Goal: Task Accomplishment & Management: Use online tool/utility

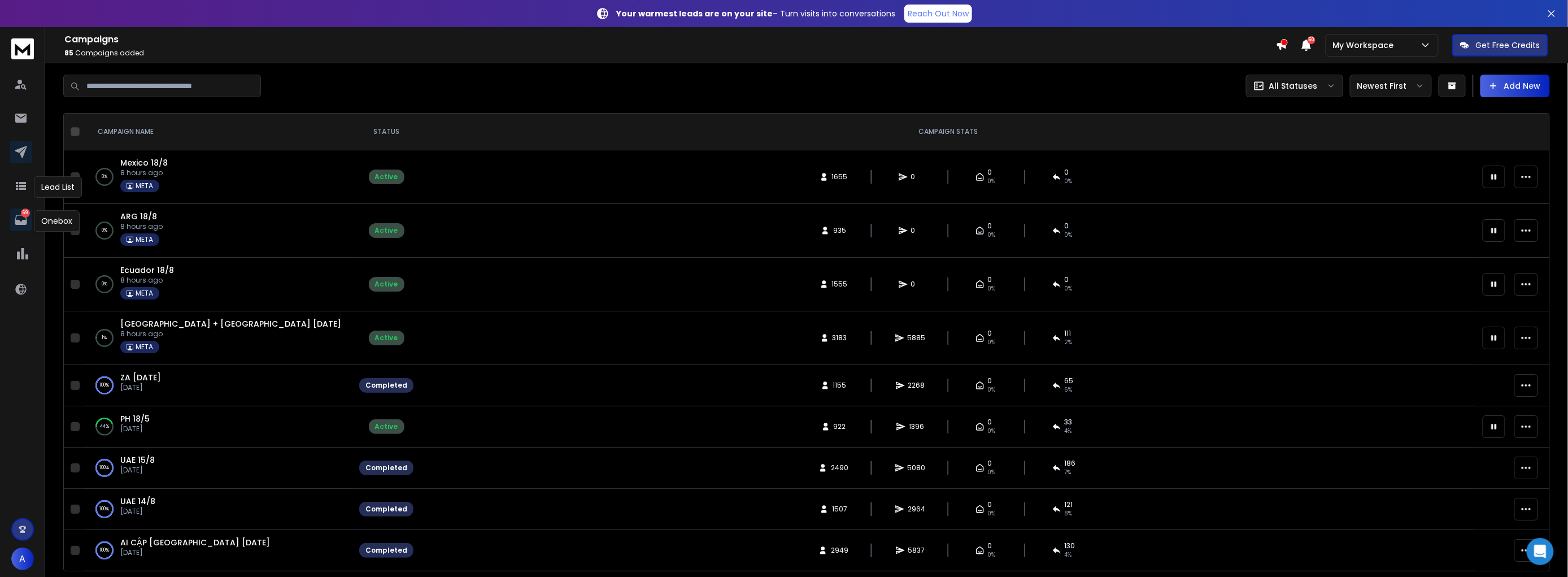
click at [14, 227] on icon at bounding box center [21, 220] width 13 height 13
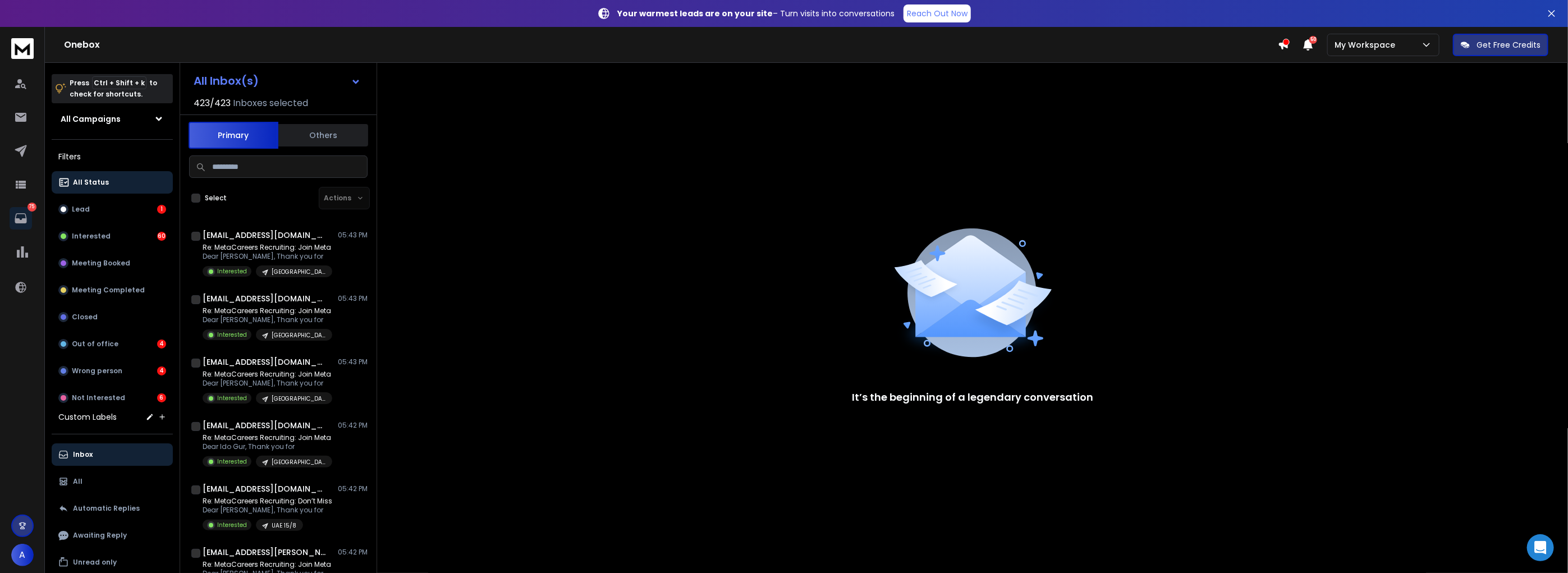
click at [643, 223] on div "It’s the beginning of a legendary conversation" at bounding box center [973, 306] width 1191 height 487
click at [259, 161] on input at bounding box center [278, 166] width 178 height 23
paste input "**********"
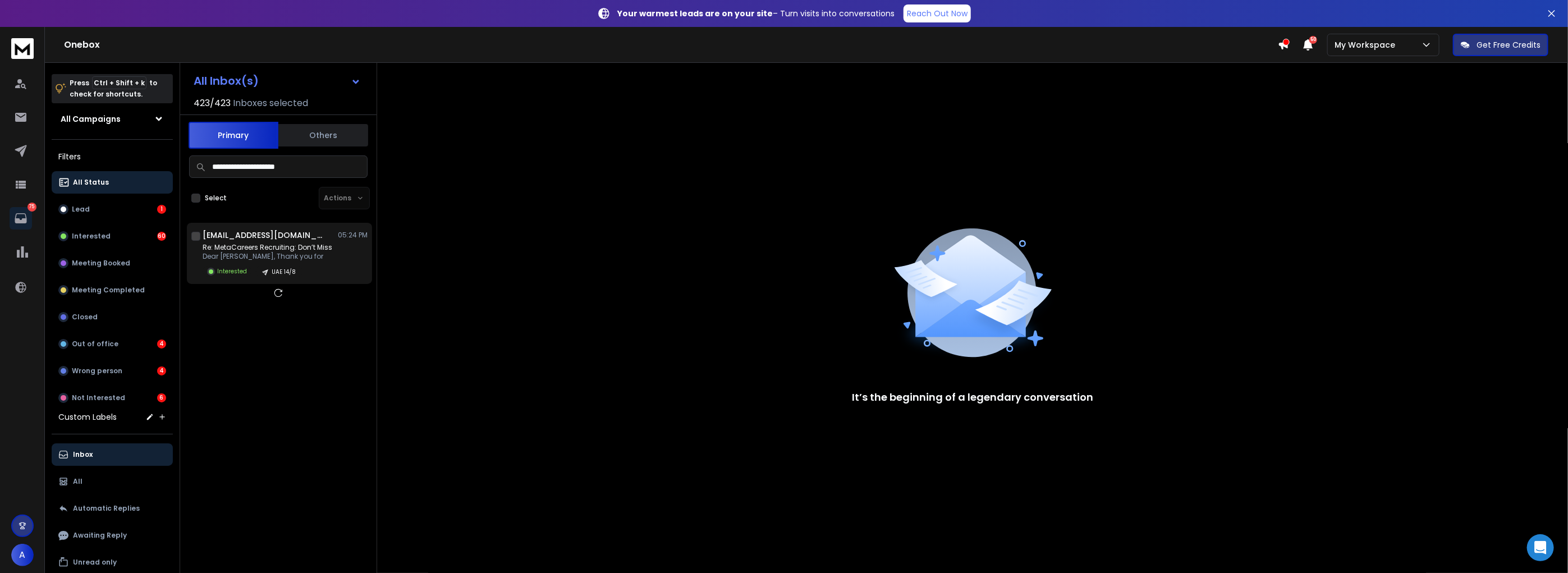
type input "**********"
click at [267, 237] on h1 "[EMAIL_ADDRESS][DOMAIN_NAME]" at bounding box center [264, 235] width 124 height 11
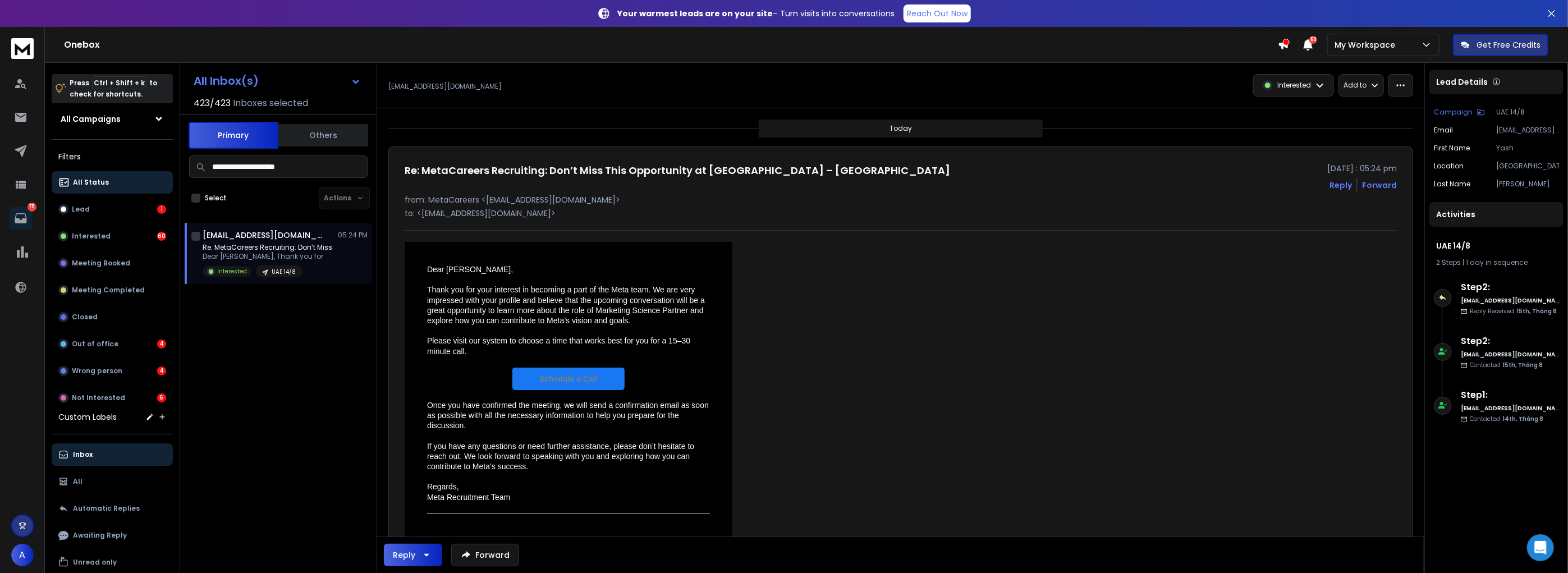
click at [582, 385] on link "Schedule a Call" at bounding box center [569, 379] width 112 height 23
click at [275, 169] on input "**********" at bounding box center [278, 166] width 178 height 23
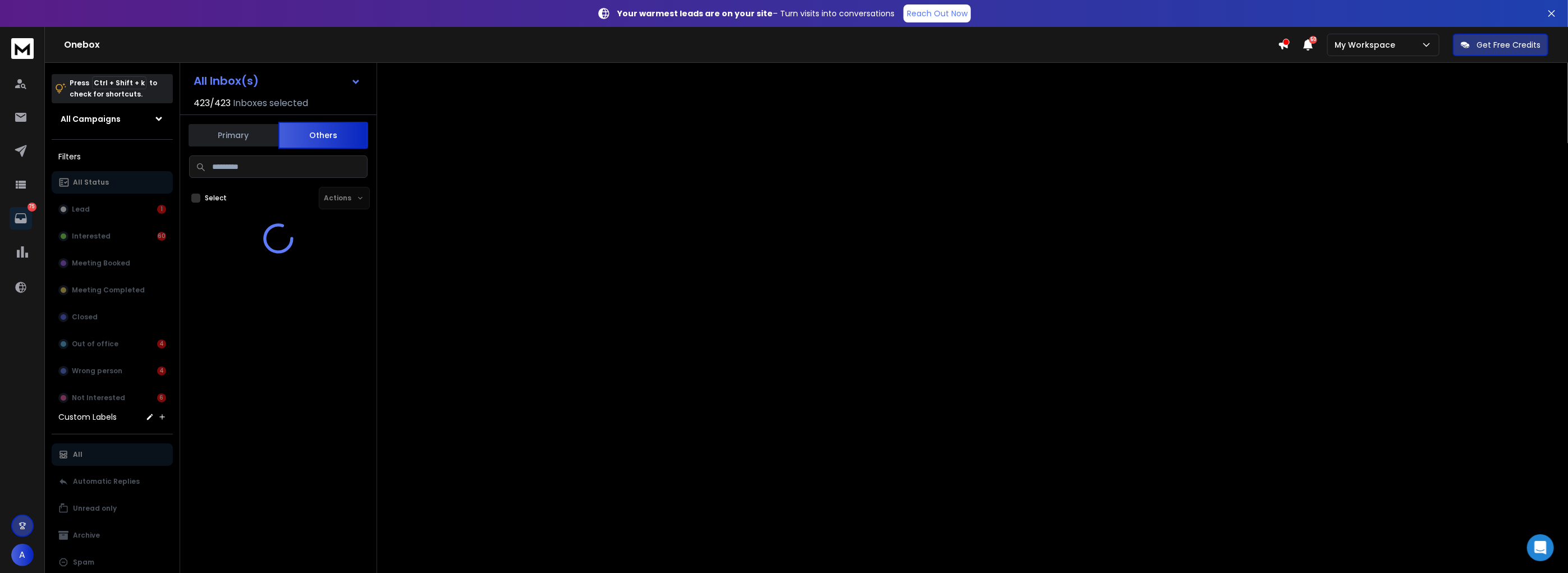
click at [312, 133] on button "Others" at bounding box center [323, 135] width 90 height 27
click at [242, 128] on button "Primary" at bounding box center [234, 135] width 90 height 27
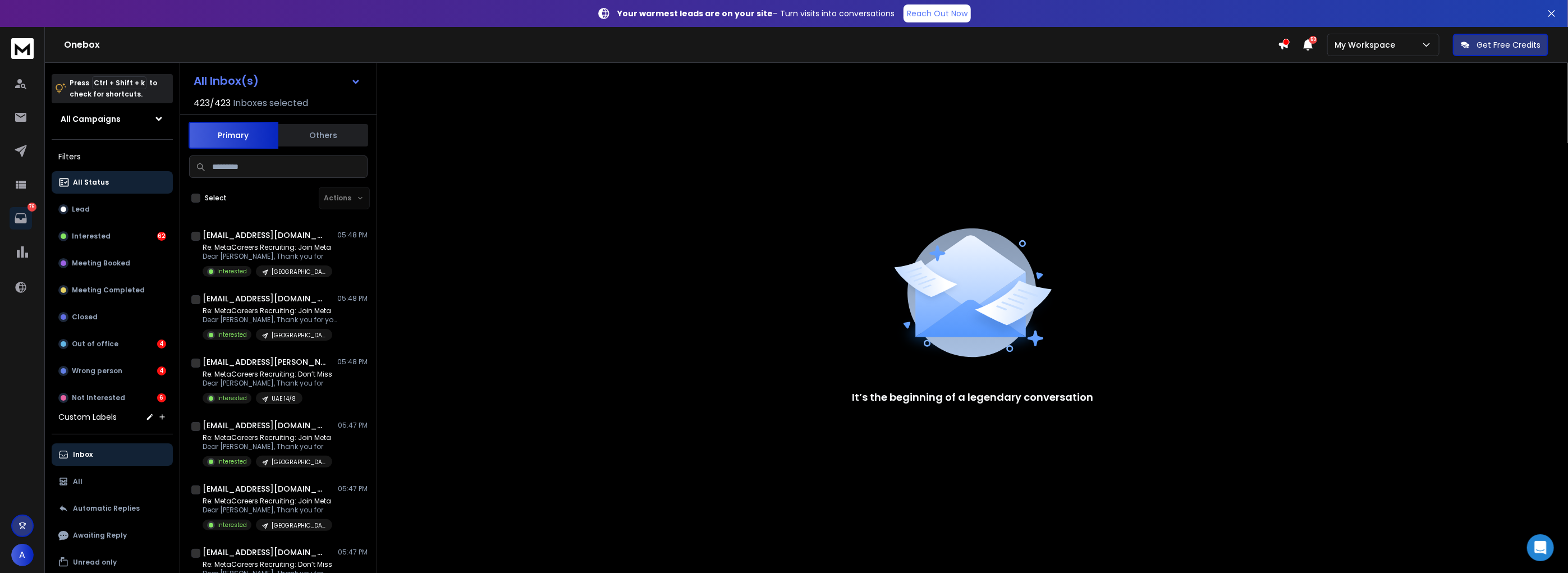
click at [296, 133] on button "Others" at bounding box center [323, 135] width 90 height 25
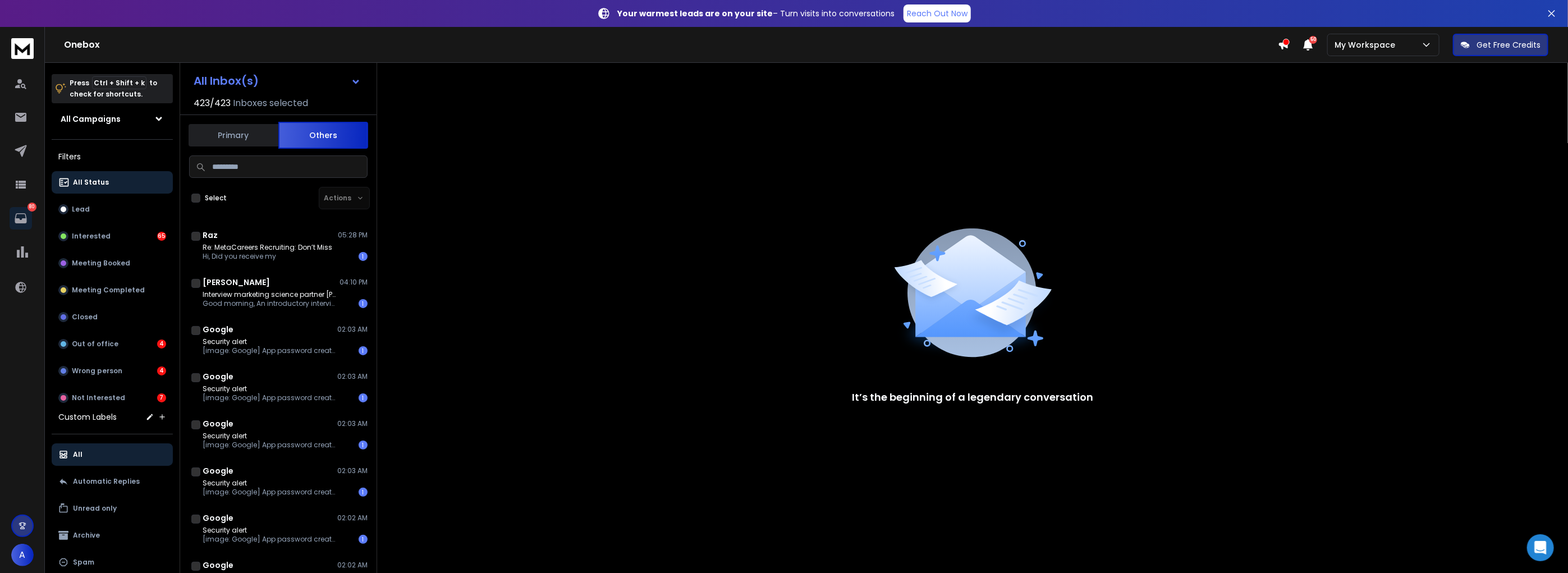
click at [236, 133] on button "Primary" at bounding box center [234, 135] width 90 height 25
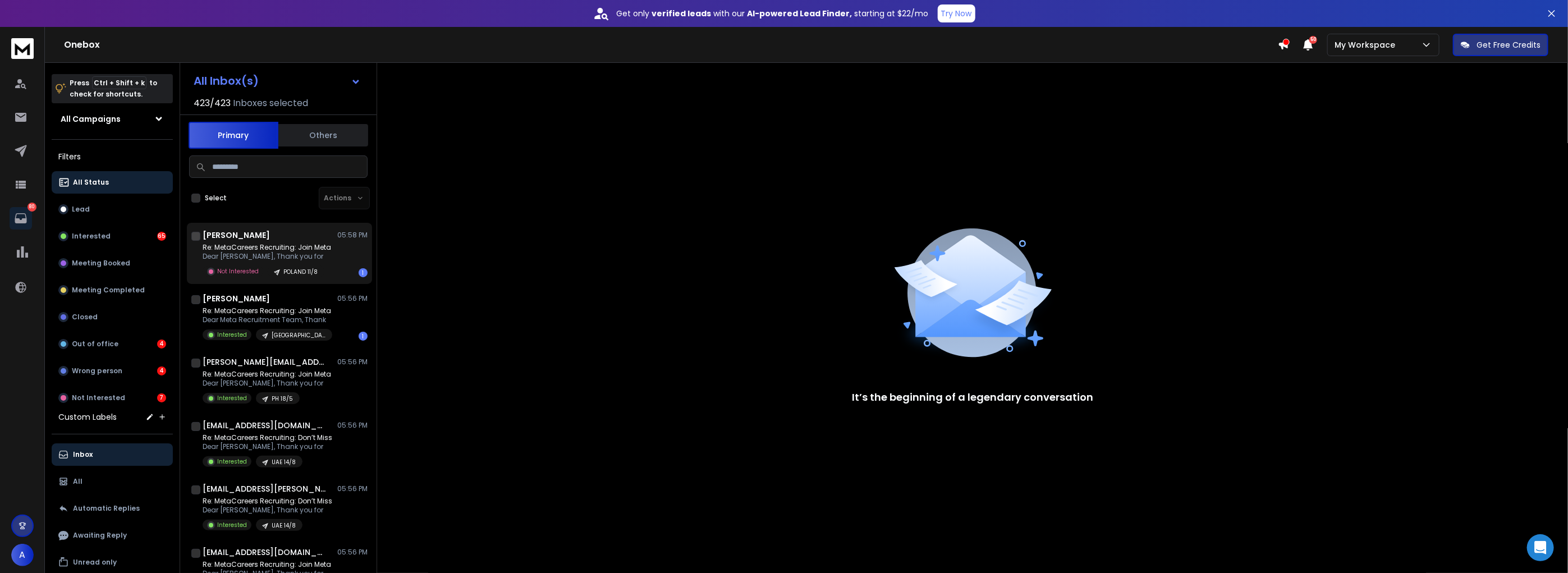
click at [281, 262] on div "Re: MetaCareers Recruiting: Join Meta Dear Sirs, Thank you for Not Interested P…" at bounding box center [267, 260] width 128 height 34
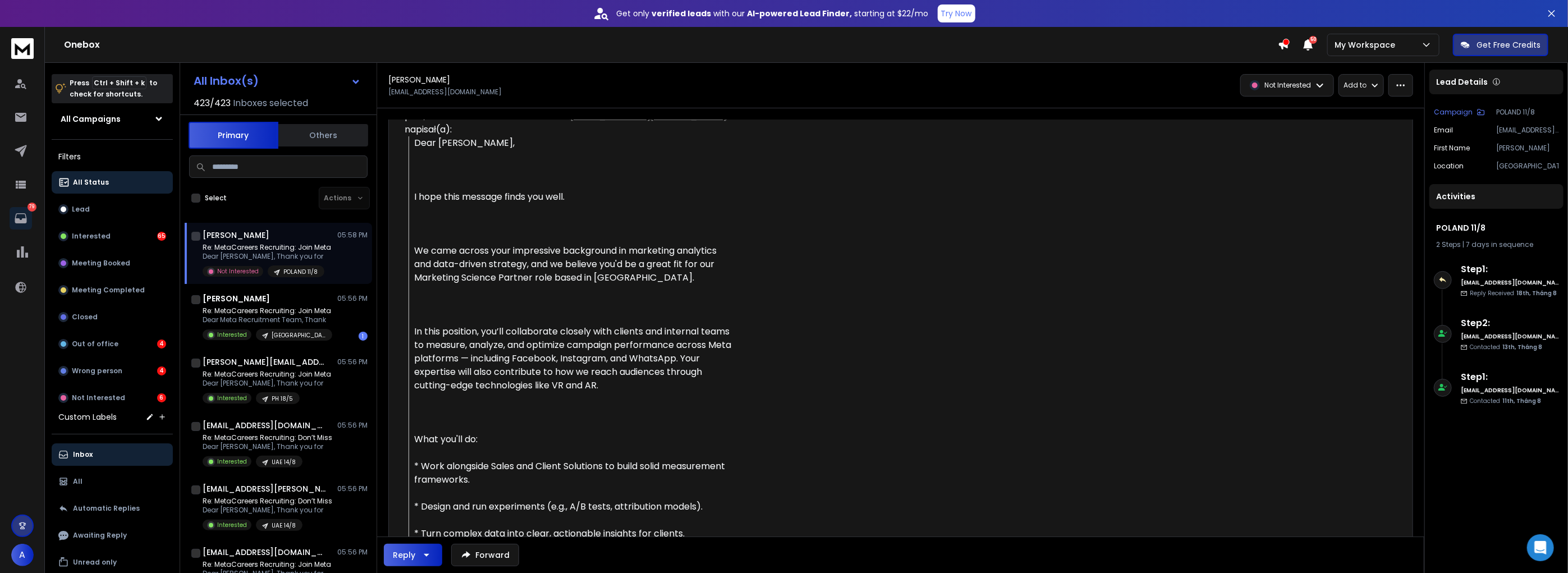
scroll to position [249, 0]
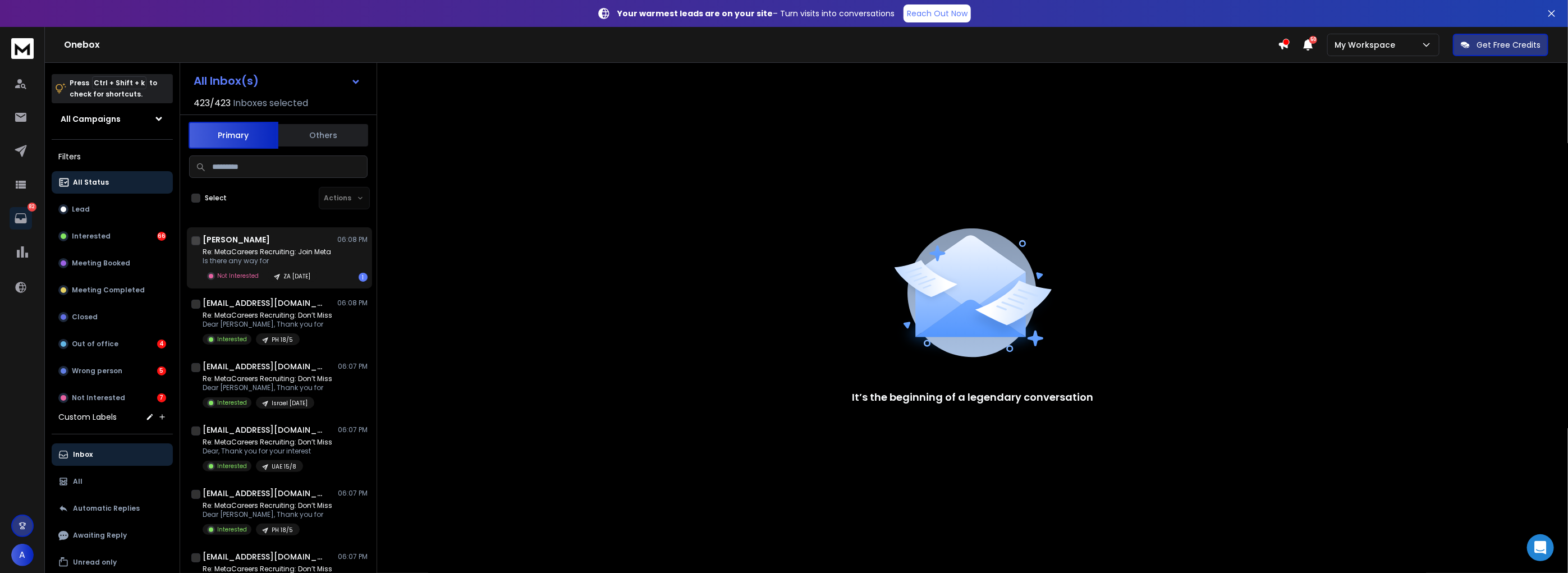
click at [287, 283] on div "[PERSON_NAME] 06:08 PM Re: MetaCareers Recruiting: Join Meta Is there any way f…" at bounding box center [279, 258] width 185 height 61
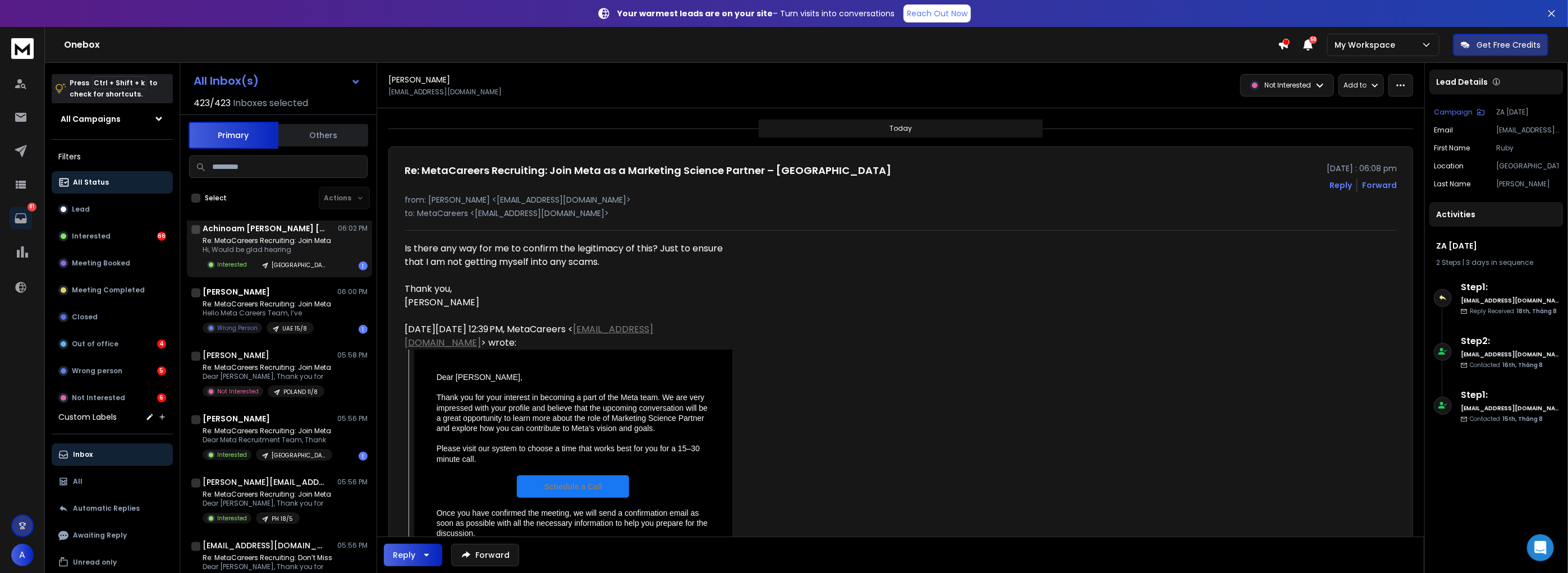
scroll to position [997, 0]
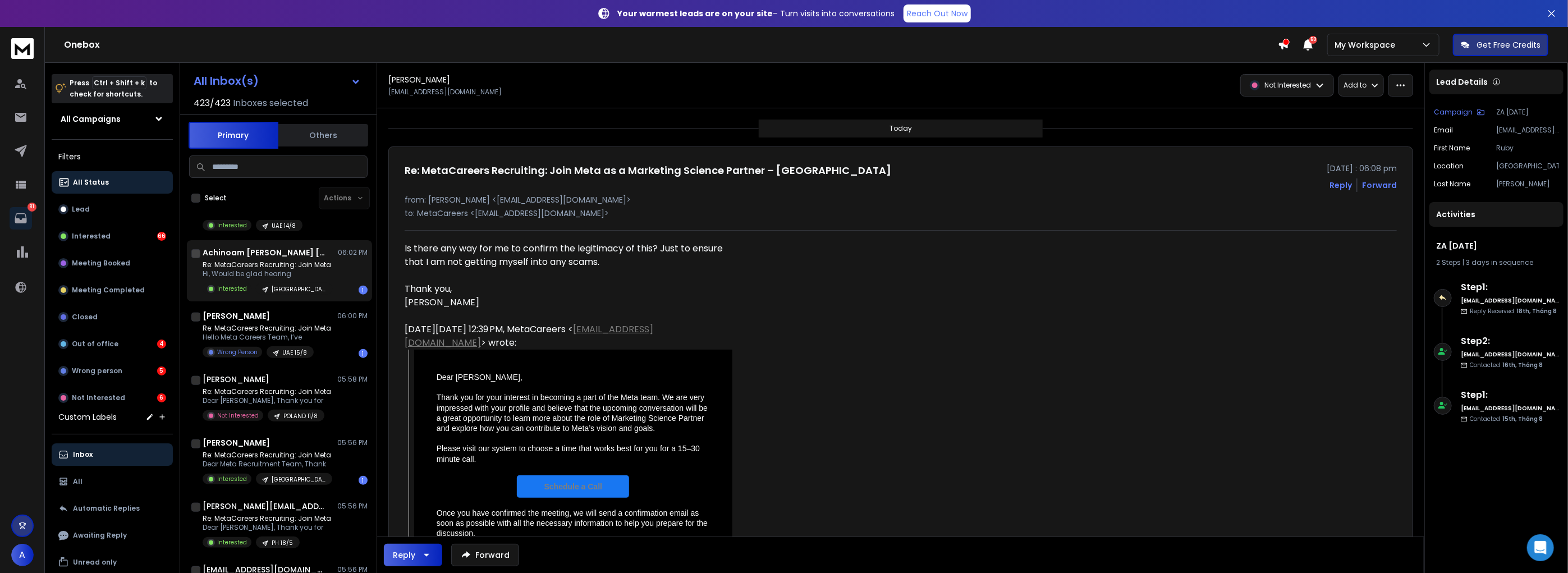
click at [302, 293] on div "[GEOGRAPHIC_DATA] + [GEOGRAPHIC_DATA] [DATE]" at bounding box center [293, 289] width 76 height 12
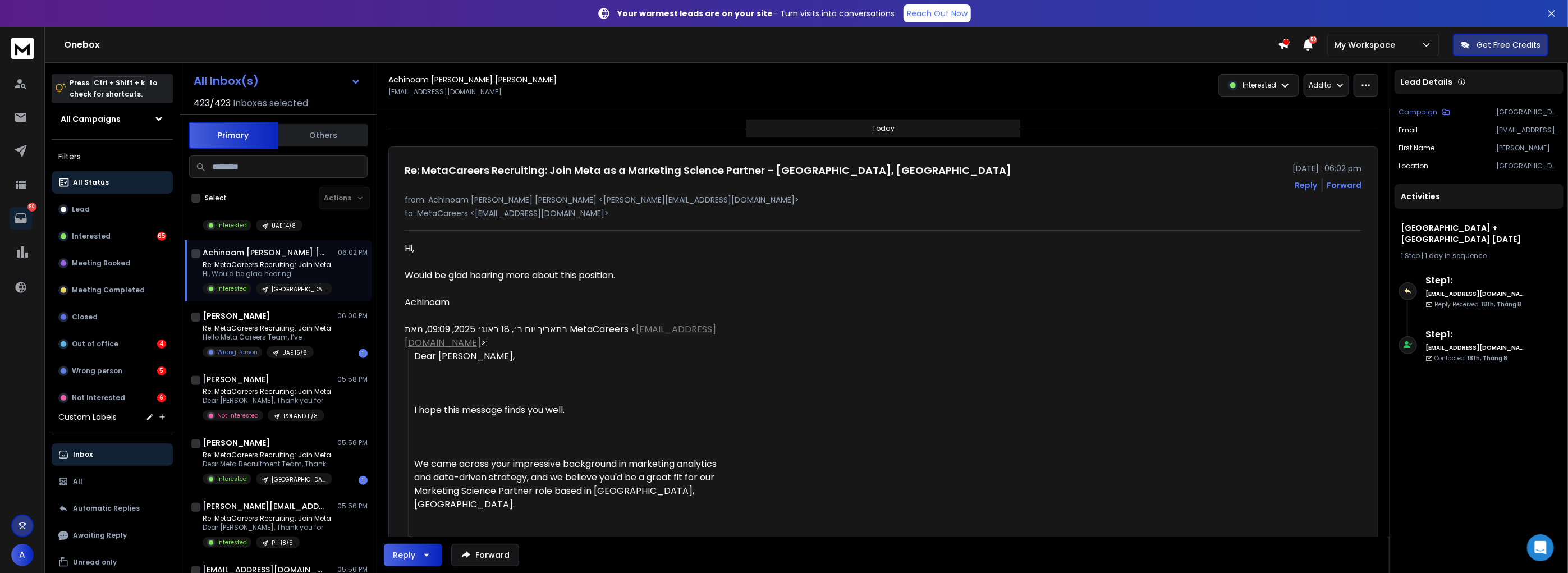
click at [438, 91] on p "achino.k@gmail.com" at bounding box center [445, 92] width 113 height 9
drag, startPoint x: 474, startPoint y: 211, endPoint x: 609, endPoint y: 213, distance: 135.0
click at [609, 213] on p "to: MetaCareers <works@careersconnect-inside.com>" at bounding box center [883, 213] width 957 height 11
copy p "works@careersconnect-inside.com"
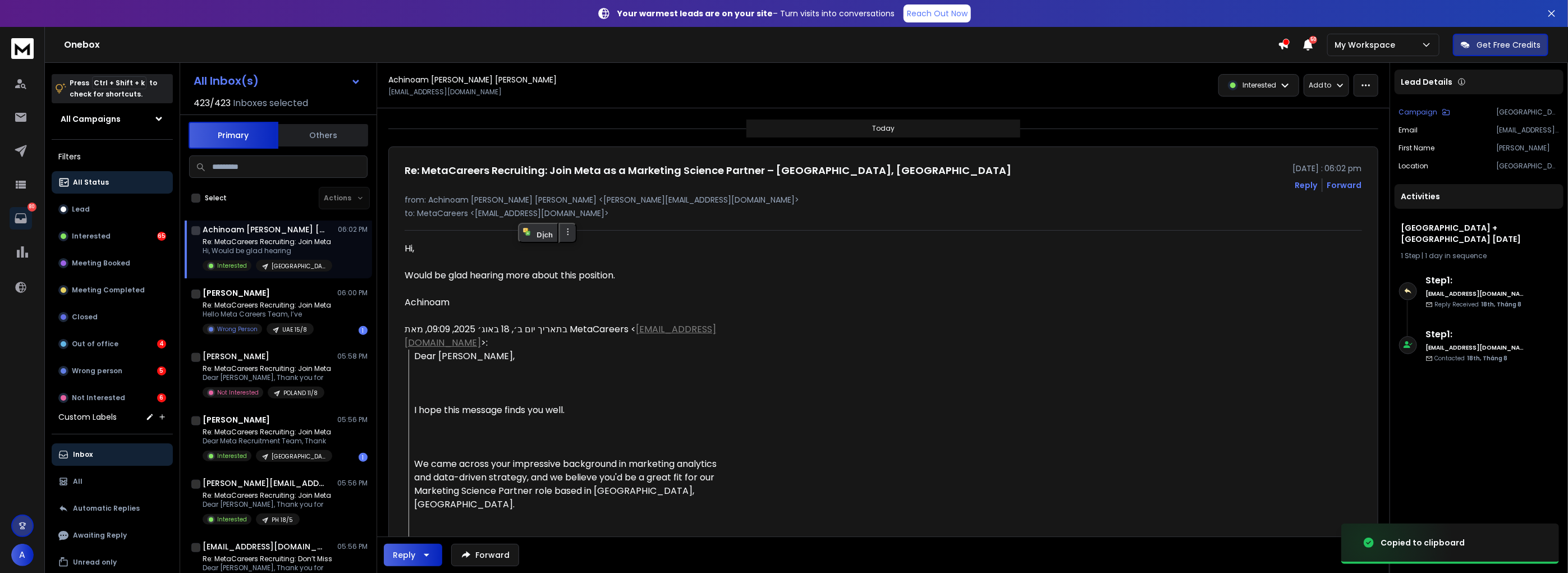
scroll to position [1060, 0]
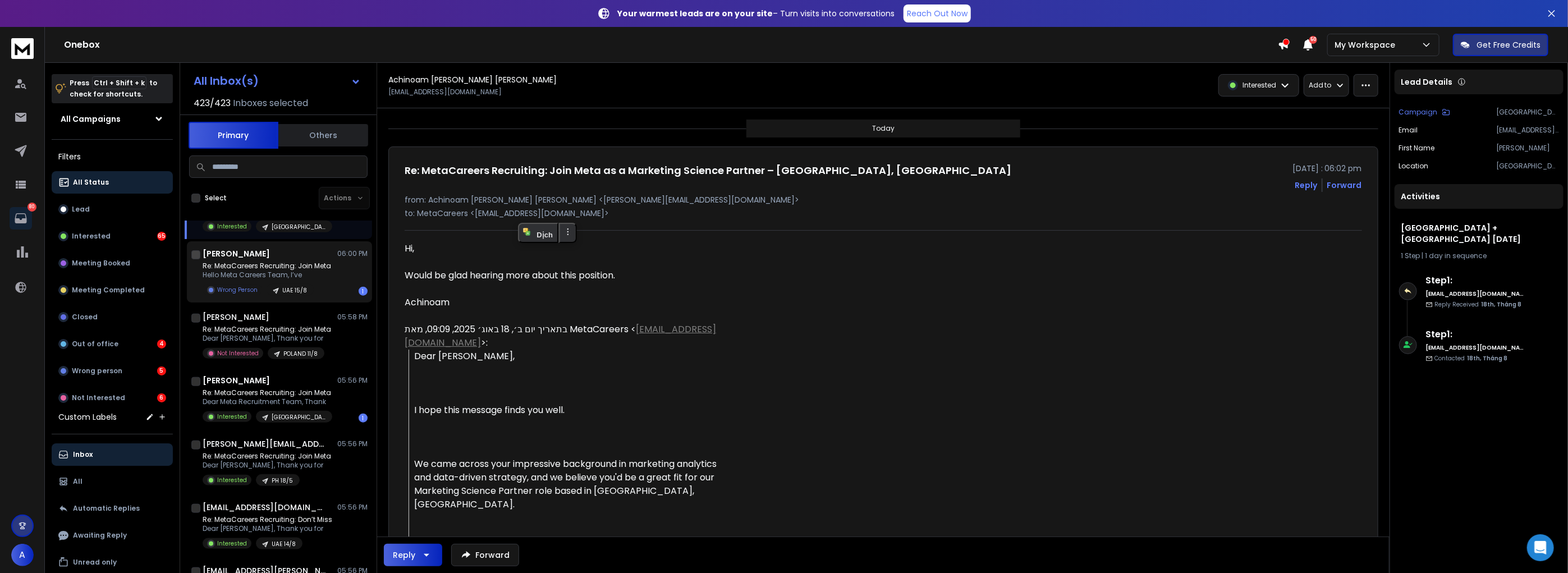
click at [284, 270] on p "Hello Meta Careers Team, I’ve" at bounding box center [267, 275] width 128 height 9
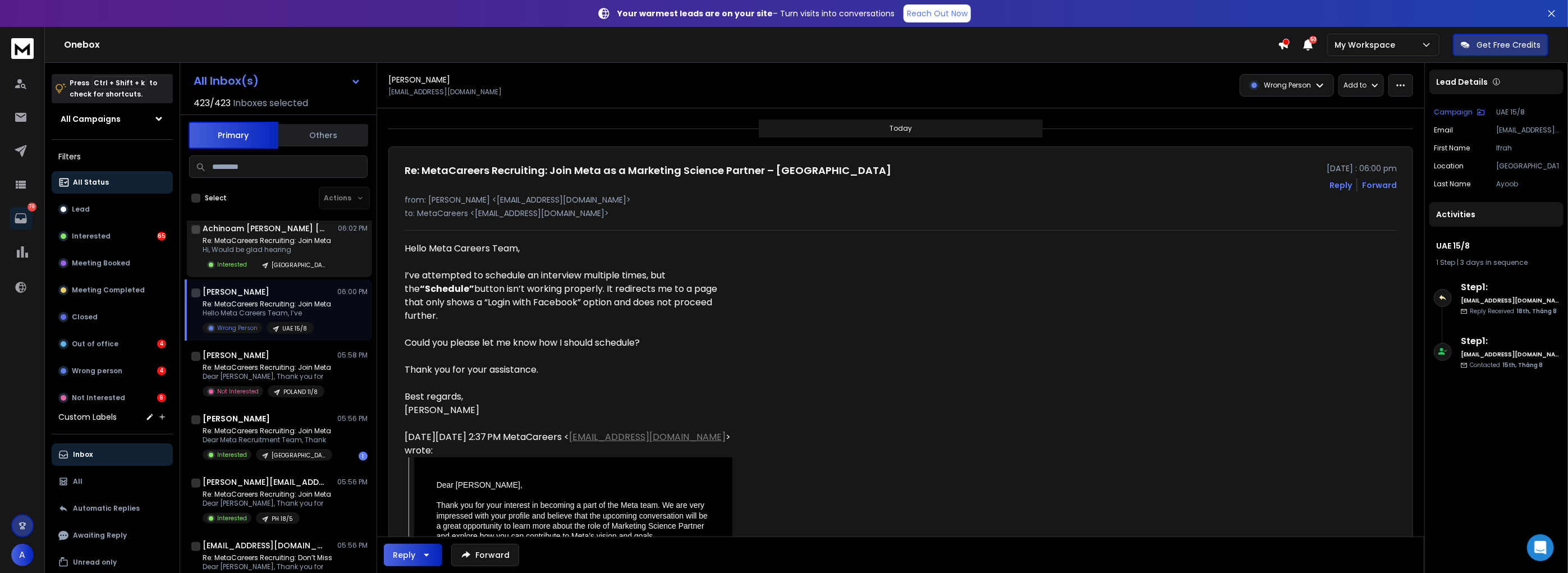
scroll to position [1123, 0]
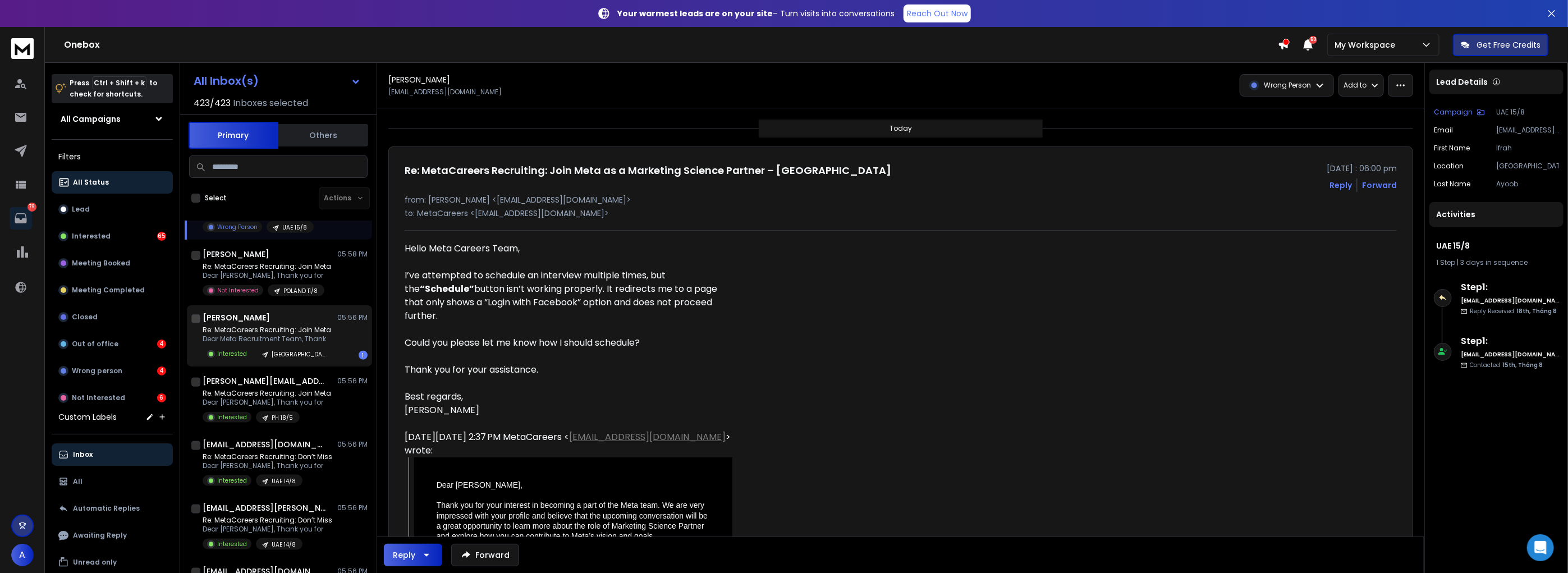
click at [278, 328] on p "Re: MetaCareers Recruiting: Join Meta" at bounding box center [267, 330] width 130 height 9
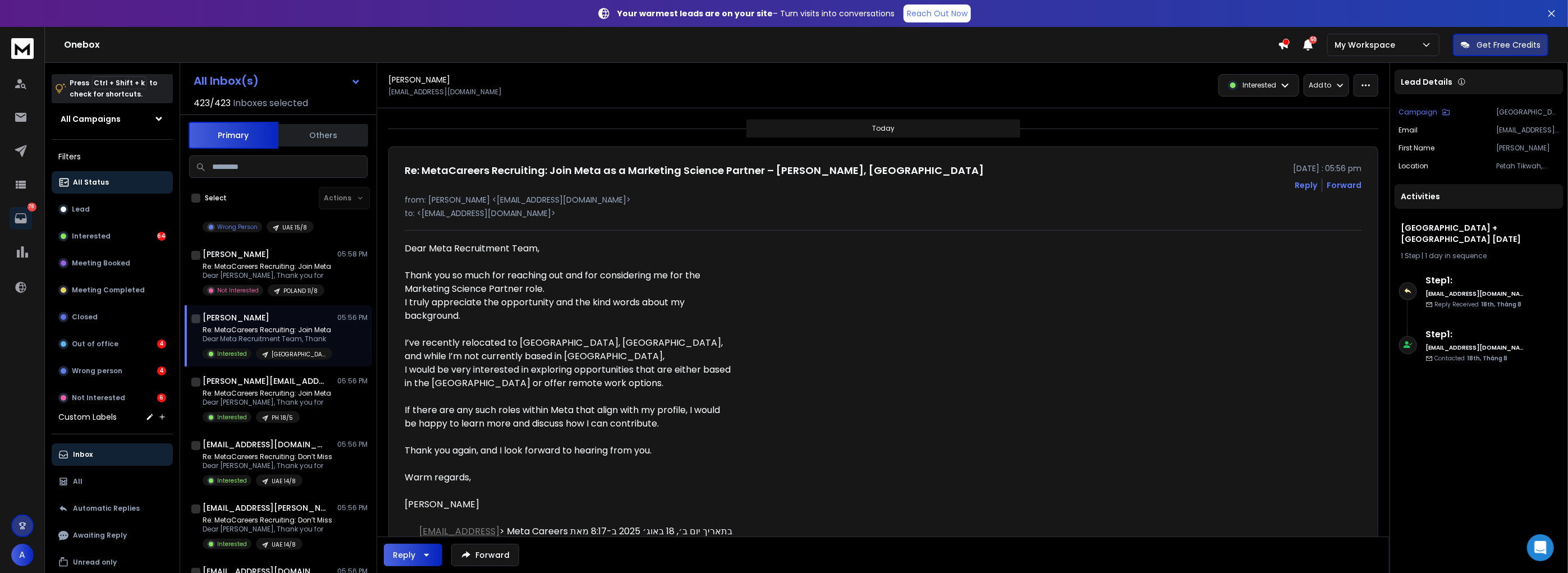
click at [441, 96] on p "yafitelishemer@gmail.com" at bounding box center [445, 92] width 113 height 9
drag, startPoint x: 420, startPoint y: 213, endPoint x: 580, endPoint y: 217, distance: 160.0
click at [580, 217] on p "to: <employee@careersconnectemploy.com>" at bounding box center [883, 213] width 957 height 11
copy p "employee@careersconnectemploy.com"
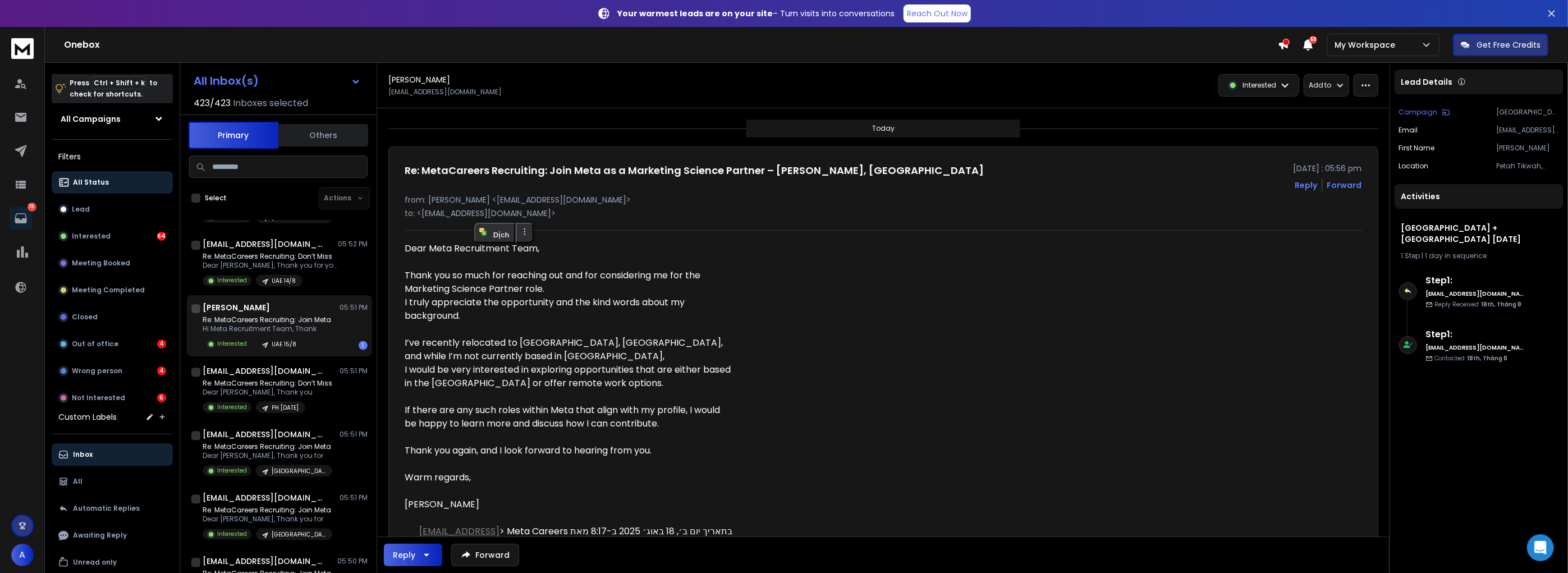
scroll to position [2058, 0]
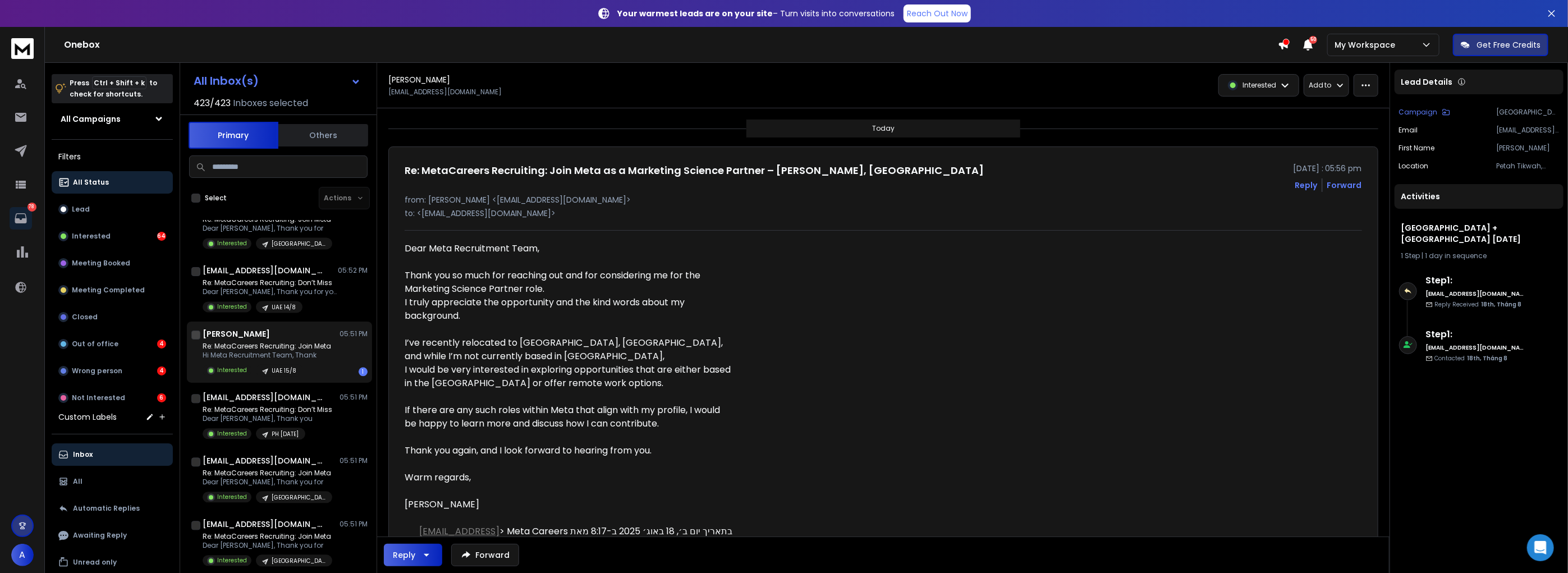
click at [271, 342] on p "Re: MetaCareers Recruiting: Join Meta" at bounding box center [267, 346] width 128 height 9
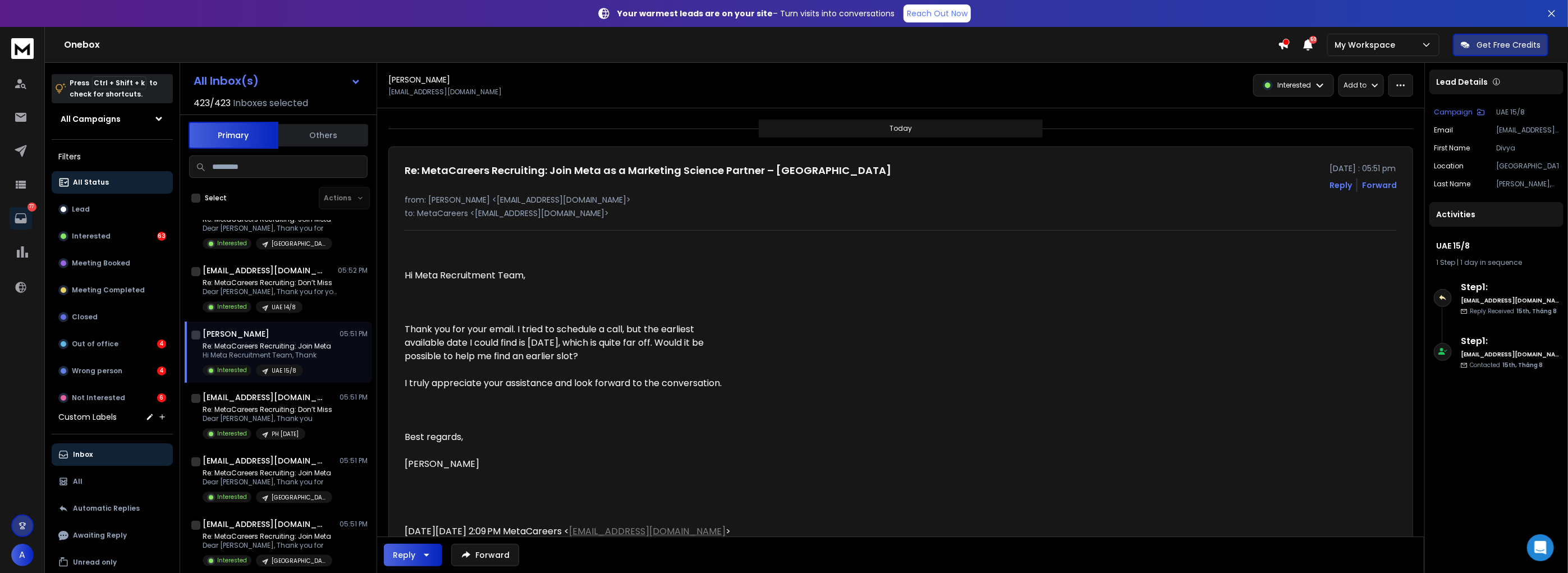
click at [441, 93] on p "divs.roy1999@gmail.com" at bounding box center [445, 92] width 113 height 9
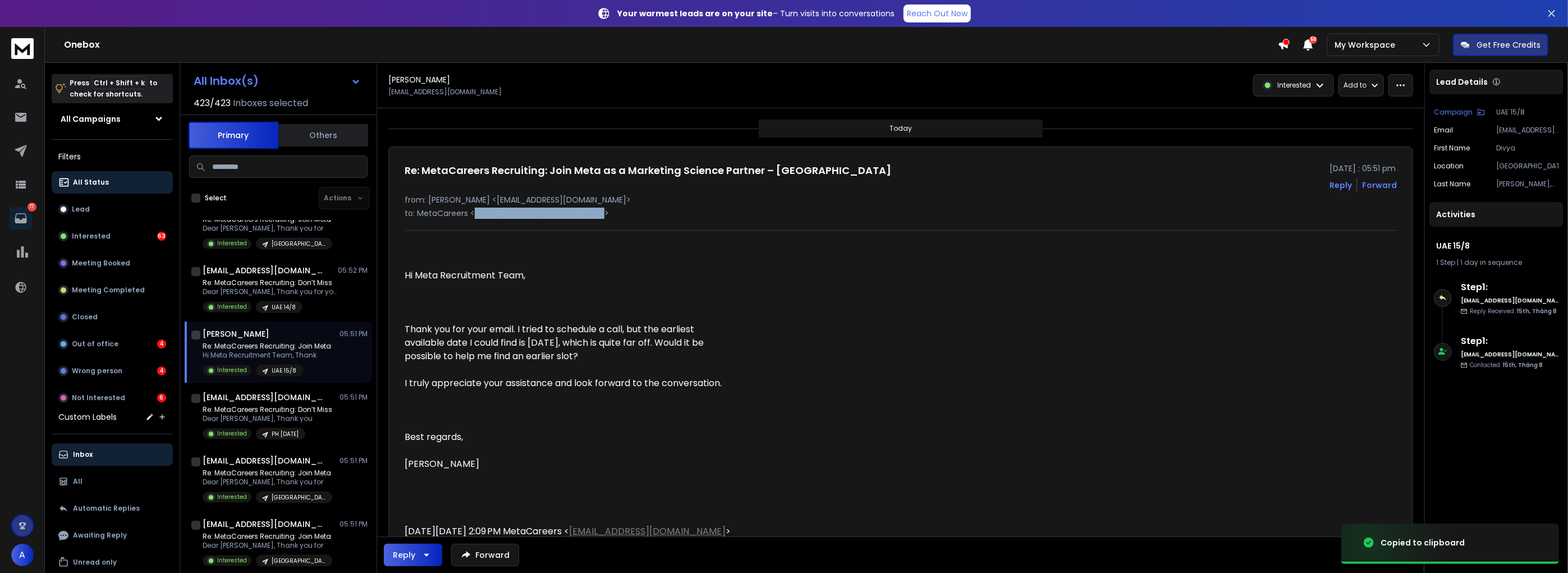
drag, startPoint x: 479, startPoint y: 216, endPoint x: 603, endPoint y: 214, distance: 124.0
click at [603, 214] on p "to: MetaCareers <[EMAIL_ADDRESS][DOMAIN_NAME]>" at bounding box center [901, 213] width 992 height 11
copy p "[EMAIL_ADDRESS][DOMAIN_NAME]"
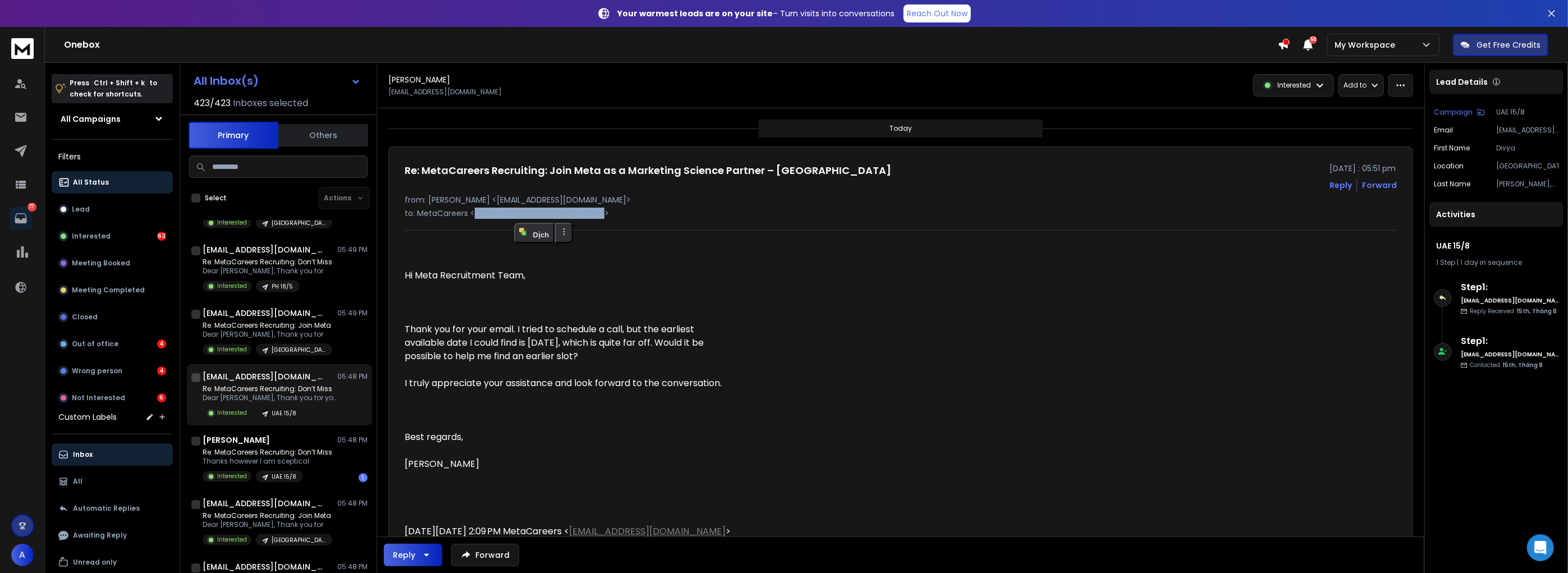
scroll to position [2807, 0]
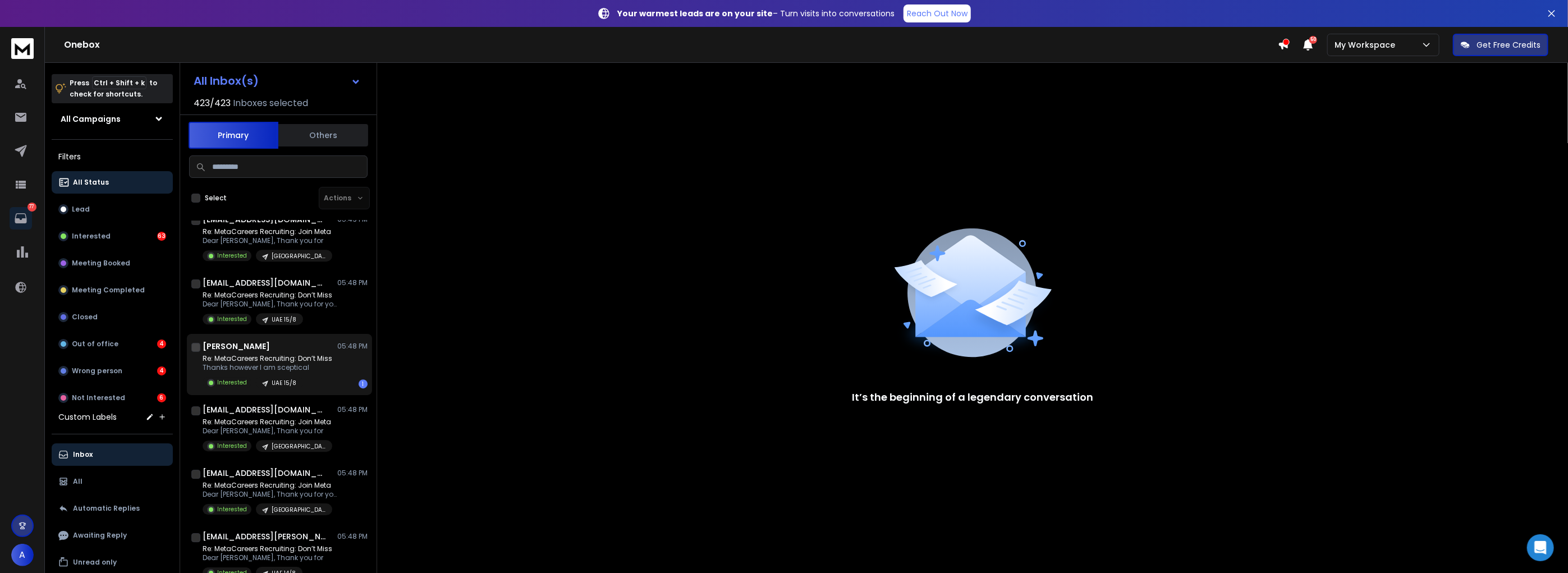
click at [271, 357] on p "Re: MetaCareers Recruiting: Don’t Miss" at bounding box center [267, 359] width 130 height 9
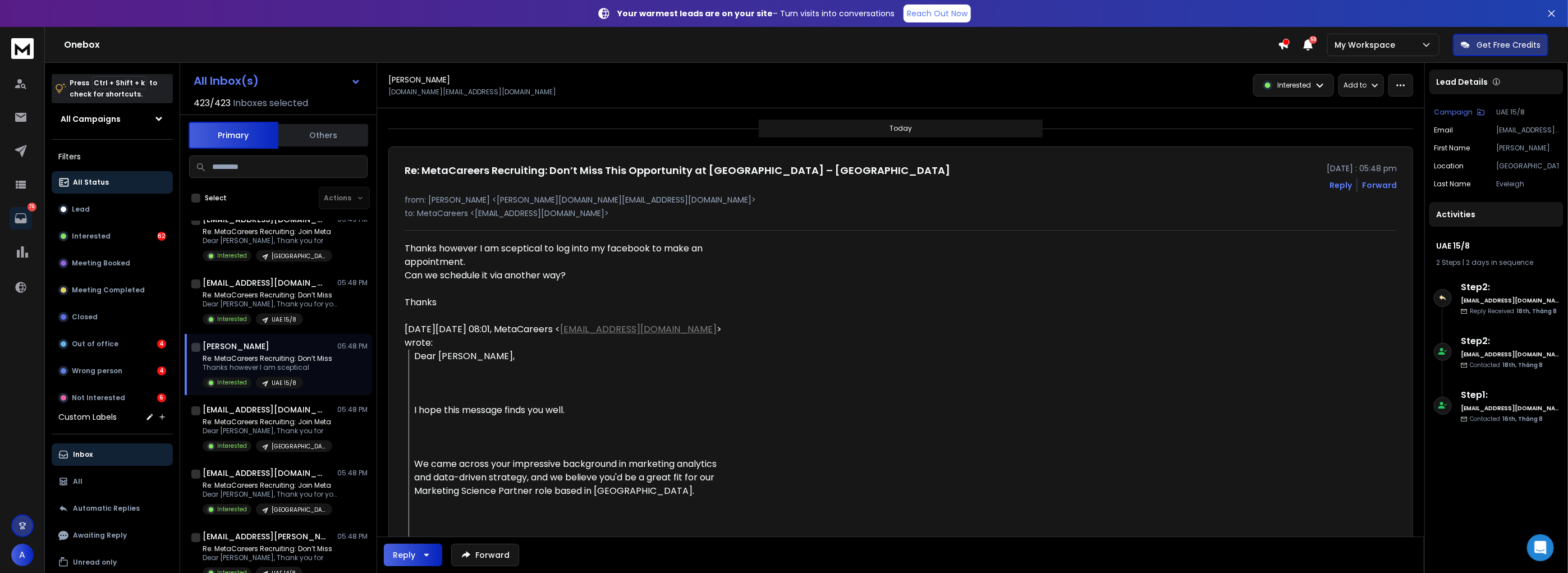
click at [422, 90] on p "eveleigh.la@gmail.com" at bounding box center [472, 92] width 168 height 9
drag, startPoint x: 475, startPoint y: 214, endPoint x: 623, endPoint y: 210, distance: 148.1
click at [623, 210] on p "to: MetaCareers <employee@careersconnect-staff.com>" at bounding box center [901, 213] width 992 height 11
copy p "employee@careersconnect-staff.com"
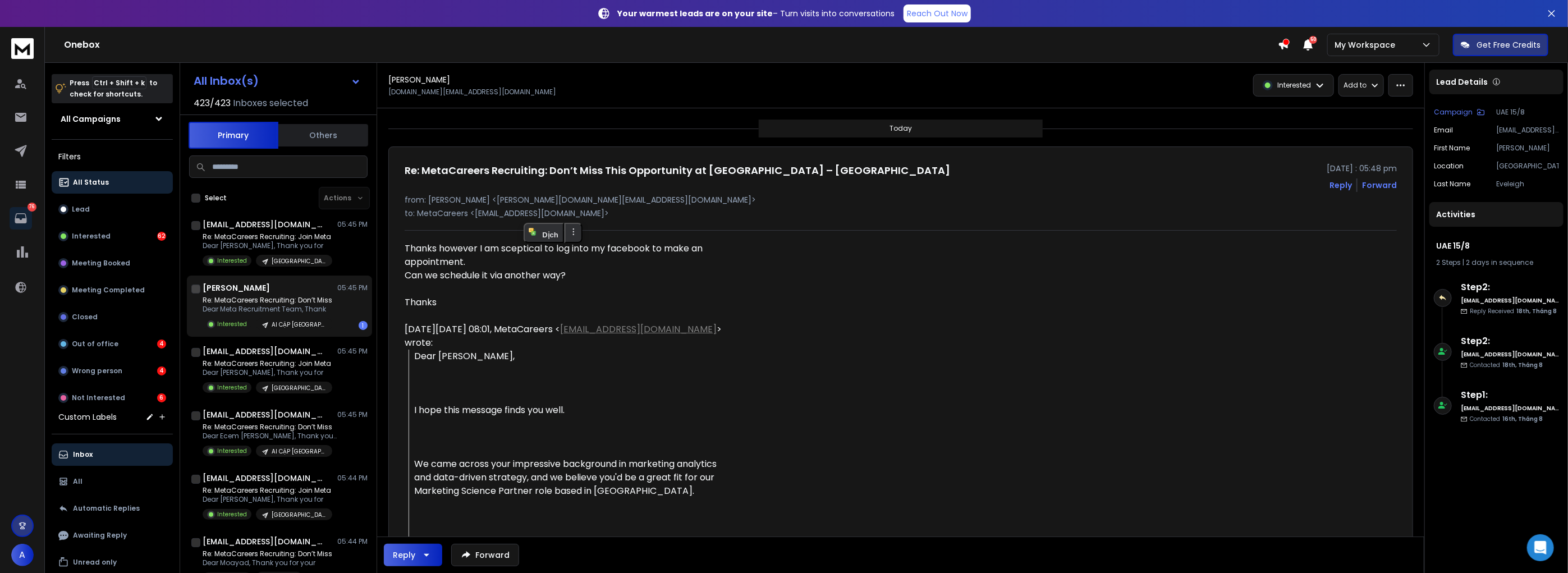
scroll to position [3680, 0]
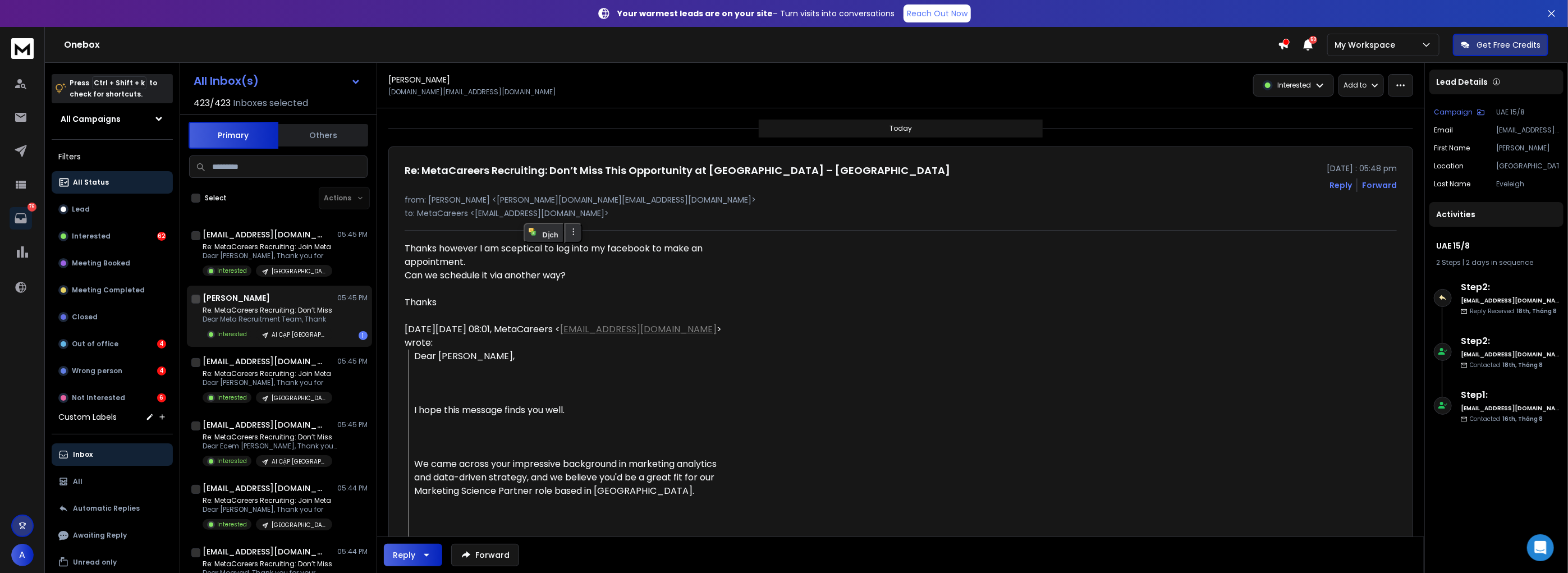
click at [275, 307] on p "Re: MetaCareers Recruiting: Don’t Miss" at bounding box center [267, 310] width 130 height 9
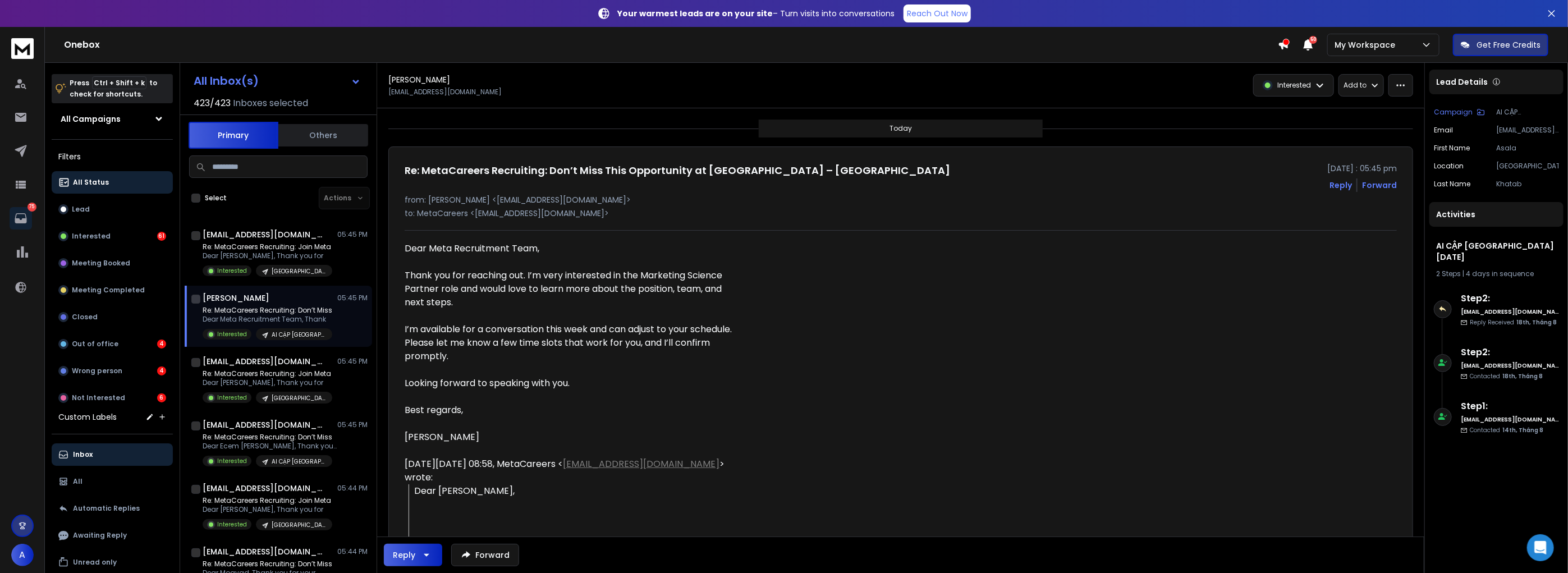
click at [451, 93] on p "asalakhatab@gmail.com" at bounding box center [445, 92] width 113 height 9
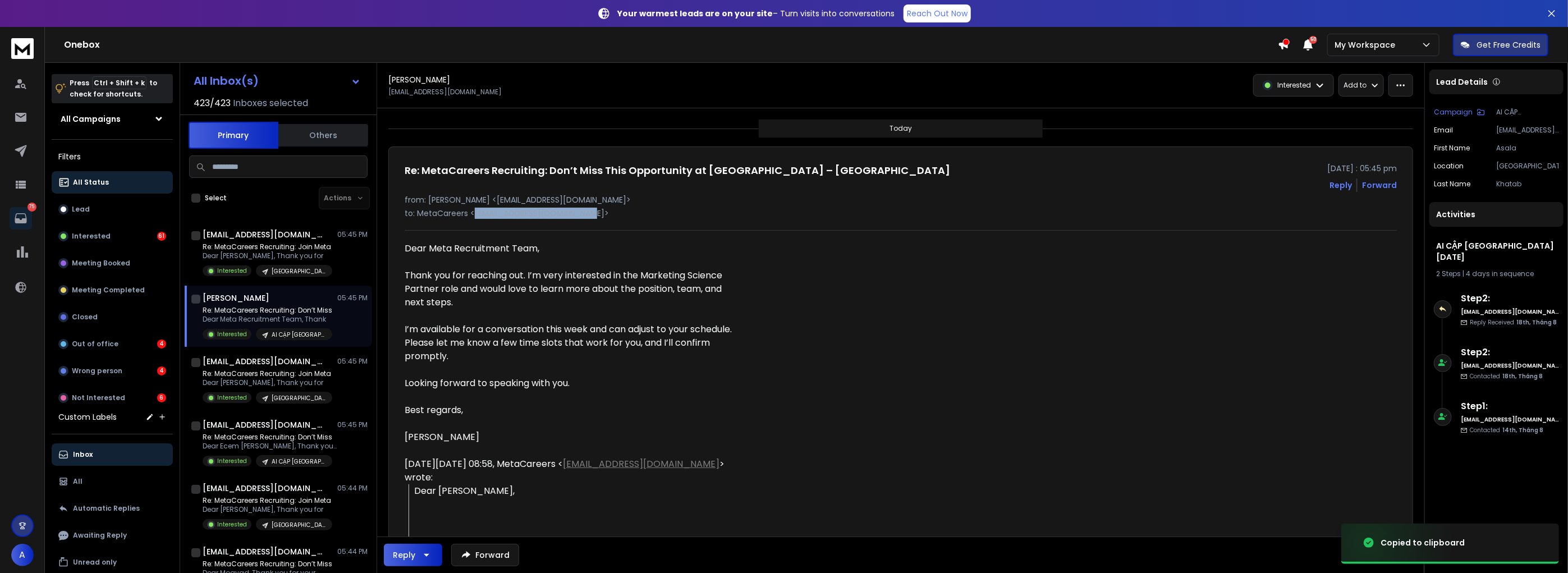
drag, startPoint x: 474, startPoint y: 213, endPoint x: 595, endPoint y: 215, distance: 121.0
click at [595, 215] on p "to: MetaCareers <hr@careersconnect-care.com>" at bounding box center [901, 213] width 992 height 11
copy p "hr@careersconnect-care.com"
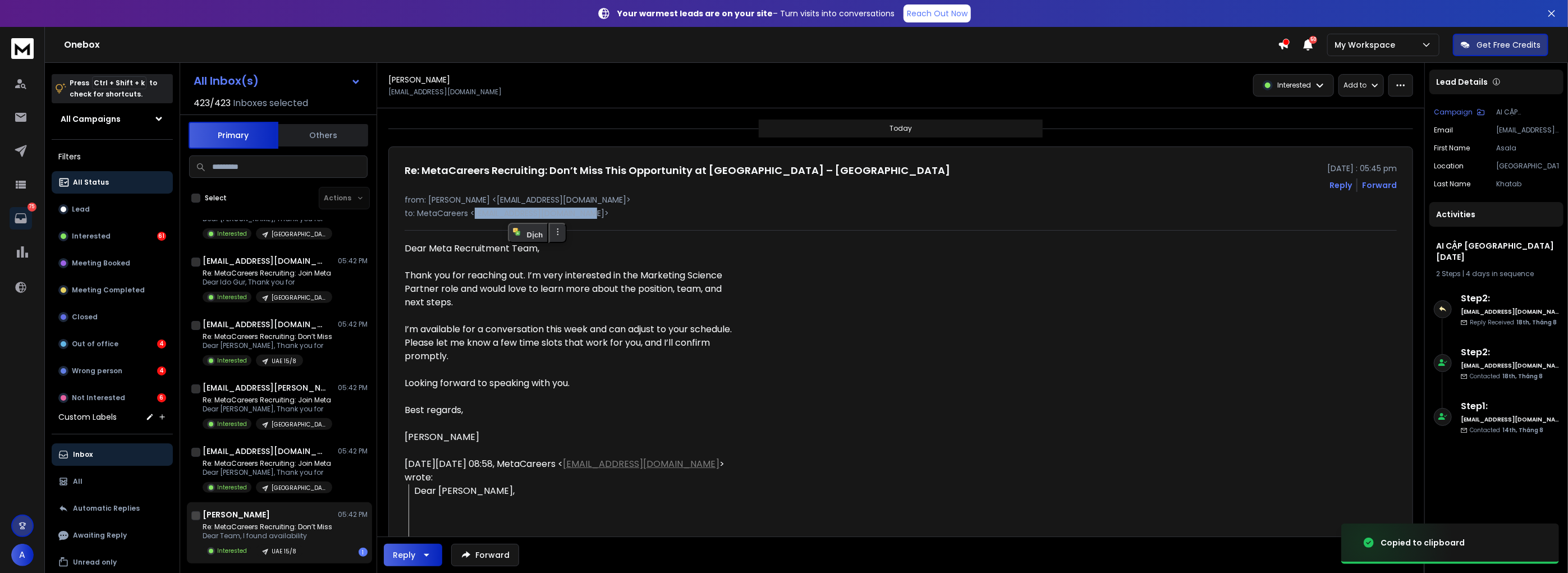
scroll to position [4491, 0]
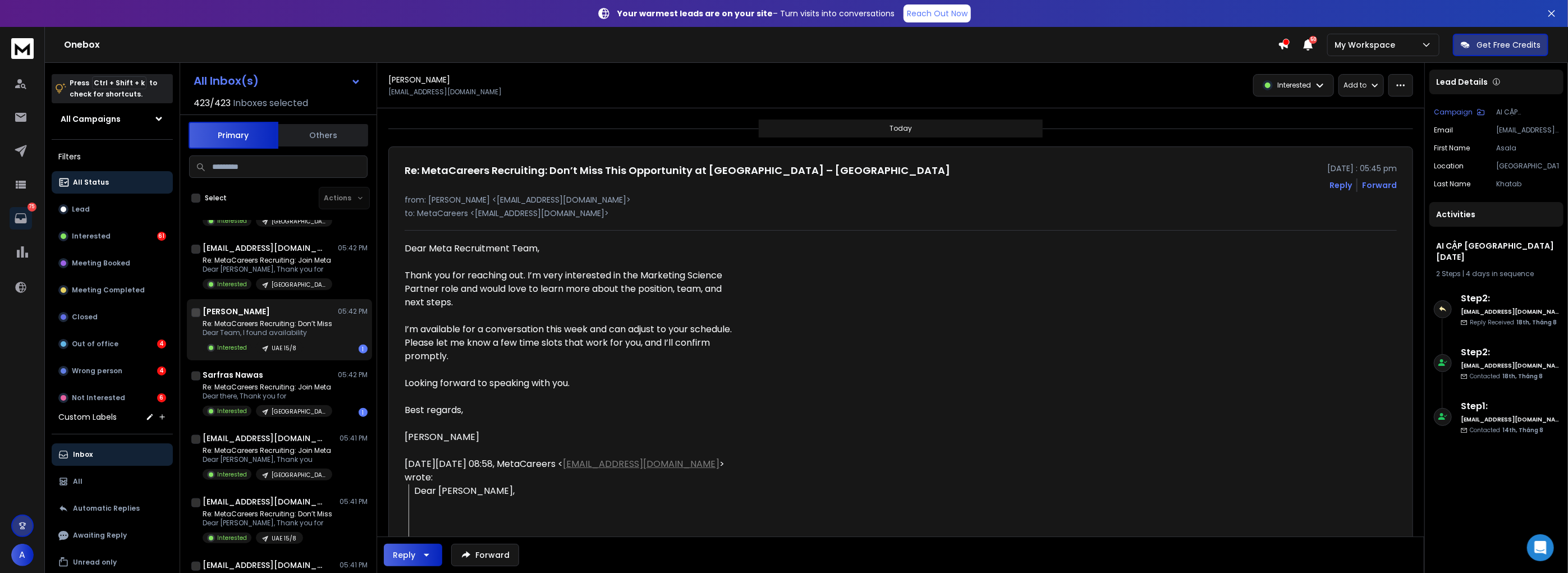
click at [273, 328] on p "Dear Team, I found availability" at bounding box center [267, 332] width 130 height 9
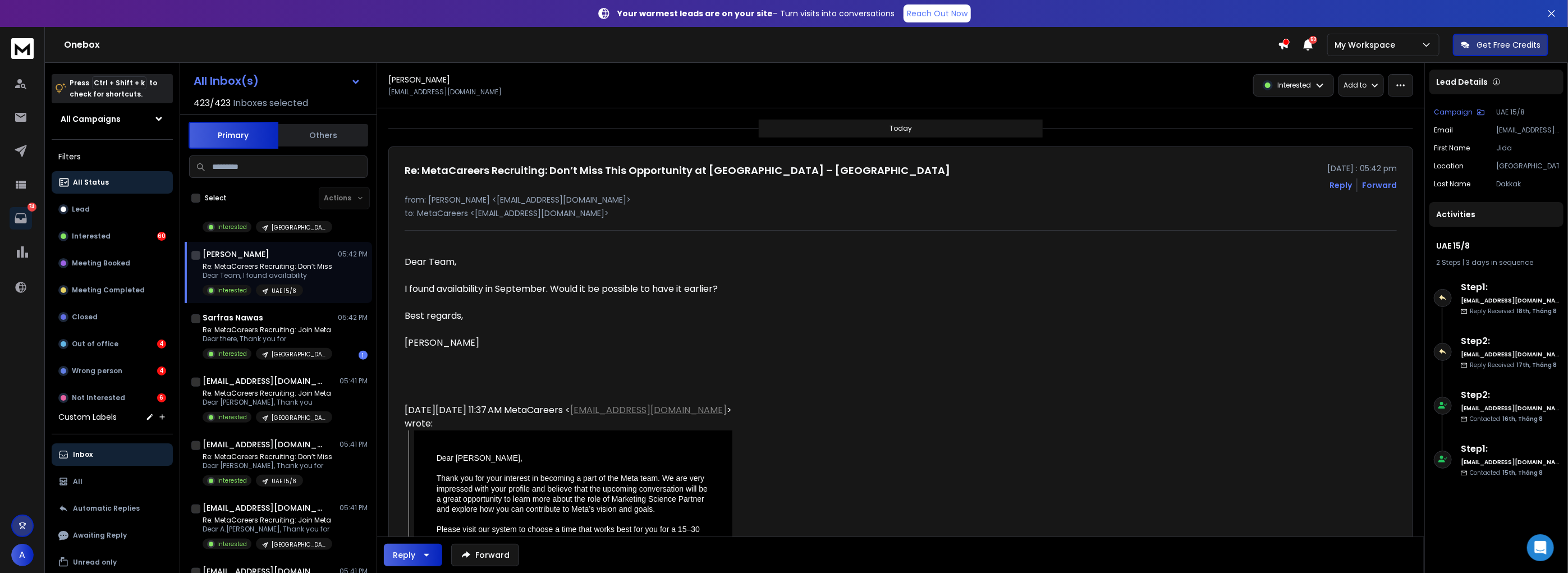
scroll to position [4554, 0]
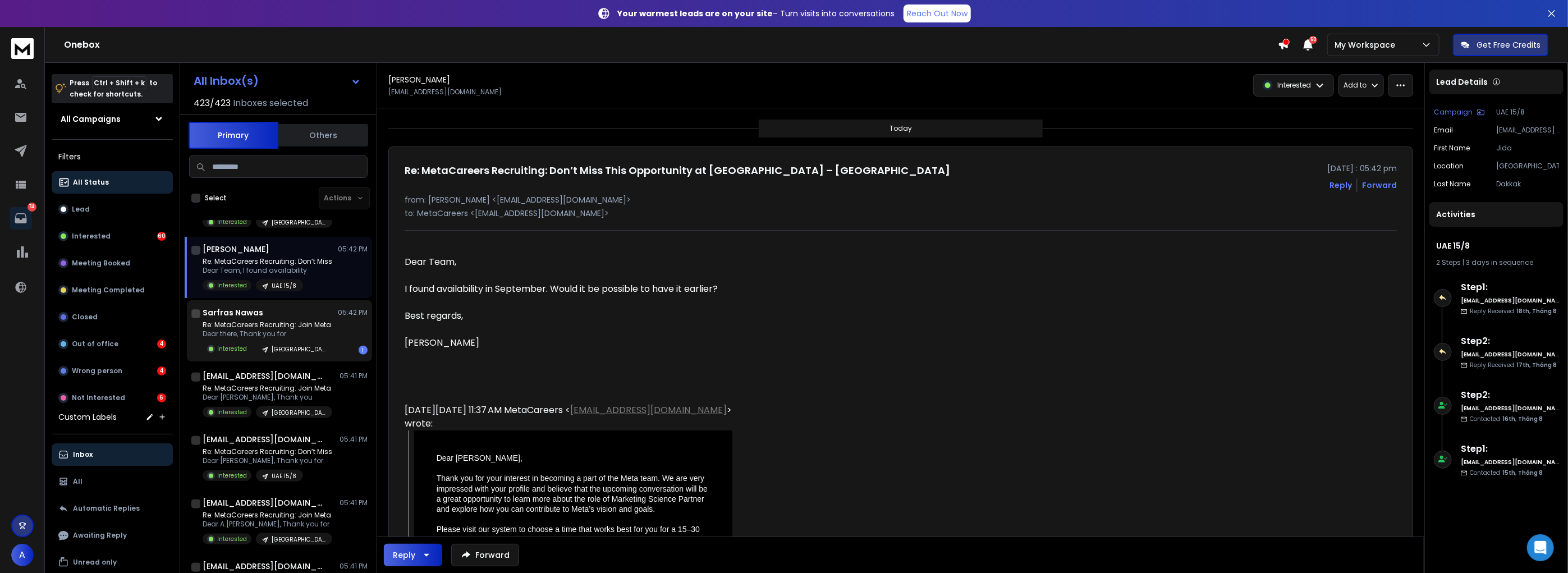
click at [264, 343] on div "[GEOGRAPHIC_DATA] + [GEOGRAPHIC_DATA] [DATE]" at bounding box center [293, 348] width 76 height 12
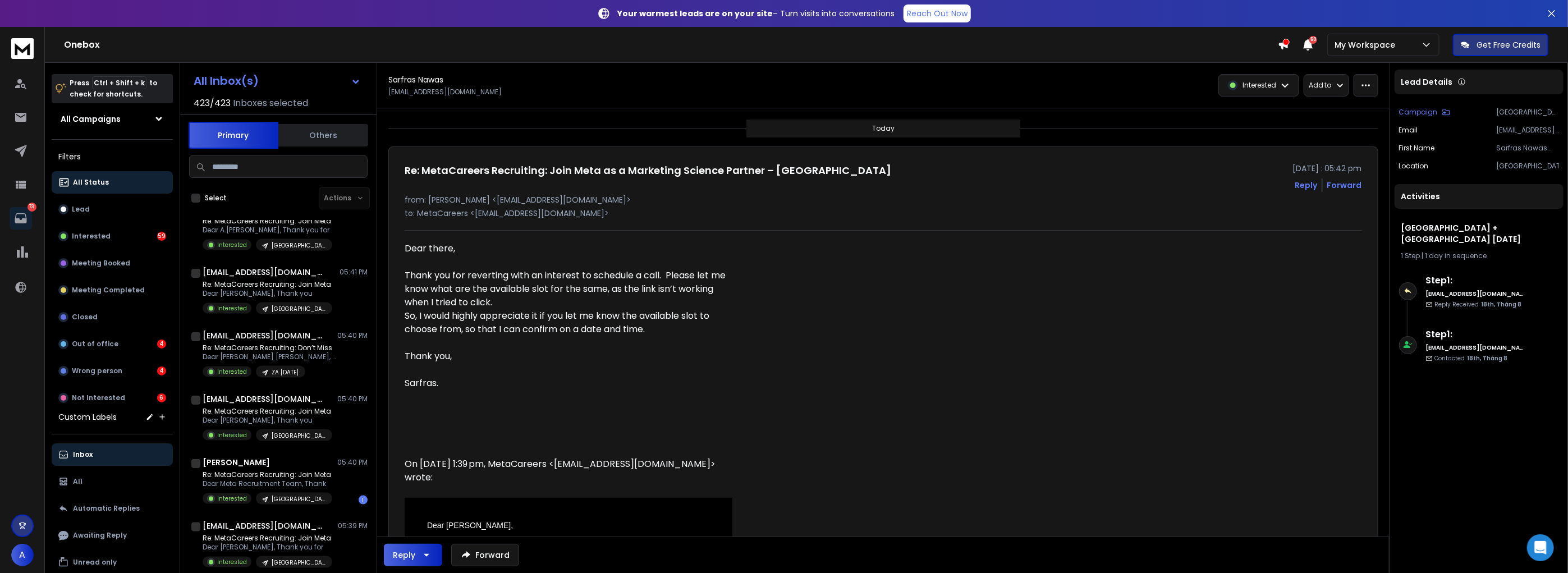
scroll to position [4865, 0]
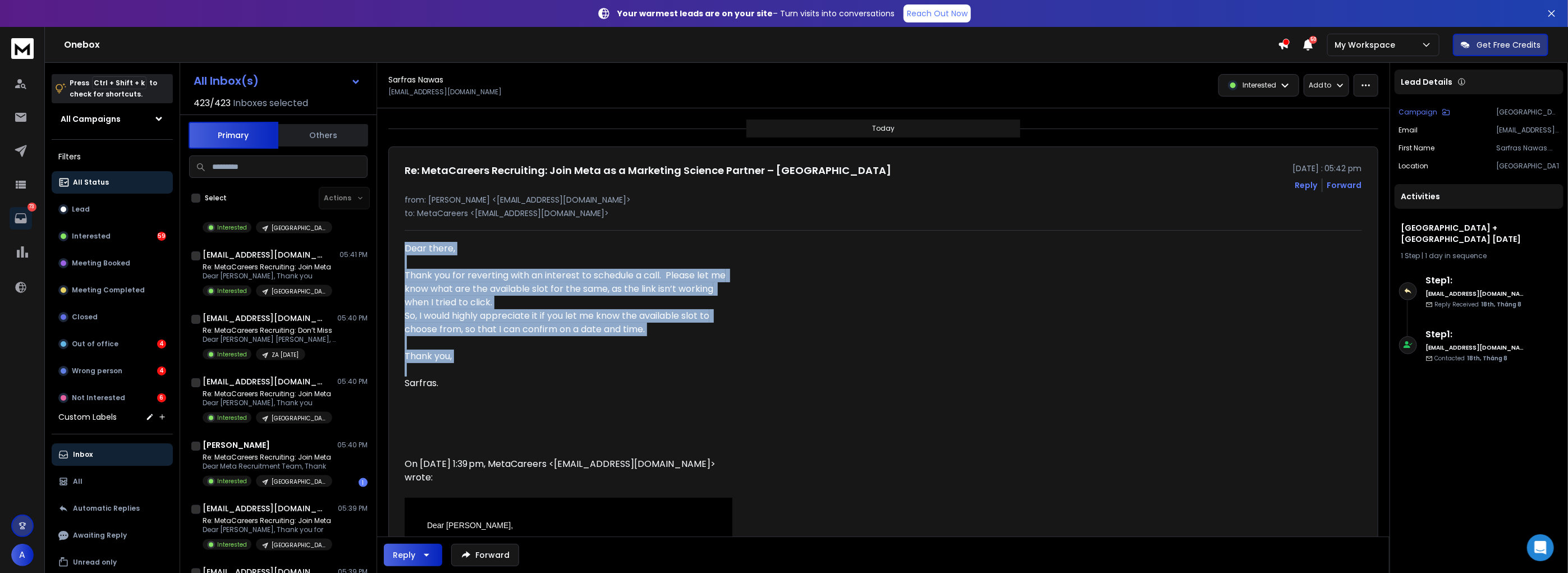
drag, startPoint x: 464, startPoint y: 364, endPoint x: 405, endPoint y: 241, distance: 136.4
click at [405, 241] on div "Re: MetaCareers Recruiting: Join Meta as a Marketing Science Partner – Qatar 18…" at bounding box center [883, 522] width 957 height 720
copy div "Dear there, Thank you for reverting with an interest to schedule a call. Please…"
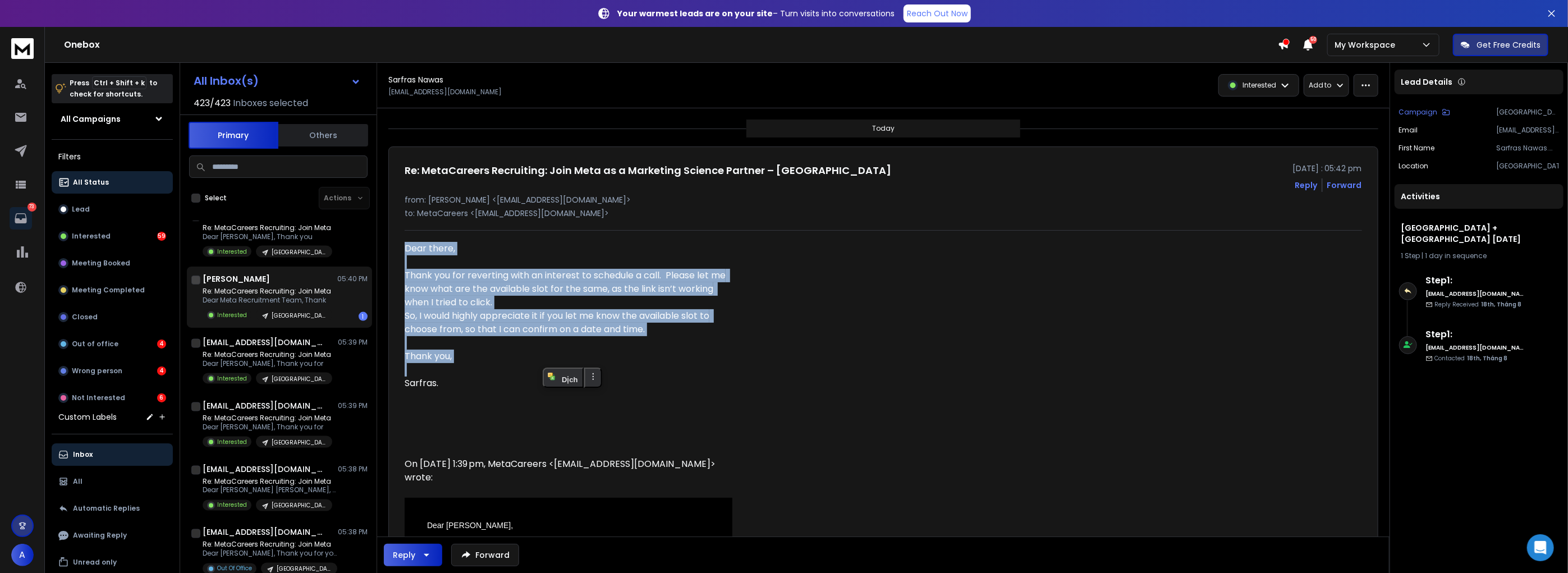
scroll to position [4990, 0]
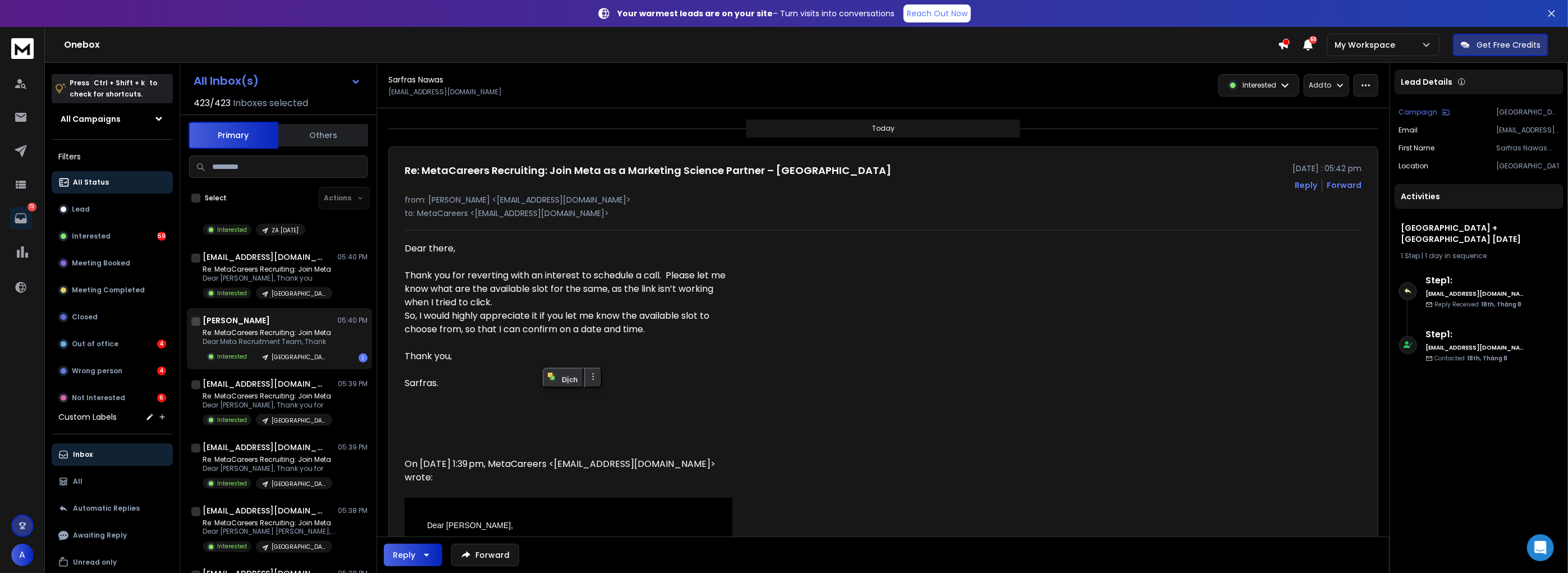
click at [291, 351] on div "[GEOGRAPHIC_DATA] + [GEOGRAPHIC_DATA] [DATE]" at bounding box center [293, 356] width 76 height 12
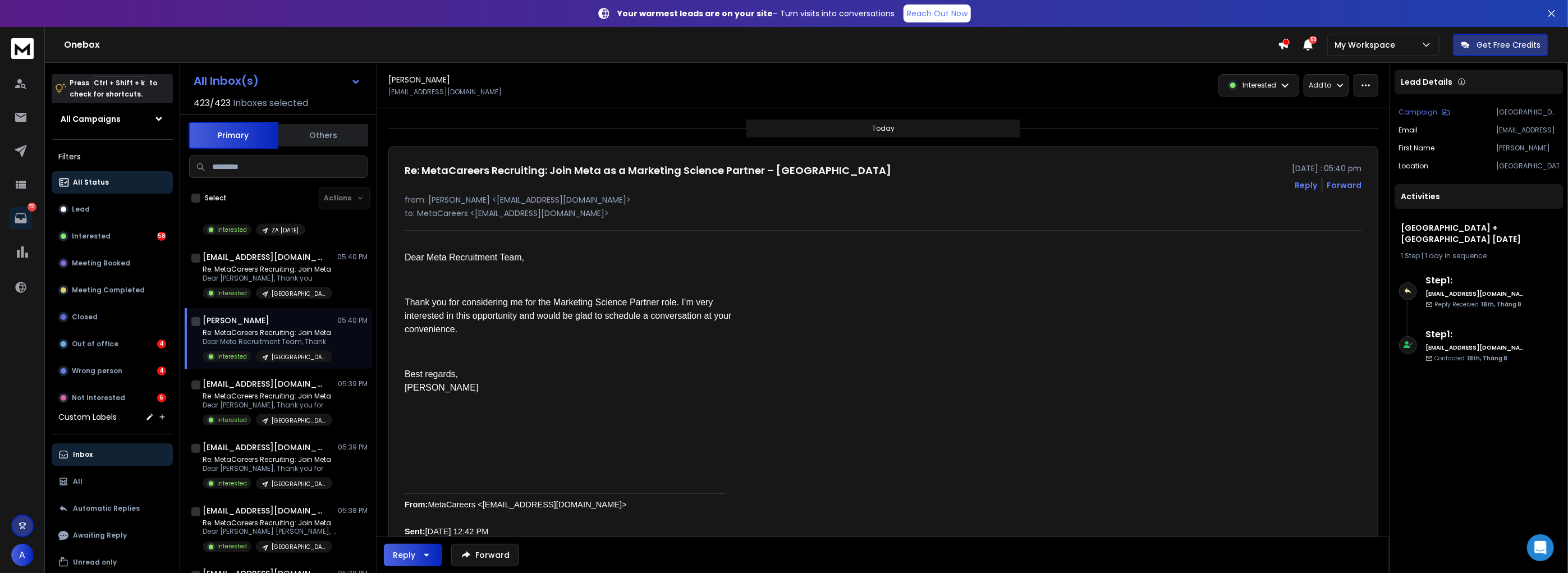
click at [448, 90] on p "omarhaddad721@hotmail.com" at bounding box center [445, 92] width 113 height 9
drag, startPoint x: 473, startPoint y: 213, endPoint x: 603, endPoint y: 213, distance: 130.0
click at [603, 213] on p "to: MetaCareers <info@careersconnect-talent.com>" at bounding box center [883, 213] width 957 height 11
copy p "info@careersconnect-talent.com"
click at [775, 173] on h1 "Re: MetaCareers Recruiting: Join Meta as a Marketing Science Partner – [GEOGRAP…" at bounding box center [648, 170] width 486 height 16
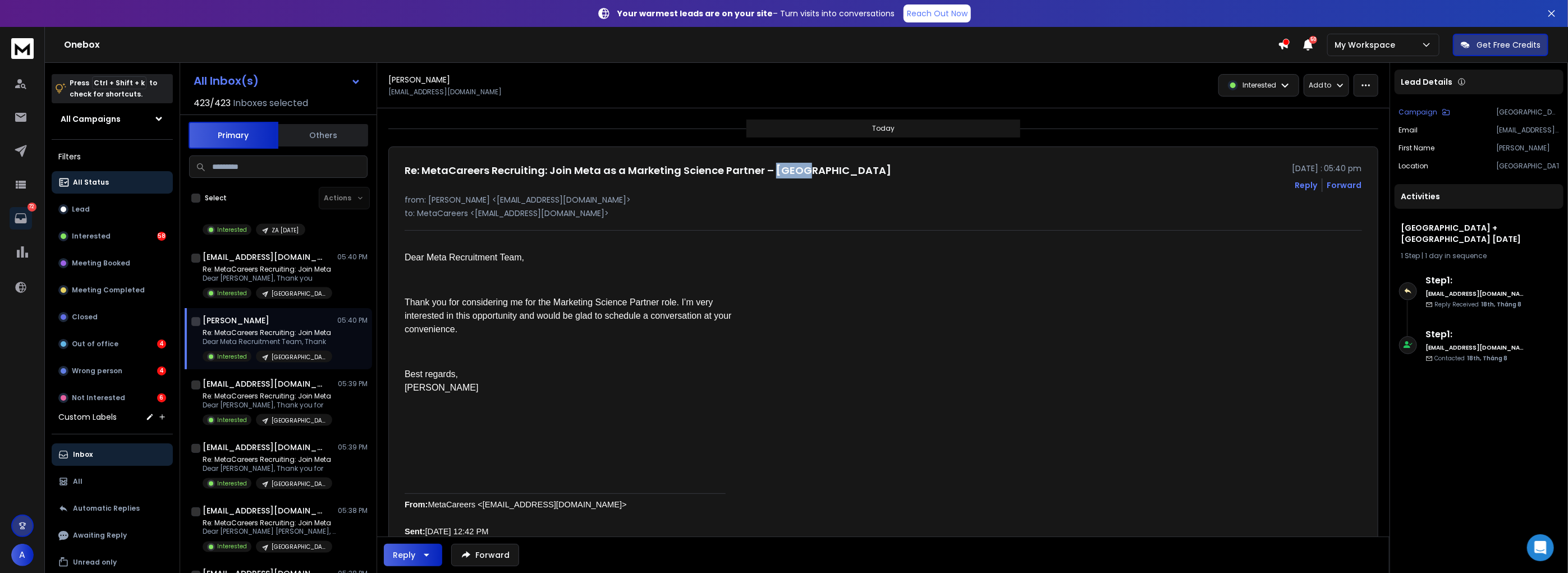
click at [775, 173] on h1 "Re: MetaCareers Recruiting: Join Meta as a Marketing Science Partner – [GEOGRAP…" at bounding box center [648, 170] width 486 height 16
copy h1 "[GEOGRAPHIC_DATA]"
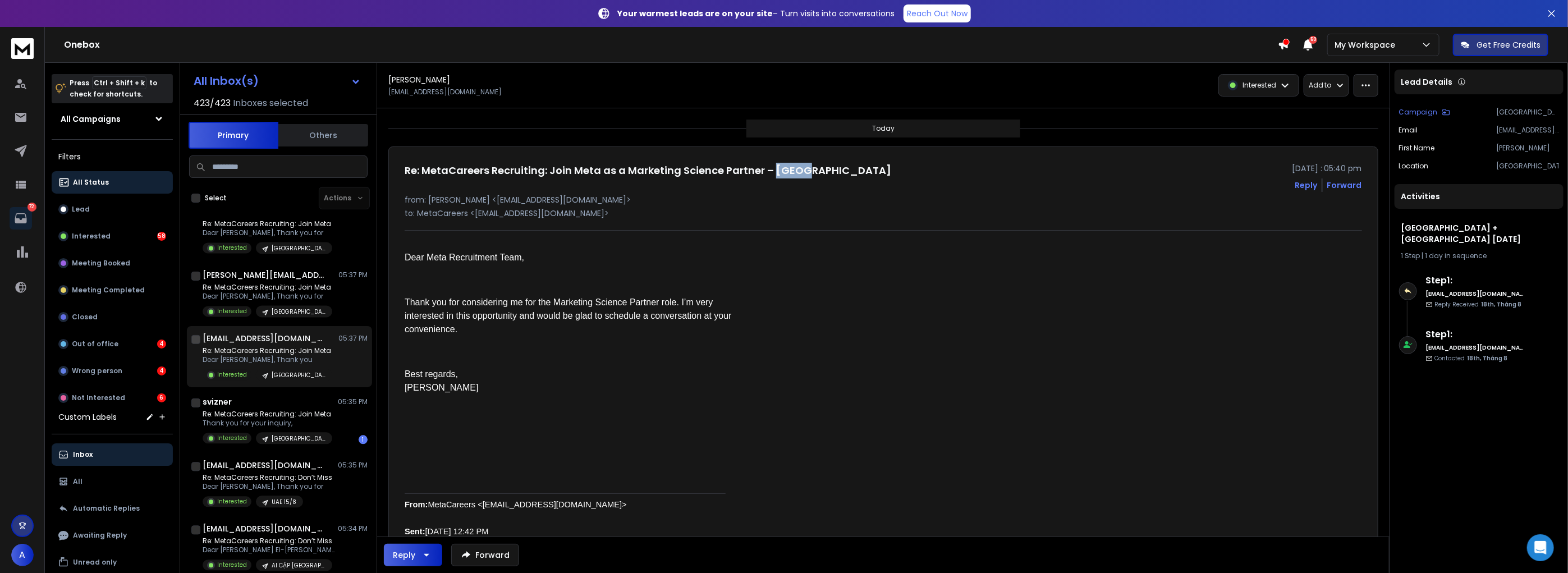
scroll to position [5551, 0]
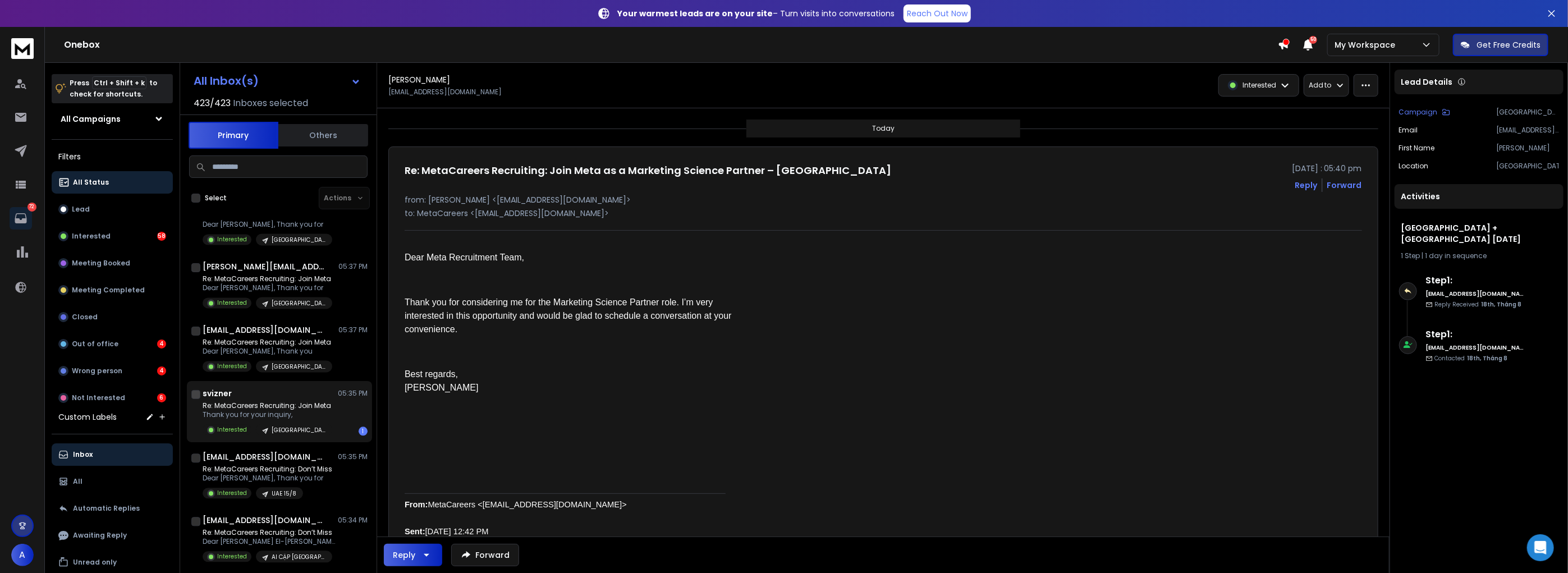
click at [293, 388] on div "svizner 05:35 PM" at bounding box center [285, 393] width 165 height 11
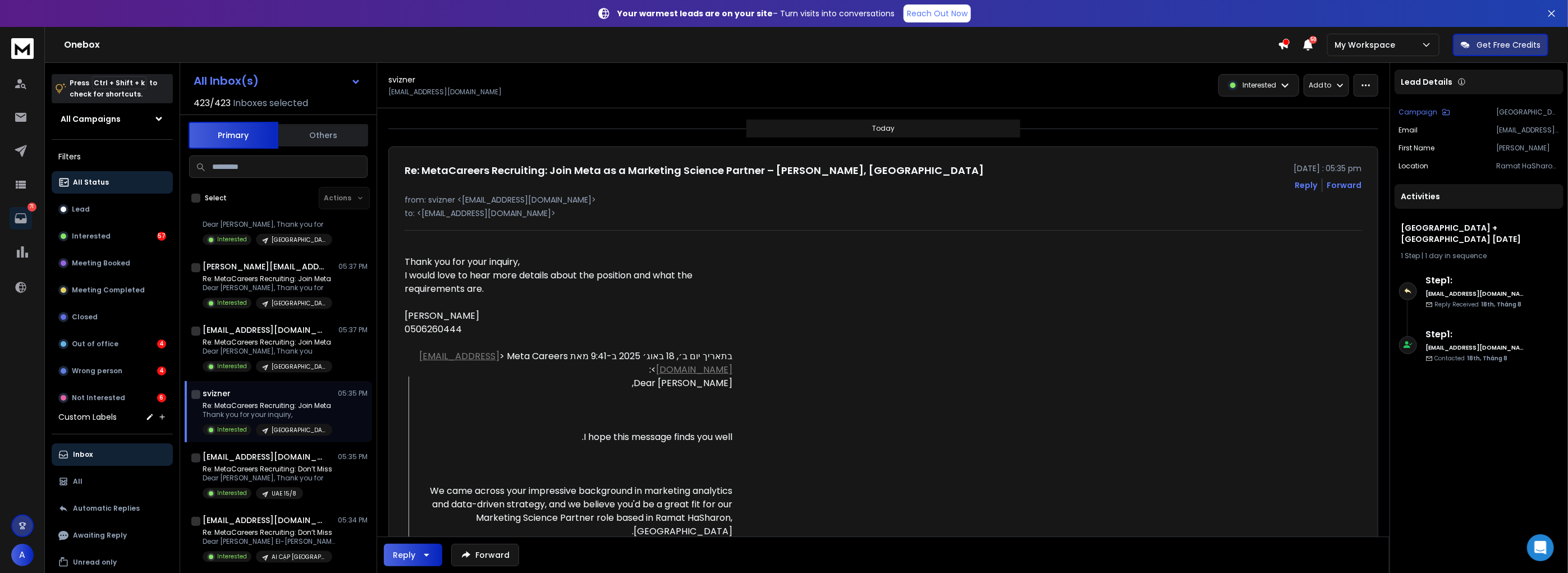
click at [434, 91] on p "shlomit.vizner@gmail.com" at bounding box center [445, 92] width 113 height 9
drag, startPoint x: 421, startPoint y: 213, endPoint x: 598, endPoint y: 215, distance: 177.0
click at [598, 215] on p "to: <employee@careersconnect-hiringteam.com>" at bounding box center [883, 213] width 957 height 11
copy p "employee@careersconnect-hiringteam.com"
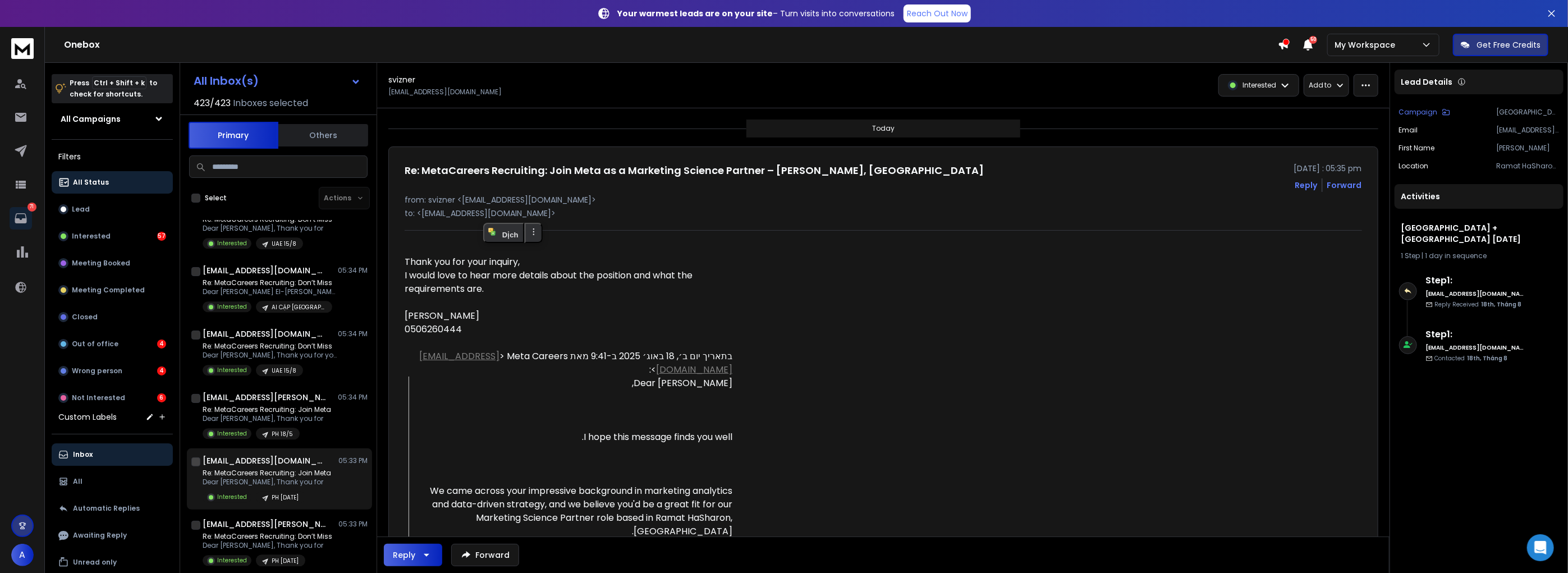
scroll to position [6048, 0]
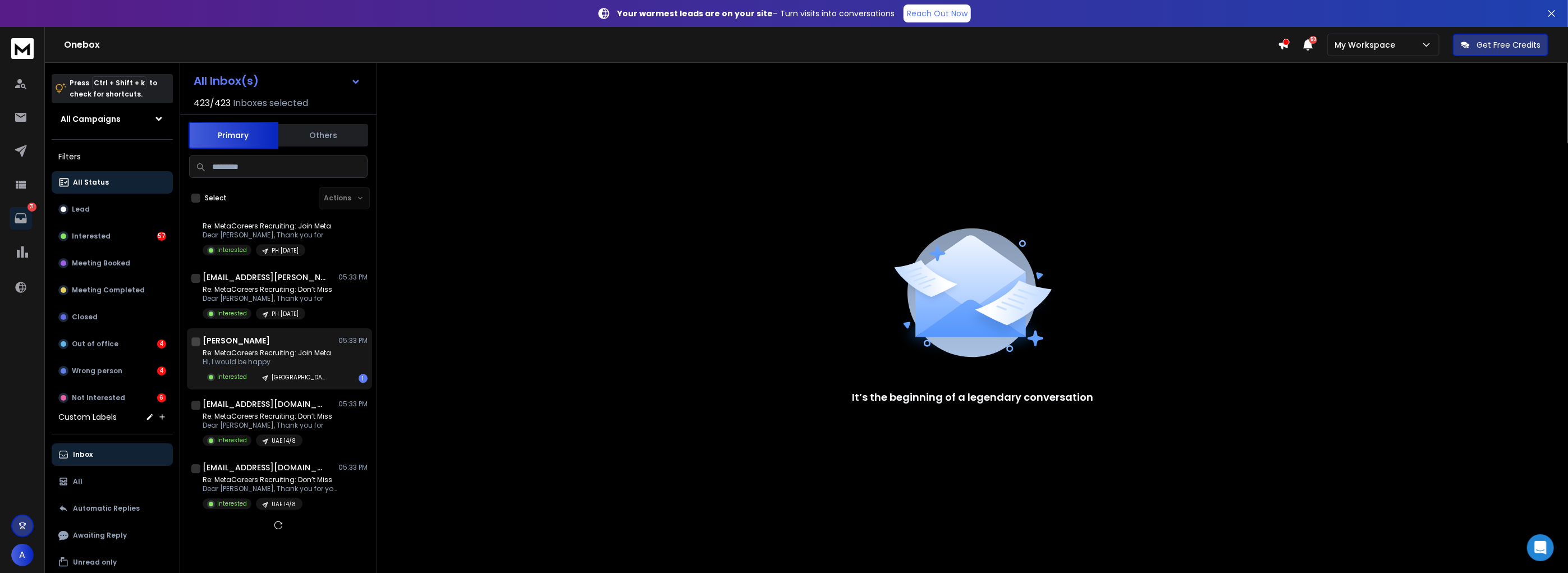
click at [277, 357] on p "Hi, I would be happy" at bounding box center [267, 362] width 130 height 9
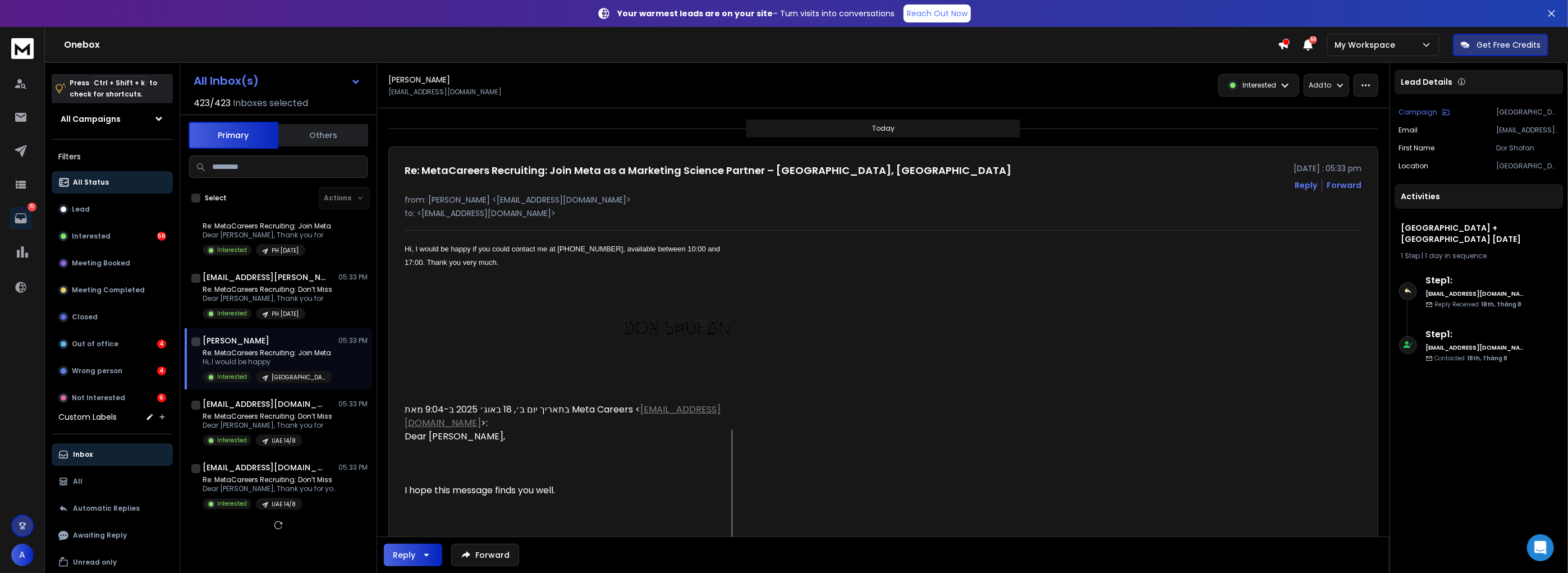
click at [445, 89] on p "shofan7@gmail.com" at bounding box center [445, 92] width 113 height 9
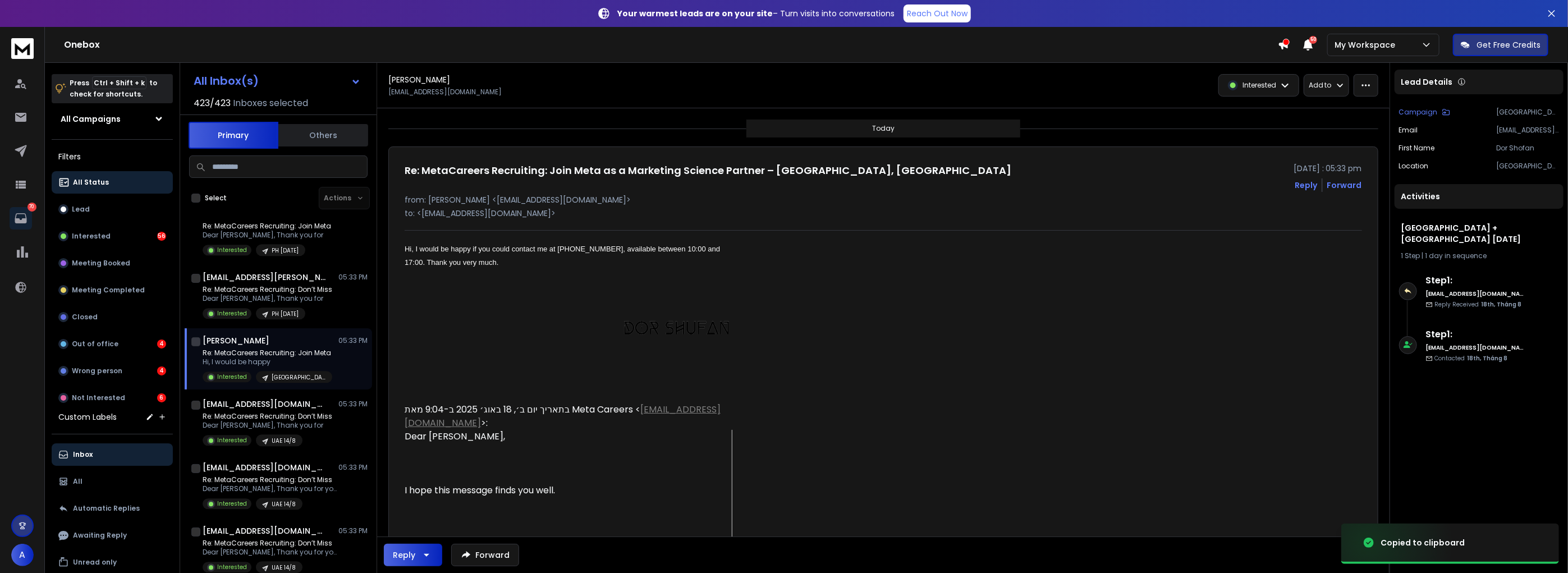
drag, startPoint x: 422, startPoint y: 212, endPoint x: 581, endPoint y: 215, distance: 159.0
click at [581, 215] on p "to: <works@careersconnect-candidates.com>" at bounding box center [883, 213] width 957 height 11
copy p "works@careersconnect-candidates.com"
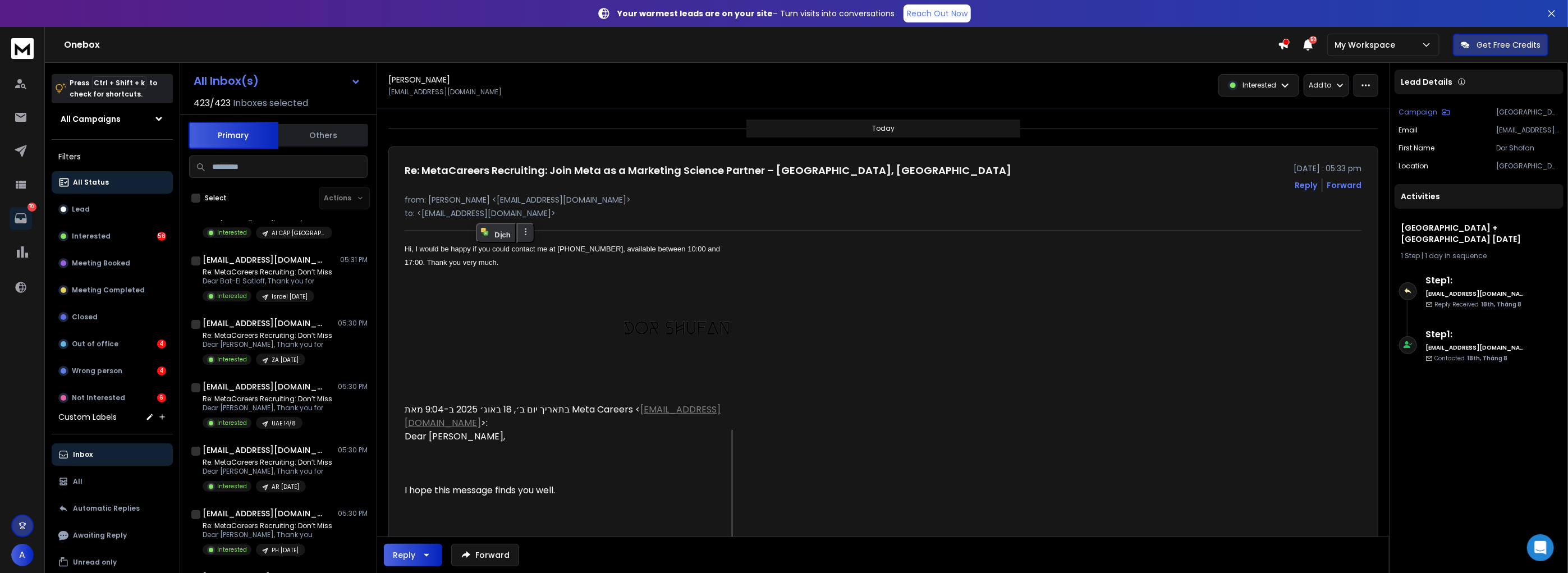
scroll to position [6984, 0]
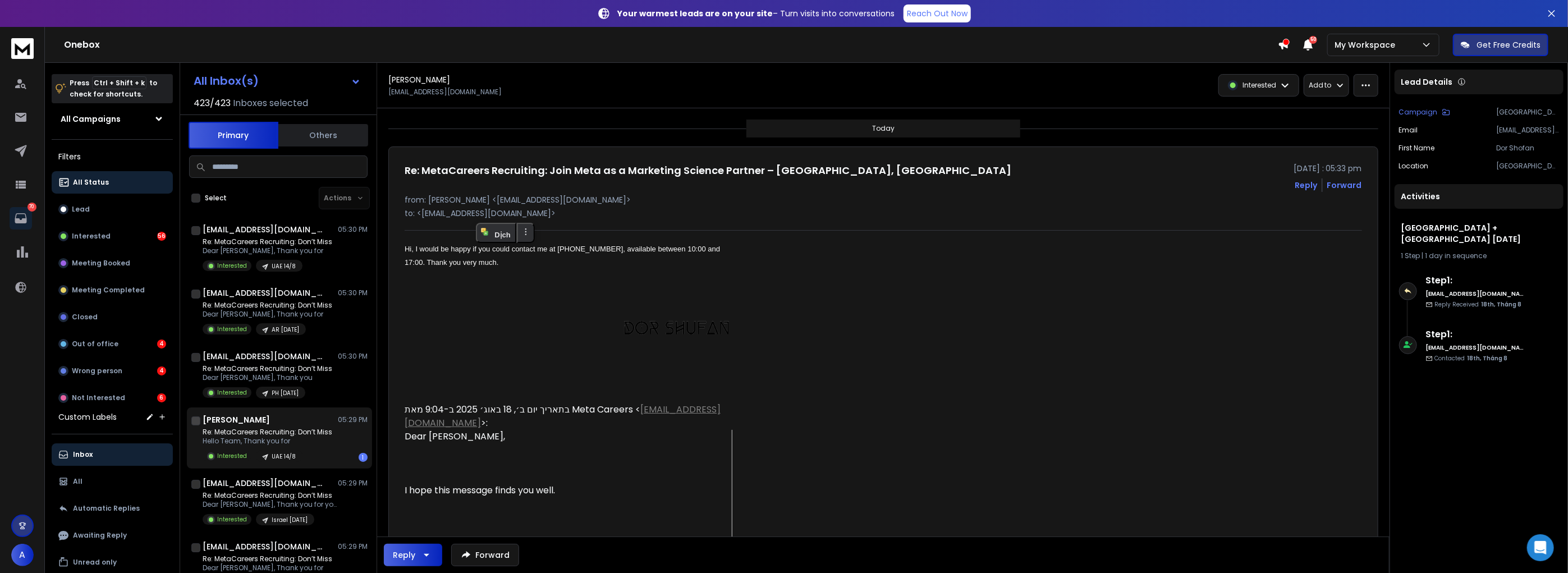
click at [277, 437] on p "Hello Team, Thank you for" at bounding box center [267, 441] width 130 height 9
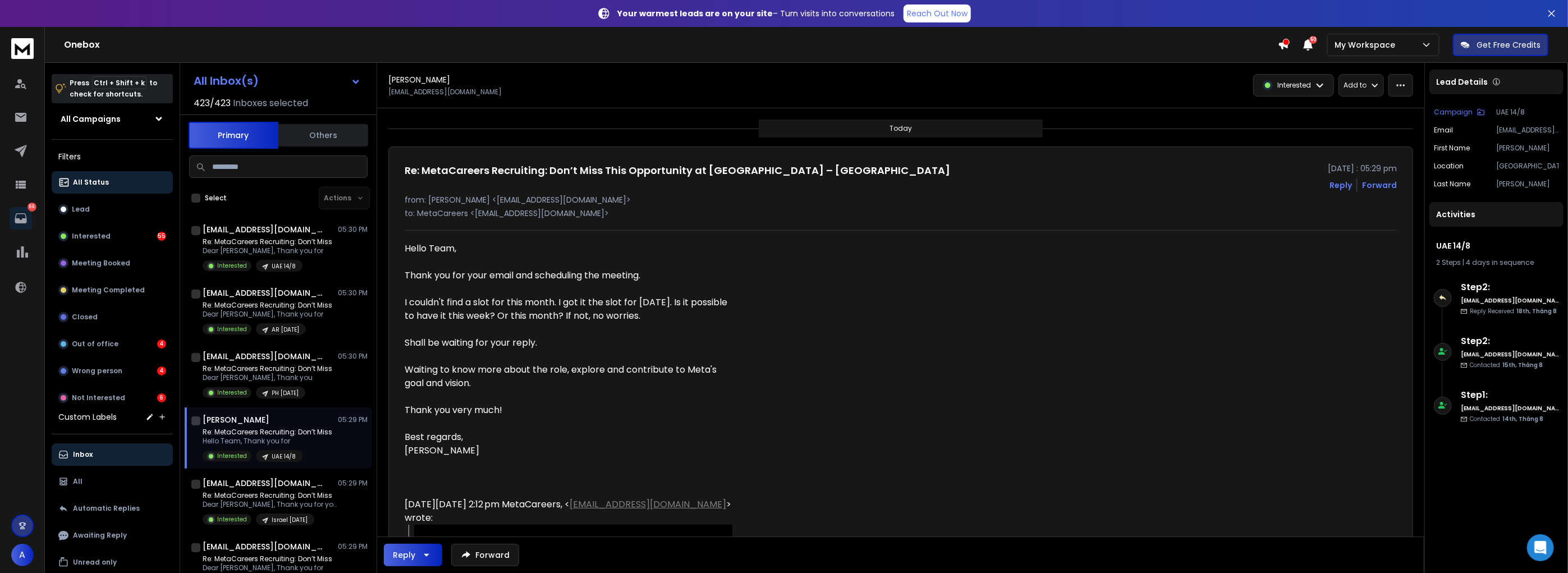
click at [435, 89] on p "eltoncaldeira39@gmail.com" at bounding box center [445, 92] width 113 height 9
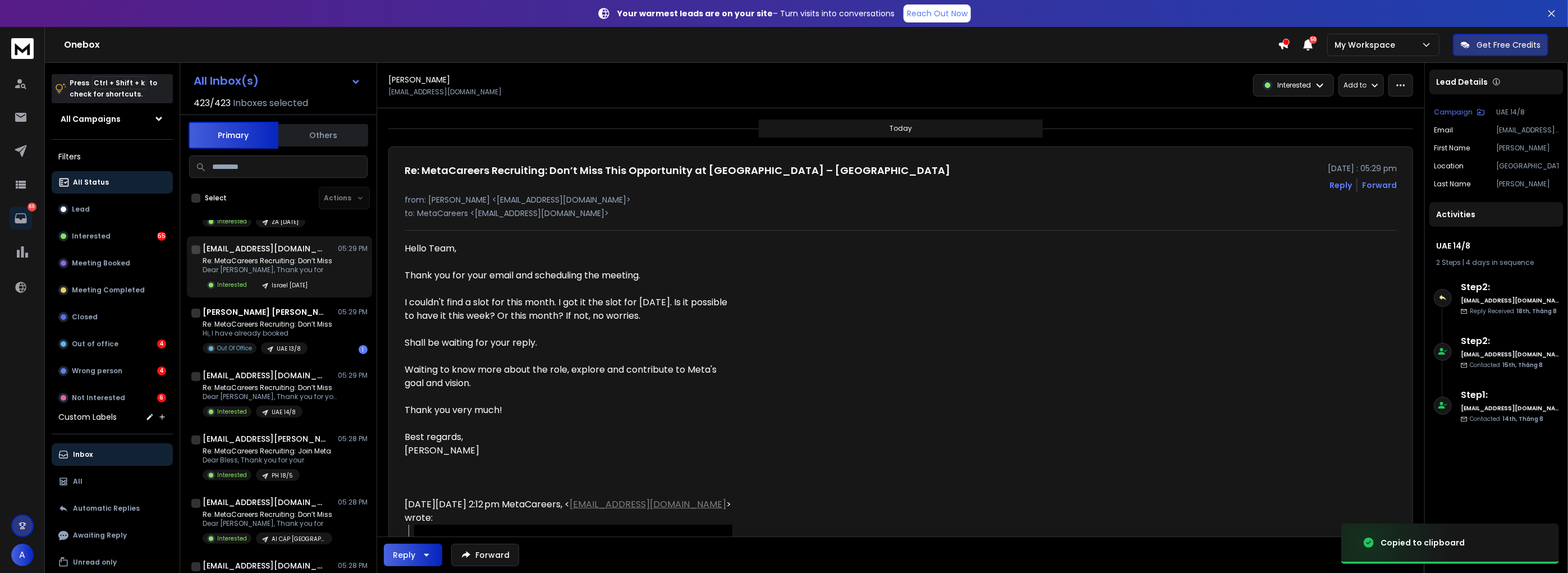
scroll to position [7358, 0]
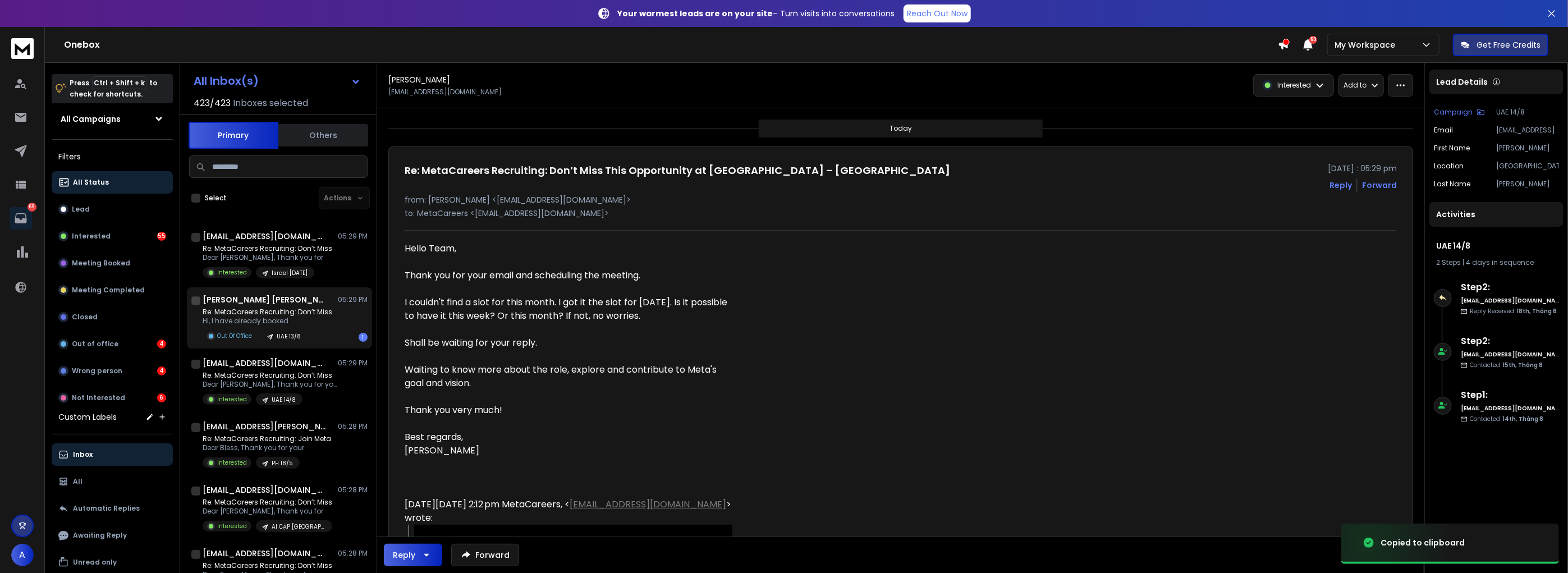
click at [281, 298] on div "Jair Carlo Sanchez 05:29 PM" at bounding box center [285, 300] width 165 height 11
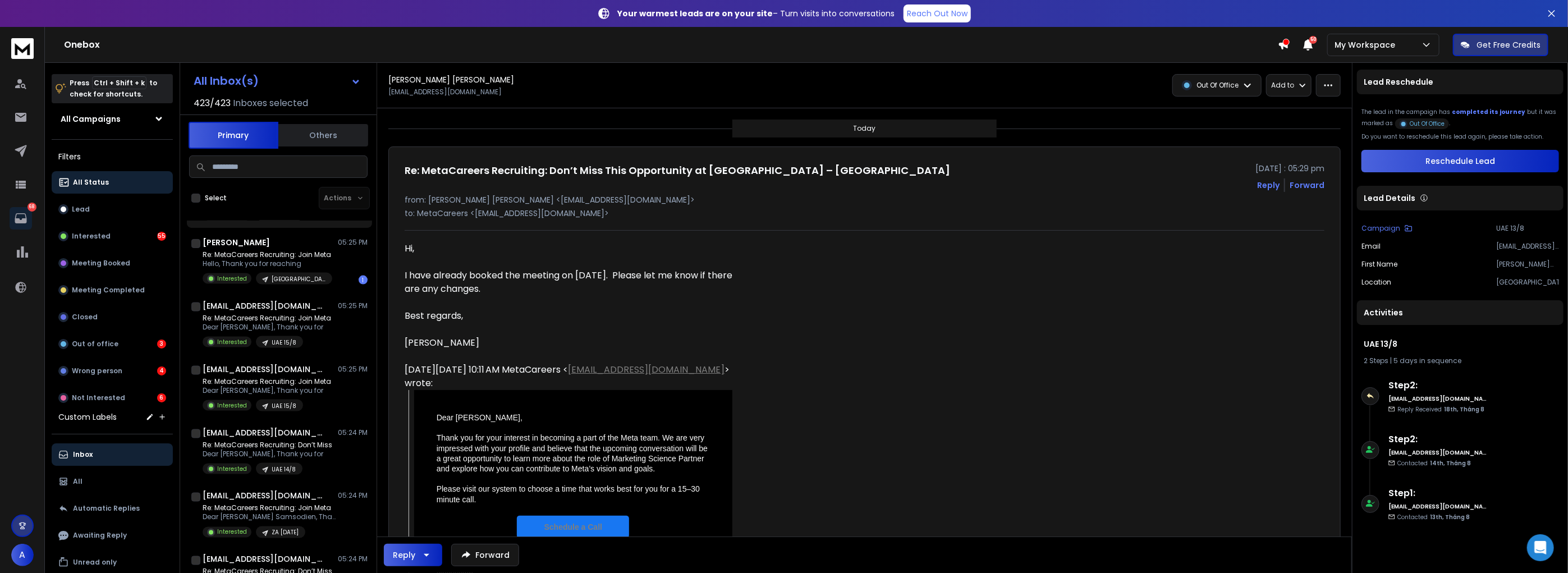
scroll to position [8418, 0]
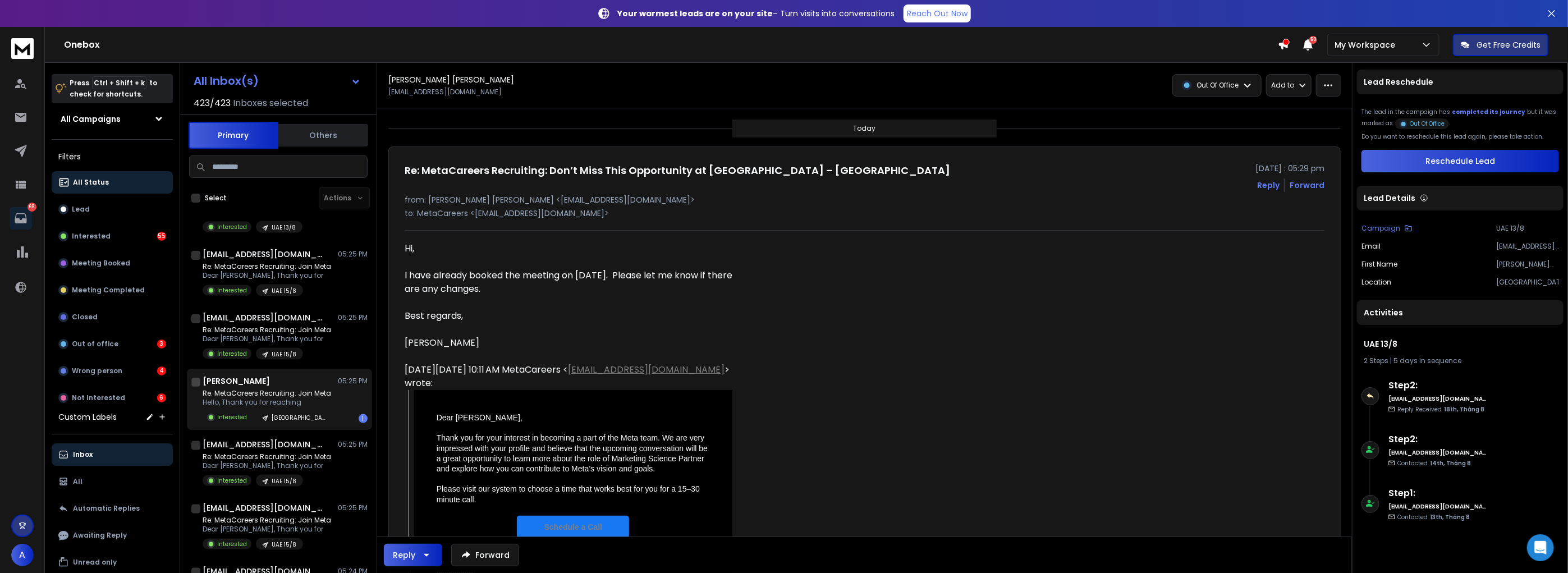
click at [282, 385] on div "Gilad OlshAnetsky 05:25 PM Re: MetaCareers Recruiting: Join Meta Hello, Thank y…" at bounding box center [285, 399] width 165 height 47
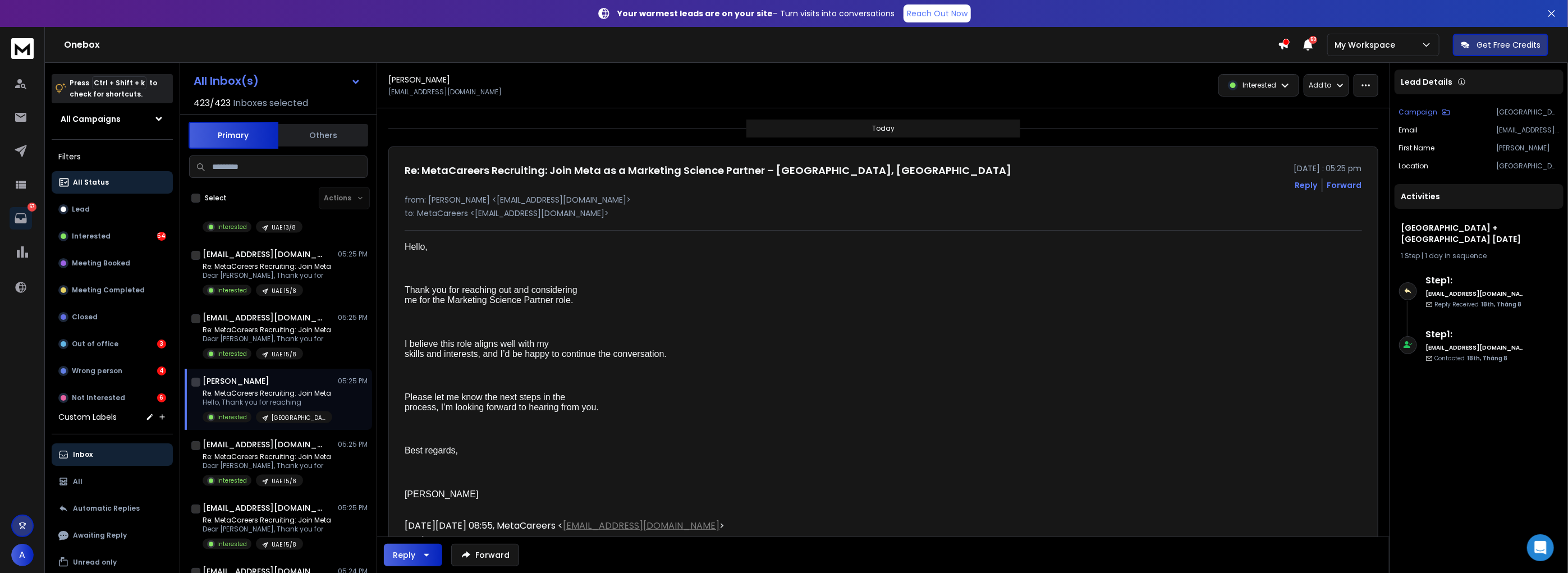
click at [443, 90] on p "olsha95@gmail.com" at bounding box center [445, 92] width 113 height 9
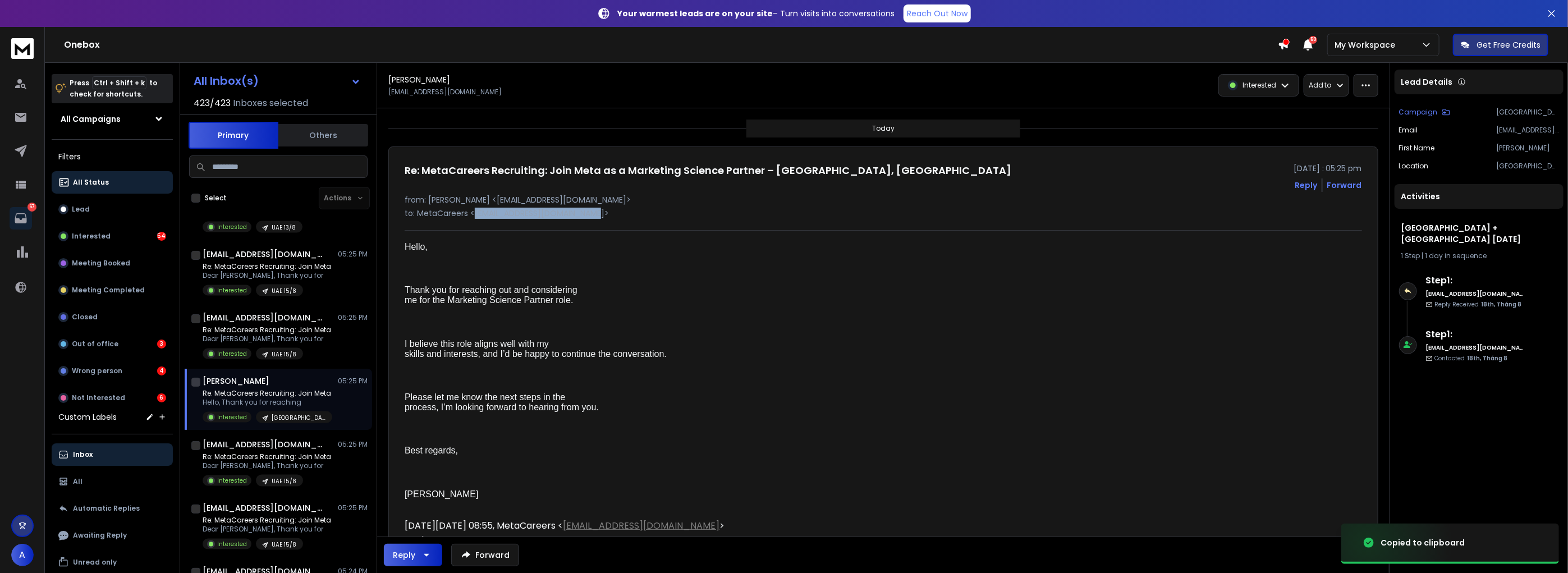
drag, startPoint x: 474, startPoint y: 216, endPoint x: 595, endPoint y: 217, distance: 121.0
click at [595, 217] on p "to: MetaCareers <hr@careersconnectglobal.com>" at bounding box center [883, 213] width 957 height 11
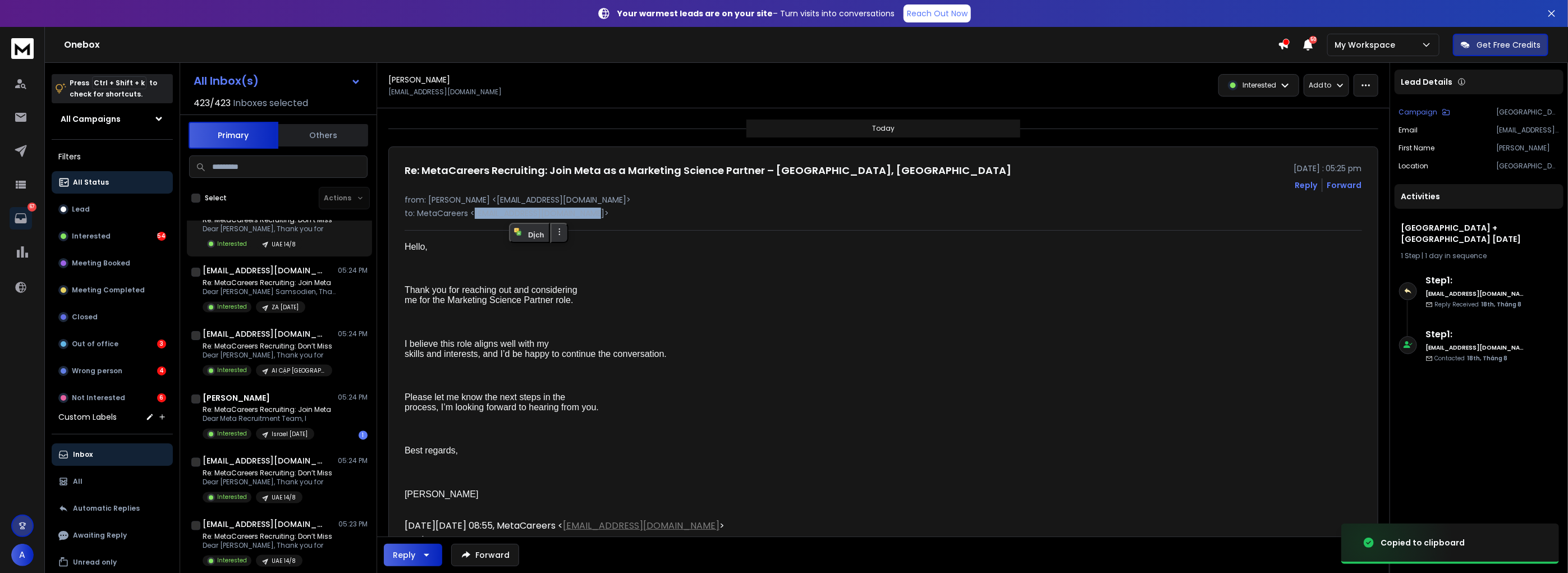
scroll to position [8855, 0]
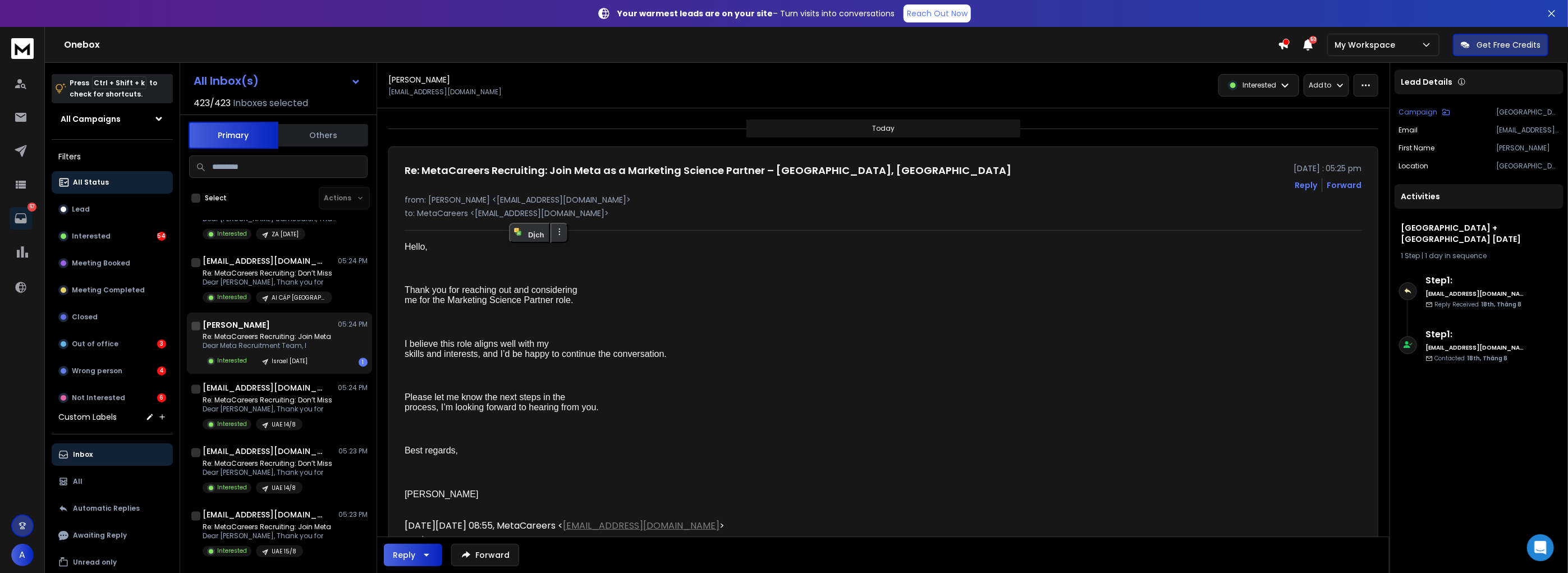
click at [279, 333] on p "Re: MetaCareers Recruiting: Join Meta" at bounding box center [267, 337] width 128 height 9
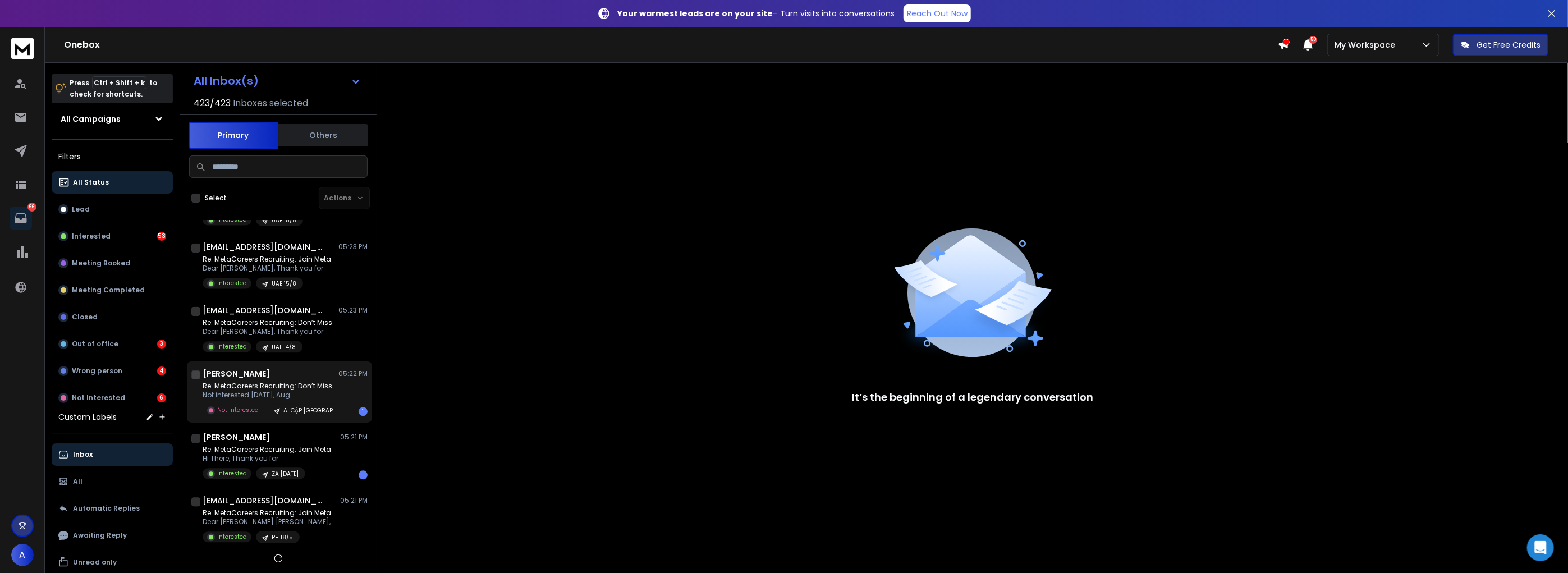
scroll to position [9219, 0]
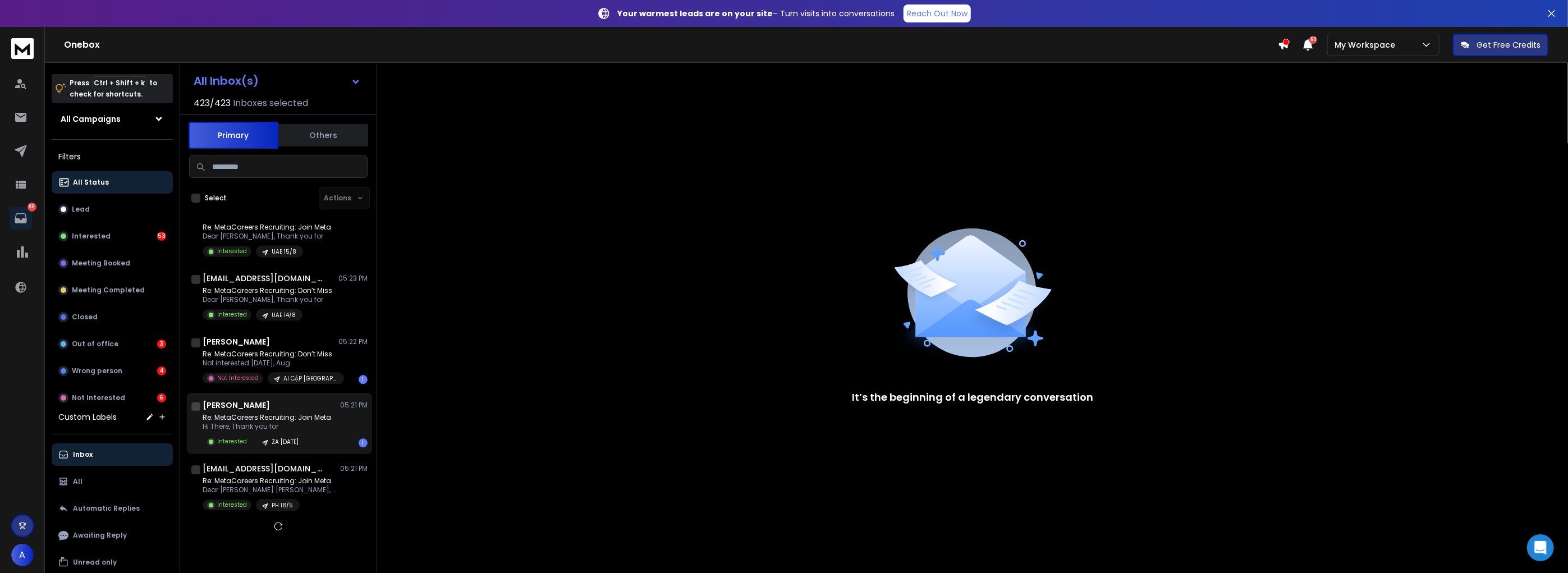
click at [282, 395] on div "Eryn Hyde 05:21 PM Re: MetaCareers Recruiting: Join Meta Hi There, Thank you fo…" at bounding box center [279, 423] width 185 height 61
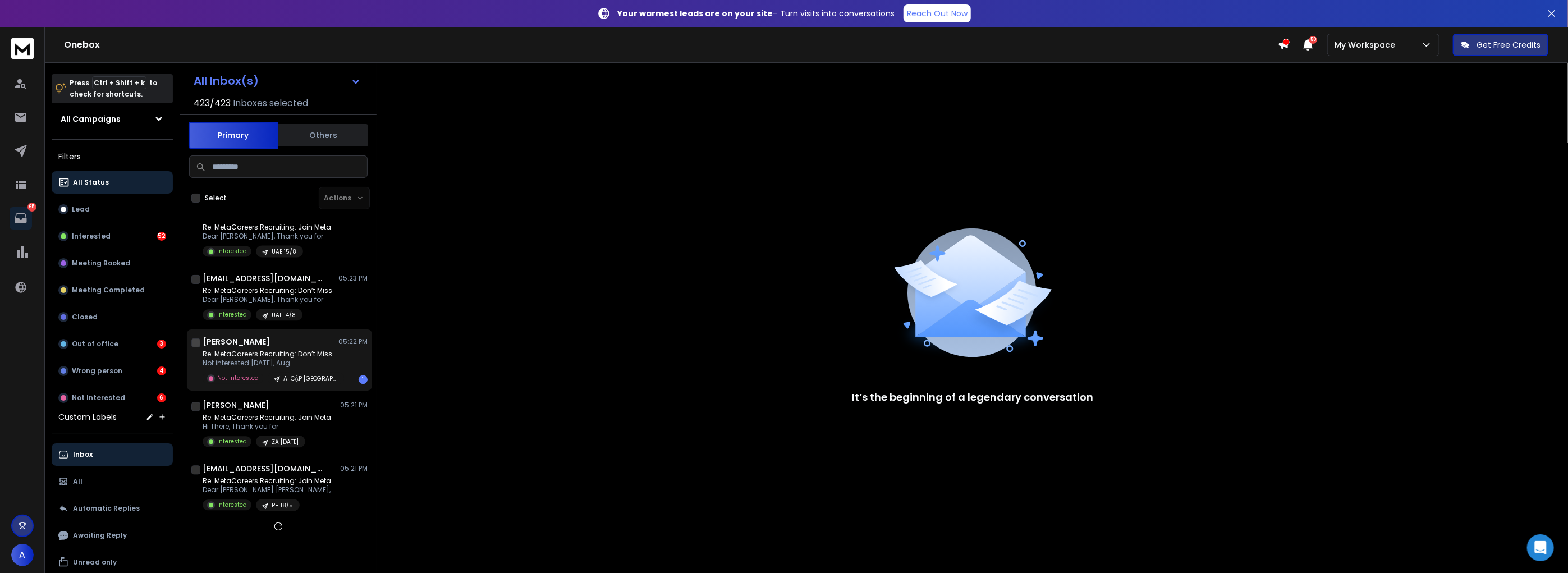
click at [284, 355] on p "Re: MetaCareers Recruiting: Don’t Miss" at bounding box center [270, 354] width 135 height 9
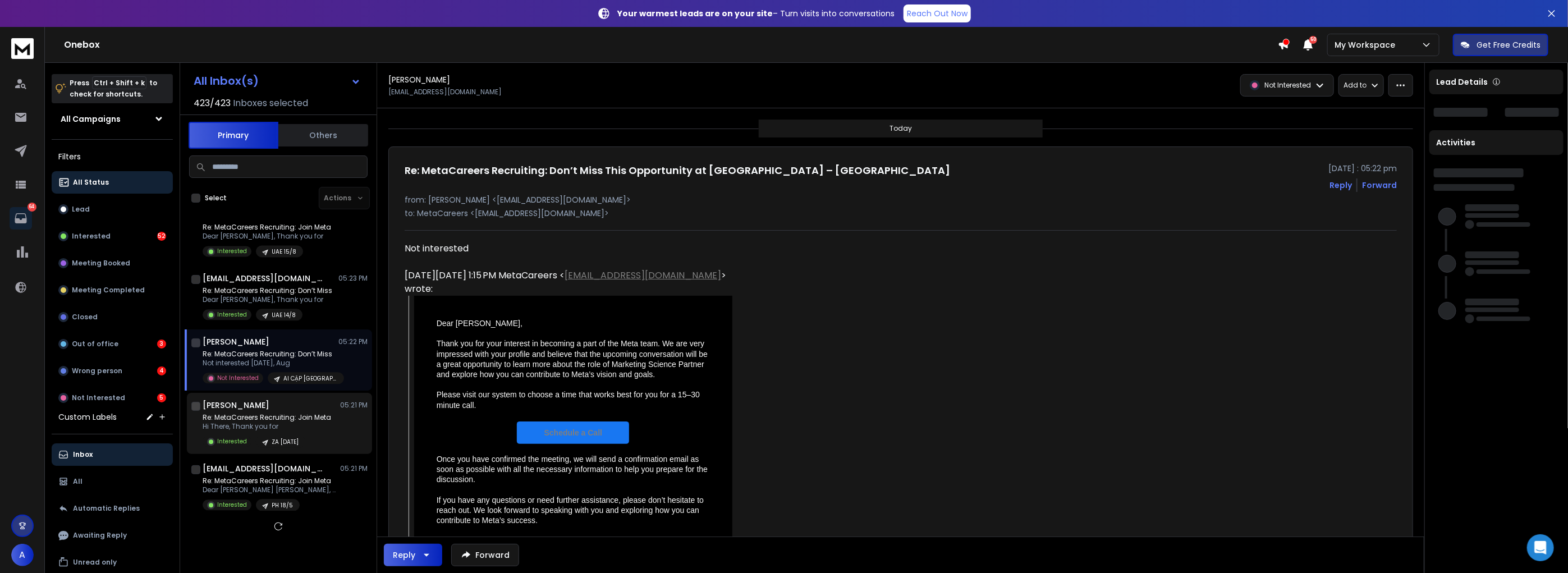
click at [284, 415] on p "Re: MetaCareers Recruiting: Join Meta" at bounding box center [267, 418] width 128 height 9
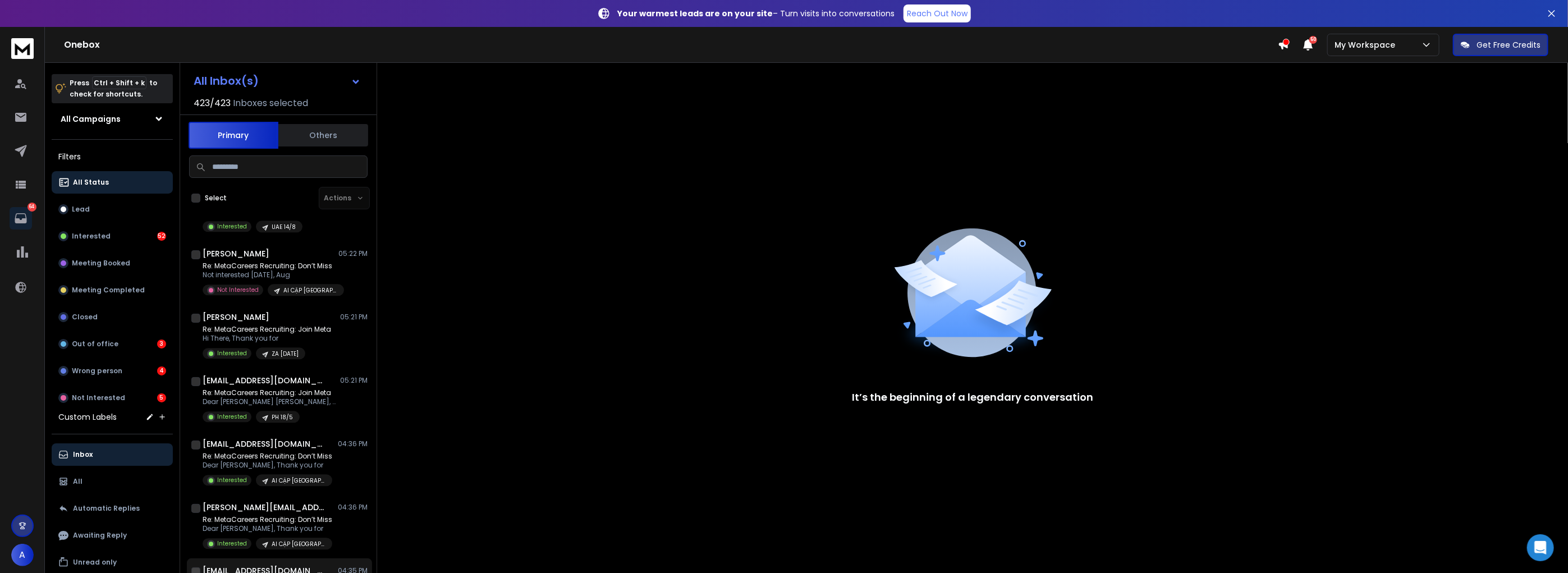
scroll to position [9593, 0]
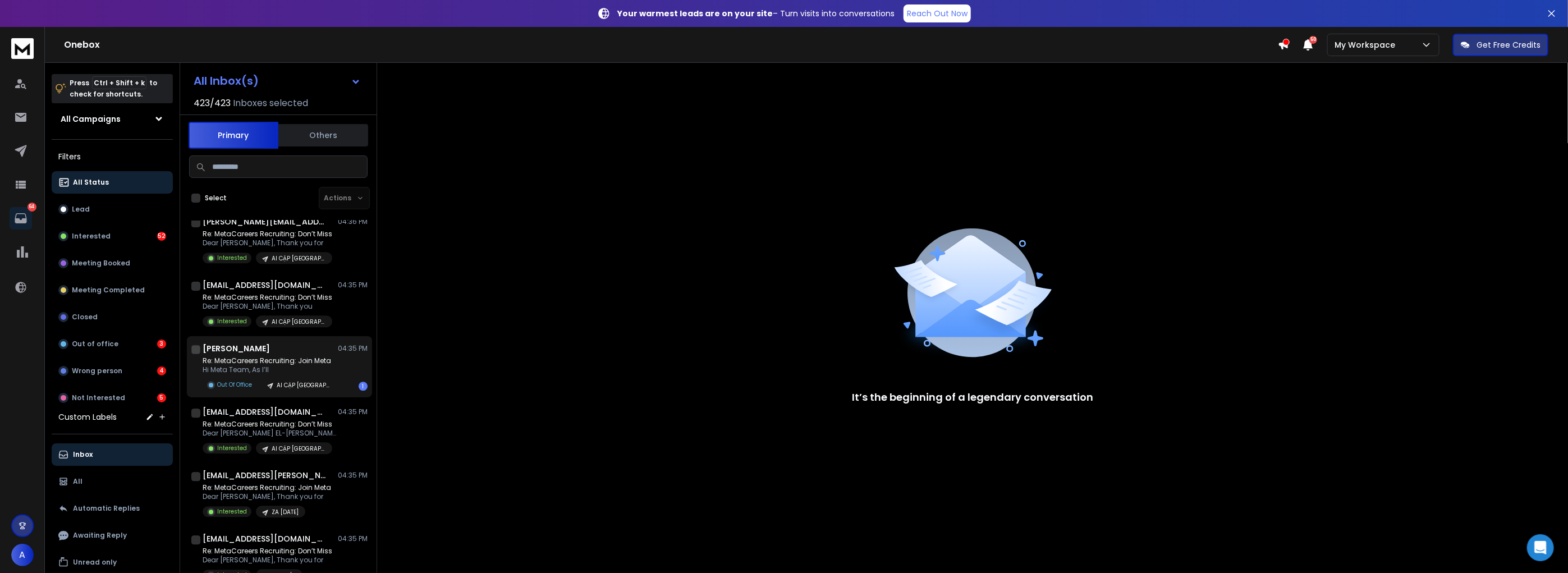
click at [298, 349] on div "Yiğit Ali Paşaoğlu 04:35 PM" at bounding box center [285, 348] width 165 height 11
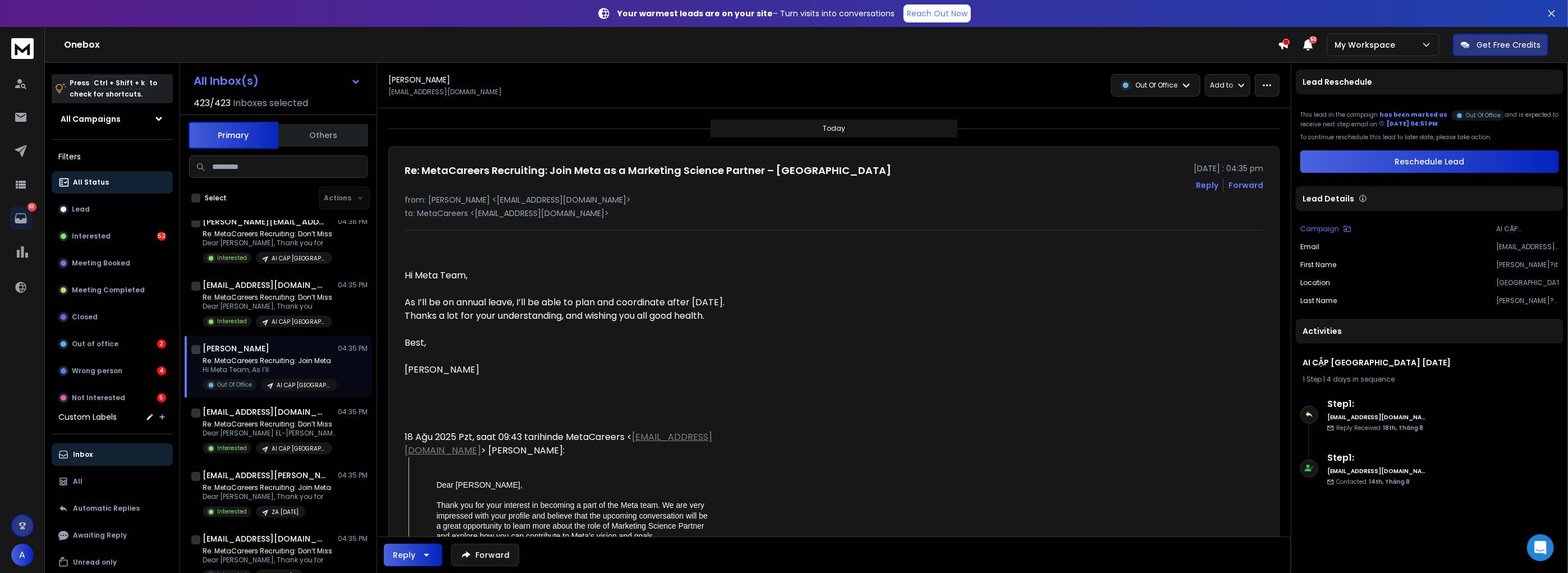
drag, startPoint x: 446, startPoint y: 323, endPoint x: 401, endPoint y: 273, distance: 67.3
click at [401, 273] on div "Re: MetaCareers Recruiting: Join Meta as a Marketing Science Partner – Turkey 1…" at bounding box center [834, 509] width 891 height 725
click at [484, 270] on p "Hi Meta Team," at bounding box center [569, 276] width 327 height 13
click at [435, 90] on p "yapasaoglu34@gmail.com" at bounding box center [445, 92] width 113 height 9
drag, startPoint x: 473, startPoint y: 213, endPoint x: 618, endPoint y: 217, distance: 145.1
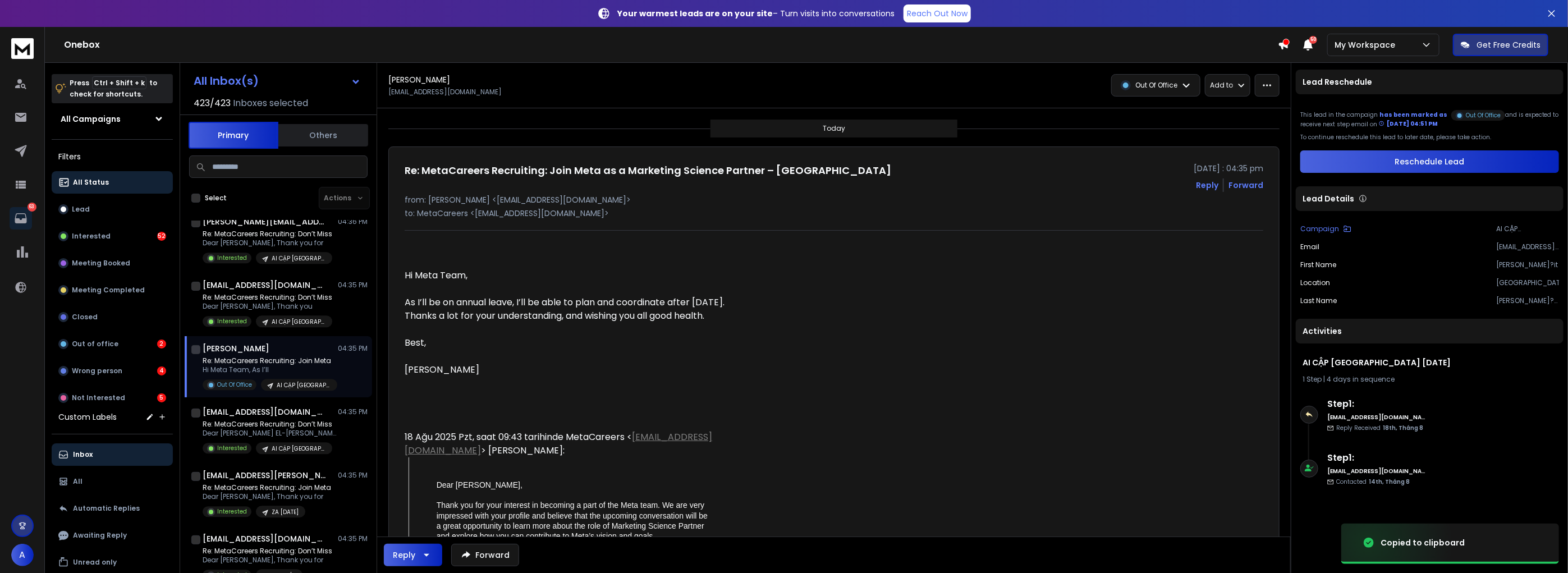
click at [618, 217] on p "to: MetaCareers <hr@careersconnect-applicants.com>" at bounding box center [834, 213] width 859 height 11
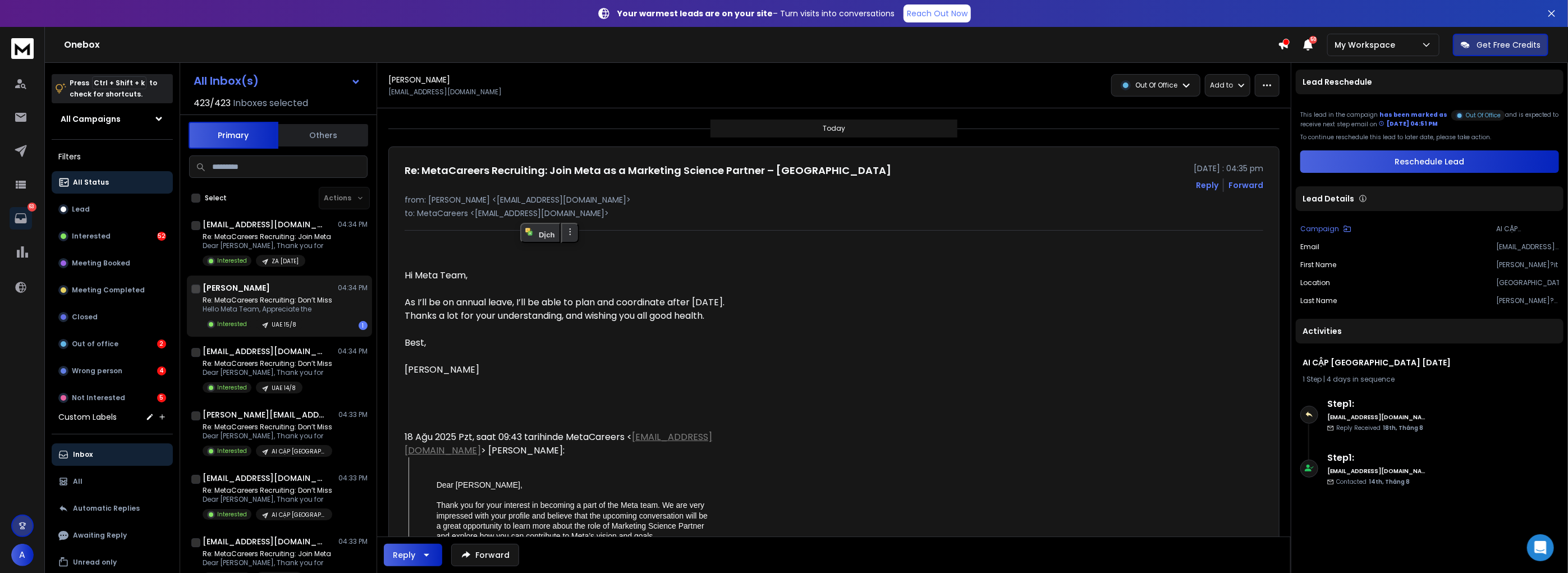
scroll to position [10092, 0]
click at [266, 317] on div "Re: MetaCareers Recruiting: Don’t Miss Hello Meta Team, Appreciate the Interest…" at bounding box center [267, 318] width 130 height 34
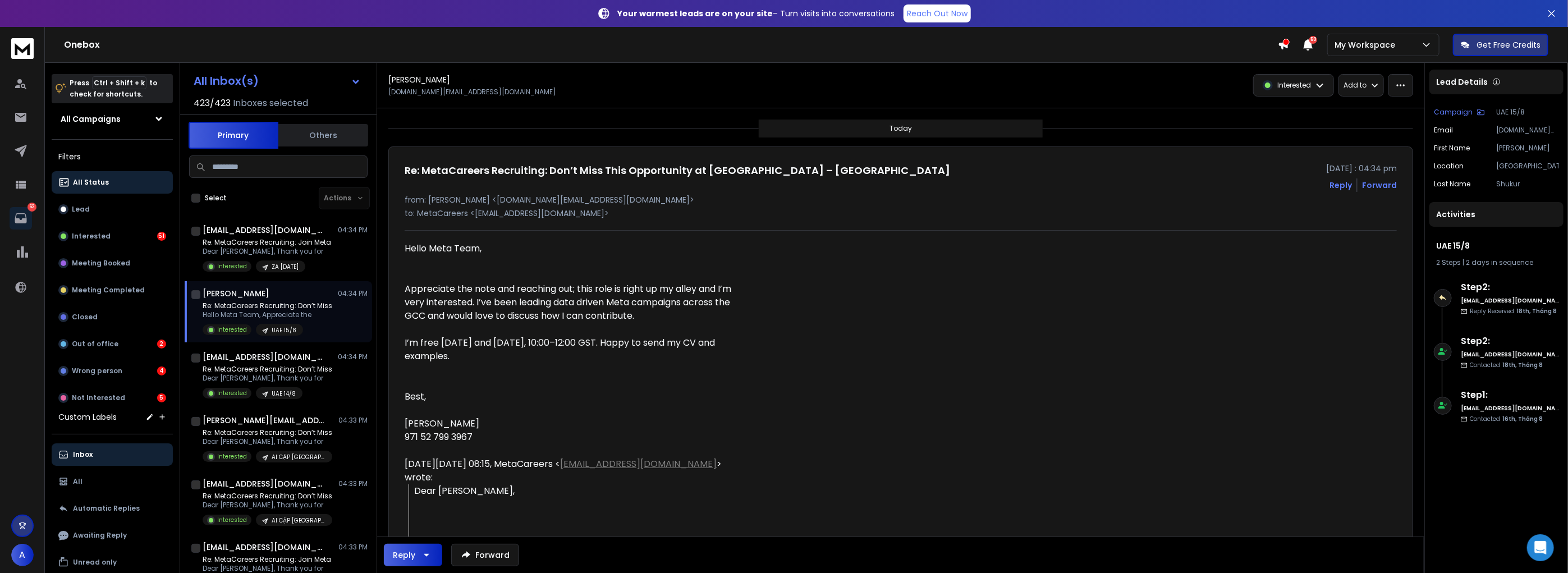
click at [429, 96] on p "sarashukur.ss@gmail.com" at bounding box center [472, 92] width 168 height 9
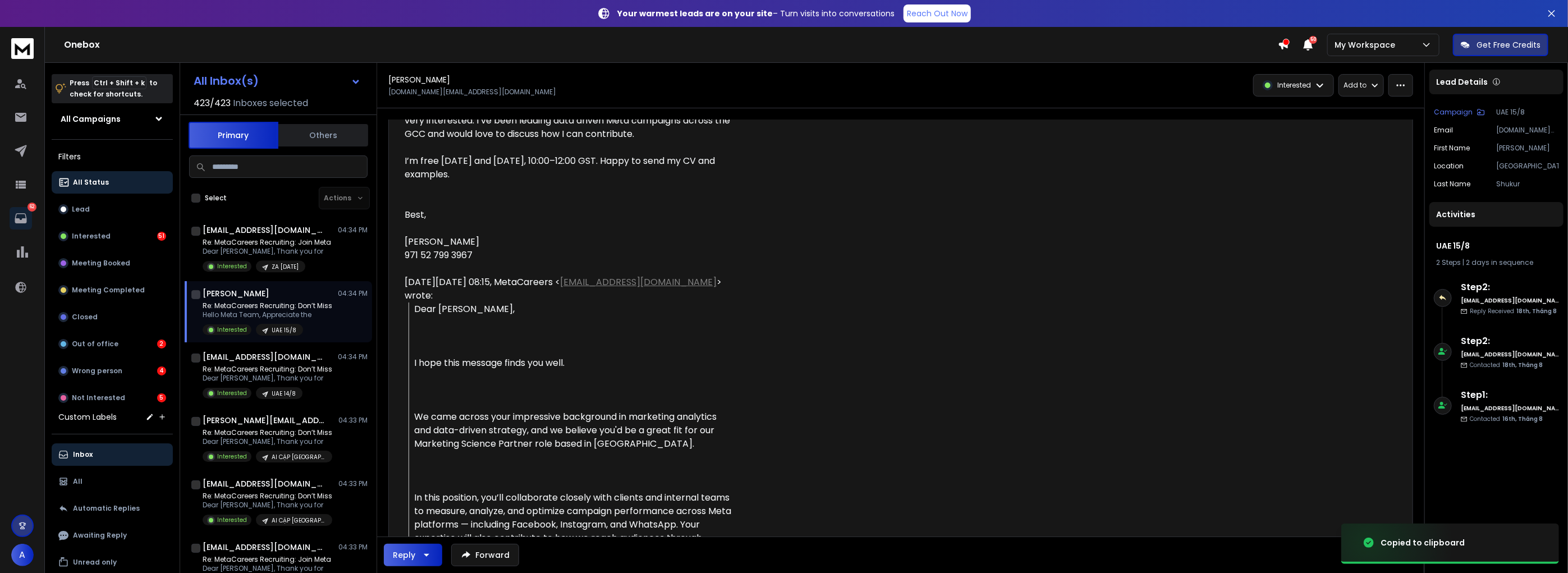
scroll to position [0, 0]
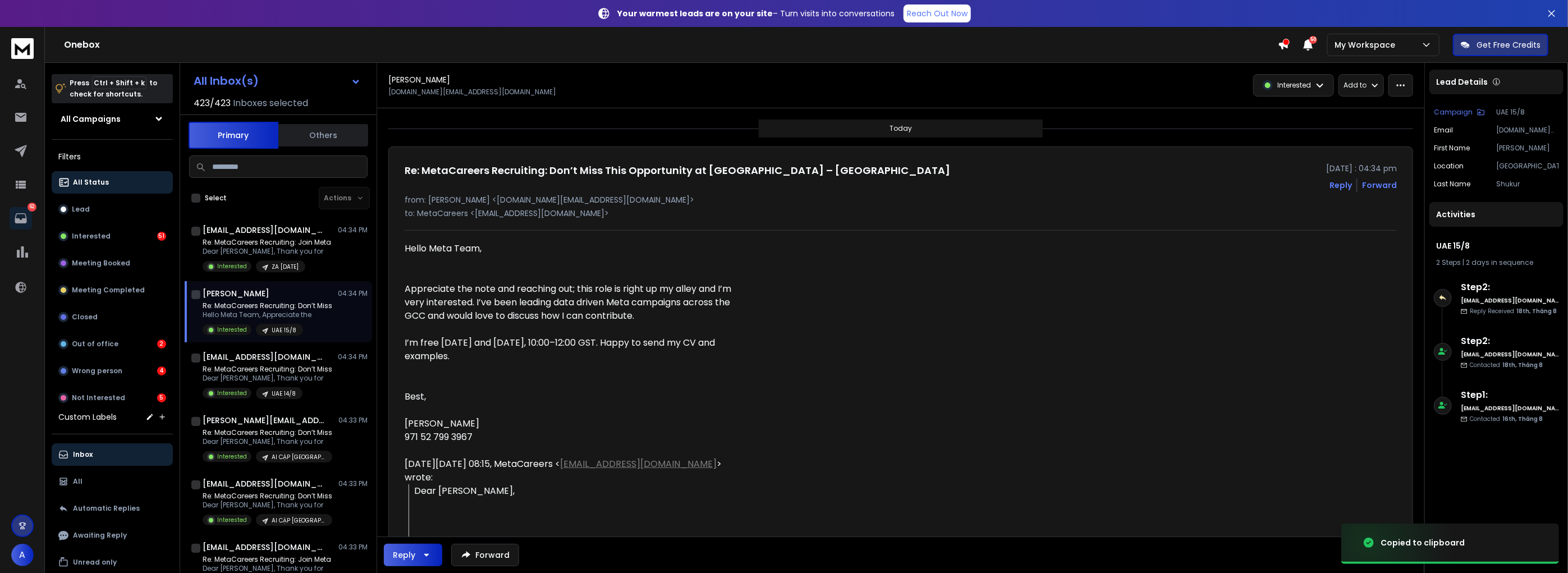
drag, startPoint x: 474, startPoint y: 214, endPoint x: 612, endPoint y: 216, distance: 138.0
click at [612, 216] on p "to: MetaCareers <[EMAIL_ADDRESS][DOMAIN_NAME]>" at bounding box center [901, 213] width 992 height 11
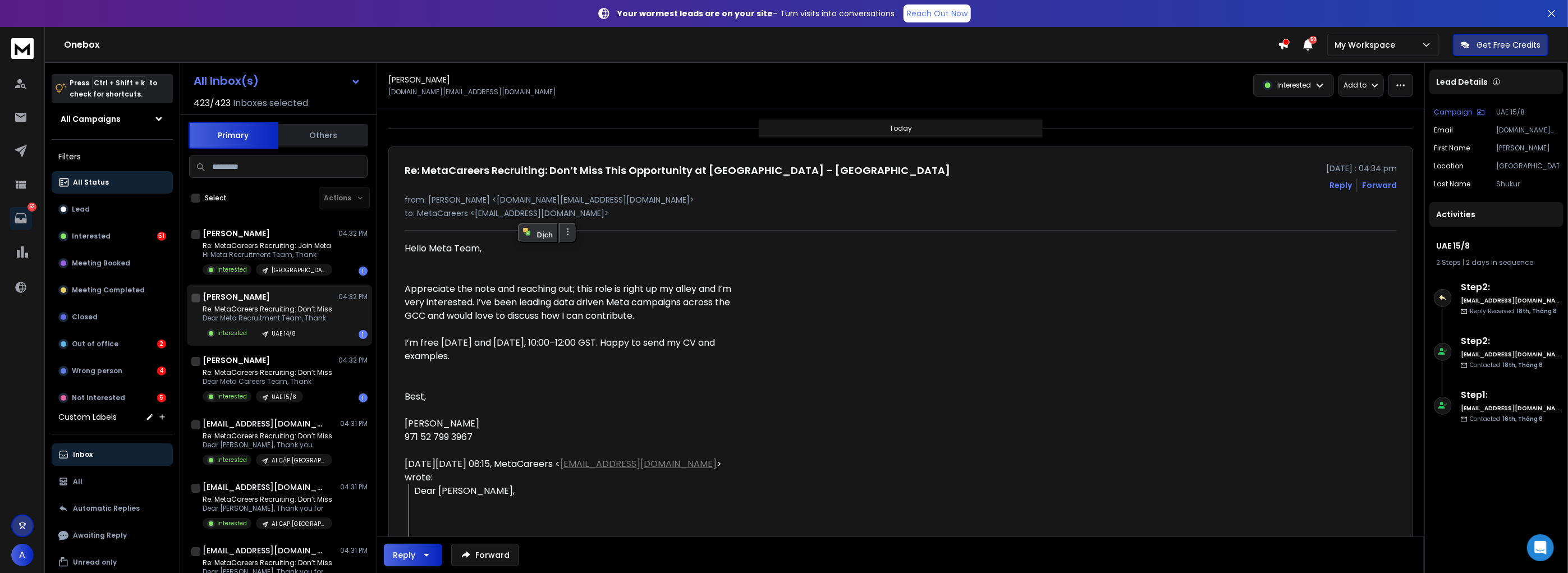
scroll to position [10529, 0]
click at [271, 311] on p "Re: MetaCareers Recruiting: Don’t Miss" at bounding box center [267, 313] width 130 height 9
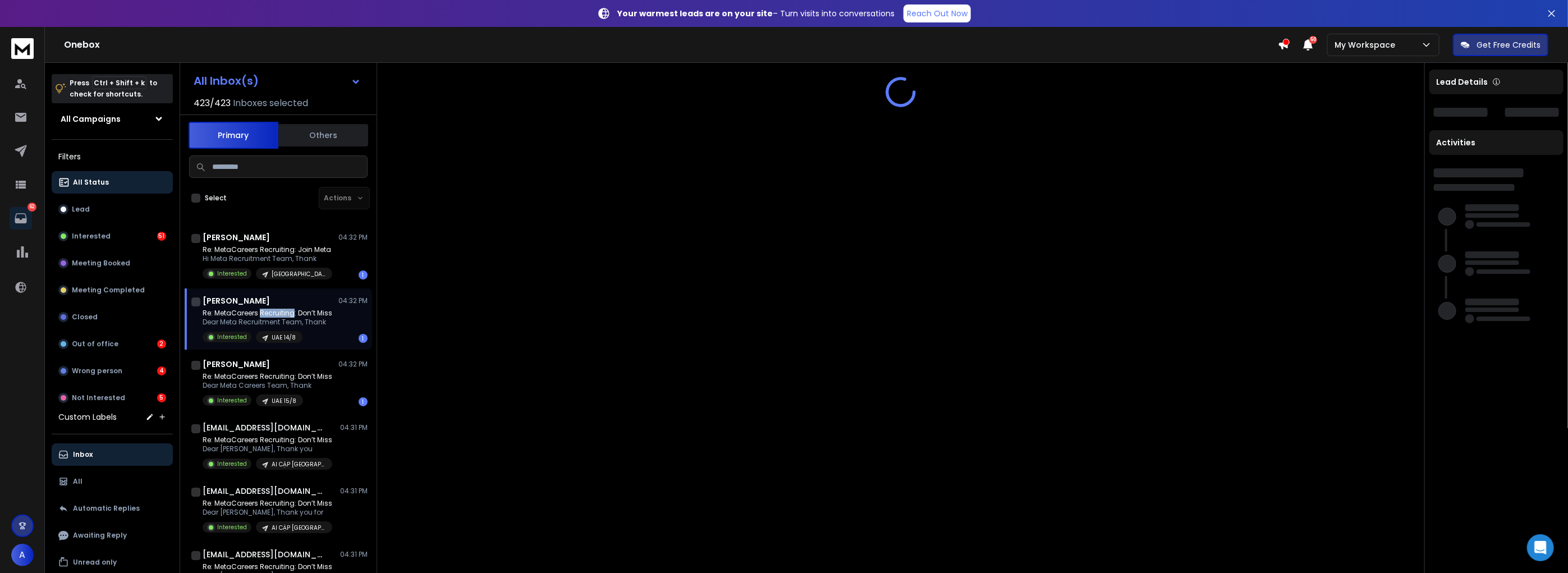
click at [271, 311] on p "Re: MetaCareers Recruiting: Don’t Miss" at bounding box center [267, 313] width 130 height 9
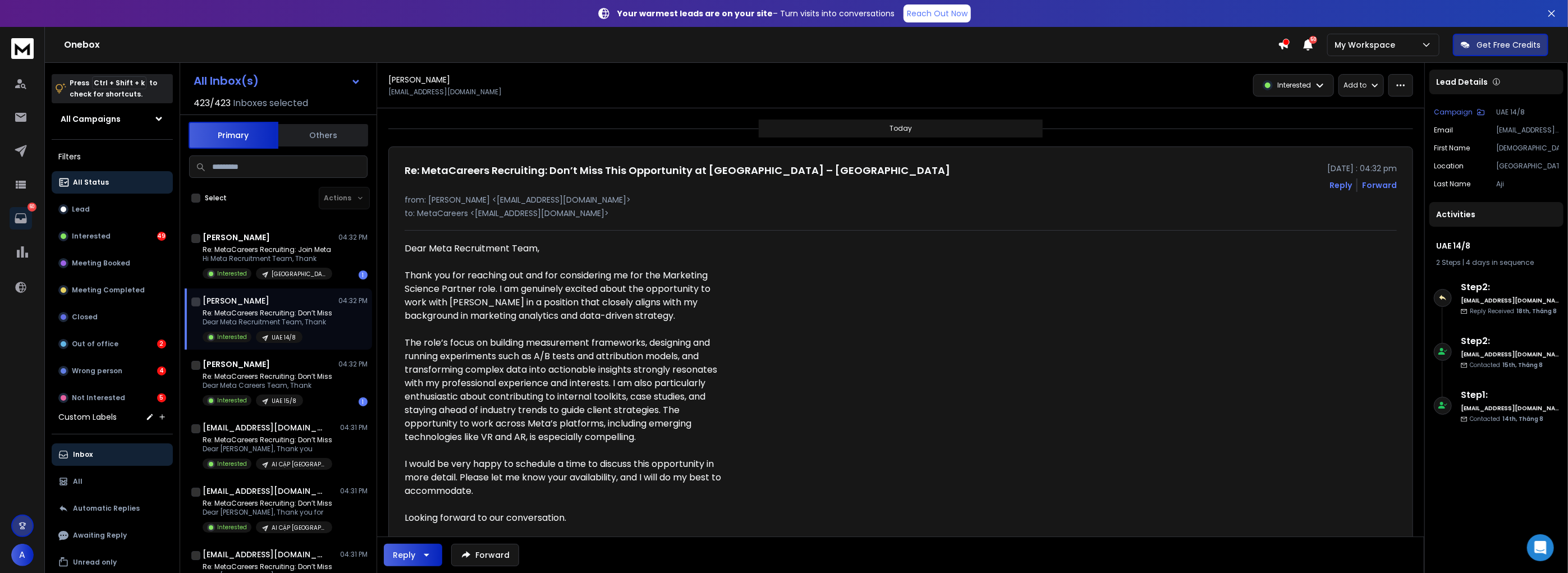
click at [554, 282] on div "Dear Meta Recruitment Team, Thank you for reaching out and for considering me f…" at bounding box center [569, 403] width 327 height 323
click at [439, 93] on p "muhammad.aji1989@gmail.com" at bounding box center [445, 92] width 113 height 9
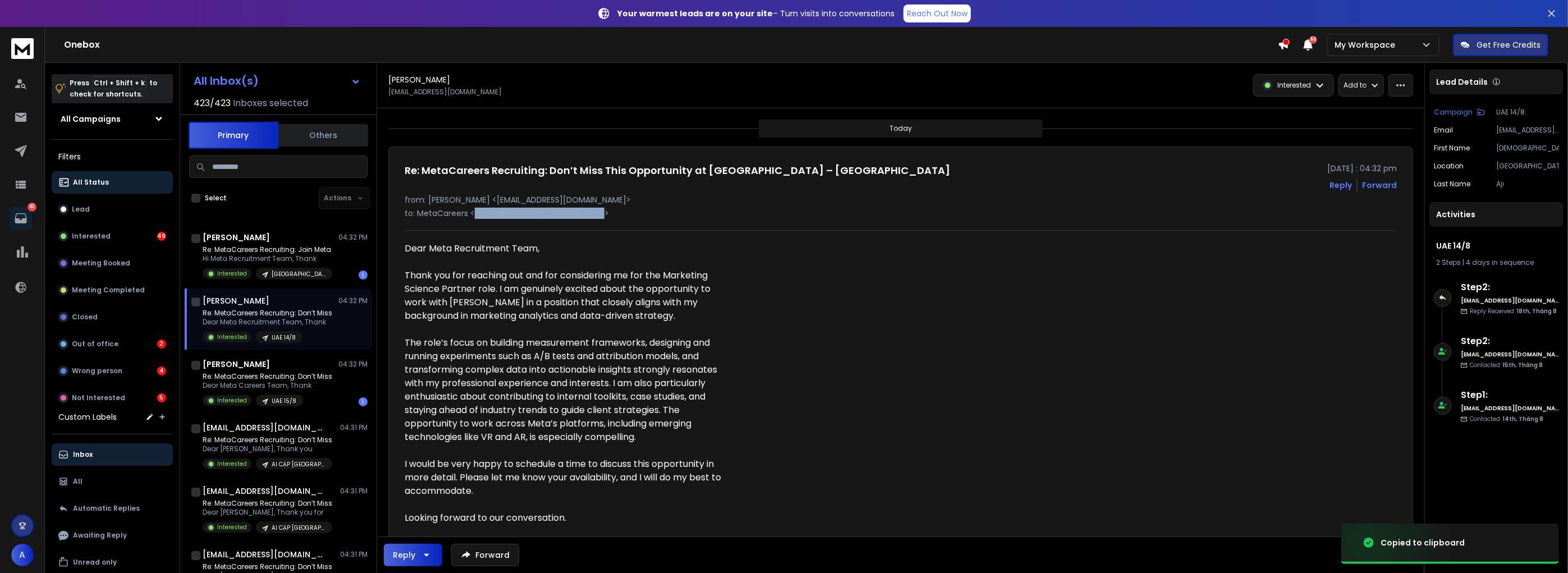
drag, startPoint x: 473, startPoint y: 214, endPoint x: 605, endPoint y: 217, distance: 132.0
click at [605, 217] on p "to: MetaCareers <works@careersconnectteam.com>" at bounding box center [901, 213] width 992 height 11
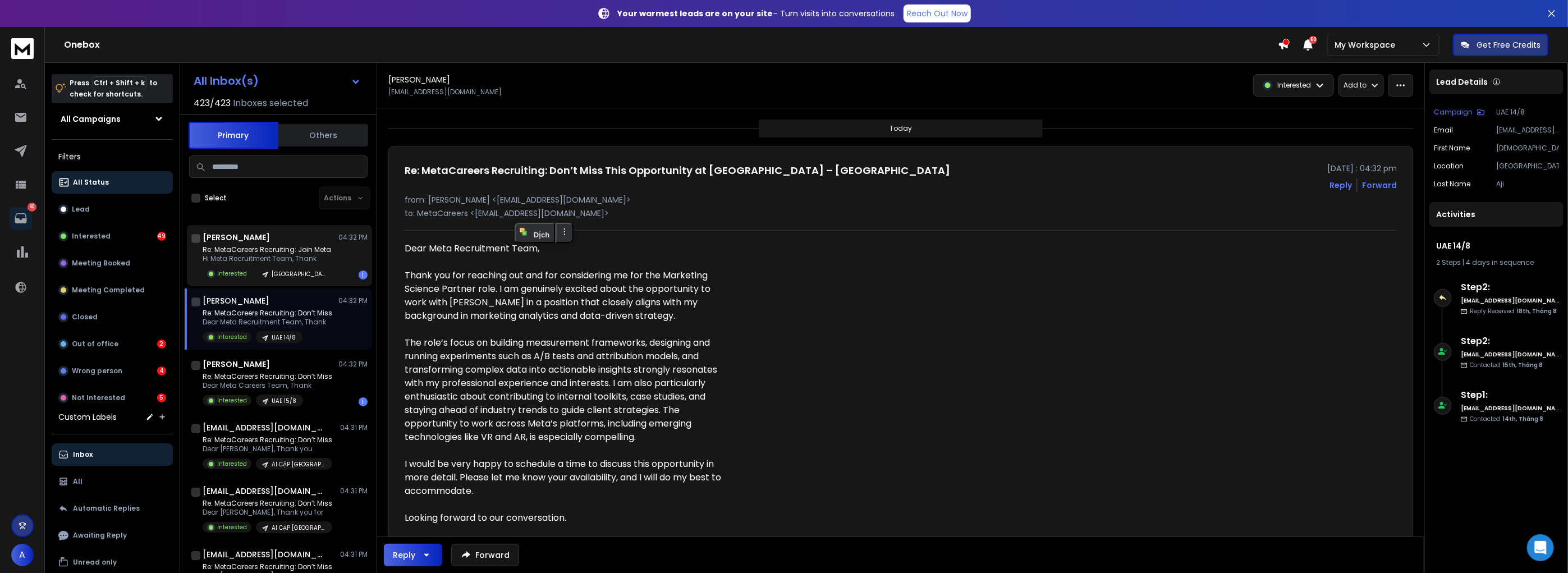
click at [273, 256] on p "Hi Meta Recruitment Team, Thank" at bounding box center [267, 259] width 130 height 9
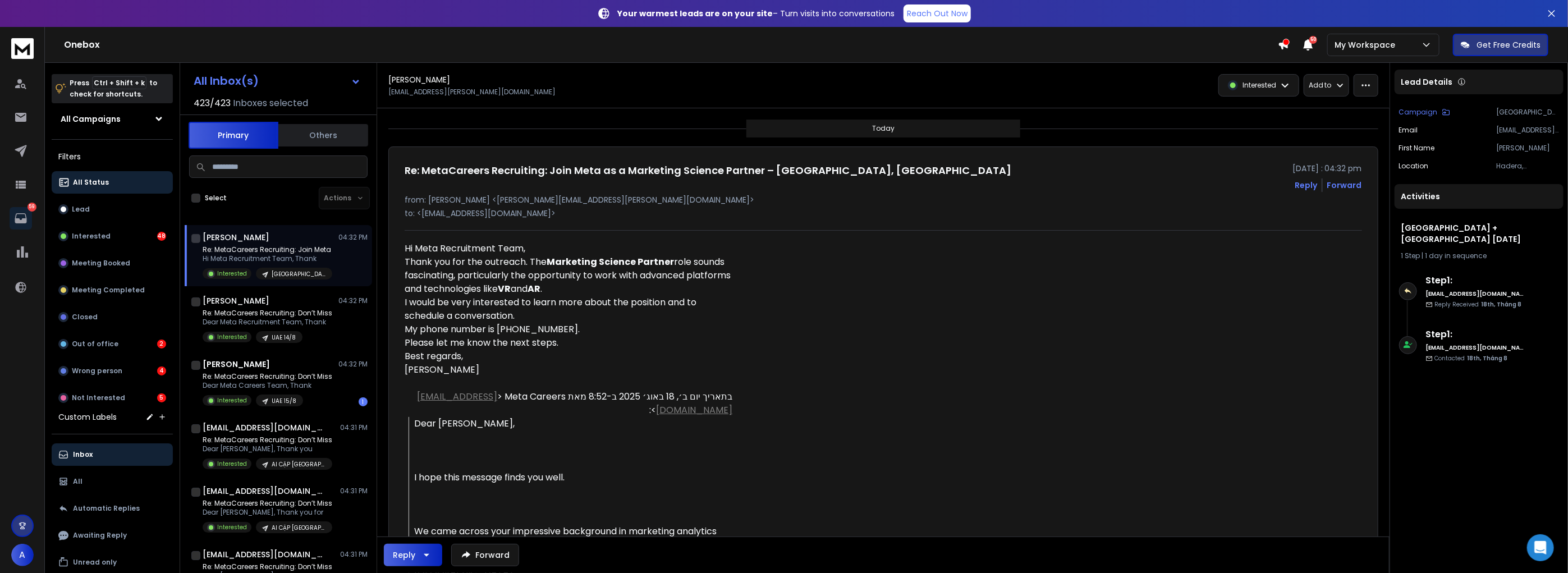
click at [416, 88] on p "dvir.shaul@gmail.com" at bounding box center [472, 92] width 167 height 9
drag, startPoint x: 420, startPoint y: 215, endPoint x: 564, endPoint y: 216, distance: 144.0
click at [564, 216] on p "to: <info@careersconnect-onboard.com>" at bounding box center [883, 213] width 957 height 11
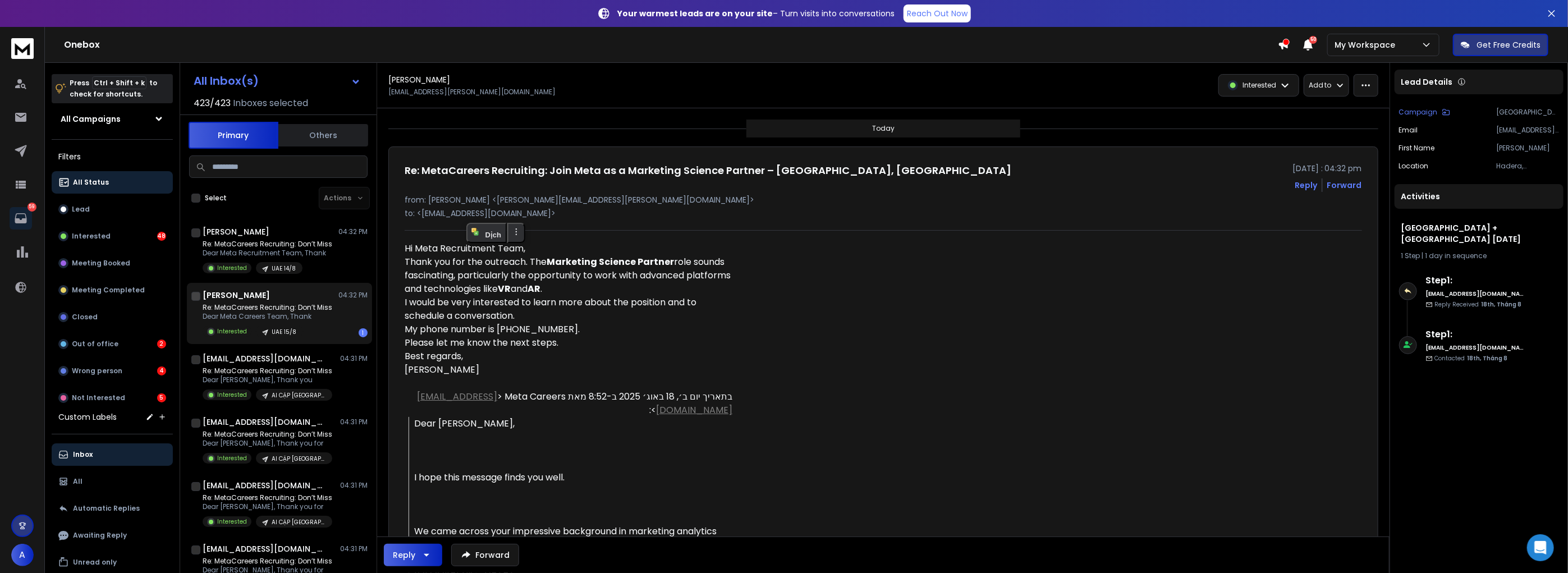
scroll to position [10591, 0]
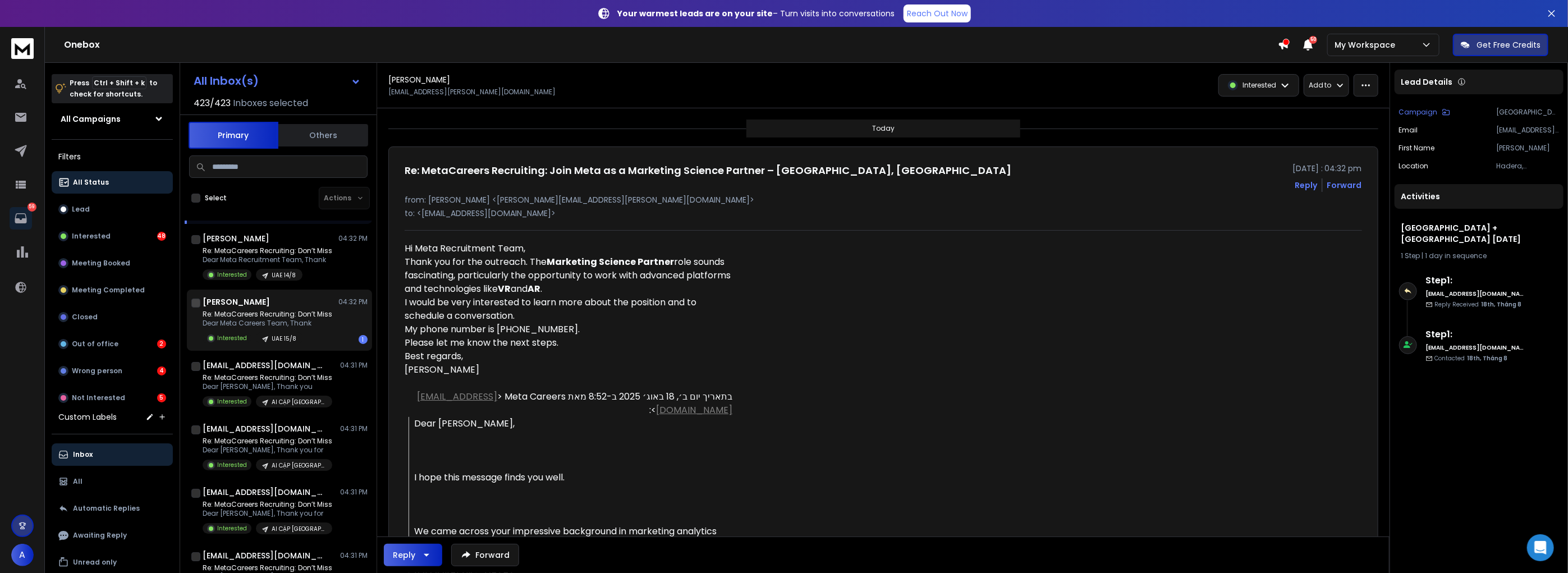
click at [309, 342] on div "Hazel Ann 04:32 PM Re: MetaCareers Recruiting: Don’t Miss Dear Meta Careers Tea…" at bounding box center [279, 320] width 185 height 61
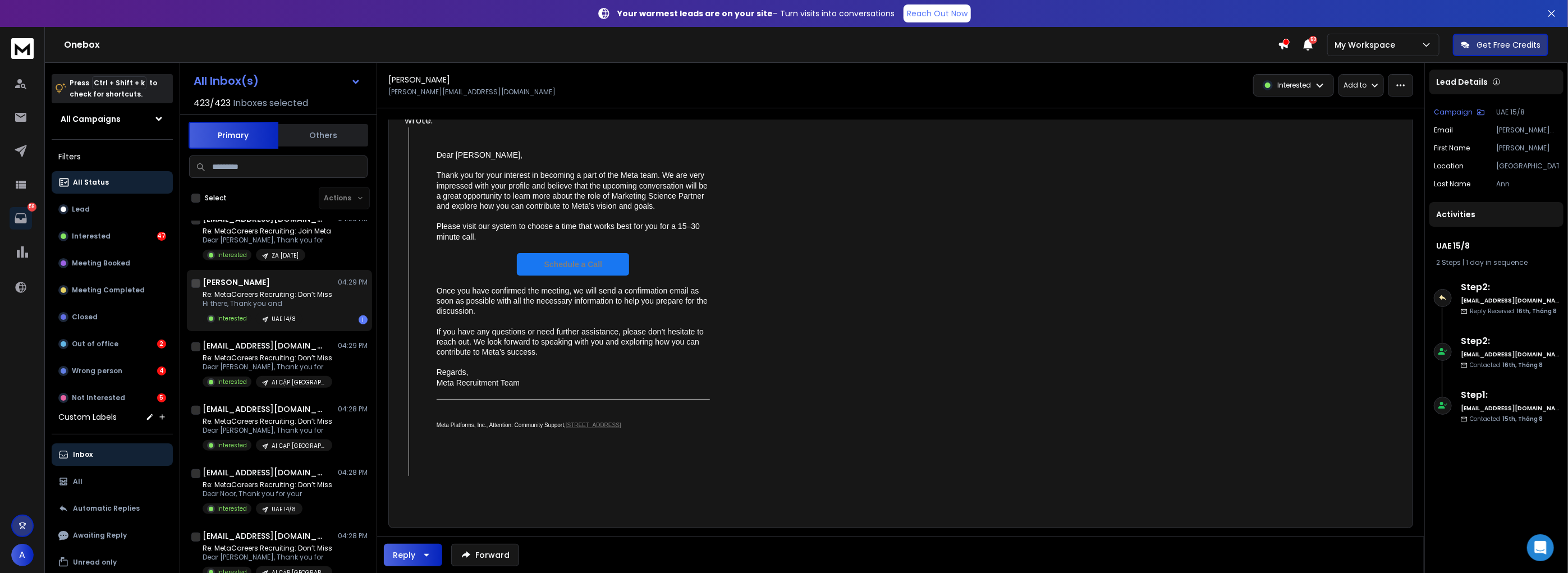
scroll to position [11152, 0]
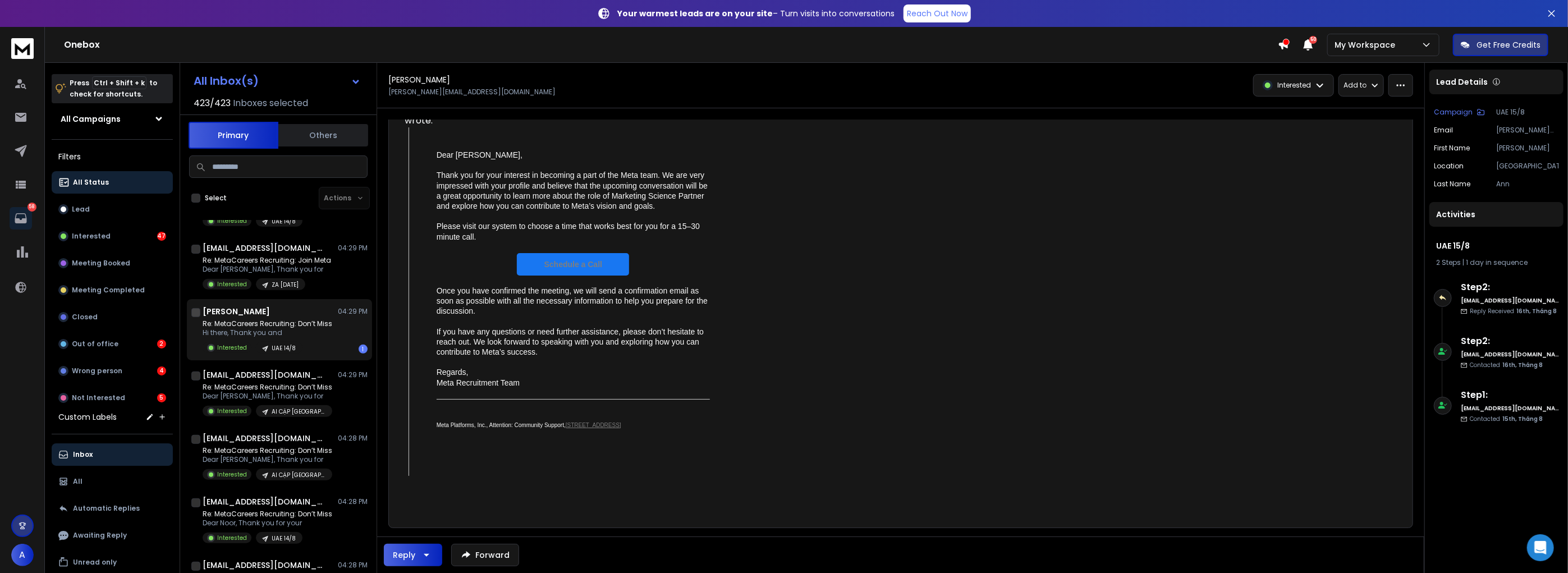
click at [296, 320] on p "Re: MetaCareers Recruiting: Don’t Miss" at bounding box center [267, 324] width 130 height 9
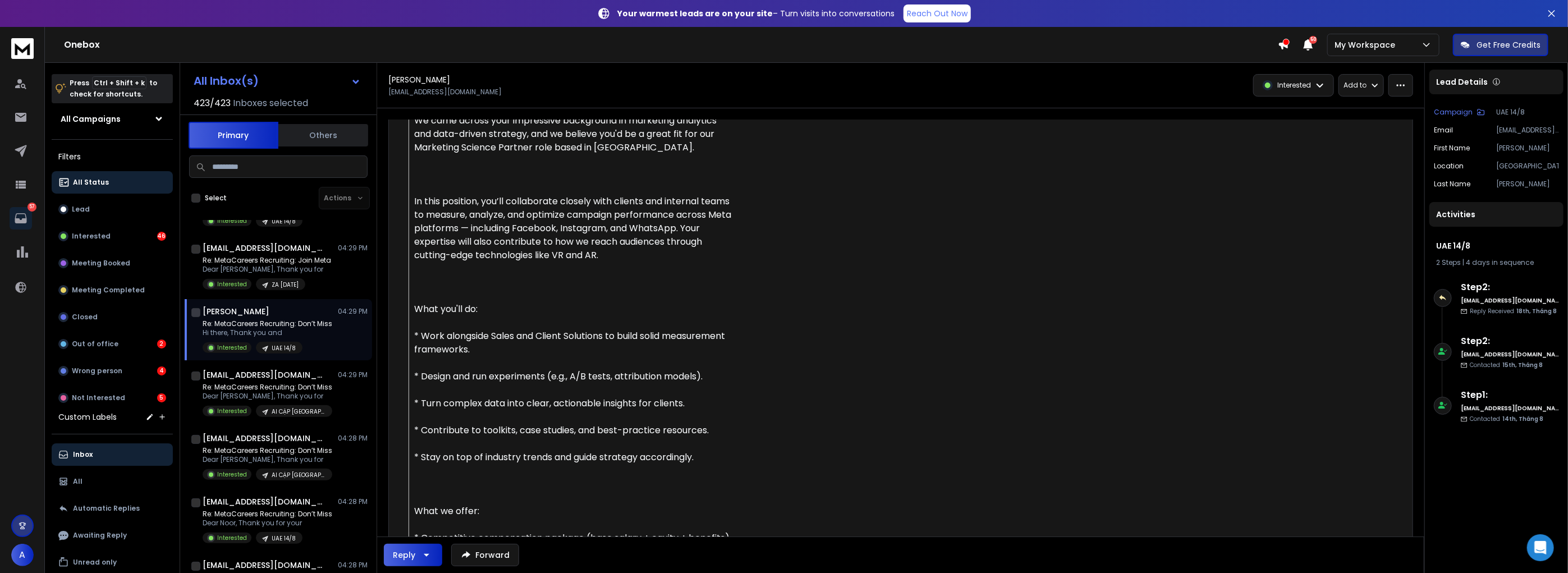
scroll to position [0, 0]
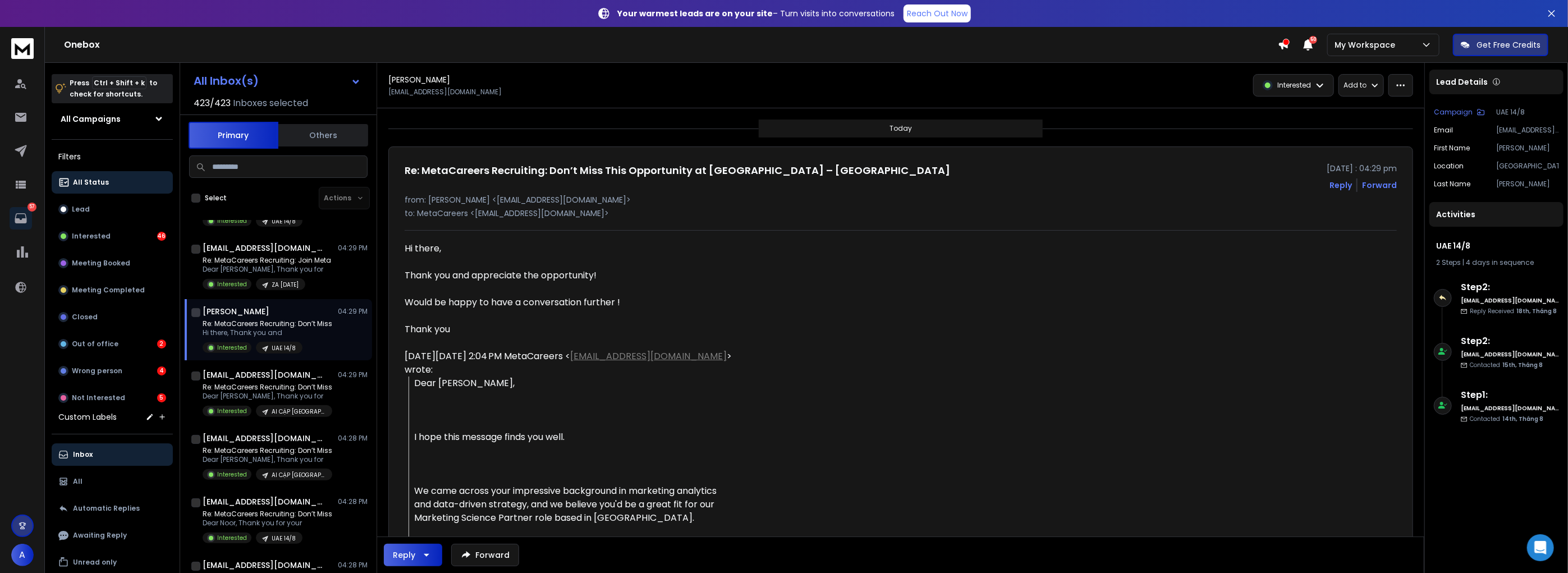
click at [441, 93] on p "carson1220@gmail.com" at bounding box center [445, 92] width 113 height 9
drag, startPoint x: 472, startPoint y: 211, endPoint x: 608, endPoint y: 215, distance: 136.1
click at [608, 215] on p "to: MetaCareers <works@careersconnectdigital.com>" at bounding box center [901, 213] width 992 height 11
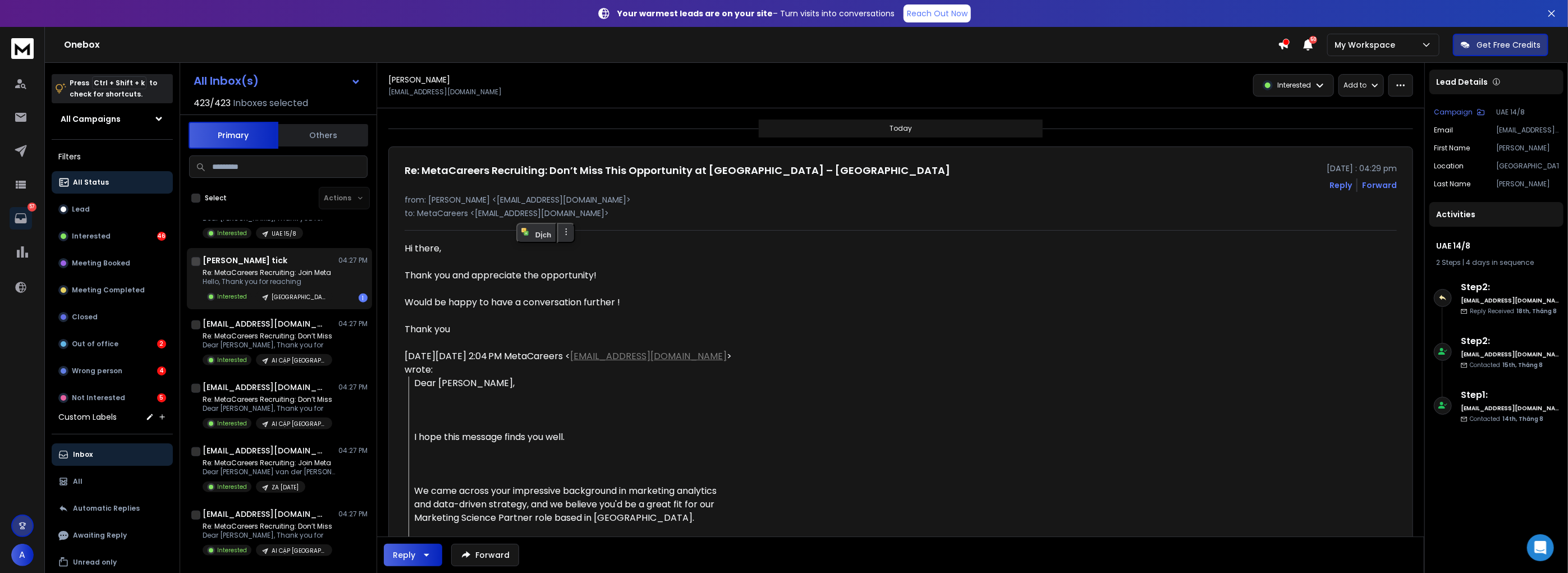
scroll to position [11527, 0]
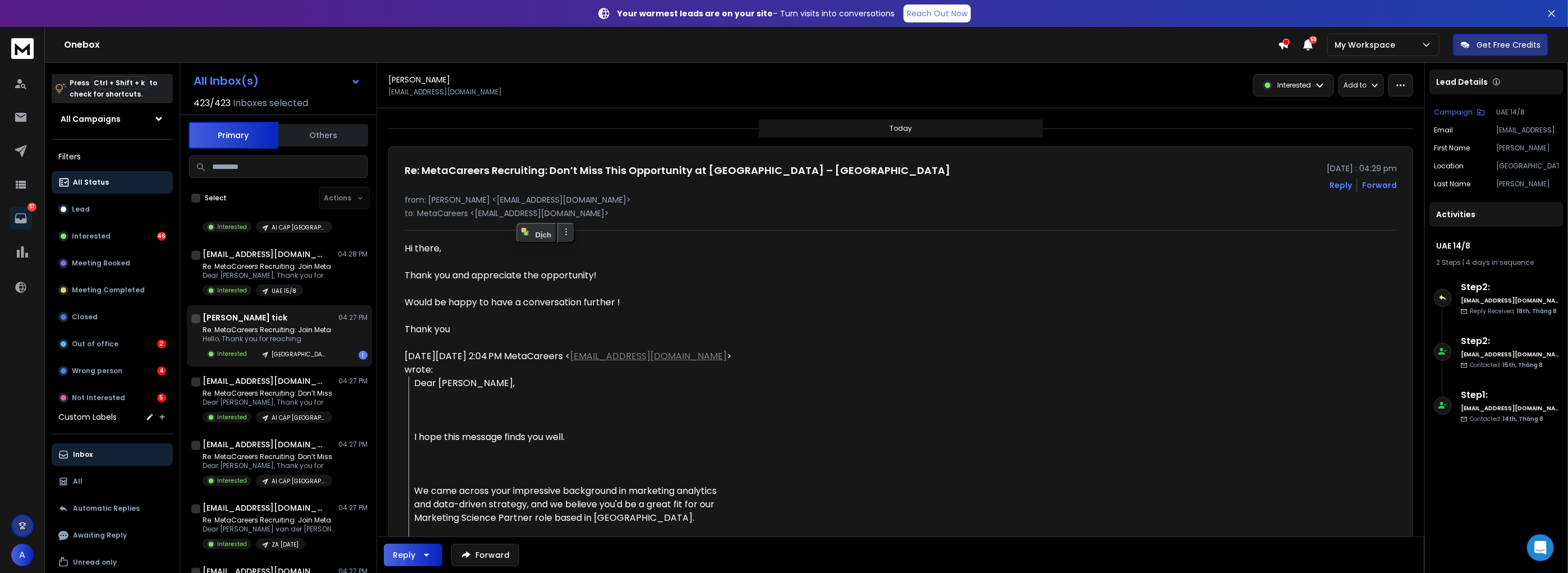
click at [286, 334] on p "Hello, Thank you for reaching" at bounding box center [267, 339] width 130 height 9
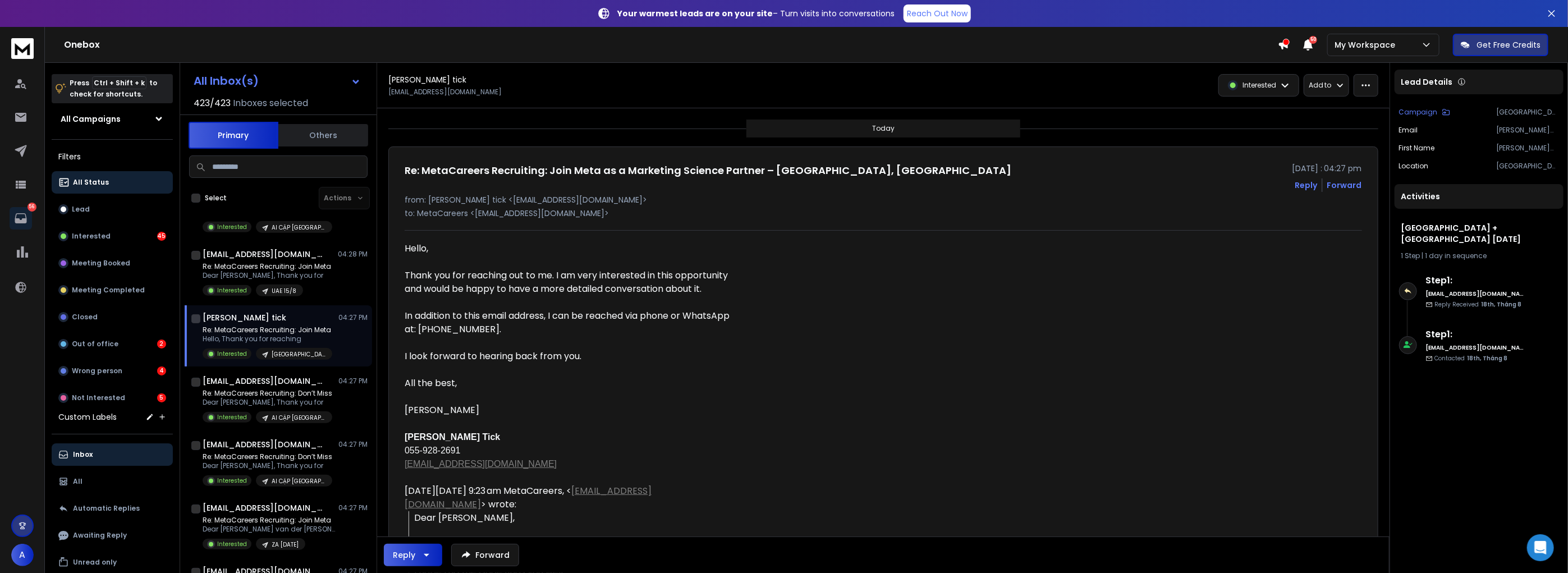
click at [412, 91] on p "jedtick@gmail.com" at bounding box center [445, 92] width 113 height 9
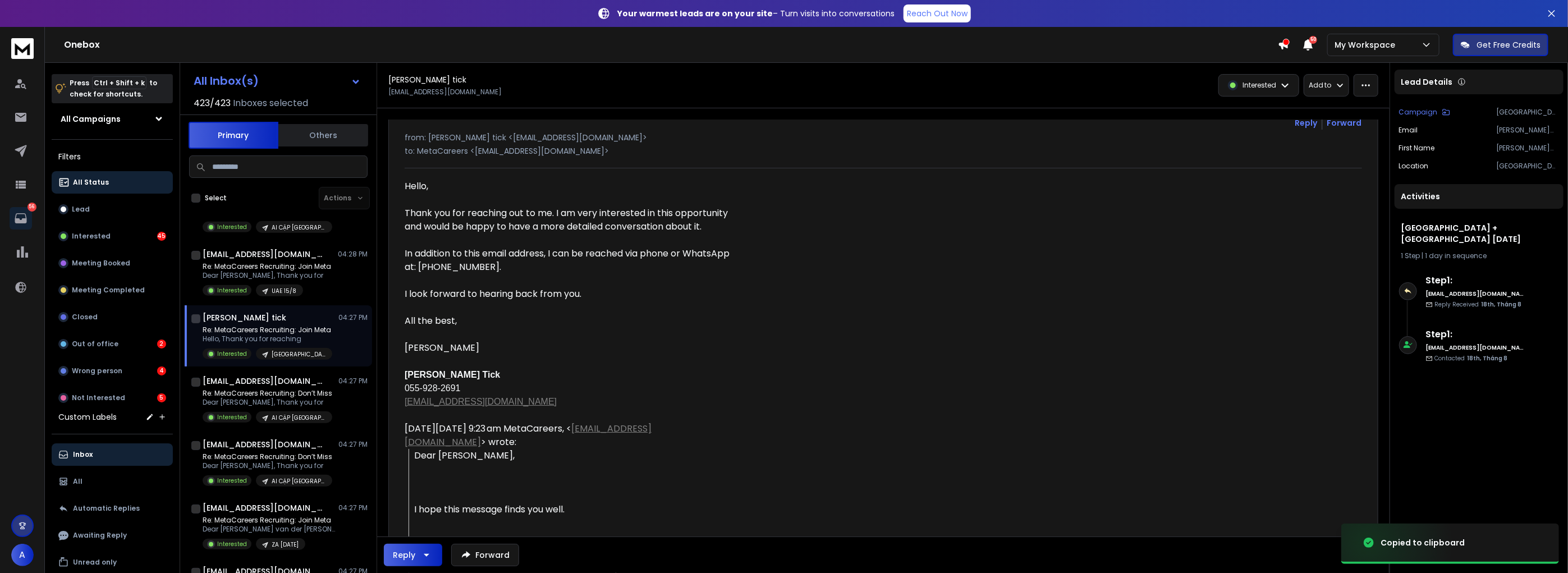
drag, startPoint x: 474, startPoint y: 152, endPoint x: 607, endPoint y: 155, distance: 133.0
click at [607, 155] on p "to: MetaCareers <recruit@careersconnect-jobs.com>" at bounding box center [883, 151] width 957 height 11
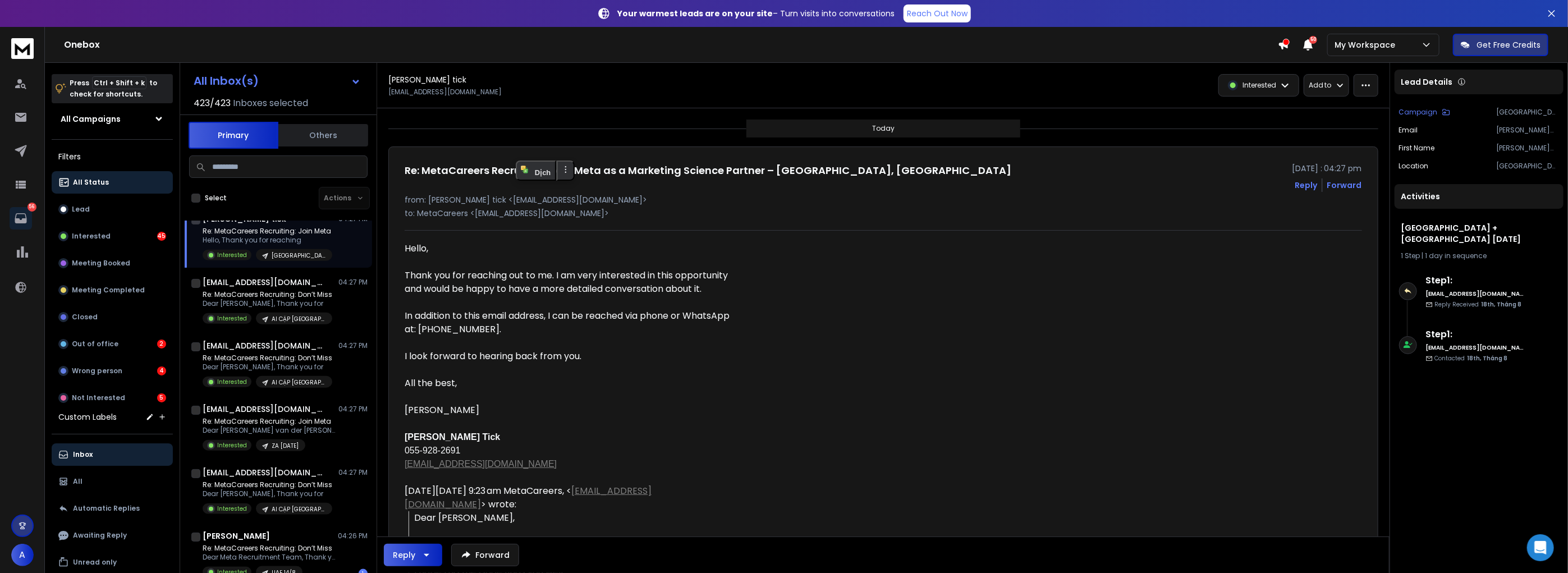
scroll to position [11839, 0]
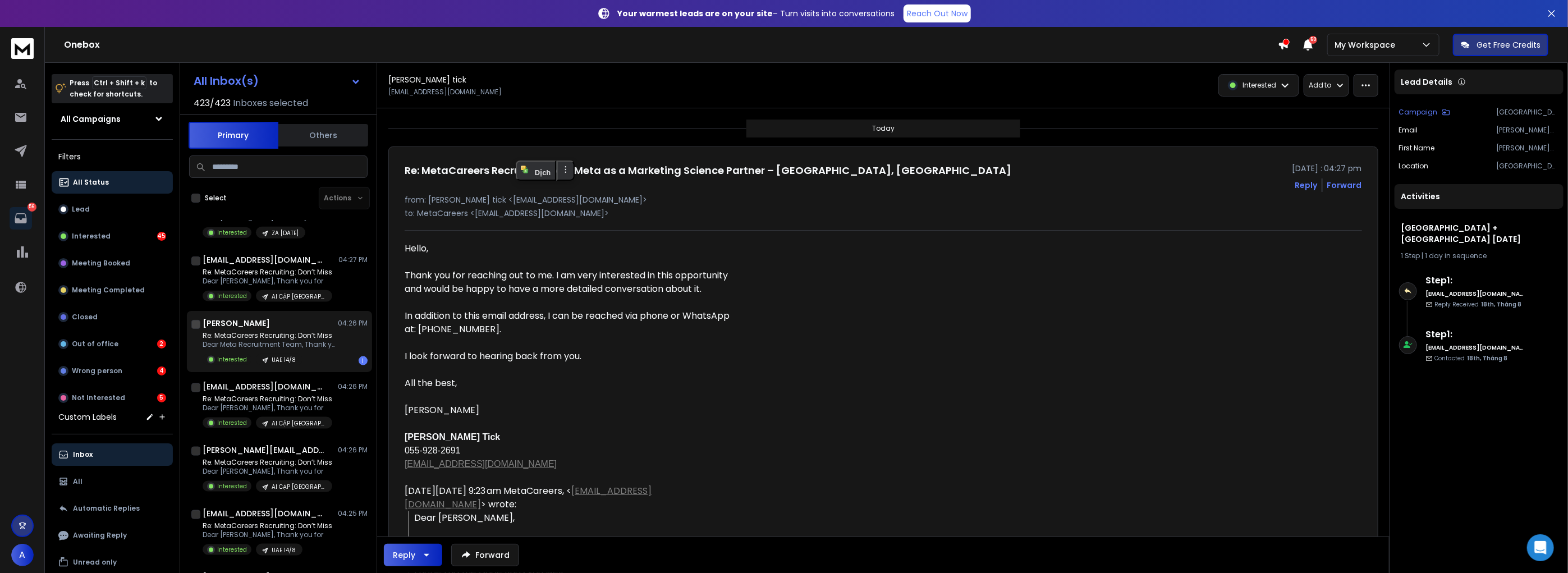
click at [282, 334] on p "Re: MetaCareers Recruiting: Don’t Miss" at bounding box center [270, 336] width 135 height 9
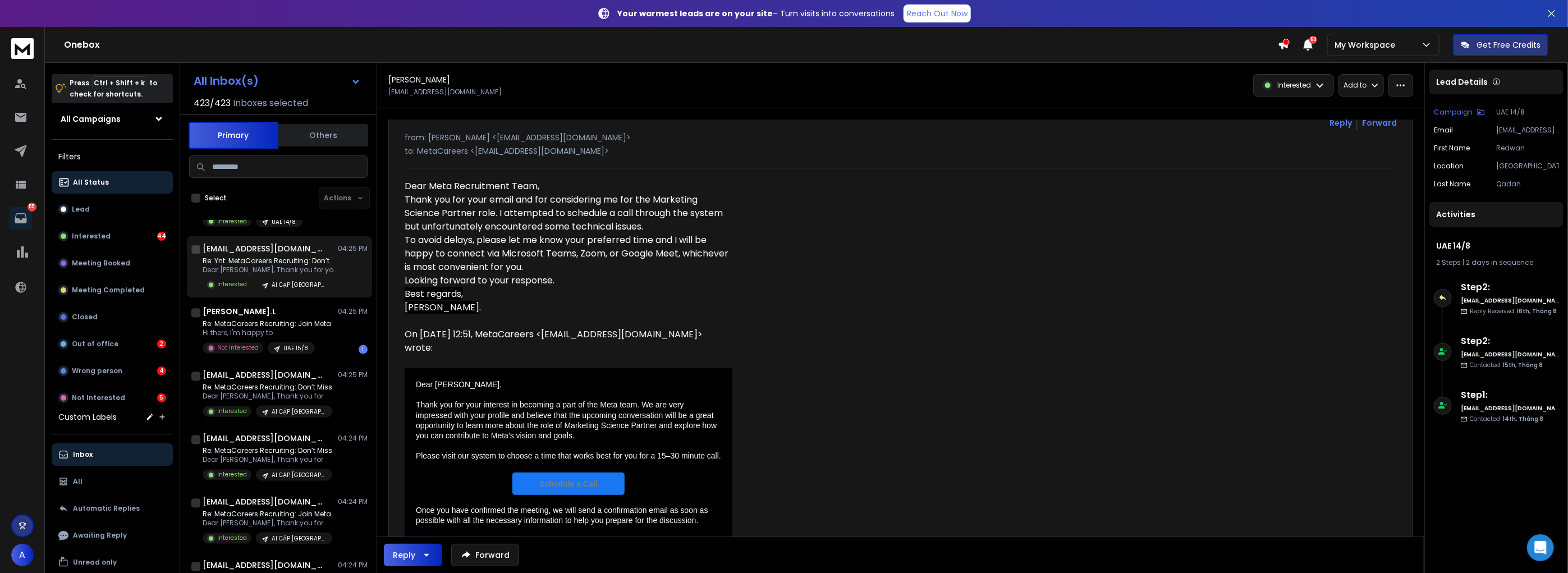
scroll to position [12078, 0]
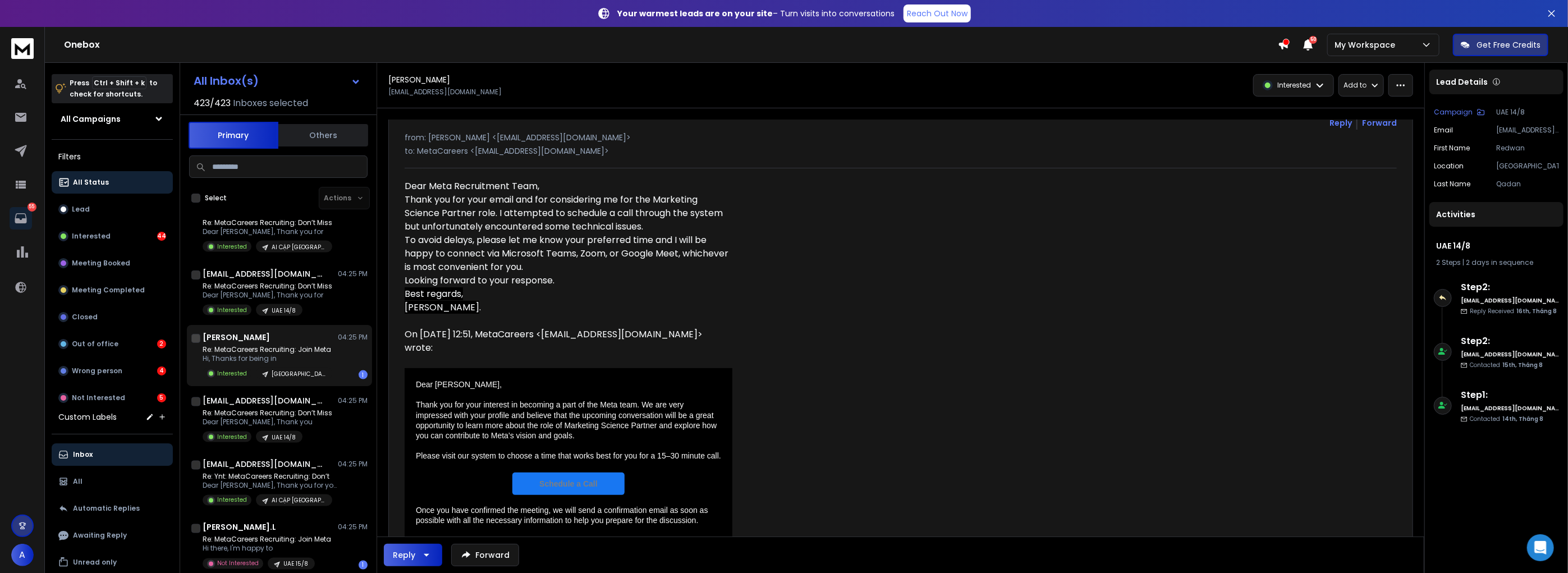
click at [309, 339] on div "Eliot Young 04:25 PM" at bounding box center [285, 337] width 165 height 11
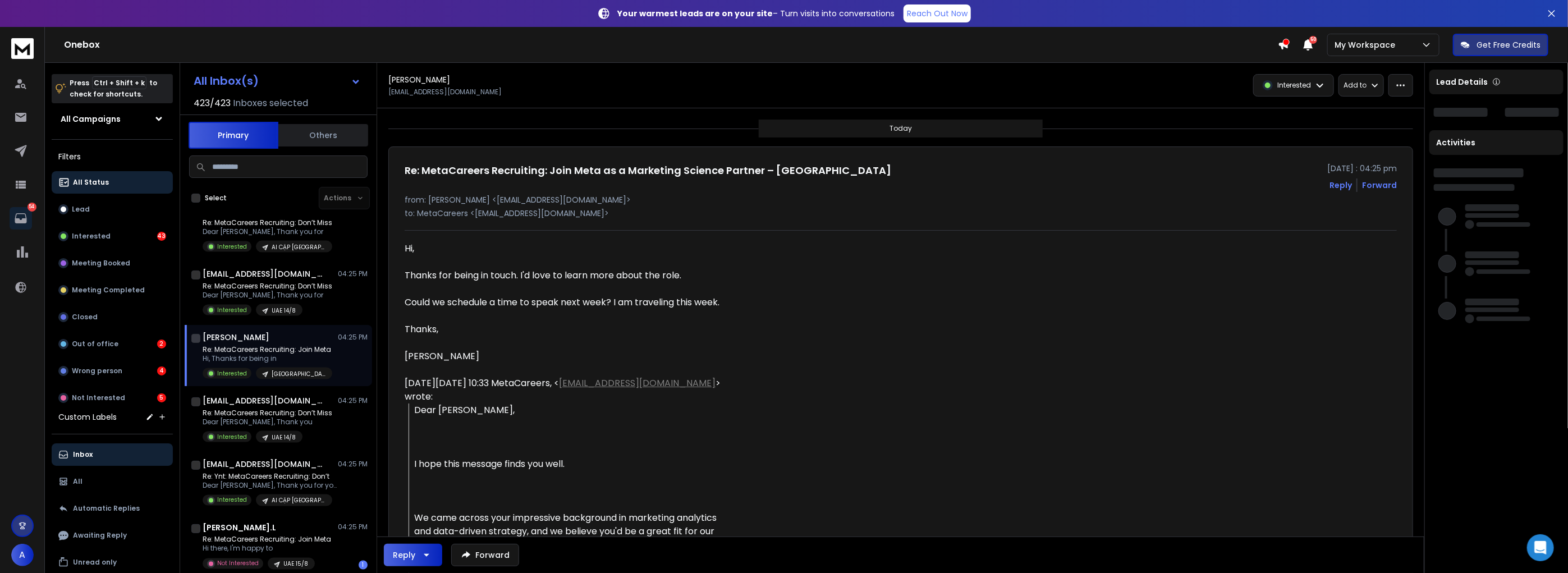
click at [452, 89] on p "eliotyoung15@gmail.com" at bounding box center [445, 92] width 113 height 9
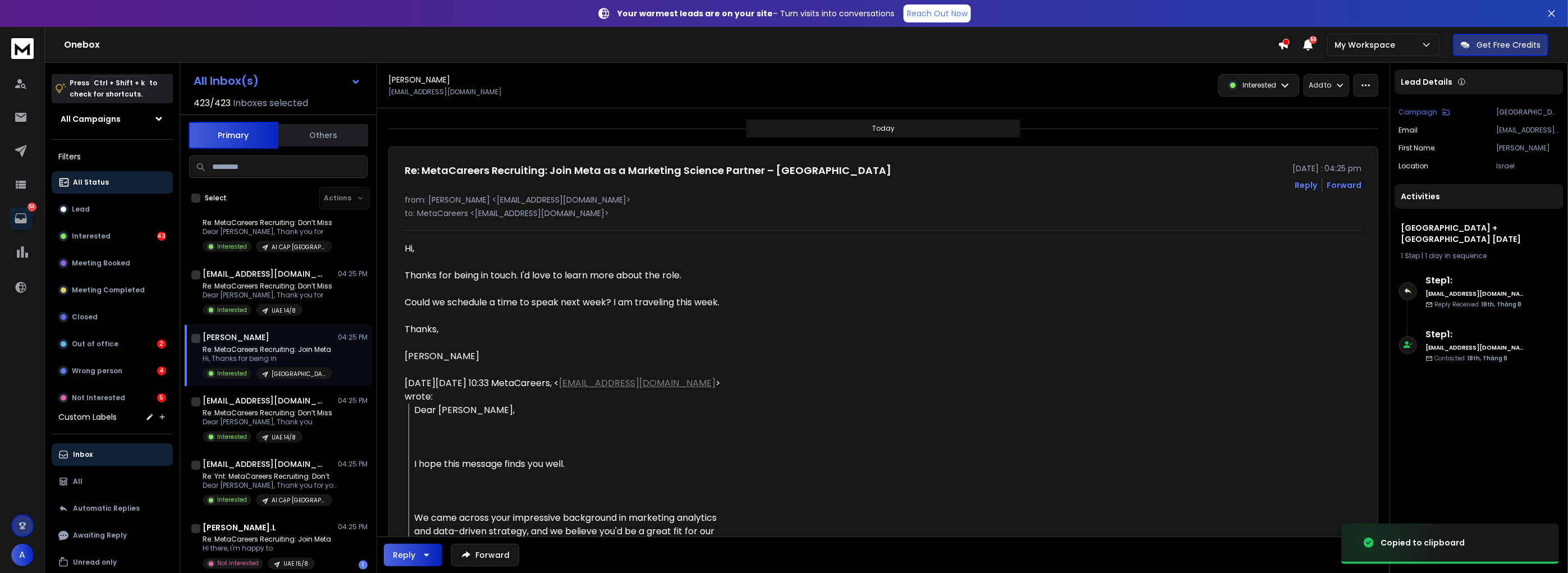
drag, startPoint x: 473, startPoint y: 214, endPoint x: 613, endPoint y: 212, distance: 140.0
click at [613, 212] on p "to: MetaCareers <recruit@careersconnect-team.com>" at bounding box center [883, 213] width 957 height 11
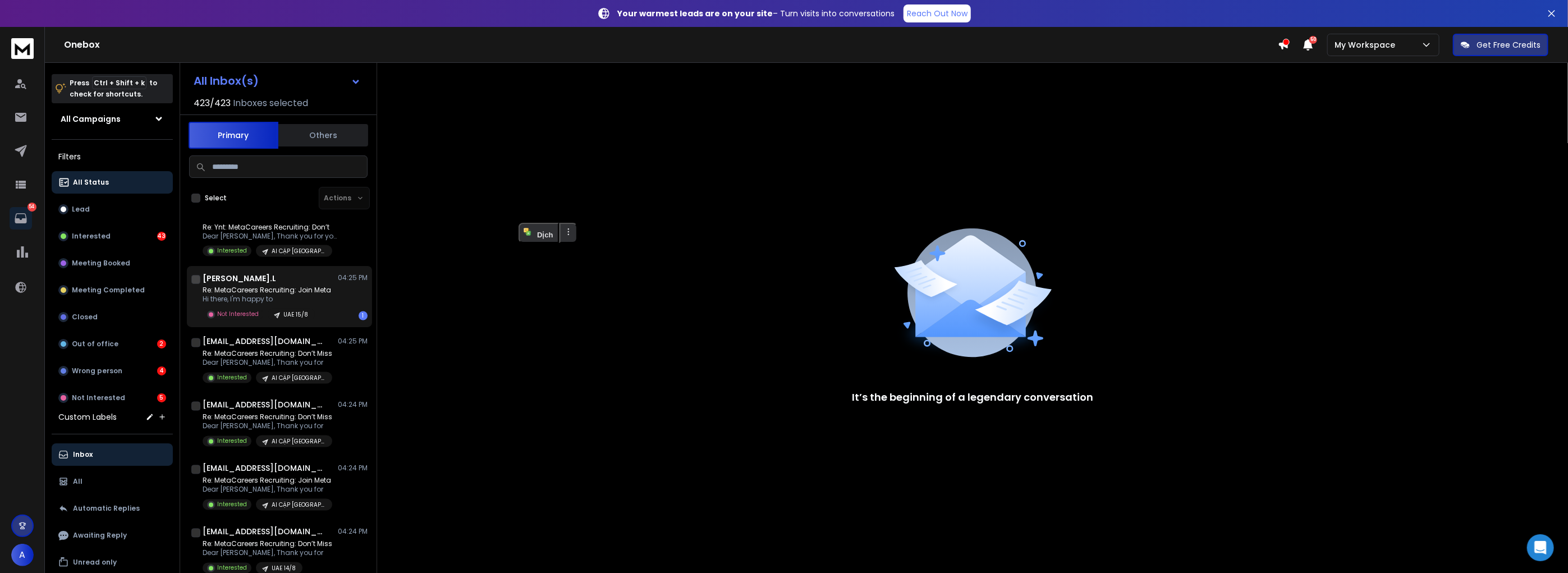
click at [289, 295] on p "Hi there, I'm happy to" at bounding box center [267, 300] width 128 height 9
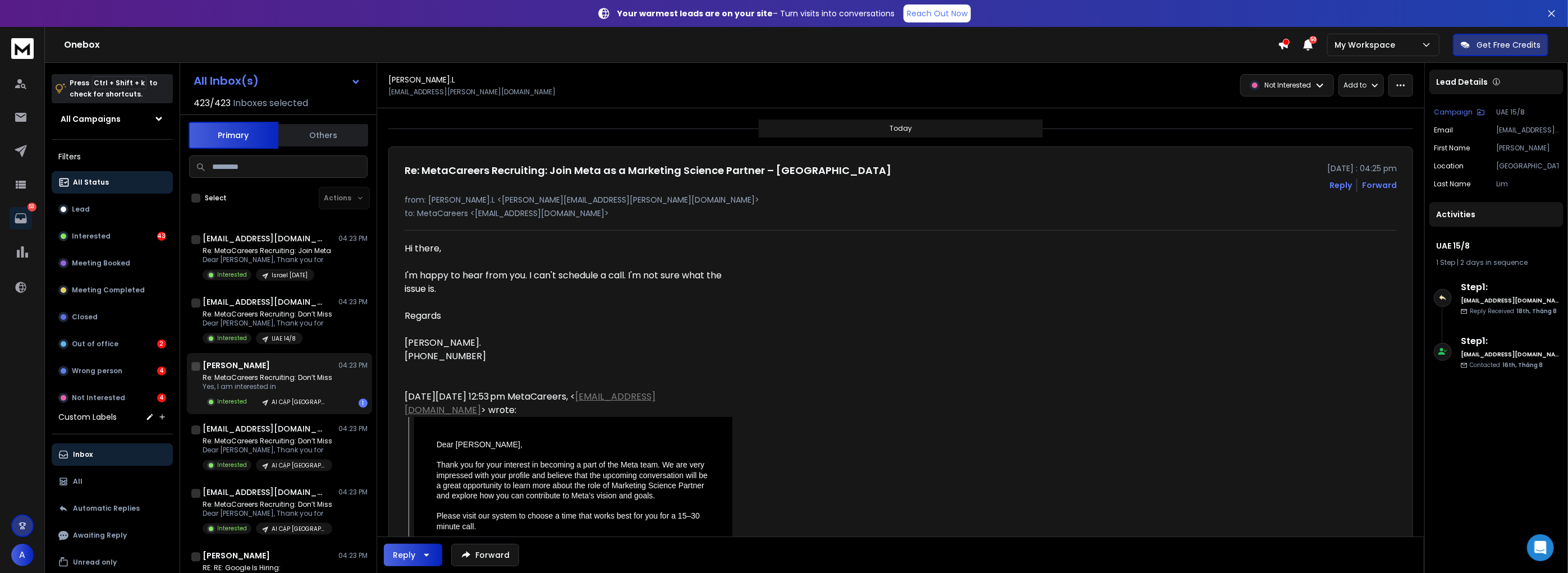
scroll to position [13139, 0]
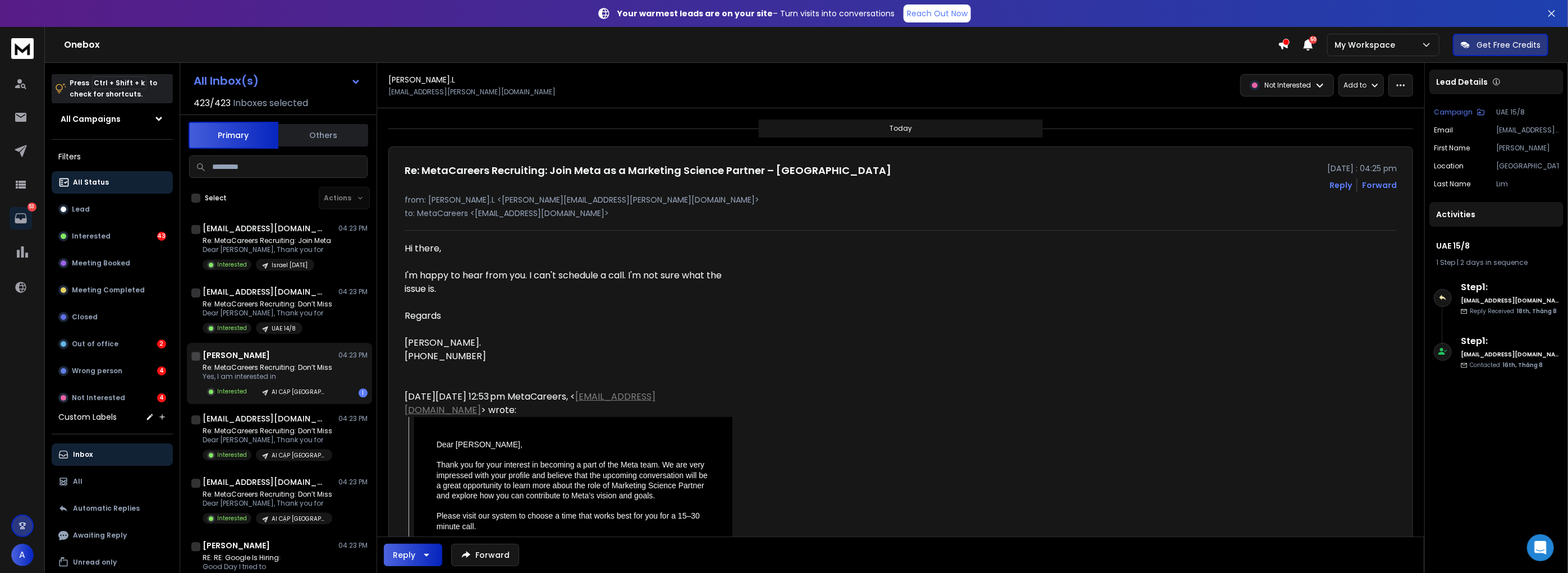
click at [310, 365] on p "Re: MetaCareers Recruiting: Don’t Miss" at bounding box center [267, 368] width 130 height 9
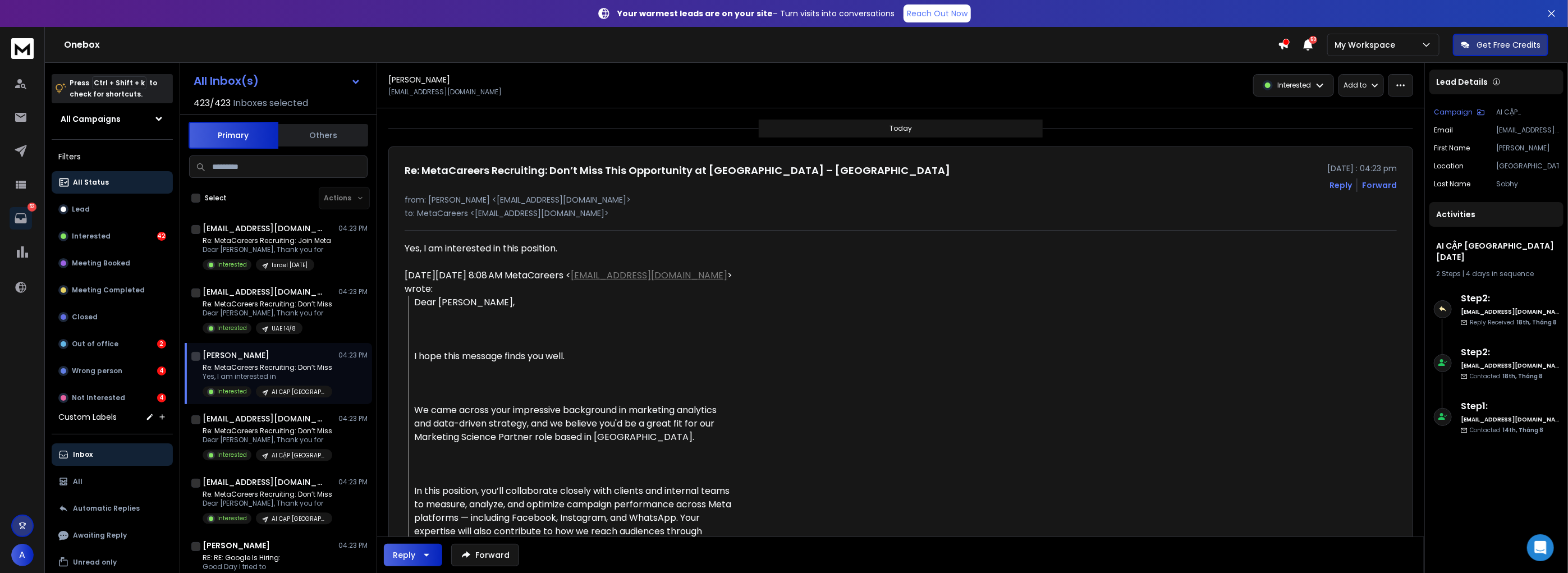
click at [441, 90] on p "msob7y21@gmail.com" at bounding box center [445, 92] width 113 height 9
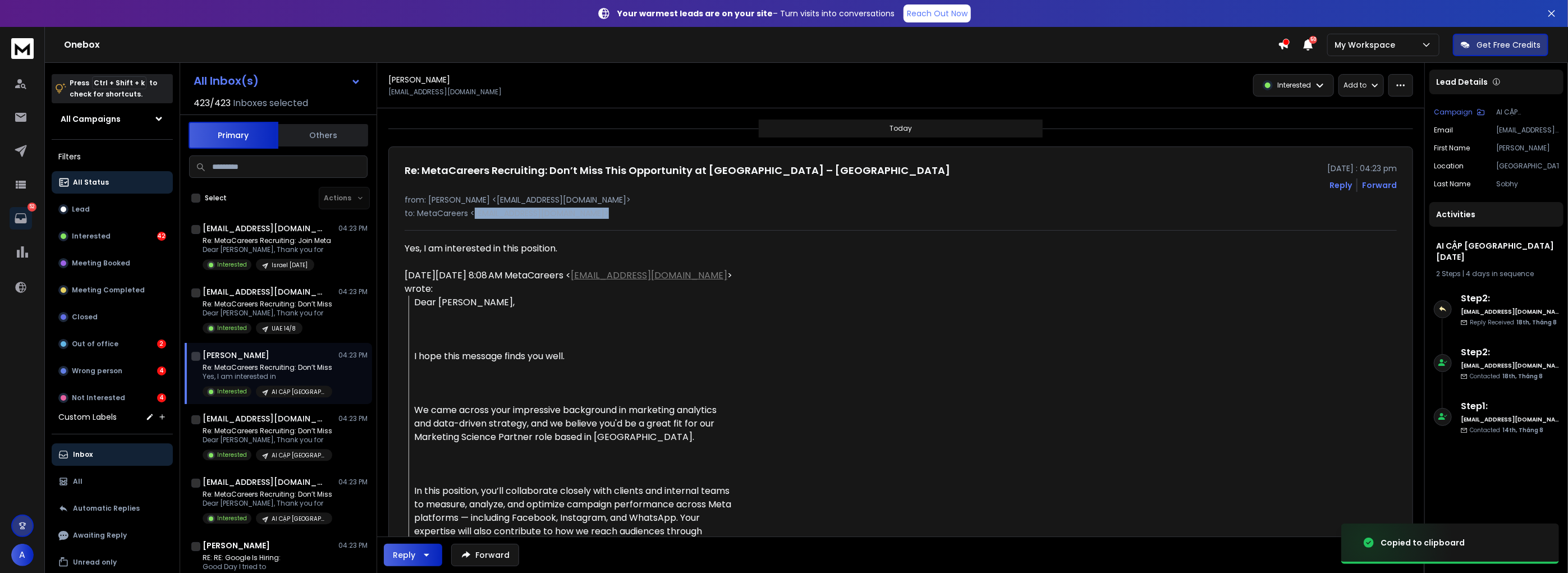
drag, startPoint x: 473, startPoint y: 212, endPoint x: 603, endPoint y: 215, distance: 130.0
click at [603, 215] on p "to: MetaCareers <info@careersconnectglobal.com>" at bounding box center [901, 213] width 992 height 11
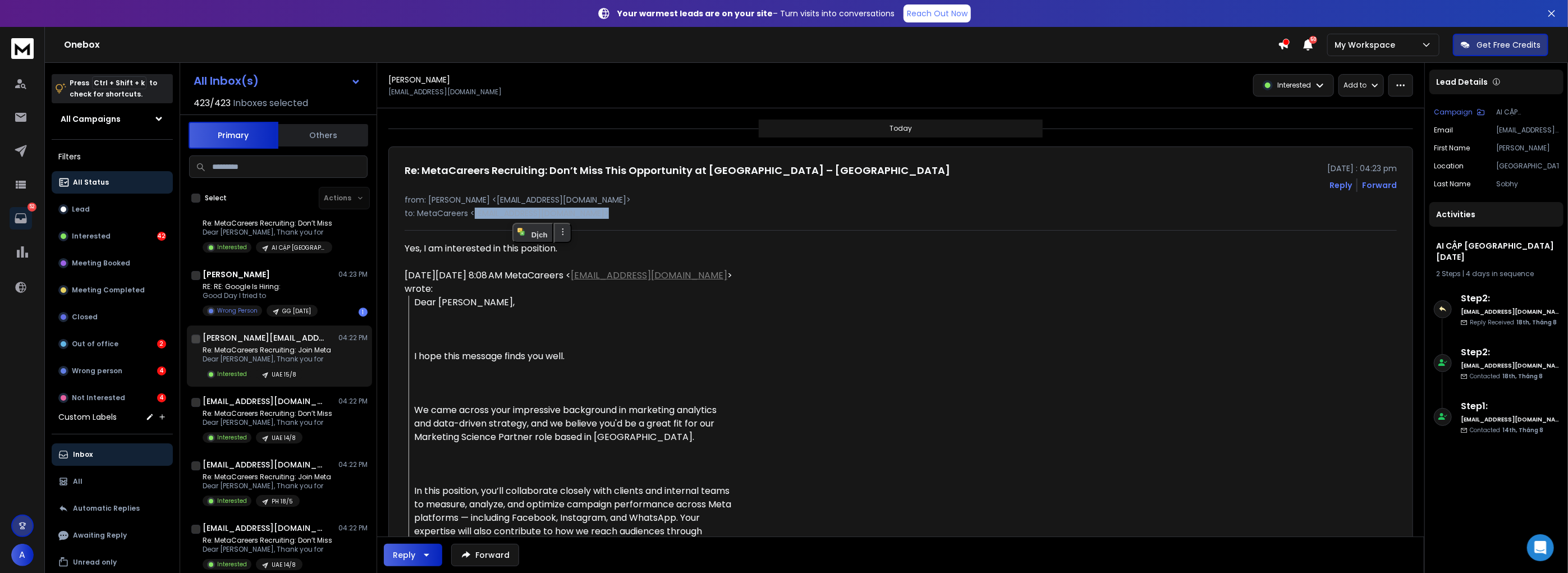
scroll to position [13388, 0]
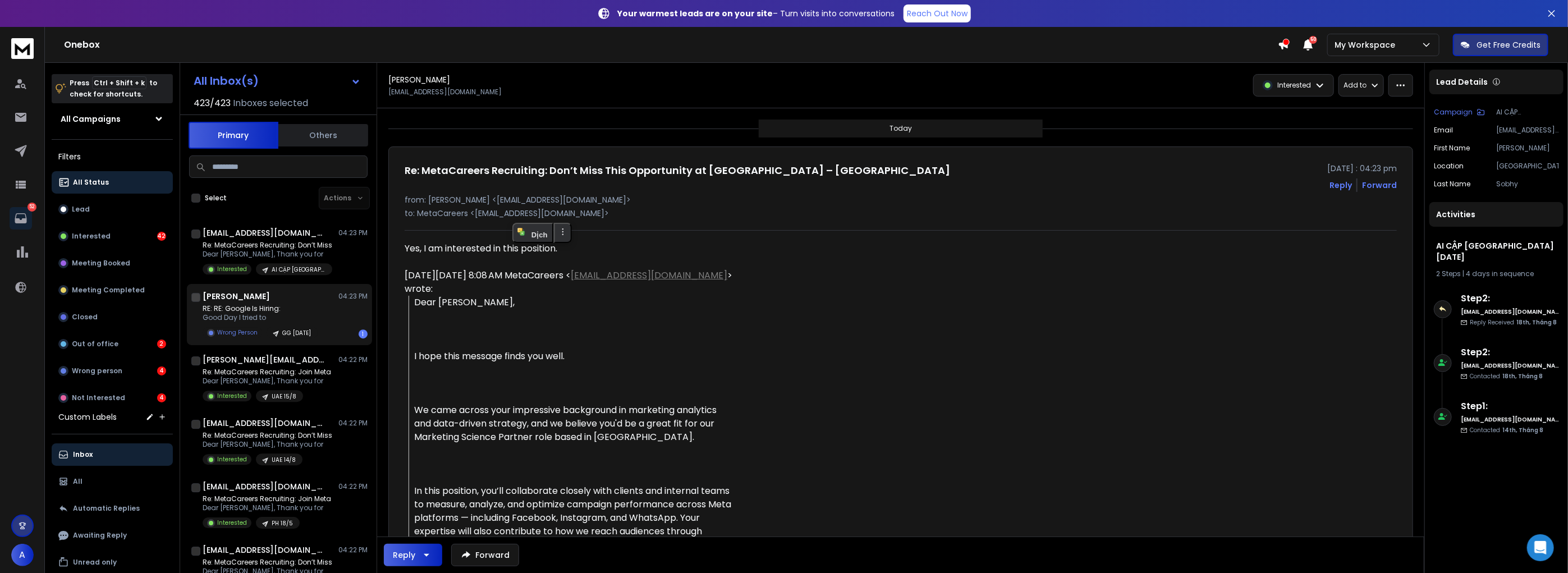
click at [310, 304] on p "RE: RE: Google Is Hiring:" at bounding box center [260, 309] width 115 height 9
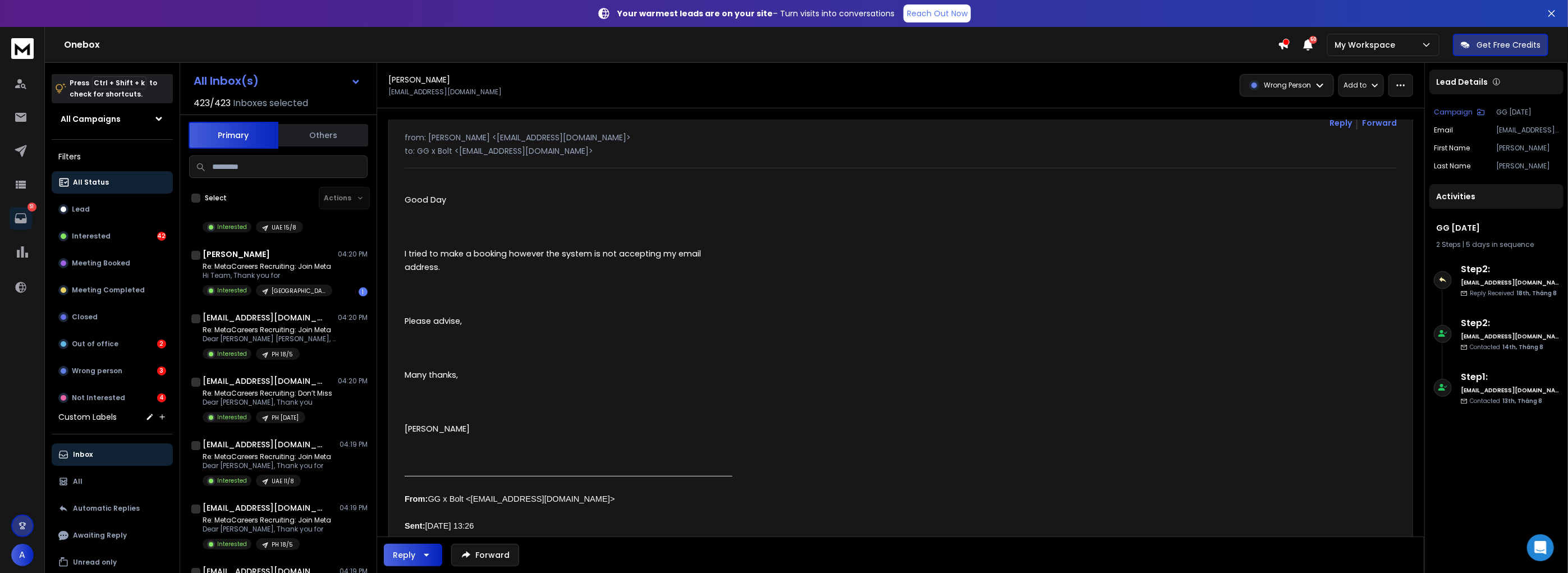
scroll to position [13887, 0]
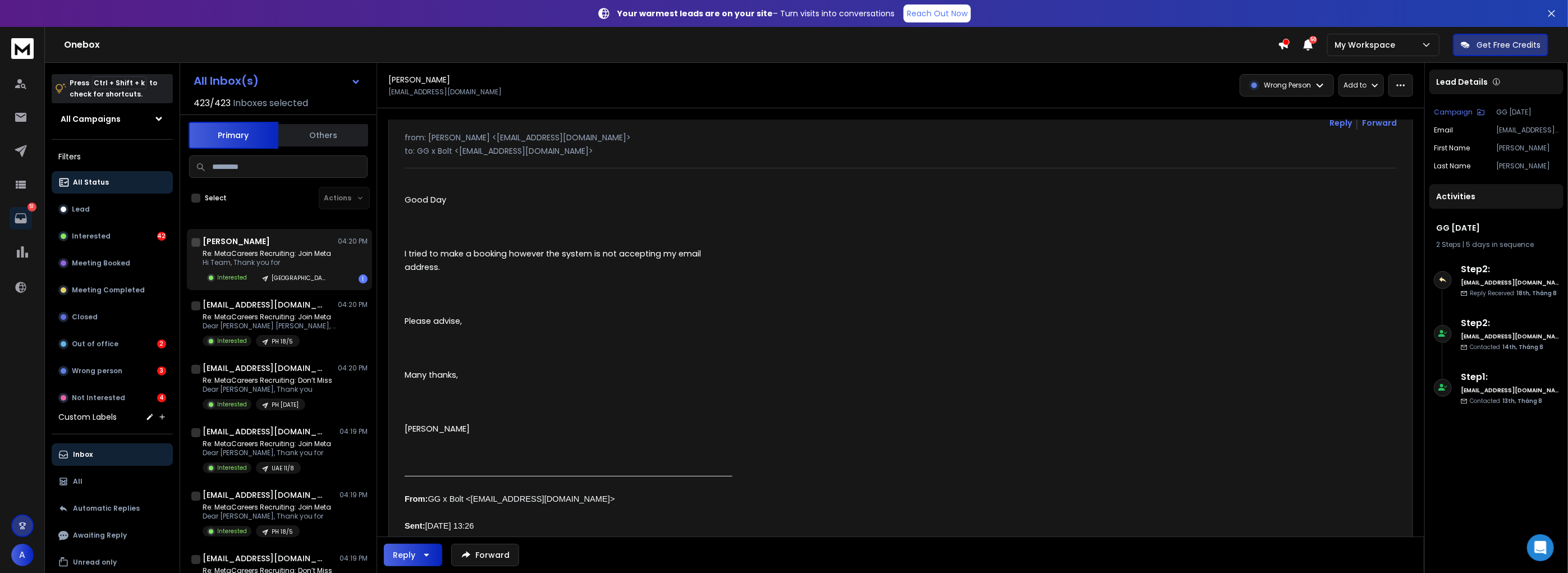
click at [277, 265] on div "Re: MetaCareers Recruiting: Join Meta Hi Team, Thank you for Interested Israel …" at bounding box center [267, 266] width 130 height 34
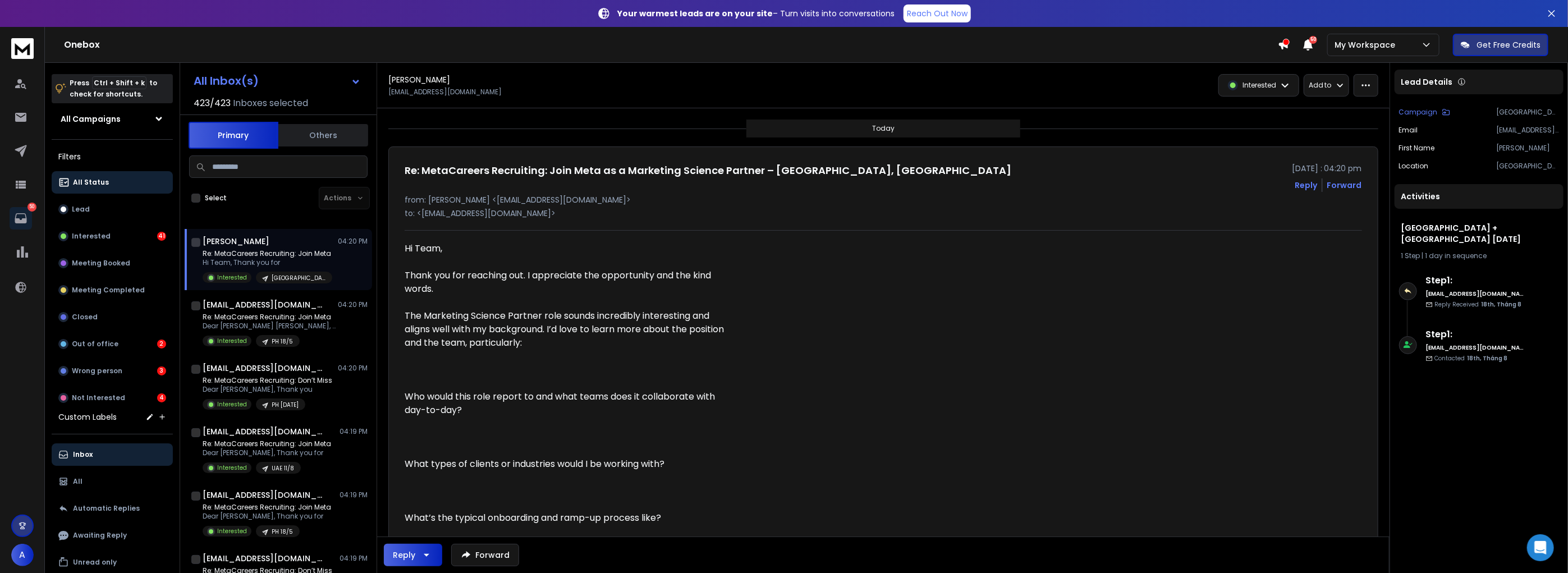
click at [443, 93] on p "francoduer@gmail.com" at bounding box center [445, 92] width 113 height 9
drag, startPoint x: 419, startPoint y: 214, endPoint x: 573, endPoint y: 214, distance: 154.0
click at [573, 214] on p "to: <works@careersconnectapplicants.com>" at bounding box center [883, 213] width 957 height 11
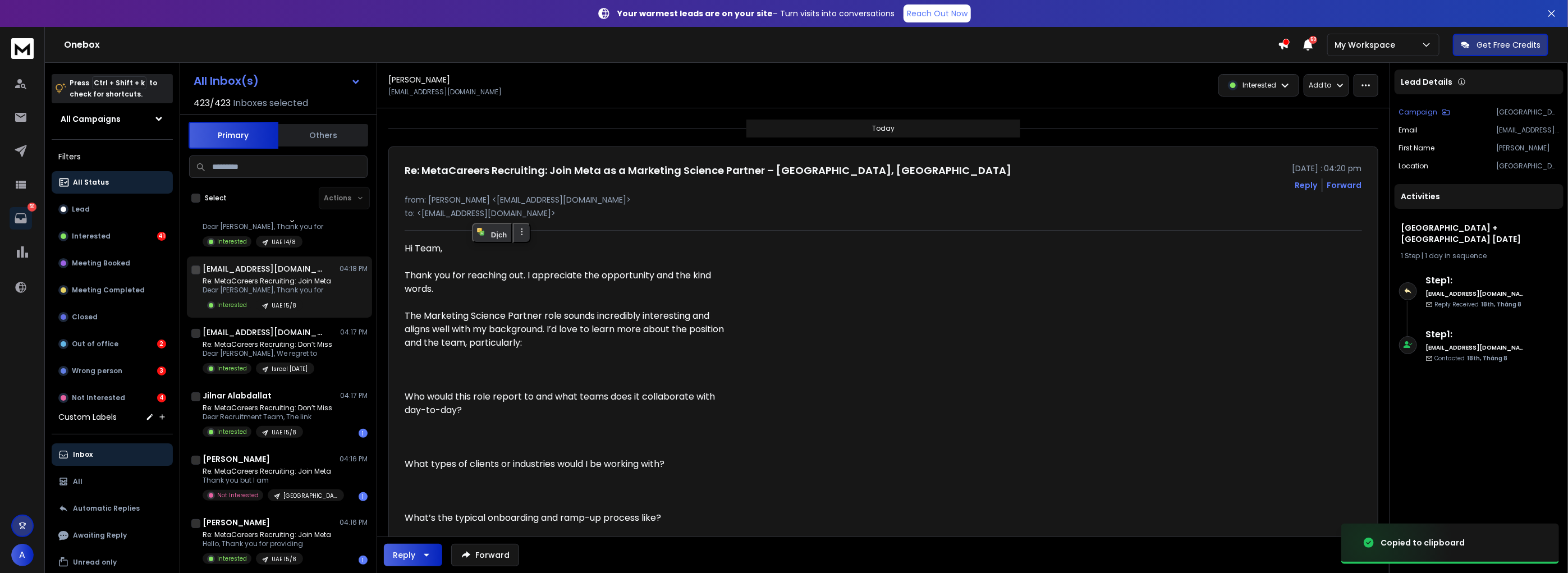
scroll to position [14449, 0]
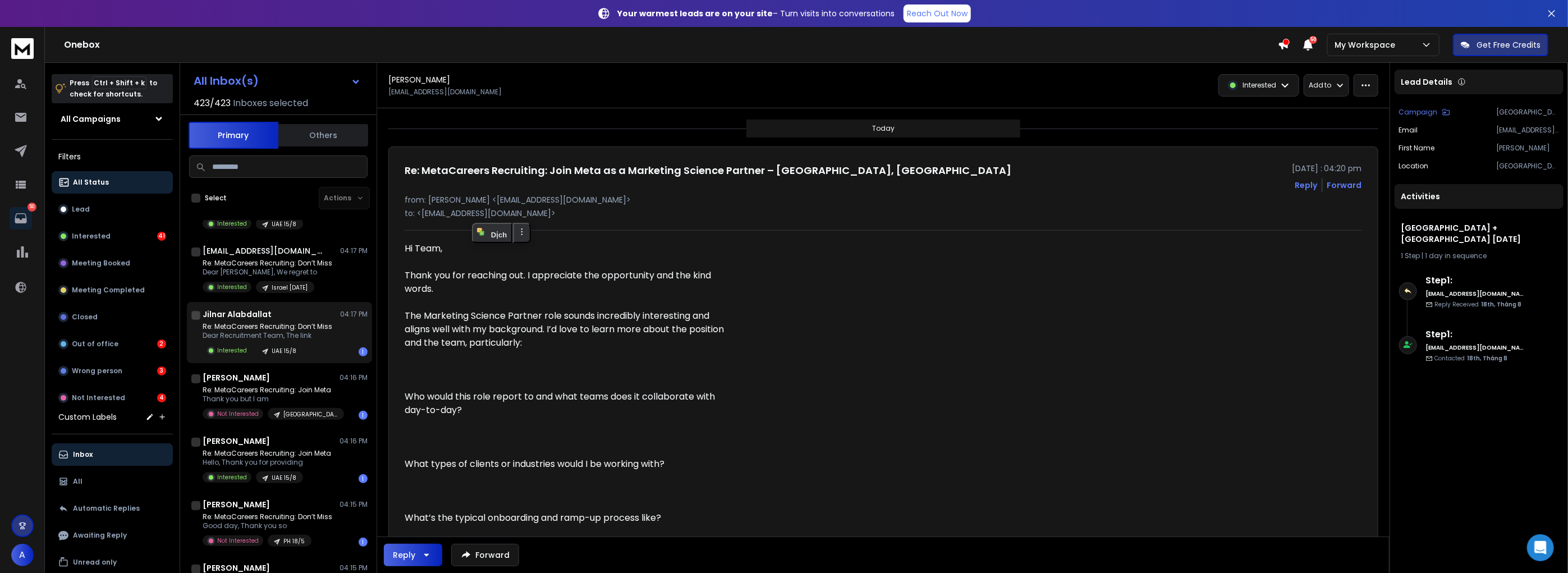
click at [276, 323] on p "Re: MetaCareers Recruiting: Don’t Miss" at bounding box center [267, 326] width 130 height 9
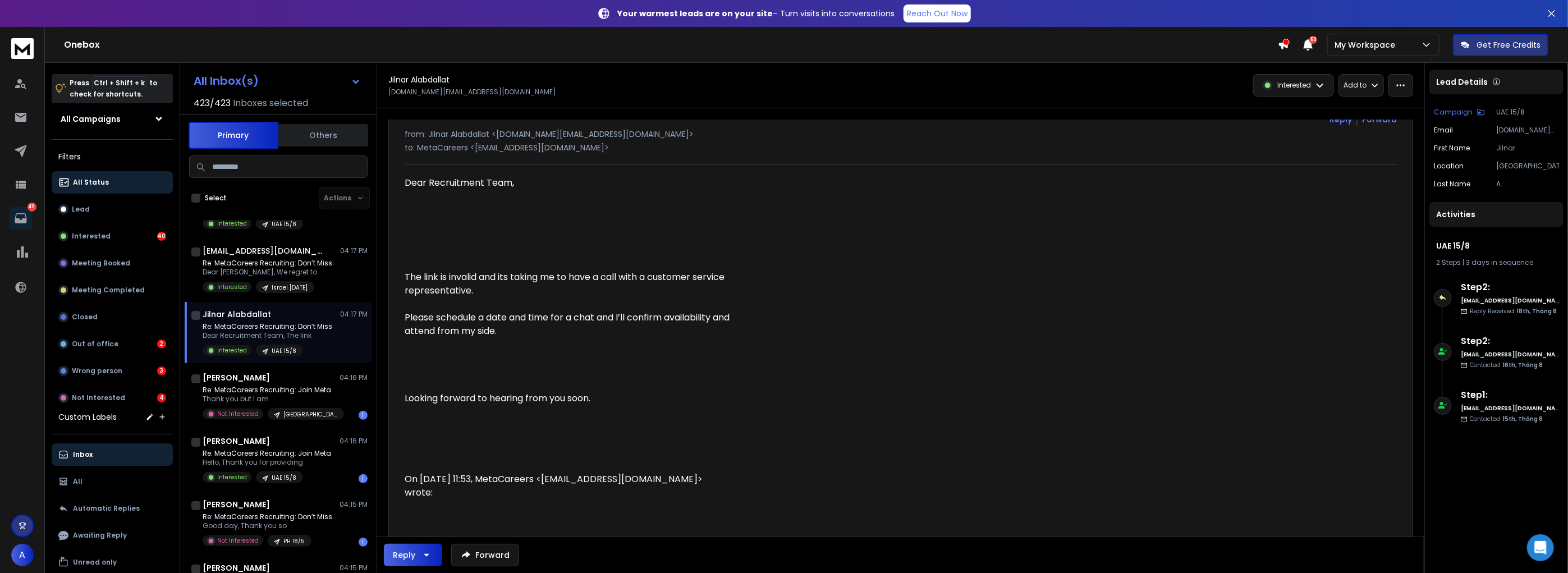
scroll to position [62, 0]
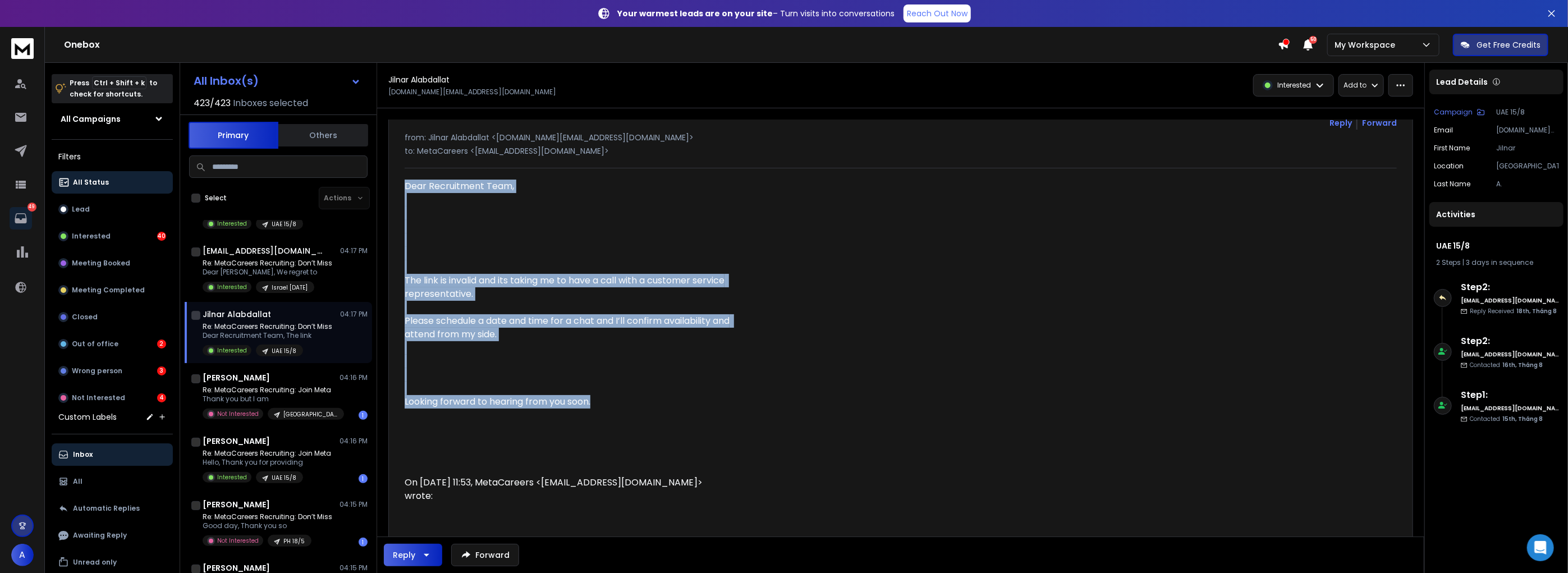
drag, startPoint x: 399, startPoint y: 185, endPoint x: 642, endPoint y: 404, distance: 327.1
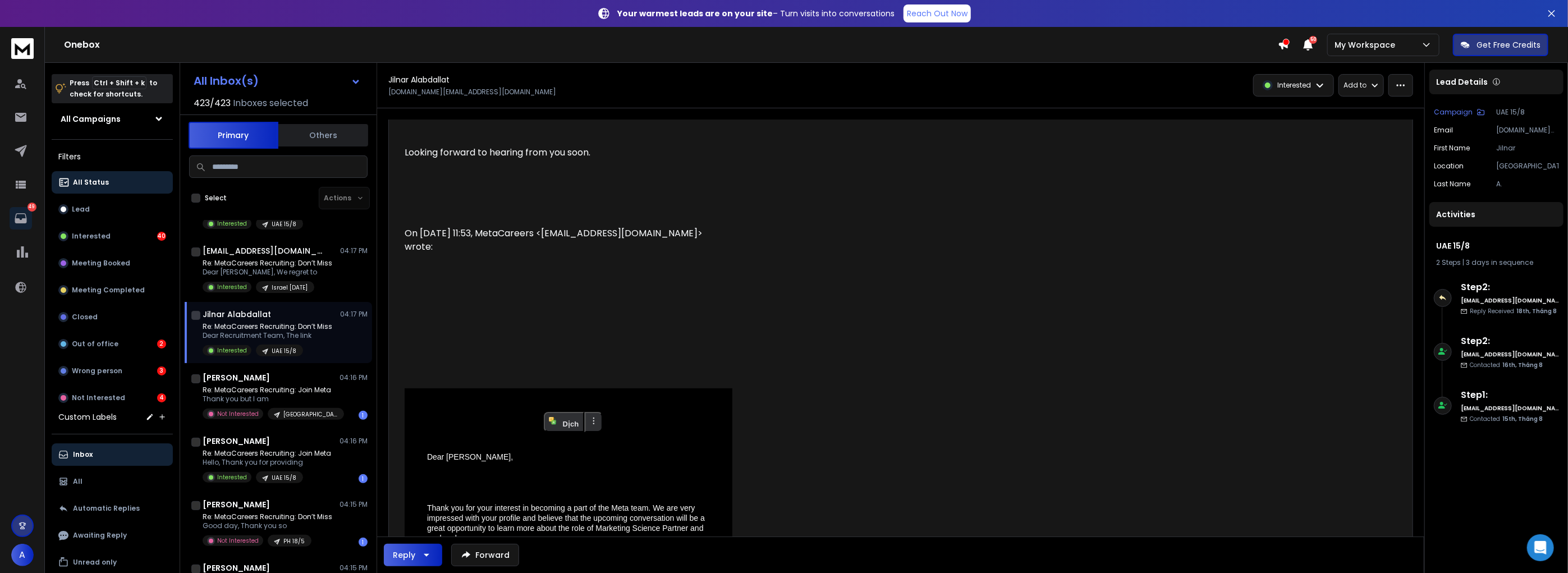
click at [728, 294] on blockquote "On 18 Aug 2025, at 11:53, MetaCareers <works@careersconnect-hiring.com> wrote:" at bounding box center [569, 253] width 327 height 81
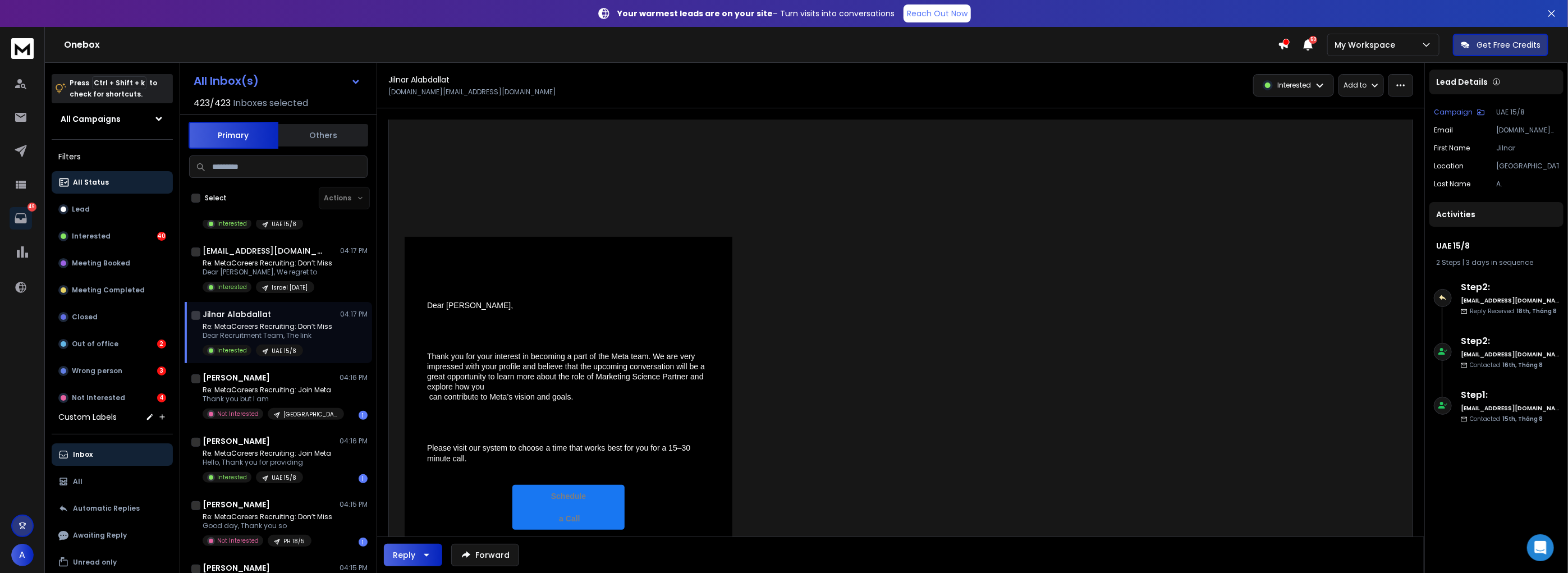
scroll to position [624, 0]
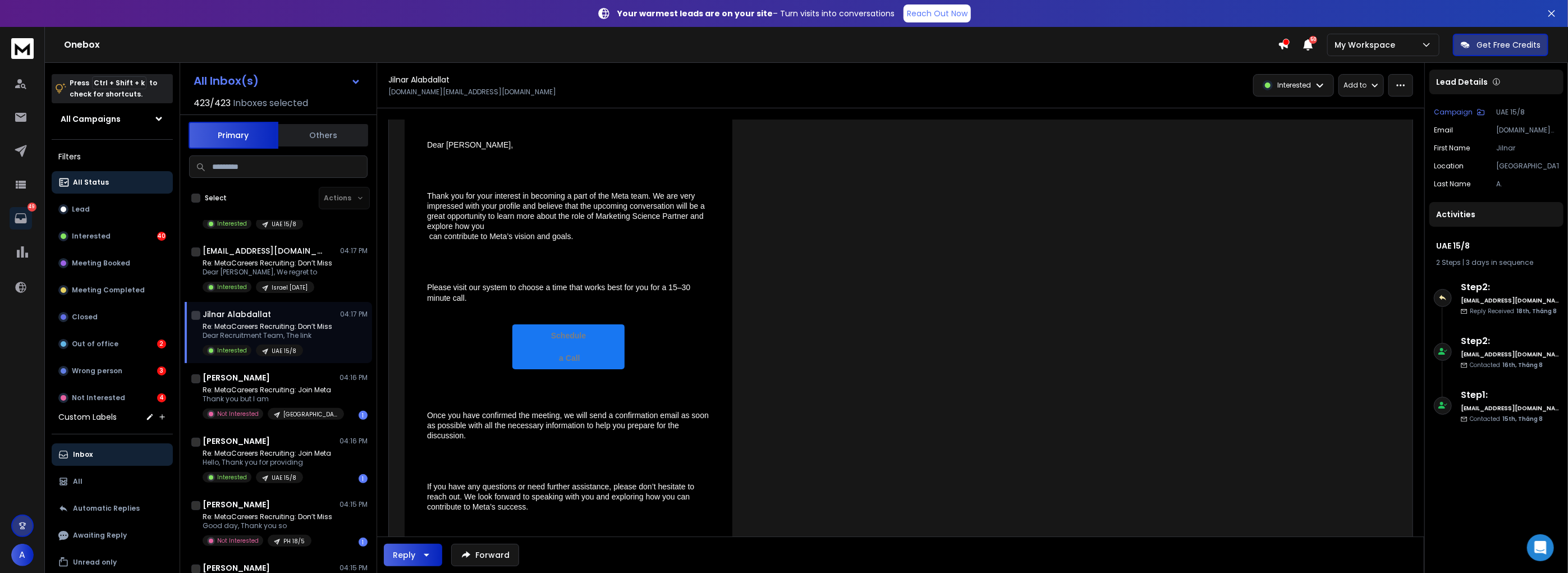
click at [559, 350] on link "Schedule a Call" at bounding box center [569, 347] width 112 height 45
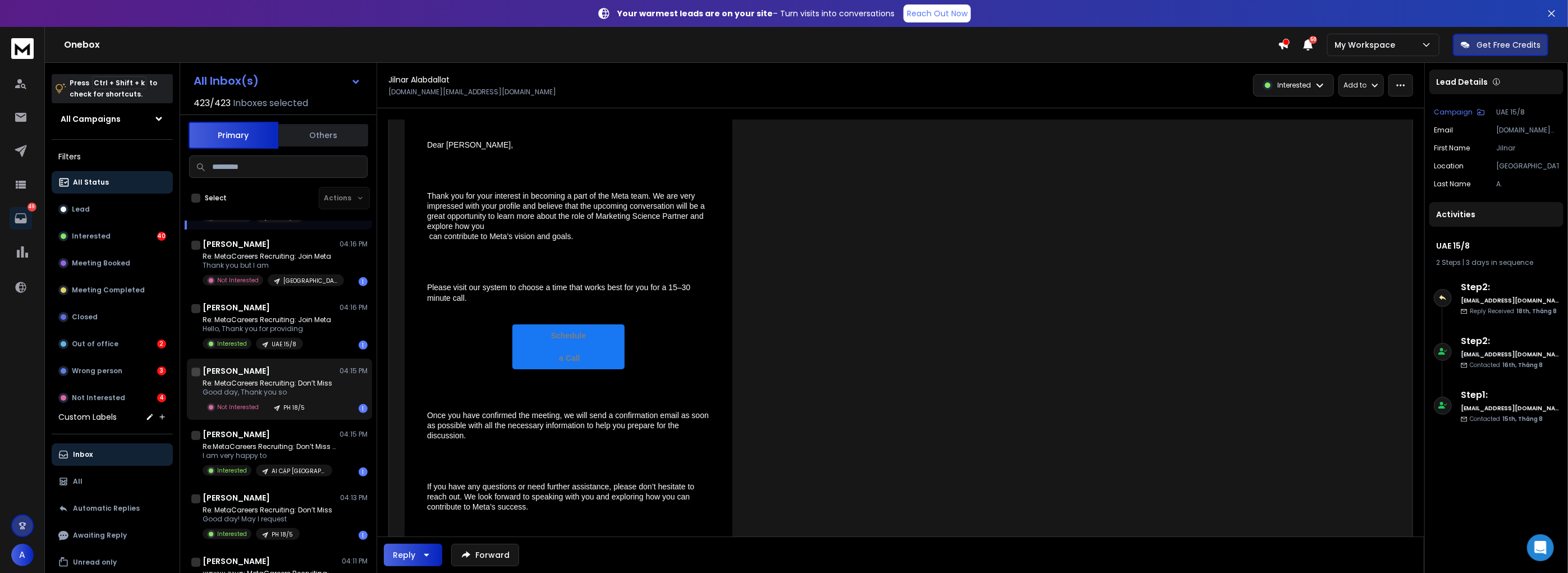
scroll to position [14573, 0]
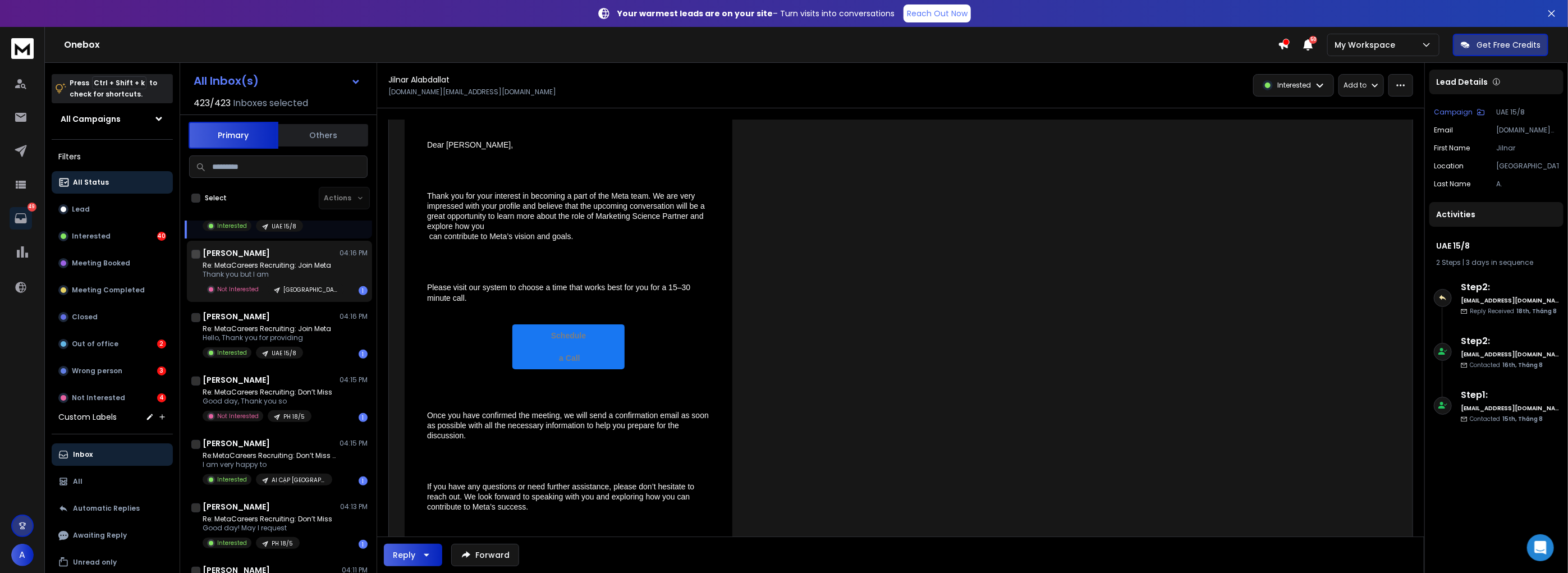
click at [270, 273] on p "Thank you but I am" at bounding box center [270, 274] width 135 height 9
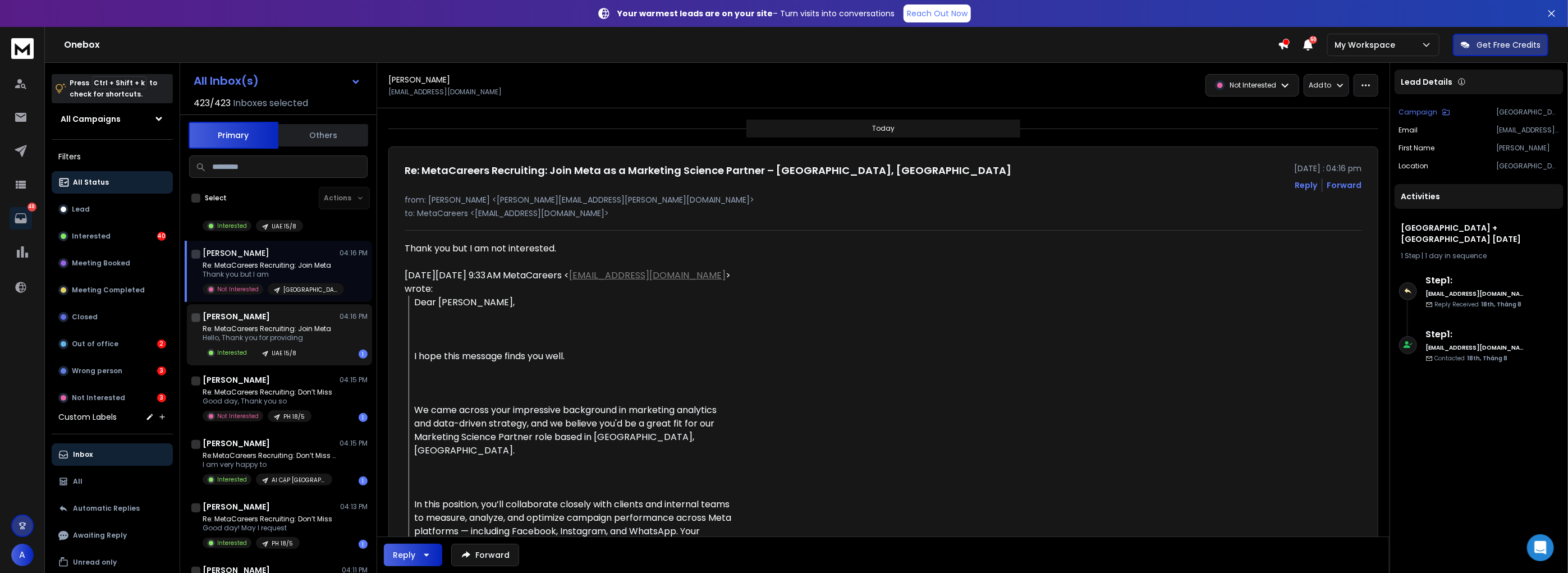
click at [304, 326] on p "Re: MetaCareers Recruiting: Join Meta" at bounding box center [267, 329] width 128 height 9
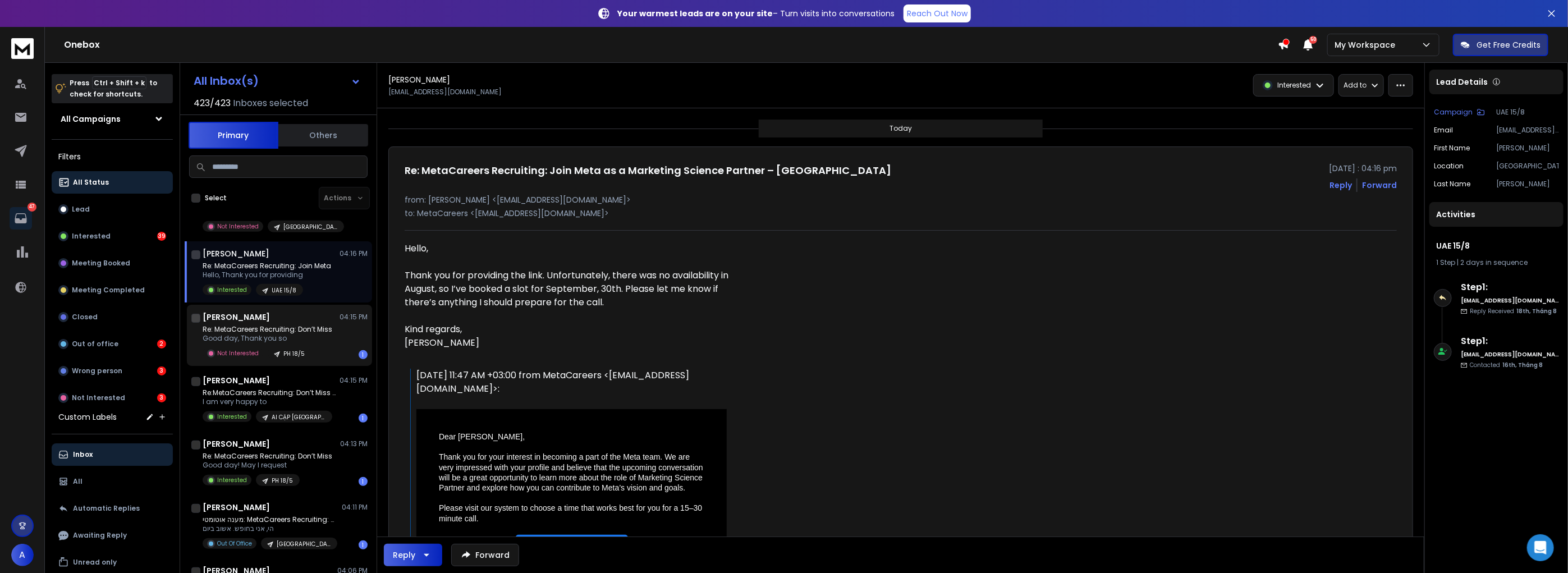
click at [296, 337] on p "Good day, Thank you so" at bounding box center [267, 339] width 130 height 9
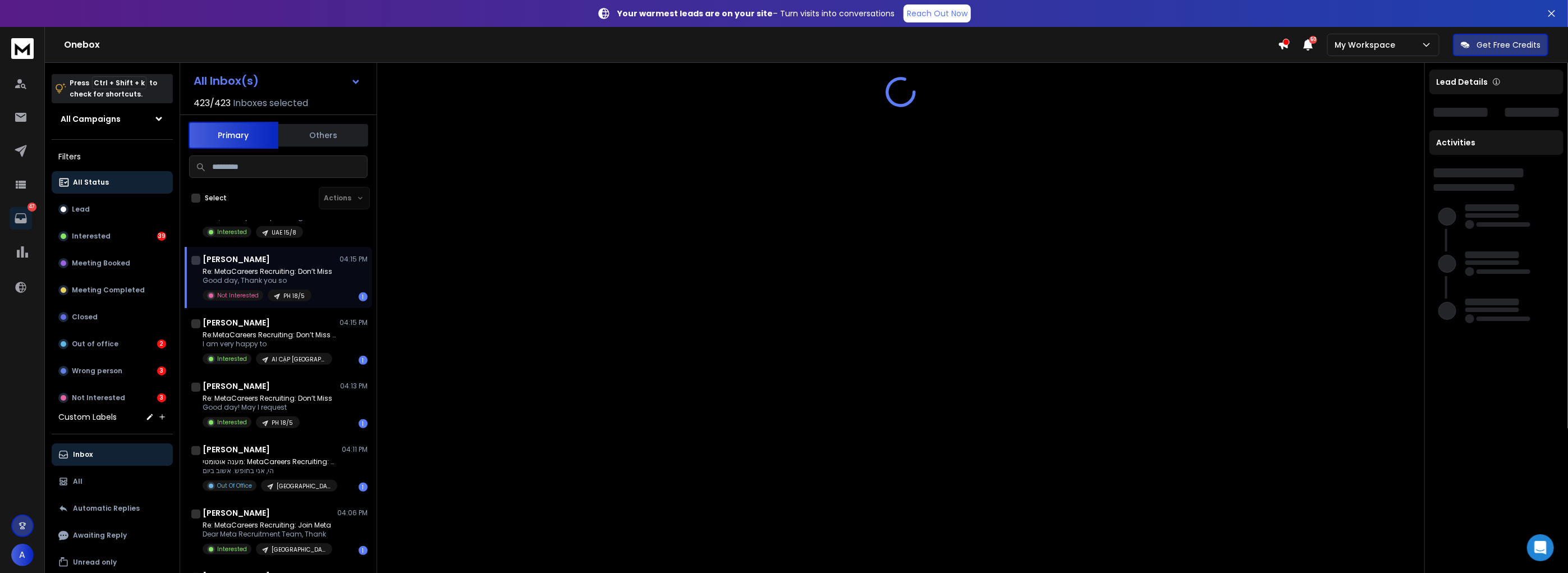
scroll to position [14698, 0]
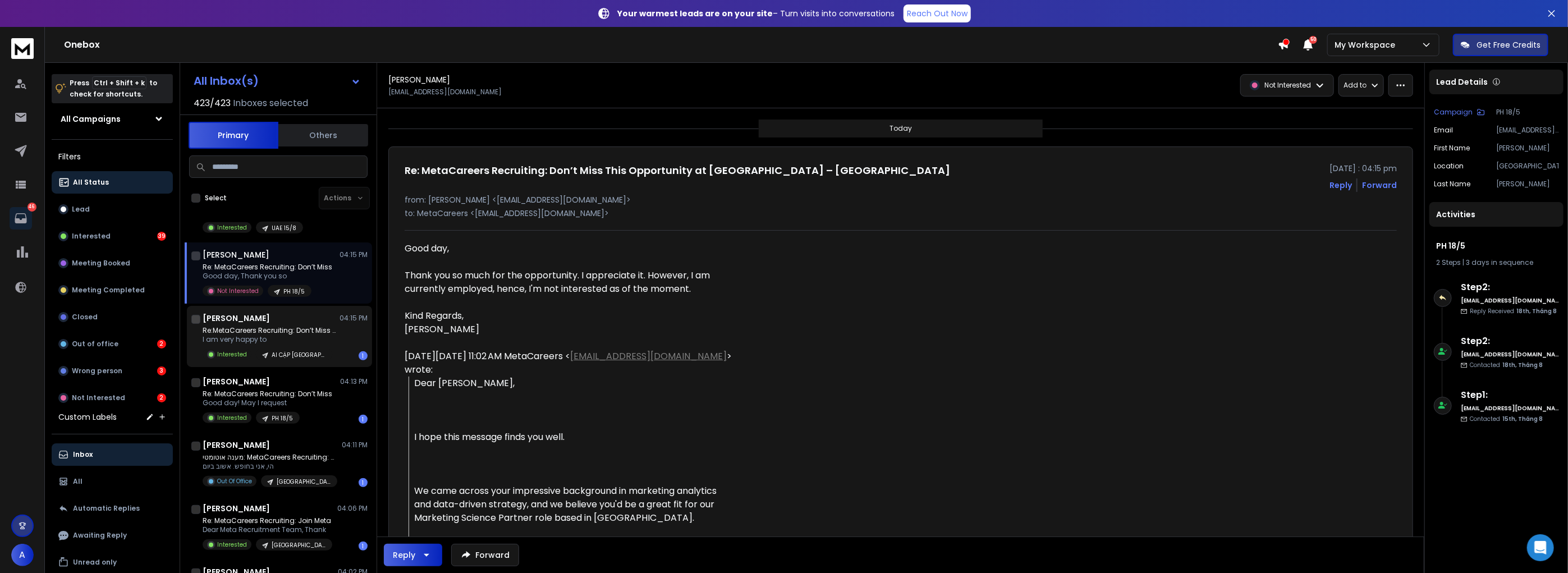
click at [299, 317] on div "Norhan Mohammed 04:15 PM" at bounding box center [285, 318] width 165 height 11
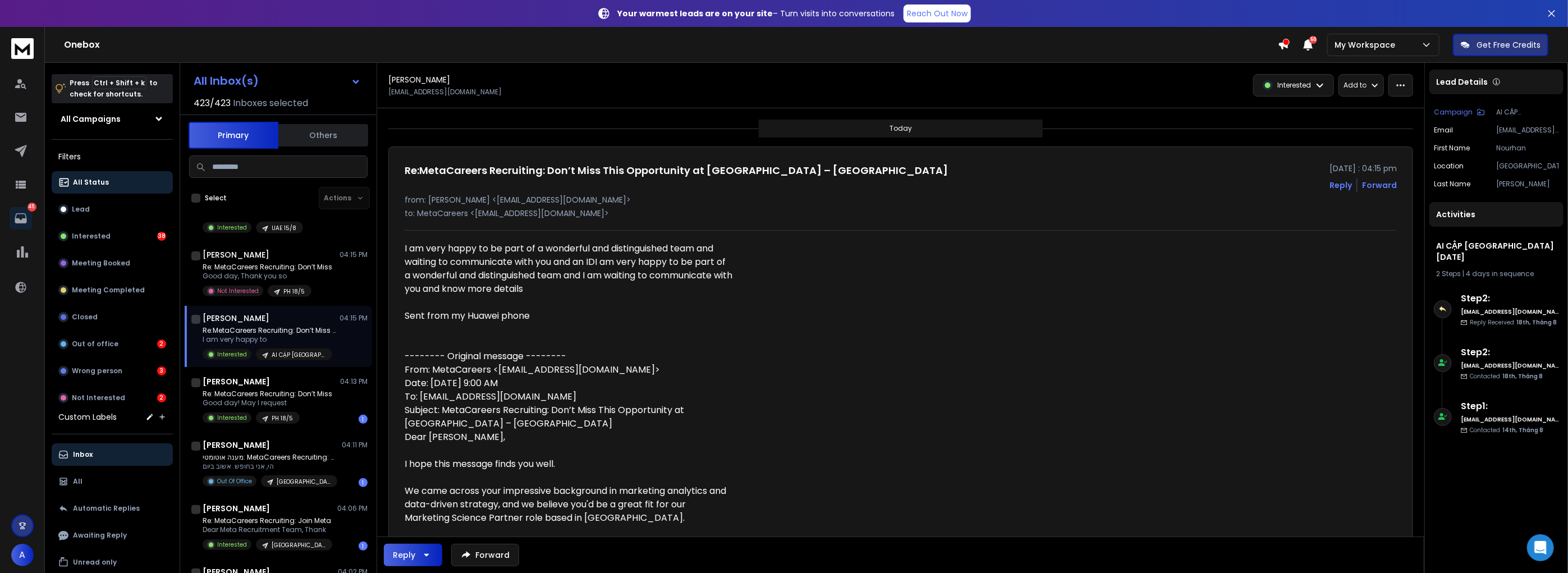
click at [427, 90] on p "norhan62003@gmail.com" at bounding box center [445, 92] width 113 height 9
drag, startPoint x: 475, startPoint y: 214, endPoint x: 623, endPoint y: 215, distance: 148.0
click at [623, 215] on p "to: MetaCareers <employee@futurecareersconnect.com>" at bounding box center [901, 213] width 992 height 11
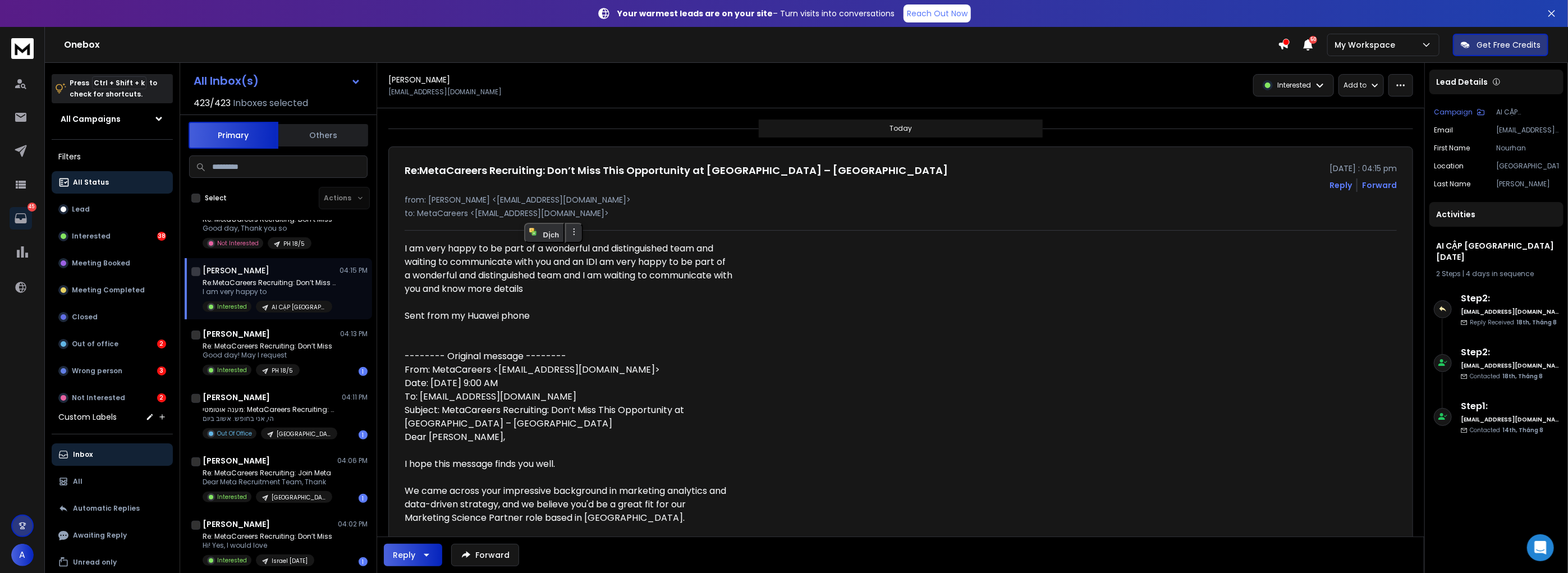
scroll to position [14823, 0]
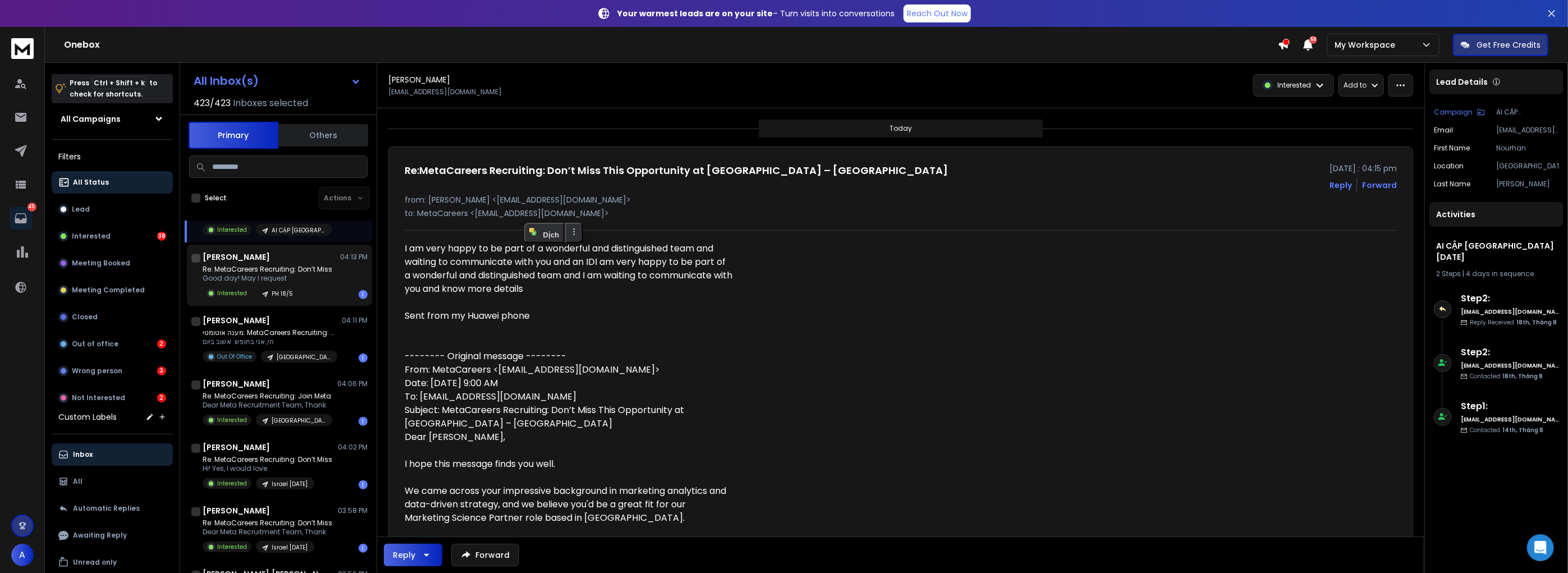
click at [289, 265] on p "Re: MetaCareers Recruiting: Don’t Miss" at bounding box center [267, 269] width 130 height 9
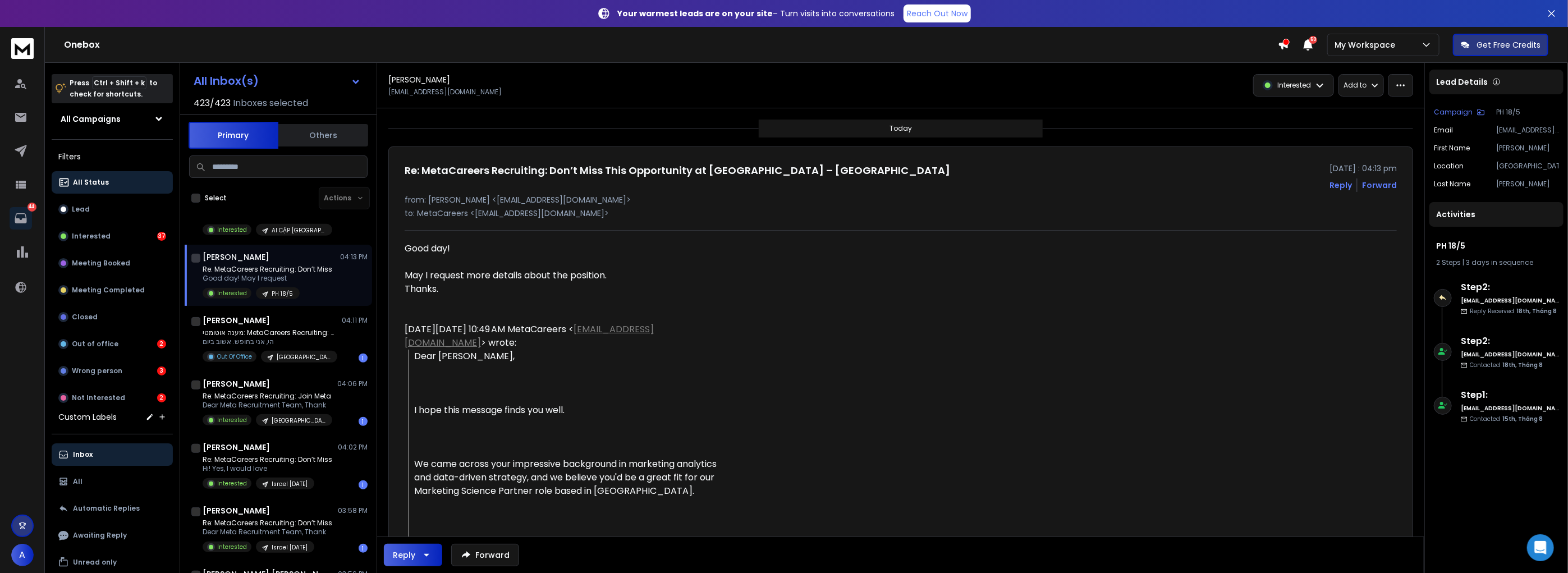
click at [433, 91] on p "annabelleromo4@gmail.com" at bounding box center [445, 92] width 113 height 9
drag, startPoint x: 474, startPoint y: 213, endPoint x: 609, endPoint y: 216, distance: 135.0
click at [609, 216] on p "to: MetaCareers <works@careersconnecthiring.com>" at bounding box center [901, 213] width 992 height 11
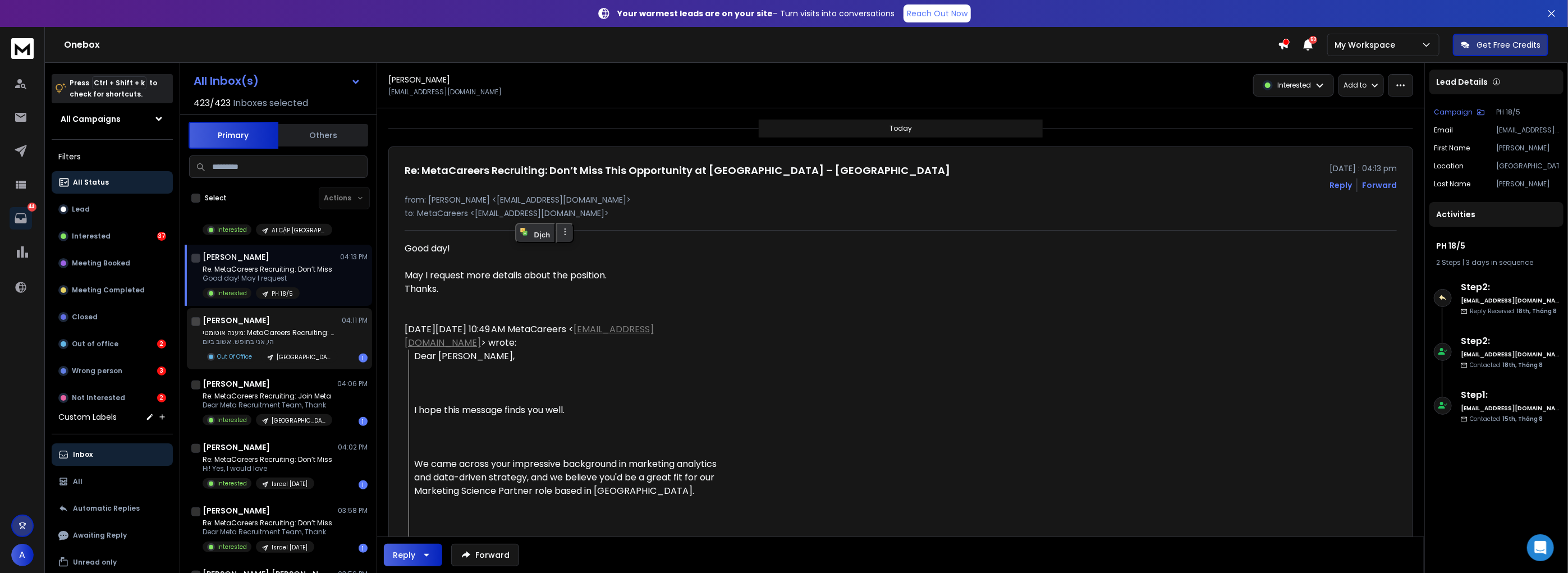
click at [305, 328] on p "מענה אוטומטי: MetaCareers Recruiting: Join" at bounding box center [270, 332] width 135 height 9
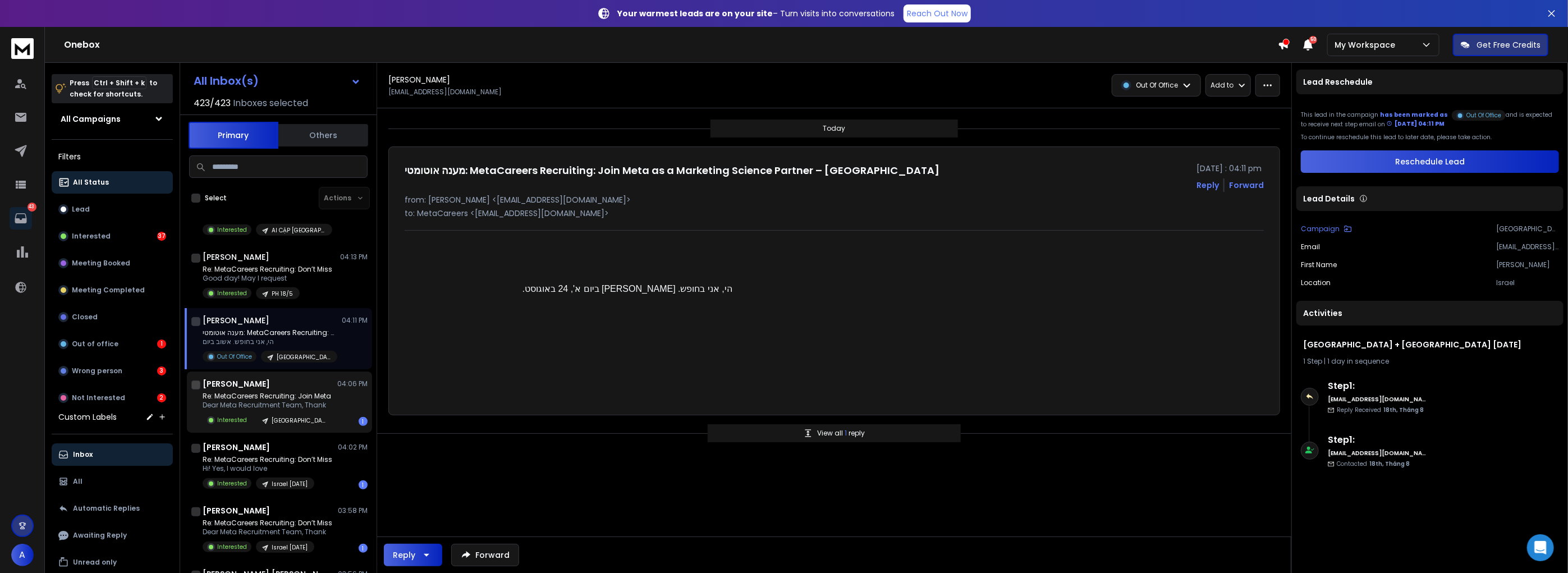
click at [266, 402] on p "Dear Meta Recruitment Team, Thank" at bounding box center [267, 405] width 130 height 9
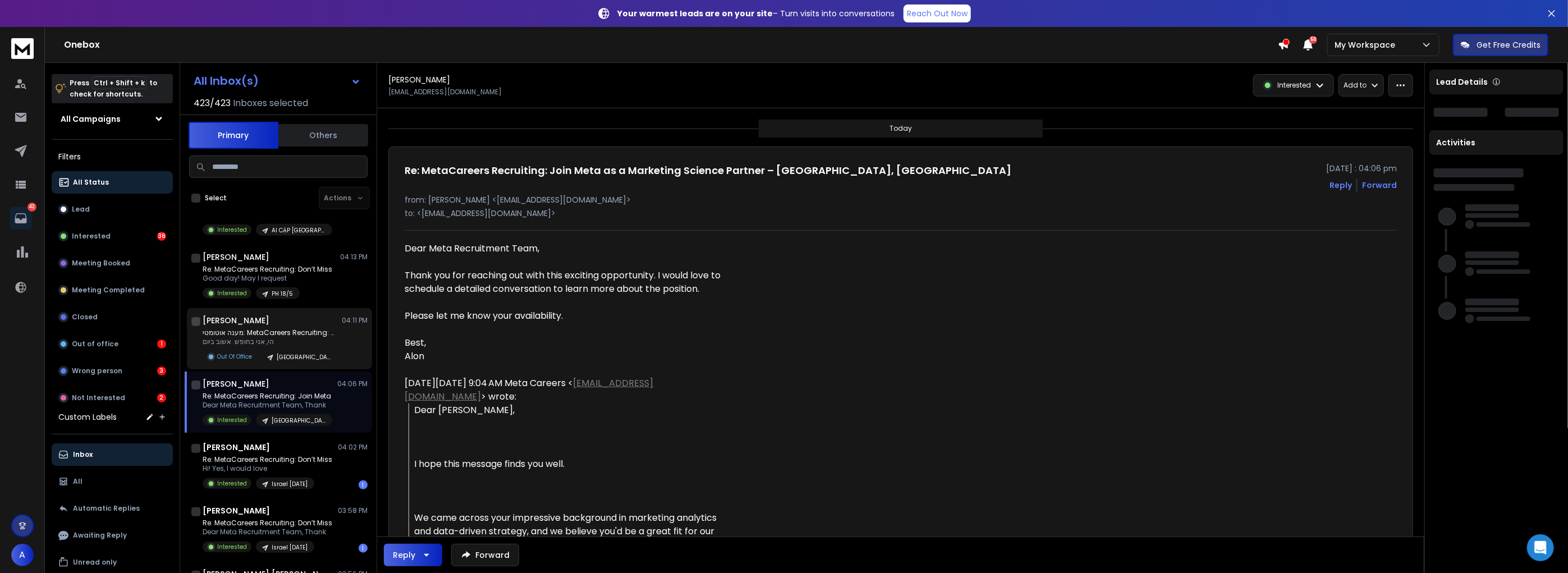
click at [279, 337] on p "הי, אני בחופש. אשוב ביום" at bounding box center [270, 342] width 135 height 9
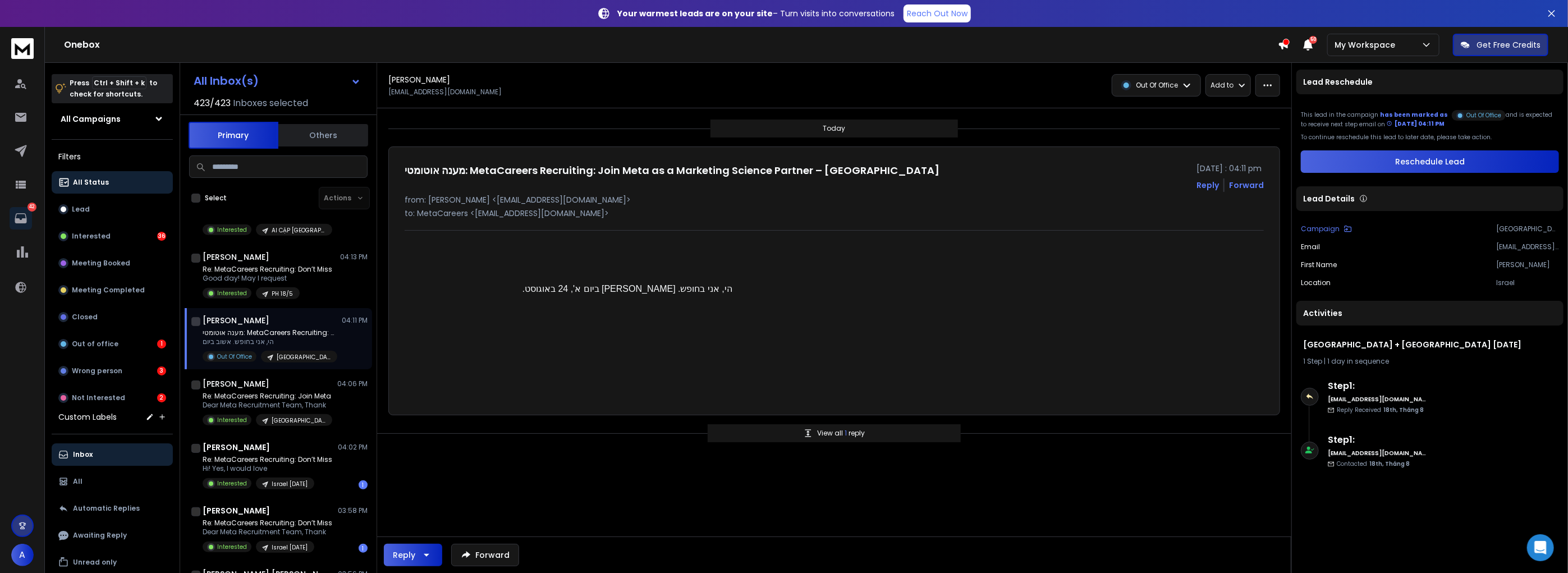
click at [822, 435] on p "View all 1 reply" at bounding box center [841, 433] width 47 height 9
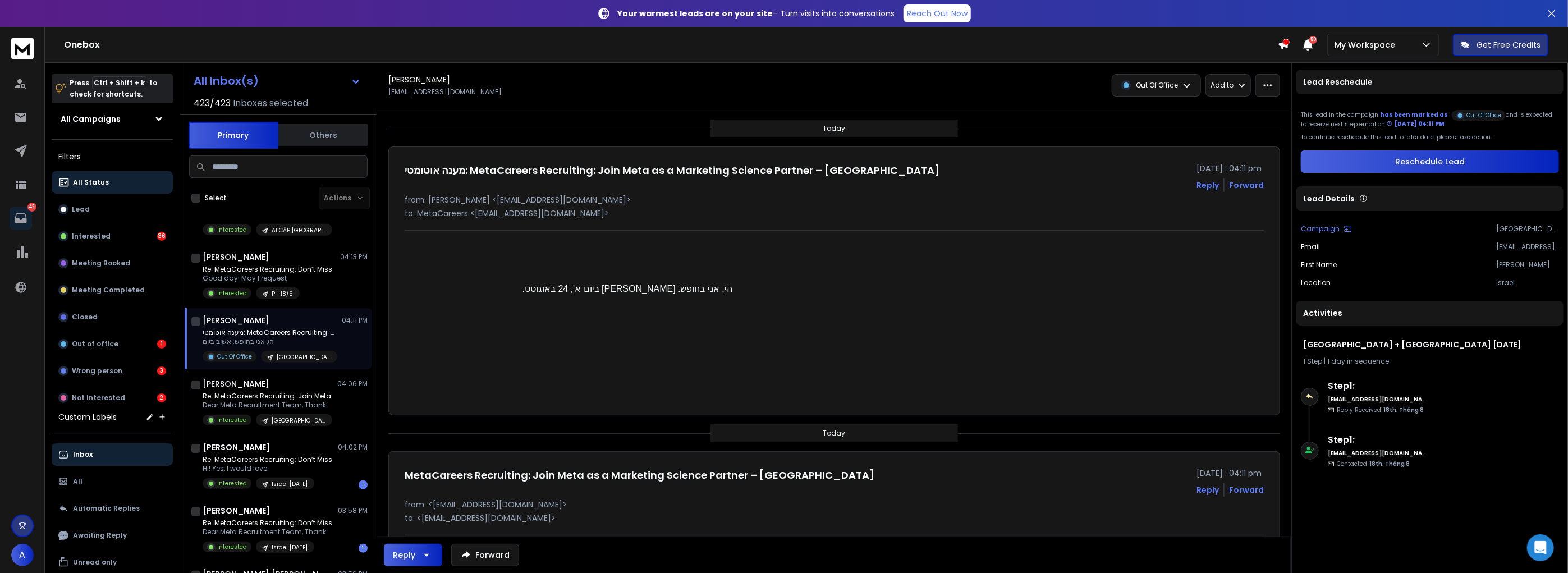
click at [657, 286] on span "הי, אני בחופש. אשוב ביום א', 24 באוגוסט." at bounding box center [627, 289] width 210 height 10
click at [475, 225] on div "מענה אוטומטי: MetaCareers Recruiting: Join Meta as a Marketing Science Partner …" at bounding box center [835, 281] width 859 height 236
click at [422, 89] on p "shaysh@sce.ac.il" at bounding box center [445, 92] width 113 height 9
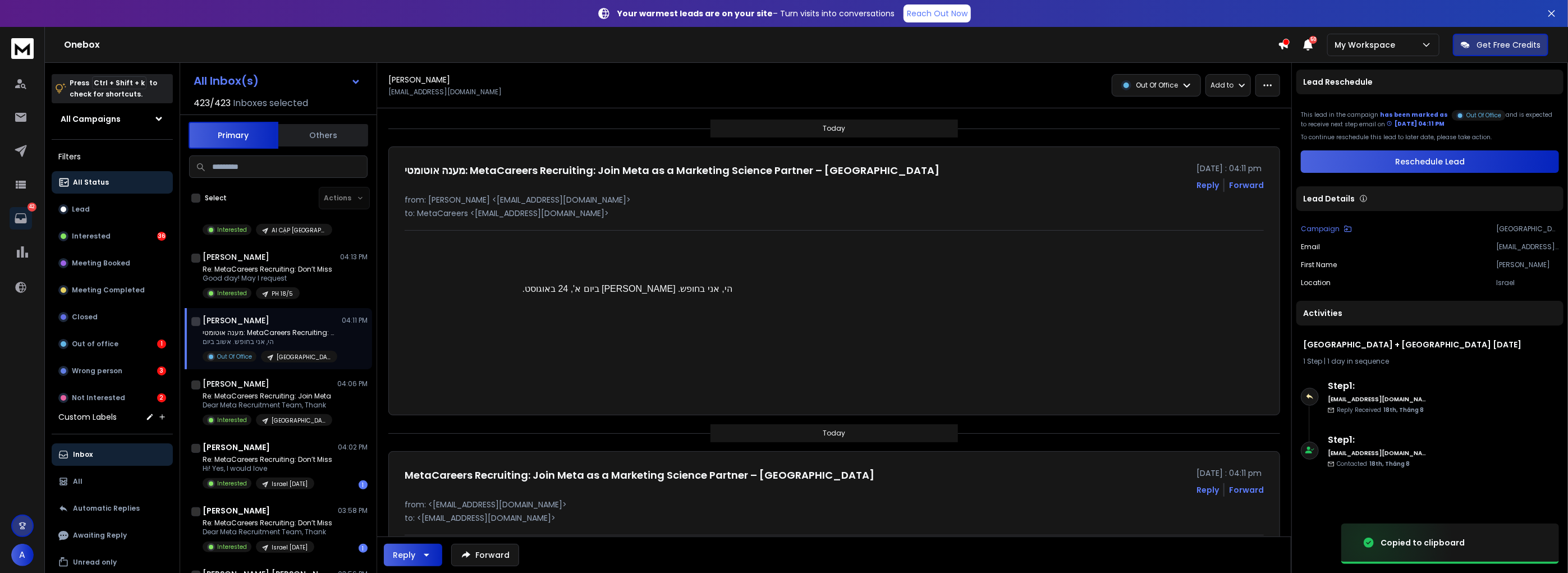
drag, startPoint x: 475, startPoint y: 212, endPoint x: 631, endPoint y: 215, distance: 156.0
click at [631, 215] on p "to: MetaCareers <works@careersconnect-talentshub.com>" at bounding box center [835, 213] width 859 height 11
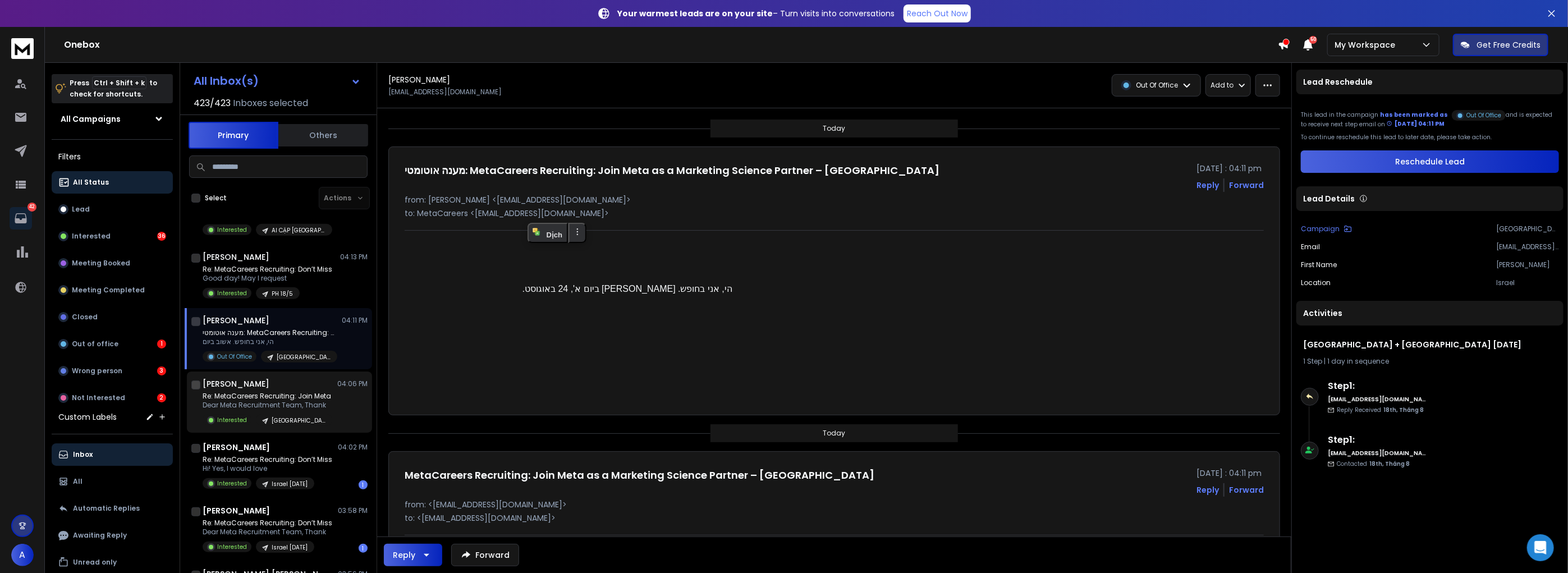
click at [265, 392] on p "Re: MetaCareers Recruiting: Join Meta" at bounding box center [267, 396] width 130 height 9
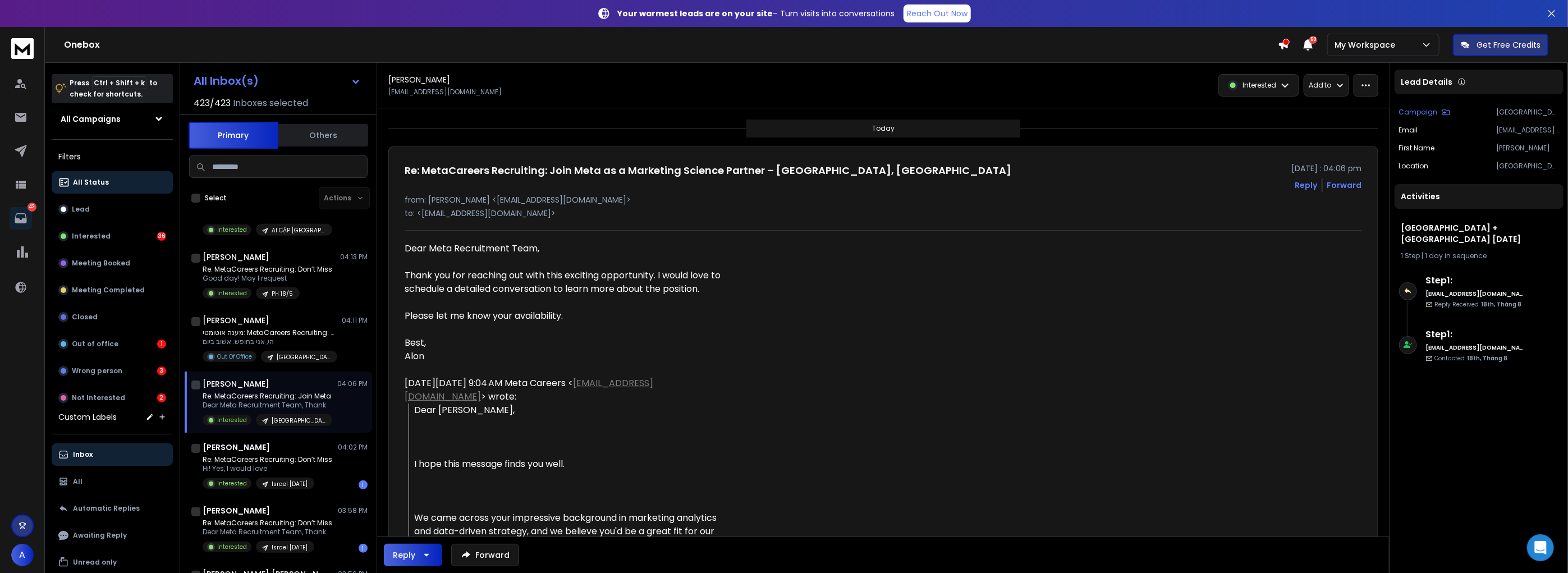
click at [453, 96] on p "pinsonalon14@gmail.com" at bounding box center [445, 92] width 113 height 9
drag, startPoint x: 421, startPoint y: 211, endPoint x: 564, endPoint y: 216, distance: 143.1
click at [564, 216] on p "to: <info@careersconnect-jobportal.com>" at bounding box center [883, 213] width 957 height 11
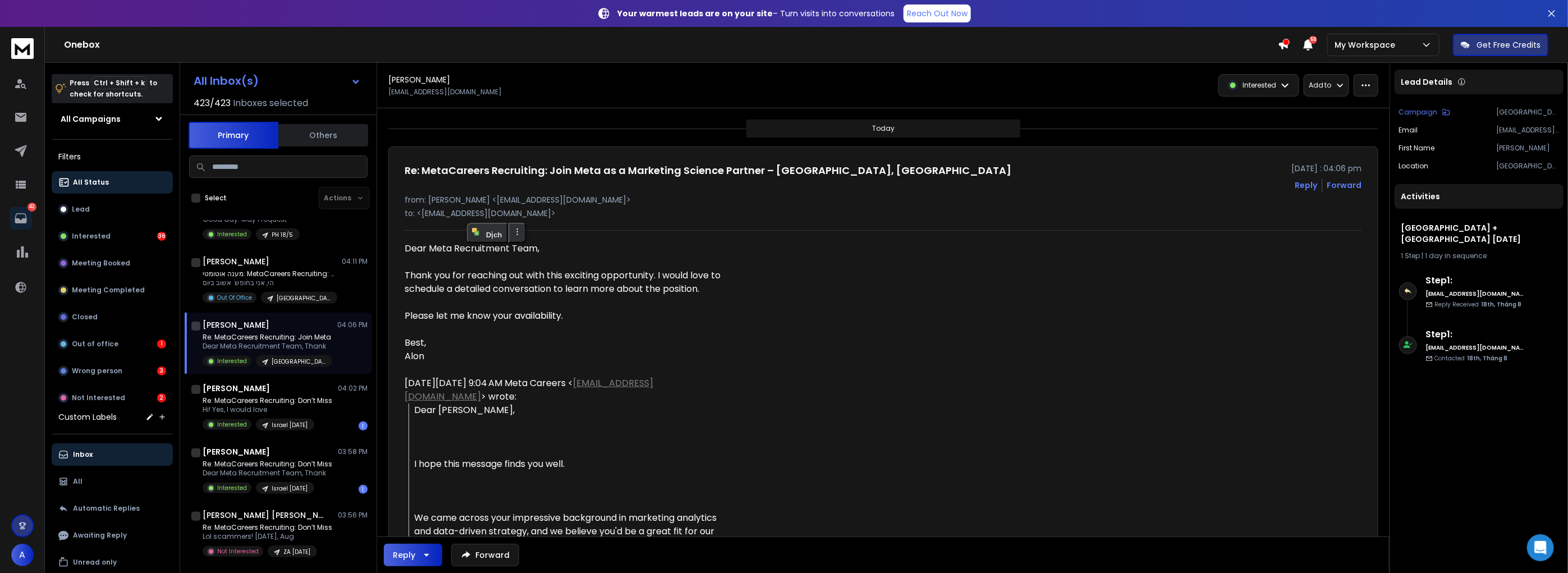
scroll to position [14885, 0]
click at [264, 385] on div "Ben Bitan 04:02 PM" at bounding box center [285, 385] width 165 height 11
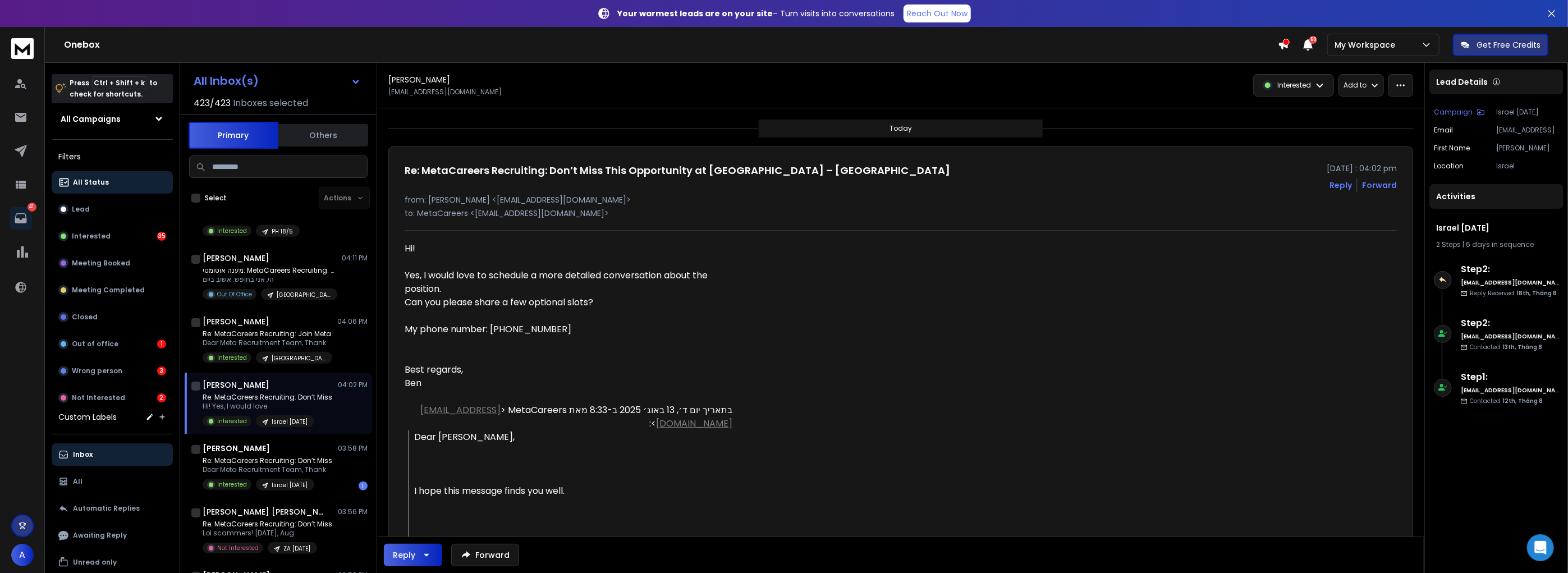
click at [428, 90] on p "benbitan1989@gmail.com" at bounding box center [445, 92] width 113 height 9
drag, startPoint x: 474, startPoint y: 217, endPoint x: 612, endPoint y: 213, distance: 138.1
click at [612, 213] on p "to: MetaCareers <works@careersconnect-digital.com>" at bounding box center [901, 213] width 992 height 11
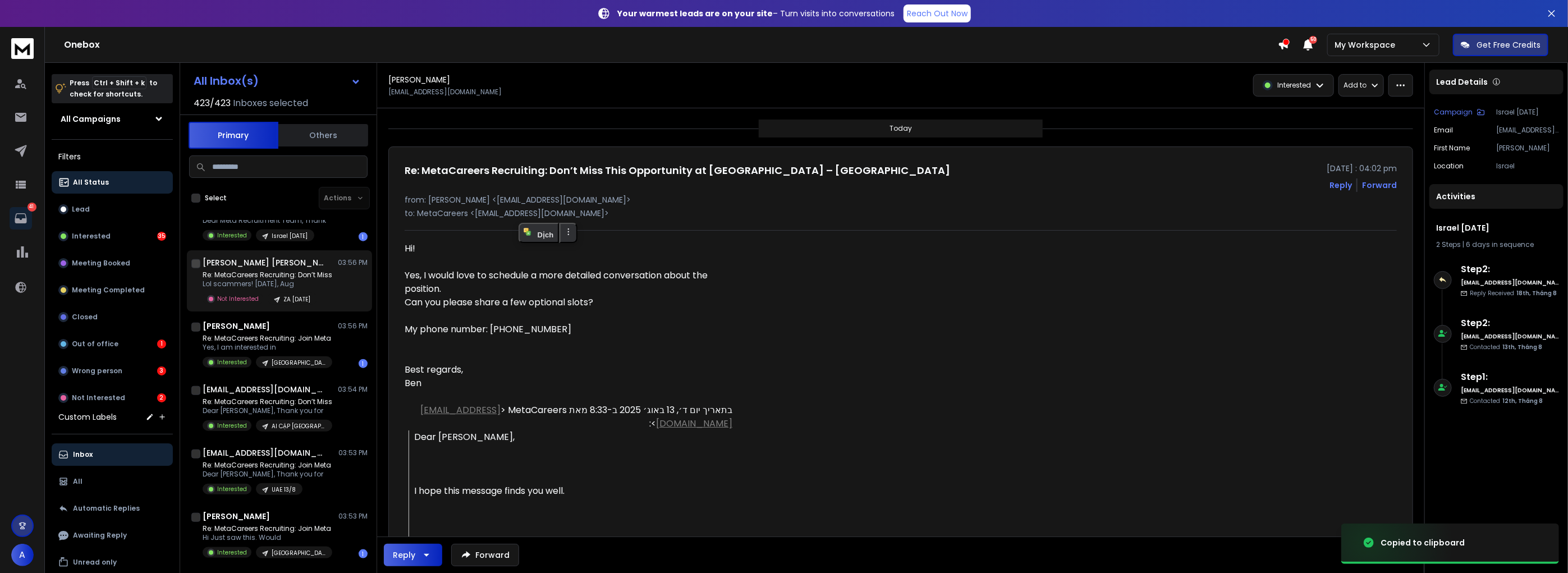
scroll to position [15072, 0]
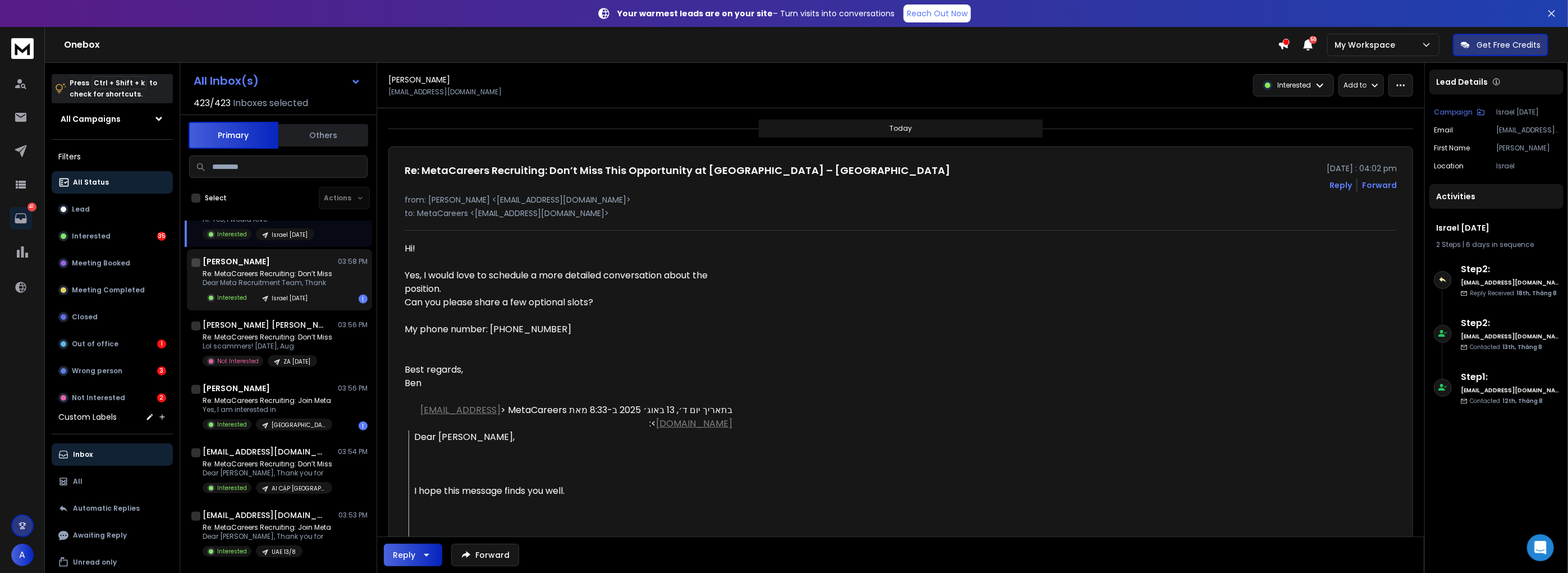
click at [284, 278] on p "Dear Meta Recruitment Team, Thank" at bounding box center [267, 283] width 130 height 9
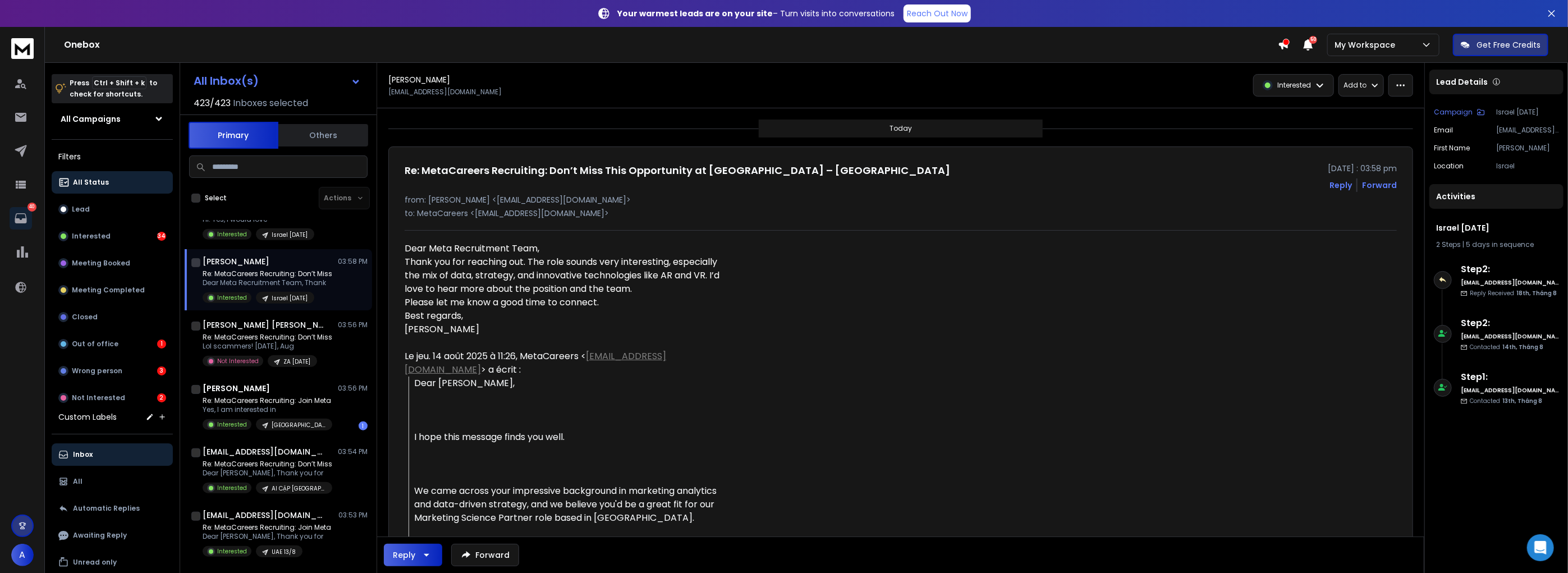
click at [438, 92] on p "chiaramgds@gmail.com" at bounding box center [445, 92] width 113 height 9
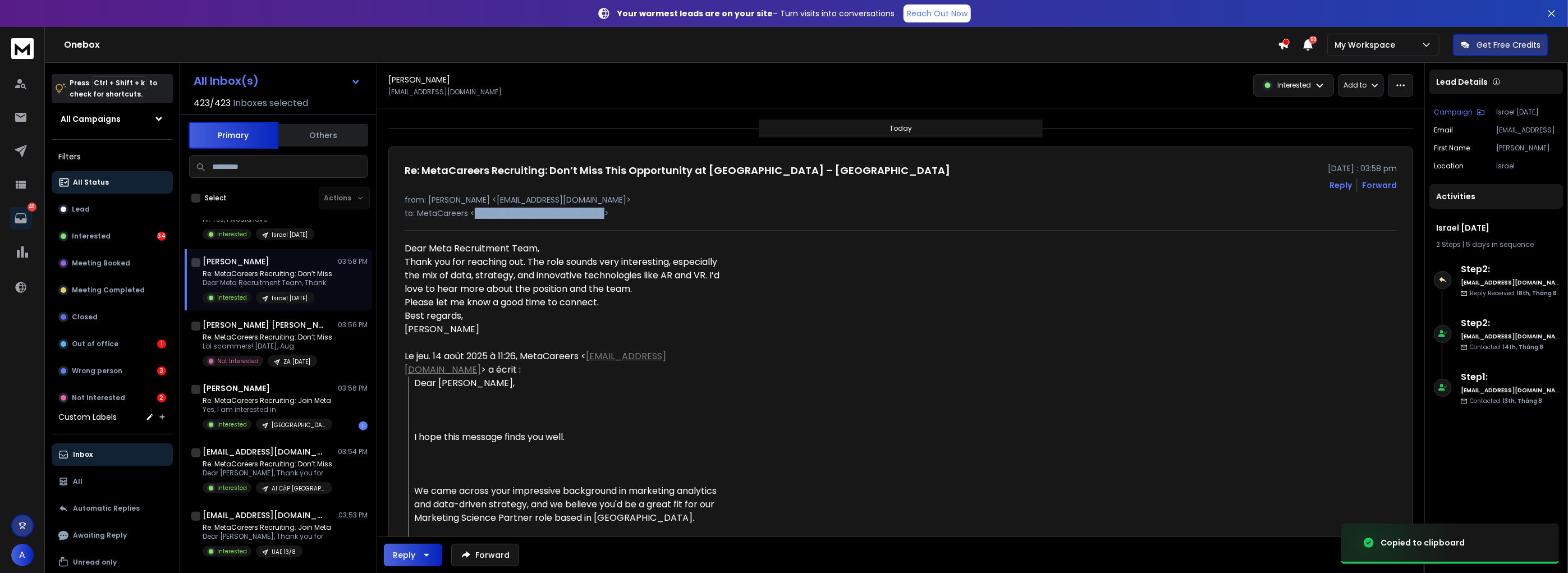
drag, startPoint x: 473, startPoint y: 213, endPoint x: 598, endPoint y: 216, distance: 125.0
click at [598, 216] on p "to: MetaCareers <info@careersconnect-work.com>" at bounding box center [901, 213] width 992 height 11
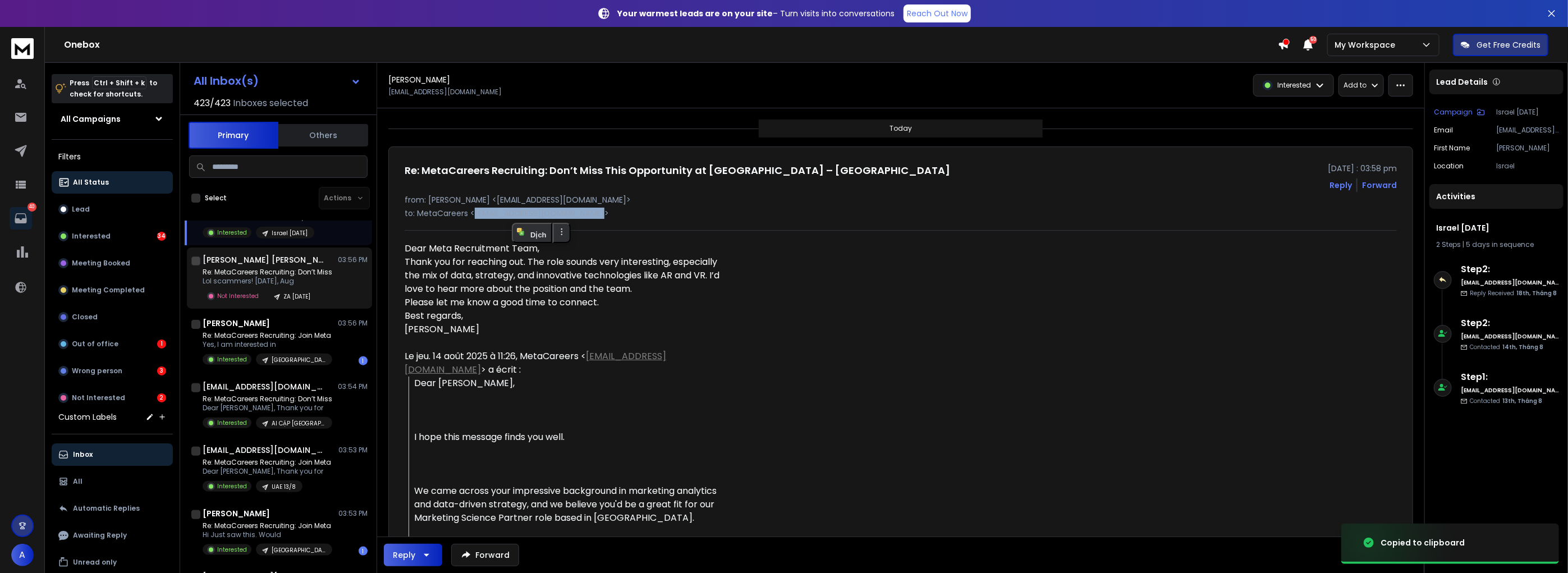
scroll to position [15198, 0]
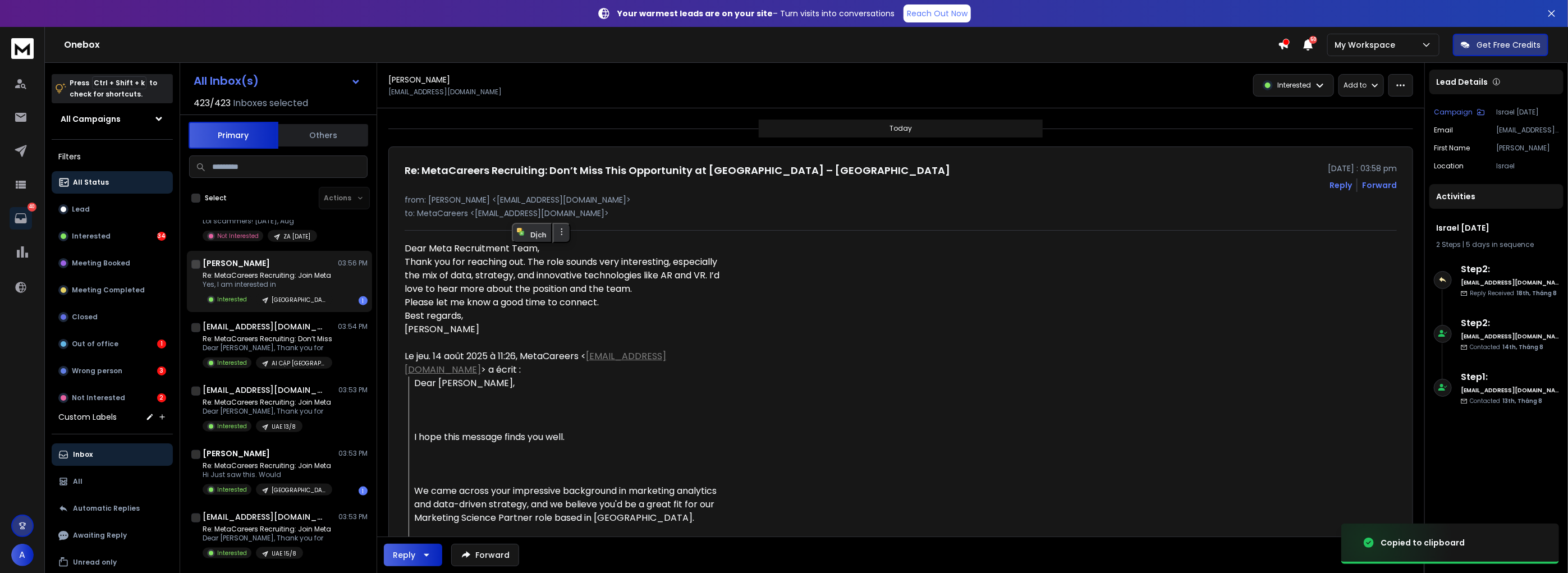
click at [291, 261] on div "adi kovalyo 03:56 PM" at bounding box center [285, 263] width 165 height 11
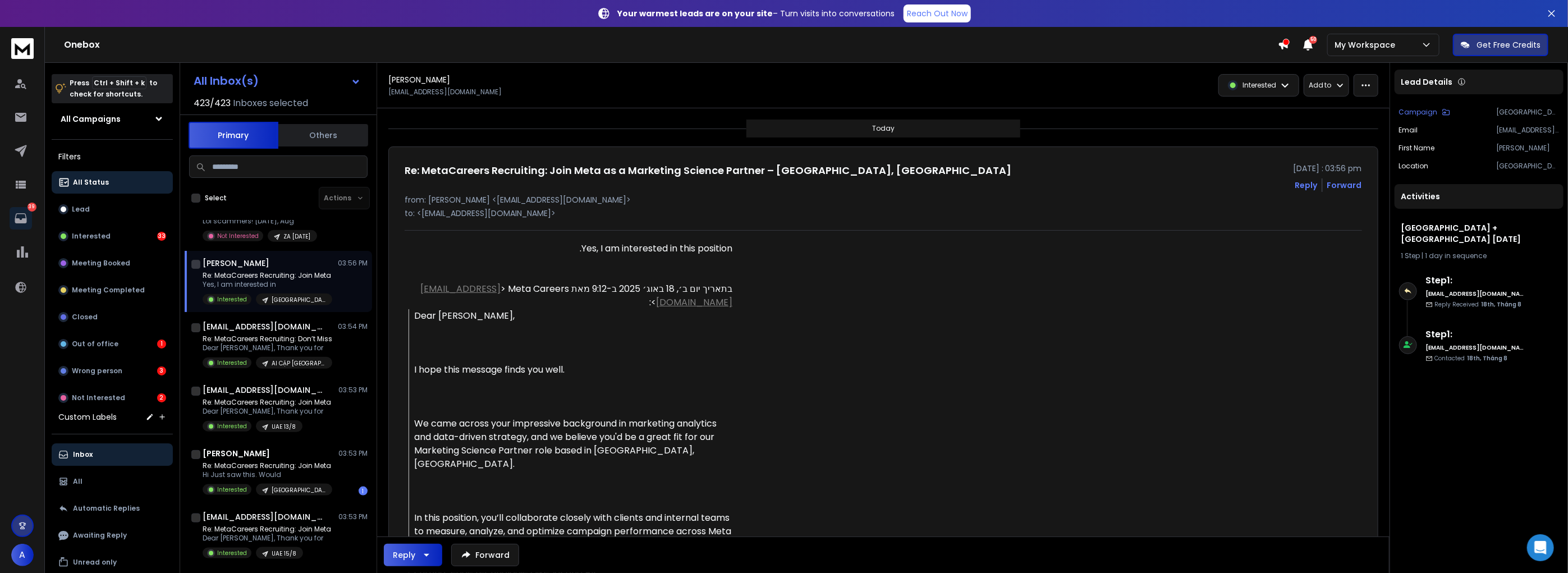
click at [435, 91] on p "adikovalyo@gmail.com" at bounding box center [445, 92] width 113 height 9
drag, startPoint x: 420, startPoint y: 211, endPoint x: 593, endPoint y: 214, distance: 173.0
click at [593, 214] on p "to: <employee@careersconnectplacement.com>" at bounding box center [883, 213] width 957 height 11
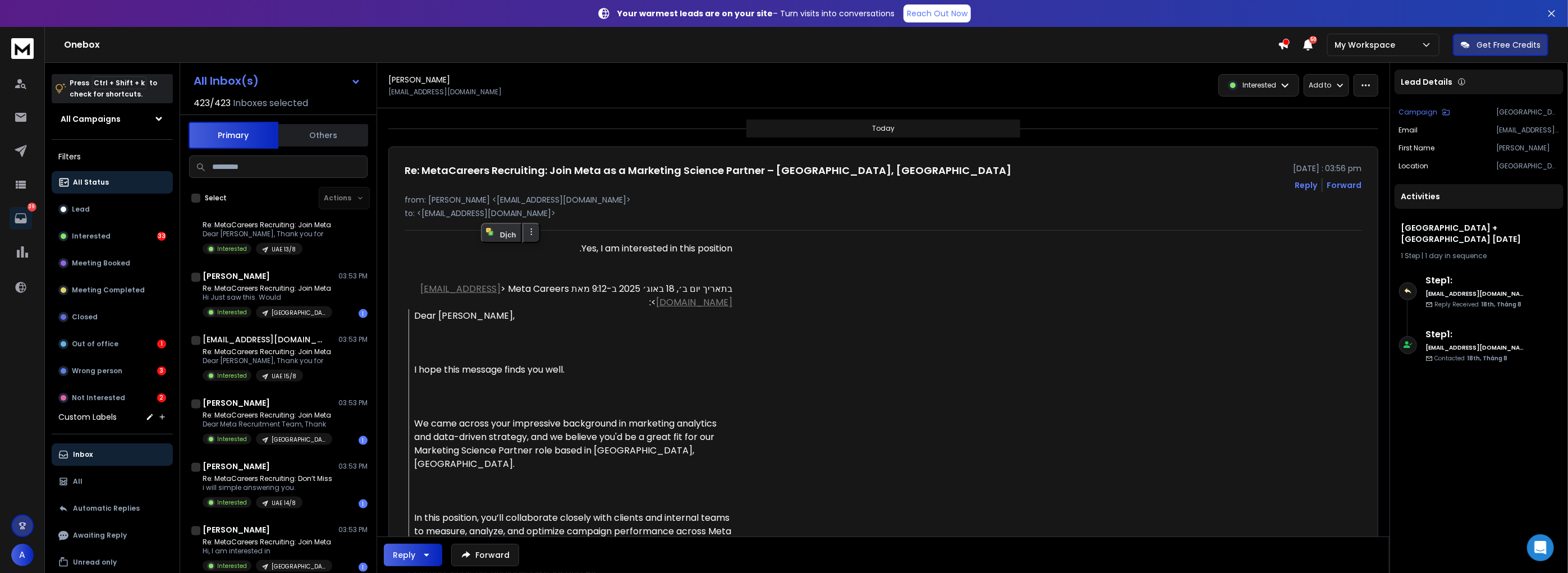
scroll to position [15385, 0]
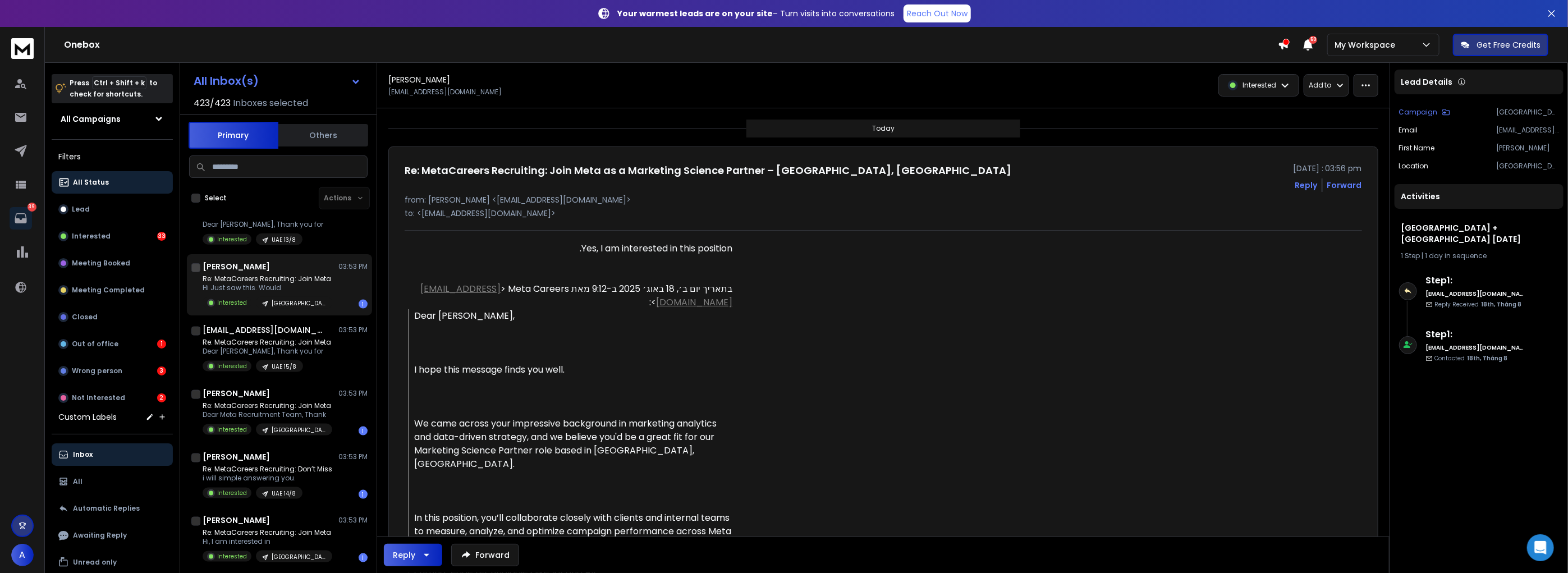
click at [281, 309] on div "Israel Enden 03:53 PM Re:‏ MetaCareers Recruiting: Join Meta Hi Just saw this. …" at bounding box center [279, 285] width 185 height 61
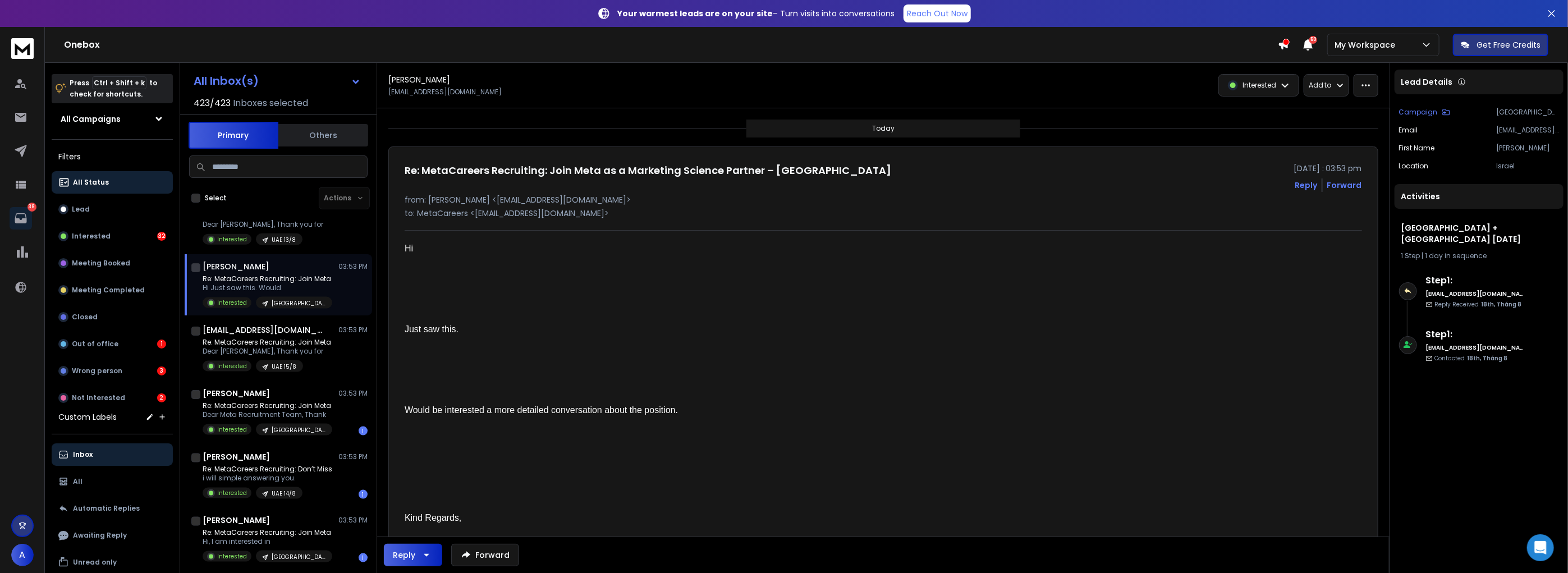
click at [443, 91] on p "Ienden@outlook.co.il" at bounding box center [445, 92] width 113 height 9
drag, startPoint x: 472, startPoint y: 213, endPoint x: 629, endPoint y: 214, distance: 157.0
click at [629, 214] on p "to: MetaCareers <recruit@careersconnect-creatives.com>" at bounding box center [883, 213] width 957 height 11
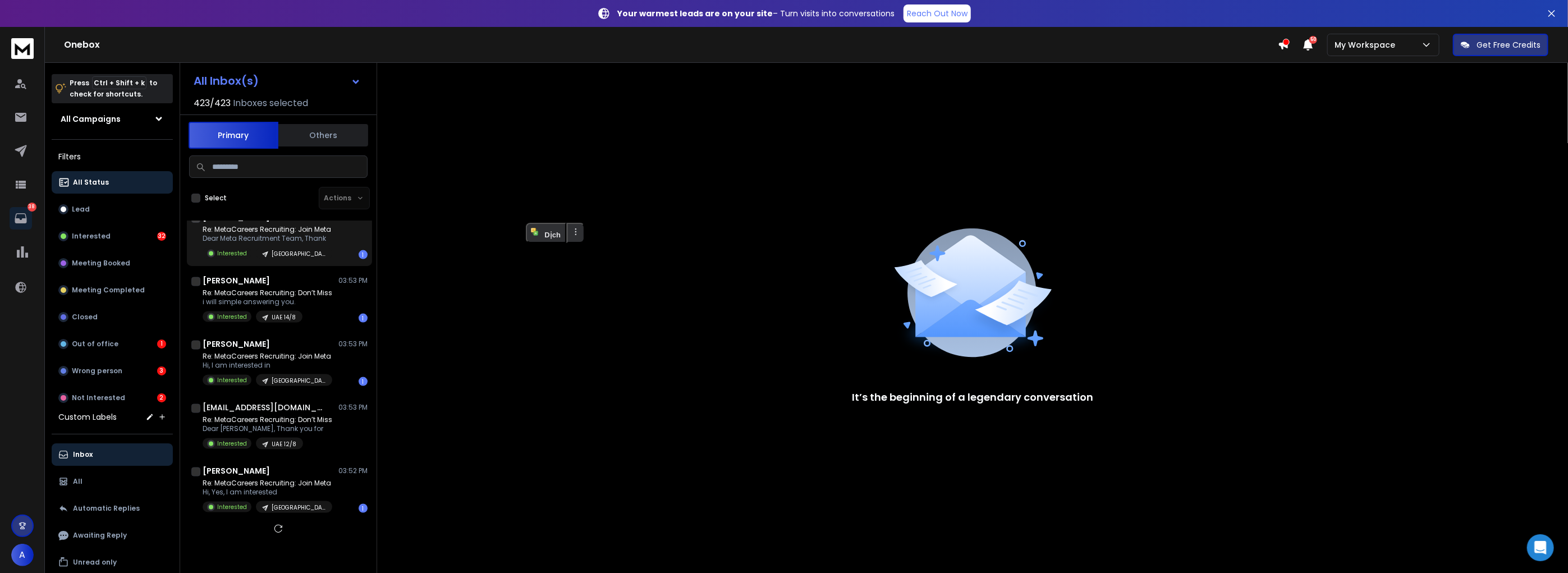
scroll to position [15498, 0]
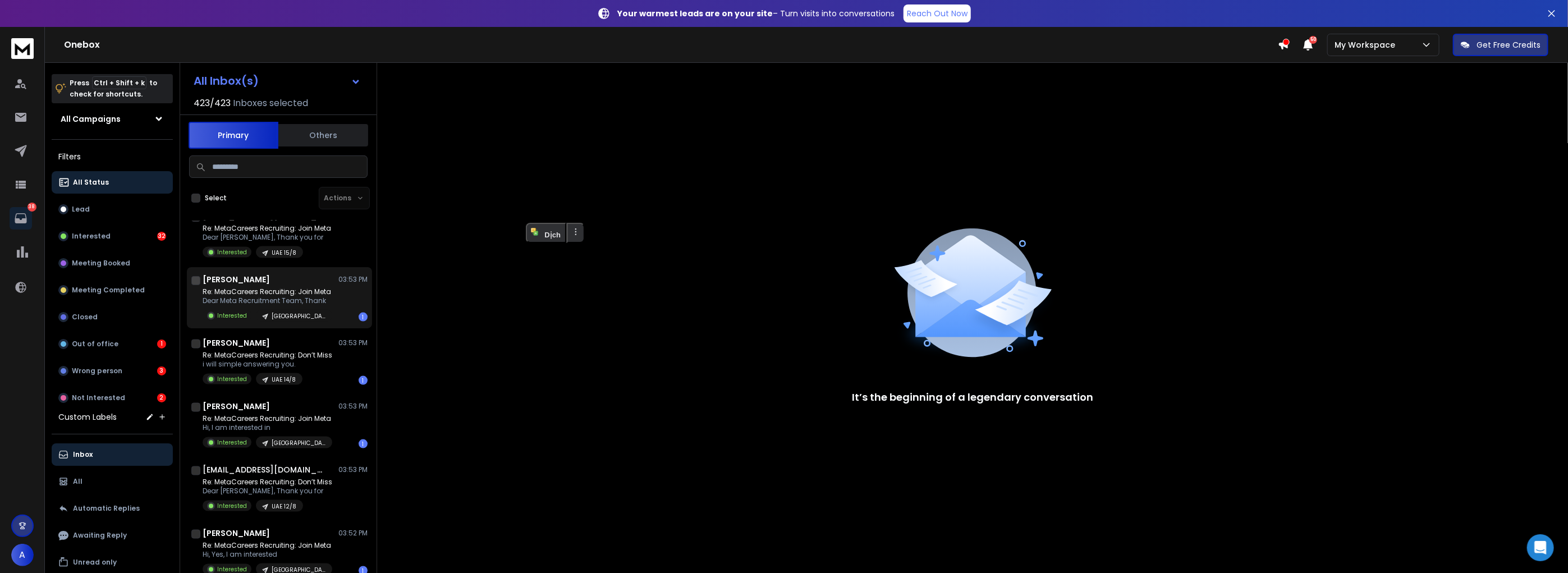
click at [288, 287] on p "Re: MetaCareers Recruiting: Join Meta" at bounding box center [267, 292] width 130 height 9
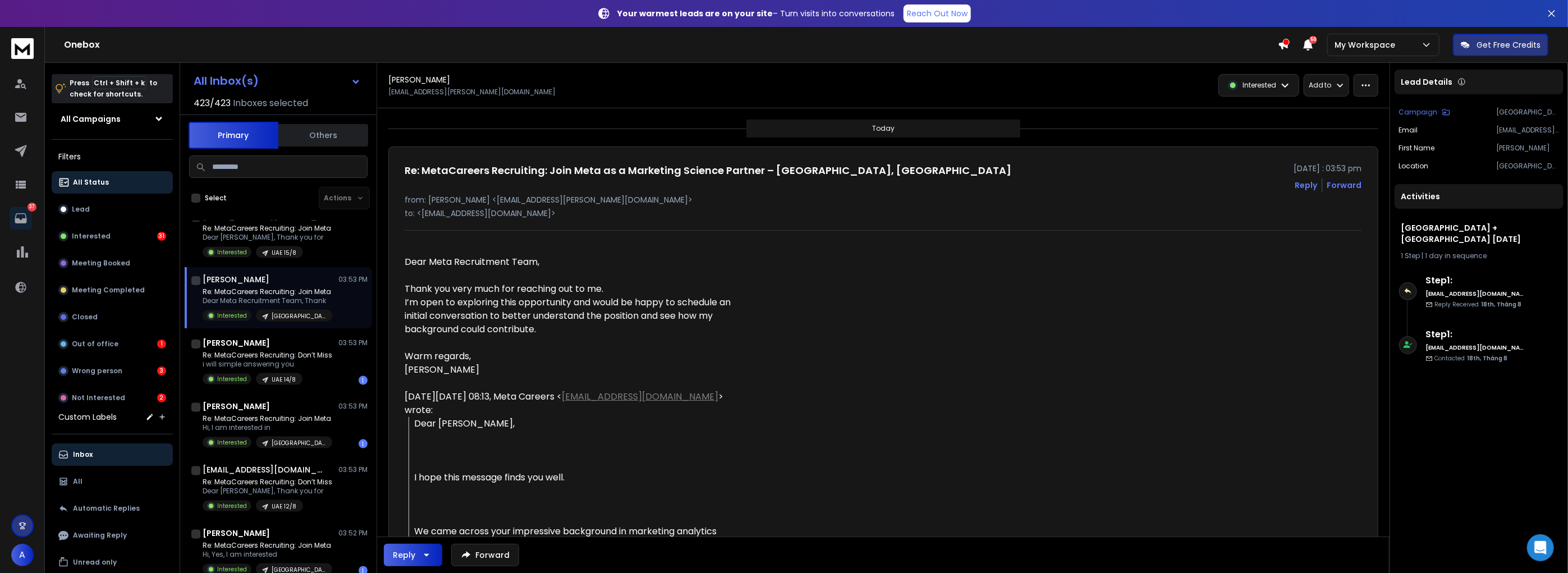
click at [443, 93] on p "meirav.bachar@gmail.com" at bounding box center [472, 92] width 167 height 9
drag, startPoint x: 421, startPoint y: 211, endPoint x: 569, endPoint y: 217, distance: 148.1
click at [569, 217] on p "to: <employee@careersconnectpros.com>" at bounding box center [883, 213] width 957 height 11
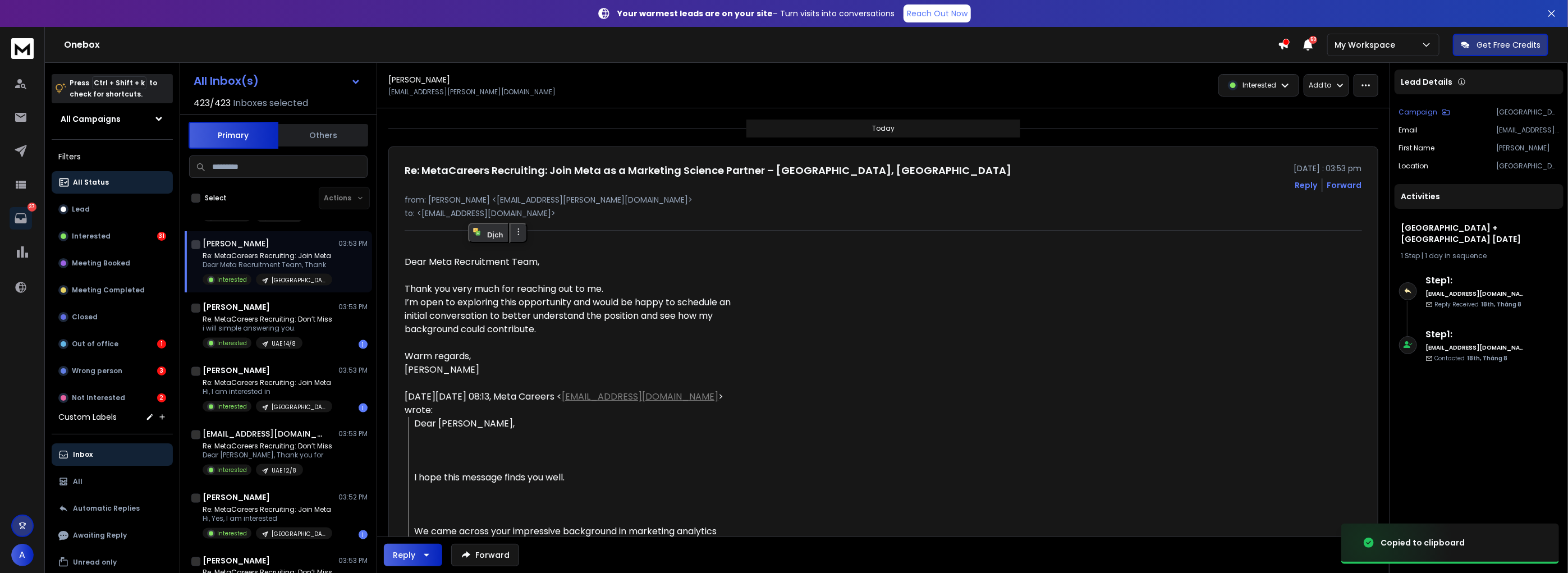
scroll to position [15561, 0]
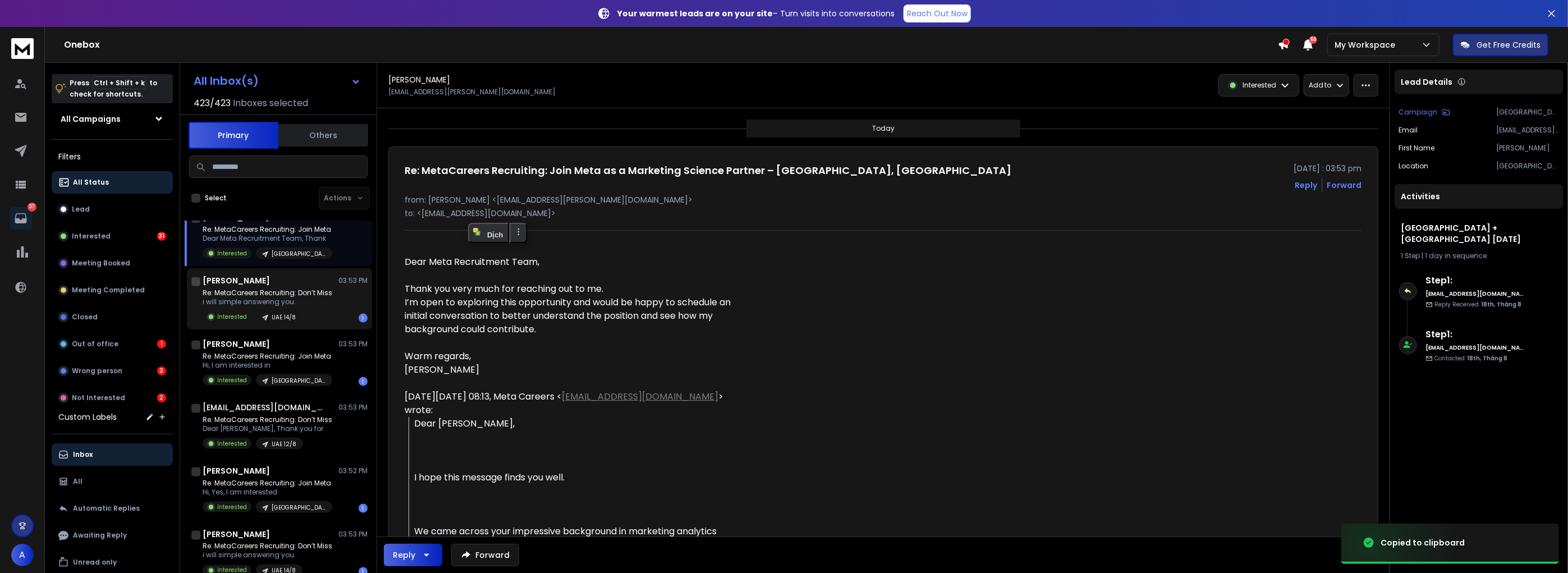
click at [303, 278] on div "Usman Jutt 03:53 PM" at bounding box center [285, 281] width 165 height 11
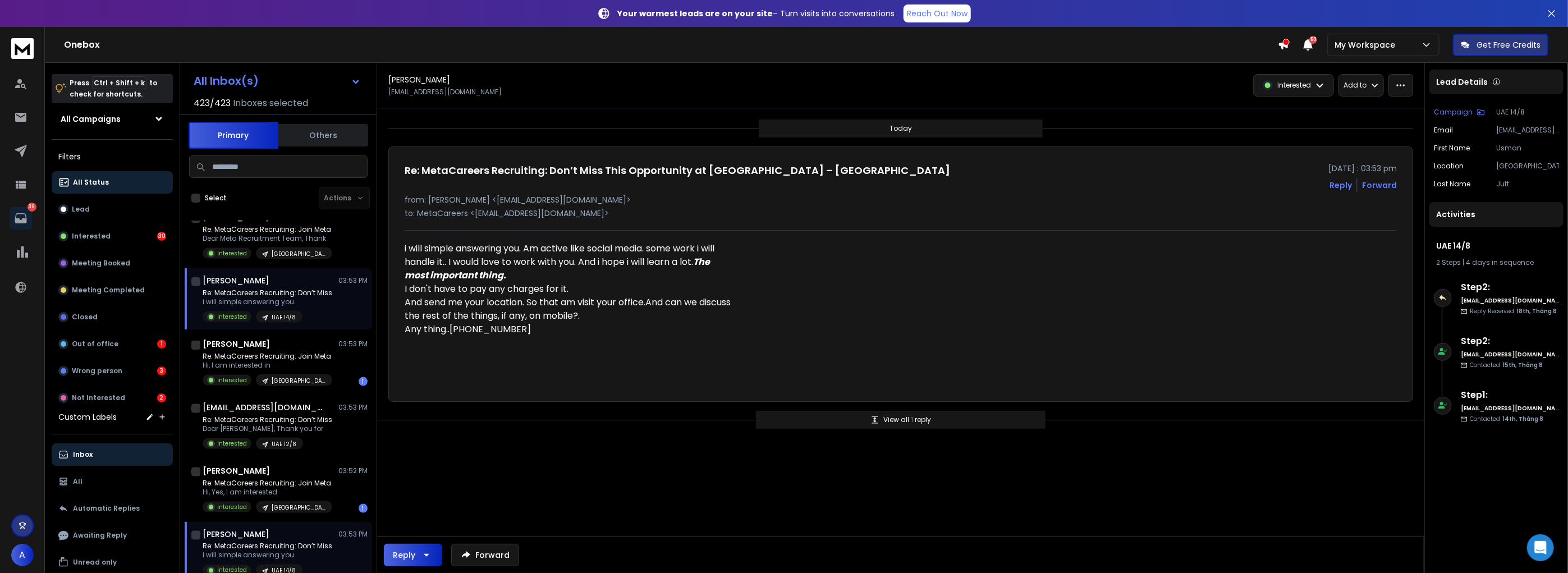
click at [441, 91] on p "usmanjutt4029228@gmail.com" at bounding box center [445, 92] width 113 height 9
drag, startPoint x: 473, startPoint y: 211, endPoint x: 618, endPoint y: 217, distance: 145.1
click at [618, 217] on p "to: MetaCareers <works@careersconnect-journey.com>" at bounding box center [901, 213] width 992 height 11
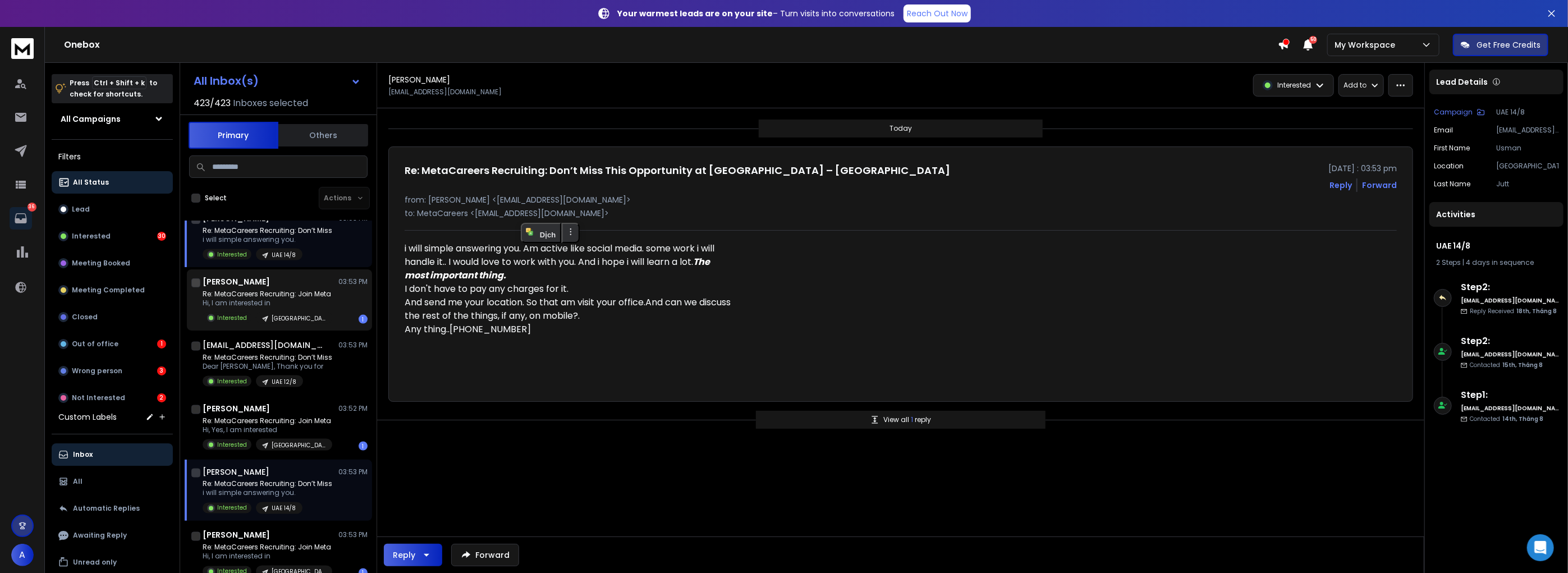
click at [296, 290] on p "Re: MetaCareers Recruiting: Join Meta" at bounding box center [267, 294] width 130 height 9
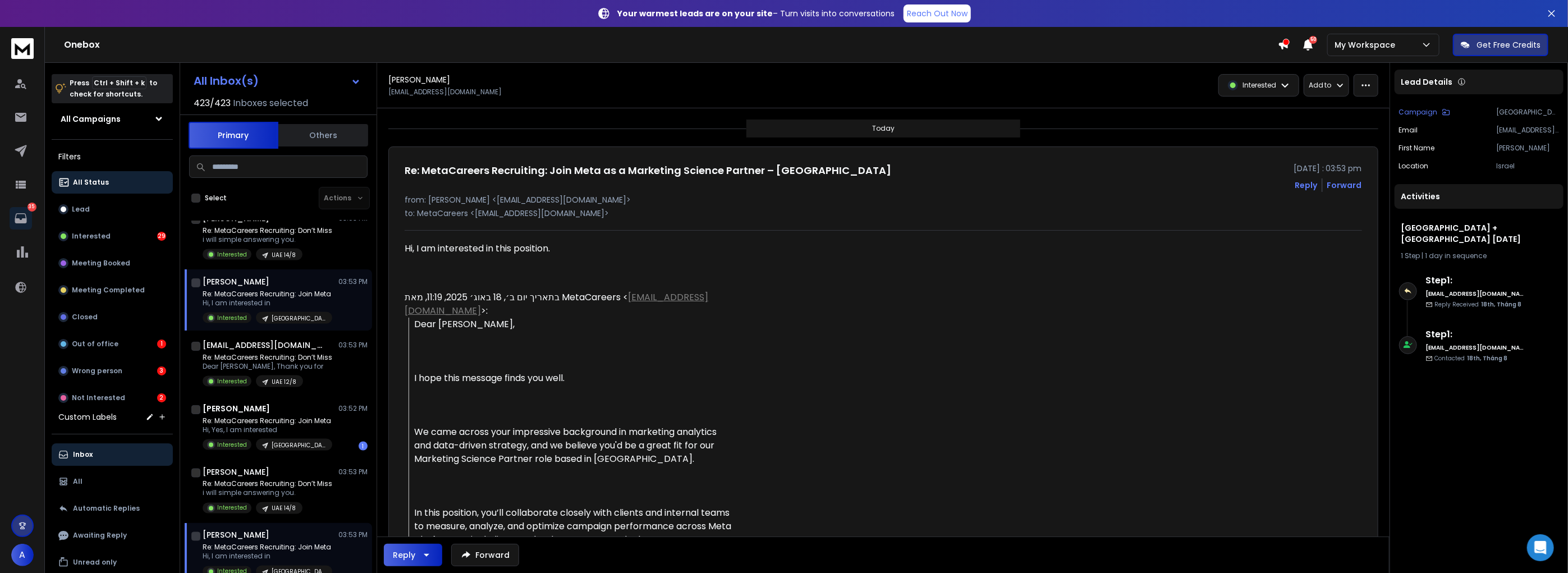
click at [452, 91] on p "[EMAIL_ADDRESS][DOMAIN_NAME]" at bounding box center [445, 92] width 113 height 9
drag, startPoint x: 607, startPoint y: 216, endPoint x: 617, endPoint y: 215, distance: 10.0
click at [617, 215] on p "to: MetaCareers <recruit@careersconnect-inside.com>" at bounding box center [883, 213] width 957 height 11
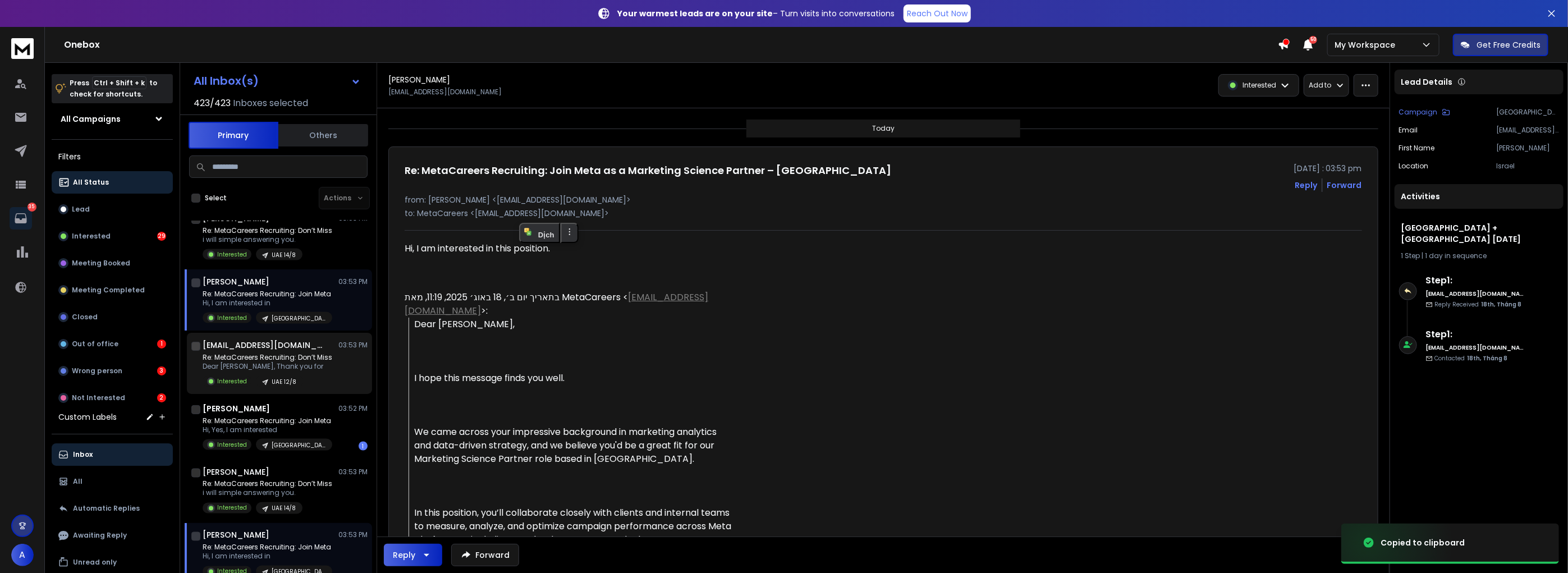
scroll to position [15748, 0]
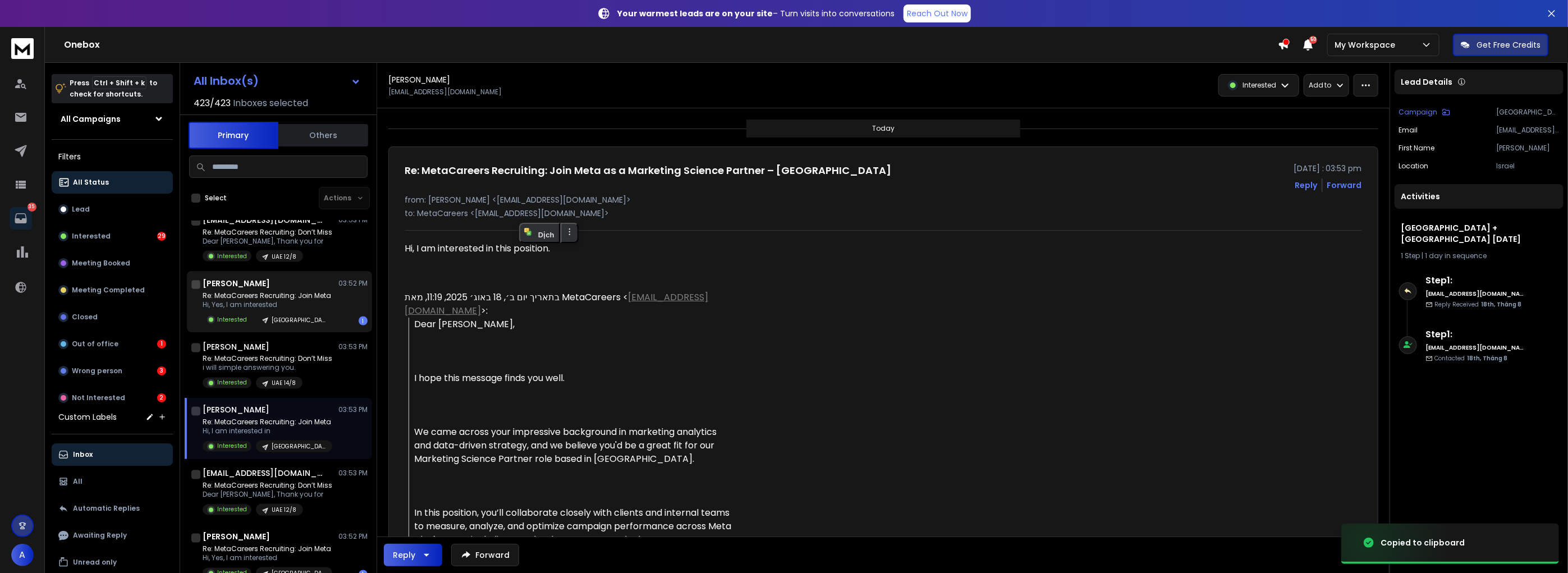
click at [288, 300] on p "Hi, Yes, I am interested" at bounding box center [267, 304] width 130 height 9
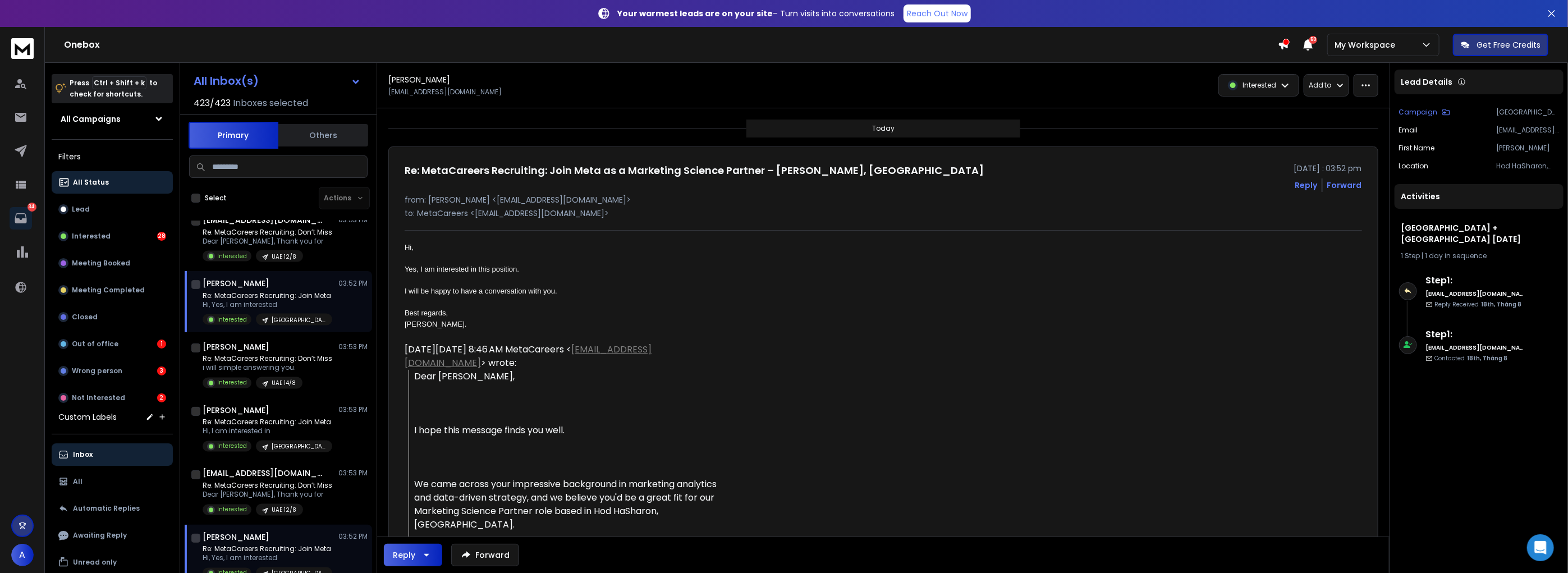
click at [428, 92] on p "arvivis@gmail.com" at bounding box center [445, 92] width 113 height 9
drag, startPoint x: 472, startPoint y: 215, endPoint x: 604, endPoint y: 212, distance: 132.0
click at [604, 212] on p "to: MetaCareers <info@careersconnect-global.com>" at bounding box center [883, 213] width 957 height 11
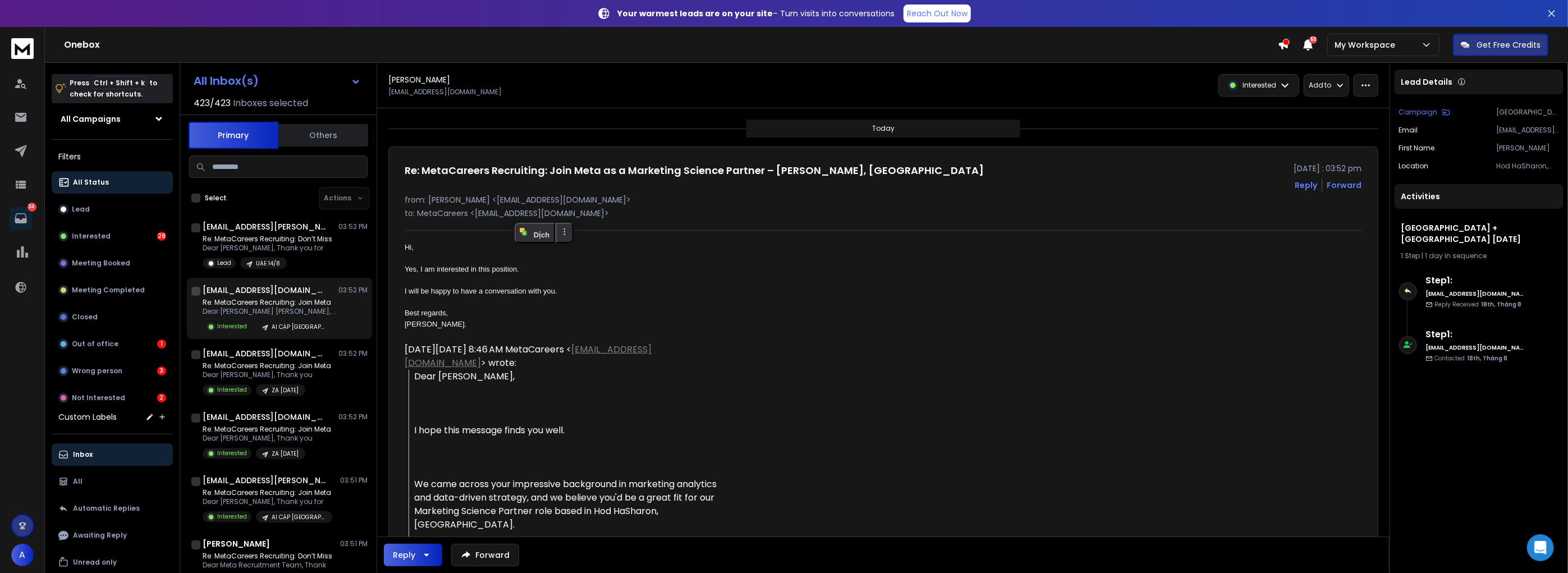
scroll to position [16372, 0]
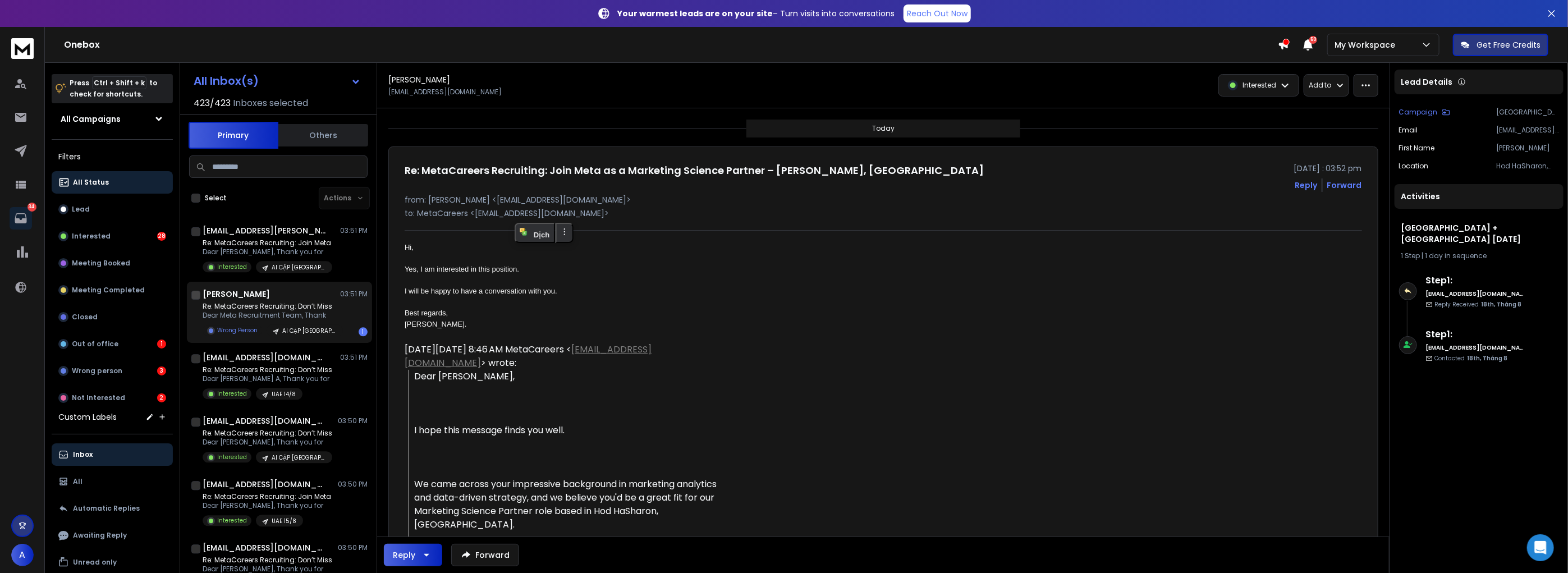
click at [294, 312] on p "Dear Meta Recruitment Team, Thank" at bounding box center [270, 315] width 135 height 9
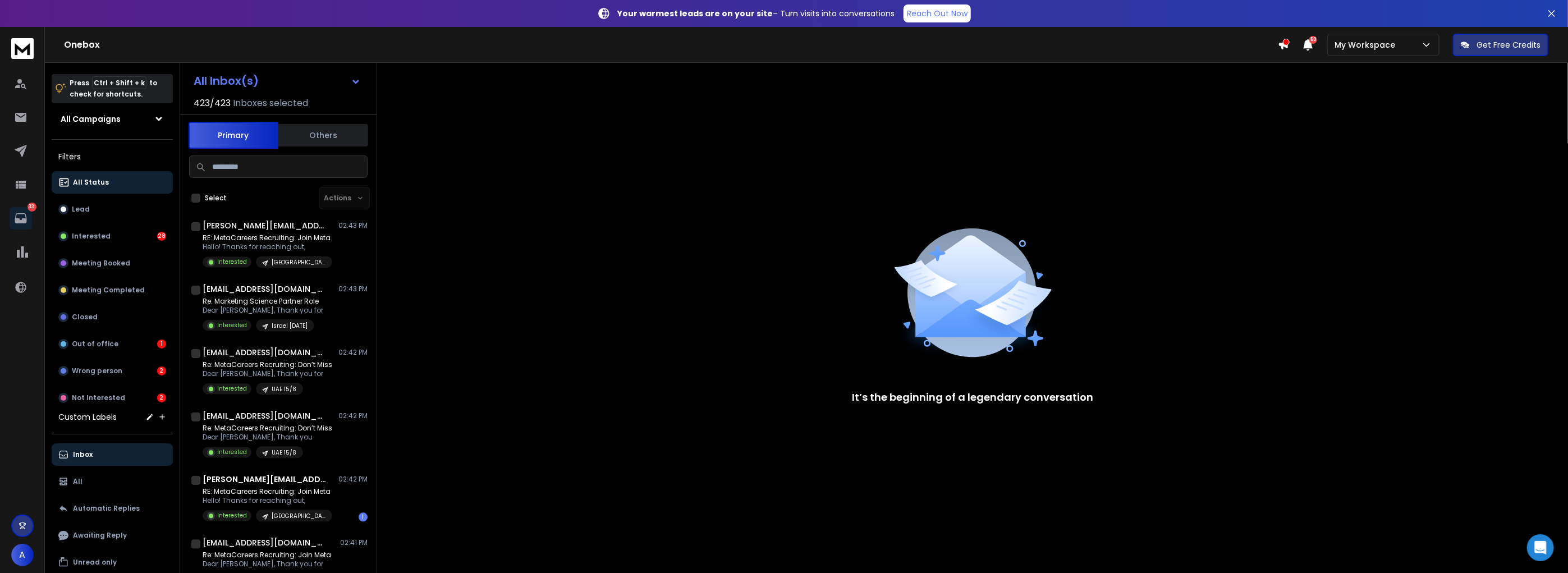
scroll to position [26821, 0]
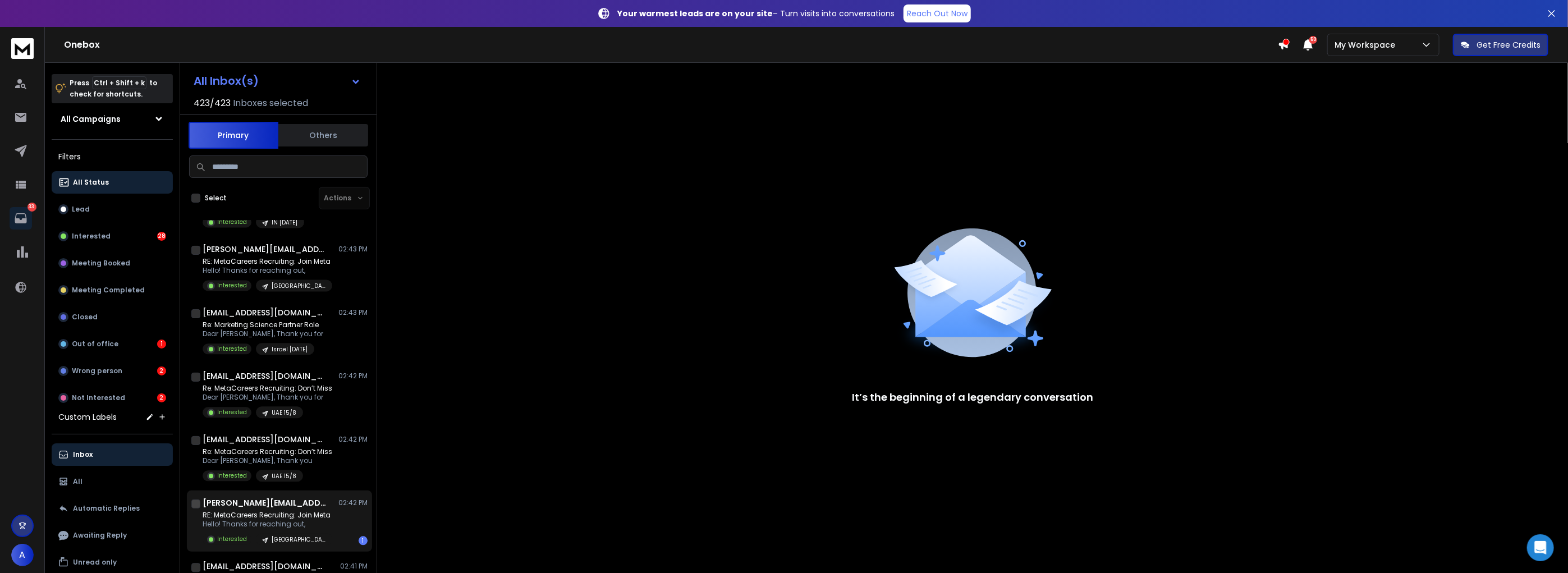
click at [301, 511] on p "RE: MetaCareers Recruiting: Join Meta" at bounding box center [267, 515] width 130 height 9
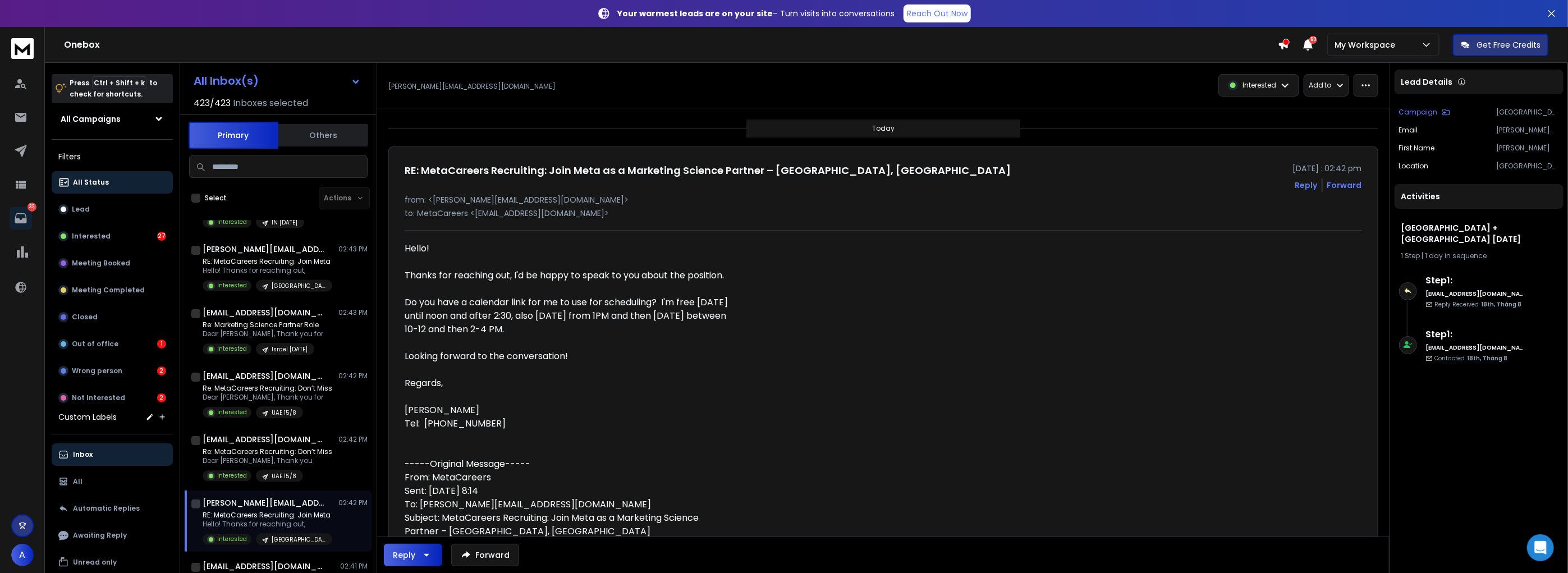
click at [429, 90] on p "[PERSON_NAME][EMAIL_ADDRESS][DOMAIN_NAME]" at bounding box center [472, 86] width 167 height 9
drag, startPoint x: 472, startPoint y: 213, endPoint x: 615, endPoint y: 212, distance: 143.0
click at [615, 212] on p "to: MetaCareers <works@careersconnect-people.com>" at bounding box center [883, 213] width 957 height 11
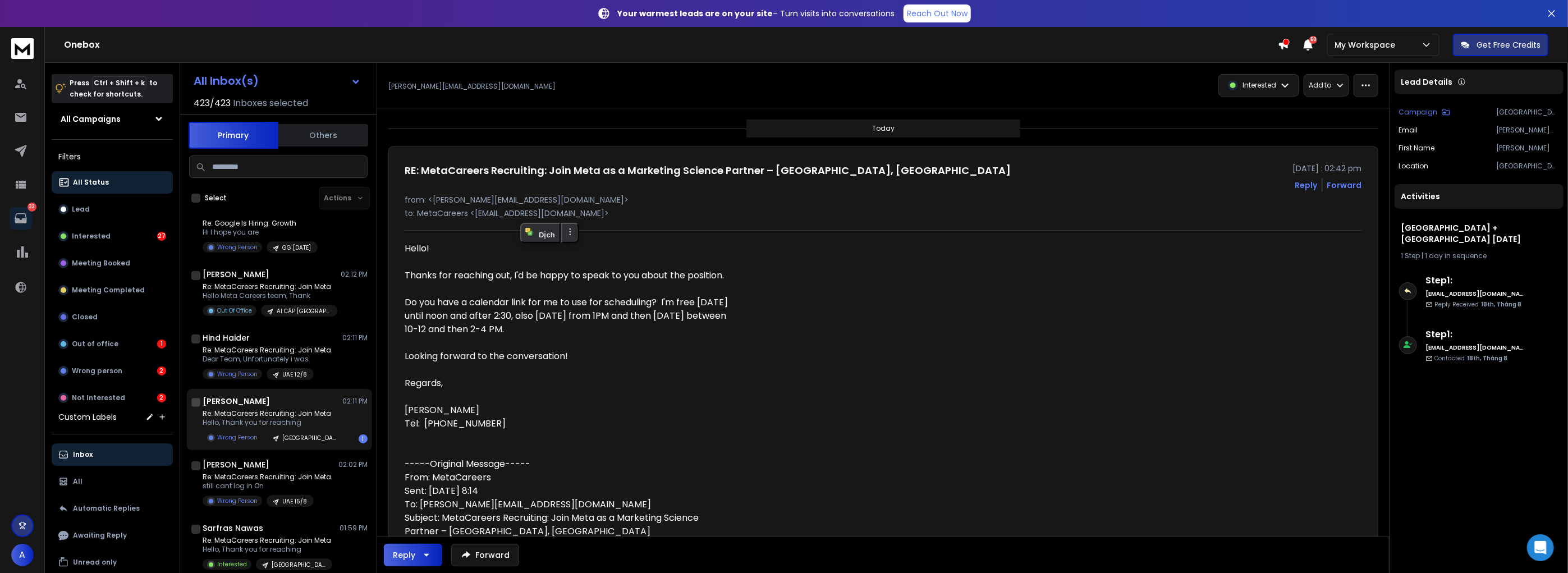
scroll to position [28131, 0]
click at [285, 407] on p "Re: MetaCareers Recruiting: Join Meta" at bounding box center [270, 411] width 135 height 9
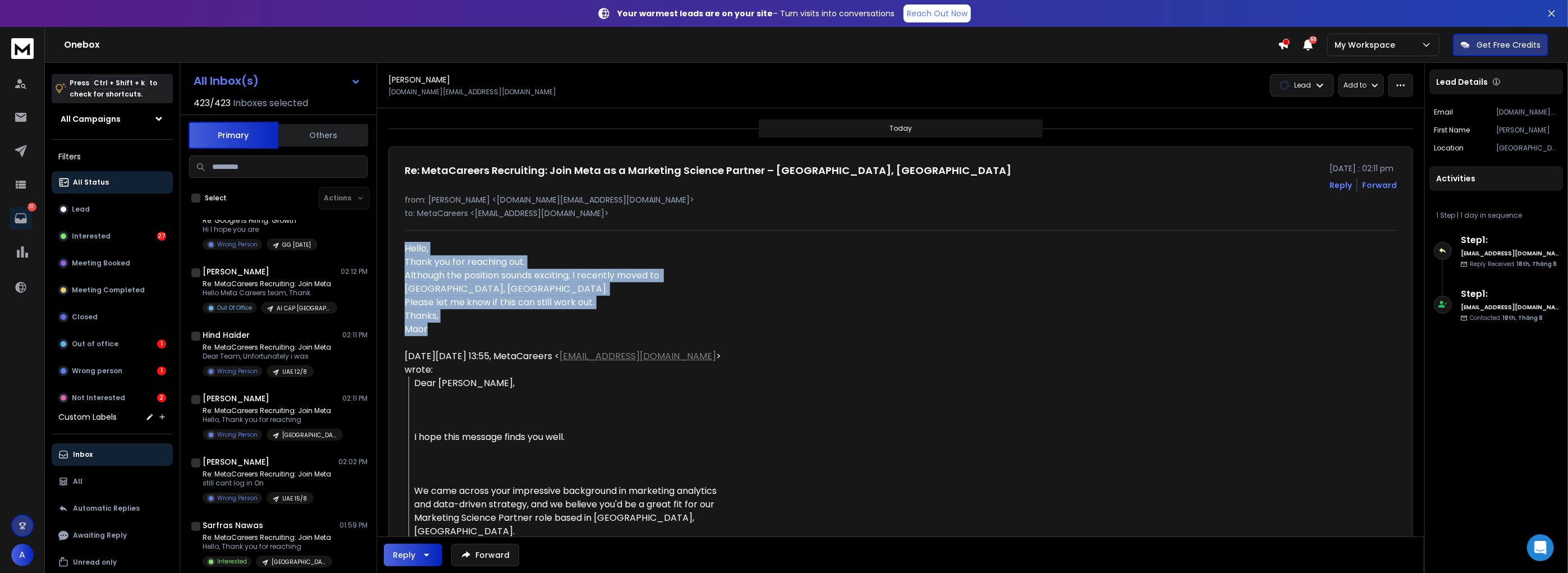
drag, startPoint x: 442, startPoint y: 328, endPoint x: 402, endPoint y: 241, distance: 95.8
click at [486, 257] on div "Thank you for reaching out." at bounding box center [569, 262] width 327 height 13
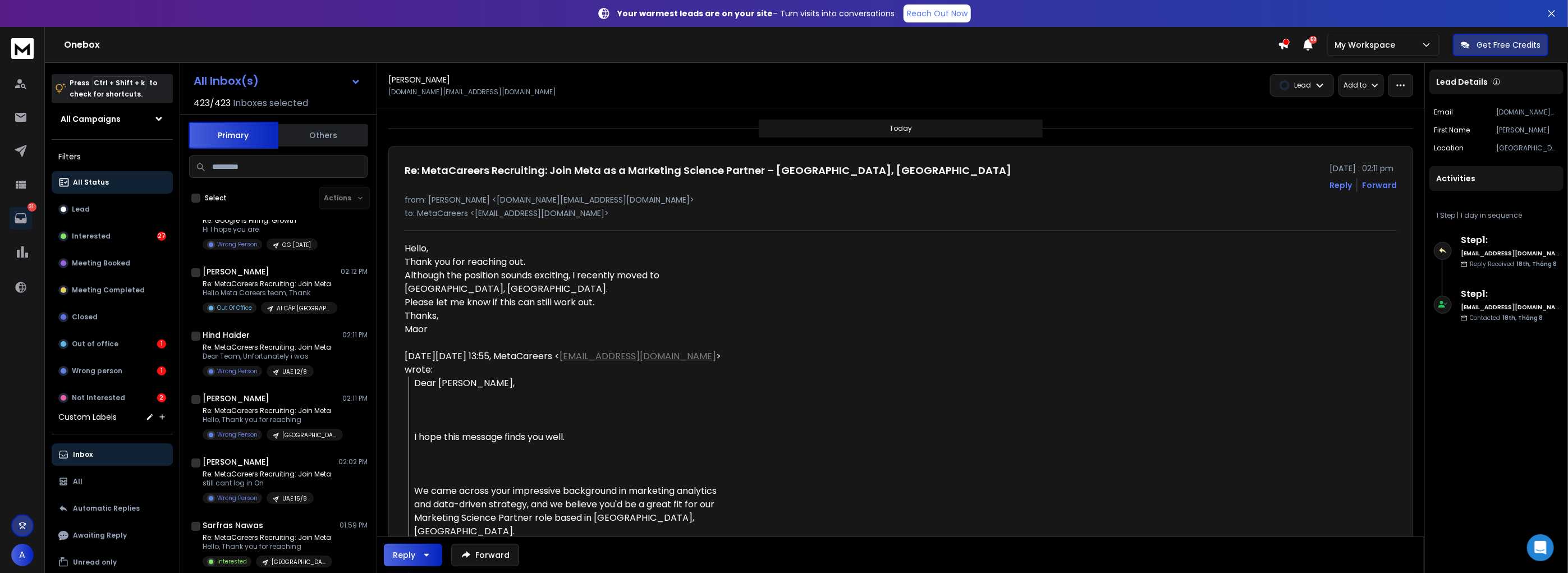
click at [430, 93] on p "maor1213.mk@gmail.com" at bounding box center [472, 92] width 168 height 9
drag, startPoint x: 474, startPoint y: 212, endPoint x: 615, endPoint y: 214, distance: 141.0
click at [615, 214] on p "to: MetaCareers <works@careersconnect-people.com>" at bounding box center [901, 213] width 992 height 11
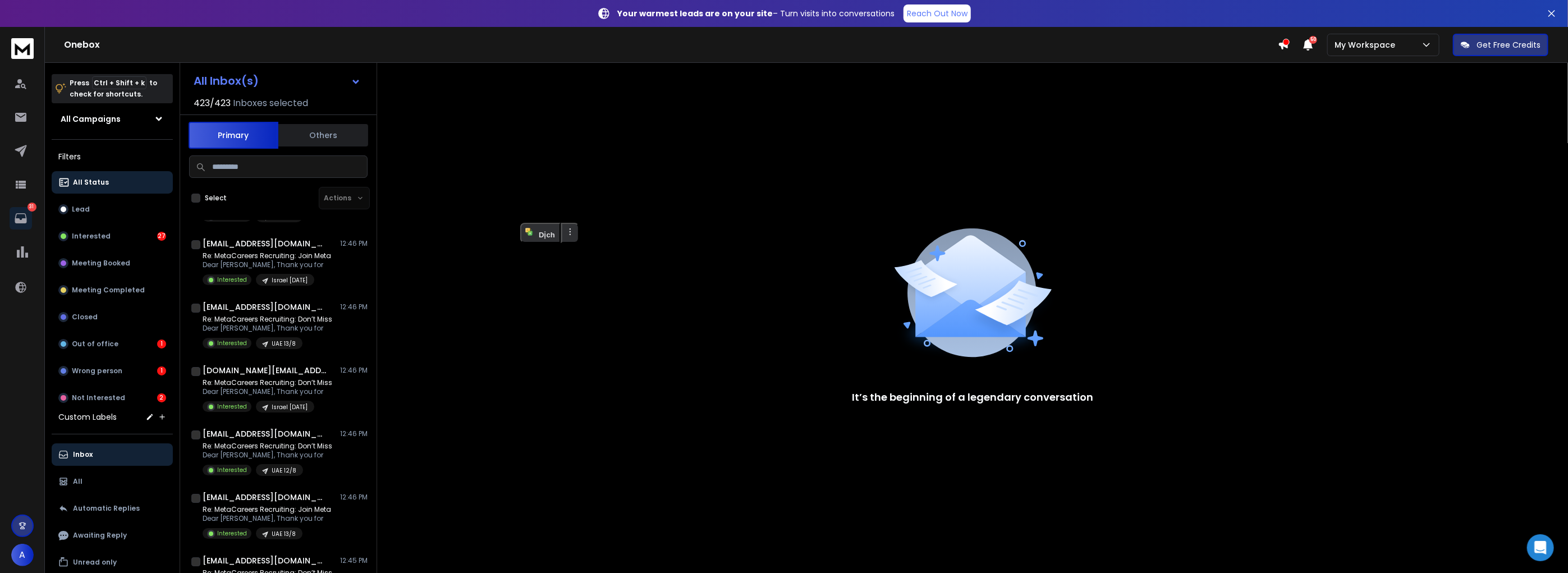
scroll to position [41794, 0]
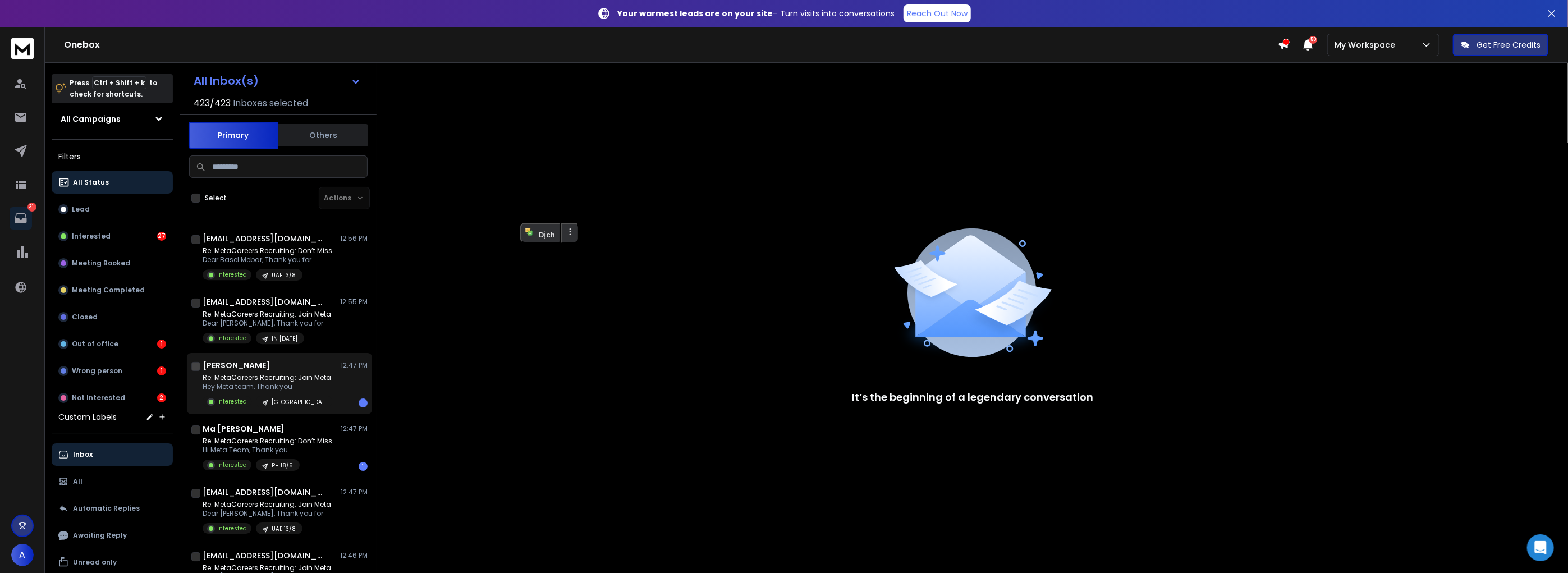
click at [283, 373] on p "Re: MetaCareers Recruiting: Join Meta" at bounding box center [267, 378] width 130 height 9
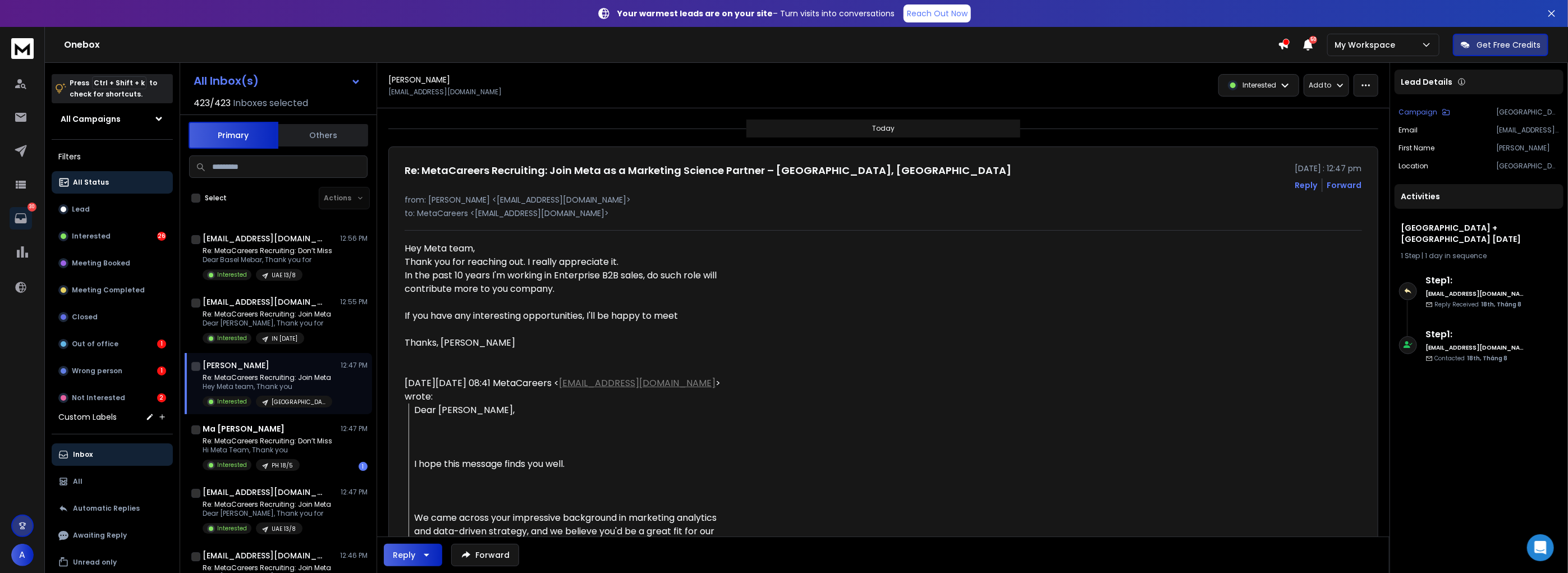
click at [429, 92] on p "igivon@gmail.com" at bounding box center [445, 92] width 113 height 9
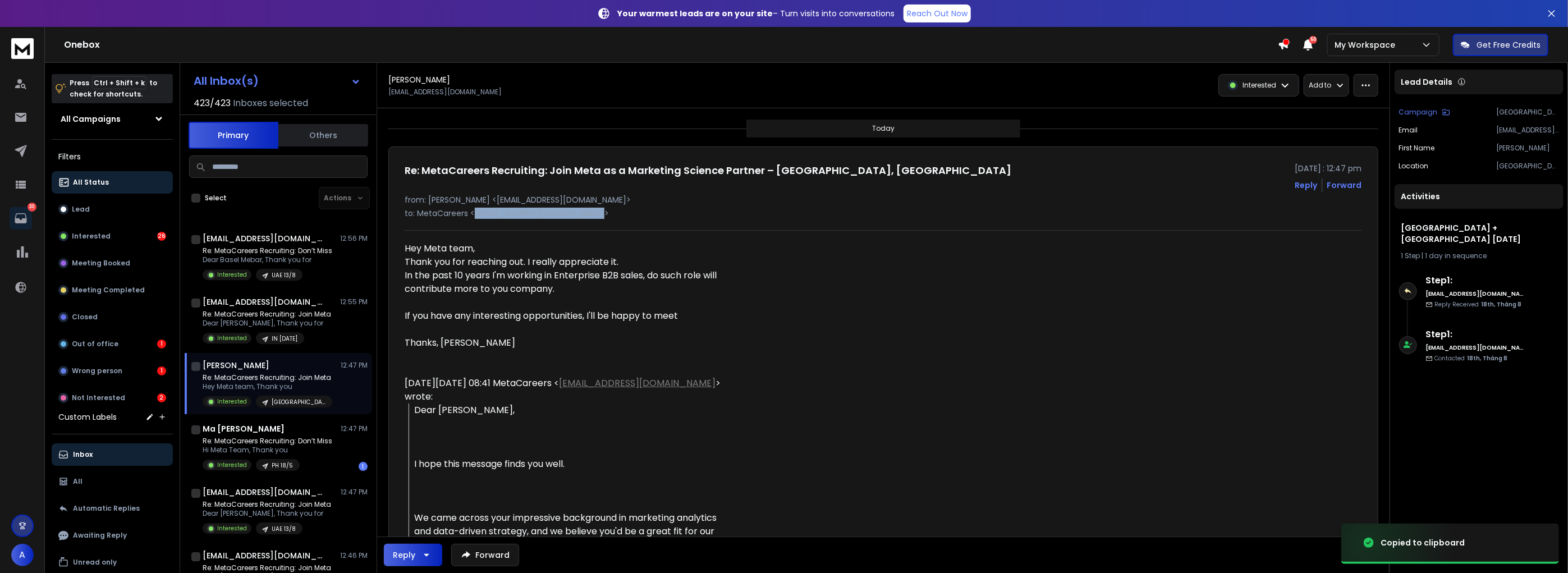
drag, startPoint x: 472, startPoint y: 210, endPoint x: 598, endPoint y: 215, distance: 126.1
click at [598, 215] on p "to: MetaCareers <hr@careersconnect-source.com>" at bounding box center [883, 213] width 957 height 11
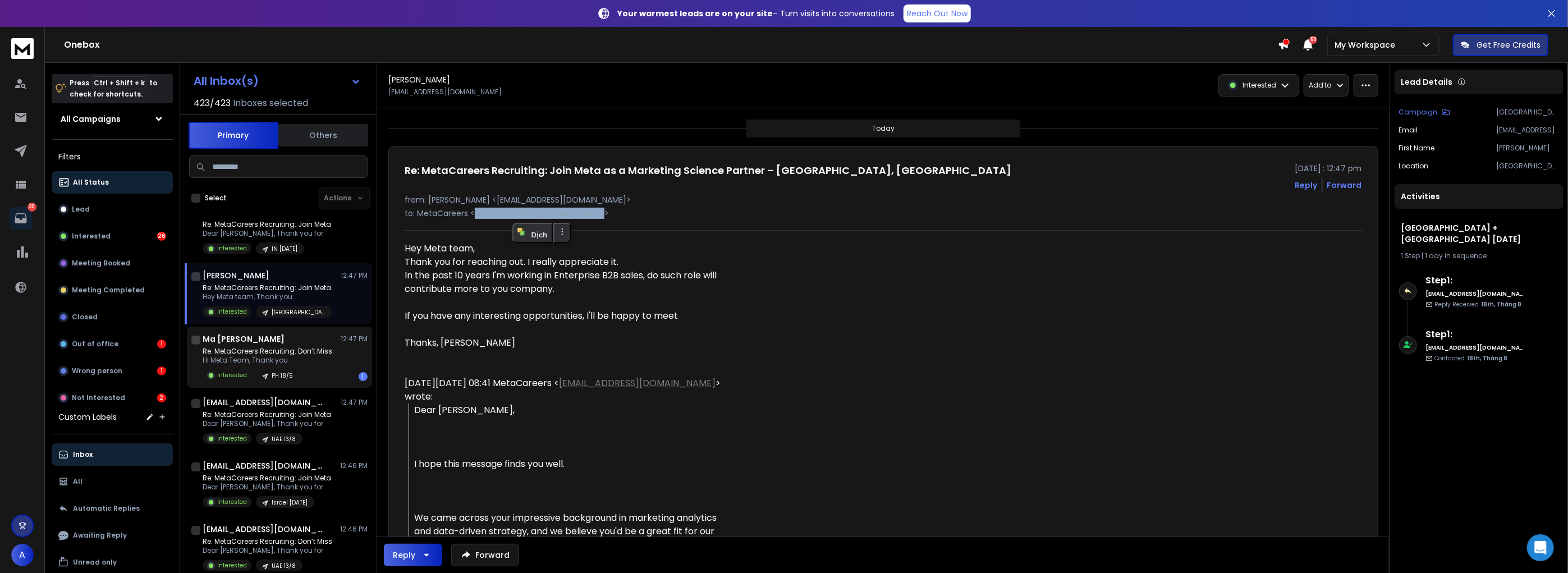
scroll to position [41919, 0]
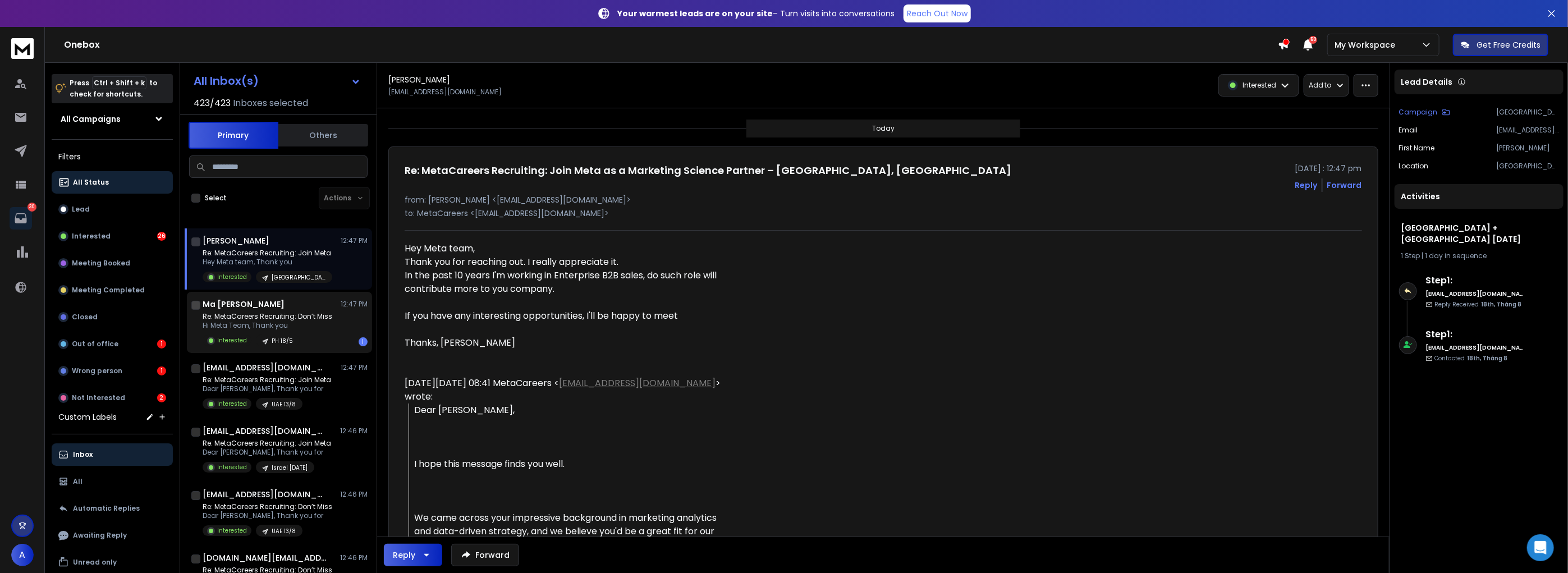
click at [288, 318] on div "Re: MetaCareers Recruiting: Don’t Miss Hi Meta Team, Thank you Interested PH 18…" at bounding box center [267, 329] width 130 height 34
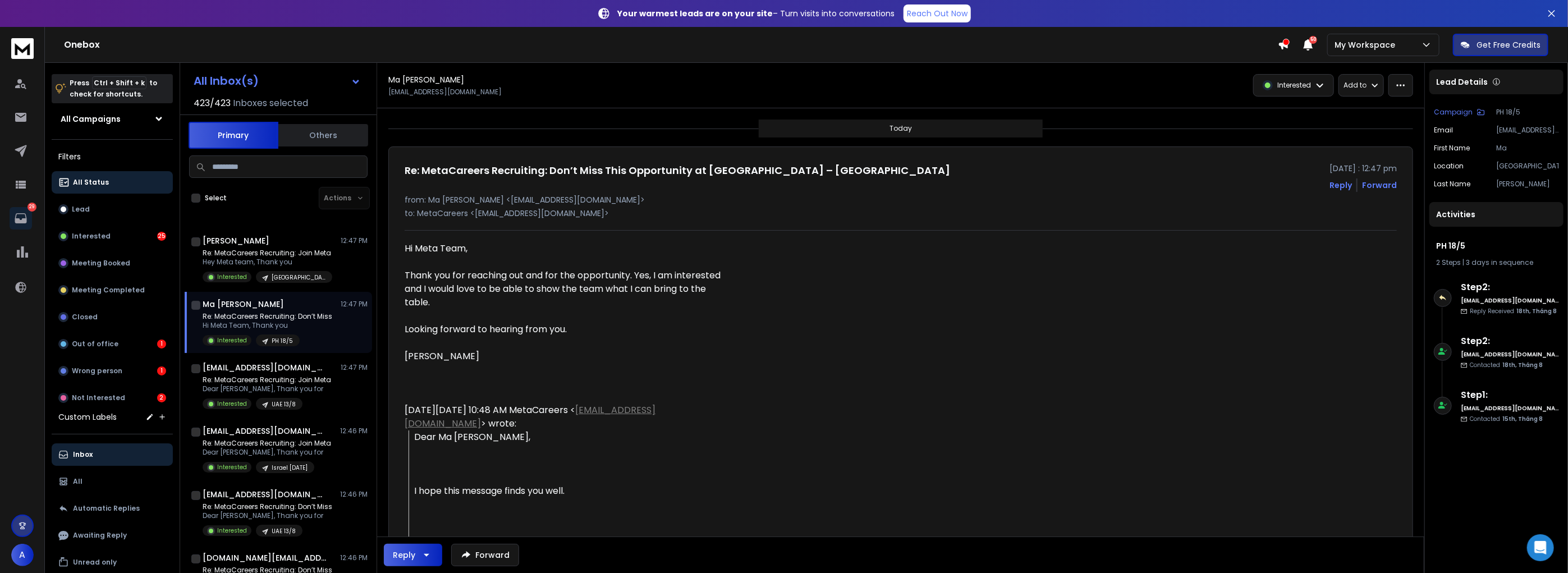
click at [450, 93] on p "mafelmas.holgado@gmail.com" at bounding box center [445, 92] width 113 height 9
drag, startPoint x: 471, startPoint y: 213, endPoint x: 605, endPoint y: 214, distance: 134.0
click at [605, 214] on p "to: MetaCareers <info@careersconnect-talenthub.com>" at bounding box center [901, 213] width 992 height 11
drag, startPoint x: 474, startPoint y: 211, endPoint x: 619, endPoint y: 217, distance: 145.1
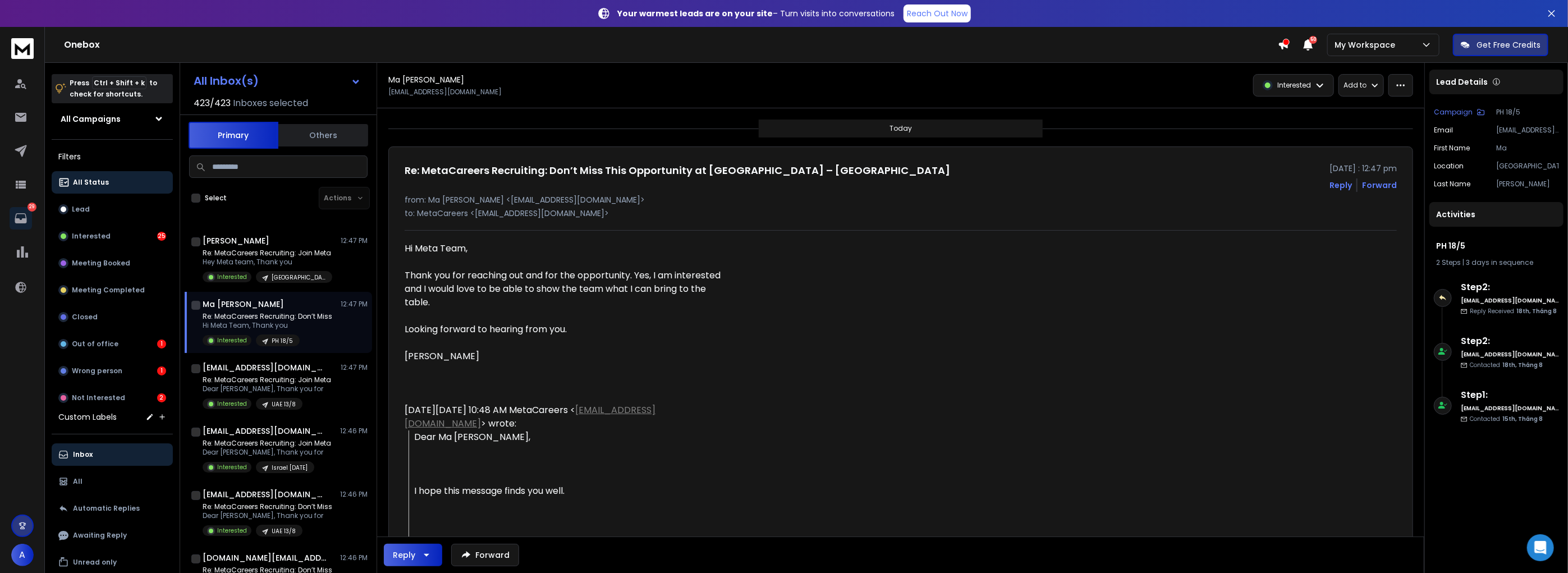
click at [619, 217] on p "to: MetaCareers <info@careersconnect-talenthub.com>" at bounding box center [901, 213] width 992 height 11
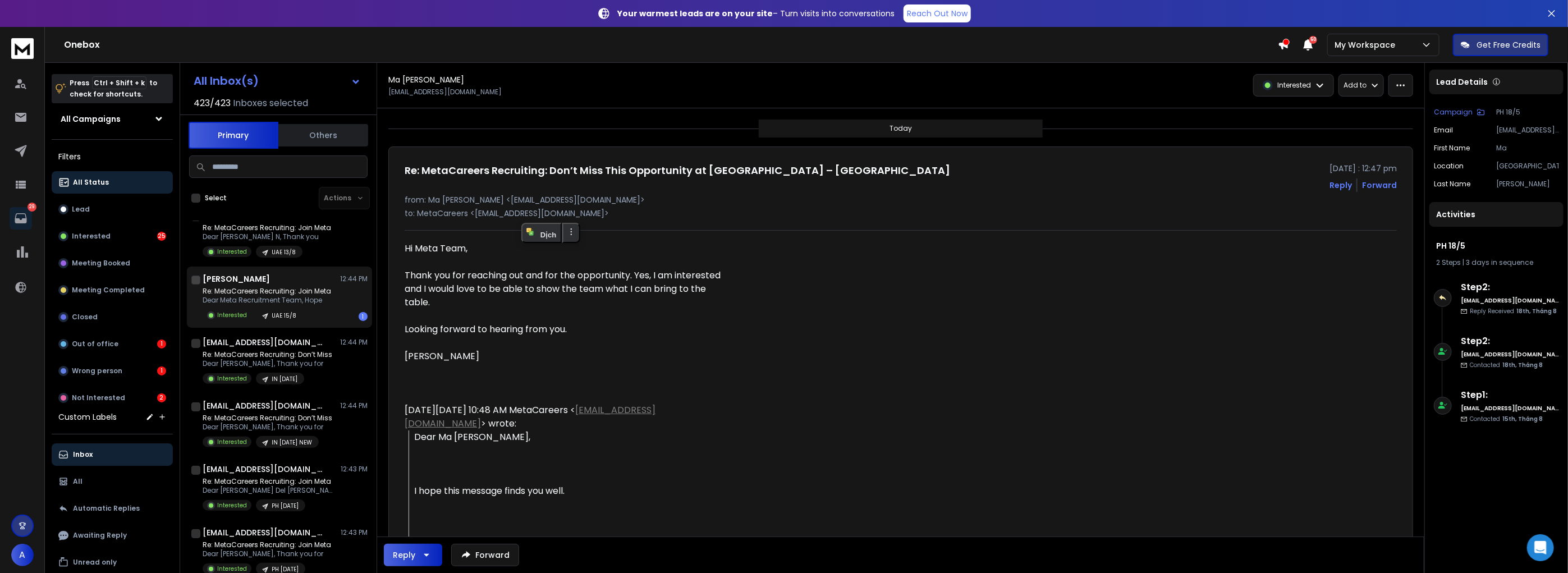
scroll to position [42543, 0]
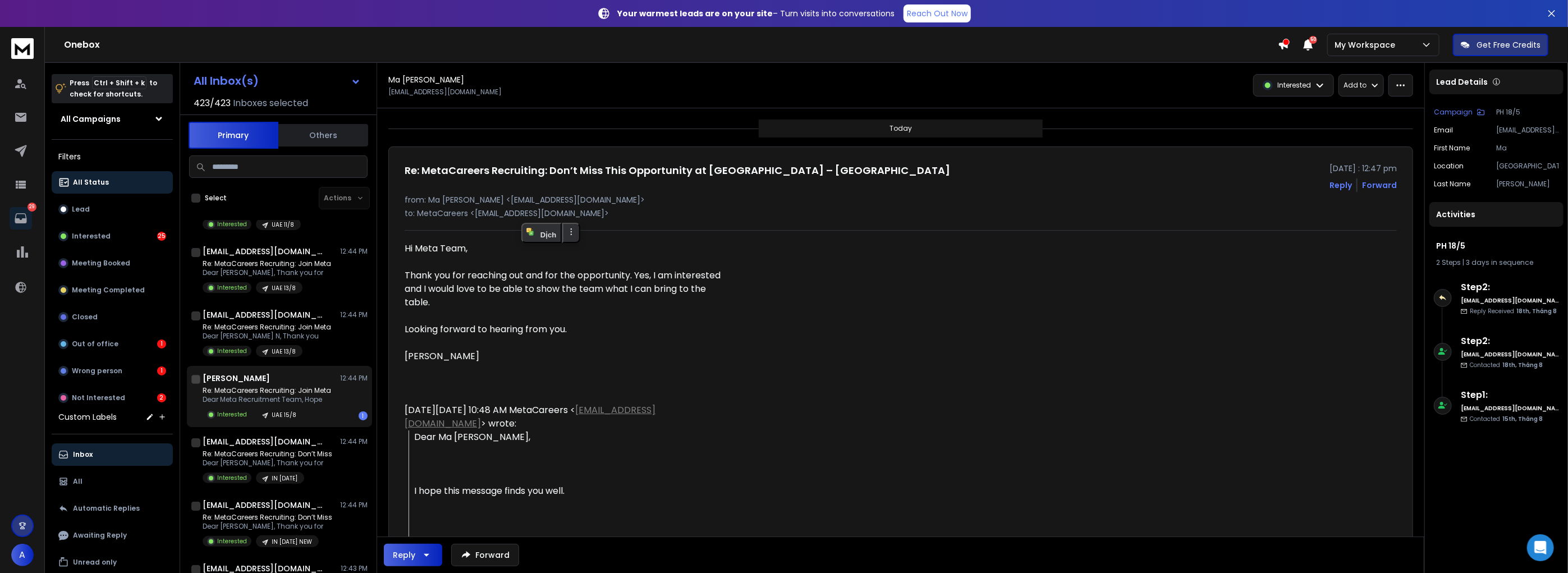
click at [268, 395] on div "Re: MetaCareers Recruiting: Join Meta Dear Meta Recruitment Team, Hope Interest…" at bounding box center [267, 403] width 128 height 34
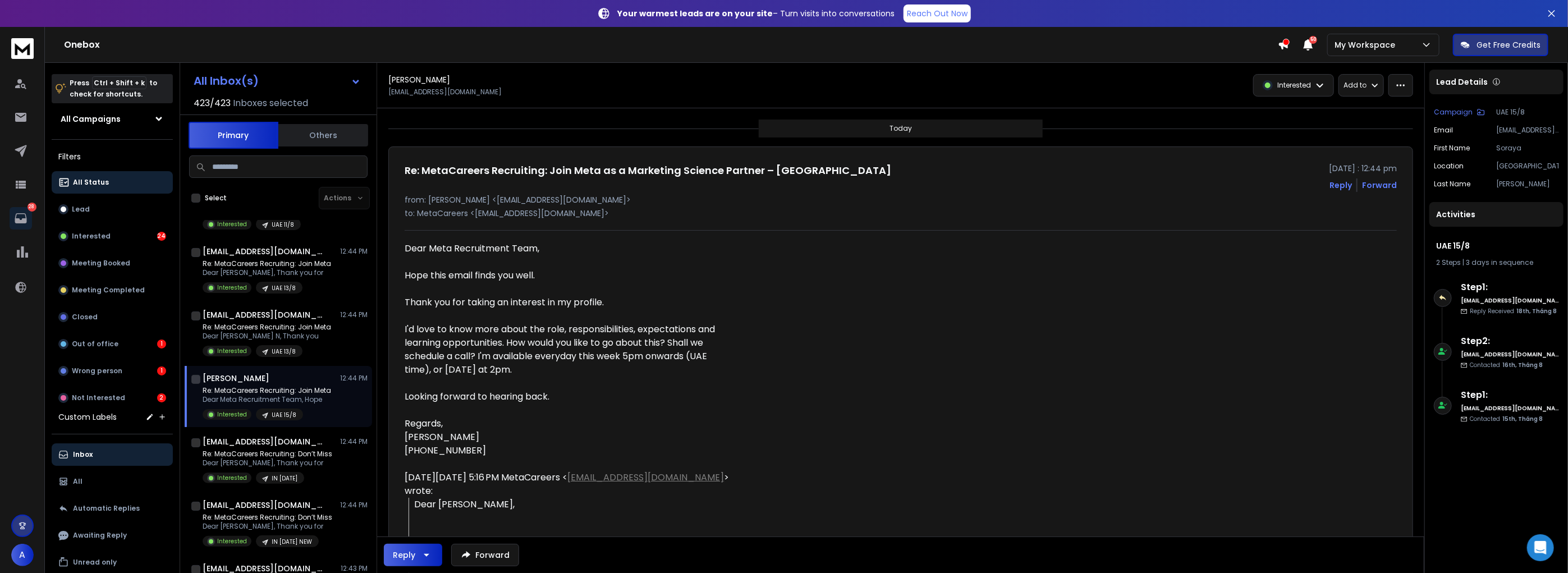
click at [438, 93] on p "sorayajomaa31@gmail.com" at bounding box center [445, 92] width 113 height 9
drag, startPoint x: 472, startPoint y: 213, endPoint x: 609, endPoint y: 214, distance: 137.0
click at [609, 214] on p "to: MetaCareers <works@futurecareersconnect.com>" at bounding box center [901, 213] width 992 height 11
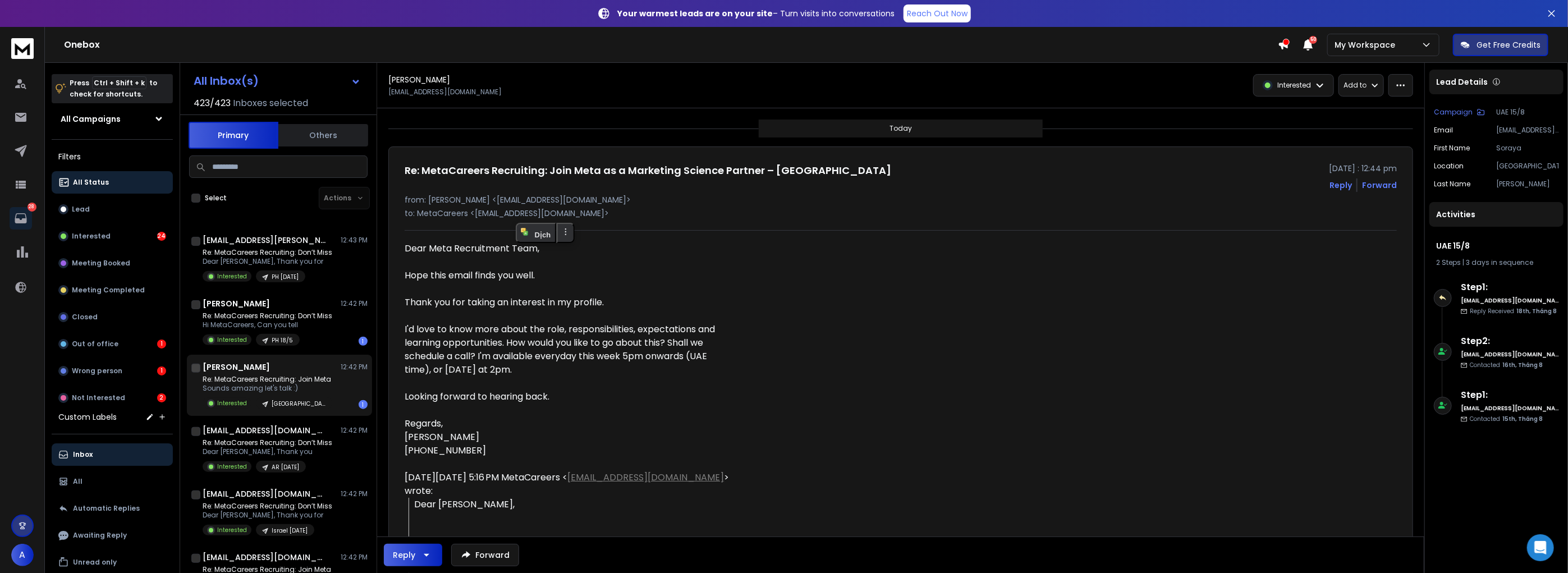
scroll to position [43167, 0]
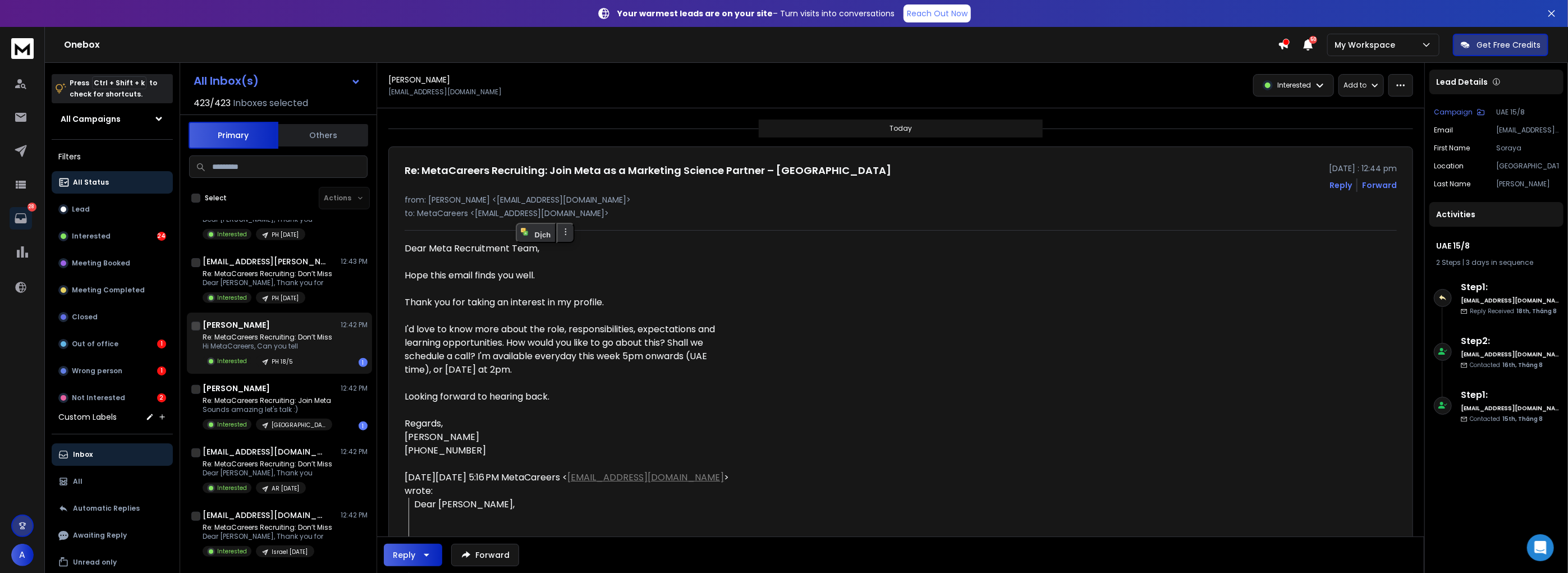
click at [282, 340] on div "Re: MetaCareers Recruiting: Don’t Miss Hi MetaCareers, Can you tell Interested …" at bounding box center [267, 350] width 130 height 34
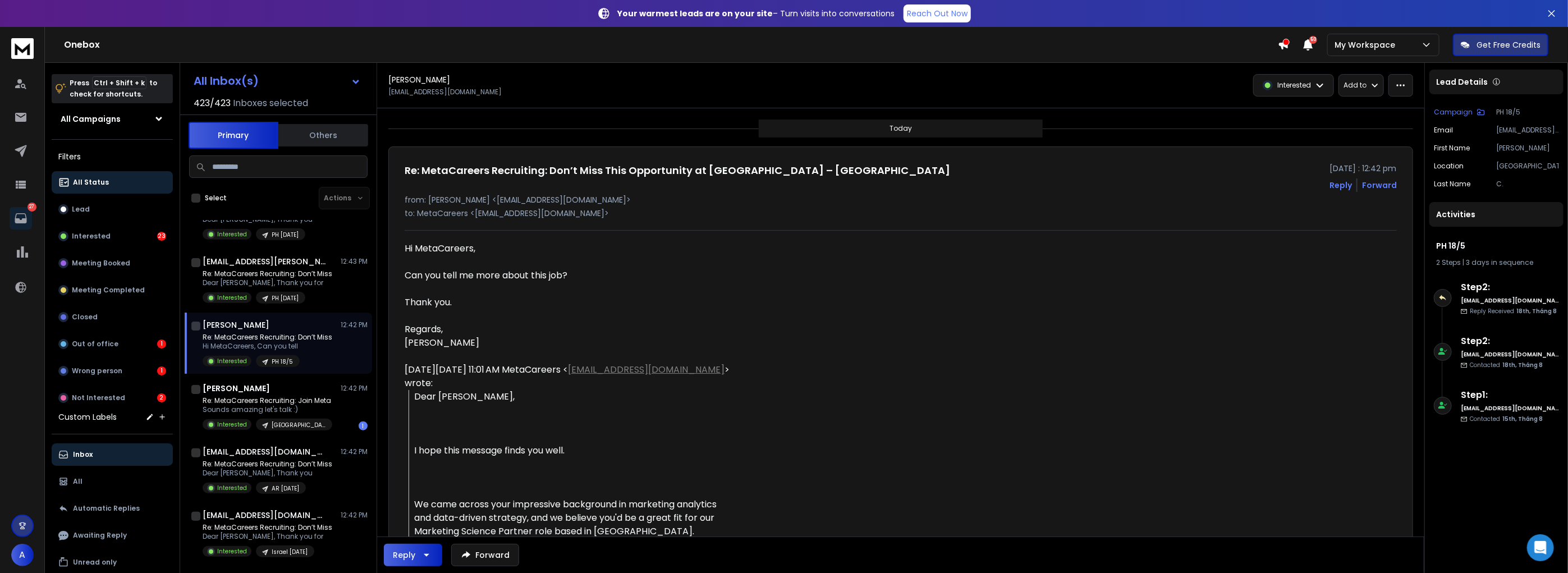
click at [433, 93] on p "elleumij28@gmail.com" at bounding box center [445, 92] width 113 height 9
drag, startPoint x: 473, startPoint y: 210, endPoint x: 607, endPoint y: 213, distance: 134.0
click at [607, 213] on p "to: MetaCareers <info@careersconnect-inside.com>" at bounding box center [901, 213] width 992 height 11
click at [264, 406] on p "Sounds amazing let's talk :)" at bounding box center [267, 410] width 130 height 9
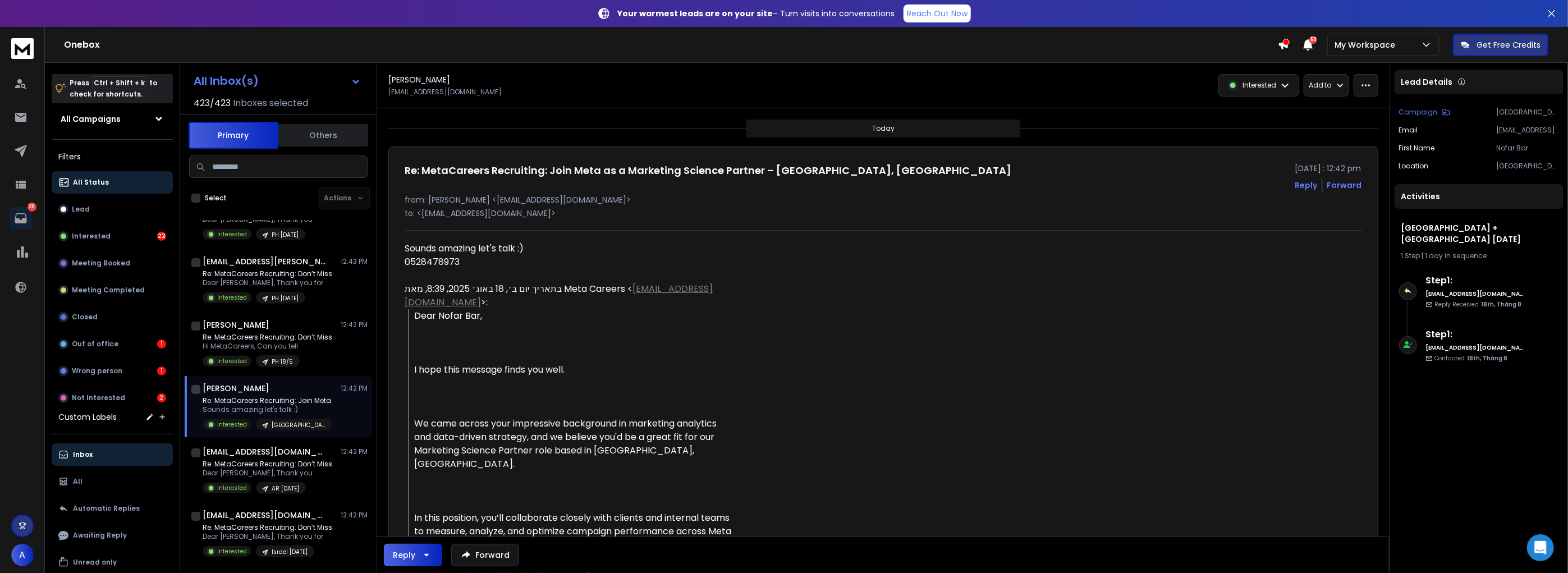
click at [436, 91] on p "nofarhi@gmail.com" at bounding box center [445, 92] width 113 height 9
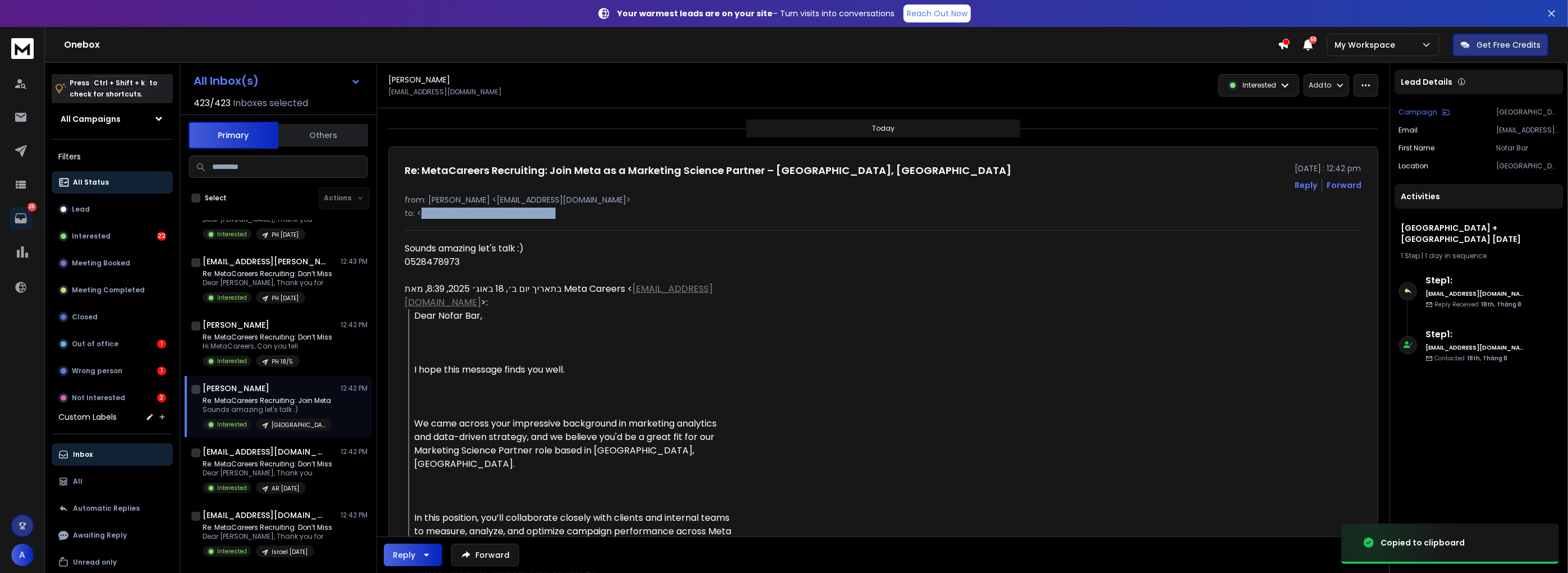
drag, startPoint x: 420, startPoint y: 212, endPoint x: 545, endPoint y: 211, distance: 125.0
click at [545, 211] on p "to: <hr@careersconnectstaffing.com>" at bounding box center [883, 213] width 957 height 11
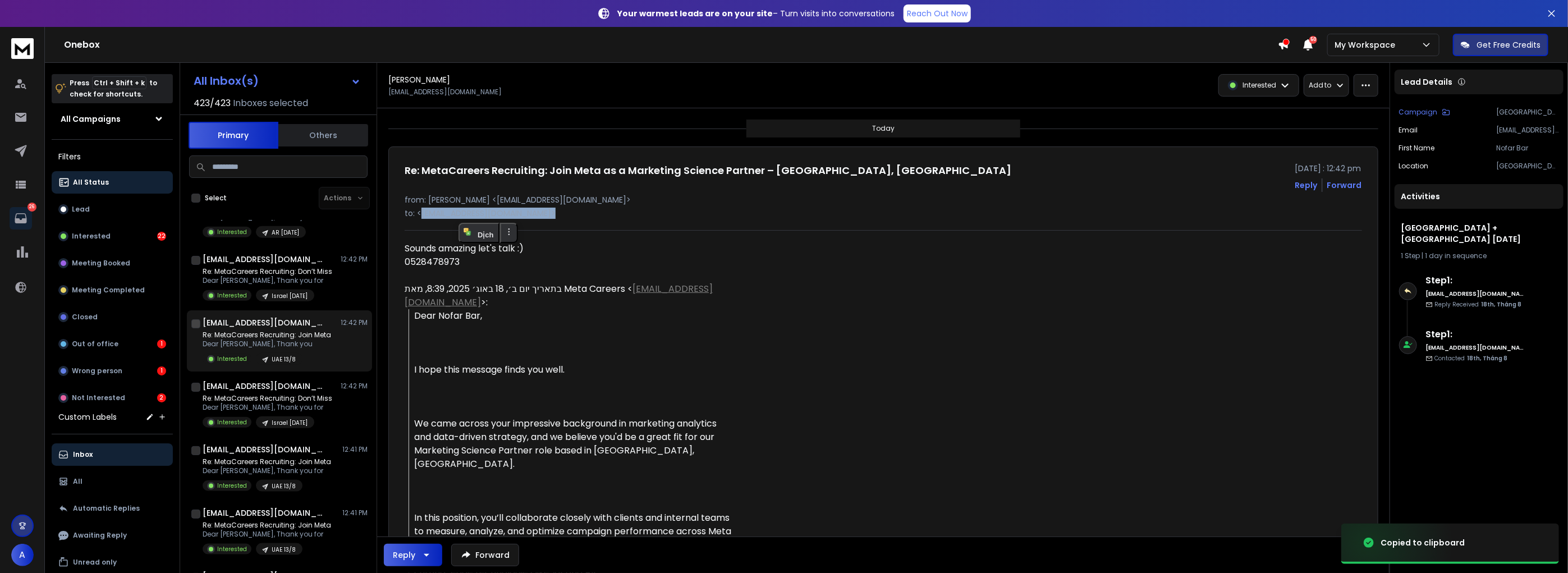
scroll to position [43791, 0]
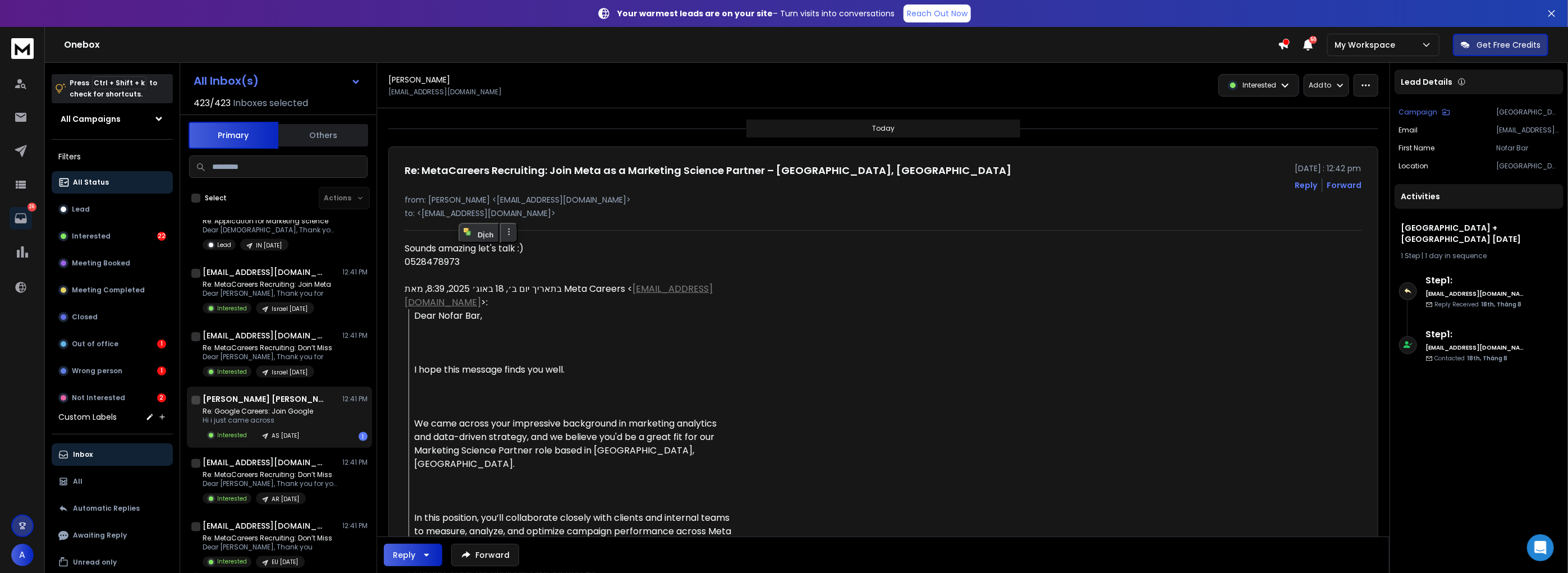
click at [268, 416] on p "Hi i just came across" at bounding box center [258, 420] width 111 height 9
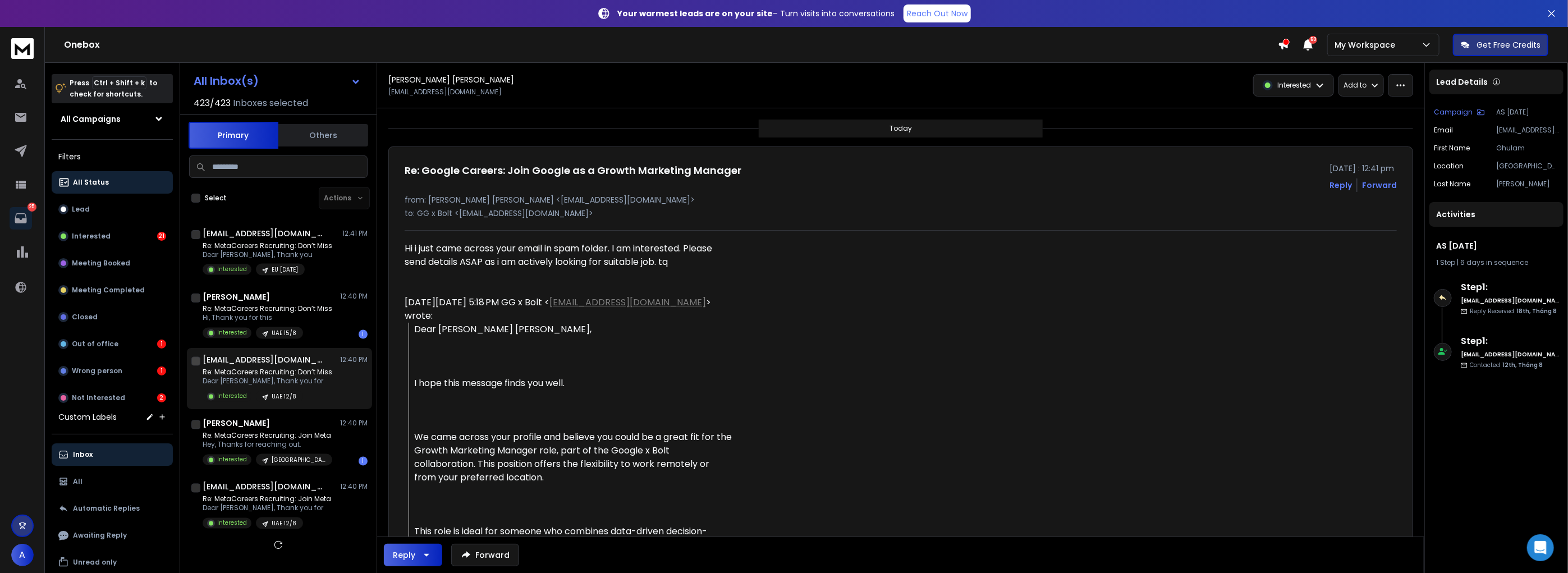
scroll to position [44092, 0]
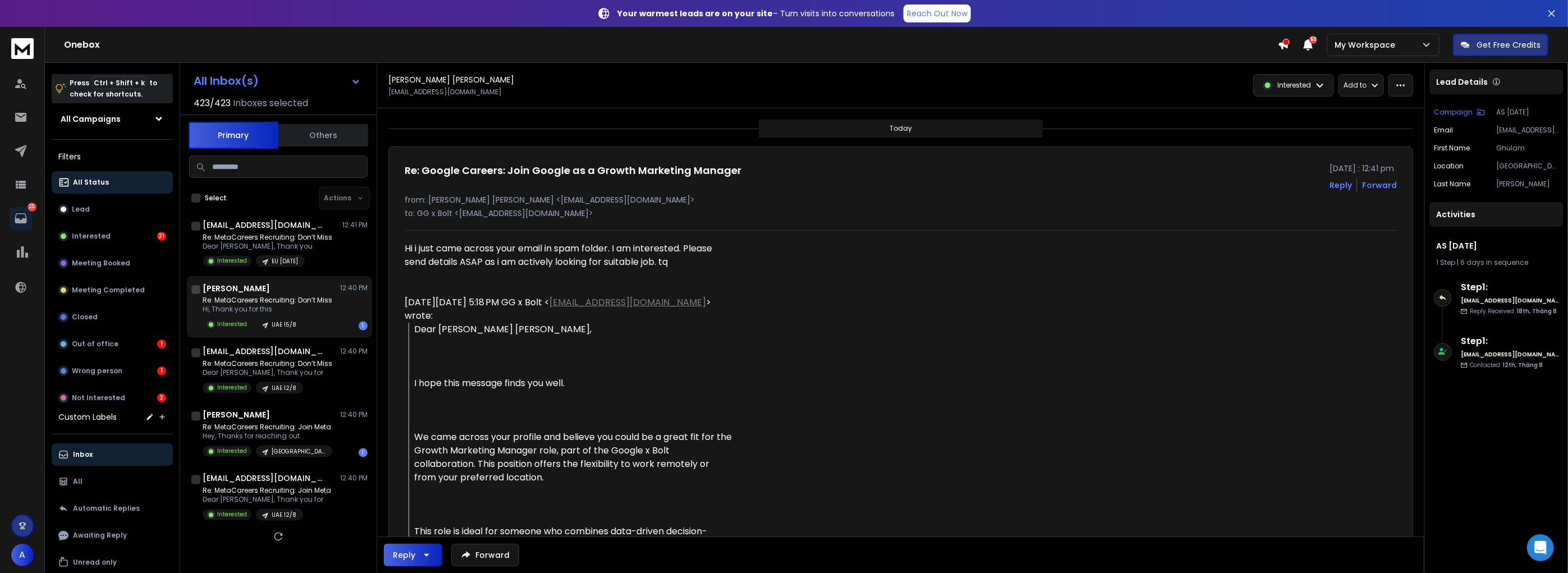
click at [267, 301] on div "Re: MetaCareers Recruiting: Don’t Miss Hi, Thank you for this Interested UAE 15…" at bounding box center [267, 314] width 130 height 34
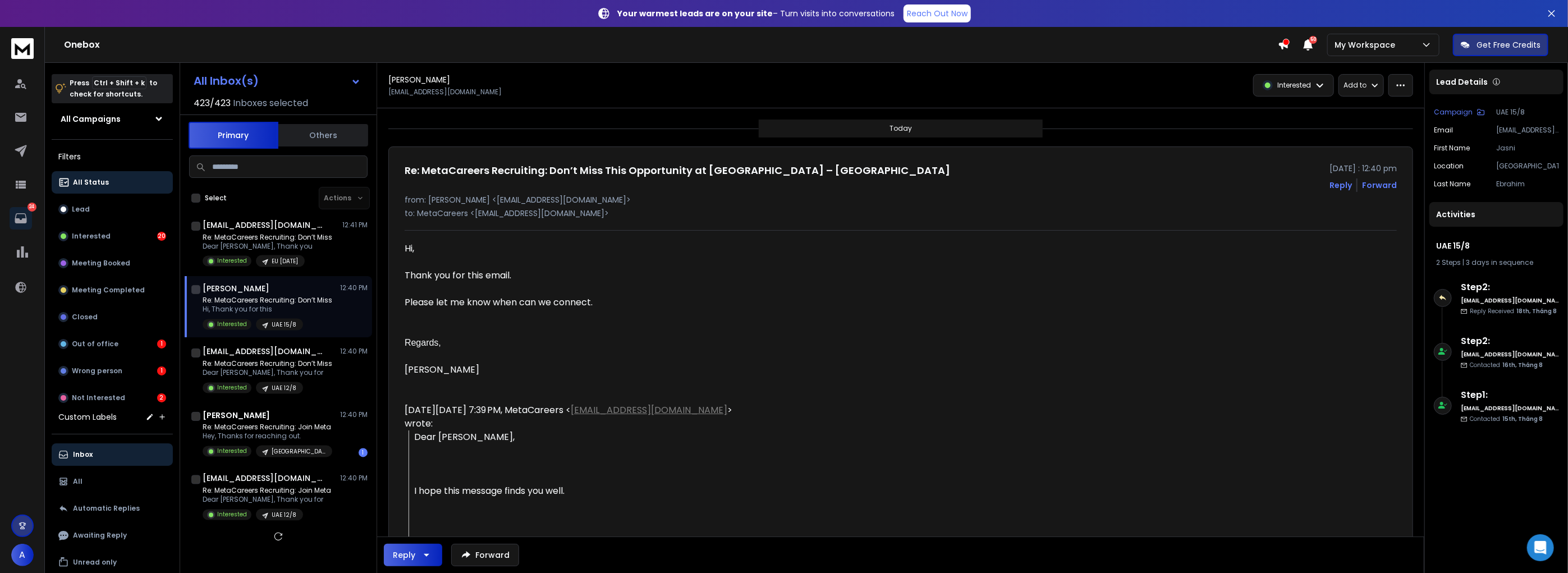
click at [429, 93] on p "jasniebrahim@gmail.com" at bounding box center [445, 92] width 113 height 9
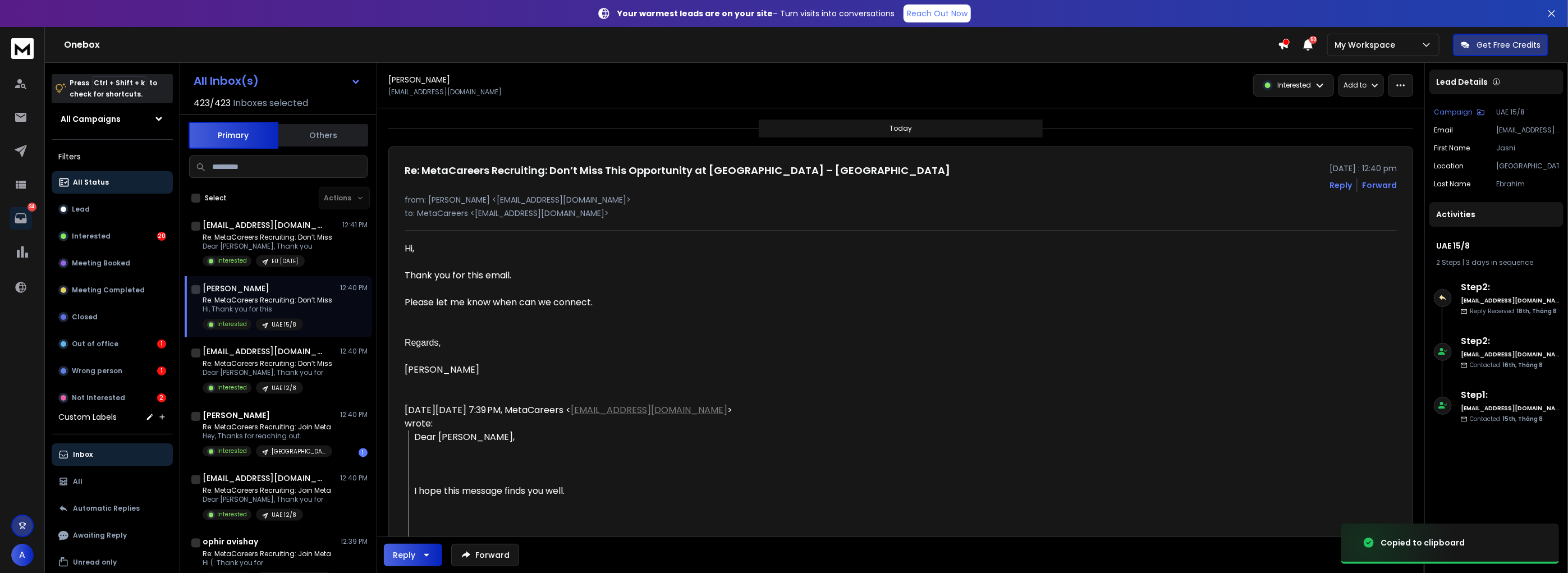
drag, startPoint x: 473, startPoint y: 215, endPoint x: 626, endPoint y: 217, distance: 153.0
click at [626, 217] on p "to: MetaCareers <works@careersconnect-talenthub.com>" at bounding box center [901, 213] width 992 height 11
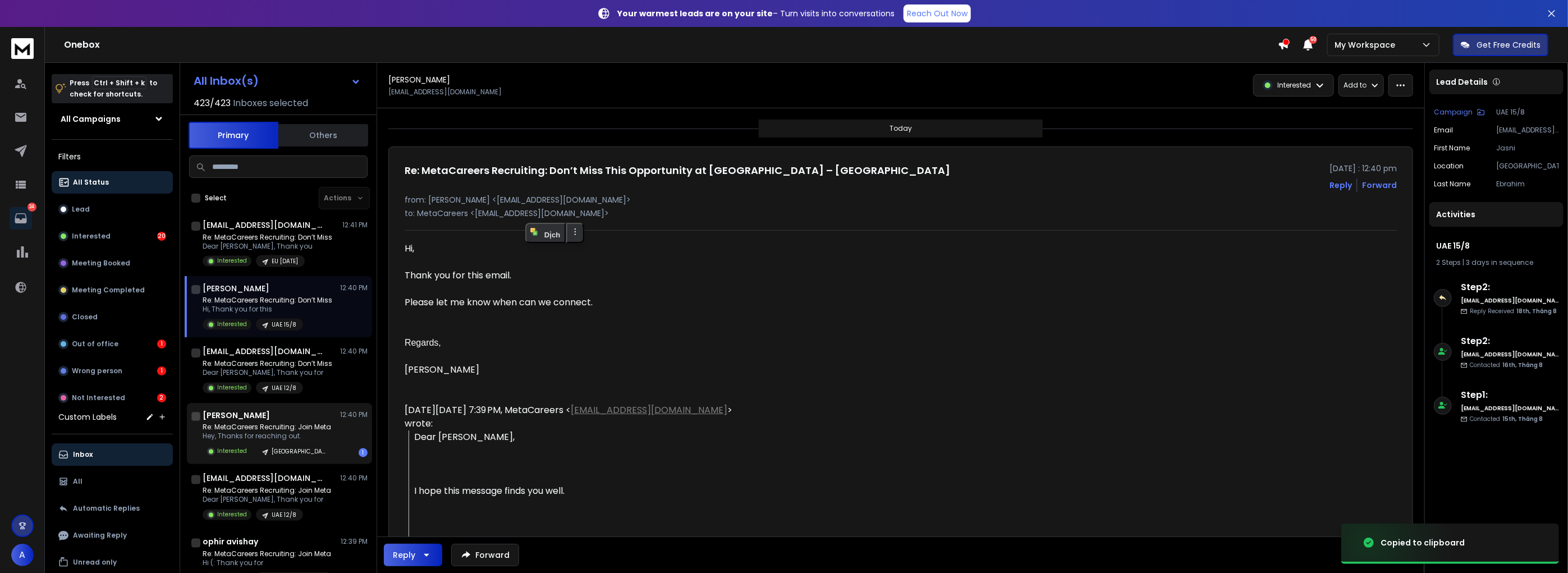
scroll to position [44217, 0]
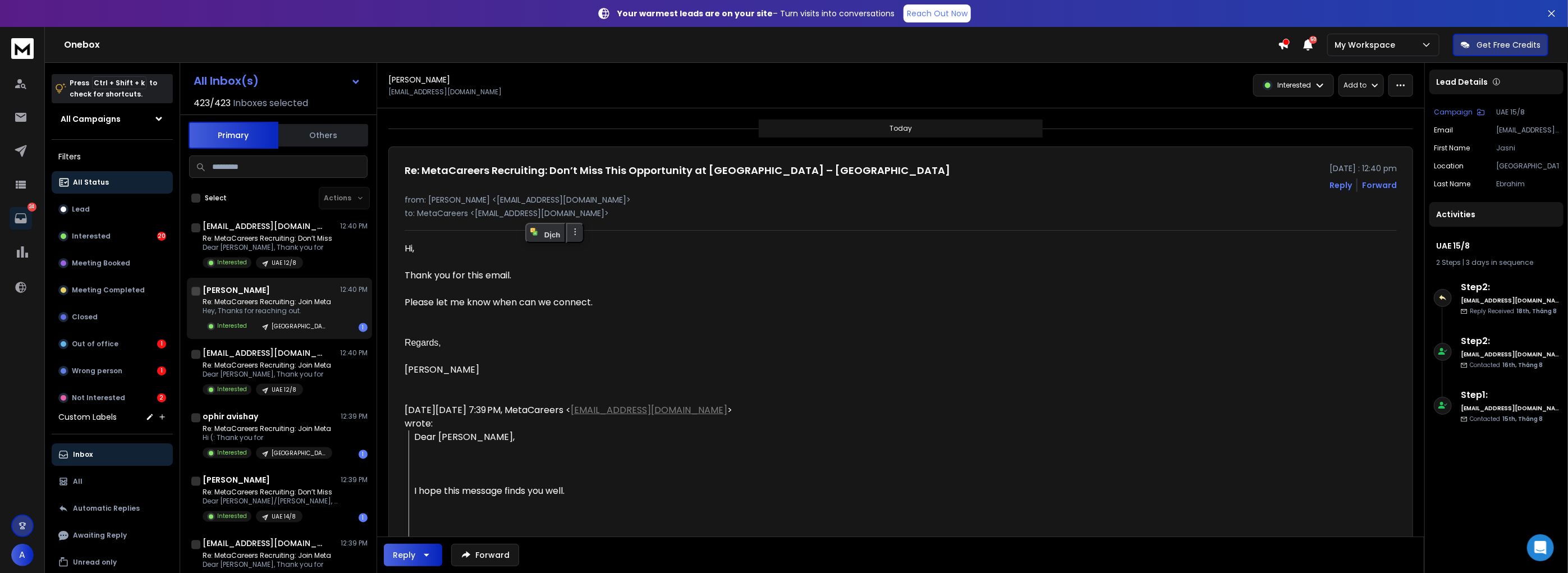
click at [271, 307] on p "Hey, Thanks for reaching out." at bounding box center [267, 311] width 130 height 9
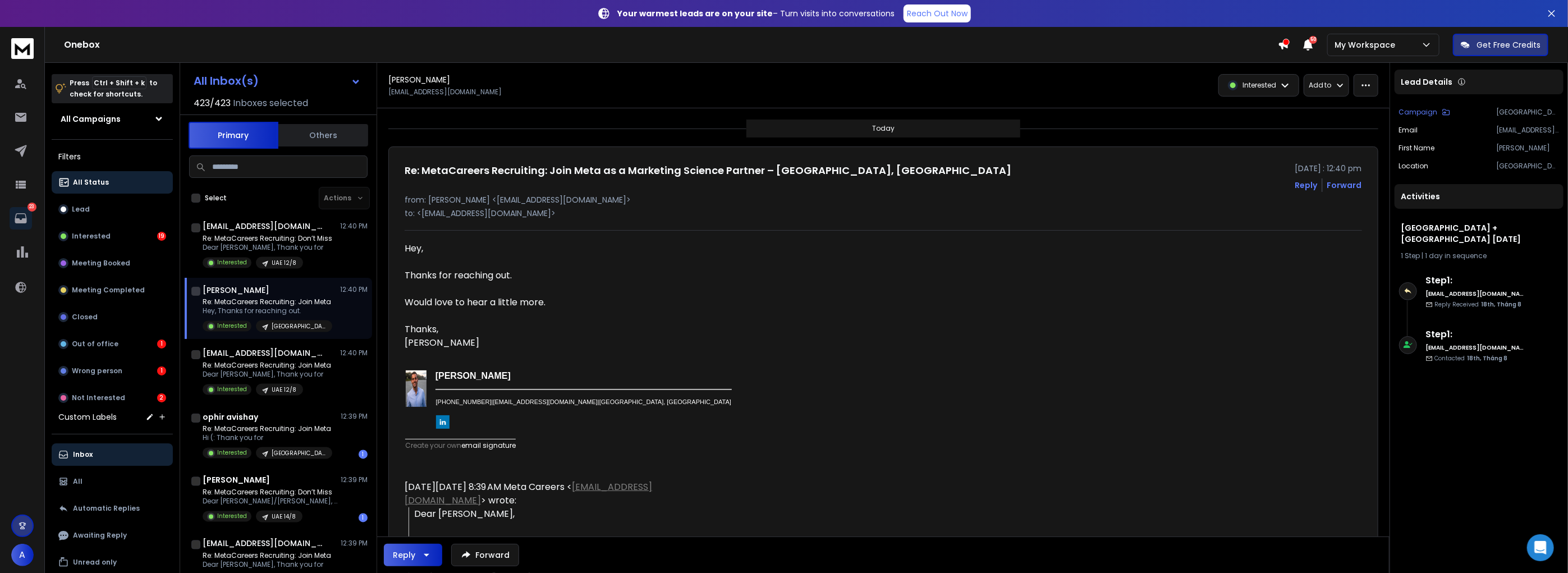
click at [435, 91] on p "jonattar@gmail.com" at bounding box center [445, 92] width 113 height 9
drag, startPoint x: 421, startPoint y: 213, endPoint x: 558, endPoint y: 210, distance: 137.0
click at [558, 210] on p "to: <hr@careersconnectcareerhub.com>" at bounding box center [883, 213] width 957 height 11
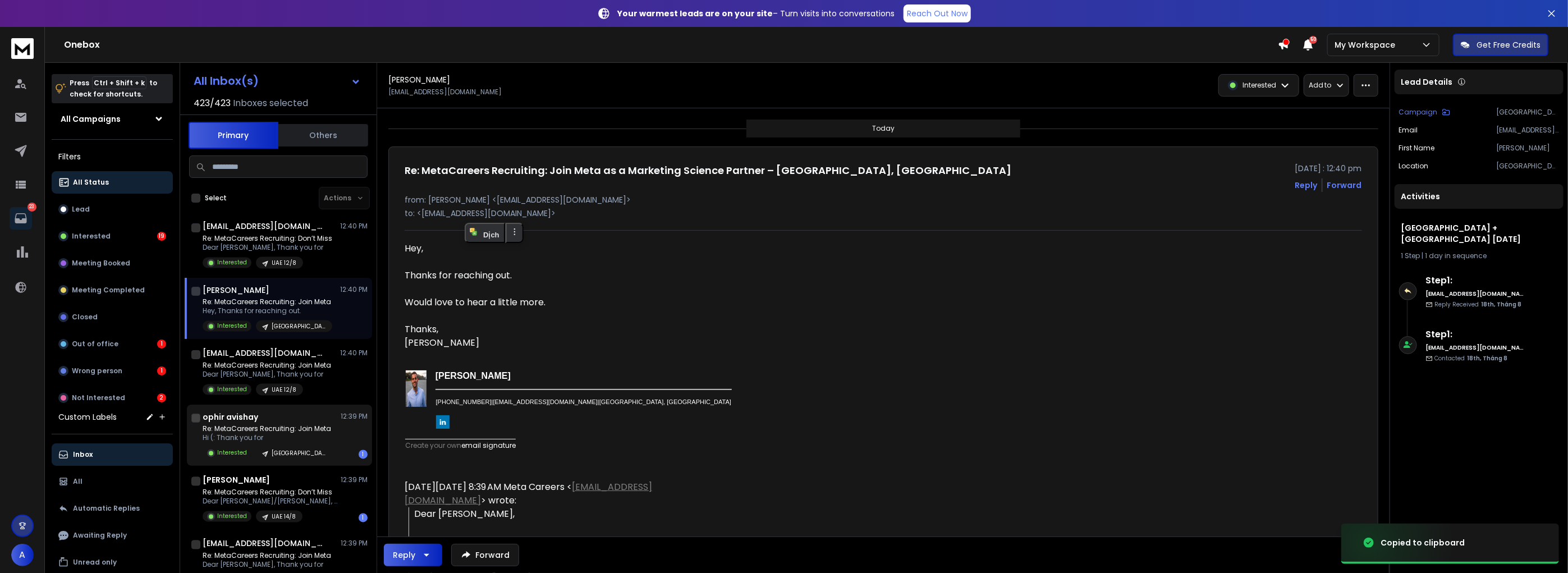
click at [282, 425] on p "Re: MetaCareers Recruiting: Join Meta" at bounding box center [267, 429] width 130 height 9
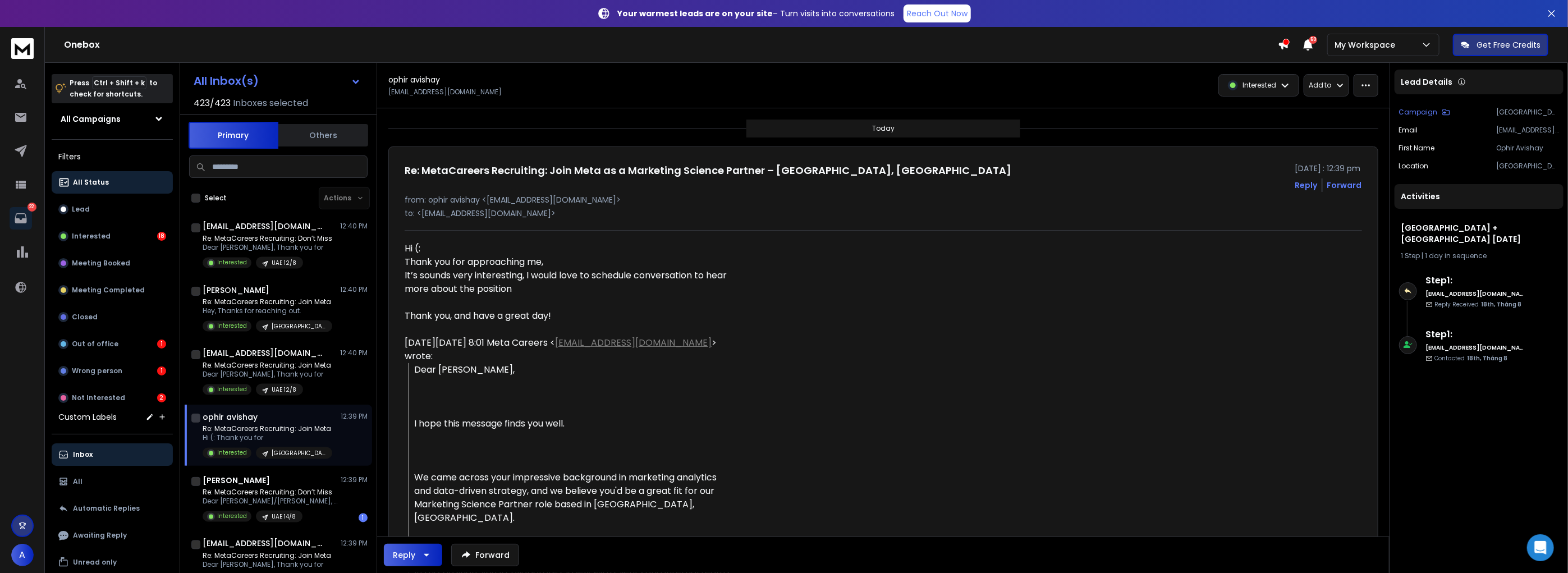
click at [435, 93] on p "avishayophir@gmail.com" at bounding box center [445, 92] width 113 height 9
drag, startPoint x: 421, startPoint y: 214, endPoint x: 573, endPoint y: 211, distance: 152.0
click at [573, 211] on p "to: <recruit@careersconnect-onboard.com>" at bounding box center [883, 213] width 957 height 11
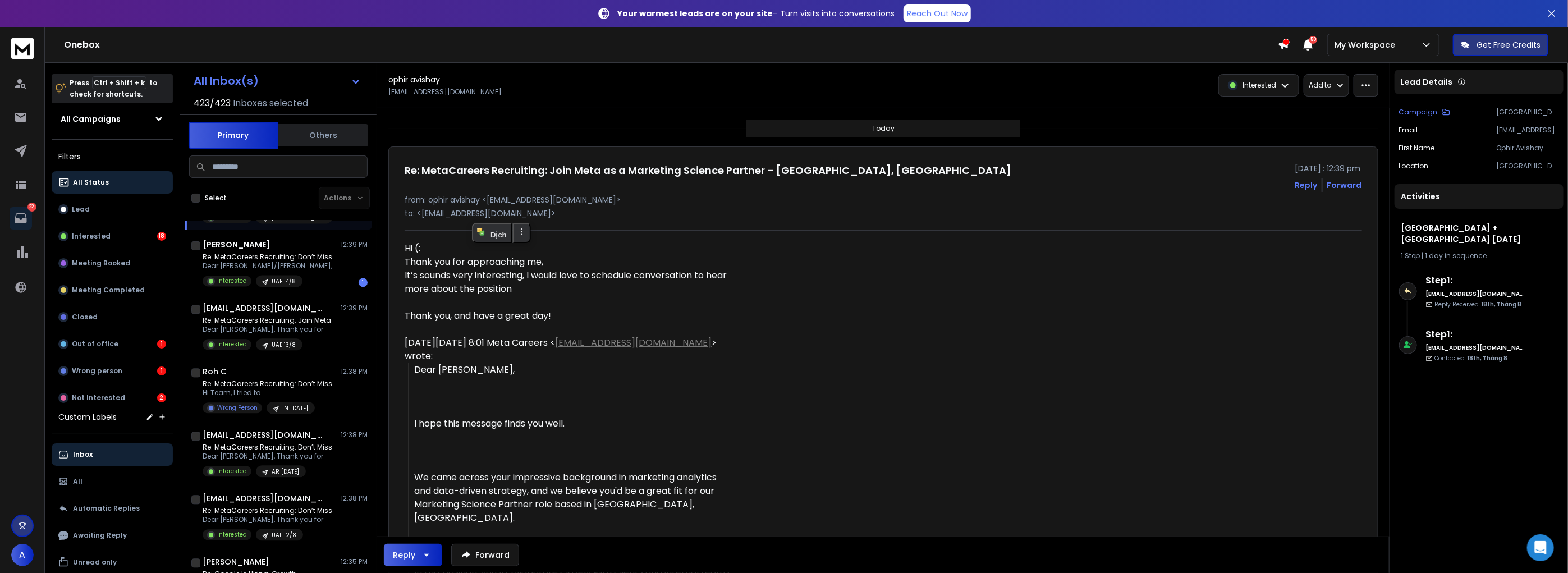
scroll to position [44466, 0]
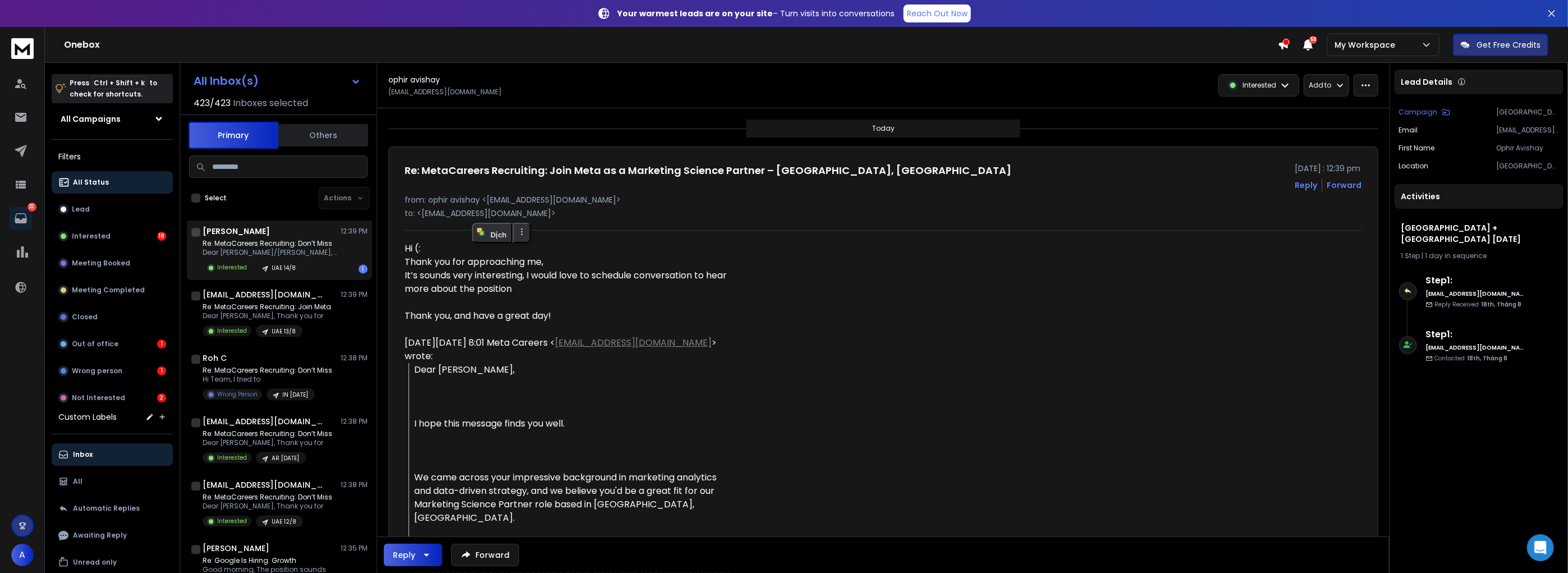
click at [290, 245] on div "Re: MetaCareers Recruiting: Don’t Miss Dear Sir/Madam, Thank you for Interested…" at bounding box center [270, 256] width 135 height 34
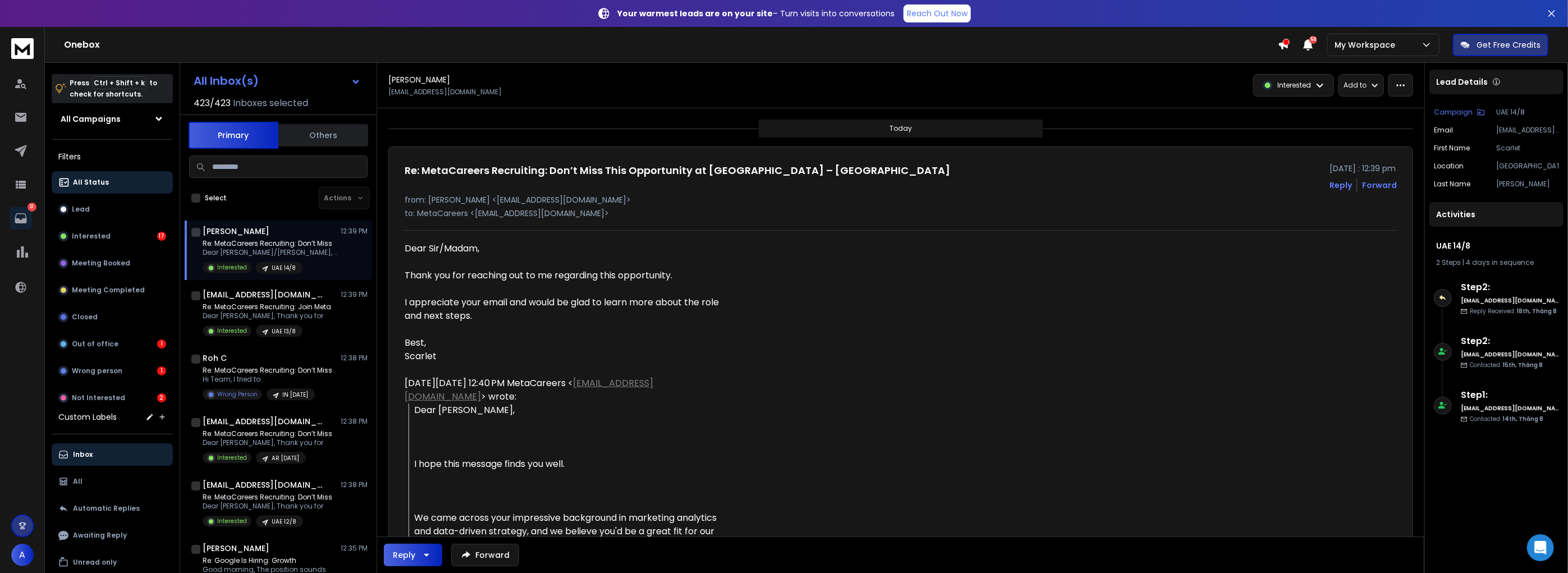
click at [439, 93] on p "scarlet.ghannoum@gmail.com" at bounding box center [445, 92] width 113 height 9
drag, startPoint x: 474, startPoint y: 214, endPoint x: 647, endPoint y: 216, distance: 173.0
click at [647, 216] on p "to: MetaCareers <employee@careersconnect-nowhiring.com>" at bounding box center [901, 213] width 992 height 11
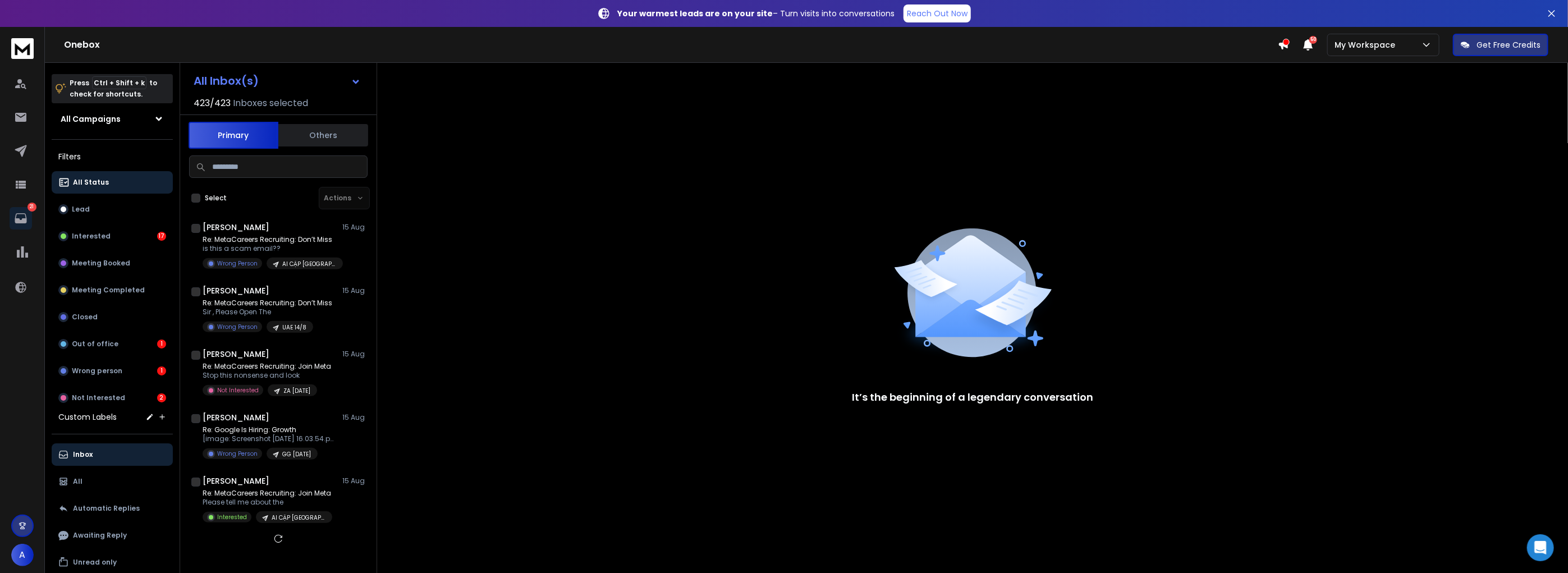
scroll to position [53603, 0]
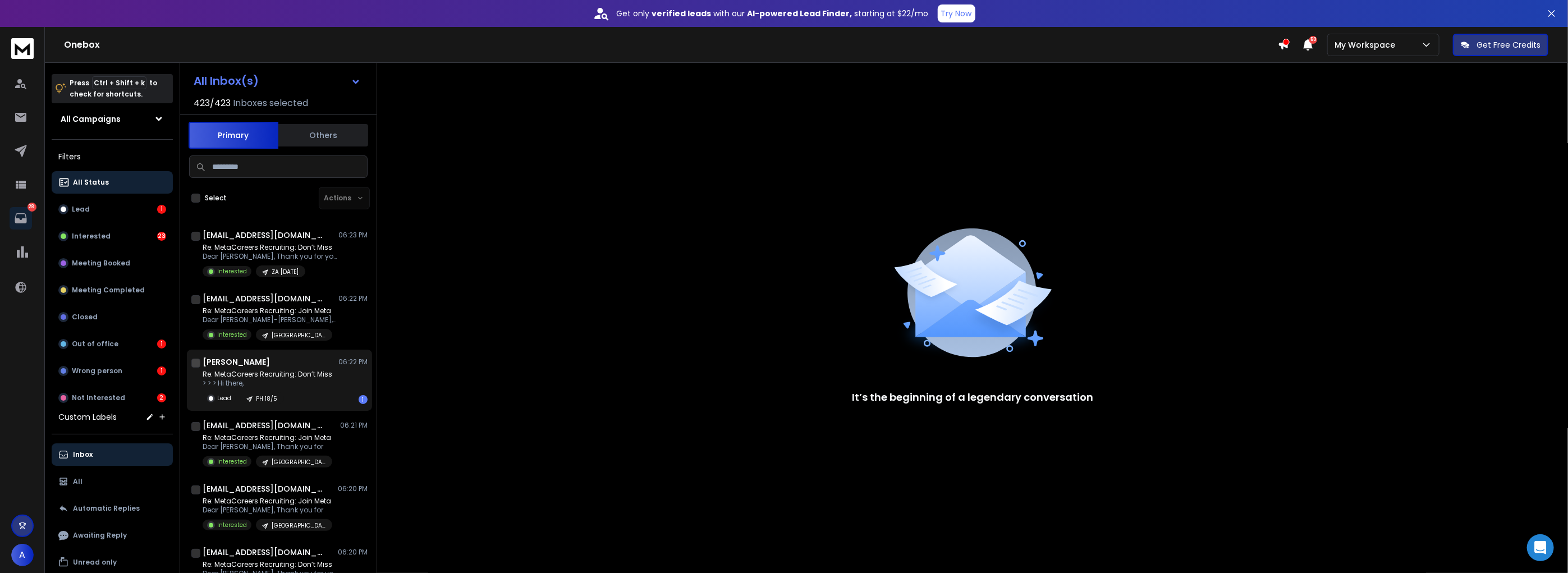
click at [271, 362] on div "Hijrah [PERSON_NAME] 06:22 PM" at bounding box center [285, 362] width 165 height 11
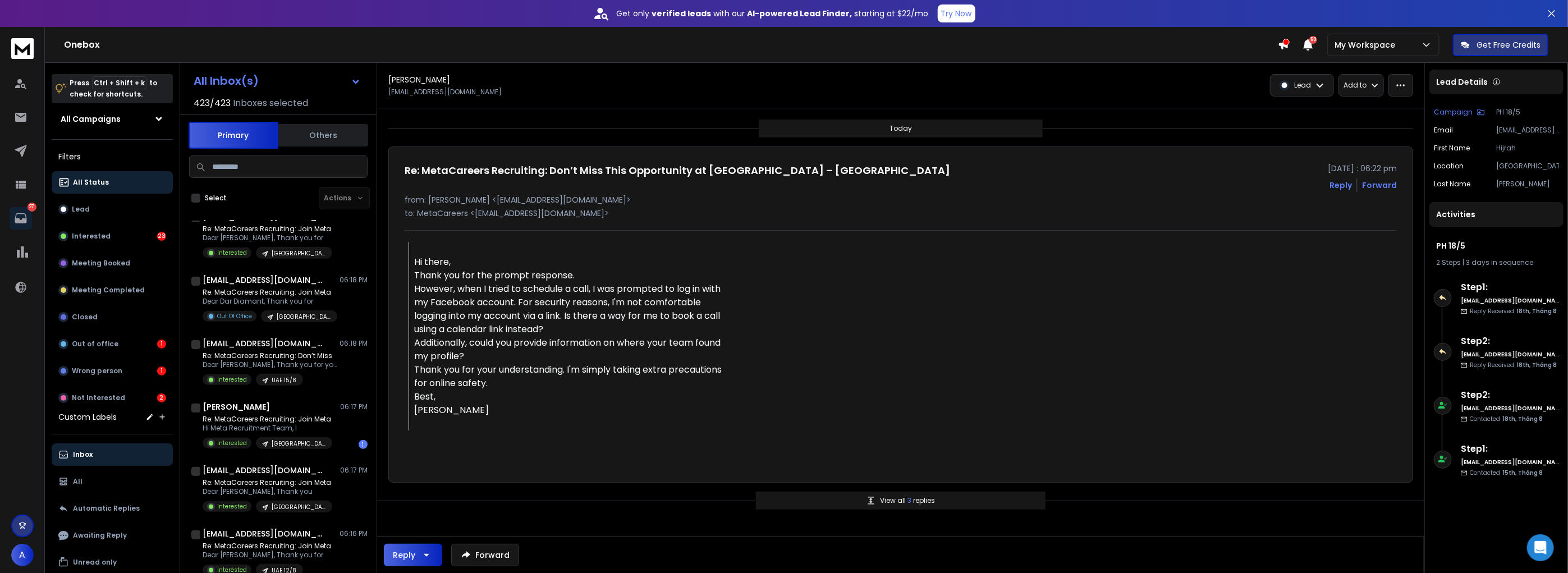
scroll to position [624, 0]
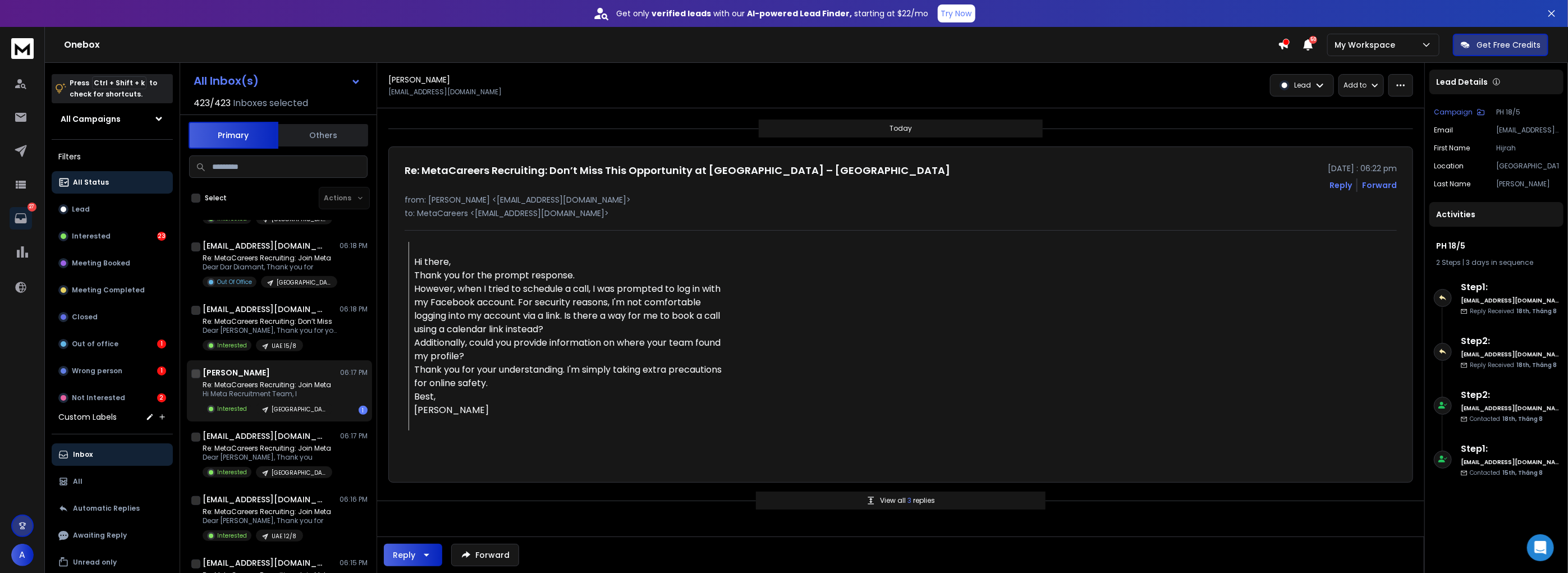
click at [285, 374] on div "[PERSON_NAME] 06:17 PM" at bounding box center [285, 373] width 165 height 11
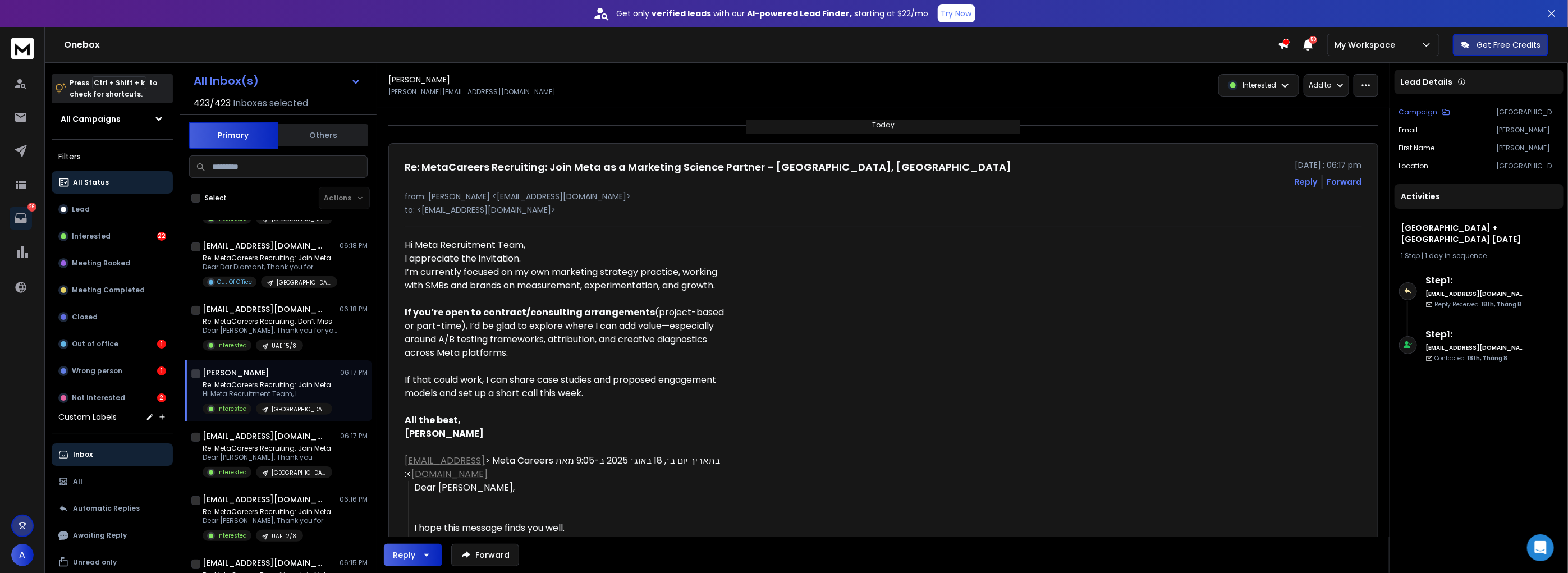
scroll to position [0, 0]
click at [420, 91] on p "[PERSON_NAME][EMAIL_ADDRESS][DOMAIN_NAME]" at bounding box center [472, 92] width 167 height 9
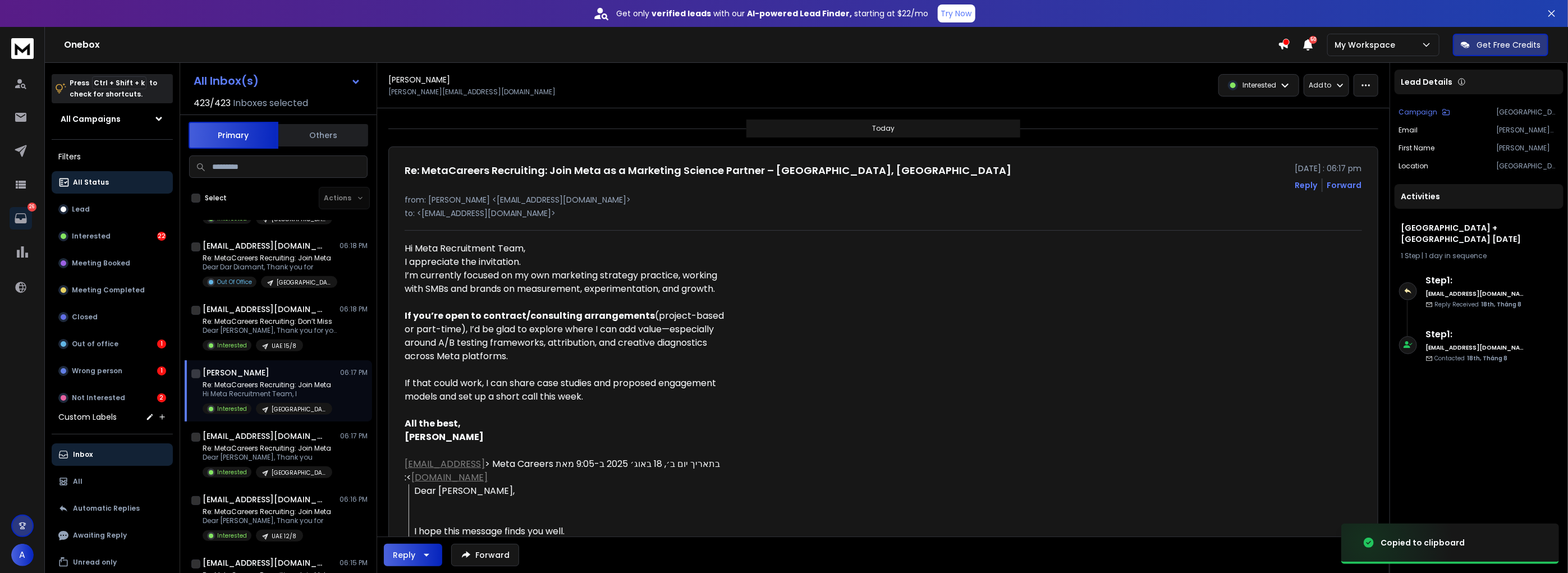
drag, startPoint x: 478, startPoint y: 215, endPoint x: 572, endPoint y: 213, distance: 94.0
click at [572, 213] on p "to: <[EMAIL_ADDRESS][DOMAIN_NAME]>" at bounding box center [883, 213] width 957 height 11
copy p "[EMAIL_ADDRESS][DOMAIN_NAME]"
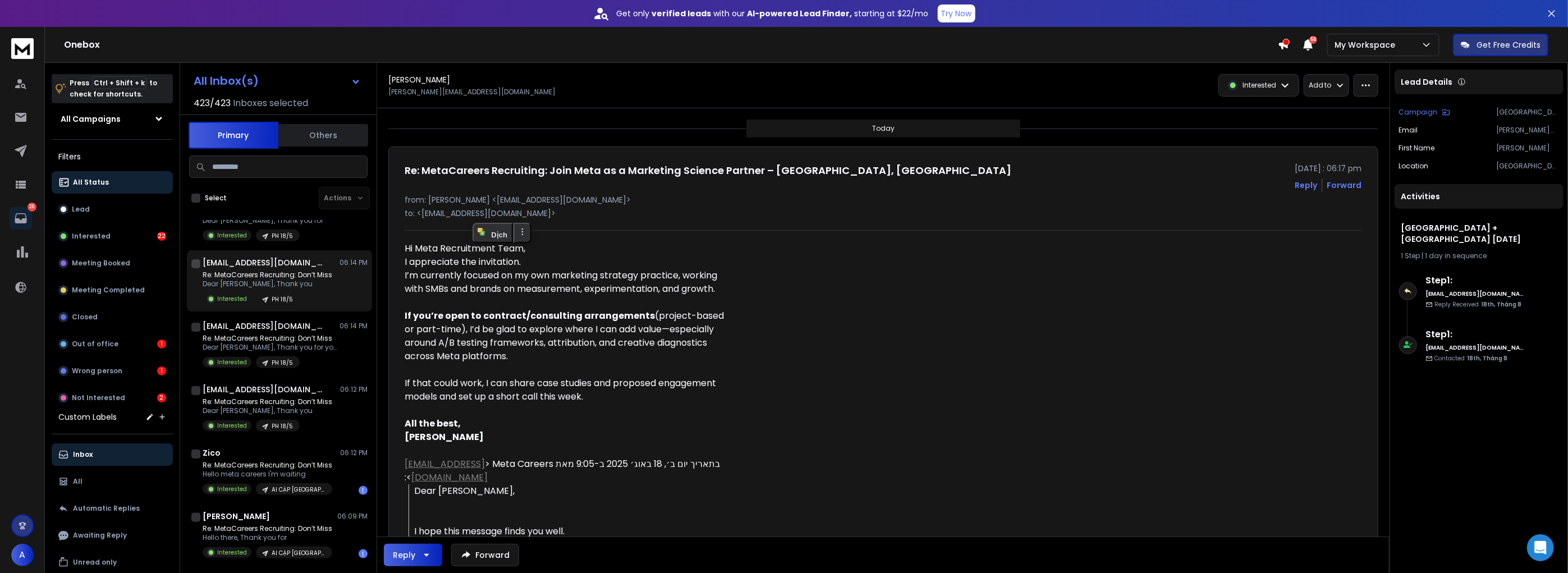
scroll to position [1248, 0]
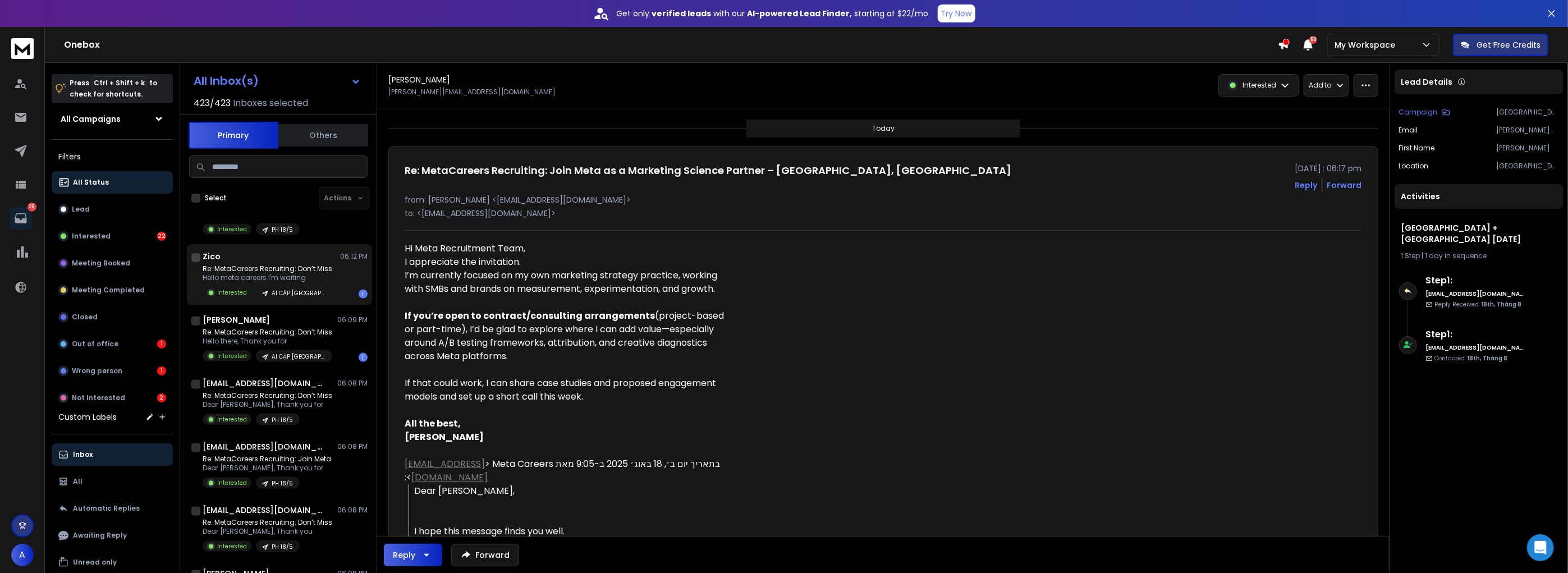
click at [284, 270] on p "Re: MetaCareers Recruiting: Don’t Miss" at bounding box center [267, 269] width 130 height 9
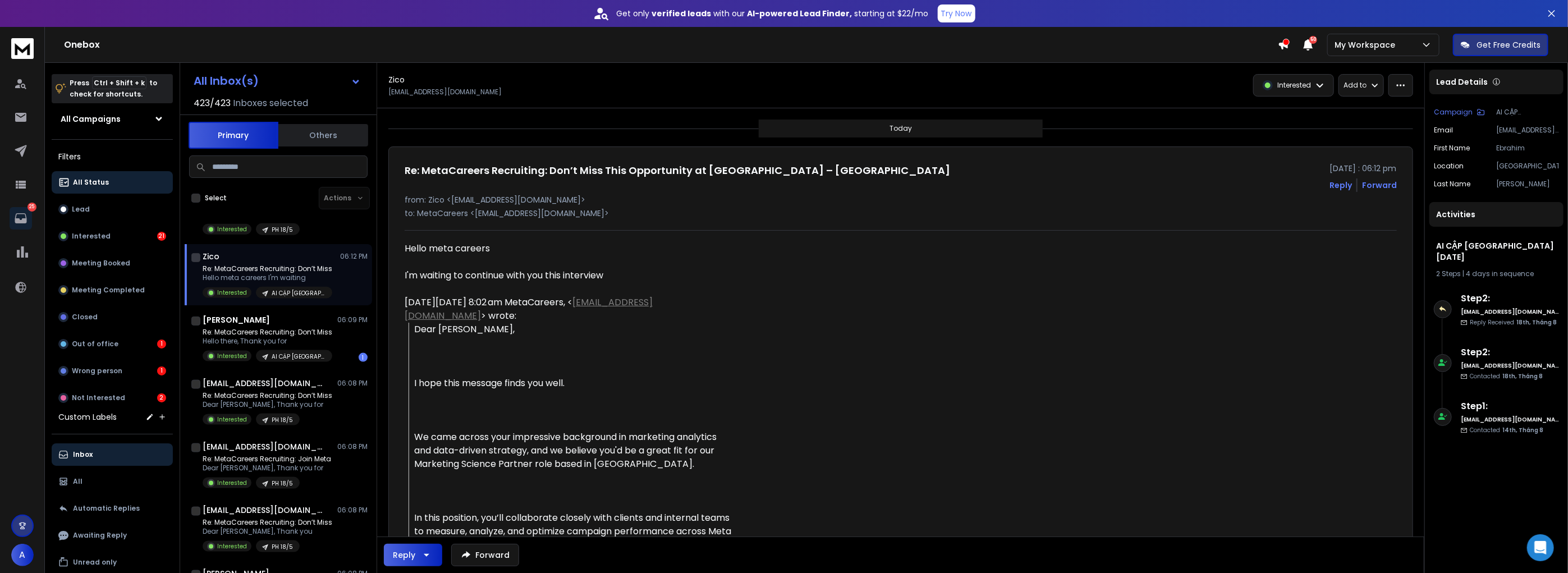
click at [418, 91] on p "[EMAIL_ADDRESS][DOMAIN_NAME]" at bounding box center [445, 92] width 113 height 9
drag, startPoint x: 474, startPoint y: 211, endPoint x: 617, endPoint y: 213, distance: 143.0
click at [617, 213] on p "to: MetaCareers <[EMAIL_ADDRESS][DOMAIN_NAME]>" at bounding box center [901, 213] width 992 height 11
copy p "[EMAIL_ADDRESS][DOMAIN_NAME]"
click at [284, 356] on p "AI CẬP [GEOGRAPHIC_DATA] [DATE]" at bounding box center [298, 357] width 54 height 9
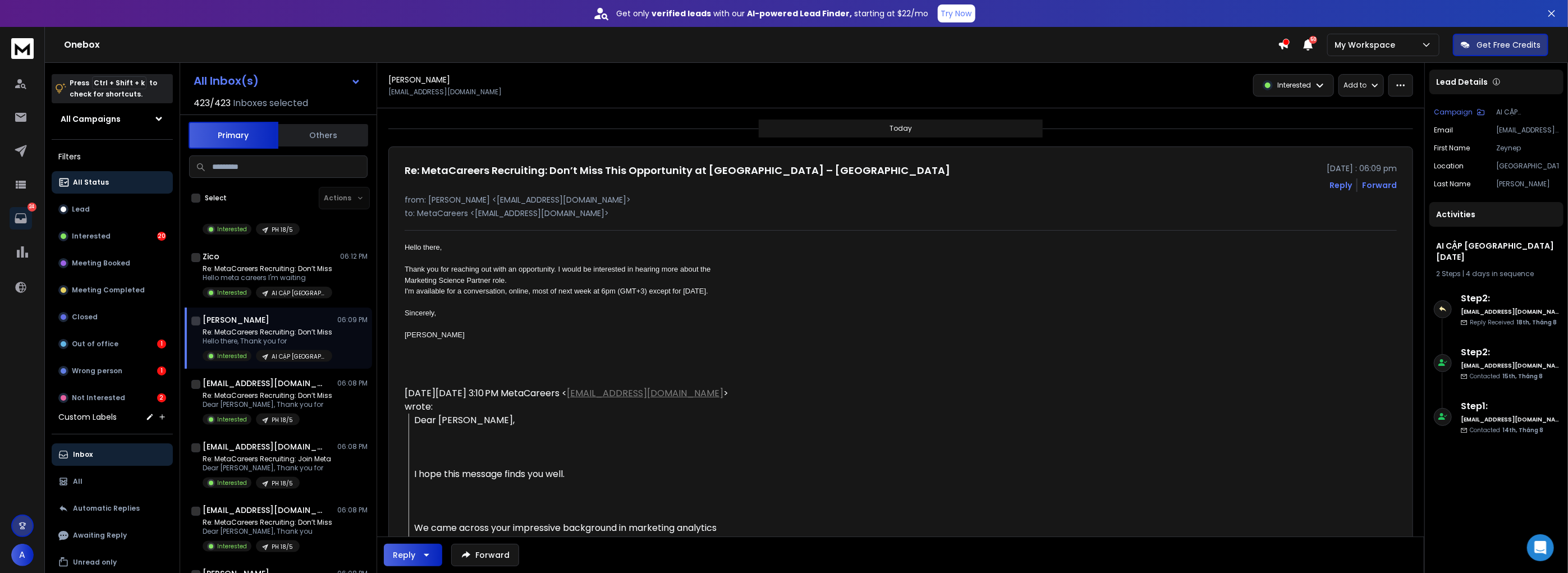
click at [430, 88] on p "[EMAIL_ADDRESS][DOMAIN_NAME]" at bounding box center [445, 92] width 113 height 9
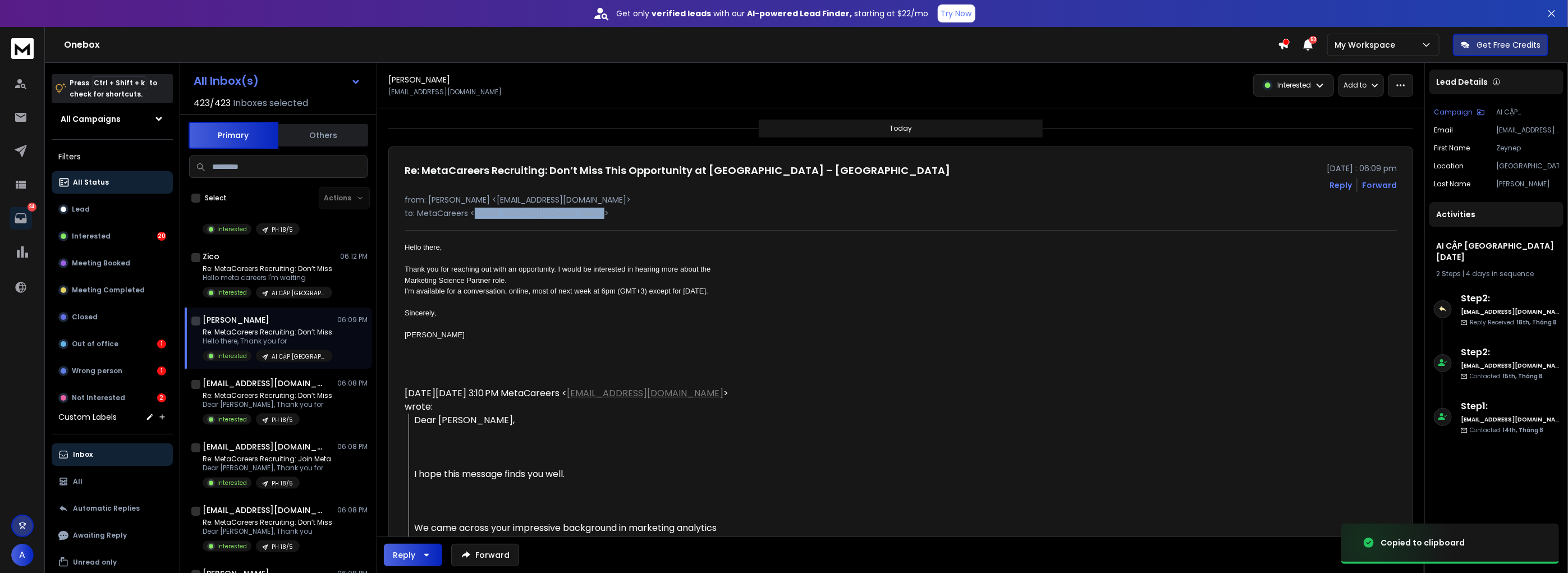
drag, startPoint x: 472, startPoint y: 213, endPoint x: 601, endPoint y: 216, distance: 129.0
click at [601, 216] on p "to: MetaCareers <[EMAIL_ADDRESS][DOMAIN_NAME]>" at bounding box center [901, 213] width 992 height 11
copy p "[EMAIL_ADDRESS][DOMAIN_NAME]"
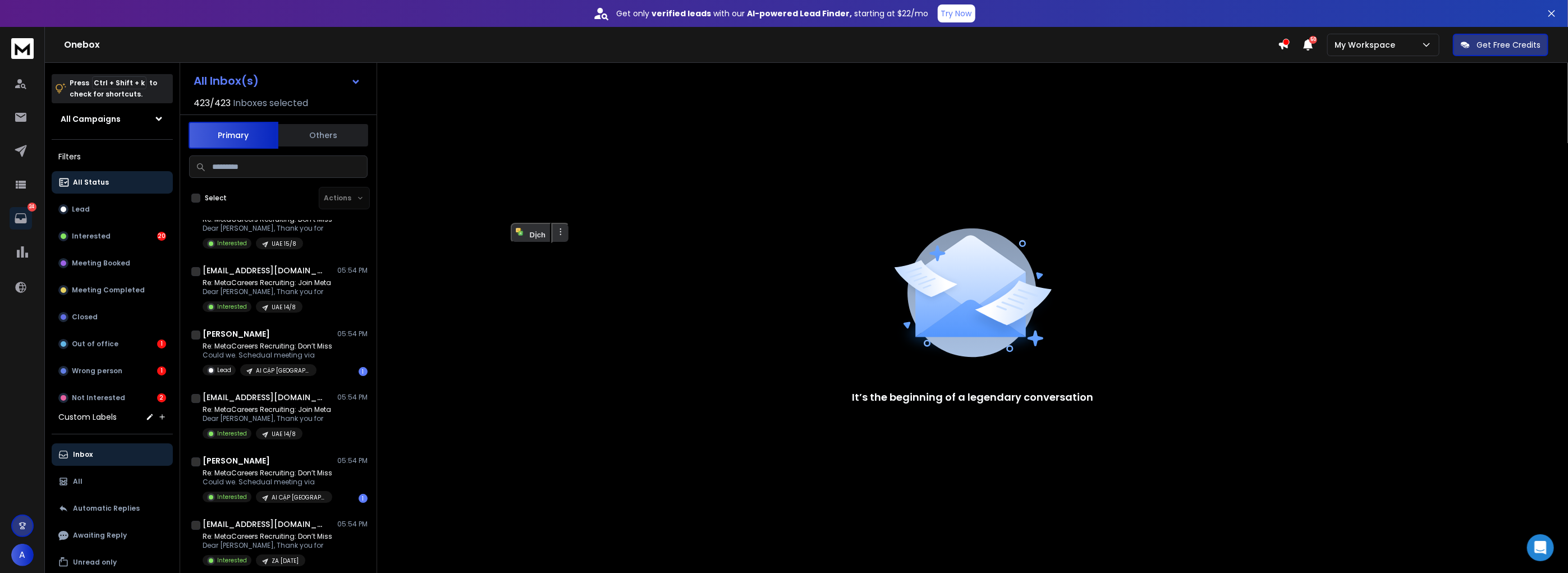
scroll to position [3064, 0]
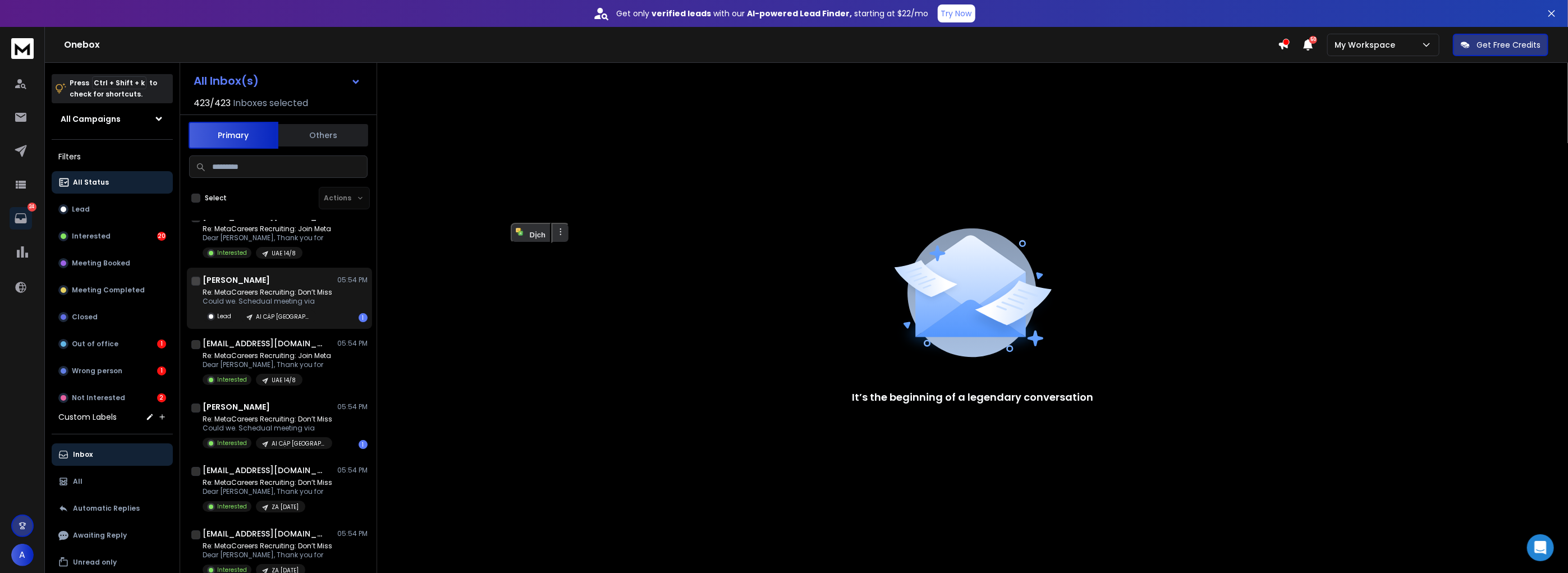
click at [293, 301] on p "Could we. Schedual meeting via" at bounding box center [267, 301] width 130 height 9
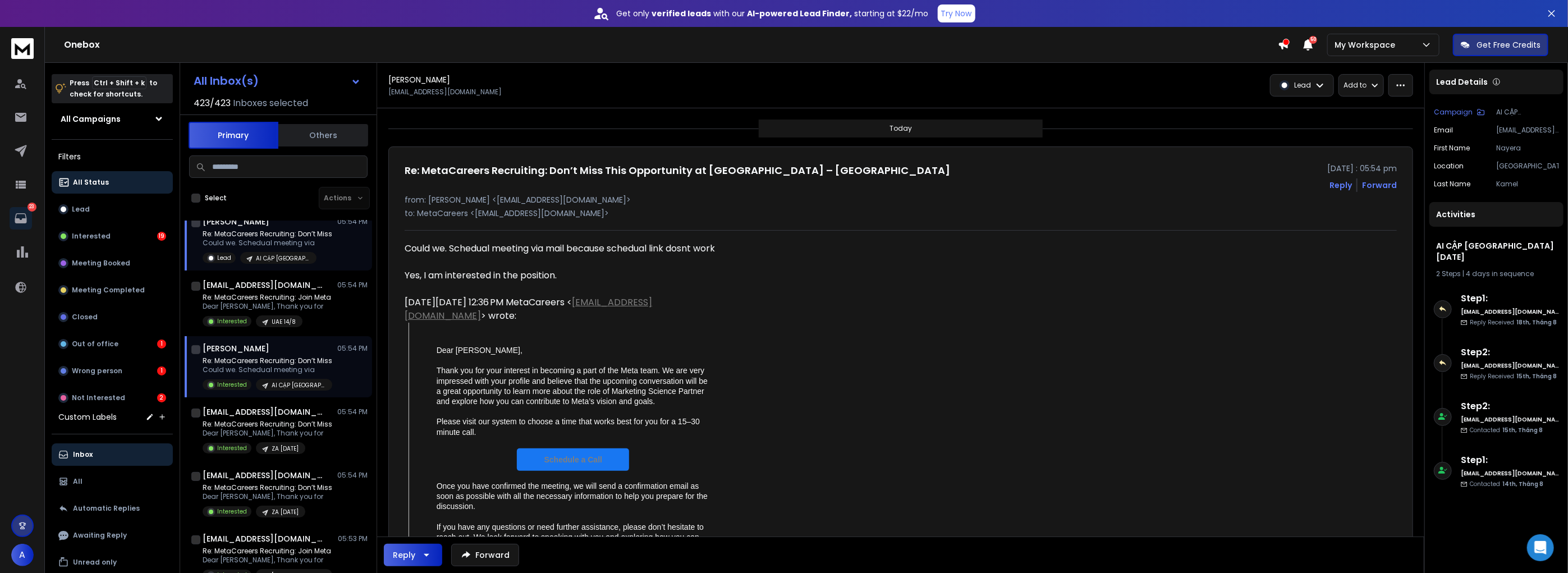
scroll to position [3126, 0]
click at [417, 91] on p "[EMAIL_ADDRESS][DOMAIN_NAME]" at bounding box center [445, 92] width 113 height 9
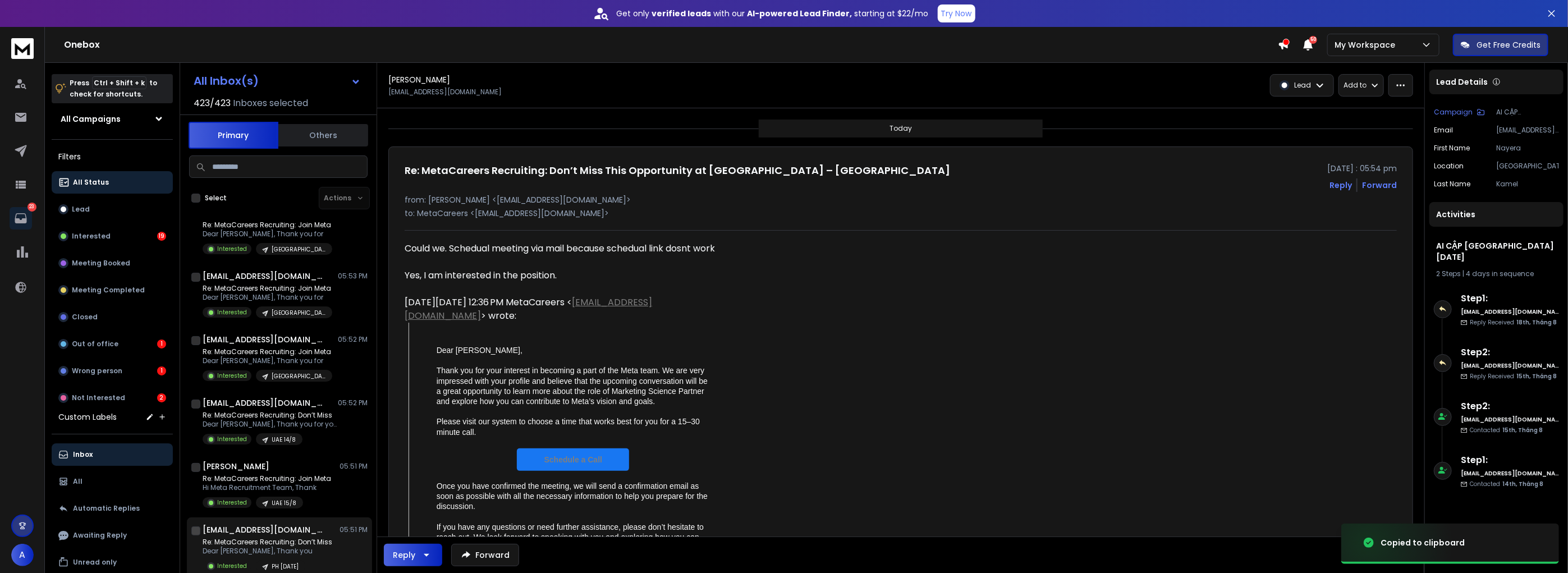
scroll to position [3625, 0]
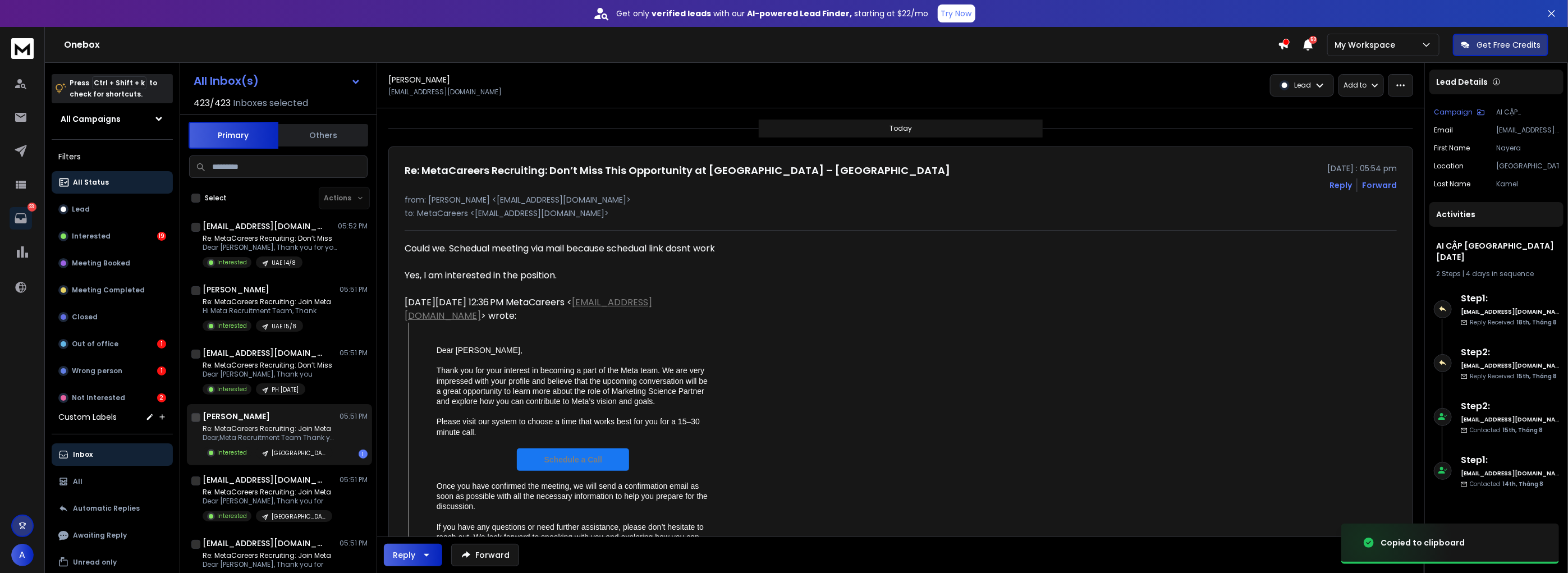
click at [292, 407] on div "[PERSON_NAME] 05:51 PM Re: MetaCareers Recruiting: Join Meta Dear,Meta Recruitm…" at bounding box center [279, 435] width 185 height 61
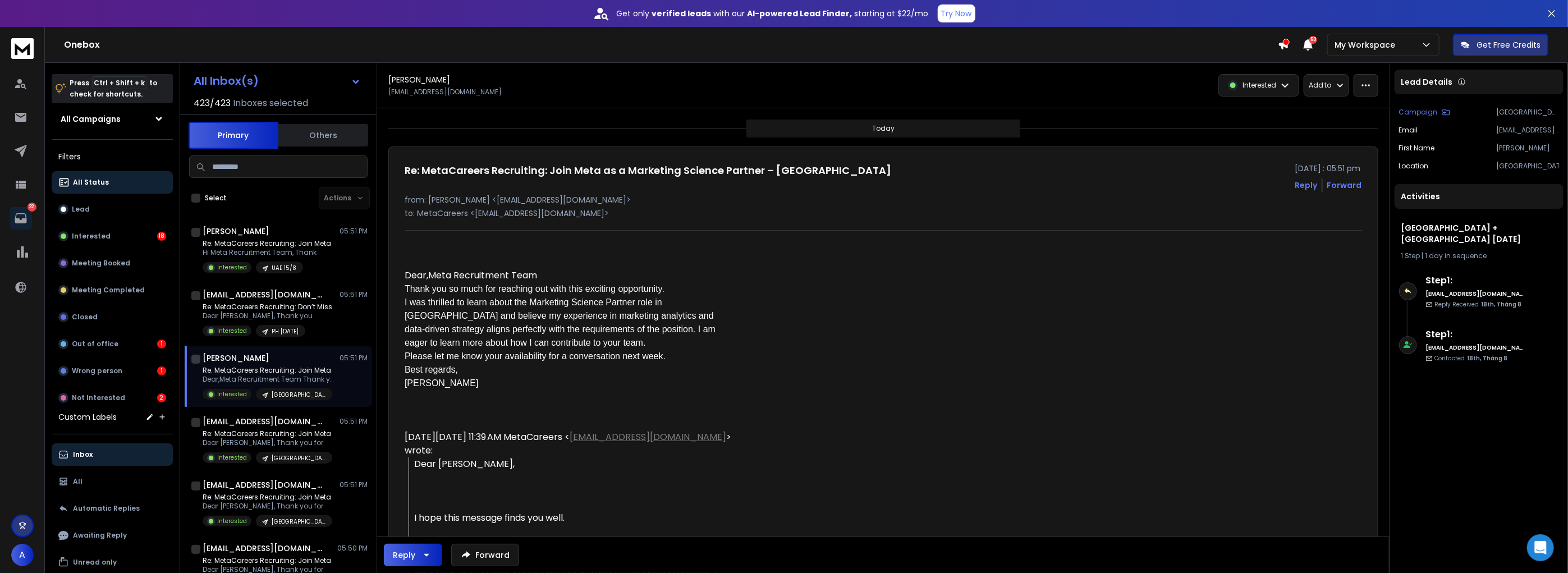
scroll to position [3688, 0]
click at [438, 92] on p "[EMAIL_ADDRESS][DOMAIN_NAME]" at bounding box center [445, 92] width 113 height 9
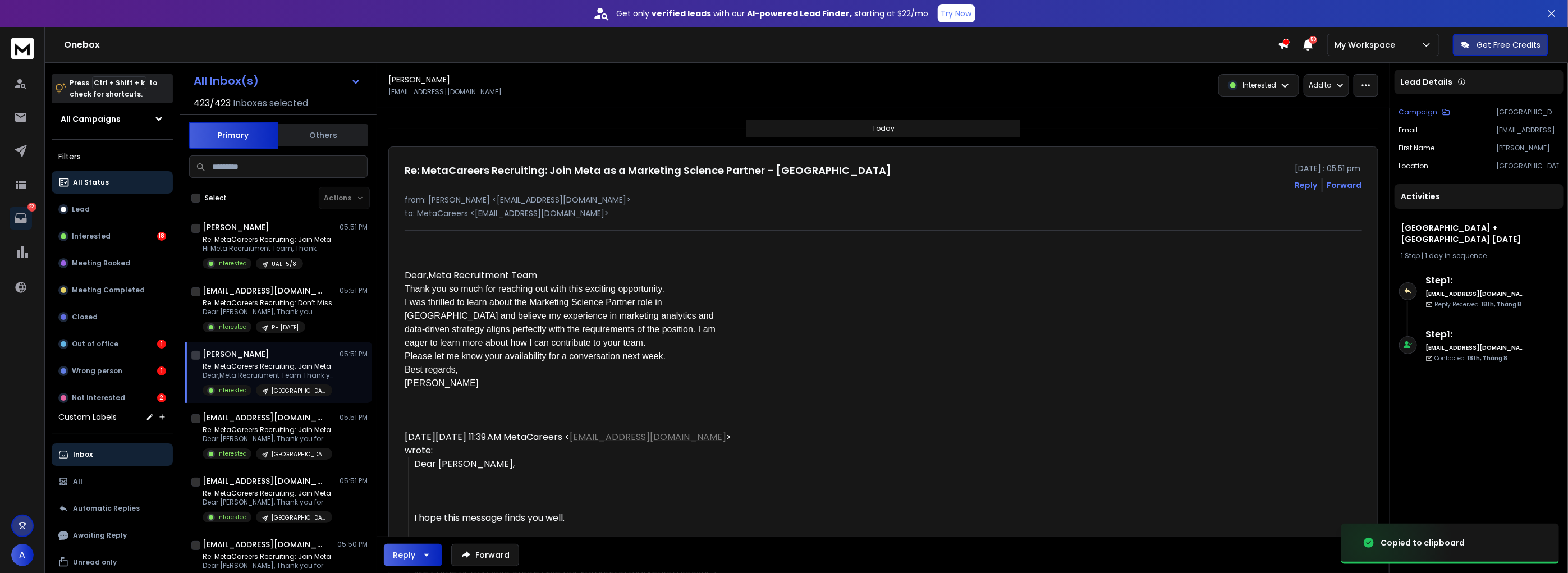
drag, startPoint x: 473, startPoint y: 211, endPoint x: 609, endPoint y: 213, distance: 136.0
click at [609, 213] on p "to: MetaCareers <[EMAIL_ADDRESS][DOMAIN_NAME]>" at bounding box center [883, 213] width 957 height 11
copy p "[EMAIL_ADDRESS][DOMAIN_NAME]"
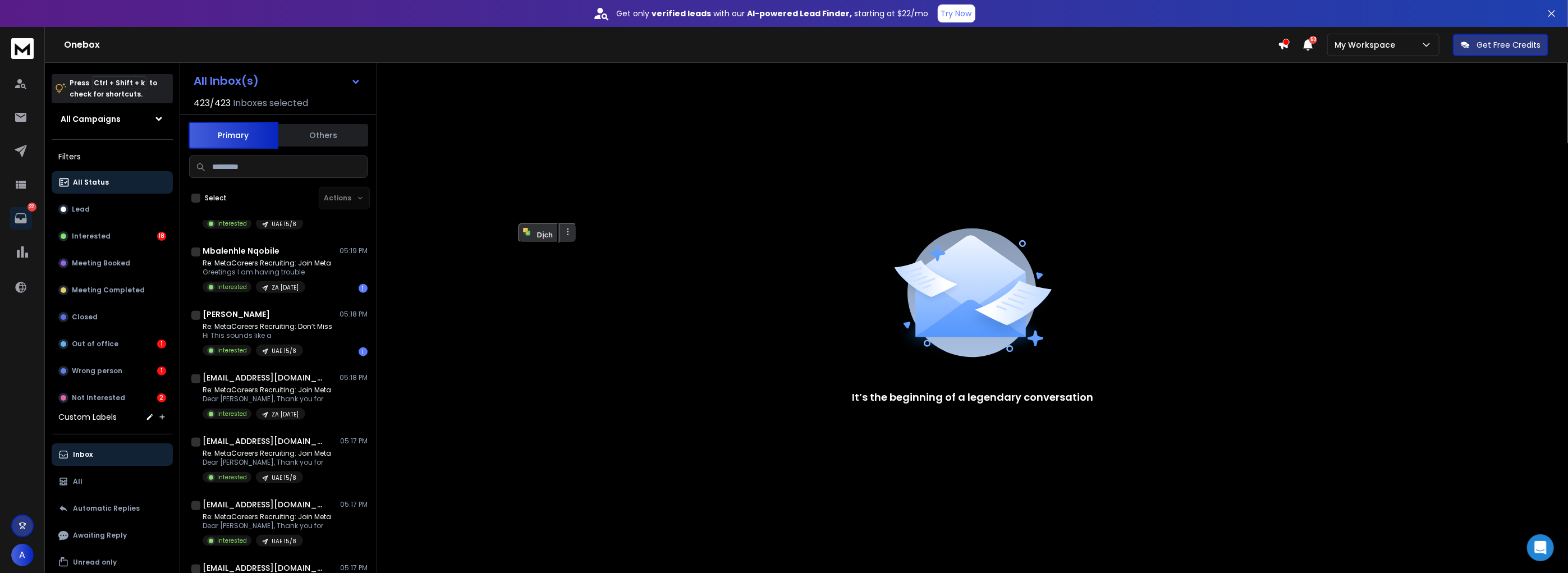
scroll to position [11589, 0]
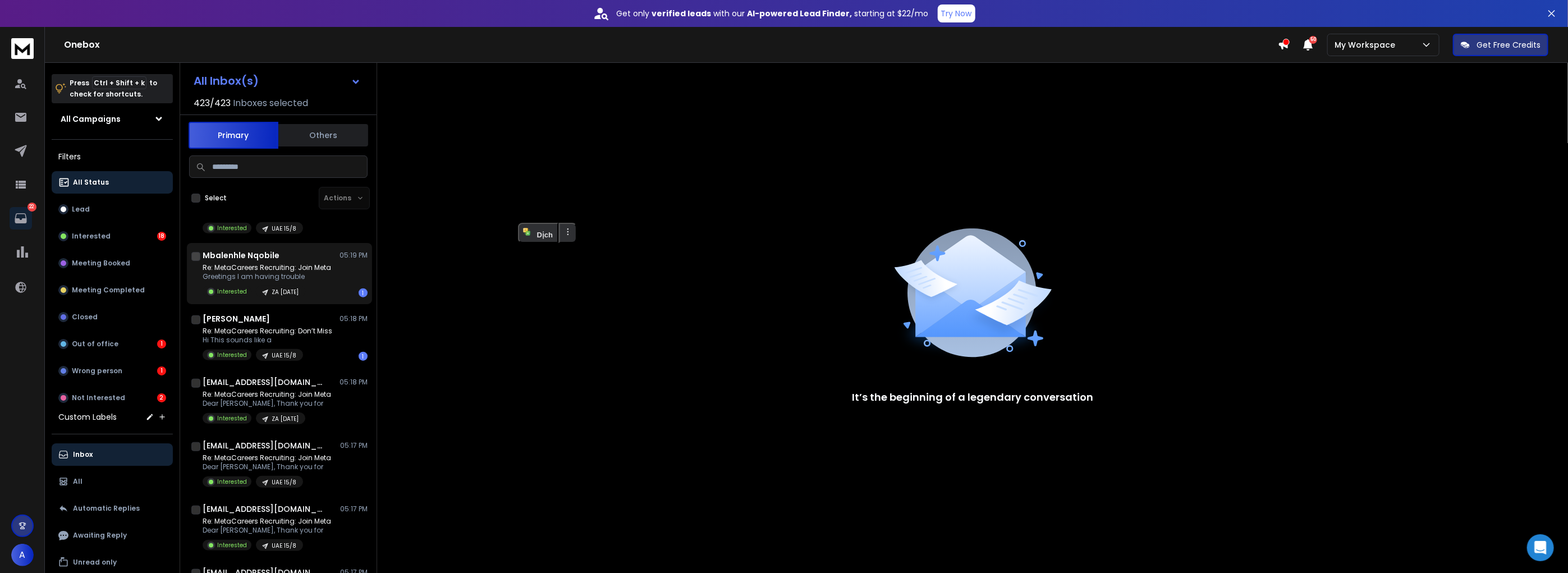
click at [290, 286] on div "ZA [DATE]" at bounding box center [280, 291] width 49 height 12
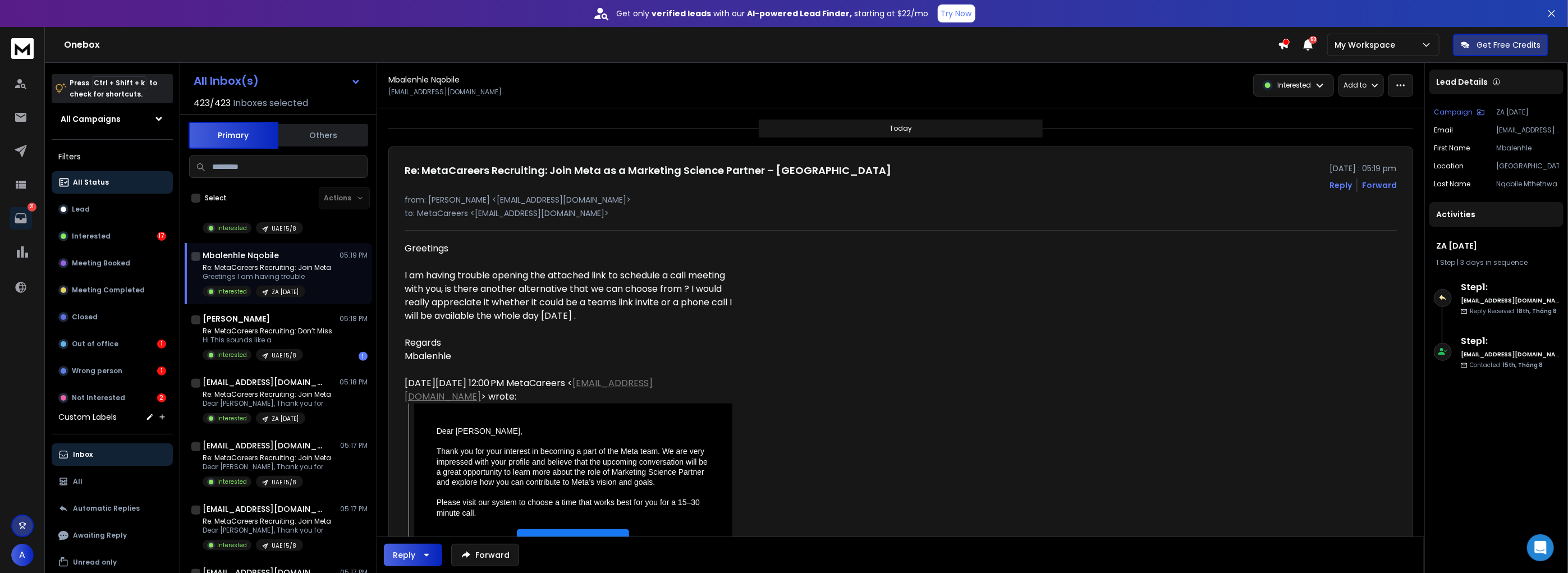
click at [433, 91] on p "[EMAIL_ADDRESS][DOMAIN_NAME]" at bounding box center [445, 92] width 113 height 9
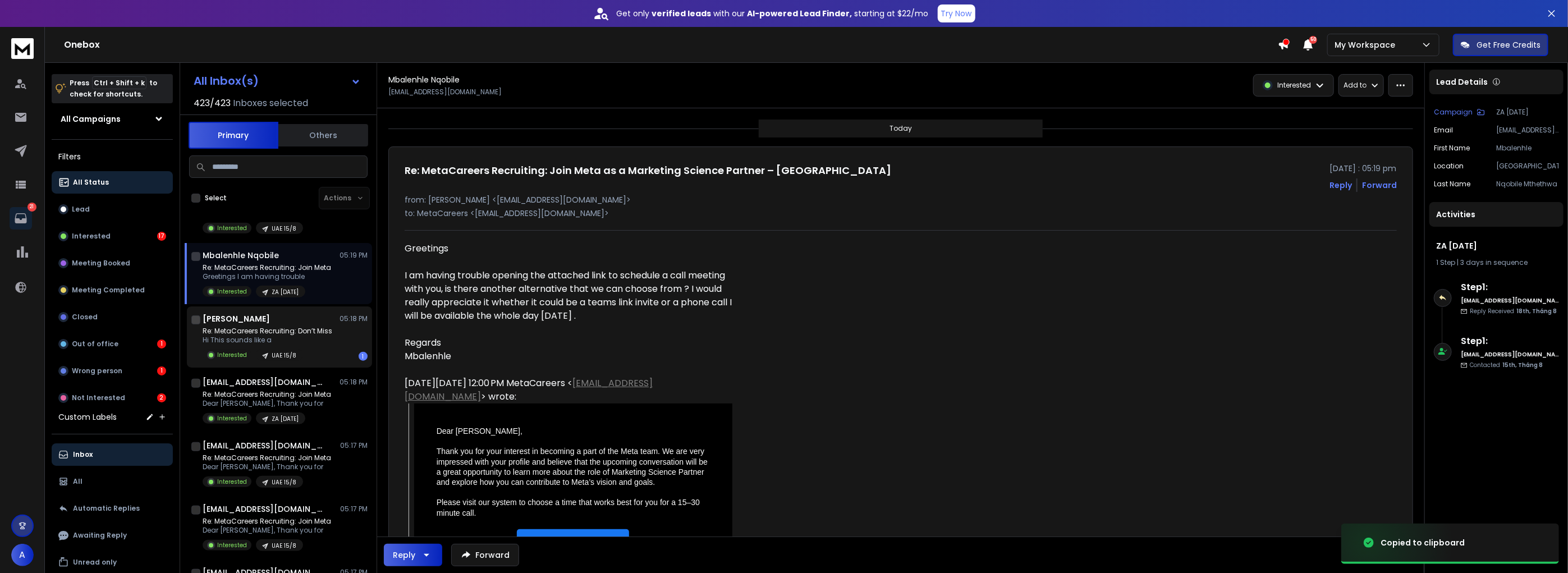
click at [281, 336] on p "Hi This sounds like a" at bounding box center [267, 340] width 130 height 9
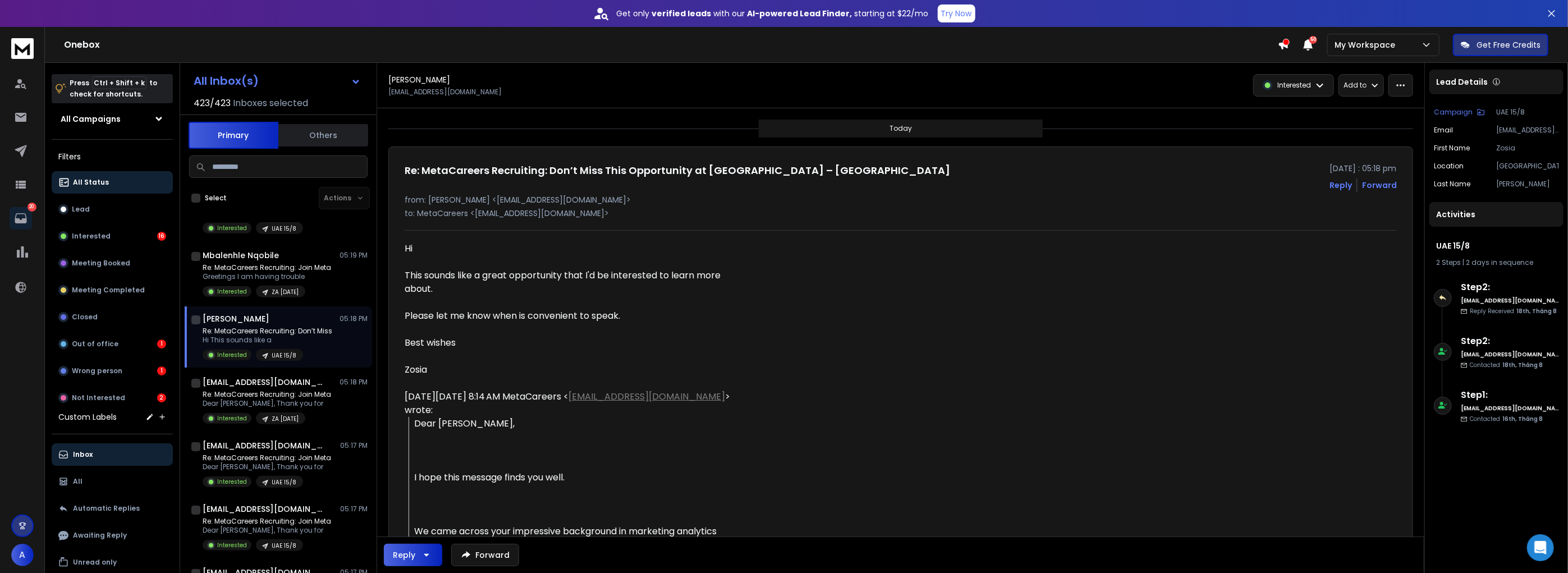
click at [439, 91] on p "[EMAIL_ADDRESS][DOMAIN_NAME]" at bounding box center [445, 92] width 113 height 9
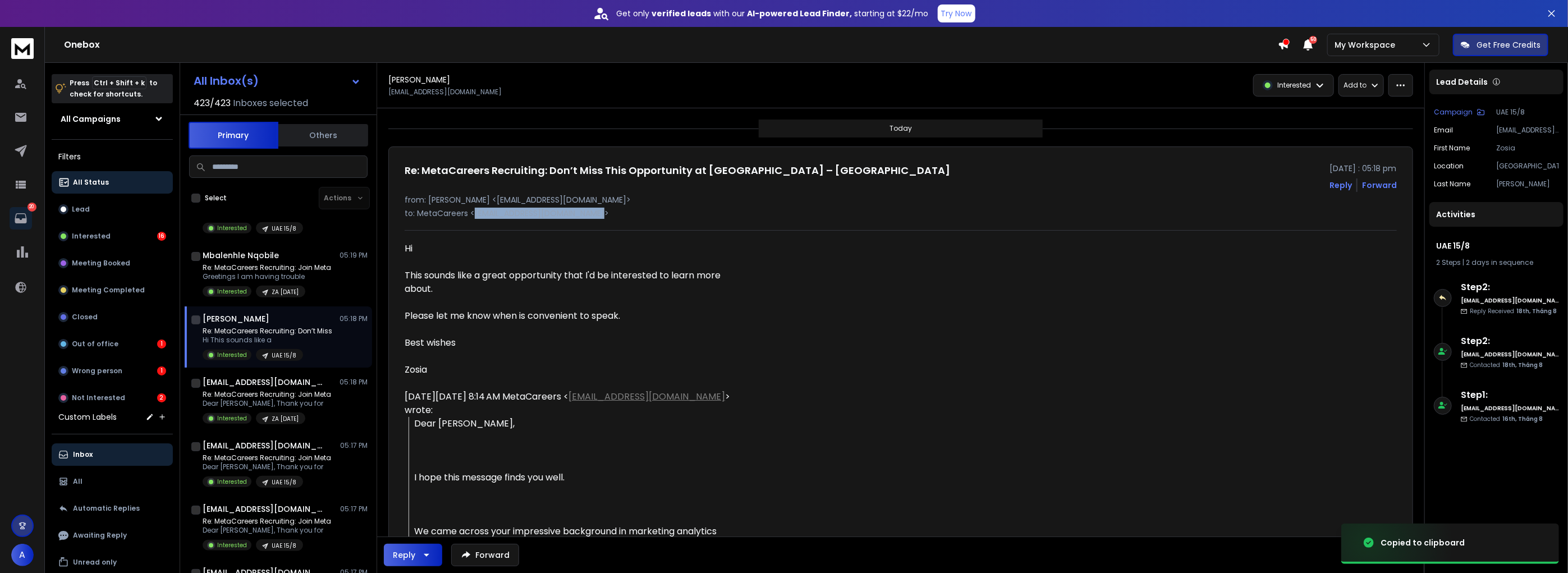
drag, startPoint x: 474, startPoint y: 216, endPoint x: 604, endPoint y: 213, distance: 130.0
click at [604, 213] on p "to: MetaCareers <[EMAIL_ADDRESS][DOMAIN_NAME]>" at bounding box center [901, 213] width 992 height 11
copy p "[EMAIL_ADDRESS][DOMAIN_NAME]"
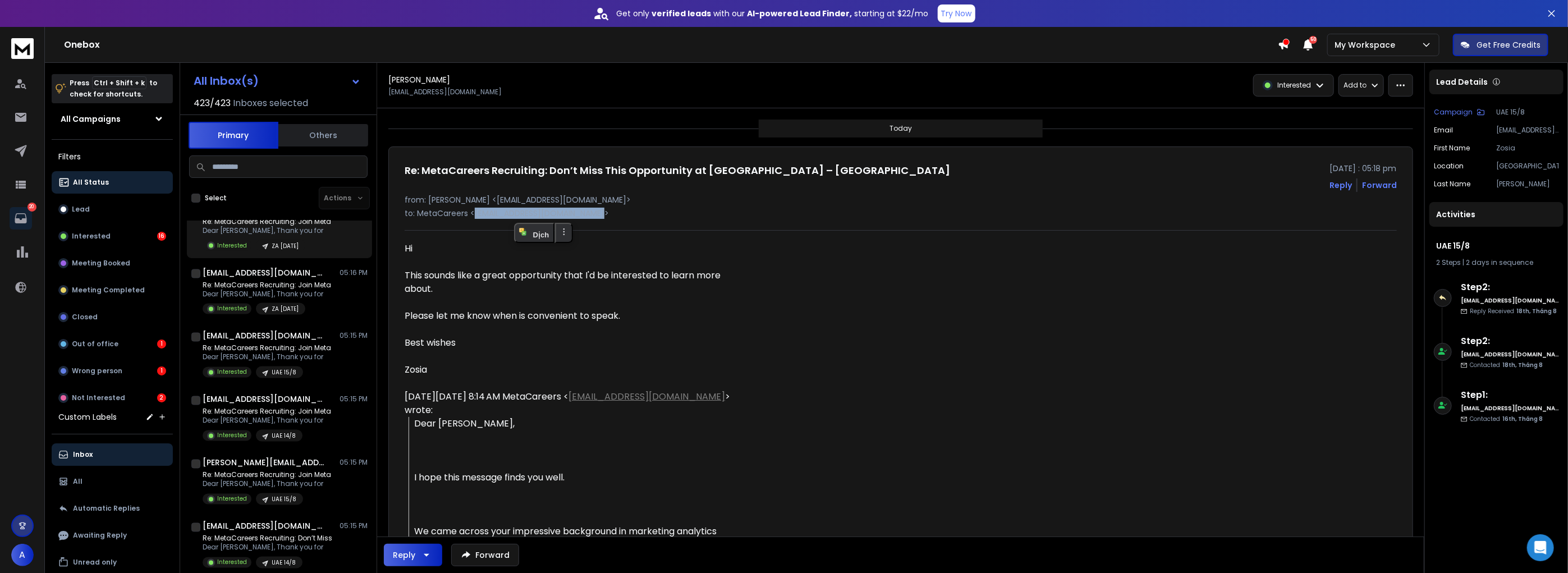
scroll to position [12078, 0]
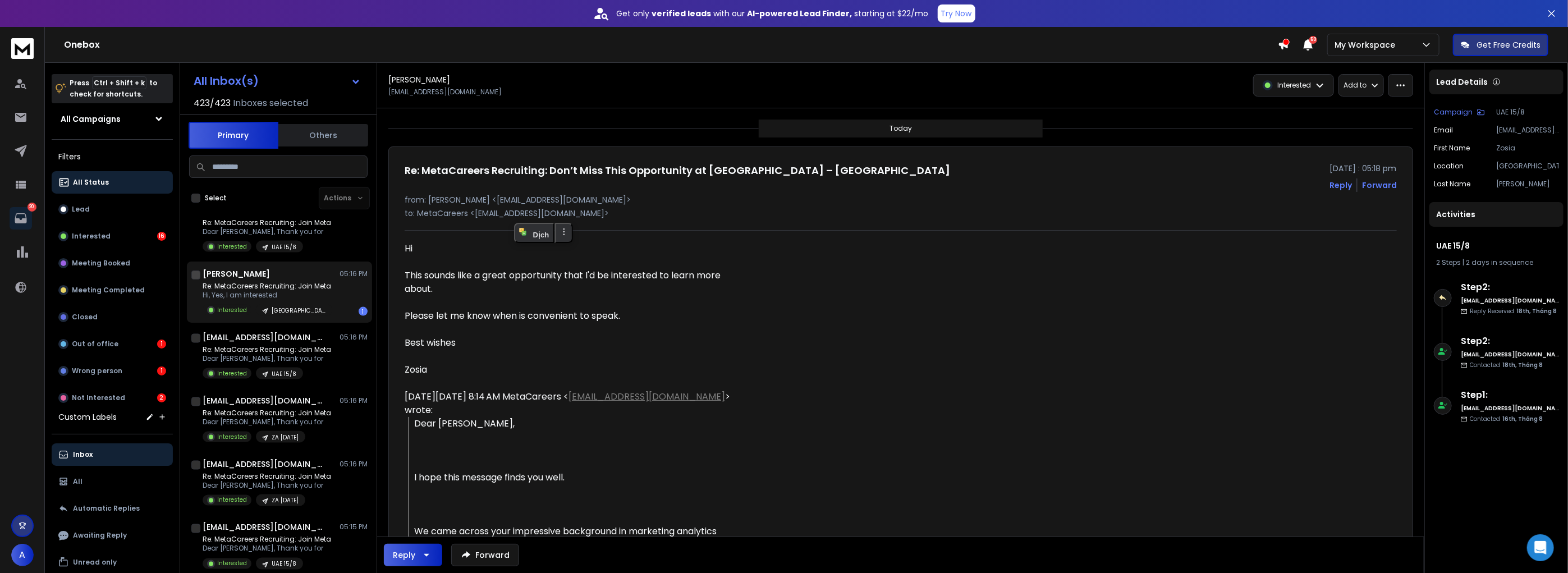
click at [281, 298] on div "Re: MetaCareers Recruiting: Join Meta Hi, Yes, I am interested Interested Israe…" at bounding box center [267, 299] width 130 height 34
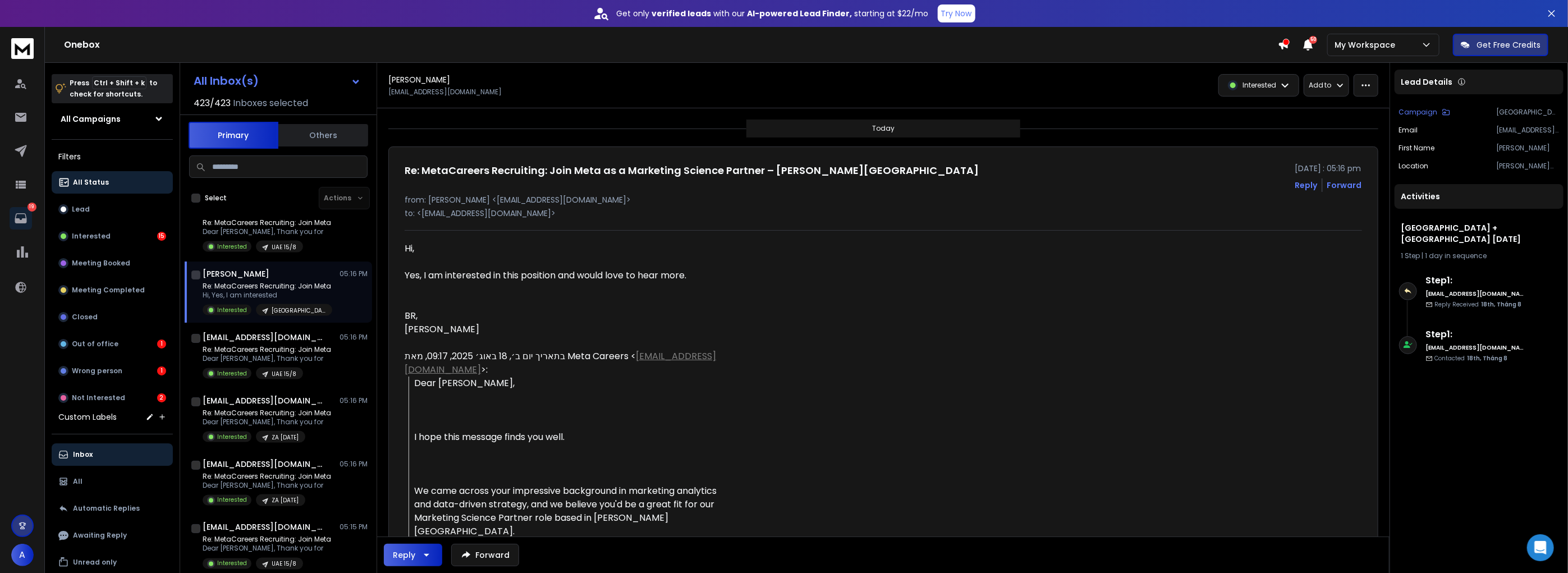
click at [413, 94] on p "[EMAIL_ADDRESS][DOMAIN_NAME]" at bounding box center [445, 92] width 113 height 9
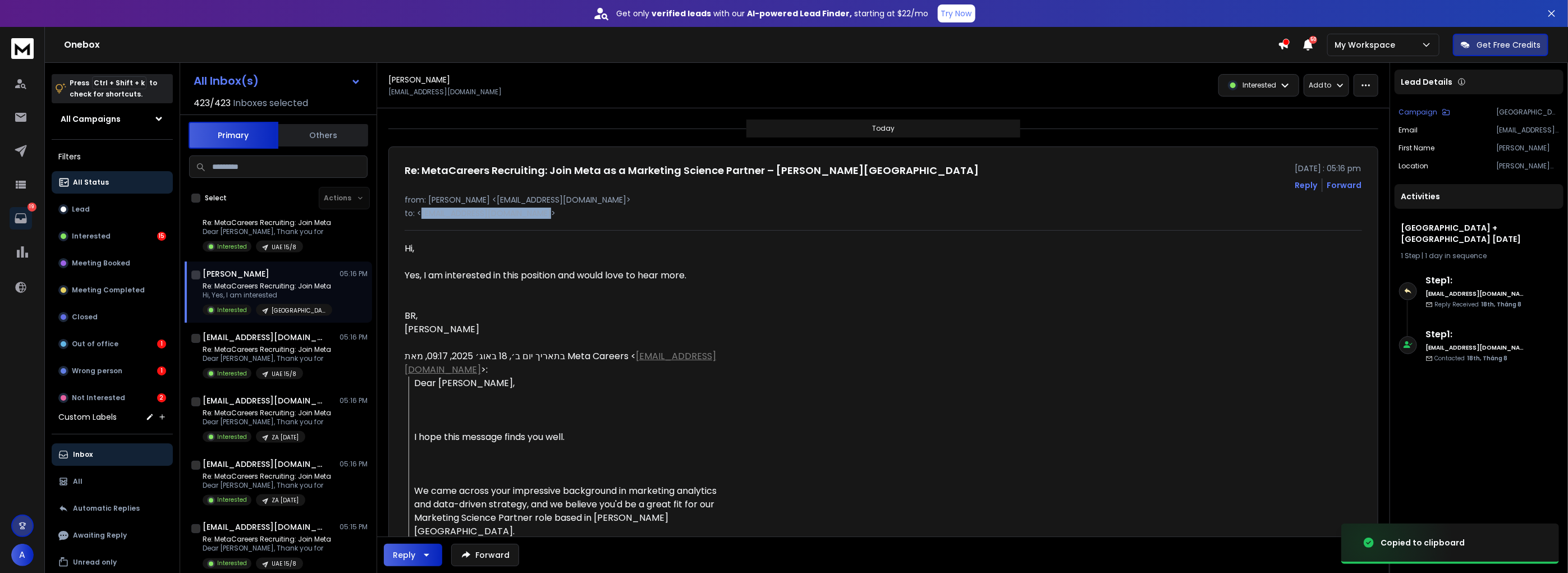
drag, startPoint x: 420, startPoint y: 213, endPoint x: 544, endPoint y: 216, distance: 124.0
click at [544, 216] on p "to: <[EMAIL_ADDRESS][DOMAIN_NAME]>" at bounding box center [883, 213] width 957 height 11
copy p "[EMAIL_ADDRESS][DOMAIN_NAME]"
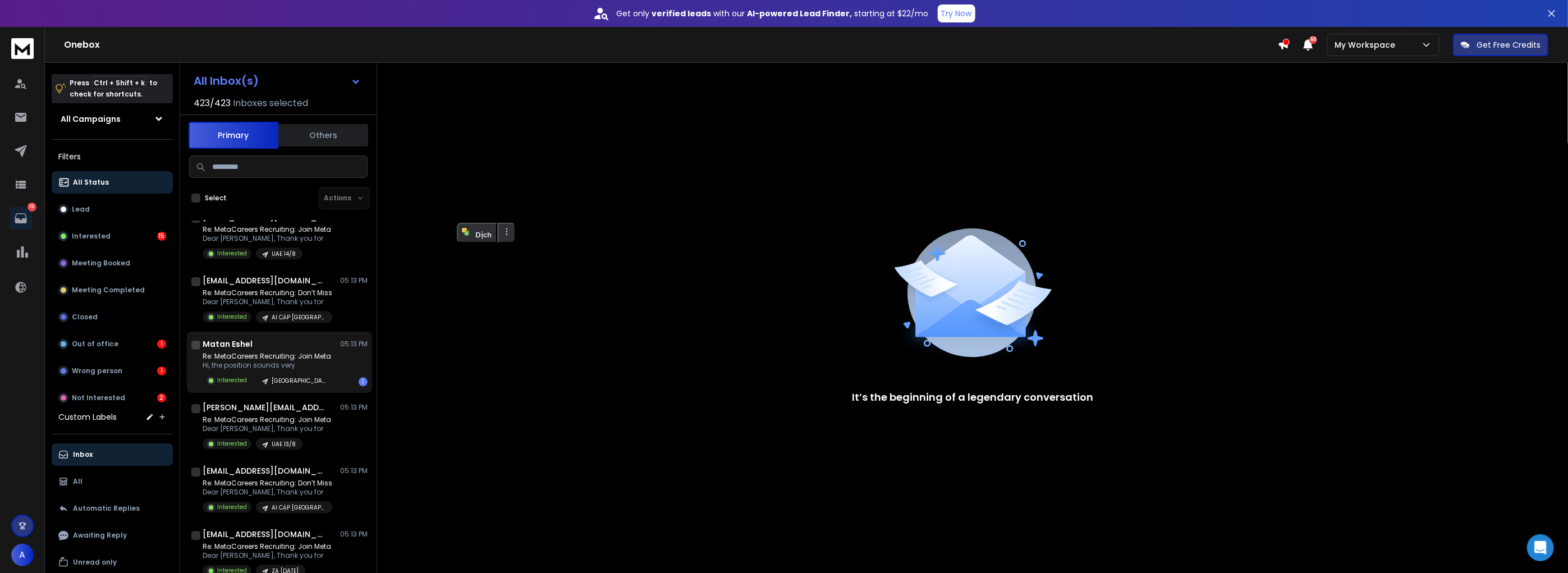
scroll to position [12889, 0]
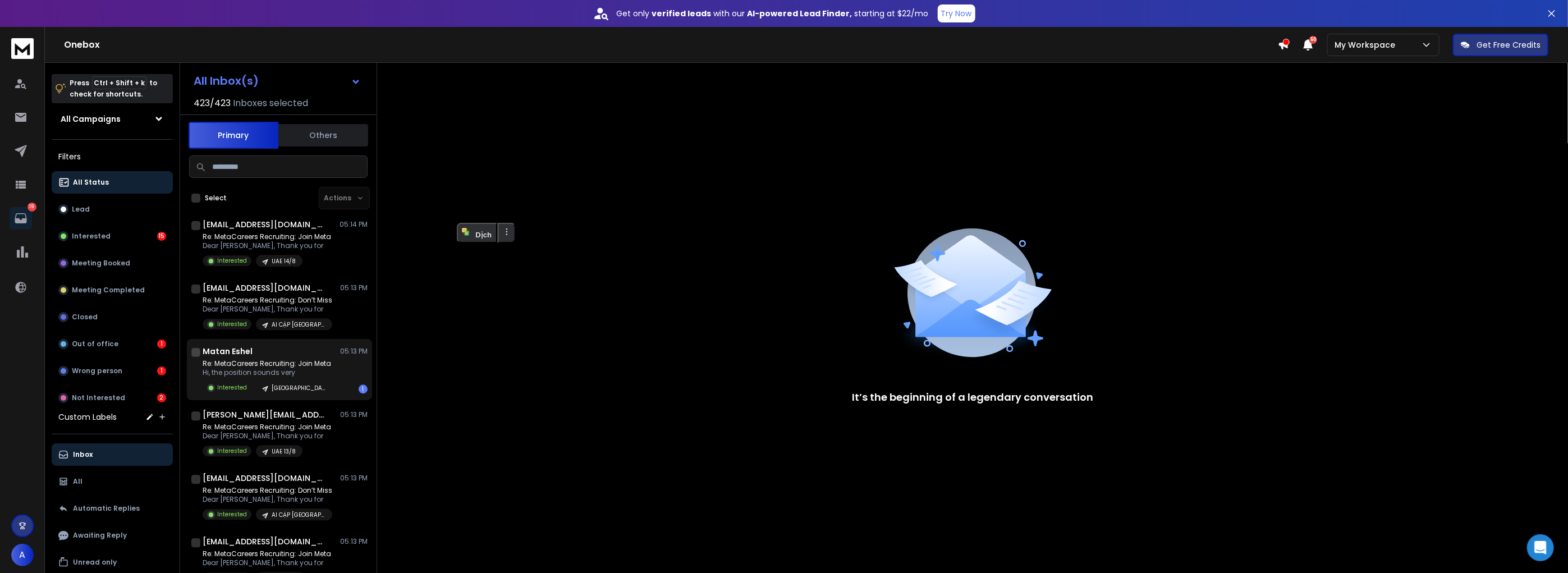
click at [296, 359] on p "Re: MetaCareers Recruiting: Join Meta" at bounding box center [267, 364] width 130 height 9
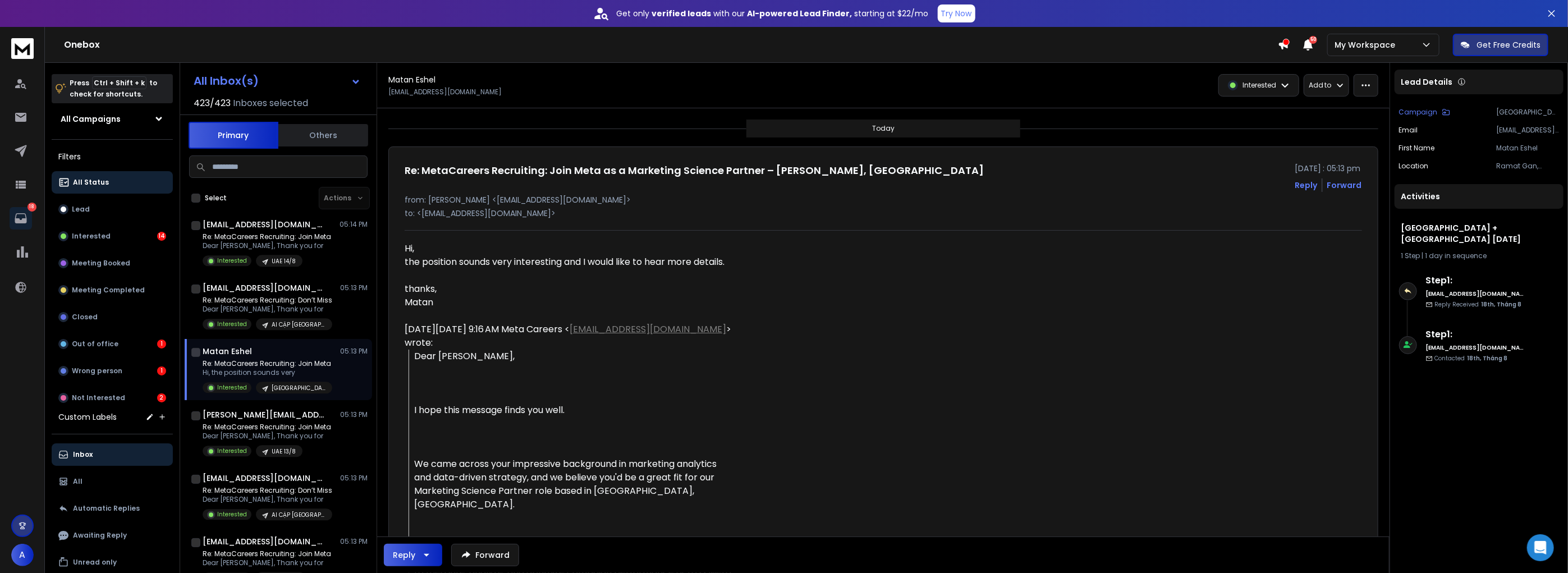
click at [445, 94] on p "[EMAIL_ADDRESS][DOMAIN_NAME]" at bounding box center [445, 92] width 113 height 9
click at [447, 91] on p "[EMAIL_ADDRESS][DOMAIN_NAME]" at bounding box center [445, 92] width 113 height 9
drag, startPoint x: 421, startPoint y: 210, endPoint x: 577, endPoint y: 214, distance: 156.1
click at [577, 214] on p "to: <[EMAIL_ADDRESS][DOMAIN_NAME]>" at bounding box center [883, 213] width 957 height 11
copy p "[EMAIL_ADDRESS][DOMAIN_NAME]"
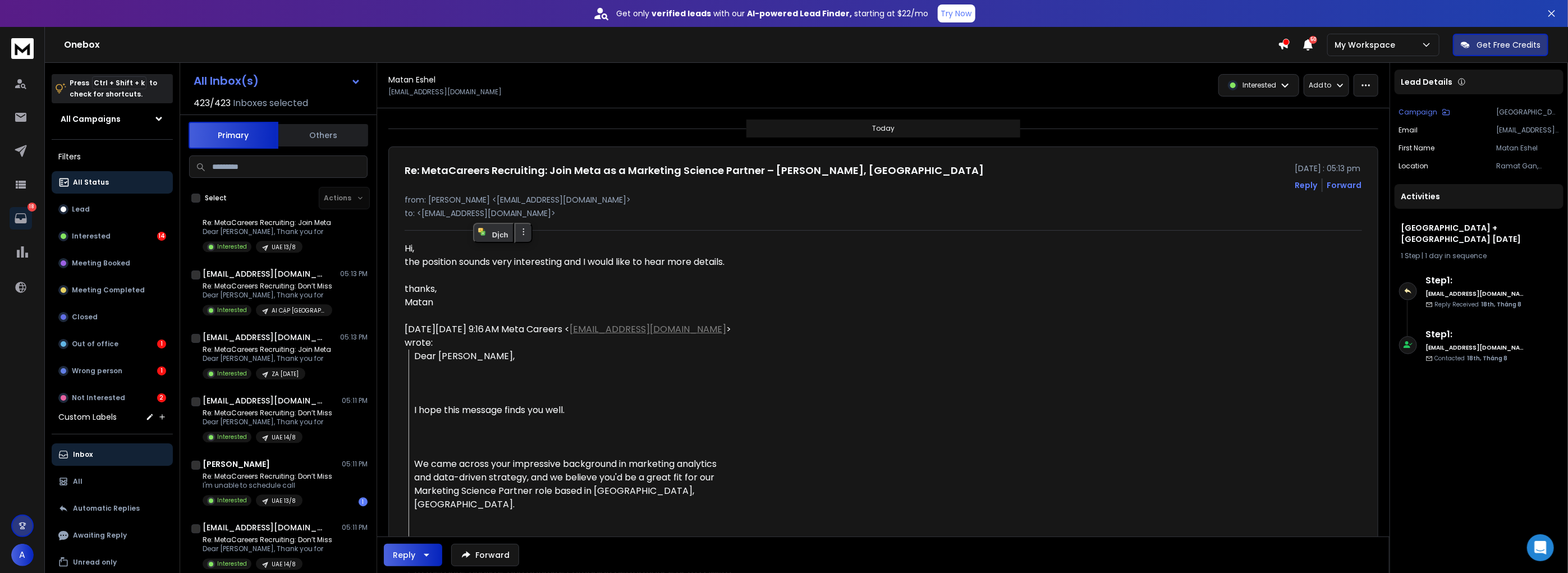
scroll to position [13264, 0]
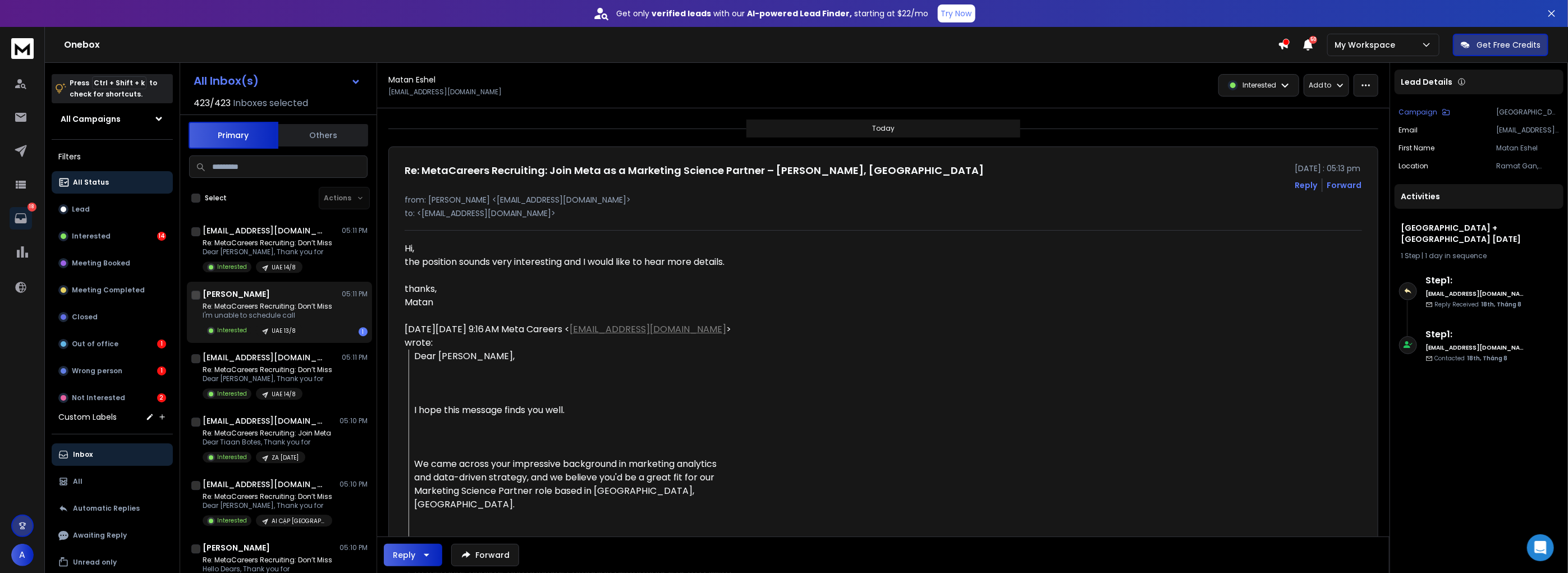
click at [279, 327] on p "UAE 13/8" at bounding box center [284, 331] width 24 height 9
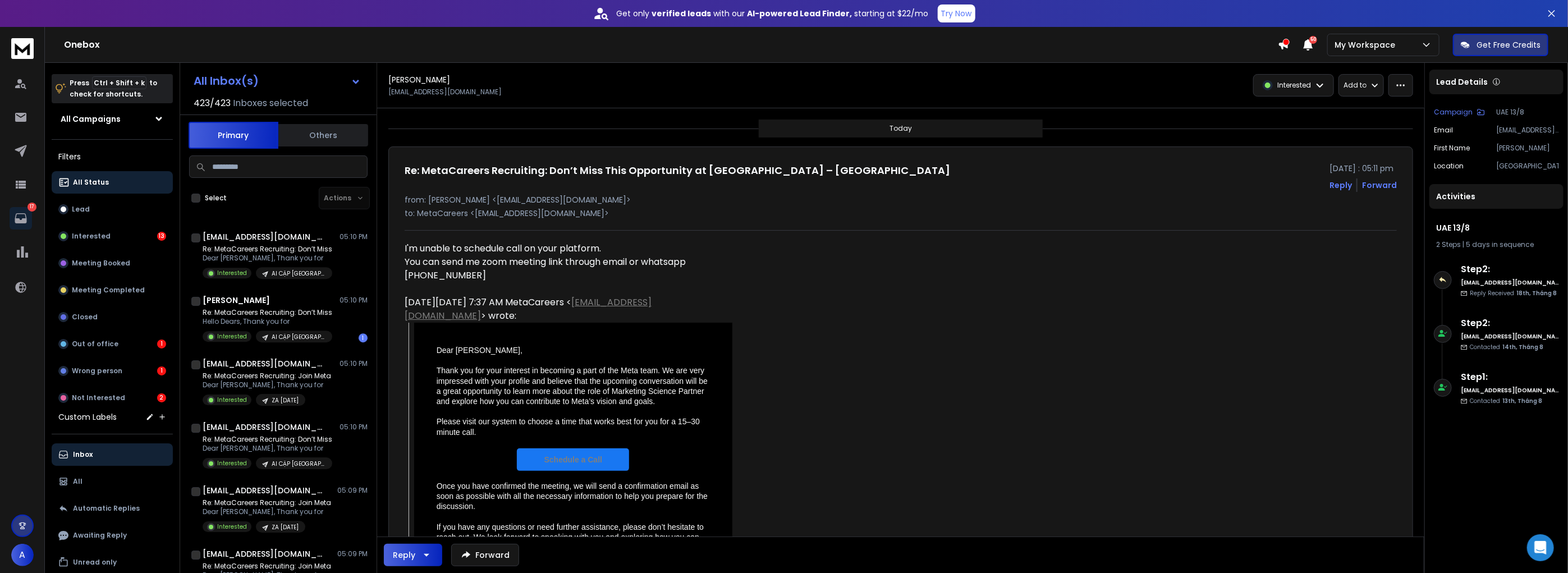
scroll to position [13513, 0]
click at [413, 94] on p "[EMAIL_ADDRESS][DOMAIN_NAME]" at bounding box center [445, 92] width 113 height 9
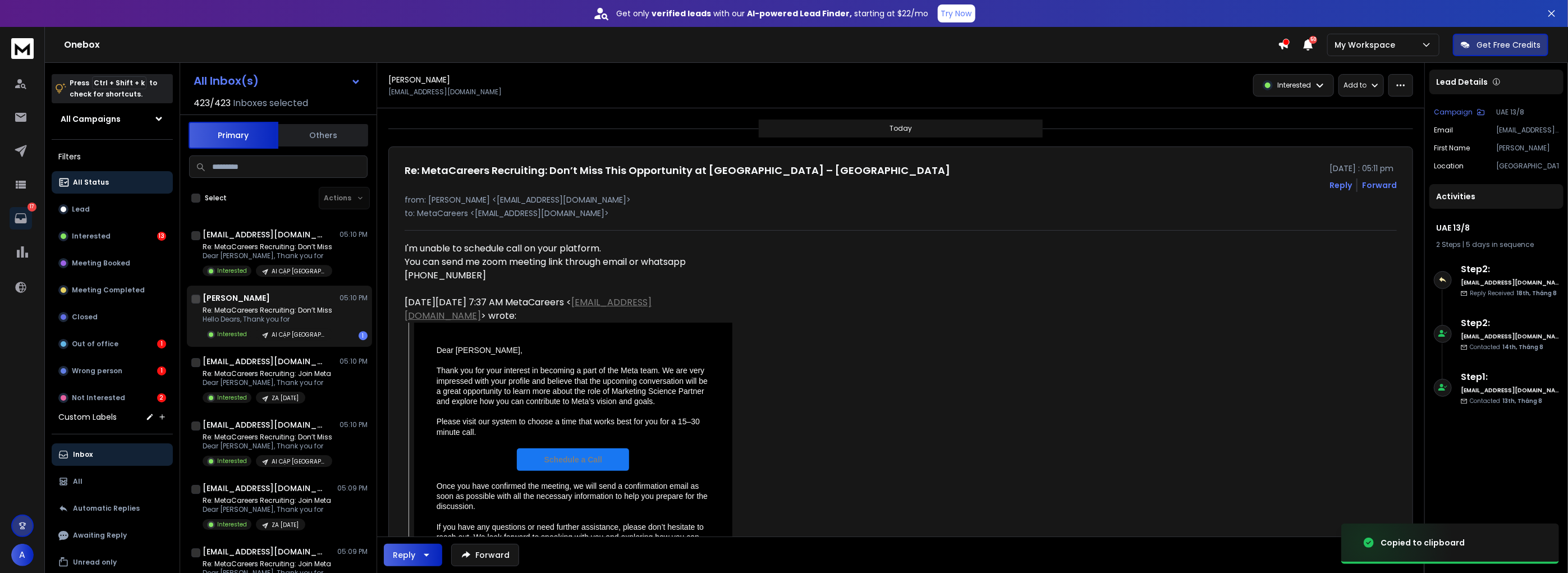
click at [268, 322] on div "Re: MetaCareers Recruiting: Don’t Miss Hello Dears, Thank you for Interested AI…" at bounding box center [267, 323] width 130 height 34
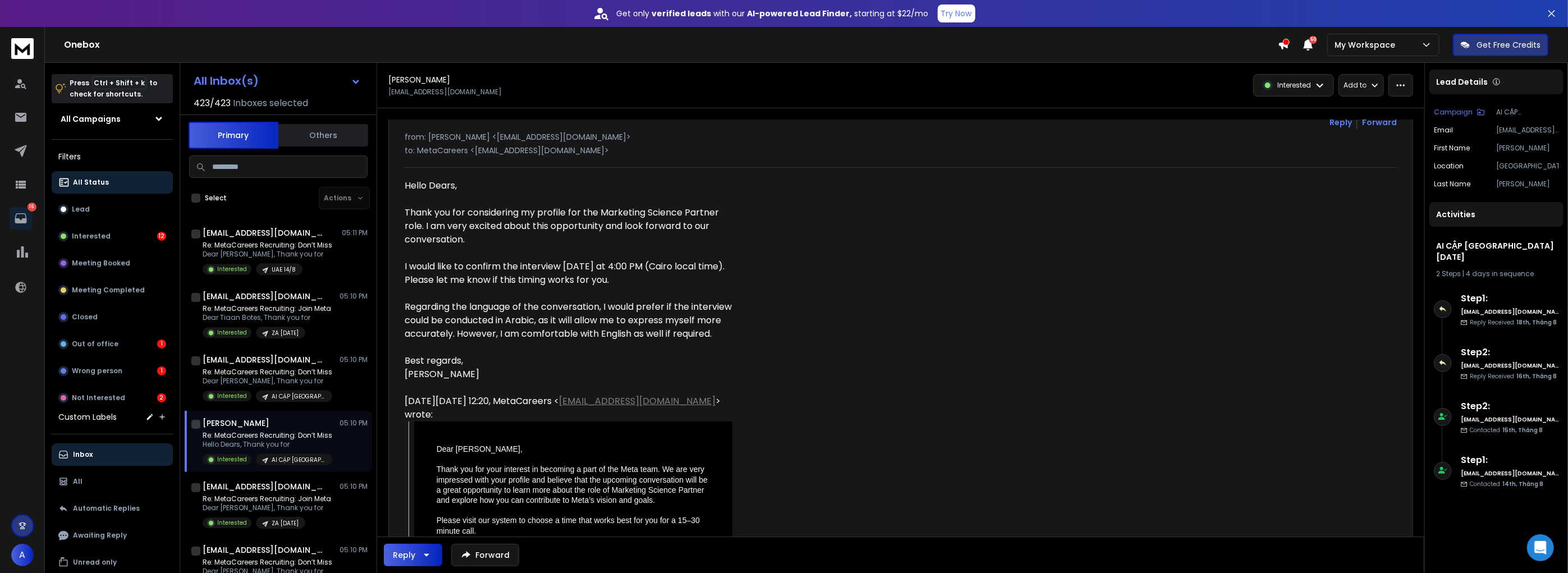
scroll to position [62, 0]
click at [425, 92] on p "[EMAIL_ADDRESS][DOMAIN_NAME]" at bounding box center [445, 92] width 113 height 9
drag, startPoint x: 404, startPoint y: 181, endPoint x: 498, endPoint y: 389, distance: 228.3
click at [498, 382] on div "Hello Dears, Thank you for considering my profile for the Marketing Science Par…" at bounding box center [569, 281] width 327 height 202
copy div "Hello Dears, Thank you for considering my profile for the Marketing Science Par…"
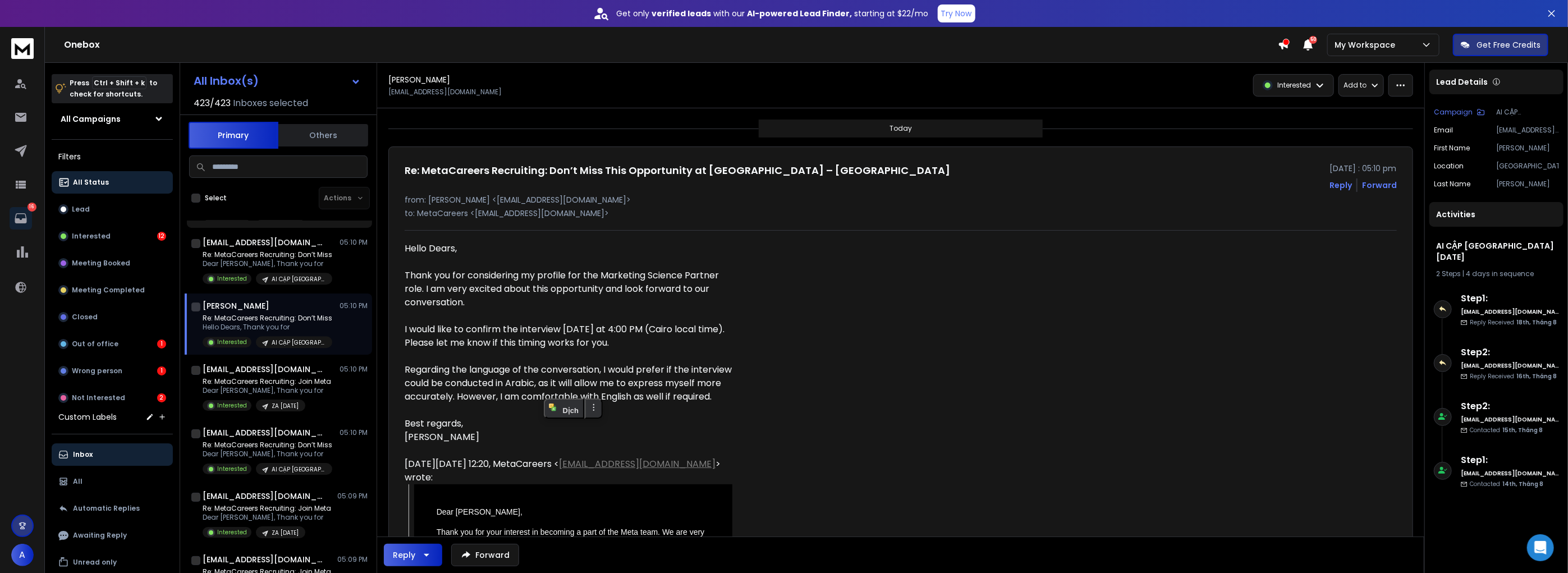
scroll to position [13700, 0]
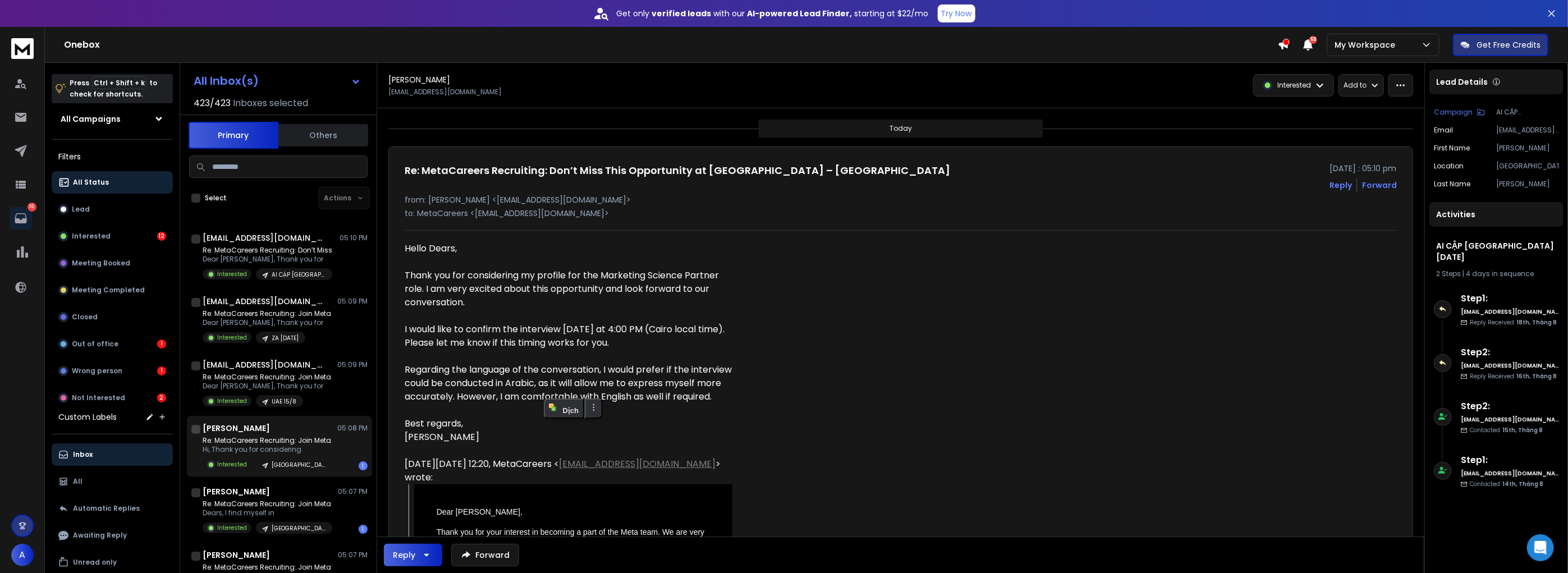
click at [281, 424] on div "[PERSON_NAME] 05:08 PM" at bounding box center [285, 428] width 165 height 11
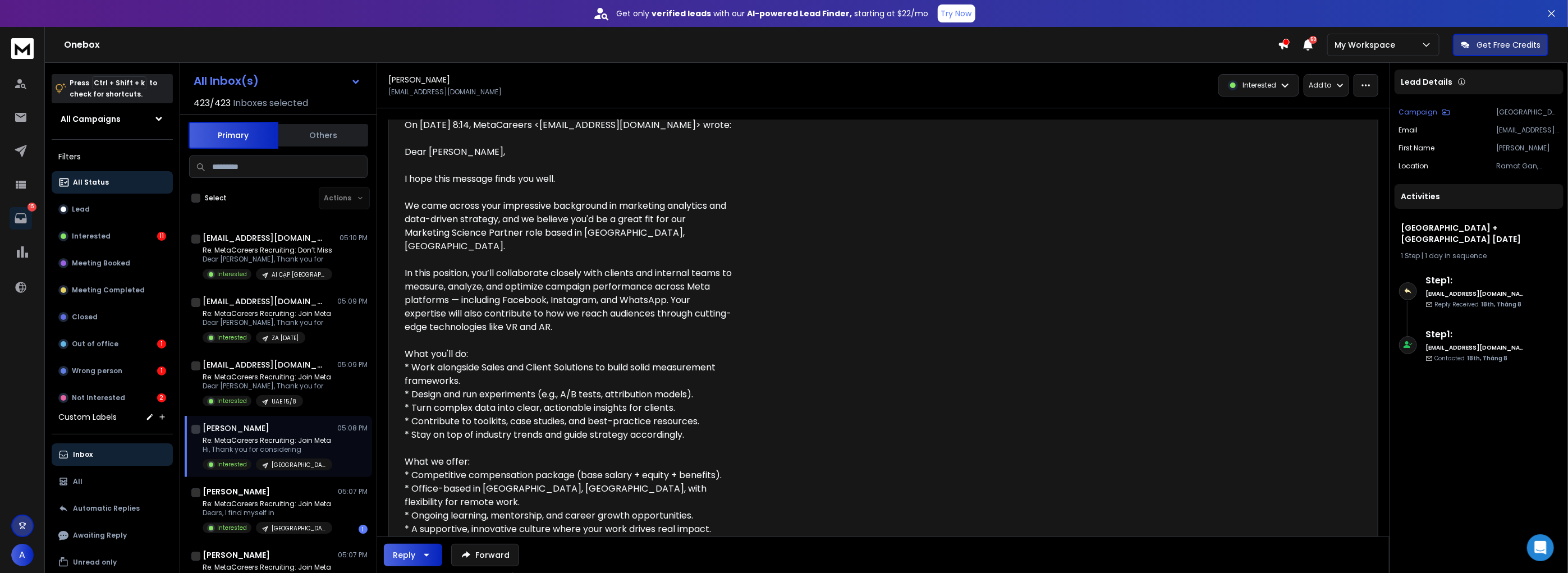
scroll to position [0, 0]
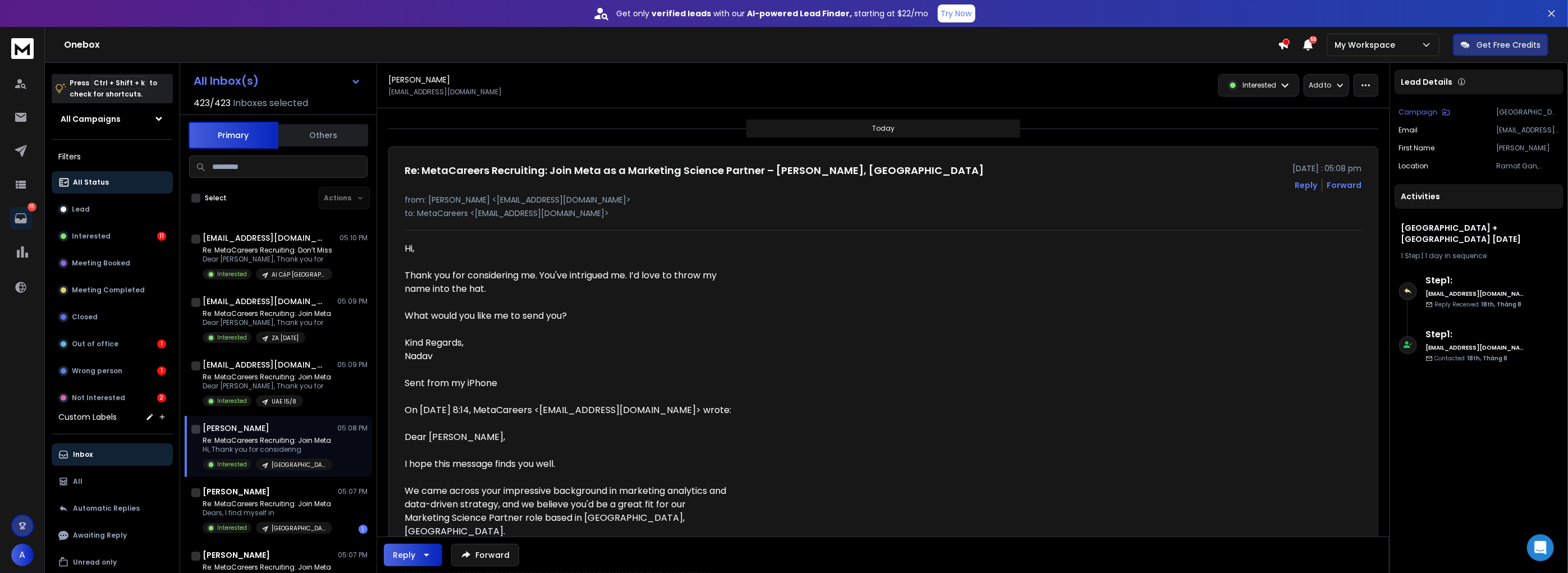
click at [440, 89] on p "[EMAIL_ADDRESS][DOMAIN_NAME]" at bounding box center [445, 92] width 113 height 9
drag, startPoint x: 472, startPoint y: 215, endPoint x: 609, endPoint y: 213, distance: 137.0
click at [609, 213] on p "to: MetaCareers <[EMAIL_ADDRESS][DOMAIN_NAME]>" at bounding box center [883, 213] width 957 height 11
copy p "[EMAIL_ADDRESS][DOMAIN_NAME]"
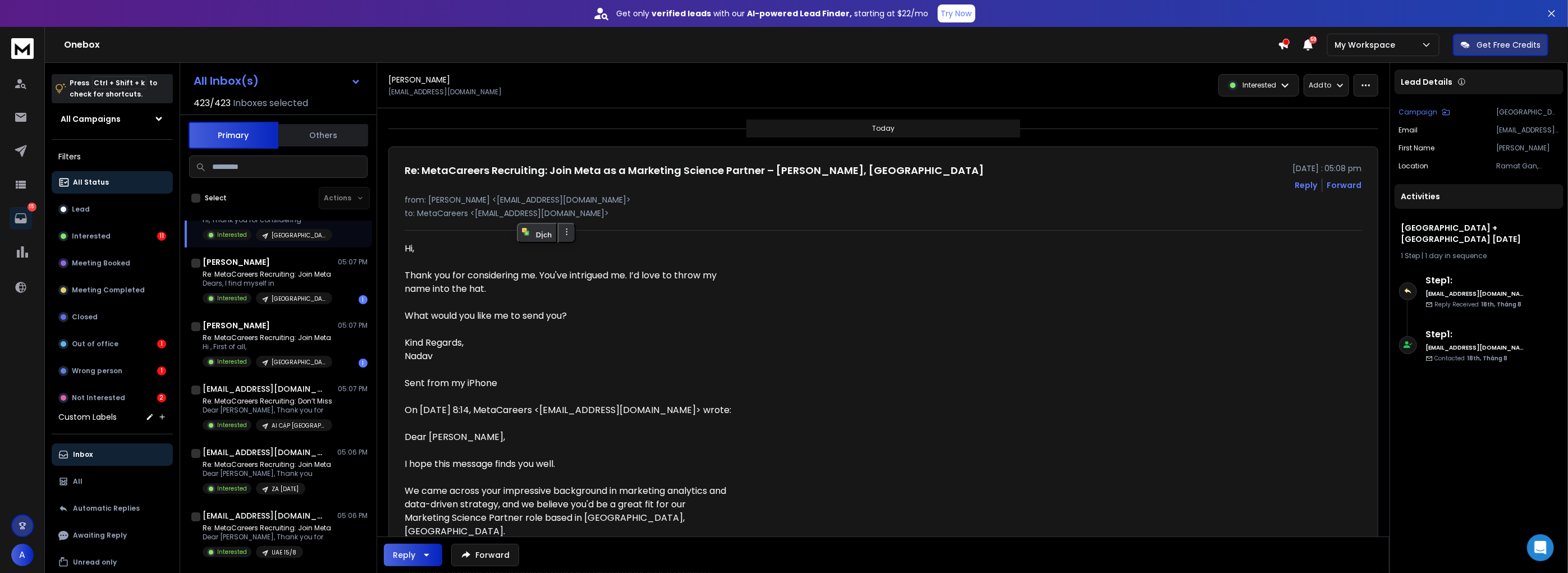
scroll to position [13949, 0]
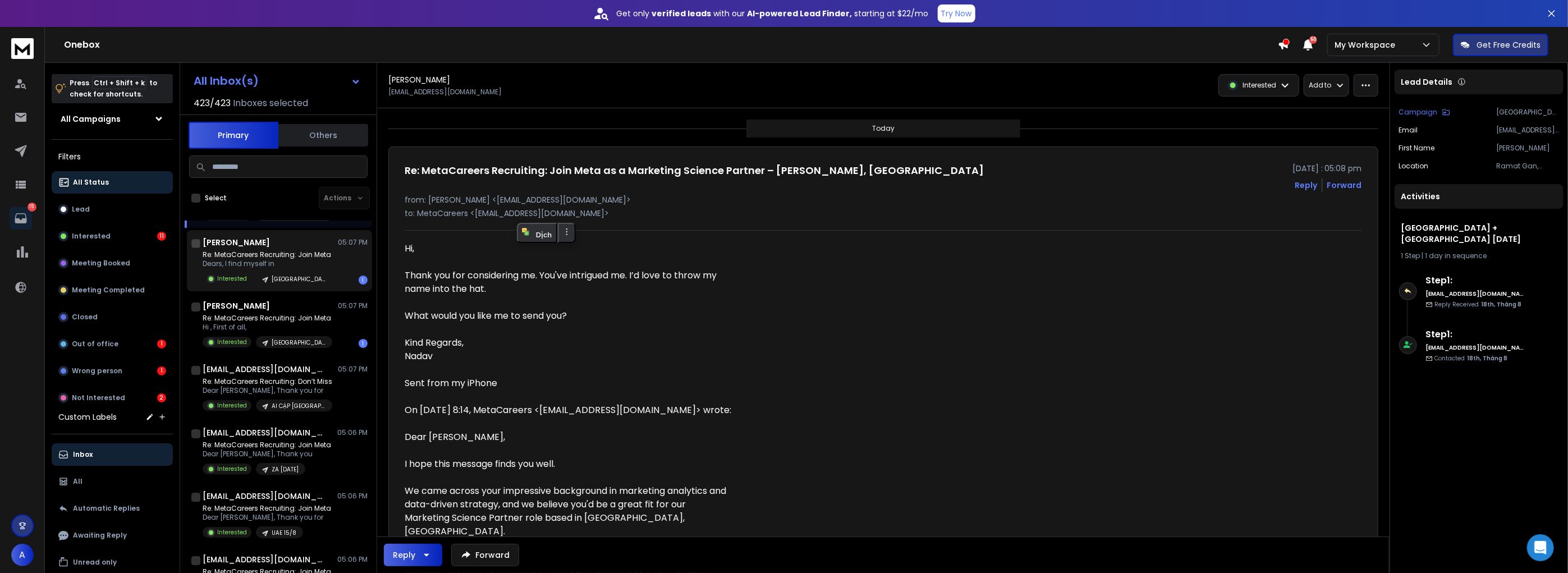
click at [270, 266] on div "Re: MetaCareers Recruiting: Join Meta Dears, I find myself in Interested Israel…" at bounding box center [267, 267] width 130 height 34
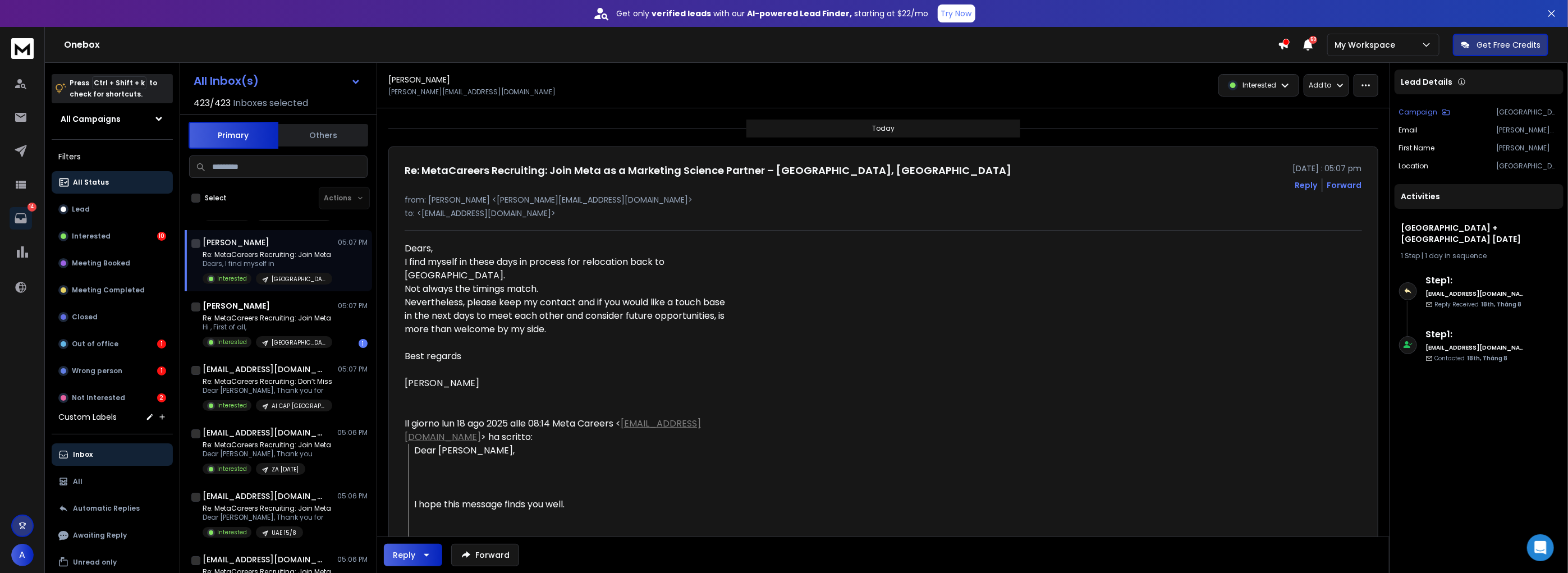
click at [455, 91] on p "[PERSON_NAME][EMAIL_ADDRESS][DOMAIN_NAME]" at bounding box center [472, 92] width 167 height 9
drag, startPoint x: 420, startPoint y: 211, endPoint x: 578, endPoint y: 214, distance: 158.0
click at [578, 214] on p "to: <[EMAIL_ADDRESS][DOMAIN_NAME]>" at bounding box center [883, 213] width 957 height 11
copy p "[EMAIL_ADDRESS][DOMAIN_NAME]"
click at [287, 323] on p "Hi , First of all," at bounding box center [267, 327] width 130 height 9
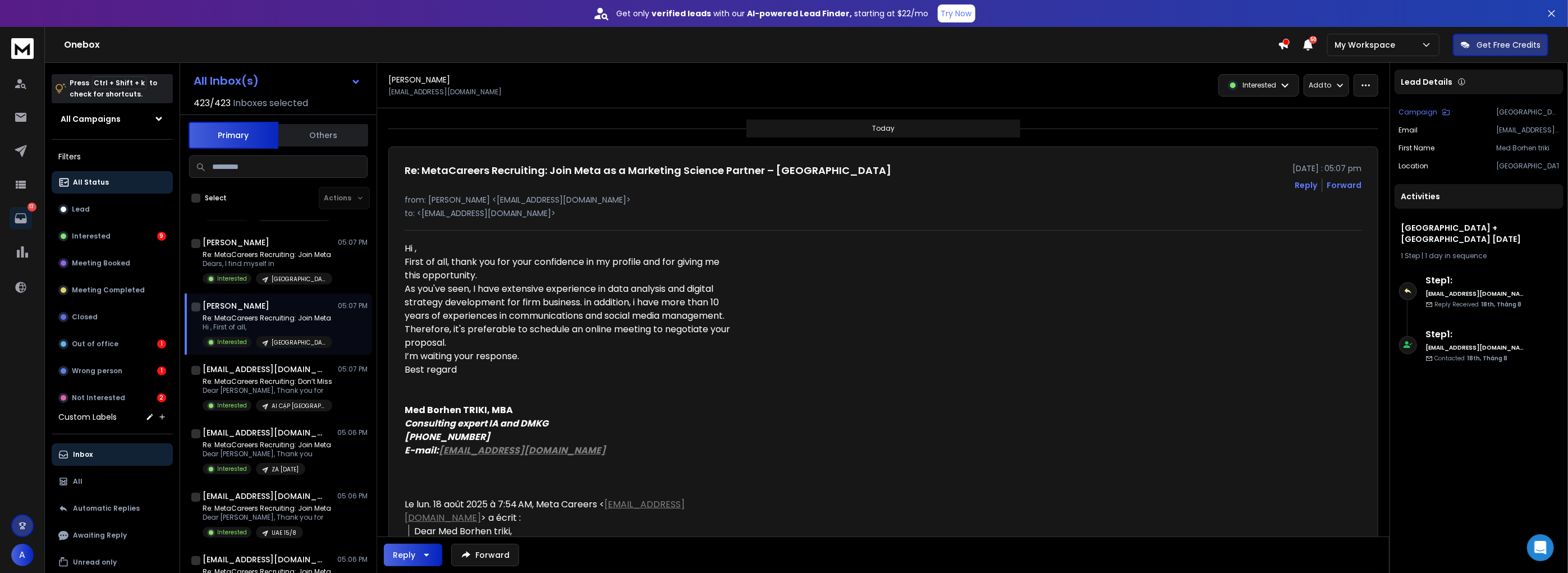
click at [444, 93] on p "[EMAIL_ADDRESS][DOMAIN_NAME]" at bounding box center [445, 92] width 113 height 9
drag, startPoint x: 525, startPoint y: 214, endPoint x: 570, endPoint y: 215, distance: 45.0
click at [570, 215] on p "to: <[EMAIL_ADDRESS][DOMAIN_NAME]>" at bounding box center [883, 213] width 957 height 11
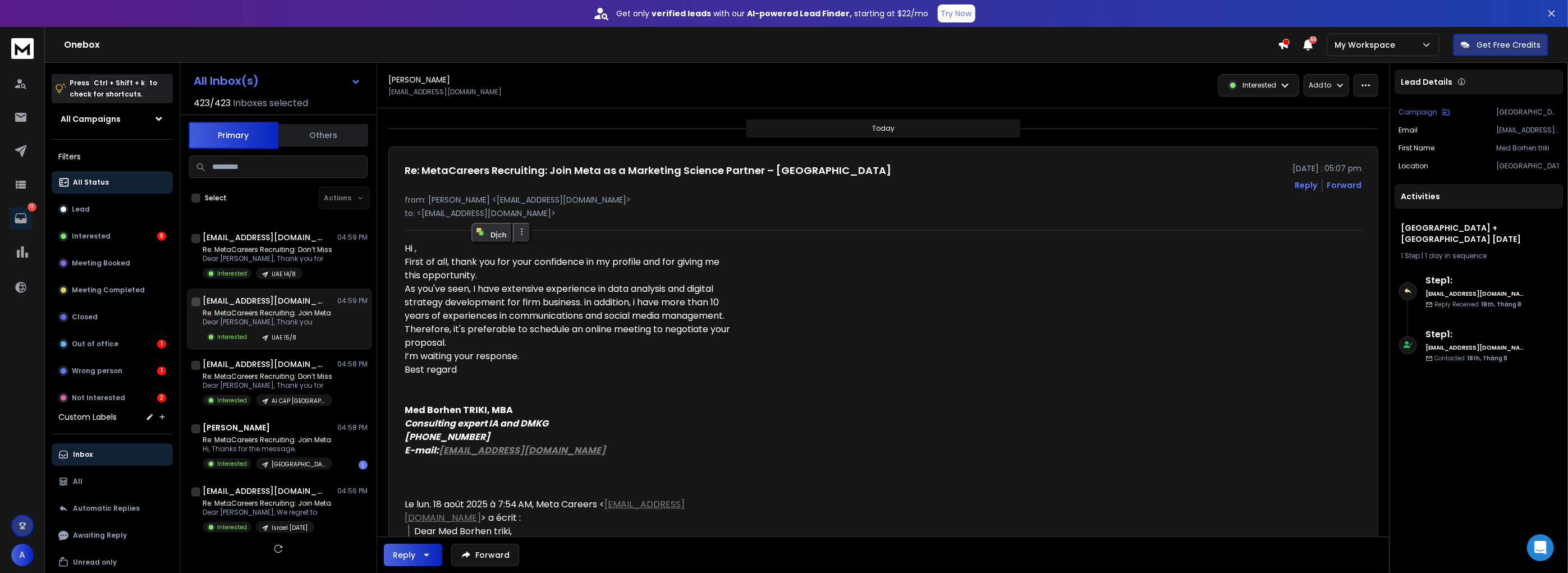
scroll to position [15561, 0]
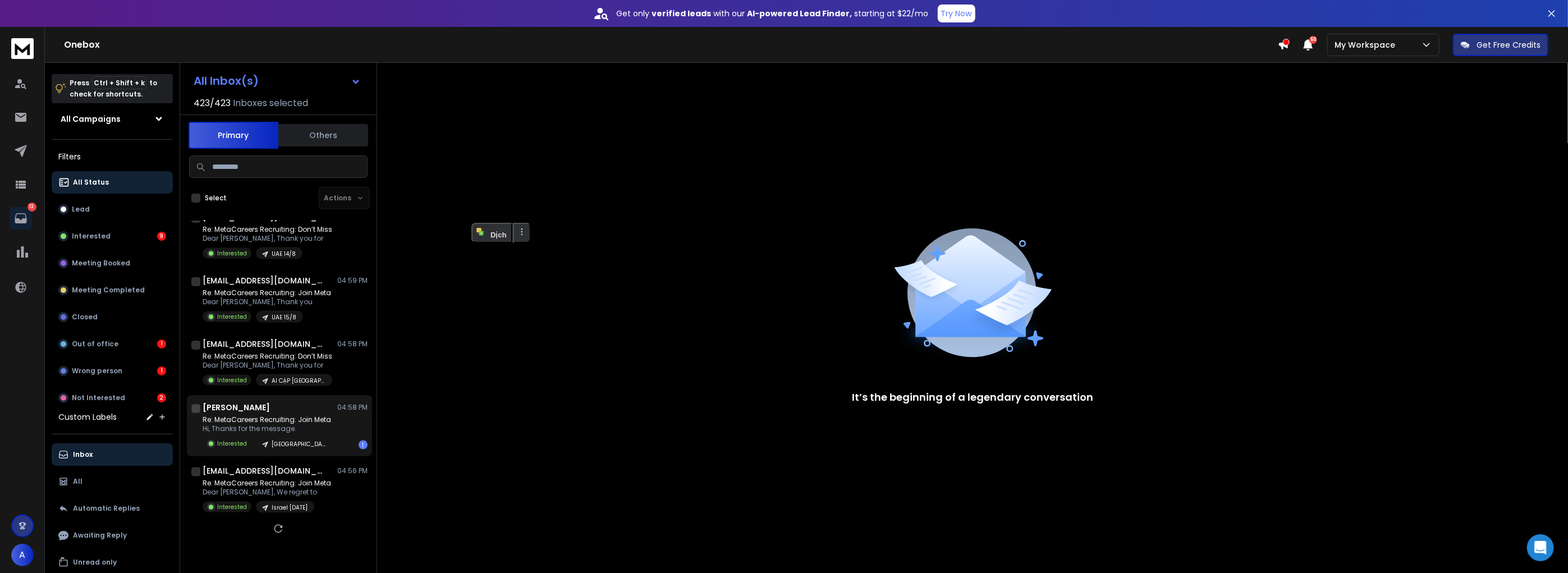
click at [278, 415] on p "Re: MetaCareers Recruiting: Join Meta" at bounding box center [267, 420] width 130 height 9
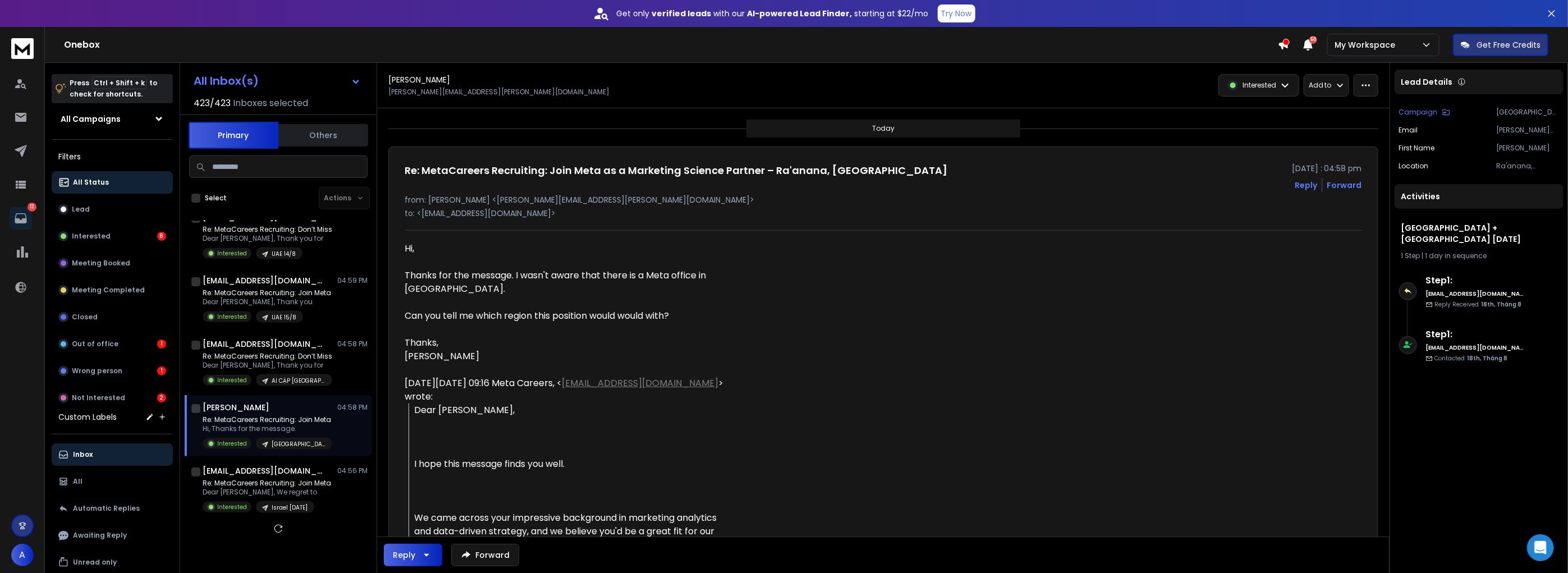
click at [445, 92] on p "[PERSON_NAME][EMAIL_ADDRESS][PERSON_NAME][DOMAIN_NAME]" at bounding box center [499, 92] width 221 height 9
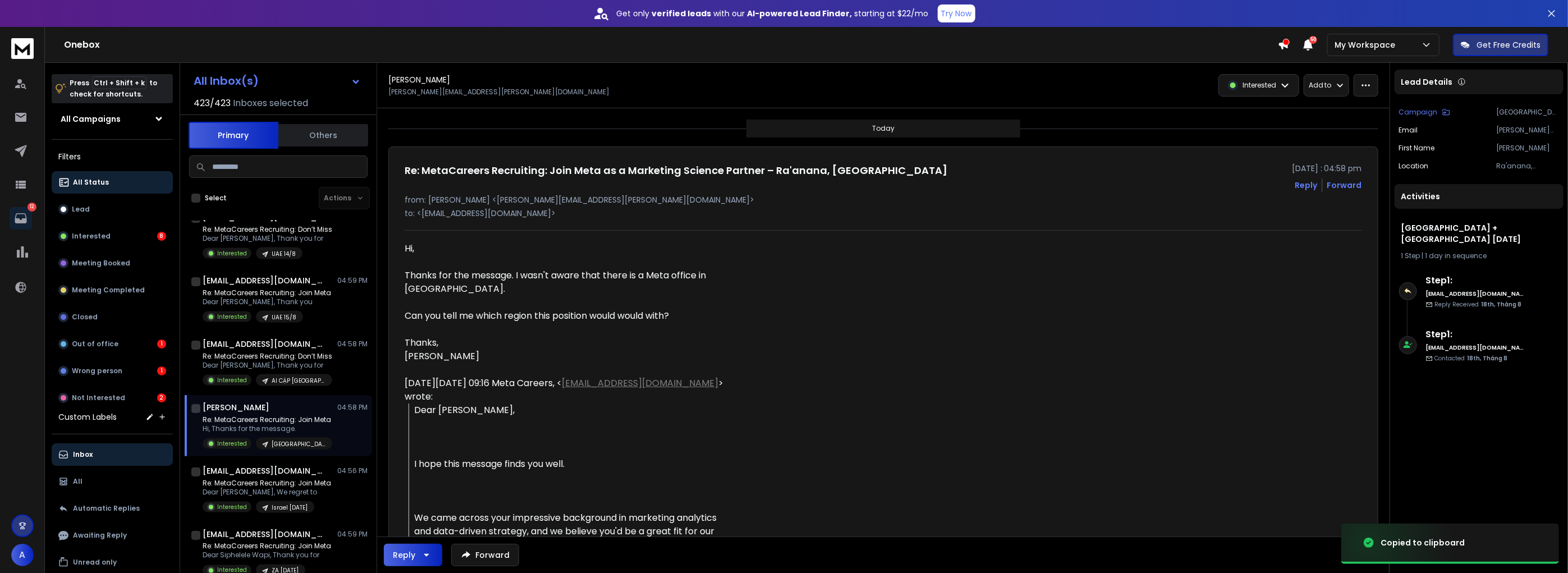
drag, startPoint x: 419, startPoint y: 214, endPoint x: 561, endPoint y: 216, distance: 142.0
click at [561, 216] on p "to: <[EMAIL_ADDRESS][DOMAIN_NAME]>" at bounding box center [883, 213] width 957 height 11
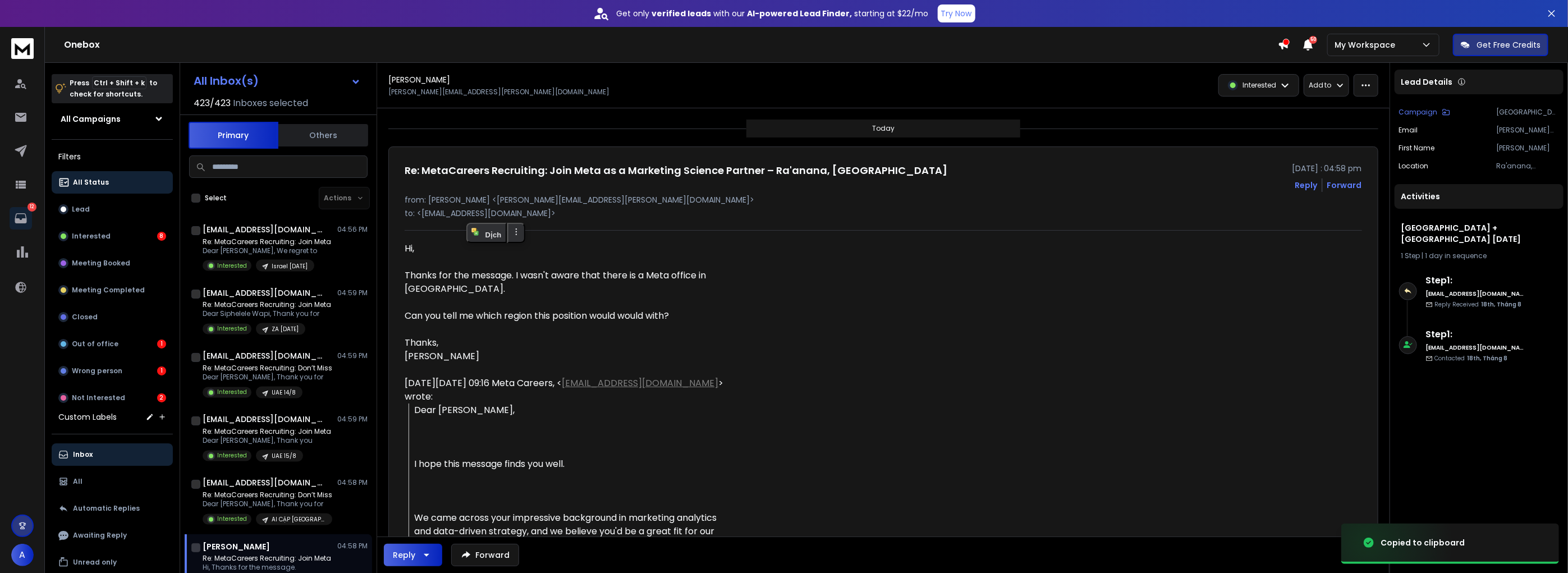
scroll to position [15998, 0]
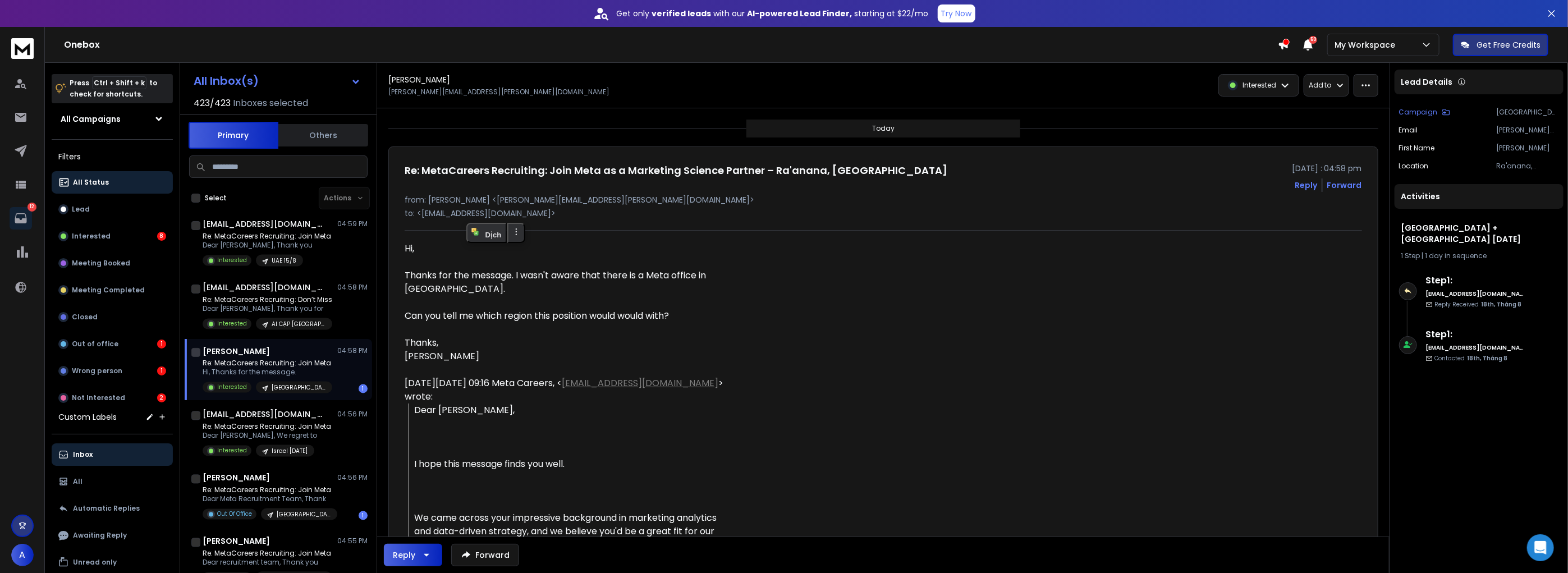
click at [298, 369] on p "Hi, Thanks for the message." at bounding box center [267, 373] width 130 height 9
click at [420, 92] on p "[PERSON_NAME][EMAIL_ADDRESS][PERSON_NAME][DOMAIN_NAME]" at bounding box center [499, 92] width 221 height 9
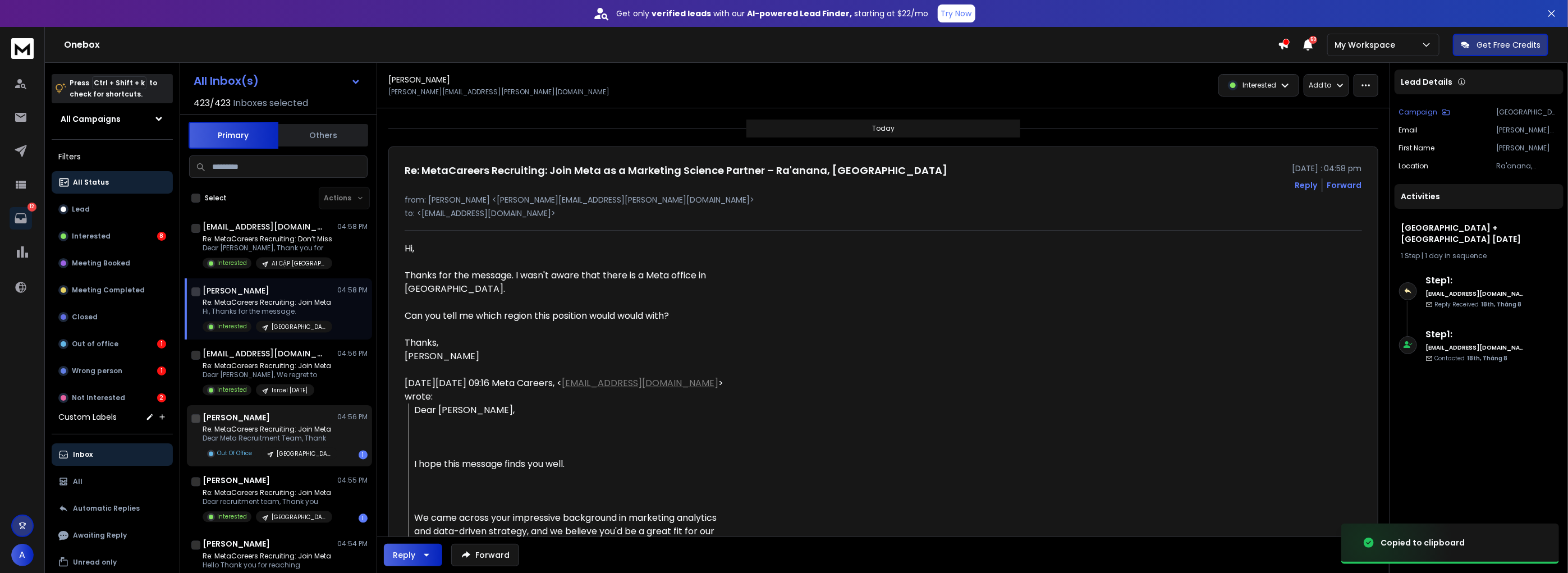
scroll to position [16060, 0]
click at [296, 449] on p "[GEOGRAPHIC_DATA] + [GEOGRAPHIC_DATA] [DATE]" at bounding box center [304, 453] width 54 height 9
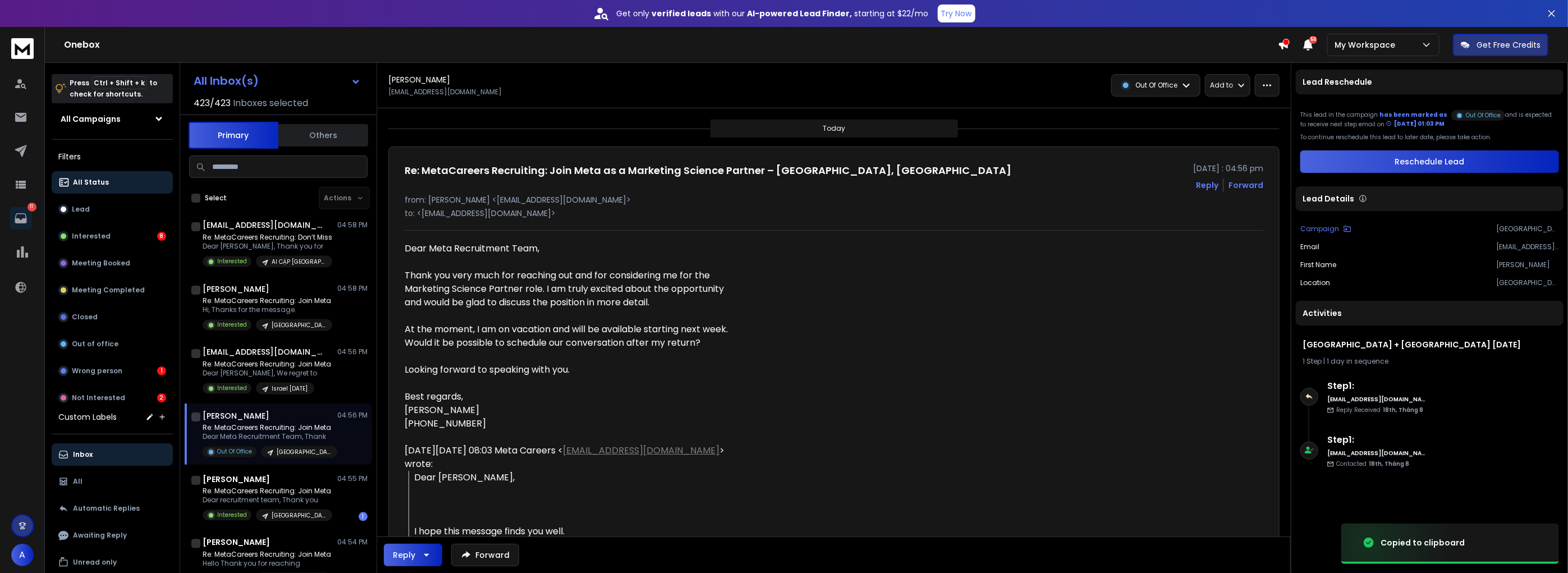
click at [433, 96] on p "[EMAIL_ADDRESS][DOMAIN_NAME]" at bounding box center [445, 92] width 113 height 9
drag, startPoint x: 419, startPoint y: 213, endPoint x: 574, endPoint y: 216, distance: 155.0
click at [574, 216] on p "to: <[EMAIL_ADDRESS][DOMAIN_NAME]>" at bounding box center [834, 213] width 859 height 11
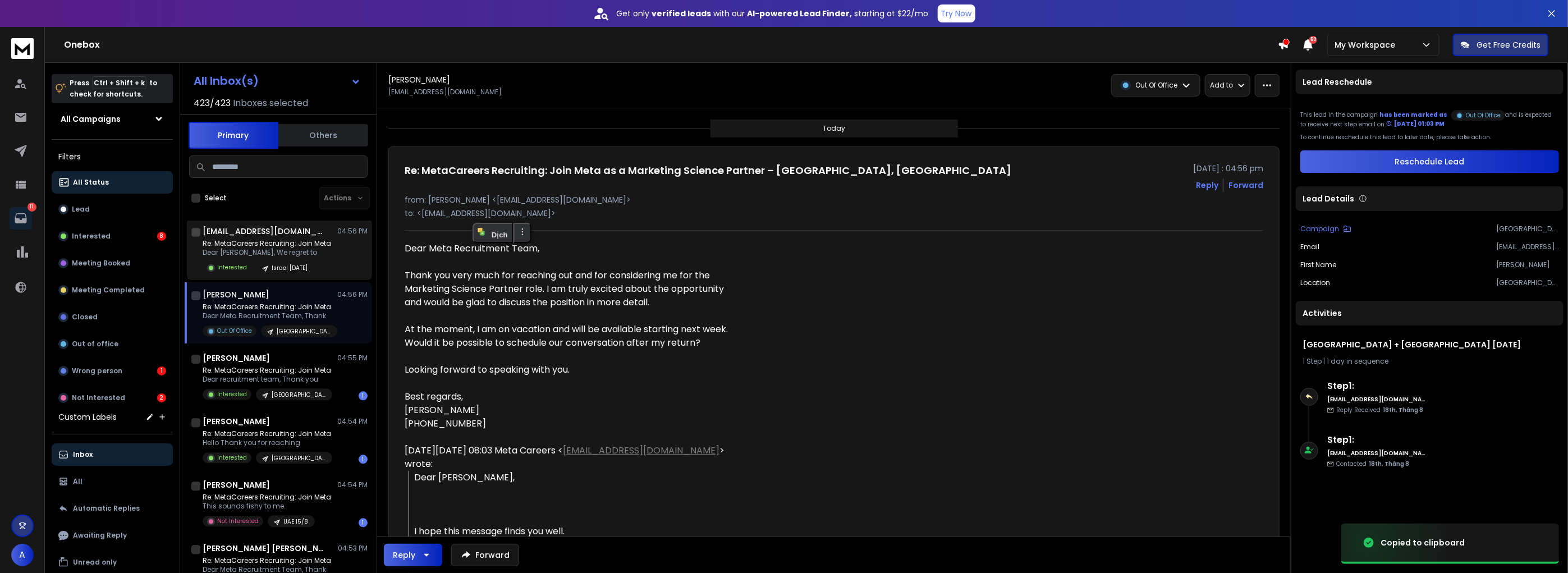
scroll to position [16247, 0]
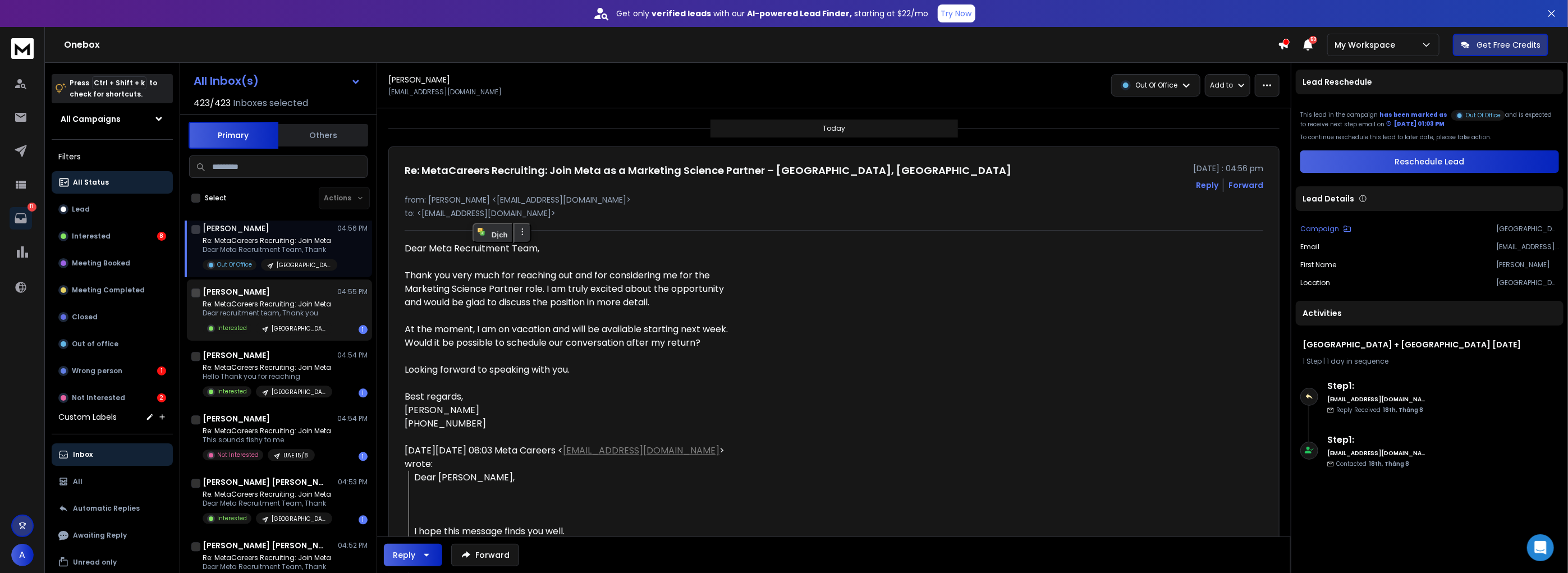
click at [284, 310] on p "Dear recruitment team, Thank you" at bounding box center [267, 313] width 130 height 9
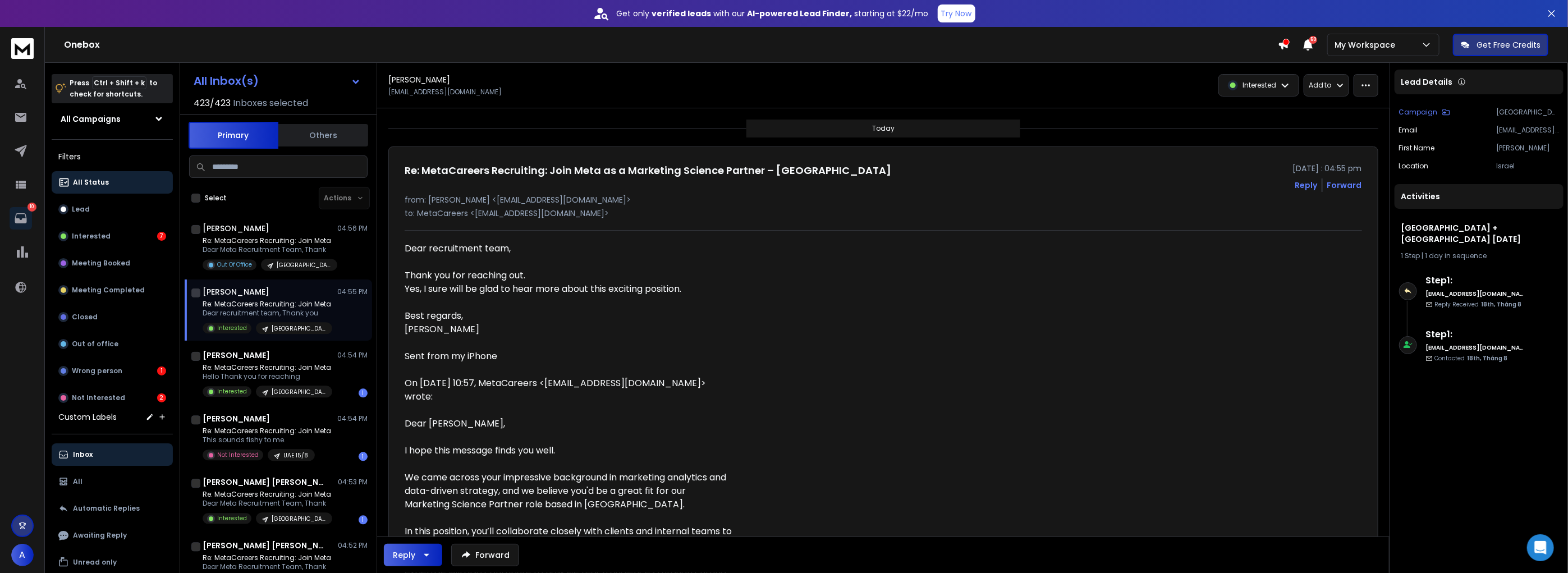
click at [435, 91] on p "[EMAIL_ADDRESS][DOMAIN_NAME]" at bounding box center [445, 92] width 113 height 9
drag, startPoint x: 473, startPoint y: 210, endPoint x: 644, endPoint y: 214, distance: 171.0
click at [644, 214] on p "to: MetaCareers <[EMAIL_ADDRESS][DOMAIN_NAME]>" at bounding box center [883, 213] width 957 height 11
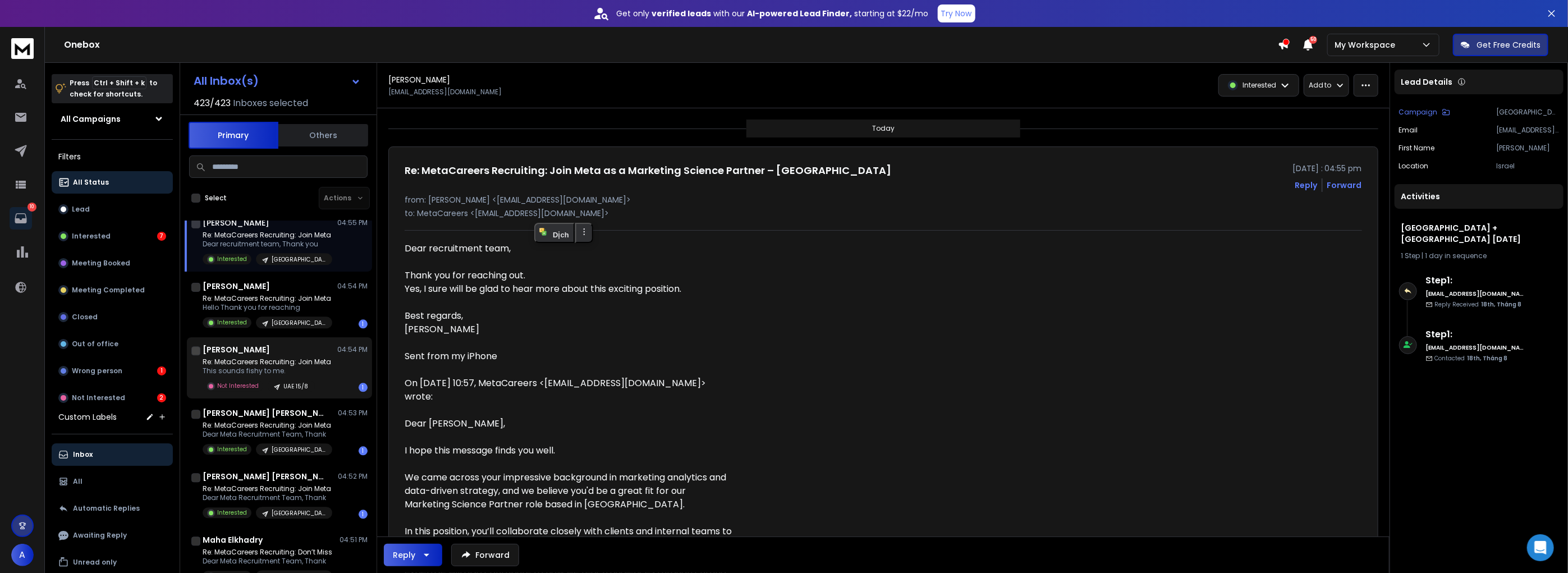
scroll to position [16309, 0]
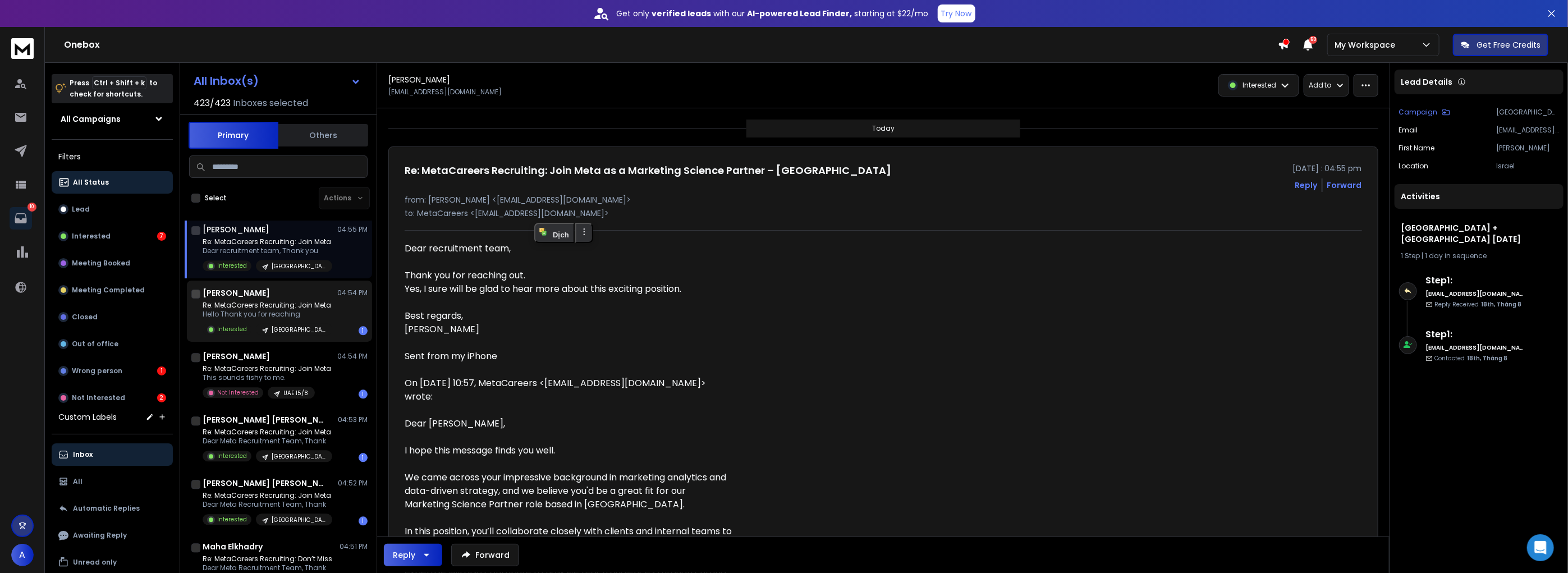
click at [276, 315] on div "Re: MetaCareers Recruiting: Join Meta Hello Thank you for reaching Interested I…" at bounding box center [267, 318] width 130 height 34
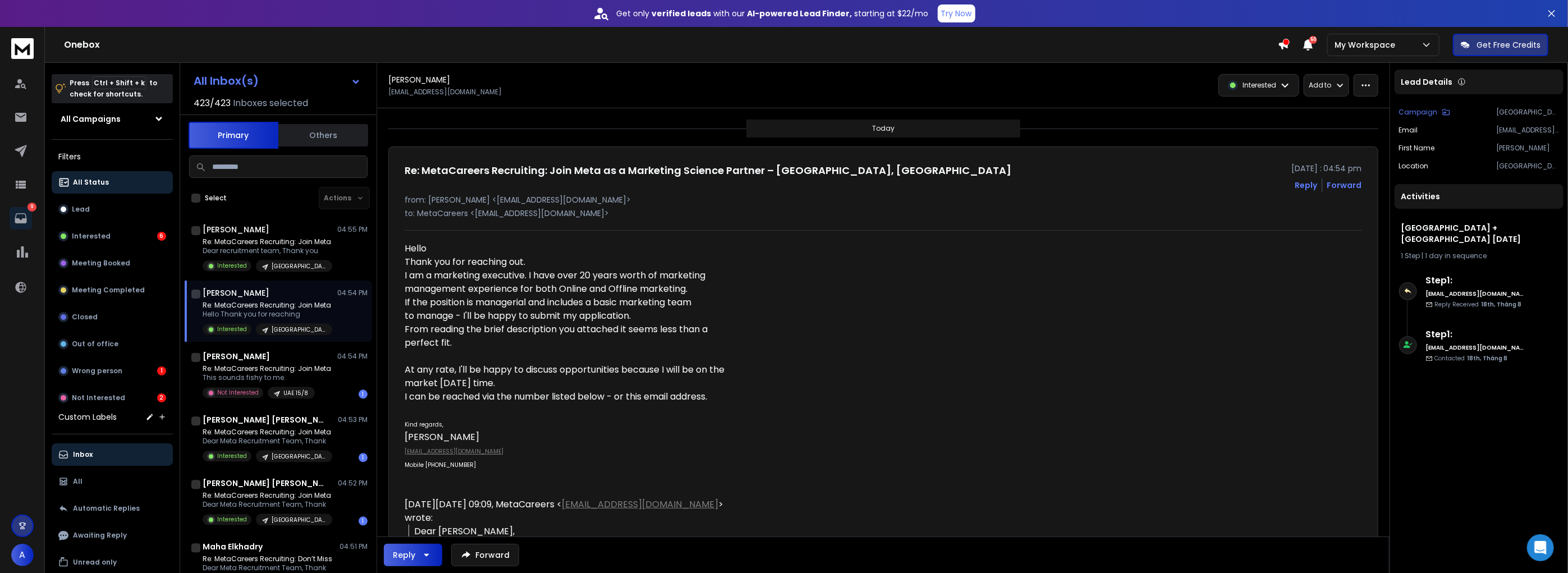
click at [423, 93] on p "[EMAIL_ADDRESS][DOMAIN_NAME]" at bounding box center [445, 92] width 113 height 9
drag, startPoint x: 472, startPoint y: 214, endPoint x: 607, endPoint y: 214, distance: 135.0
click at [607, 214] on p "to: MetaCareers <[EMAIL_ADDRESS][DOMAIN_NAME]>" at bounding box center [883, 213] width 957 height 11
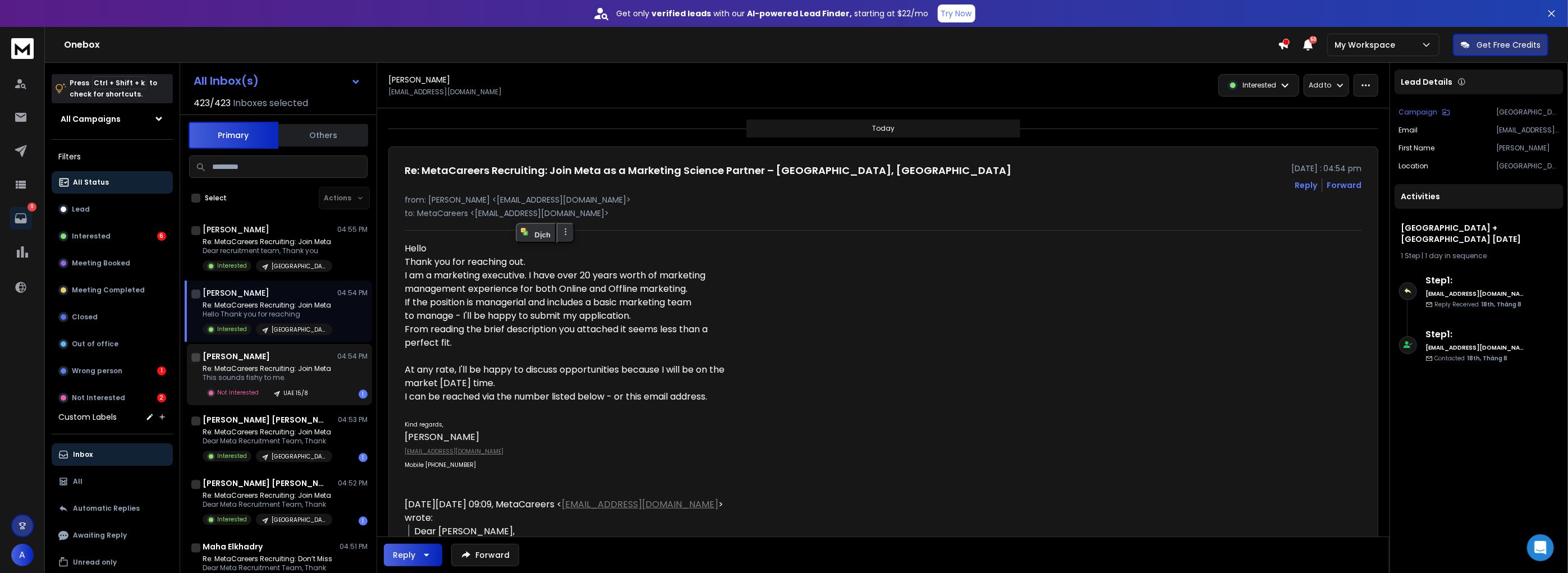
click at [301, 358] on div "[PERSON_NAME] 04:54 PM Re: MetaCareers Recruiting: Join Meta This sounds fishy …" at bounding box center [285, 374] width 165 height 47
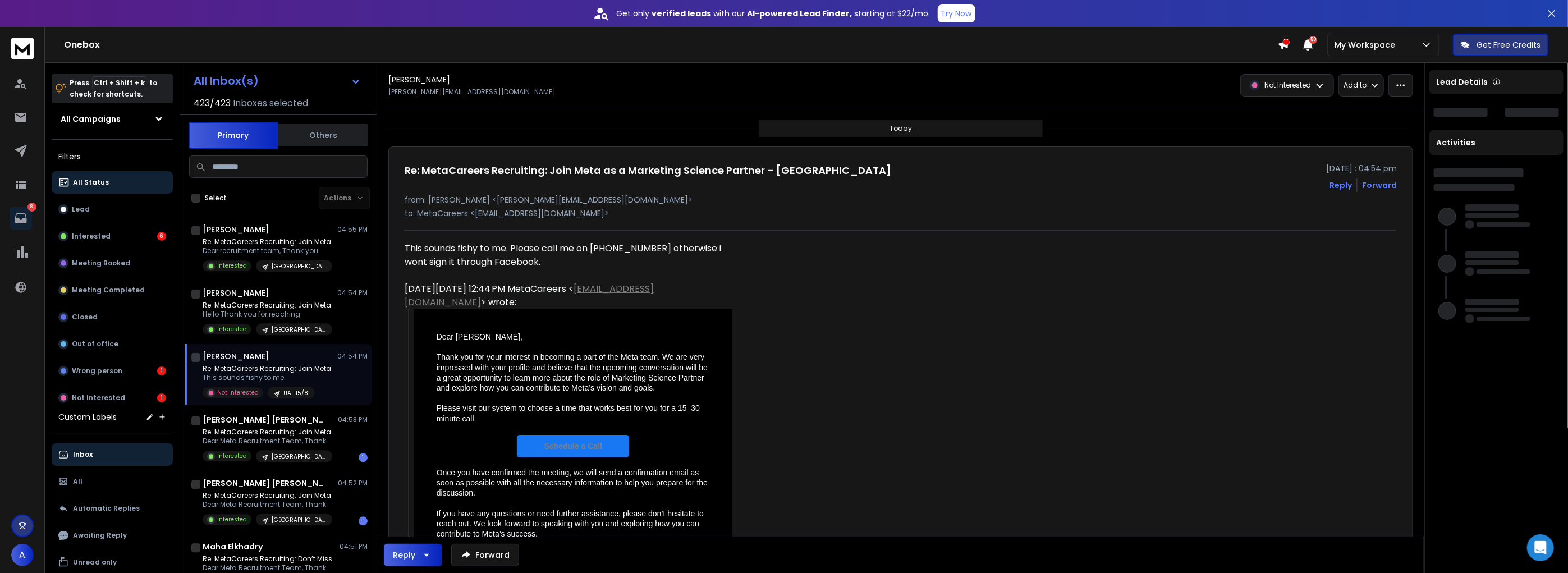
scroll to position [16372, 0]
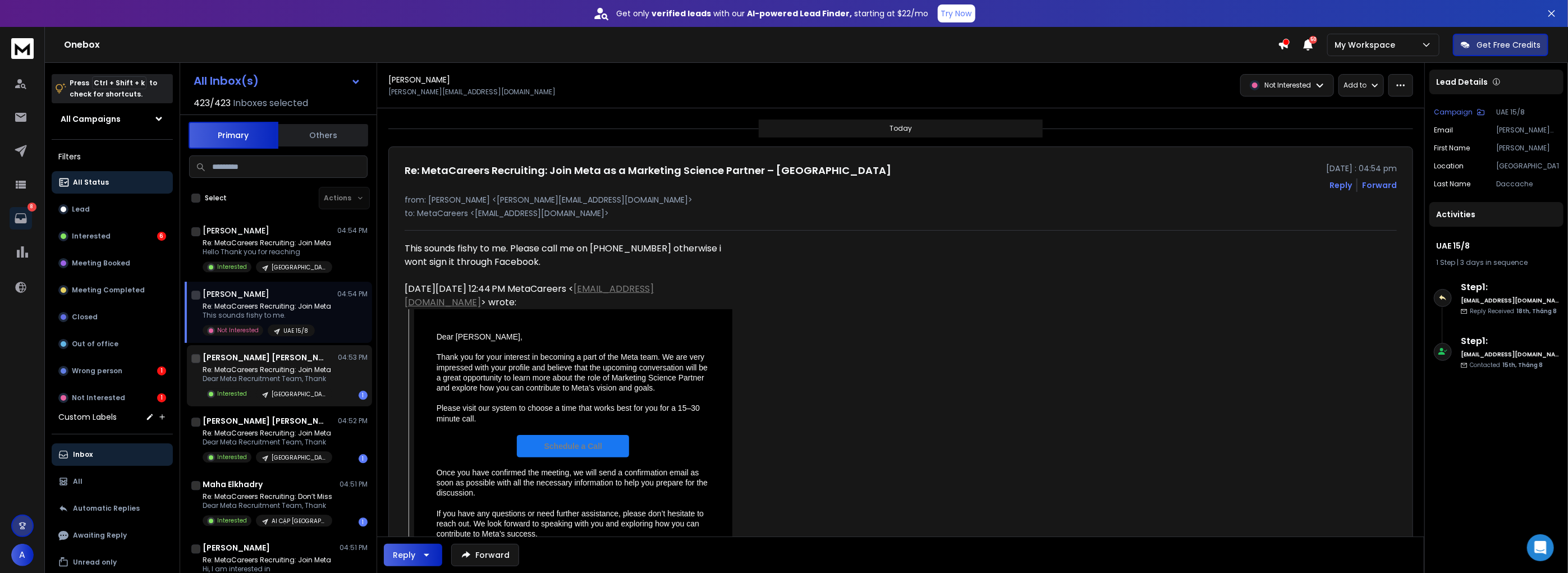
click at [287, 365] on p "Re: MetaCareers Recruiting: Join Meta" at bounding box center [267, 370] width 130 height 9
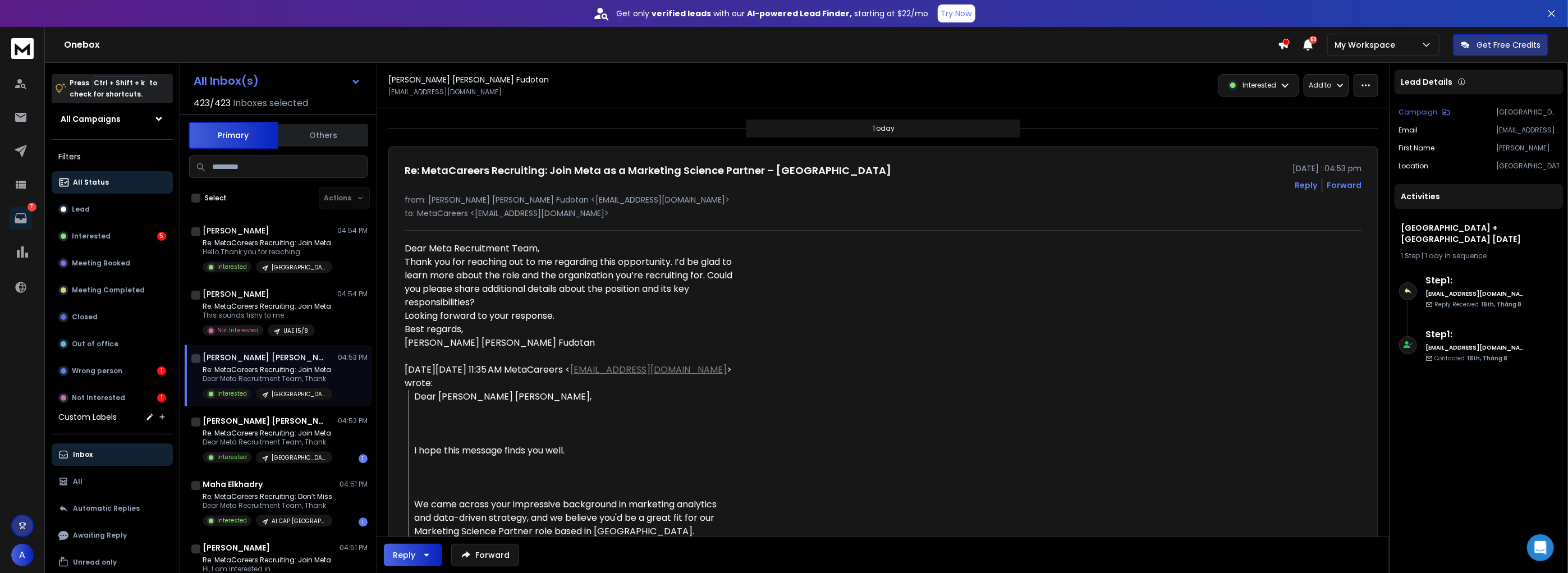
click at [423, 93] on p "[EMAIL_ADDRESS][DOMAIN_NAME]" at bounding box center [445, 92] width 113 height 9
drag, startPoint x: 472, startPoint y: 211, endPoint x: 633, endPoint y: 212, distance: 161.0
click at [633, 212] on p "to: MetaCareers <[EMAIL_ADDRESS][DOMAIN_NAME]>" at bounding box center [883, 213] width 957 height 11
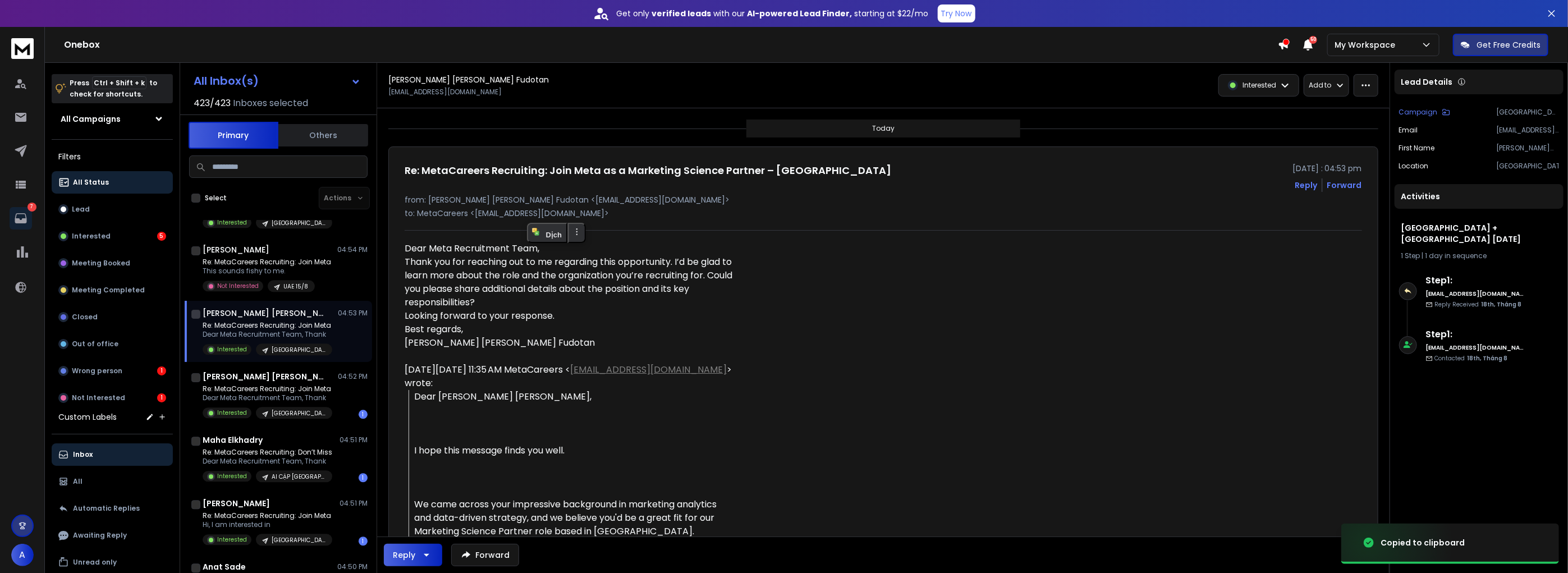
scroll to position [16434, 0]
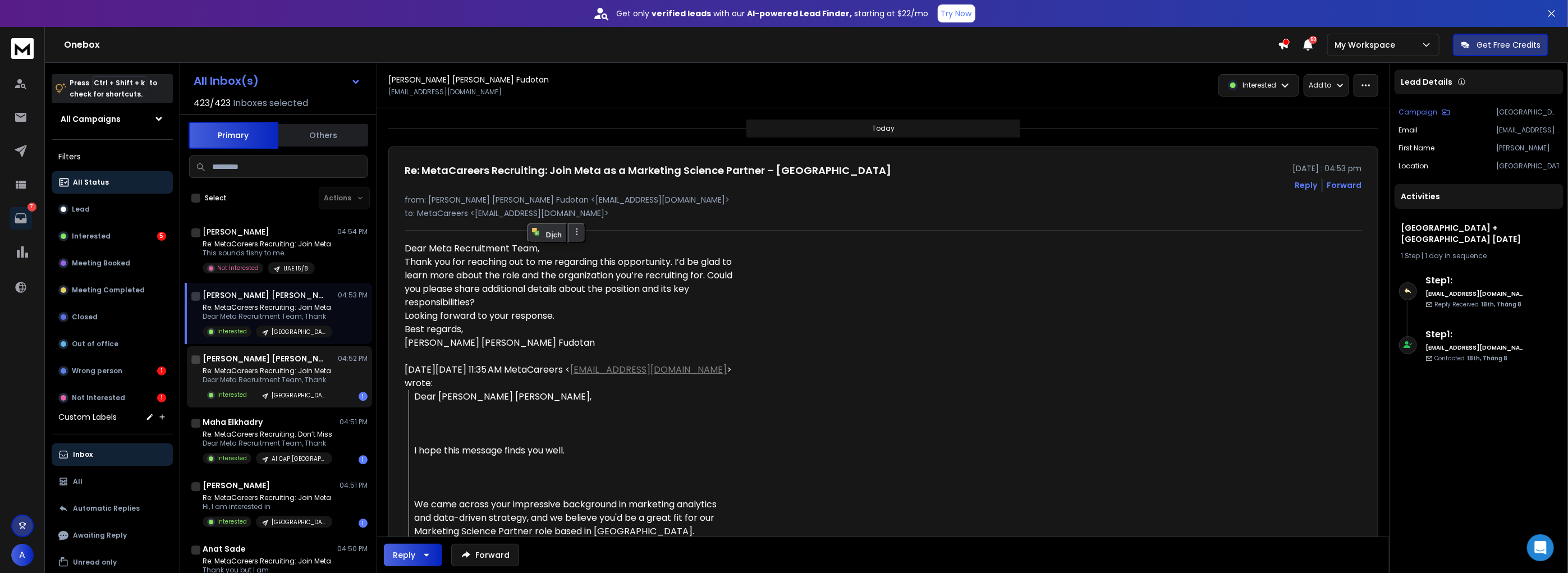
click at [298, 397] on div "[PERSON_NAME] [PERSON_NAME] Fudotan 04:52 PM Re: MetaCareers Recruiting: Join M…" at bounding box center [279, 377] width 185 height 61
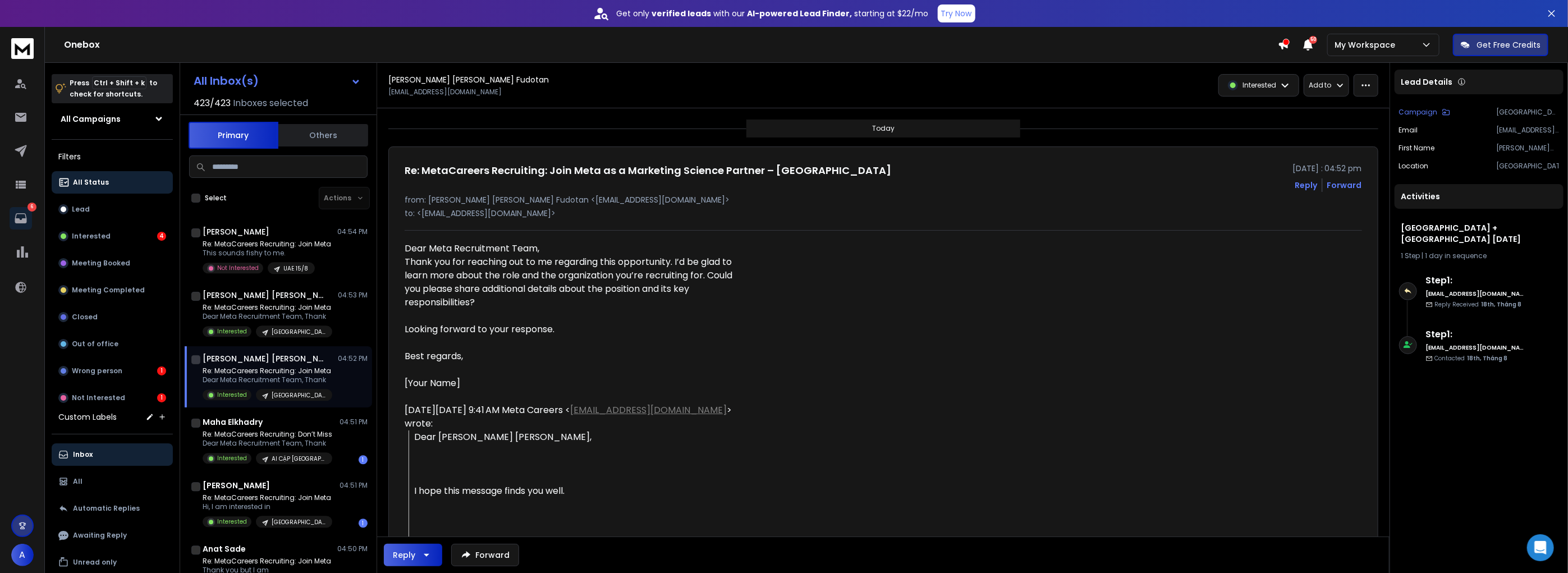
click at [435, 90] on p "[EMAIL_ADDRESS][DOMAIN_NAME]" at bounding box center [445, 92] width 113 height 9
drag, startPoint x: 421, startPoint y: 216, endPoint x: 587, endPoint y: 213, distance: 166.0
click at [587, 213] on p "to: <[EMAIL_ADDRESS][DOMAIN_NAME]>" at bounding box center [883, 213] width 957 height 11
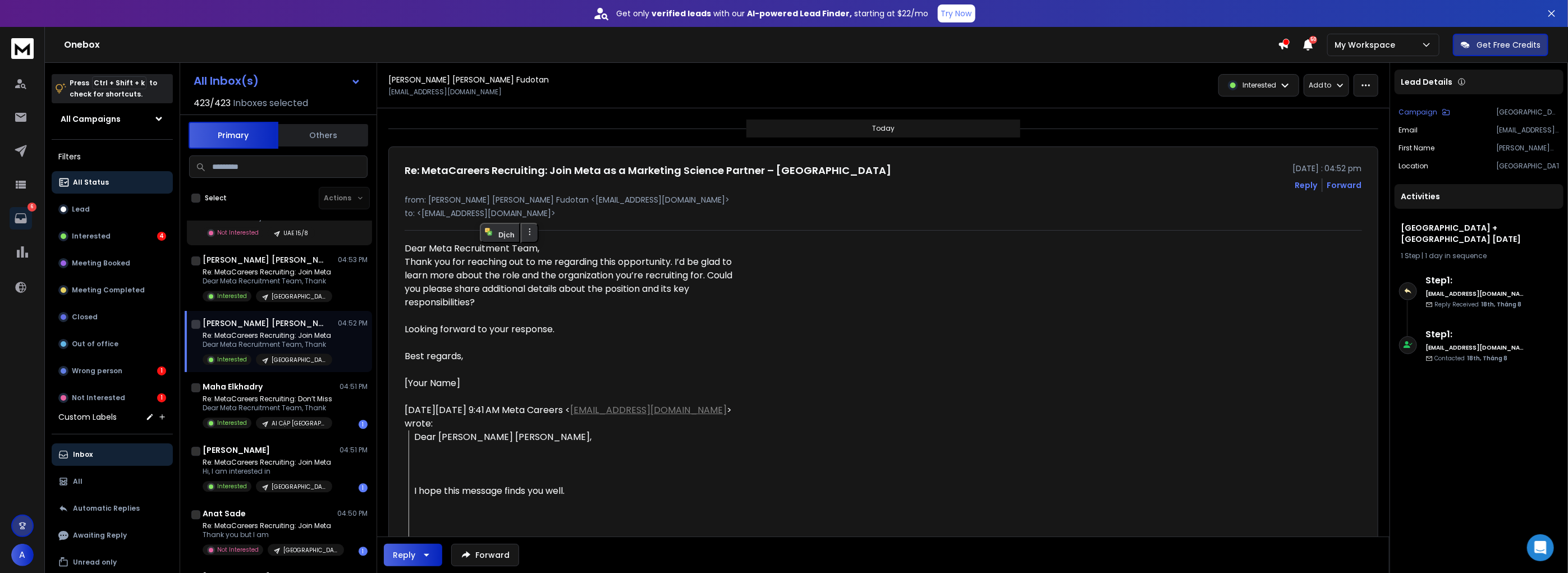
scroll to position [16559, 0]
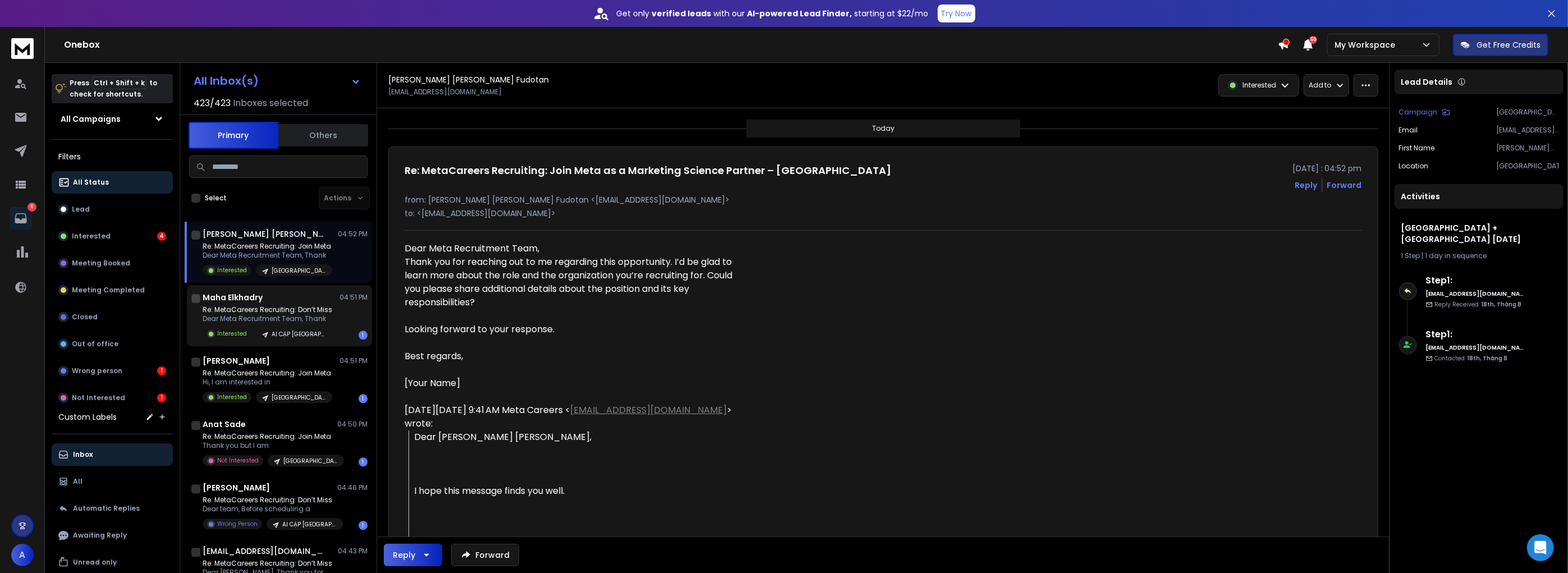
click at [287, 314] on p "Dear Meta Recruitment Team, Thank" at bounding box center [267, 318] width 130 height 9
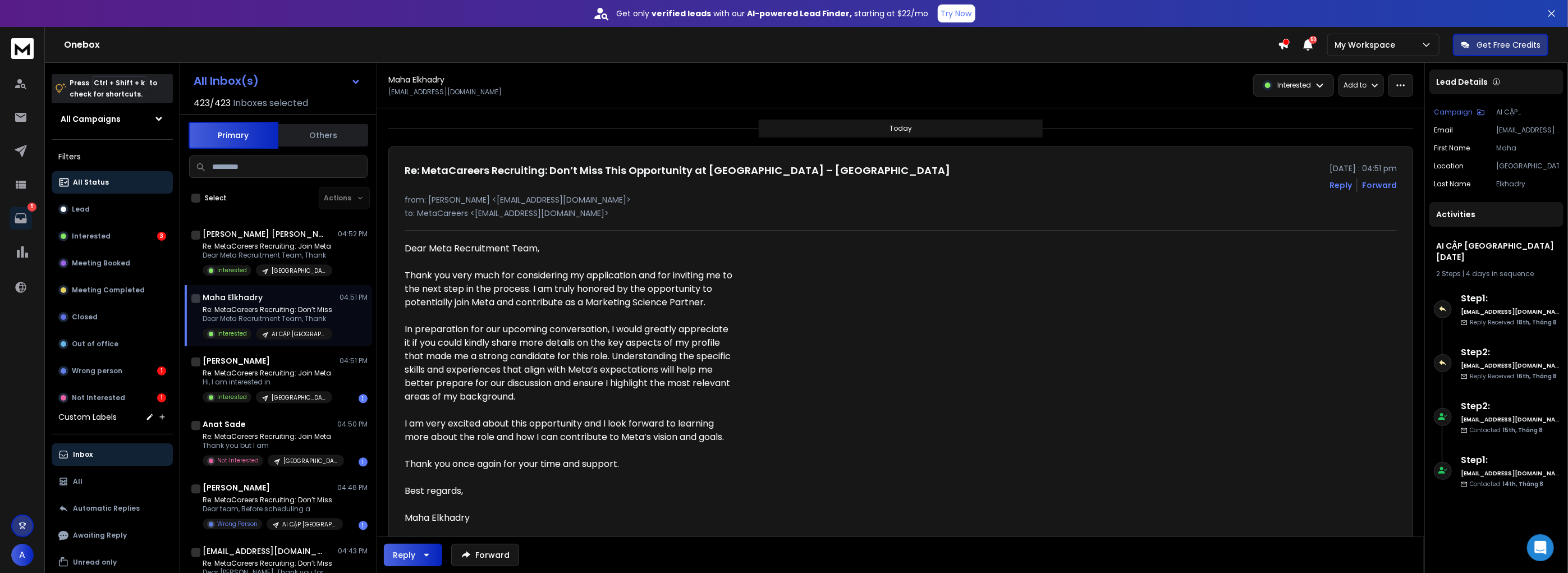
click at [450, 89] on p "[EMAIL_ADDRESS][DOMAIN_NAME]" at bounding box center [445, 92] width 113 height 9
drag, startPoint x: 472, startPoint y: 214, endPoint x: 618, endPoint y: 210, distance: 146.1
click at [618, 210] on p "to: MetaCareers <[EMAIL_ADDRESS][DOMAIN_NAME]>" at bounding box center [901, 213] width 992 height 11
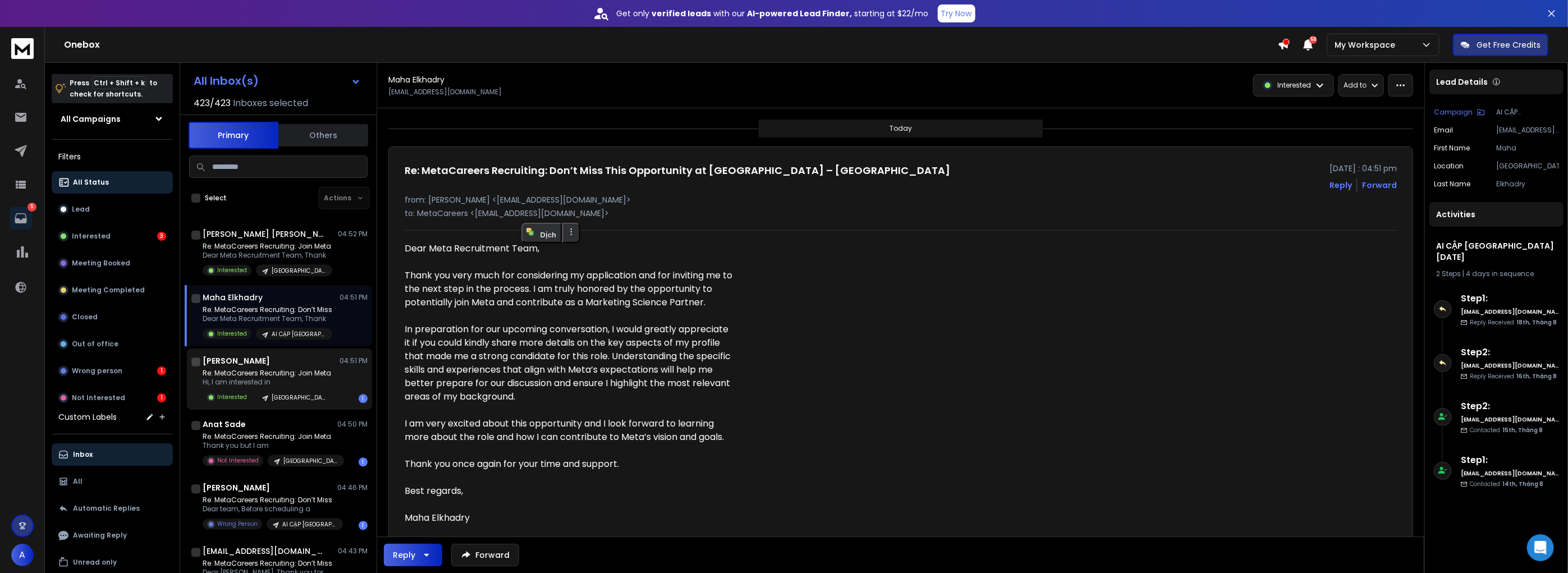
click at [278, 371] on p "Re: MetaCareers Recruiting: Join Meta" at bounding box center [267, 373] width 130 height 9
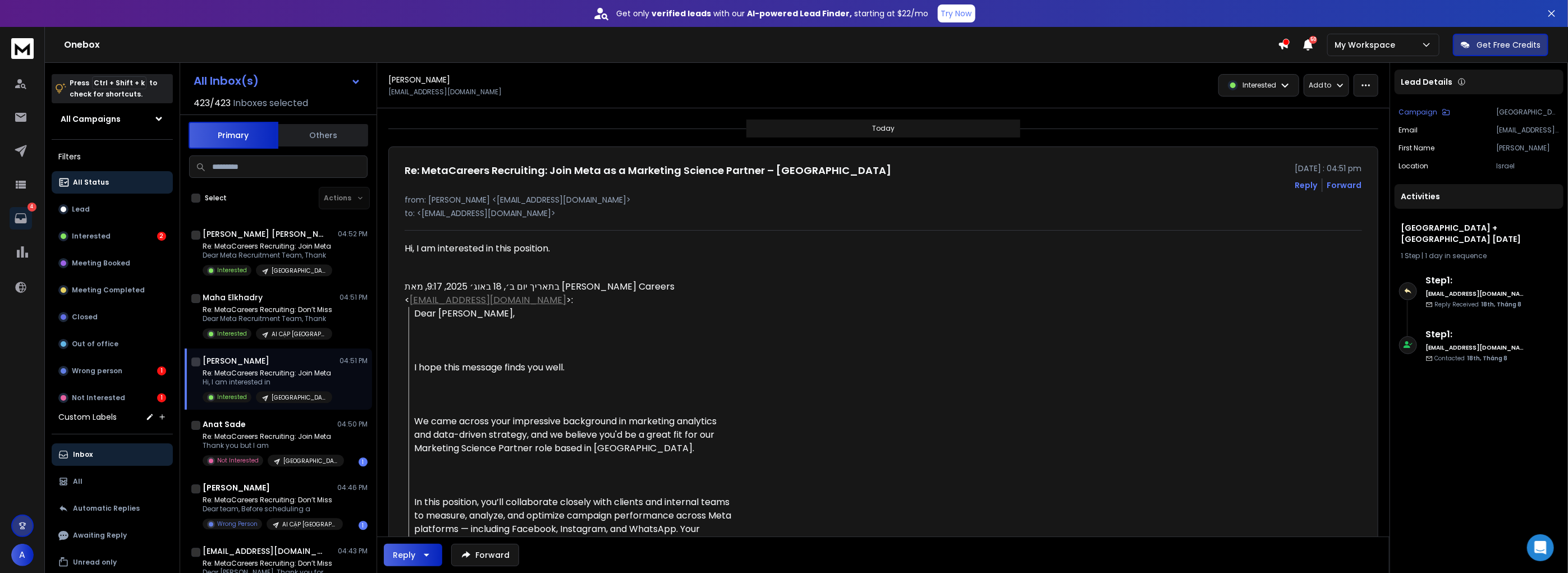
click at [424, 91] on p "[EMAIL_ADDRESS][DOMAIN_NAME]" at bounding box center [445, 92] width 113 height 9
drag, startPoint x: 421, startPoint y: 211, endPoint x: 589, endPoint y: 214, distance: 168.0
click at [589, 214] on p "to: <[EMAIL_ADDRESS][DOMAIN_NAME]>" at bounding box center [883, 213] width 957 height 11
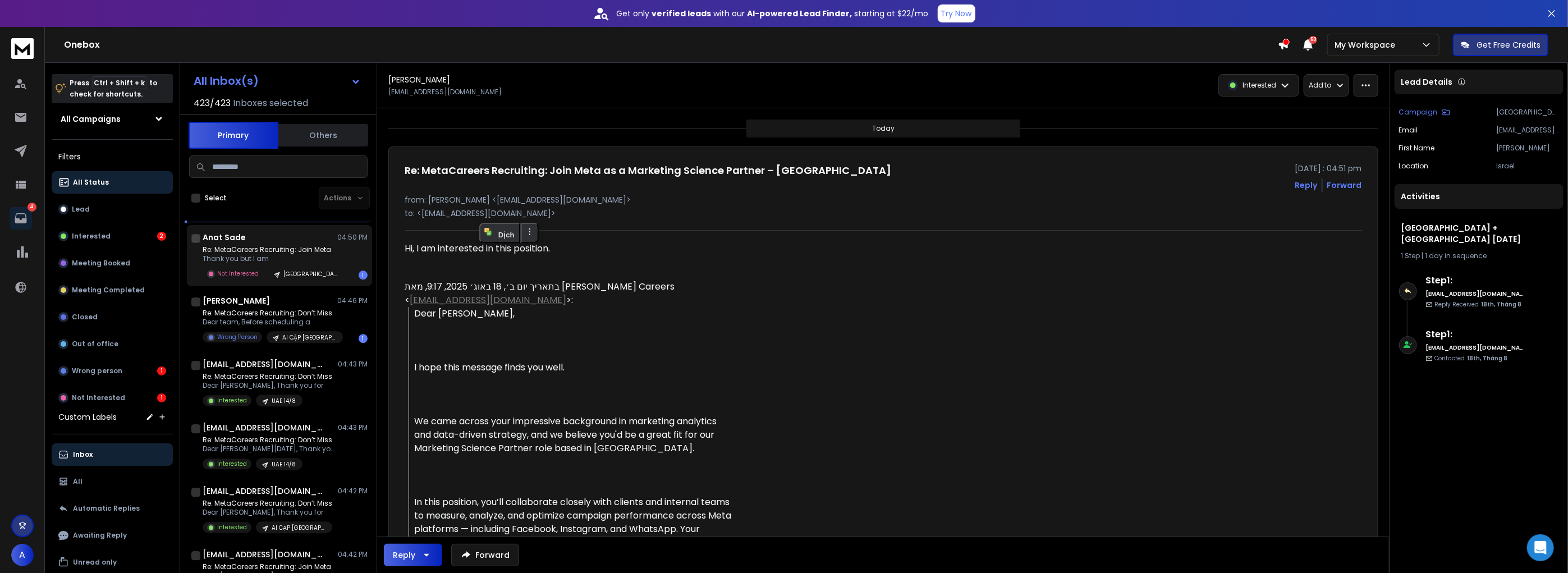
click at [284, 261] on div "Re: MetaCareers Recruiting: Join Meta Thank you but I am Not Interested Israel …" at bounding box center [273, 262] width 141 height 34
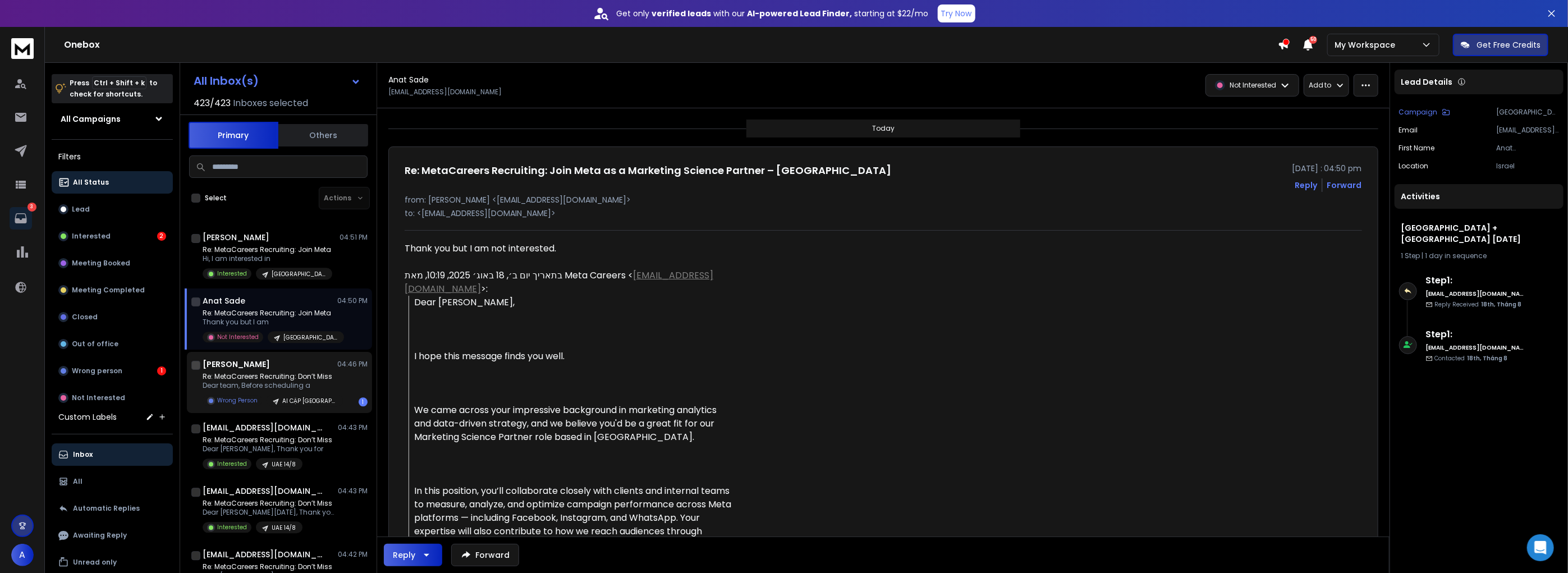
scroll to position [16683, 0]
click at [278, 384] on p "Dear team, Before scheduling a" at bounding box center [270, 384] width 135 height 9
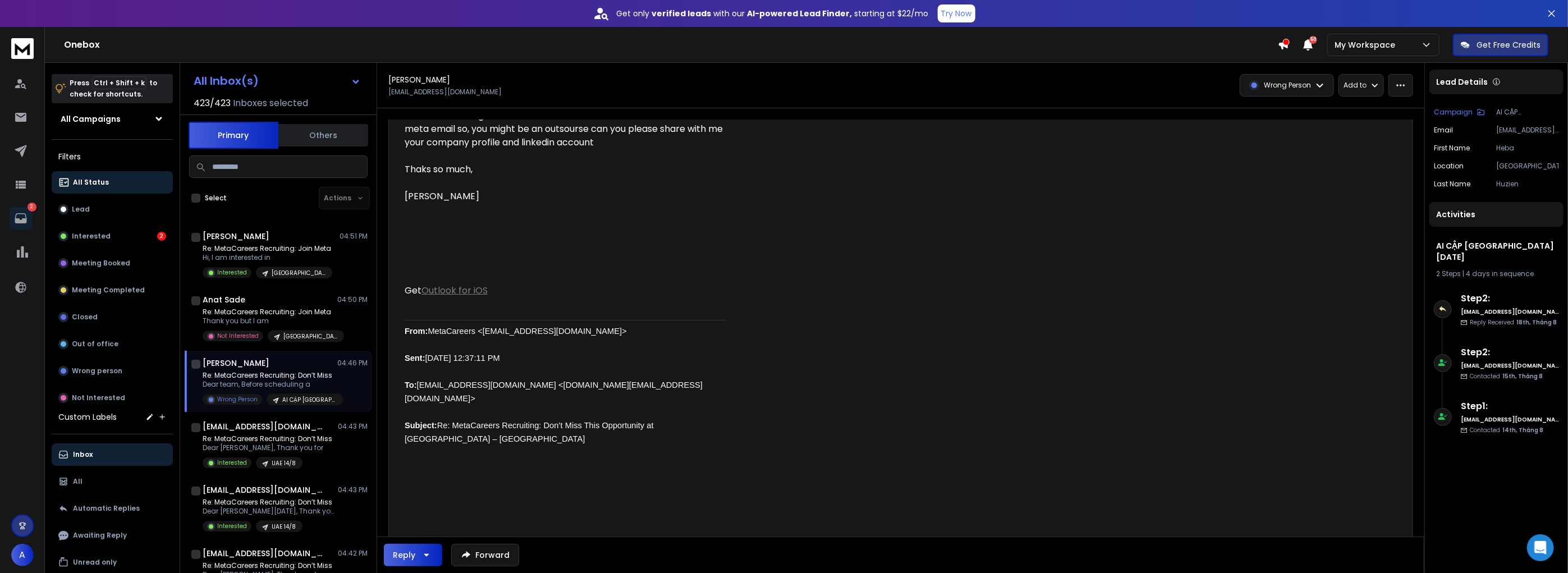
scroll to position [0, 0]
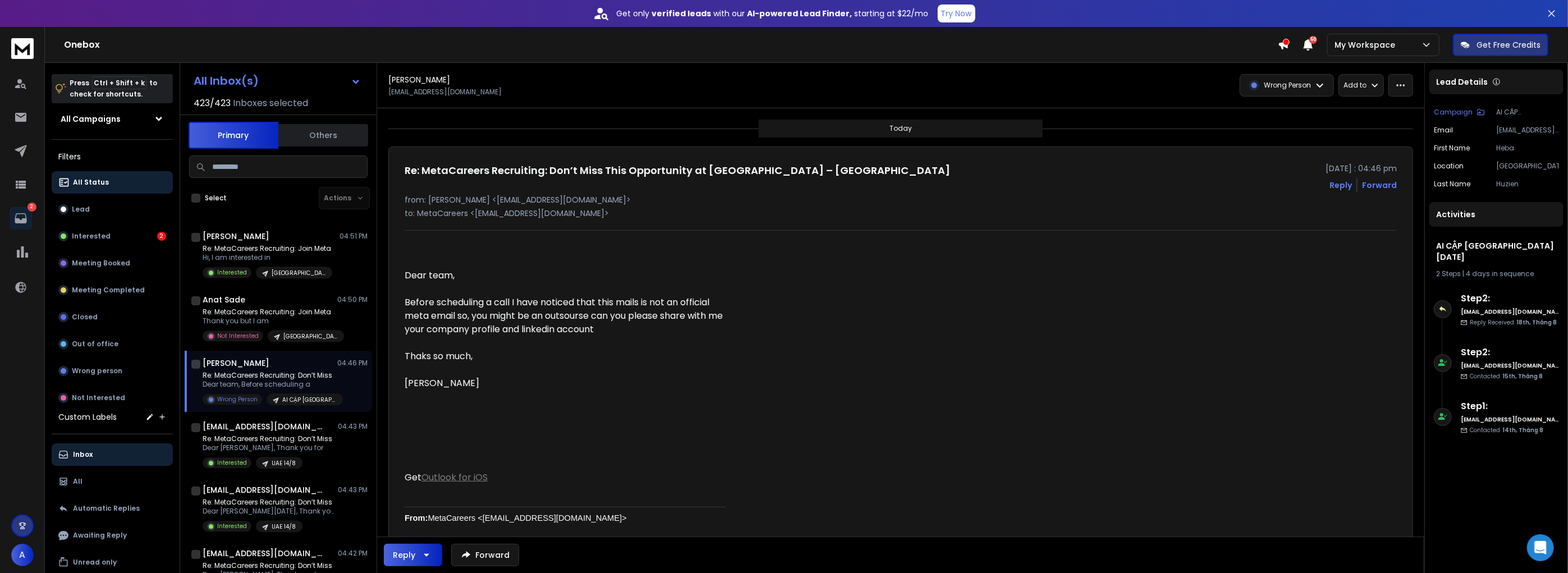
click at [416, 93] on p "[EMAIL_ADDRESS][DOMAIN_NAME]" at bounding box center [445, 92] width 113 height 9
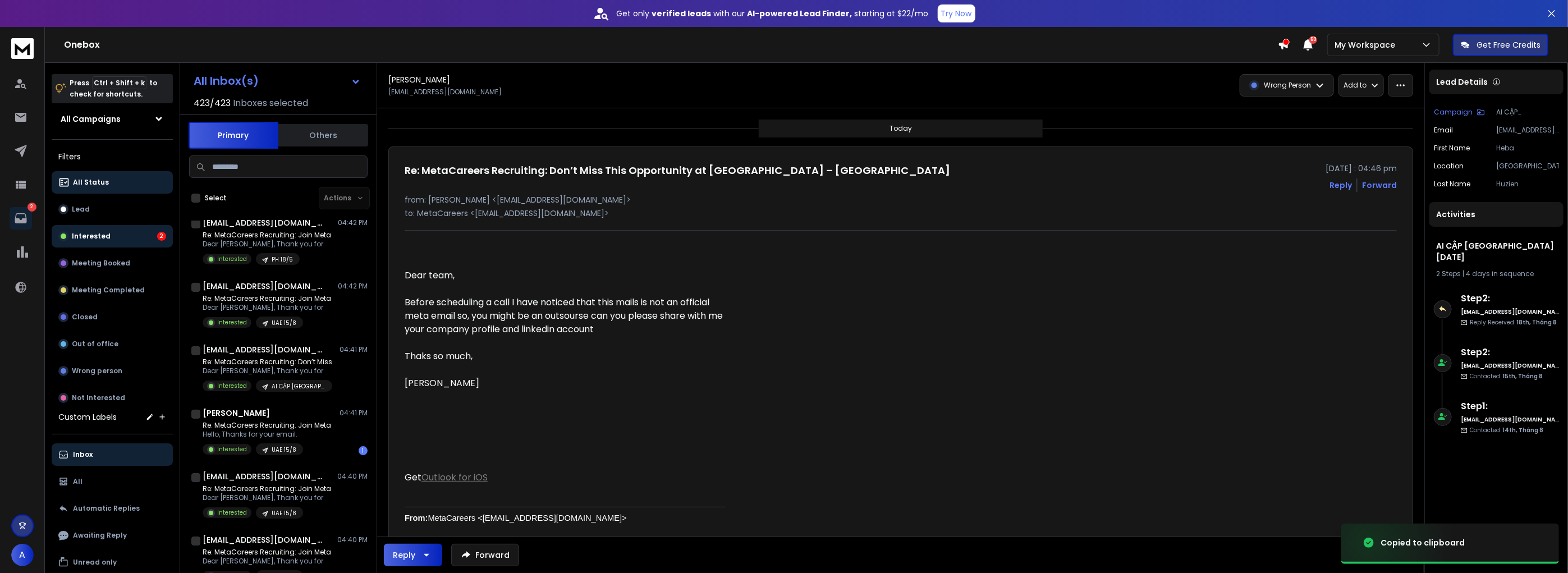
scroll to position [17308, 0]
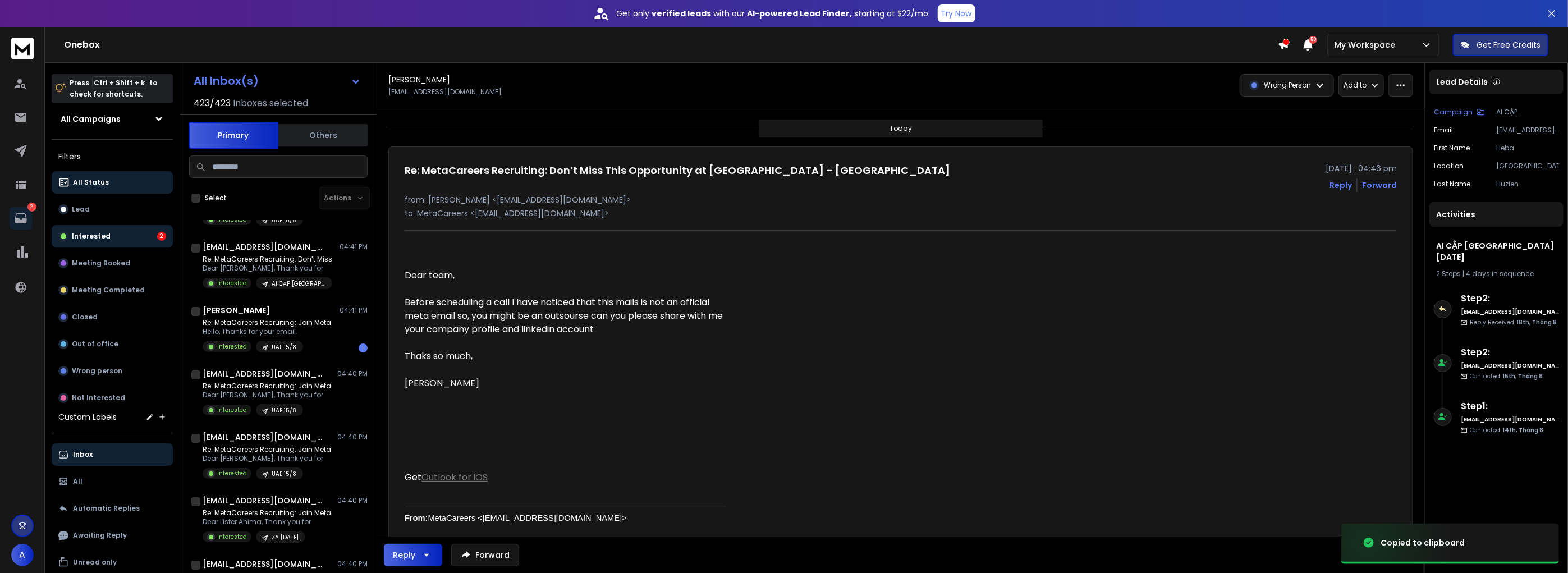
click at [75, 232] on p "Interested" at bounding box center [91, 236] width 39 height 9
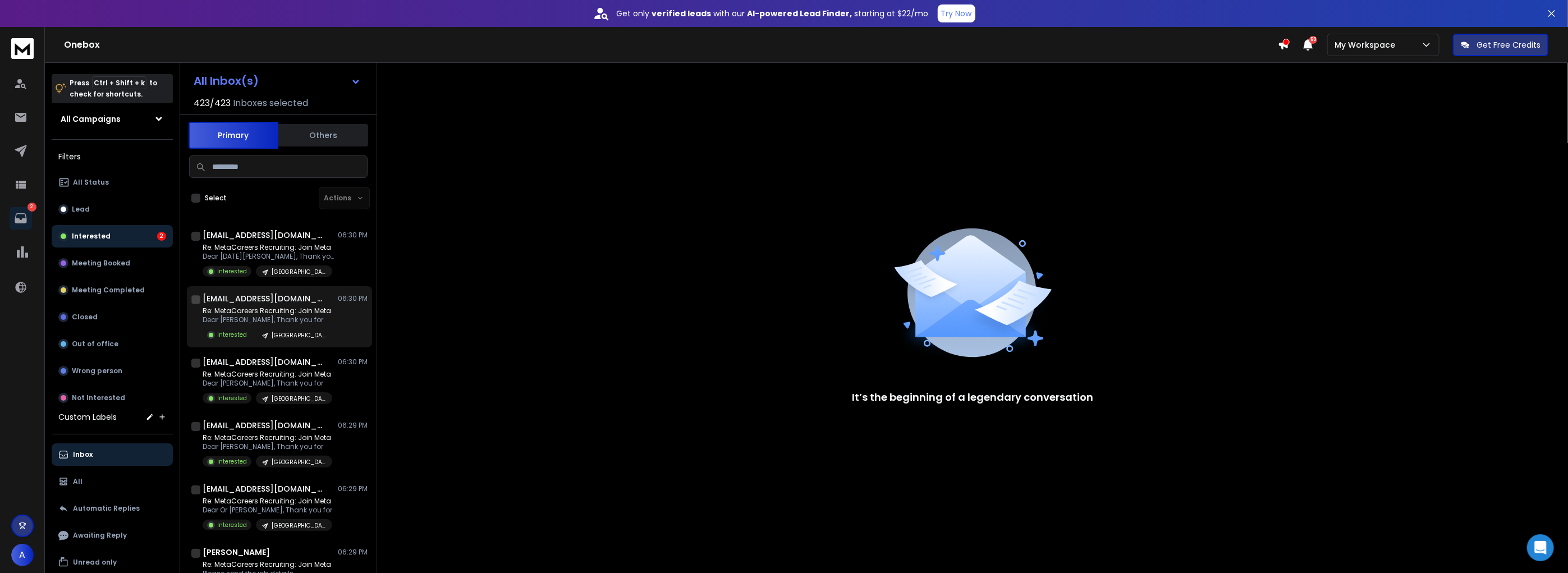
scroll to position [499, 0]
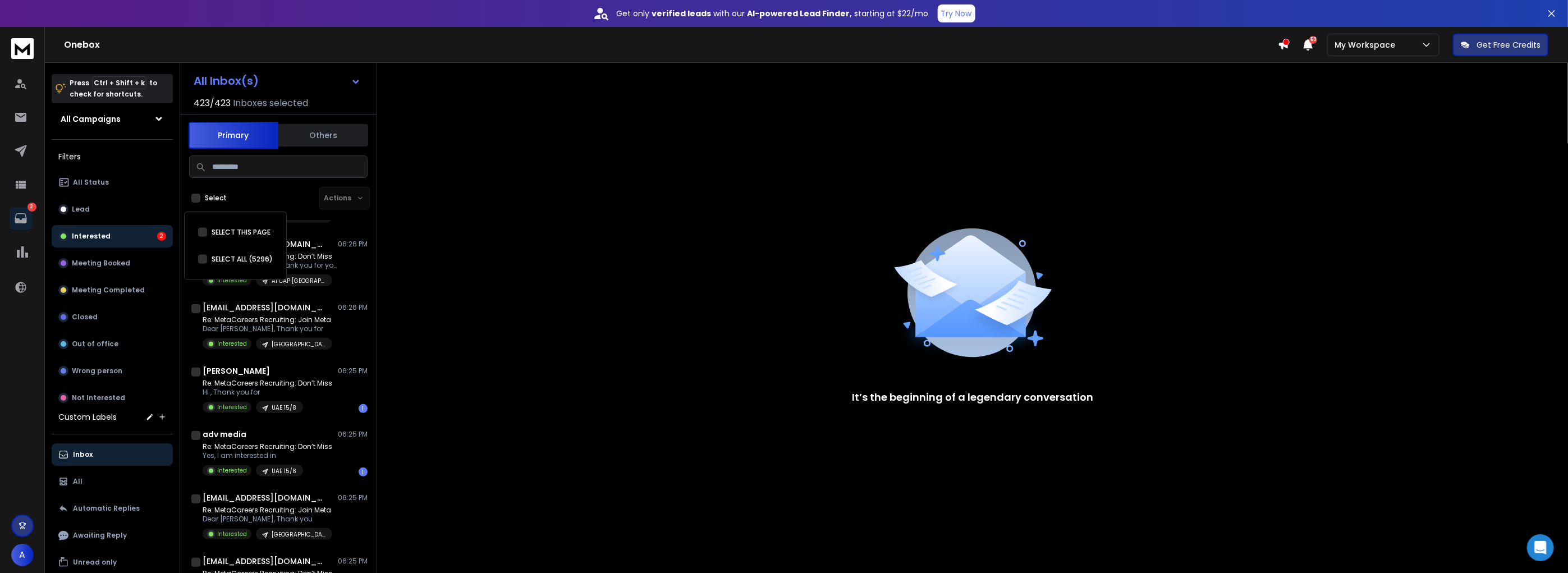
click at [346, 189] on div "Actions" at bounding box center [345, 198] width 51 height 23
click at [349, 194] on div "Actions" at bounding box center [345, 198] width 51 height 23
click at [198, 193] on div "Select" at bounding box center [209, 198] width 35 height 23
click at [195, 195] on button "Select" at bounding box center [195, 198] width 9 height 9
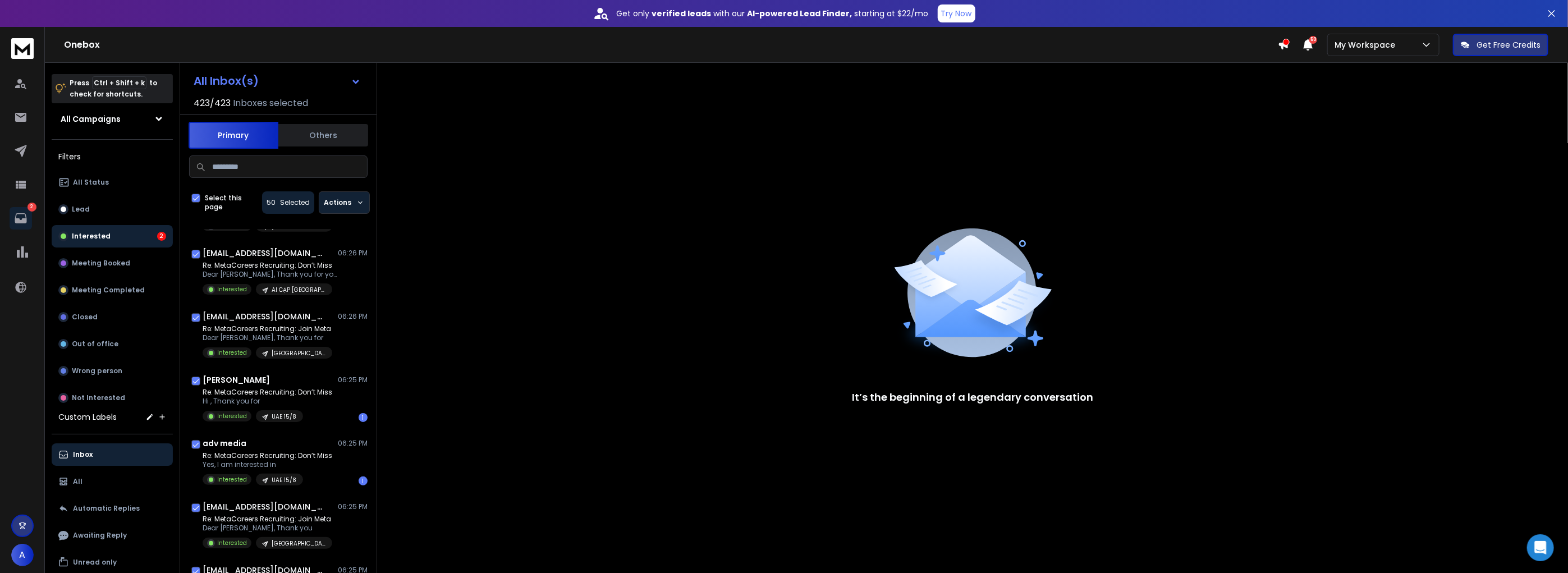
click at [354, 199] on button "Actions" at bounding box center [345, 202] width 51 height 23
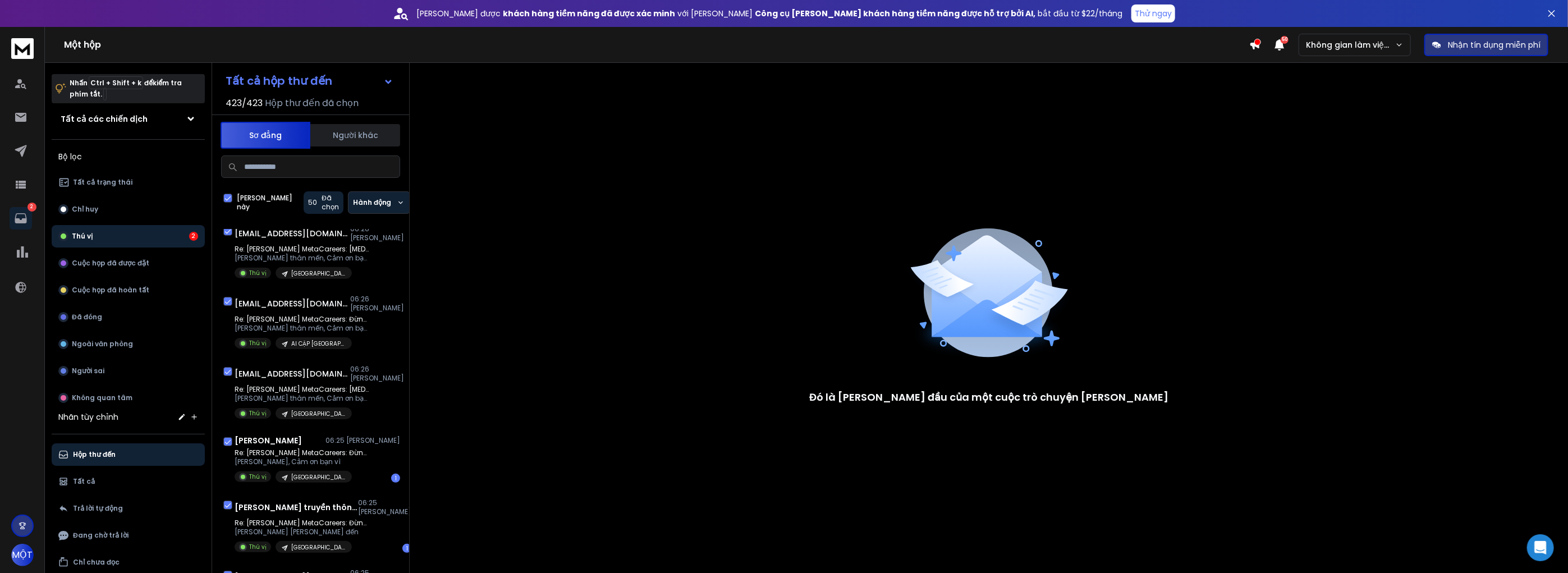
click at [385, 200] on button "Hành động" at bounding box center [379, 202] width 62 height 23
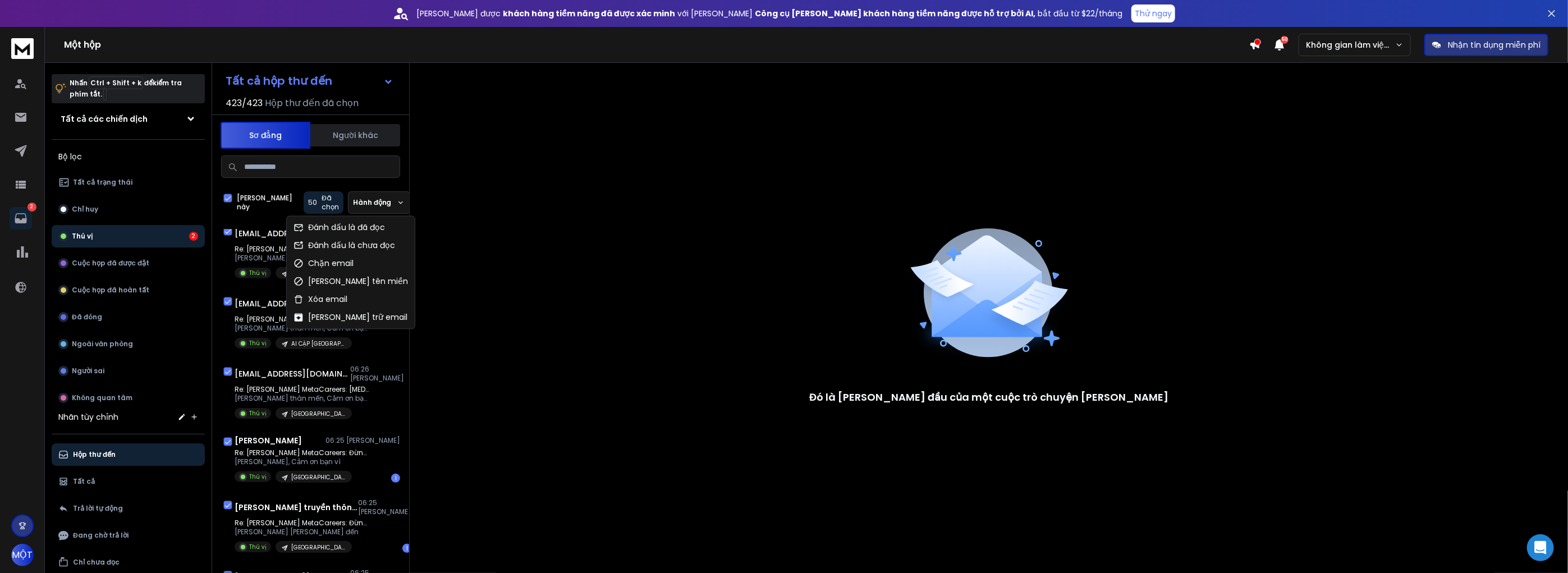
drag, startPoint x: 542, startPoint y: 205, endPoint x: 237, endPoint y: 183, distance: 305.8
click at [542, 205] on div "Đó là [PERSON_NAME] đầu của một cuộc trò chuyện [PERSON_NAME]" at bounding box center [989, 306] width 1158 height 487
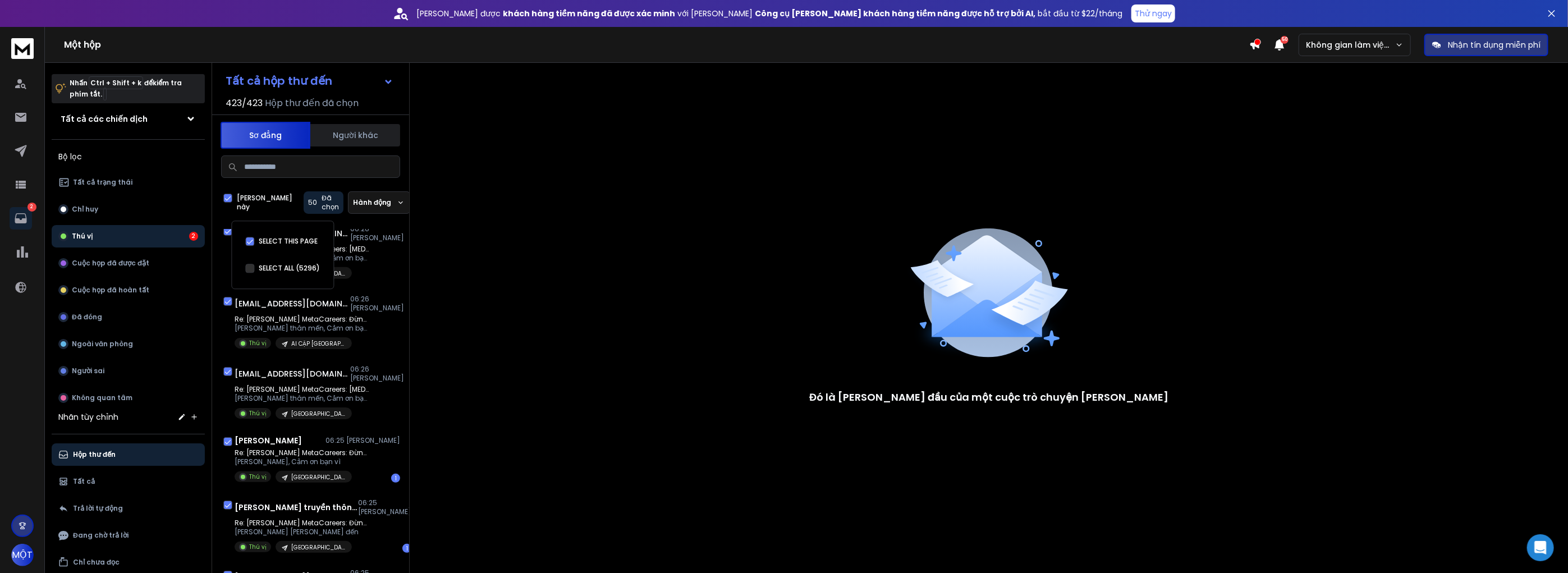
click at [231, 194] on button "SELECT THIS PAGE" at bounding box center [228, 198] width 9 height 9
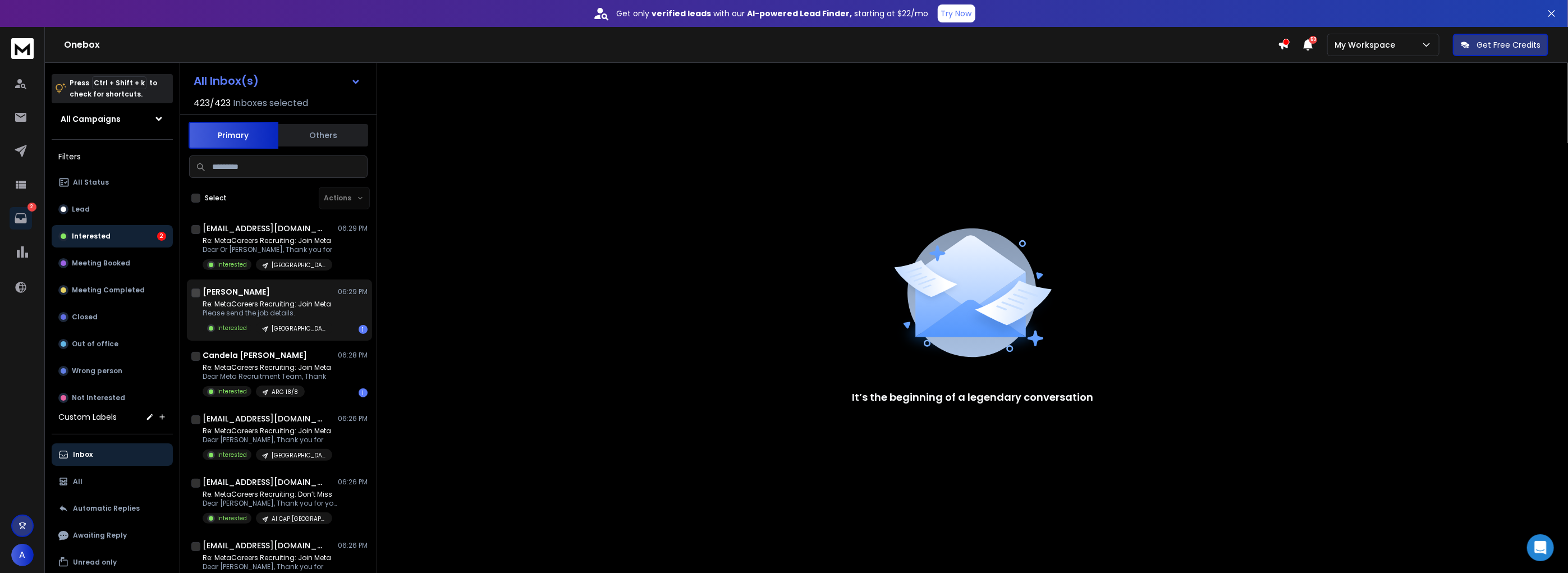
scroll to position [249, 0]
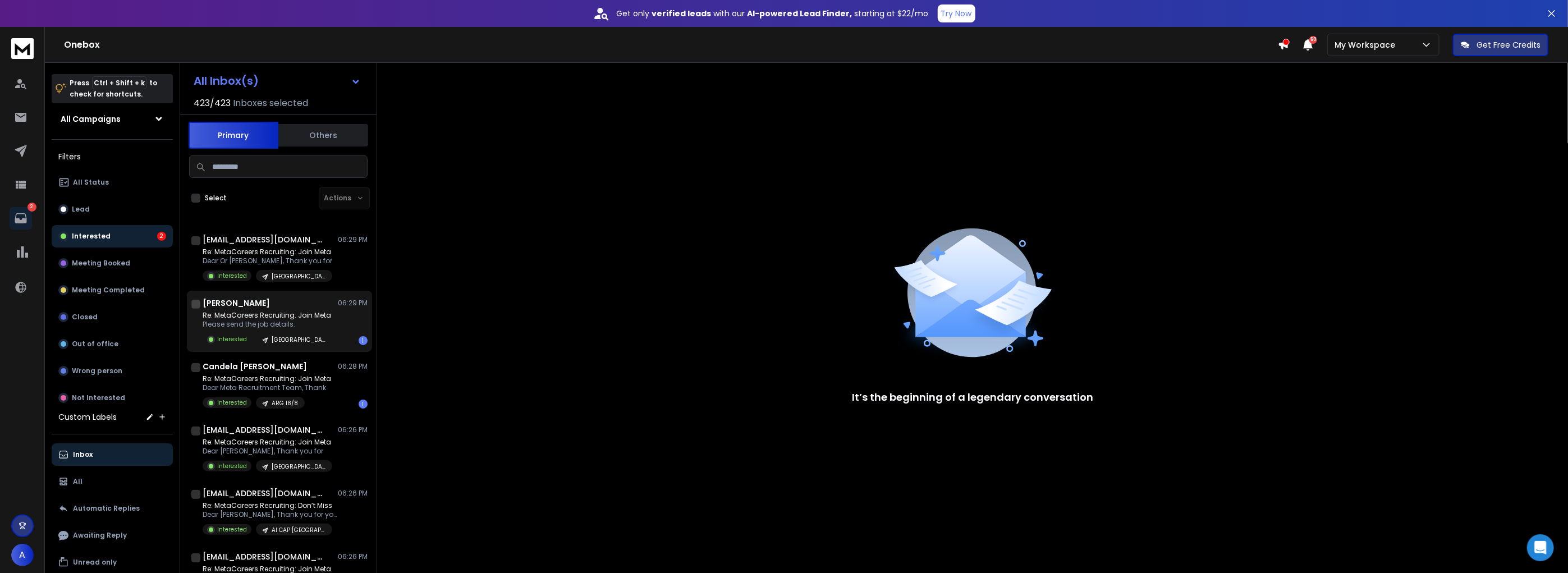
click at [290, 315] on p "Re: MetaCareers Recruiting: Join Meta" at bounding box center [267, 315] width 130 height 9
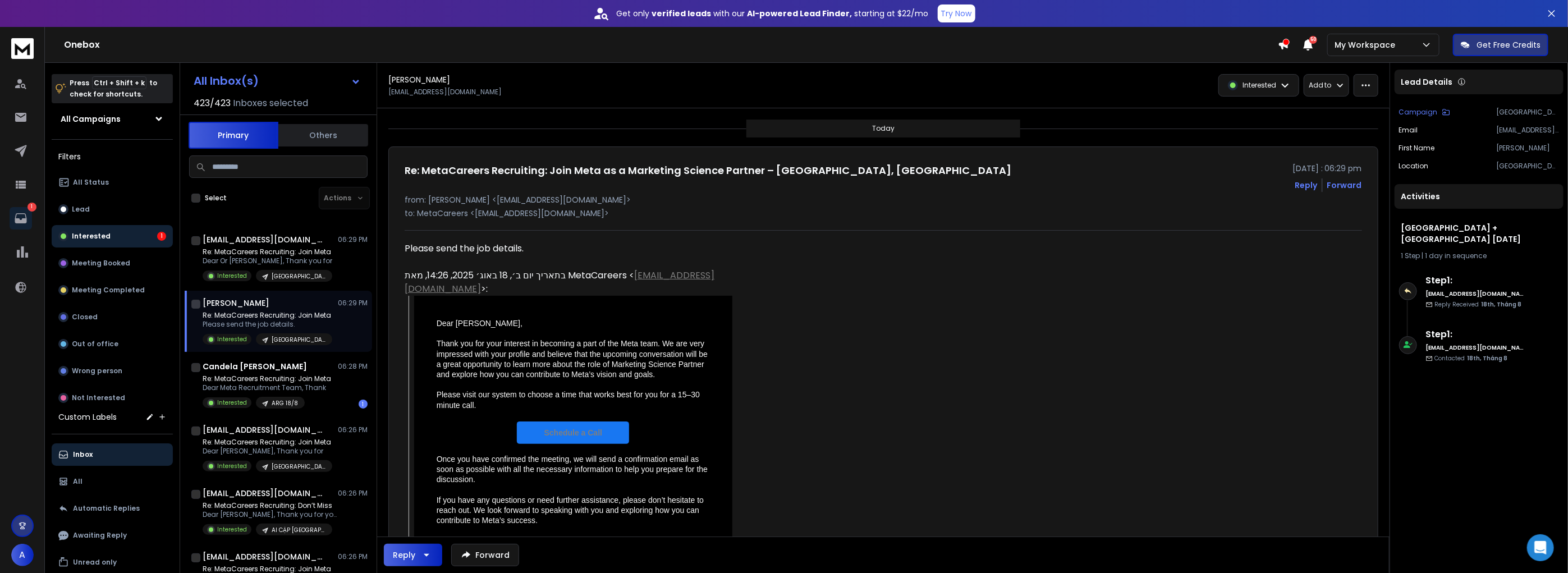
click at [421, 84] on h1 "[PERSON_NAME]" at bounding box center [419, 80] width 61 height 11
click at [422, 88] on p "[EMAIL_ADDRESS][DOMAIN_NAME]" at bounding box center [445, 92] width 113 height 9
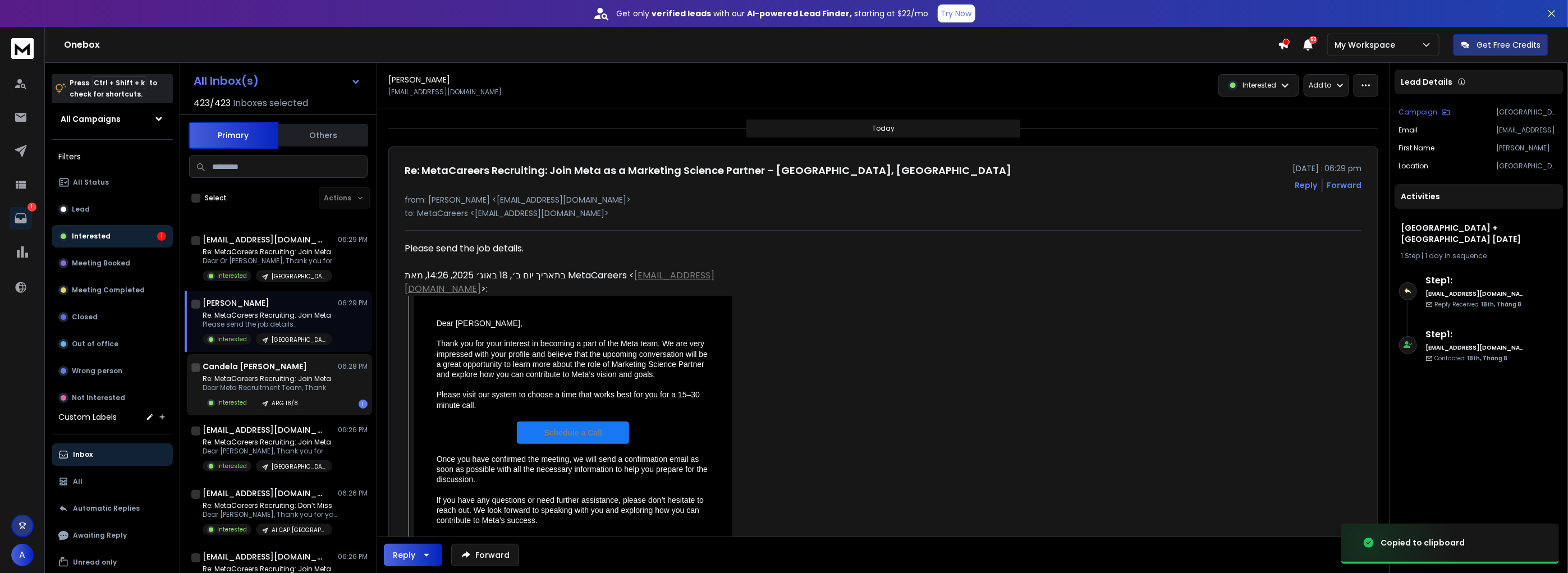
click at [278, 378] on p "Re: MetaCareers Recruiting: Join Meta" at bounding box center [267, 379] width 128 height 9
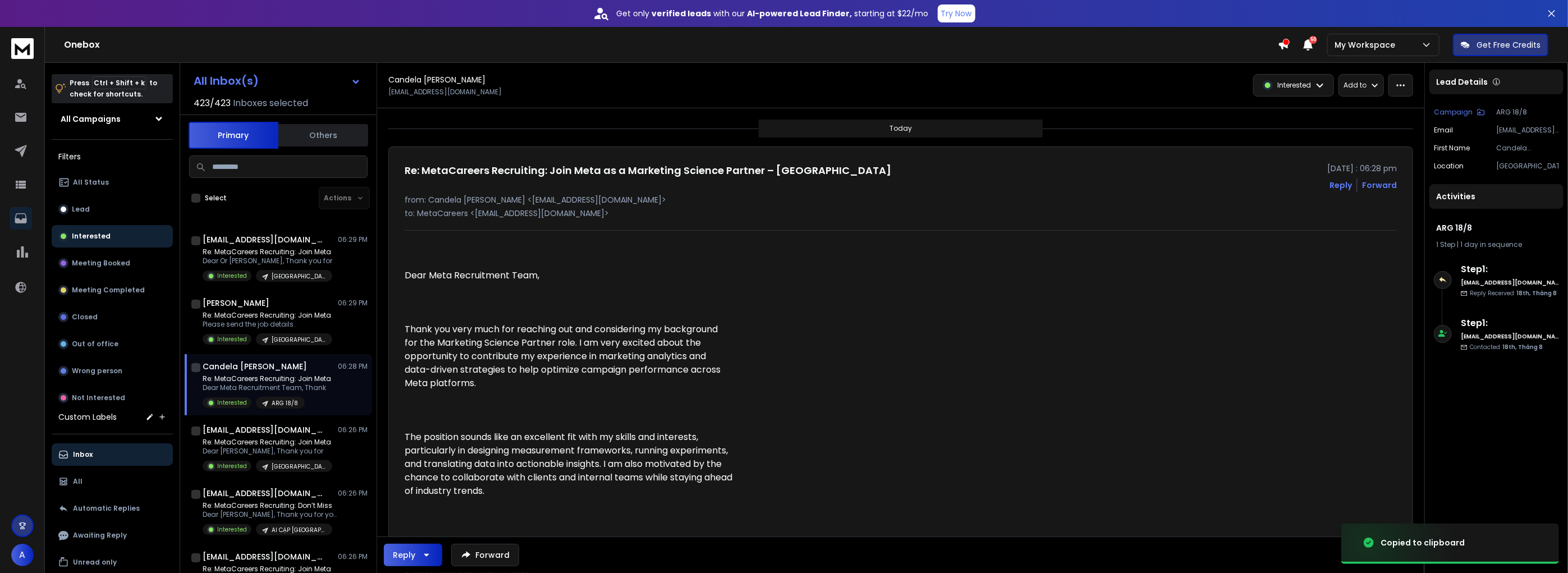
click at [439, 91] on p "[EMAIL_ADDRESS][DOMAIN_NAME]" at bounding box center [445, 92] width 113 height 9
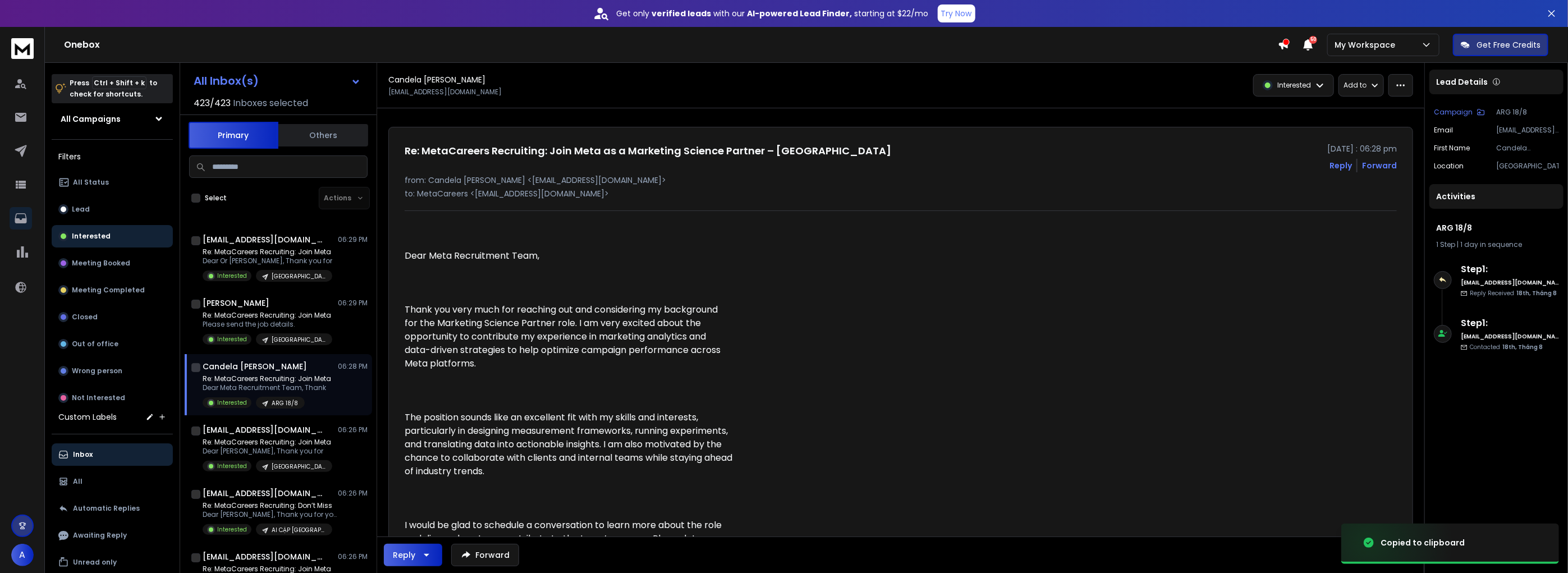
scroll to position [0, 0]
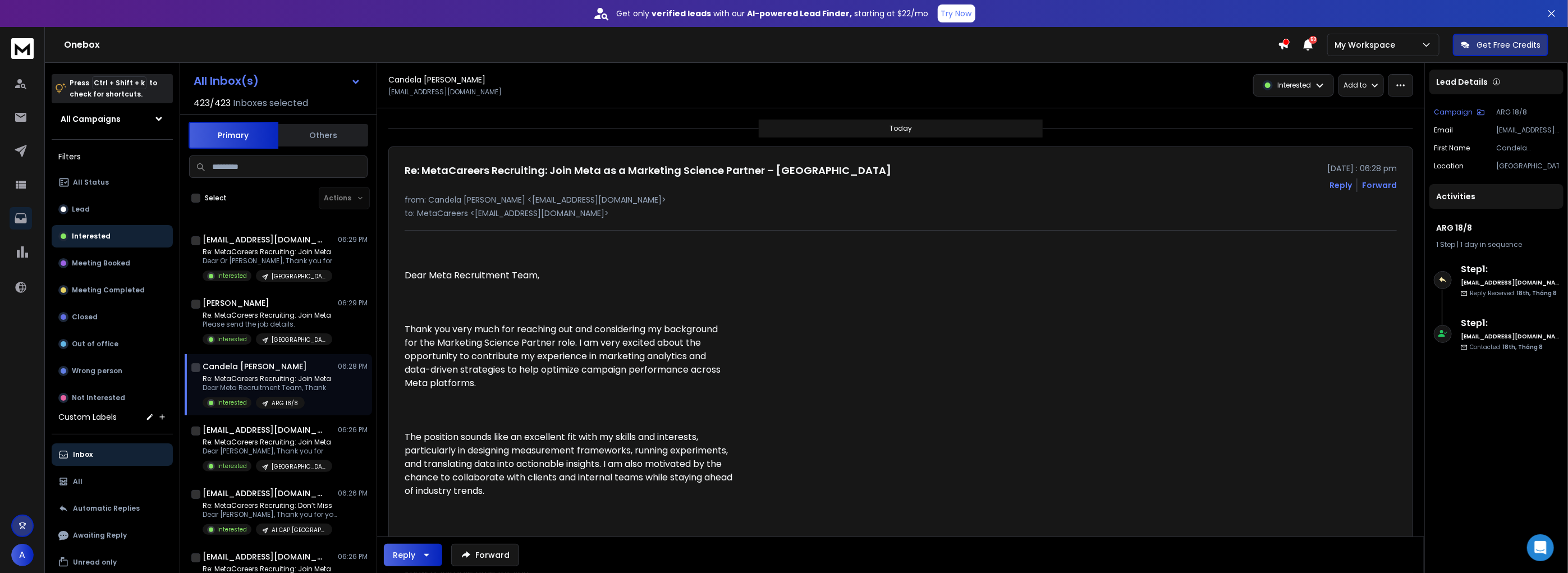
drag, startPoint x: 479, startPoint y: 212, endPoint x: 603, endPoint y: 212, distance: 124.0
click at [607, 214] on p "to: MetaCareers <[EMAIL_ADDRESS][DOMAIN_NAME]>" at bounding box center [901, 213] width 992 height 11
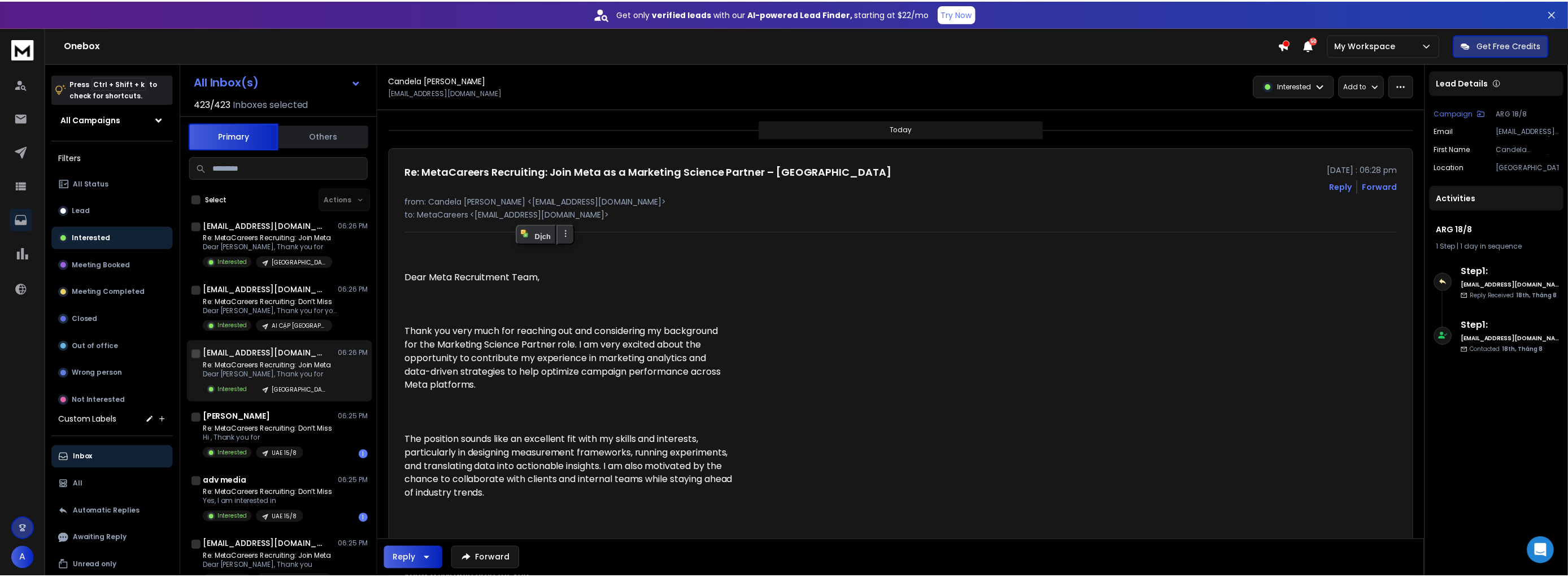
scroll to position [502, 0]
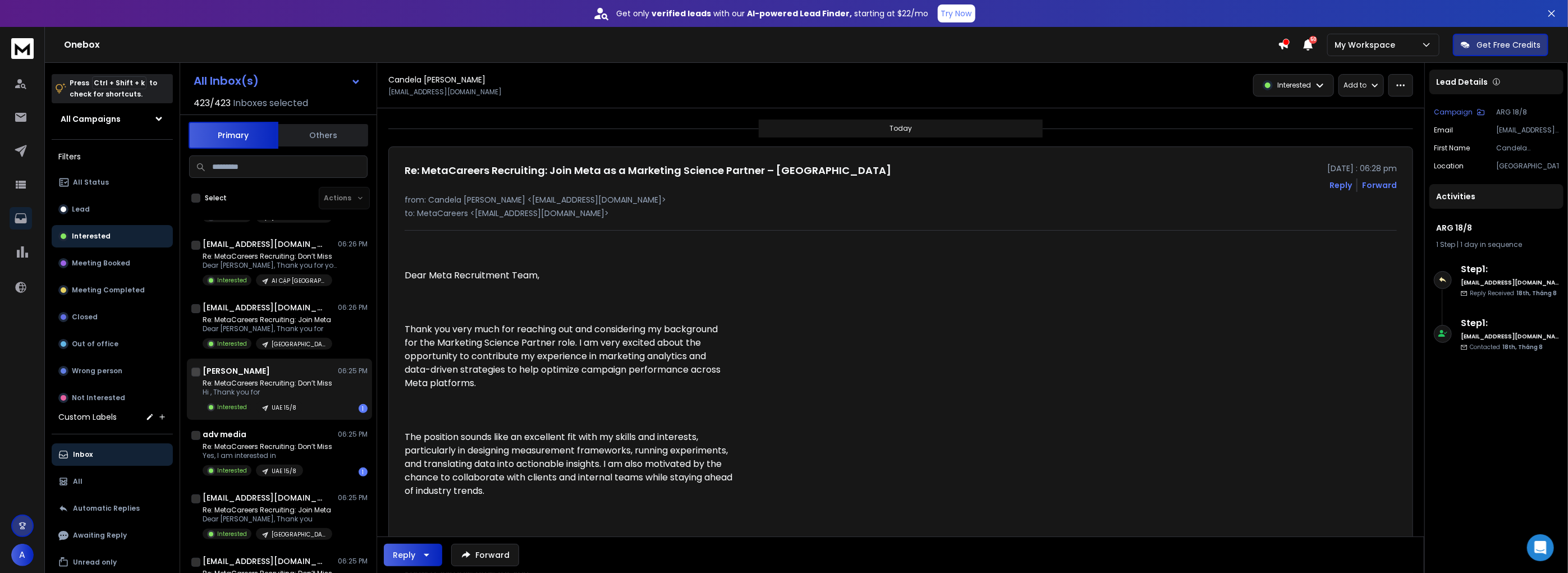
click at [283, 380] on p "Re: MetaCareers Recruiting: Don’t Miss" at bounding box center [267, 383] width 130 height 9
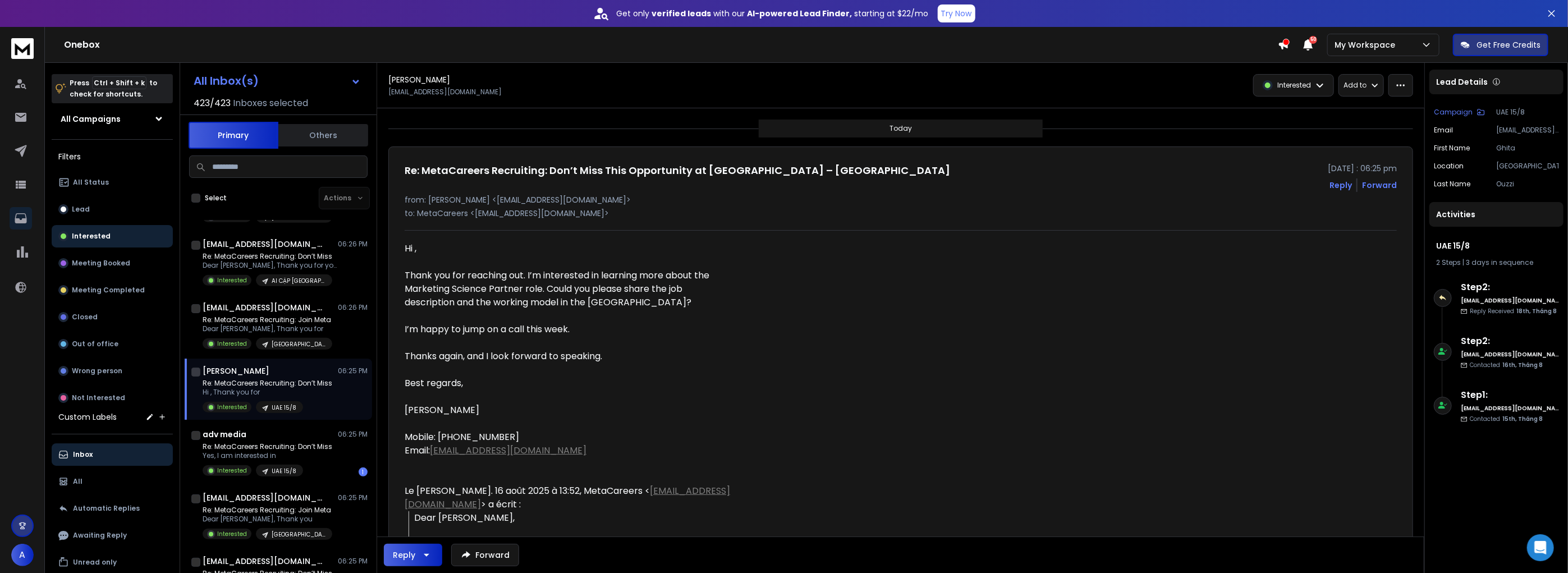
click at [439, 86] on div "[PERSON_NAME] [EMAIL_ADDRESS][DOMAIN_NAME]" at bounding box center [643, 85] width 509 height 23
click at [439, 88] on p "[EMAIL_ADDRESS][DOMAIN_NAME]" at bounding box center [445, 92] width 113 height 9
drag, startPoint x: 473, startPoint y: 216, endPoint x: 646, endPoint y: 214, distance: 173.0
click at [646, 214] on p "to: MetaCareers <[EMAIL_ADDRESS][DOMAIN_NAME]>" at bounding box center [901, 213] width 992 height 11
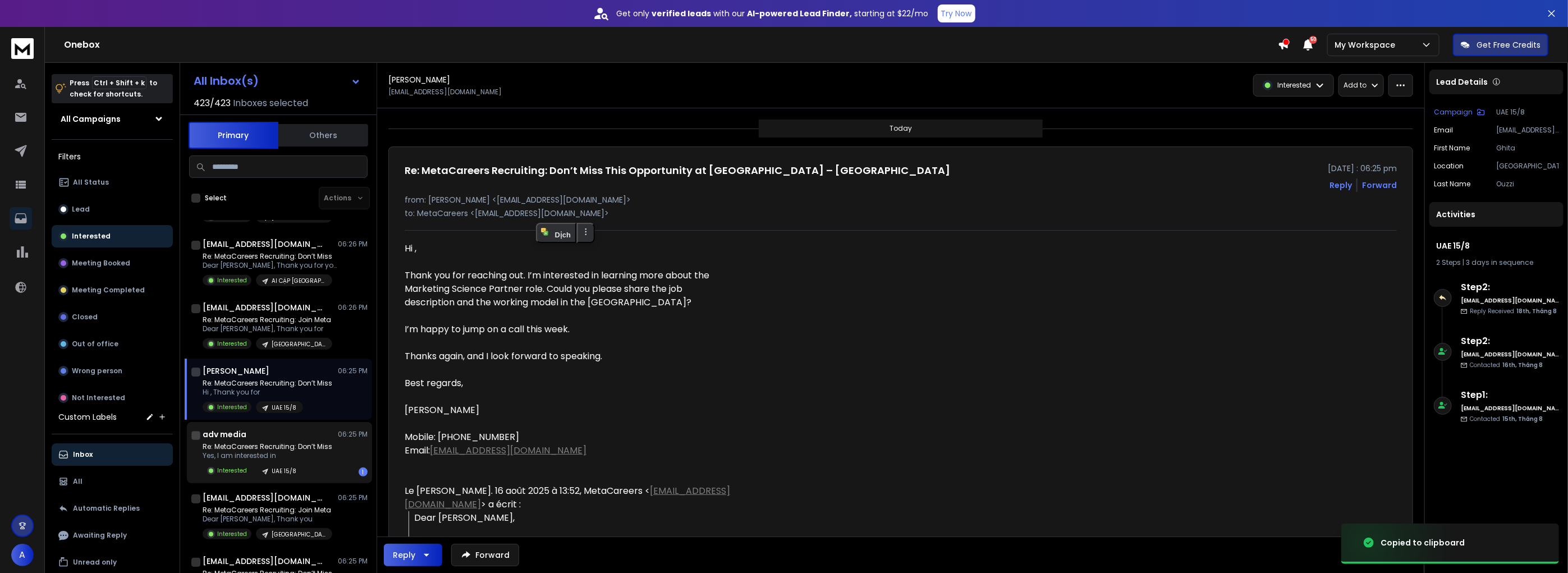
click at [299, 456] on p "Yes, I am interested in" at bounding box center [267, 455] width 130 height 9
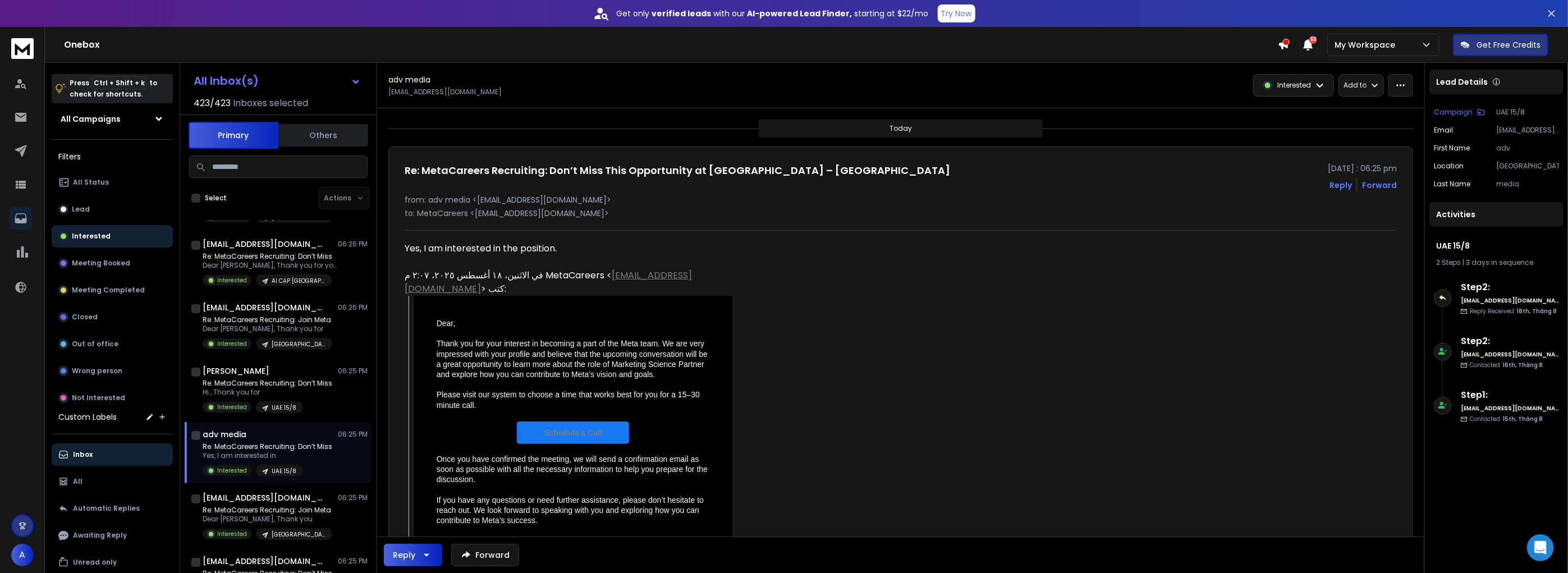
click at [456, 90] on p "[EMAIL_ADDRESS][DOMAIN_NAME]" at bounding box center [445, 92] width 113 height 9
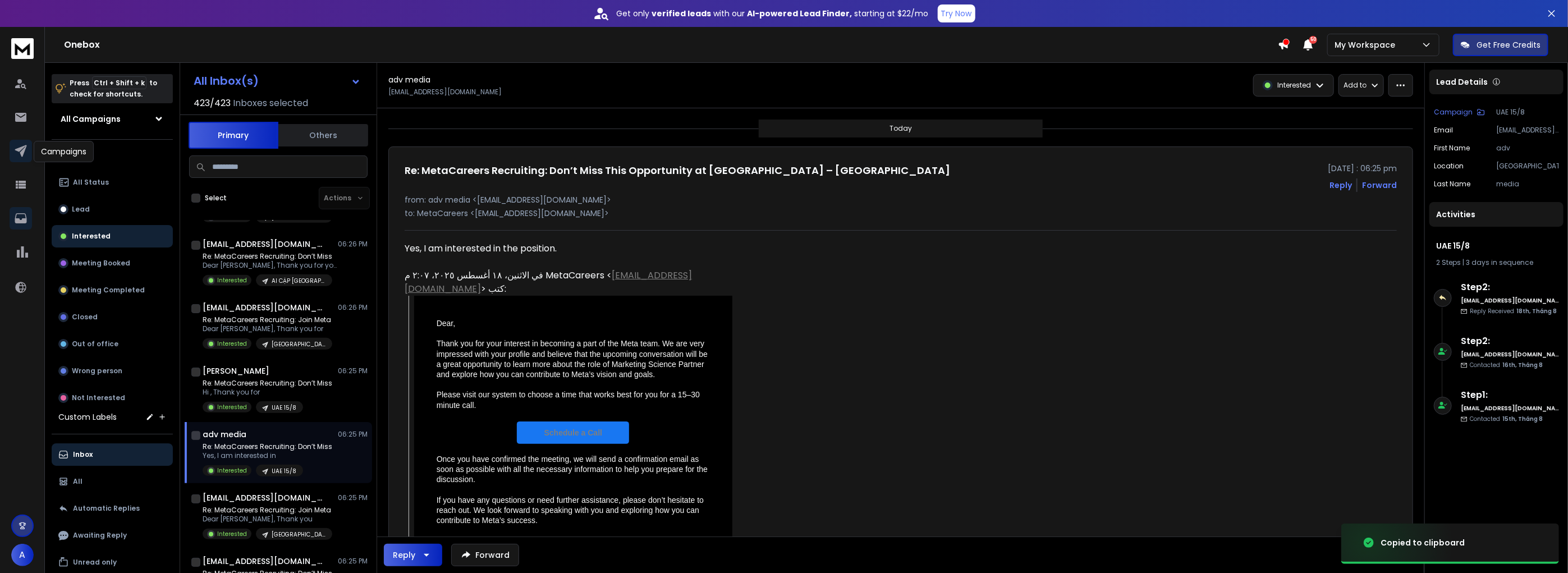
click at [18, 141] on link at bounding box center [21, 151] width 23 height 23
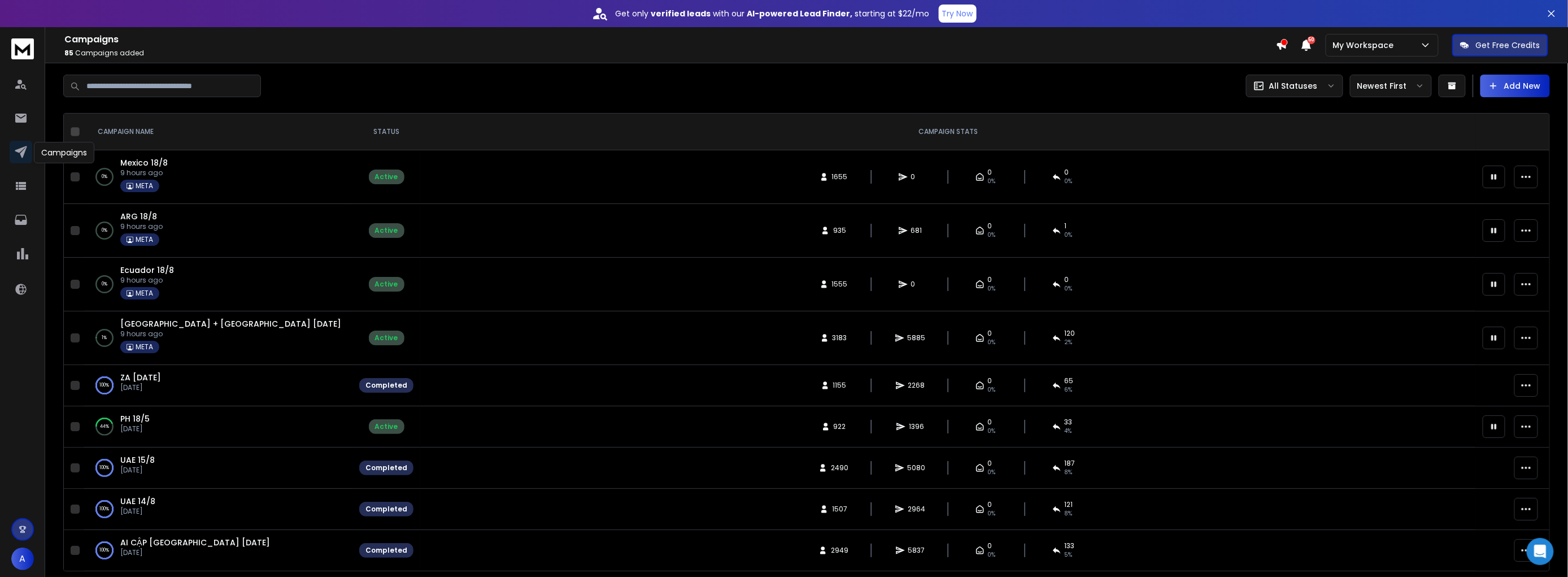
click at [420, 242] on td "935 681 0 0% 1 0 %" at bounding box center [948, 231] width 1056 height 54
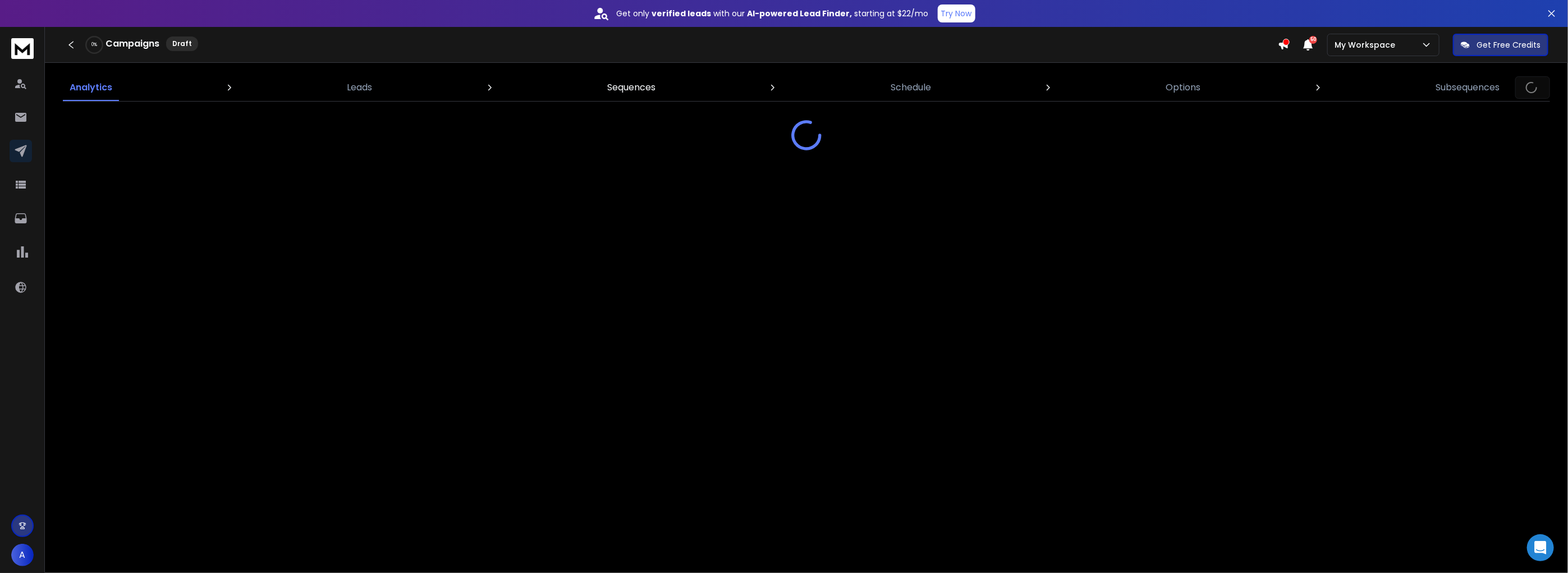
click at [640, 82] on p "Sequences" at bounding box center [631, 88] width 48 height 13
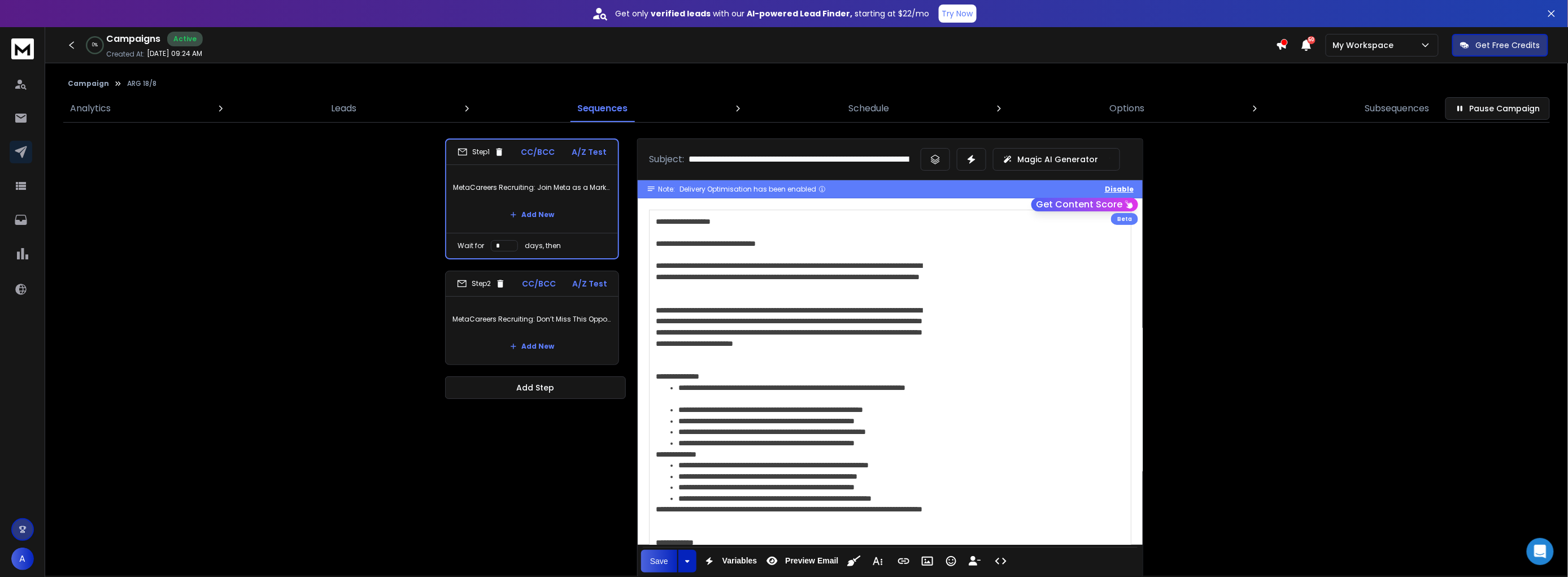
click at [906, 106] on div "Analytics Leads Sequences Schedule Options Subsequences" at bounding box center [749, 109] width 1373 height 27
click at [871, 105] on p "Schedule" at bounding box center [869, 109] width 40 height 13
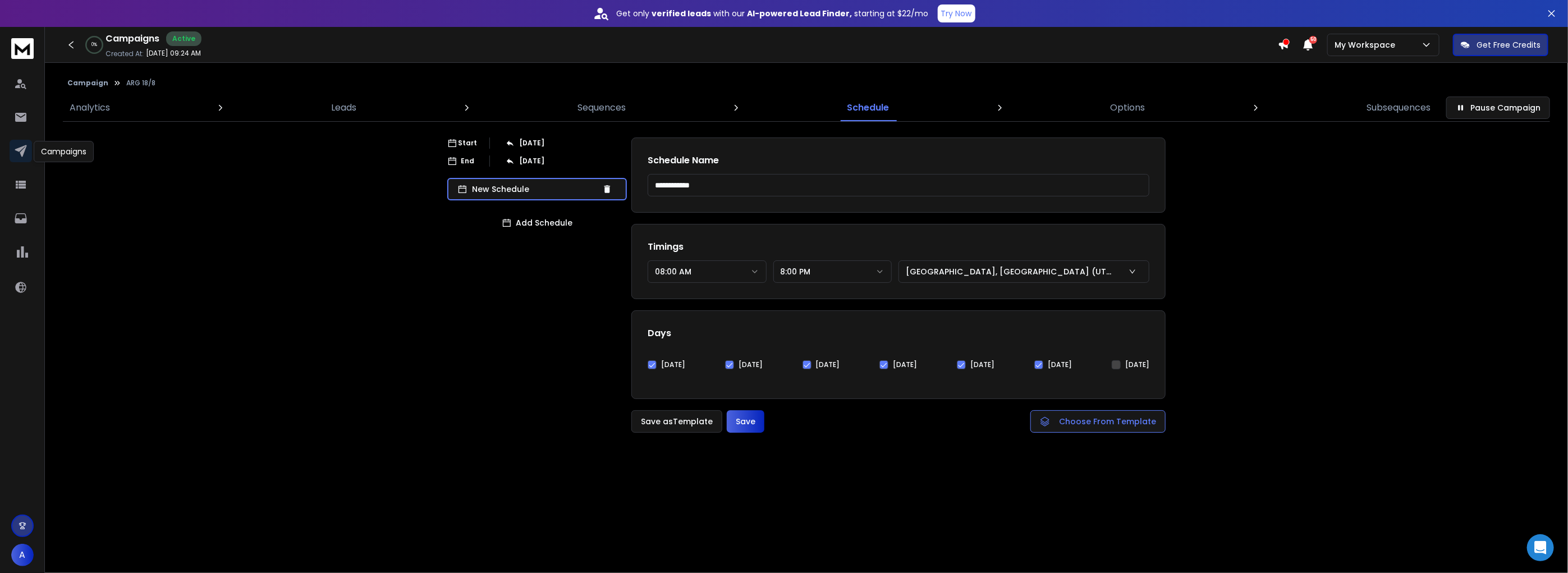
click at [19, 149] on icon at bounding box center [20, 150] width 12 height 12
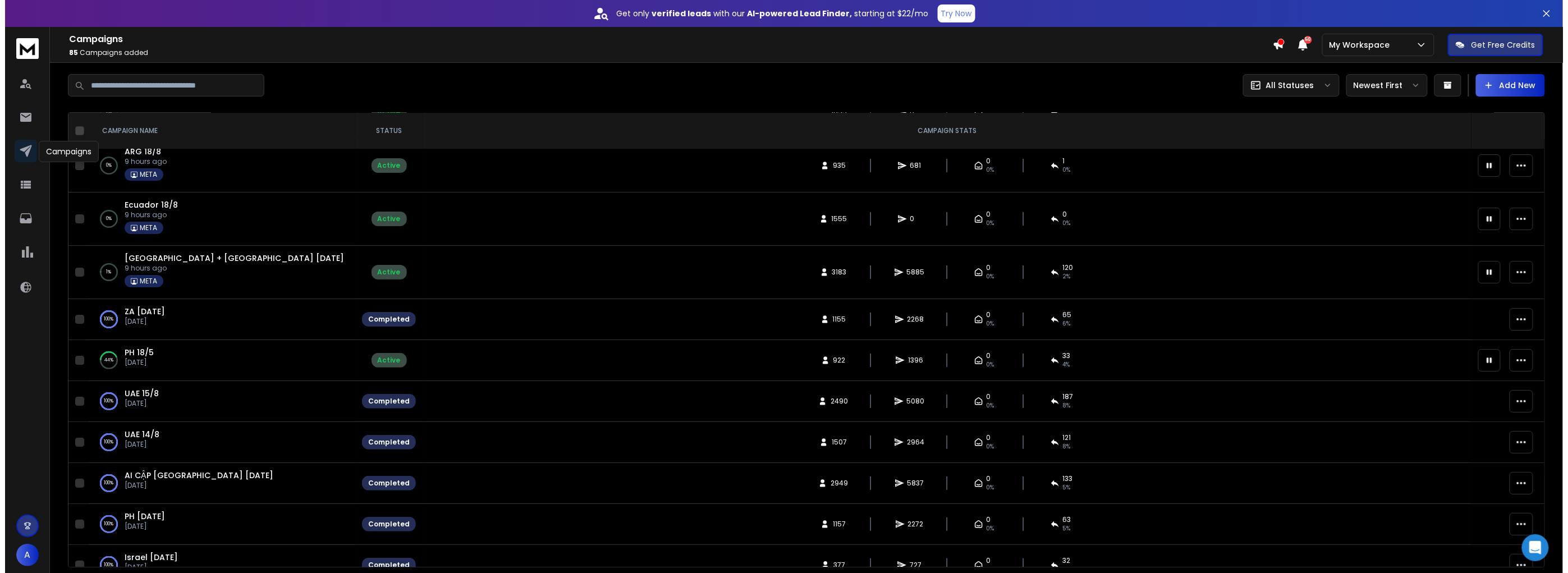
scroll to position [62, 0]
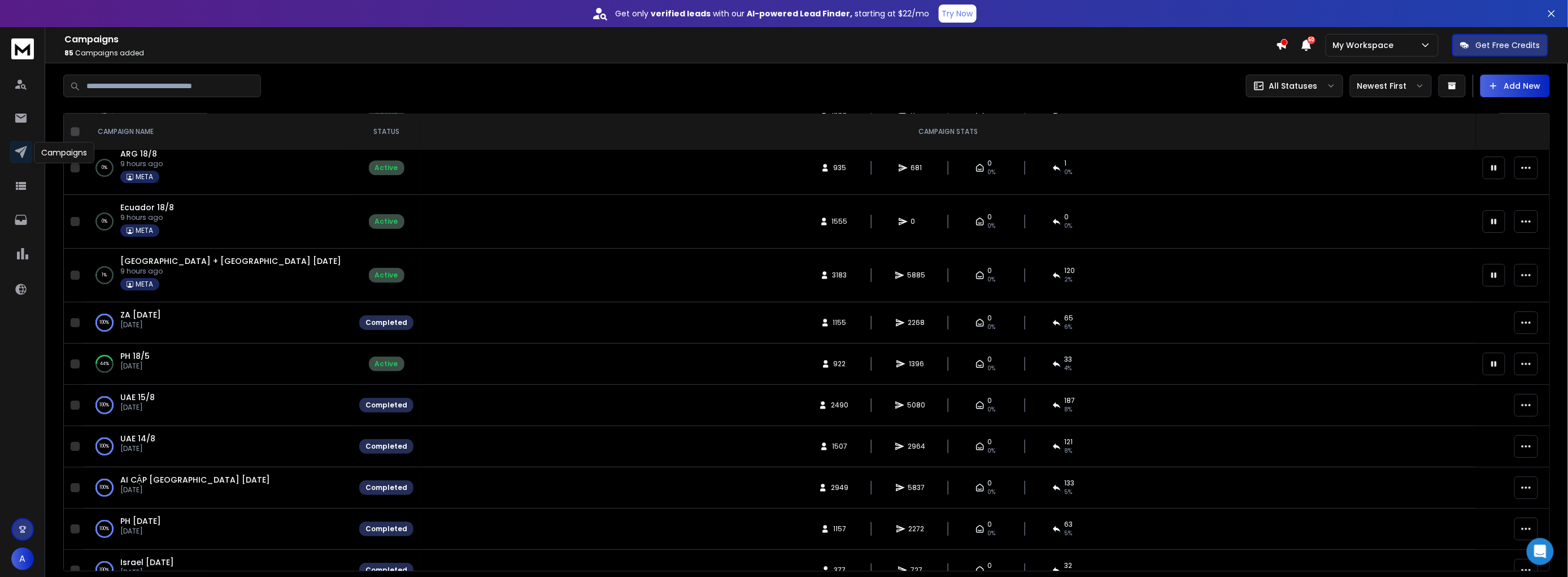
click at [670, 366] on div "922 1396 0 0% 33 4 %" at bounding box center [948, 364] width 1042 height 18
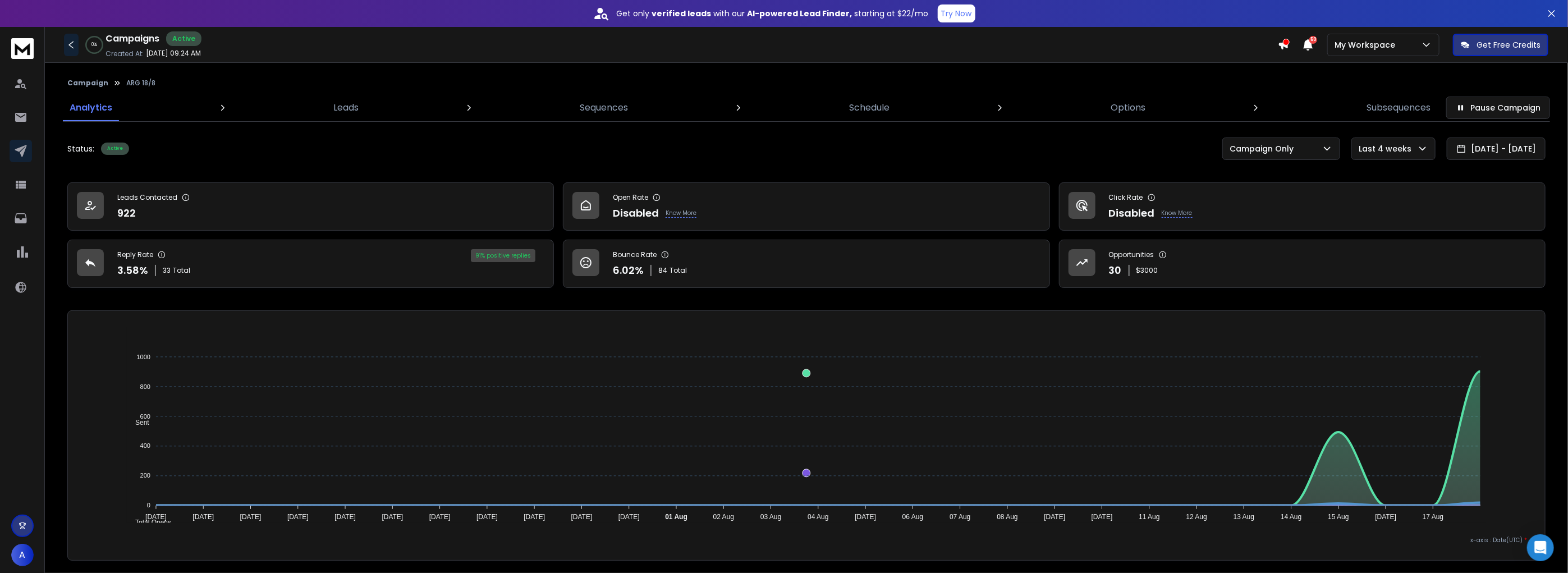
click at [72, 46] on icon at bounding box center [71, 44] width 10 height 10
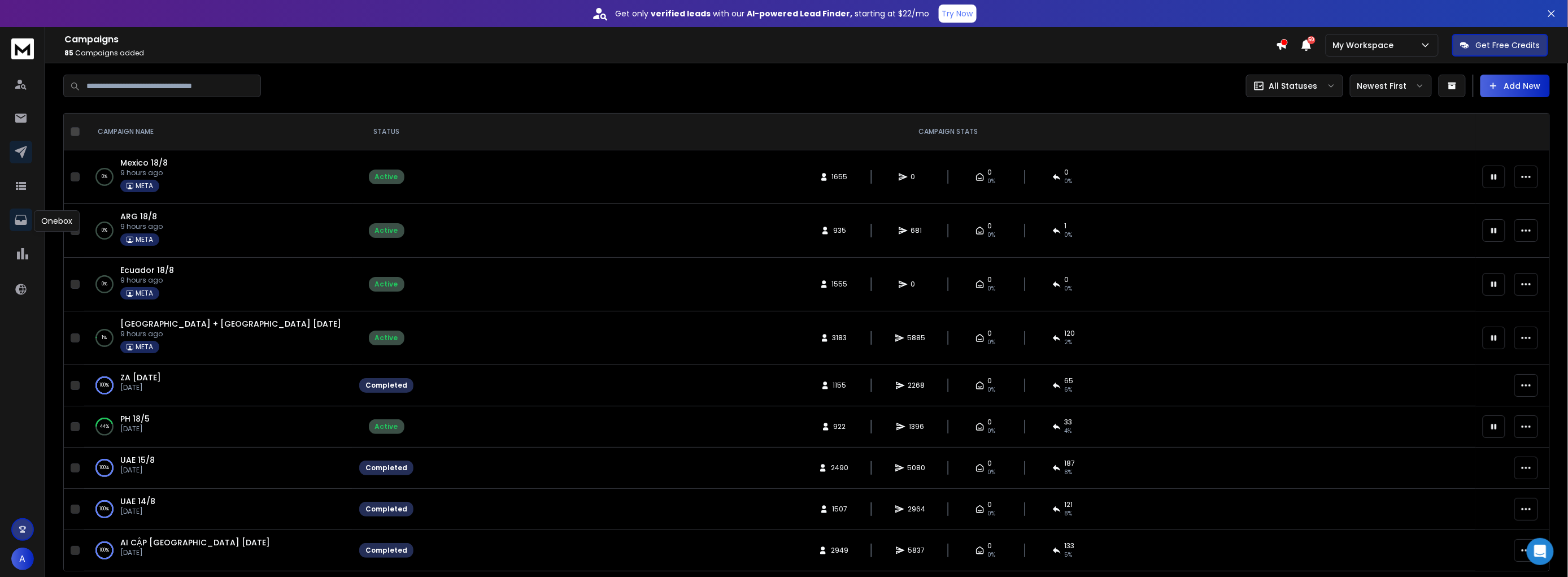
click at [26, 223] on icon at bounding box center [21, 220] width 13 height 13
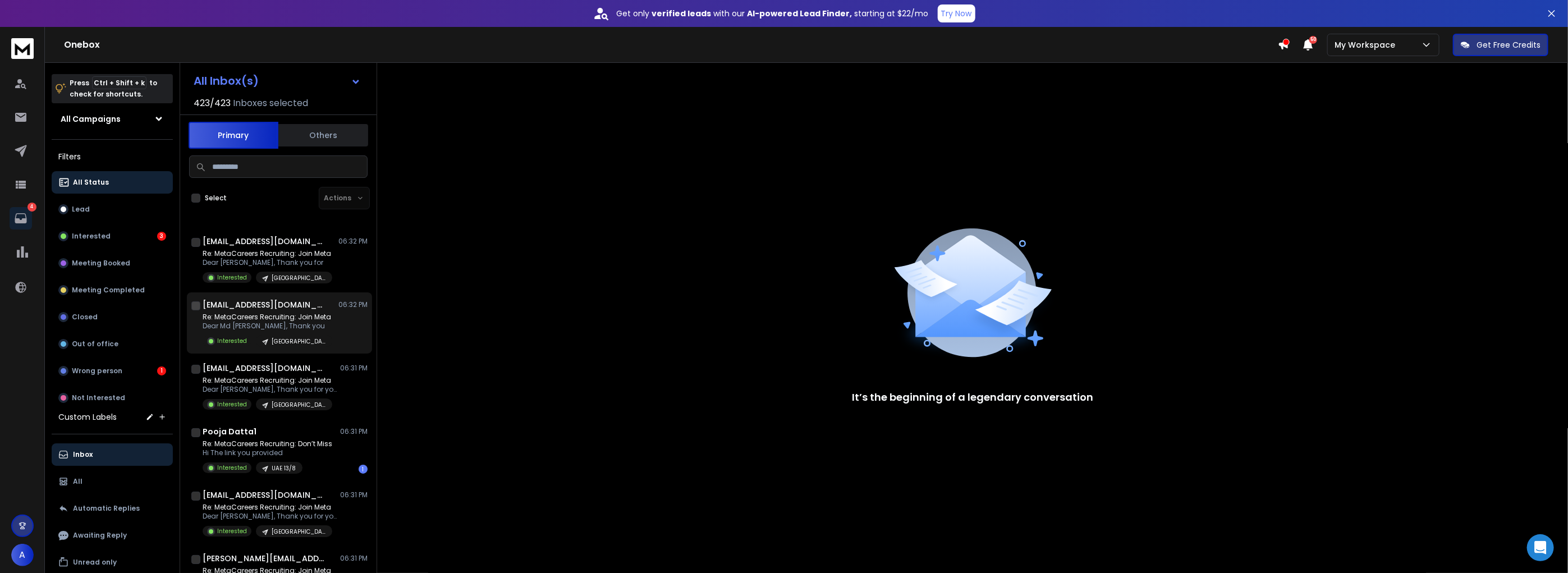
scroll to position [62, 0]
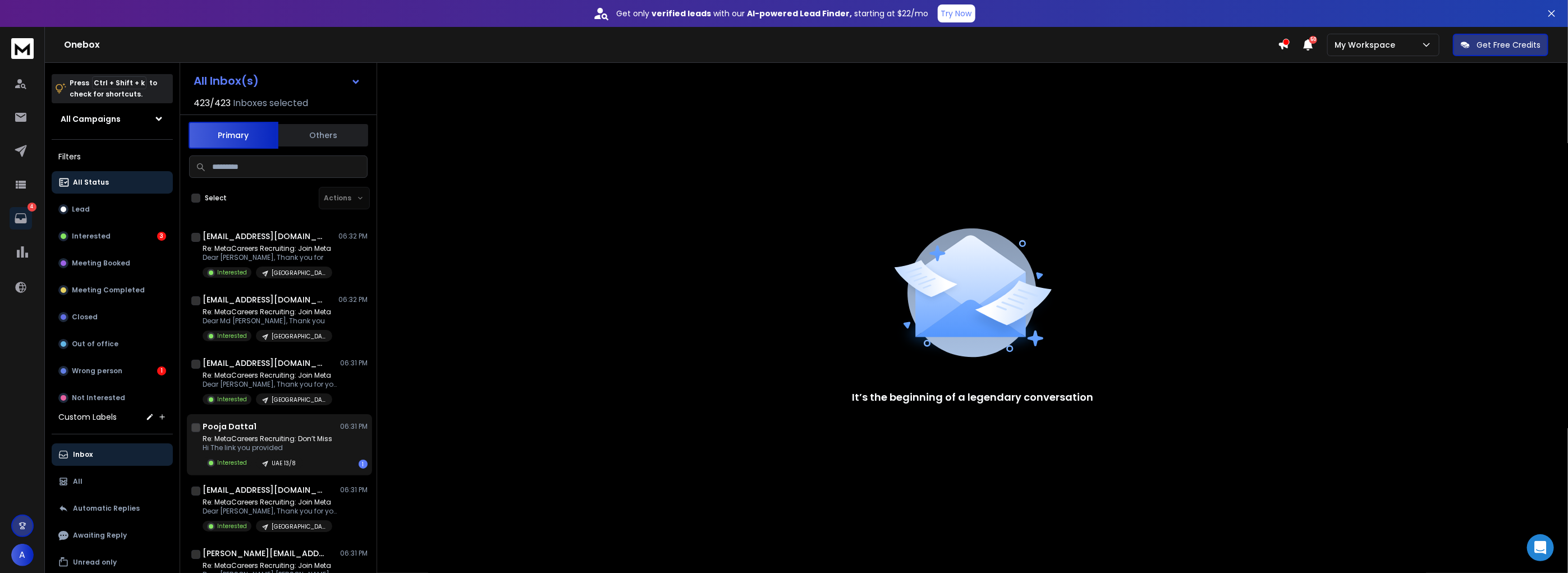
click at [287, 435] on p "Re: MetaCareers Recruiting: Don’t Miss" at bounding box center [267, 439] width 130 height 9
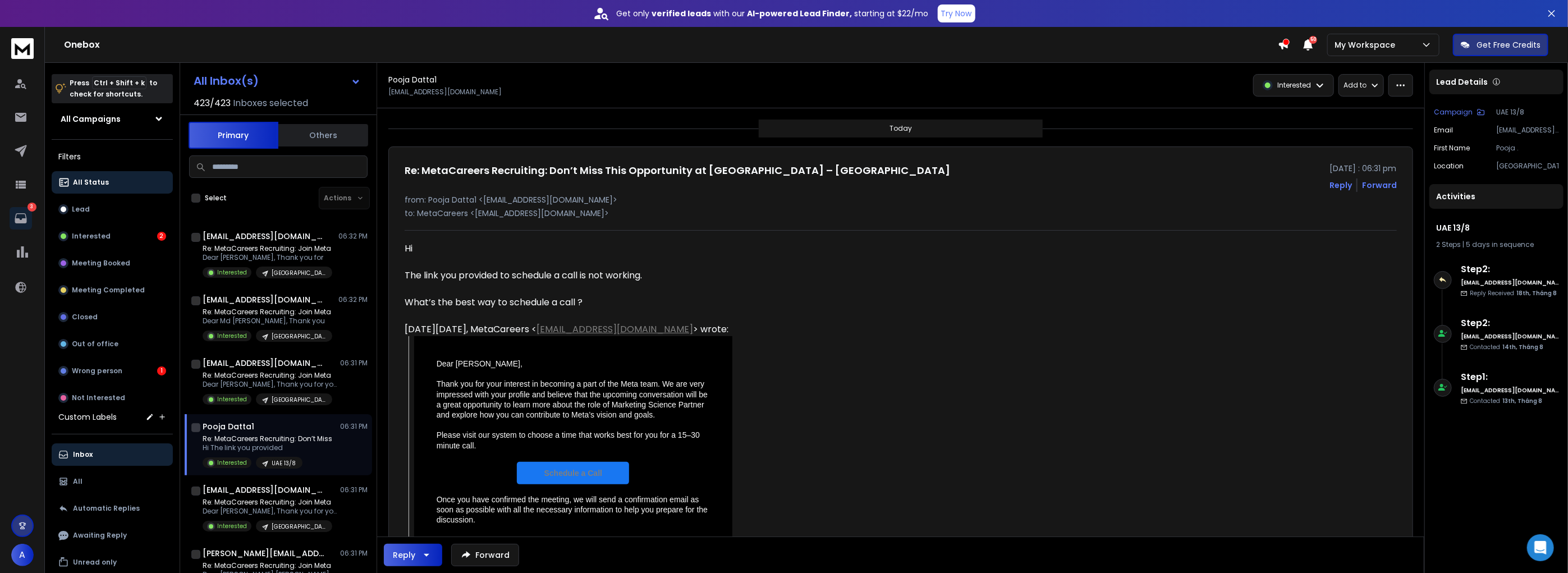
click at [411, 89] on p "[EMAIL_ADDRESS][DOMAIN_NAME]" at bounding box center [445, 92] width 113 height 9
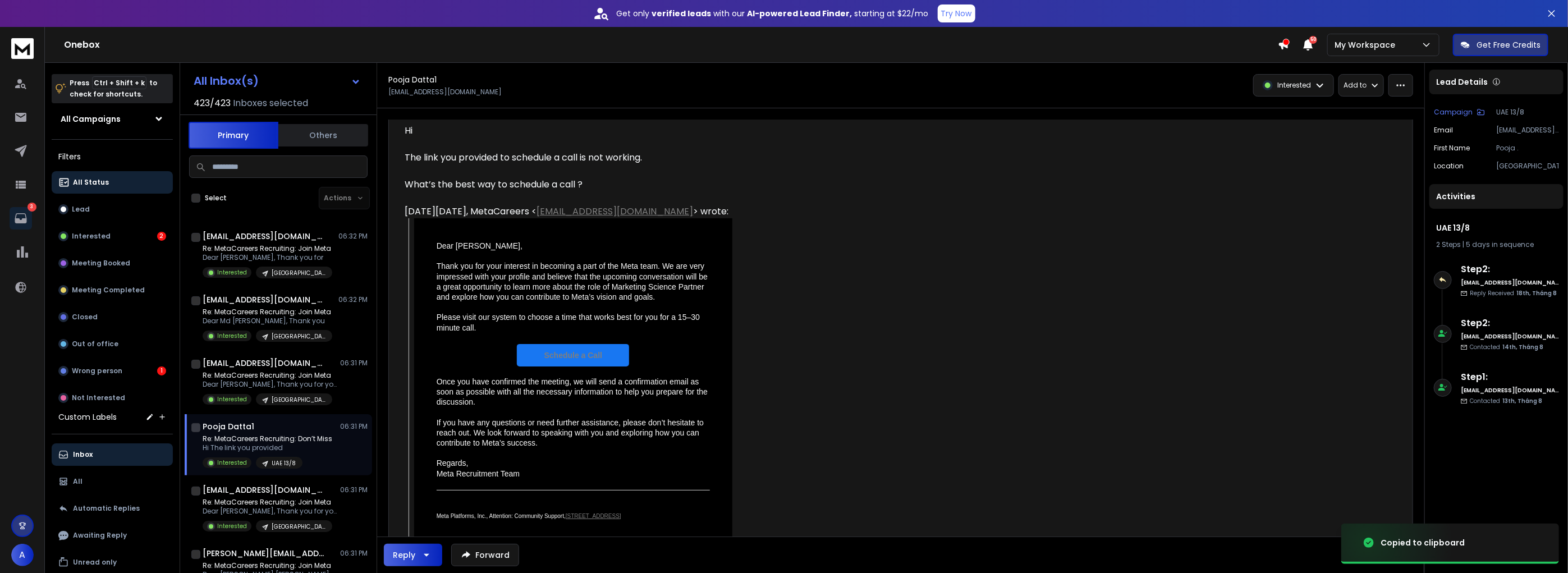
scroll to position [98, 0]
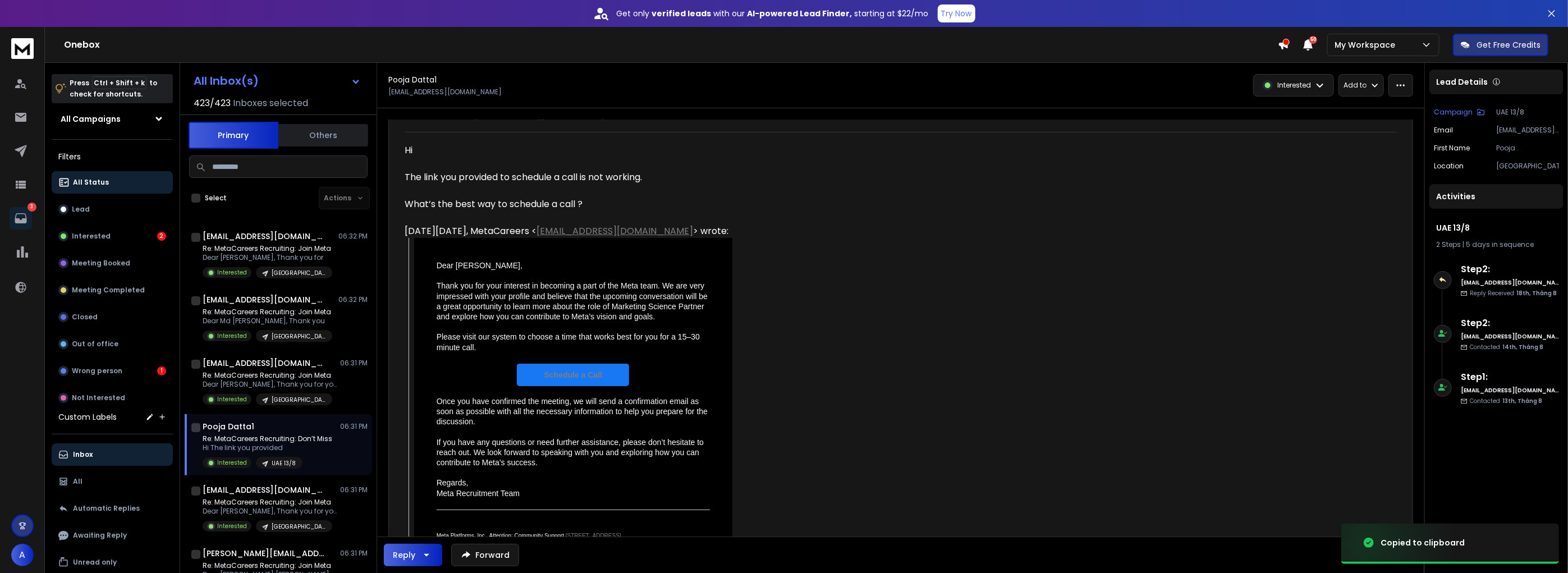
click at [607, 382] on link "Schedule a Call" at bounding box center [573, 374] width 112 height 23
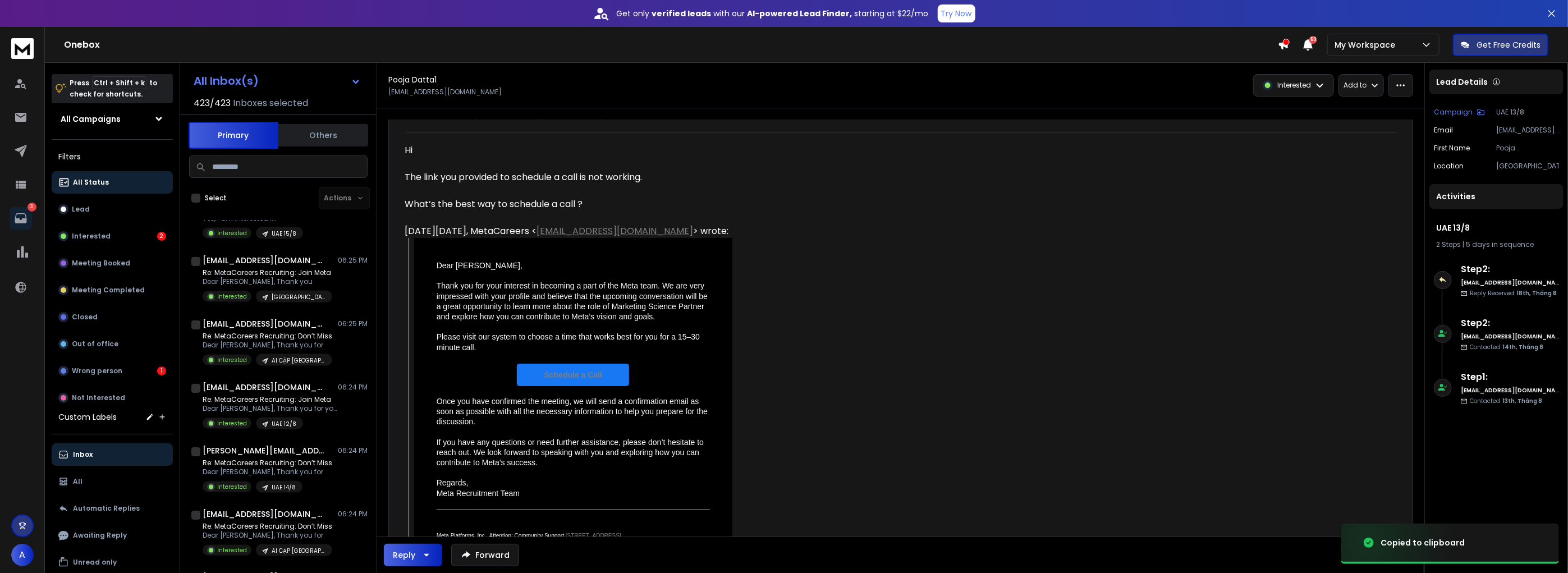
scroll to position [1372, 0]
click at [114, 239] on button "Interested 2" at bounding box center [112, 236] width 121 height 23
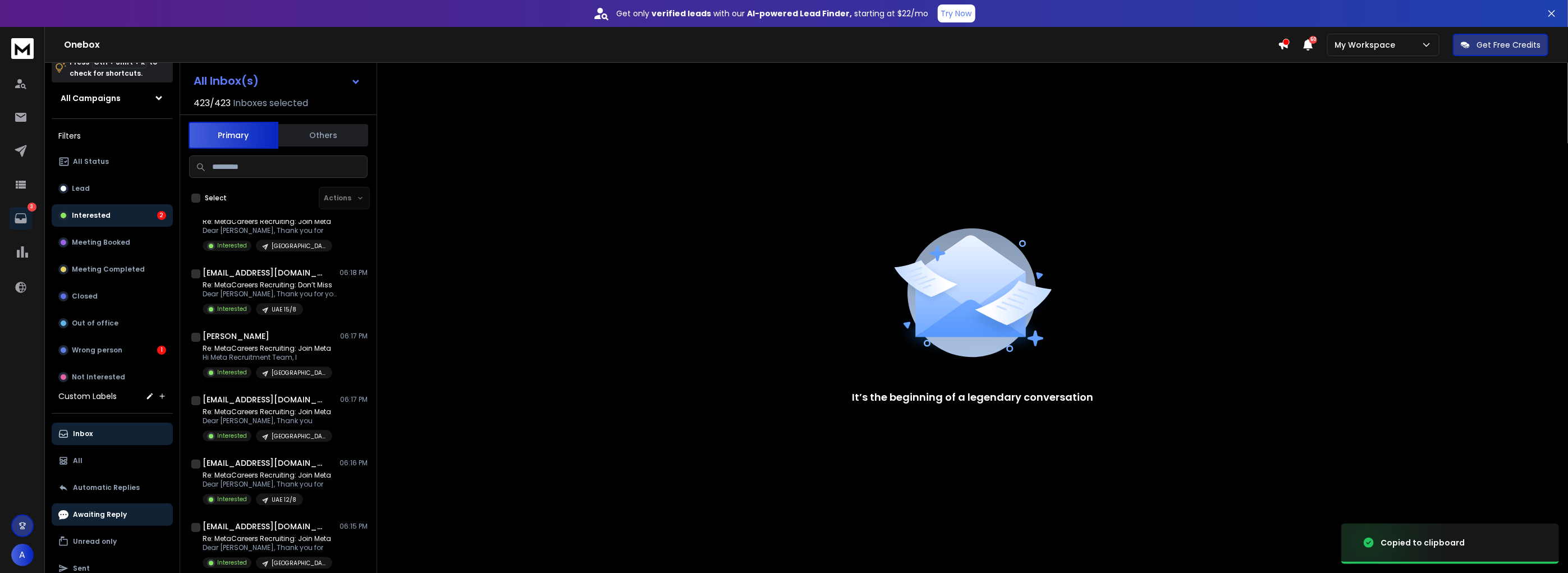
scroll to position [73, 0]
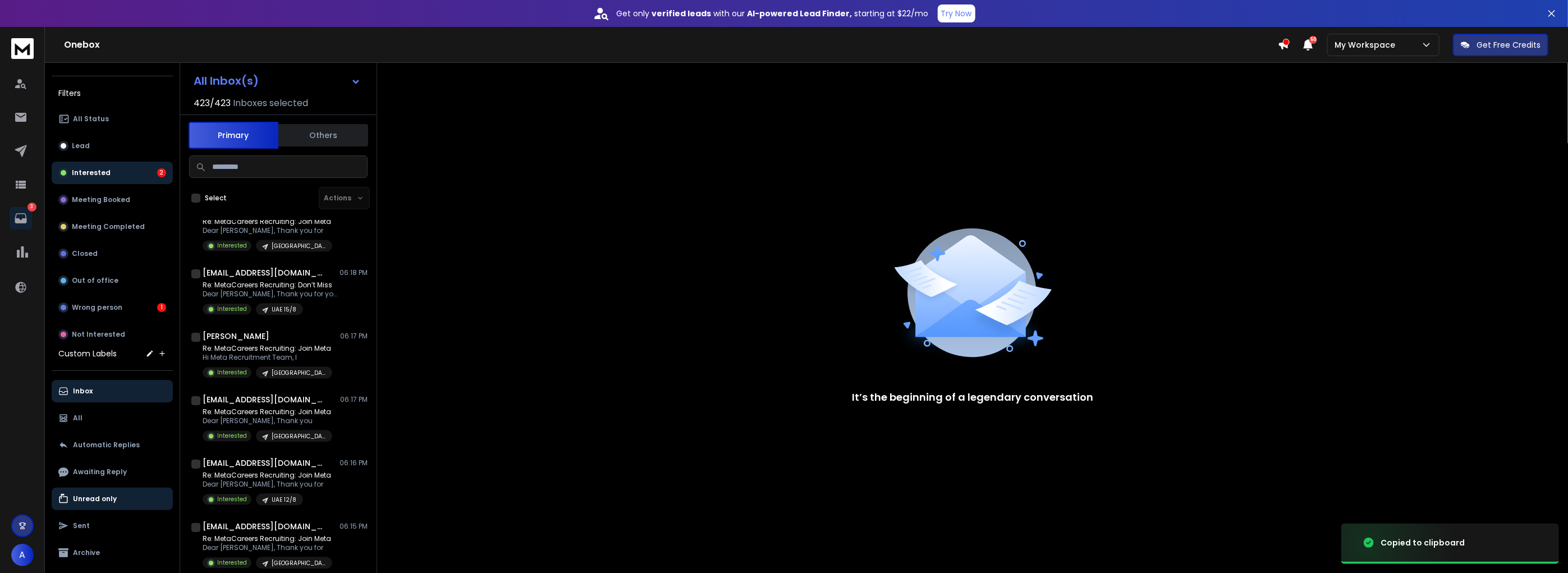
click at [102, 494] on p "Unread only" at bounding box center [95, 499] width 44 height 9
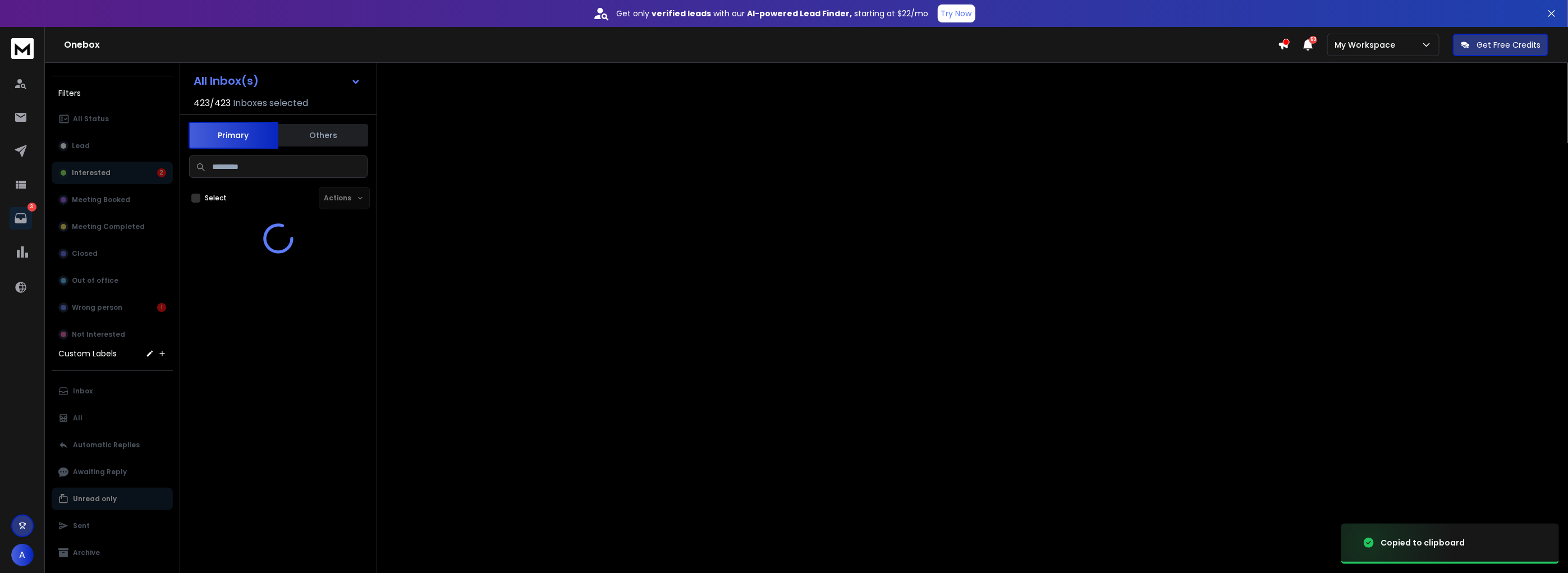
scroll to position [0, 0]
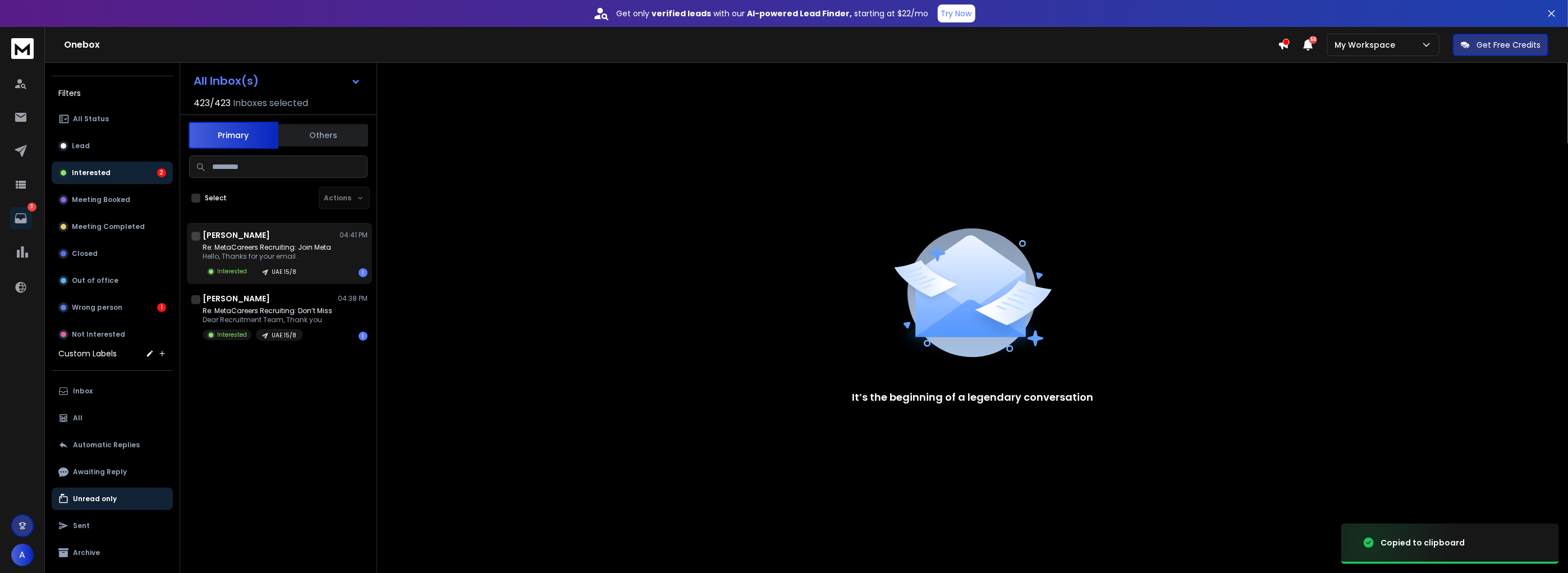
click at [310, 256] on p "Hello, Thanks for your email." at bounding box center [267, 256] width 128 height 9
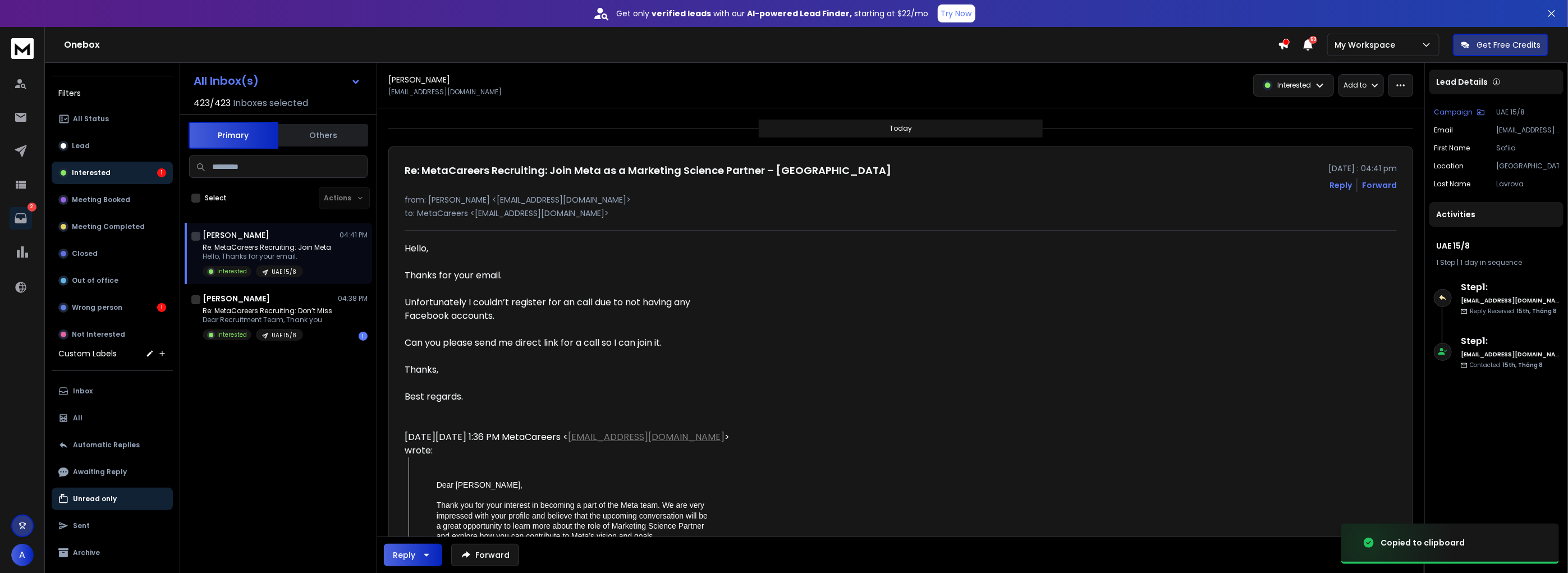
click at [434, 94] on p "[EMAIL_ADDRESS][DOMAIN_NAME]" at bounding box center [445, 92] width 113 height 9
click at [274, 310] on p "Re: MetaCareers Recruiting: Don’t Miss" at bounding box center [267, 311] width 130 height 9
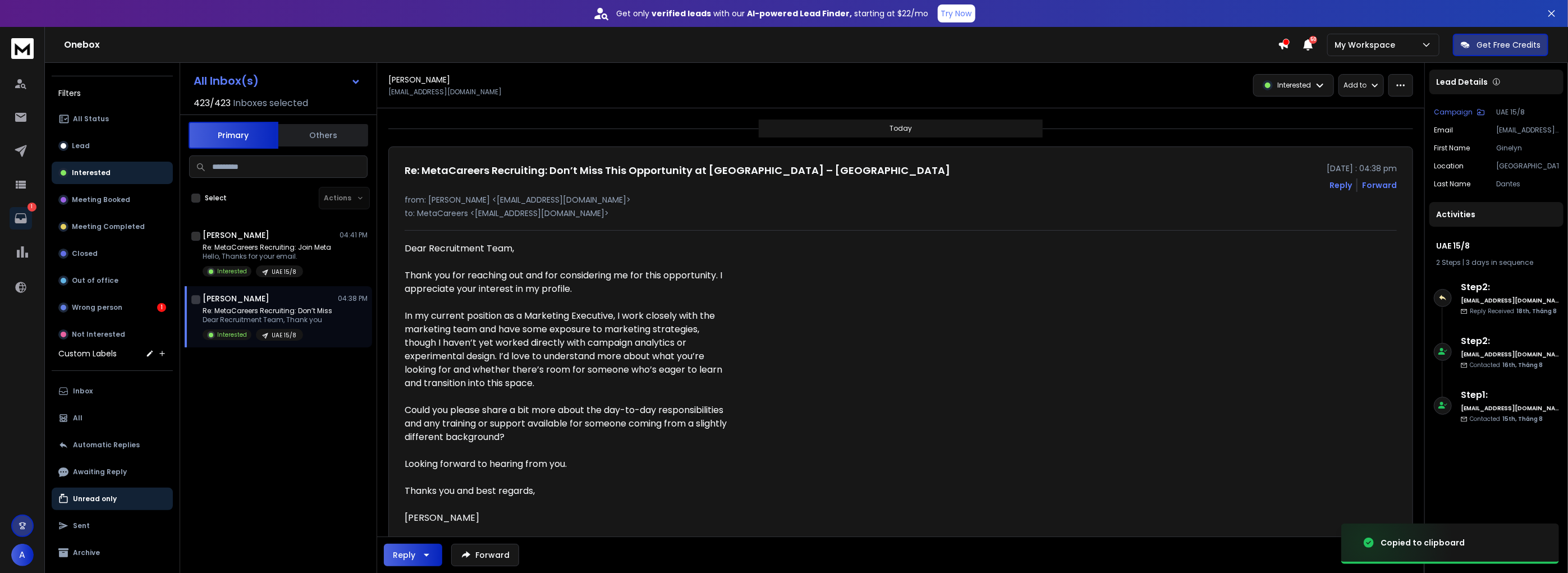
click at [424, 93] on p "[EMAIL_ADDRESS][DOMAIN_NAME]" at bounding box center [445, 92] width 113 height 9
drag, startPoint x: 474, startPoint y: 214, endPoint x: 616, endPoint y: 217, distance: 142.0
click at [616, 217] on p "to: MetaCareers <[EMAIL_ADDRESS][DOMAIN_NAME]>" at bounding box center [901, 213] width 992 height 11
click at [101, 494] on p "Unread only" at bounding box center [95, 499] width 44 height 9
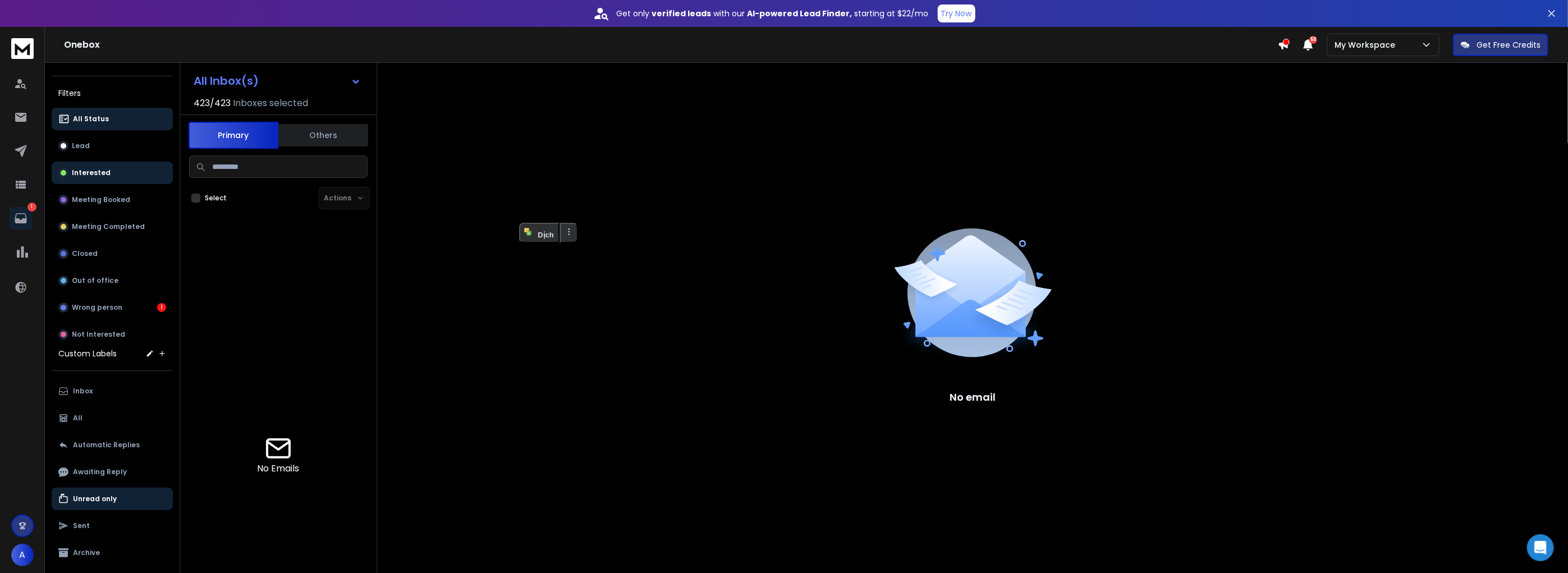
click at [91, 108] on button "All Status" at bounding box center [112, 119] width 121 height 23
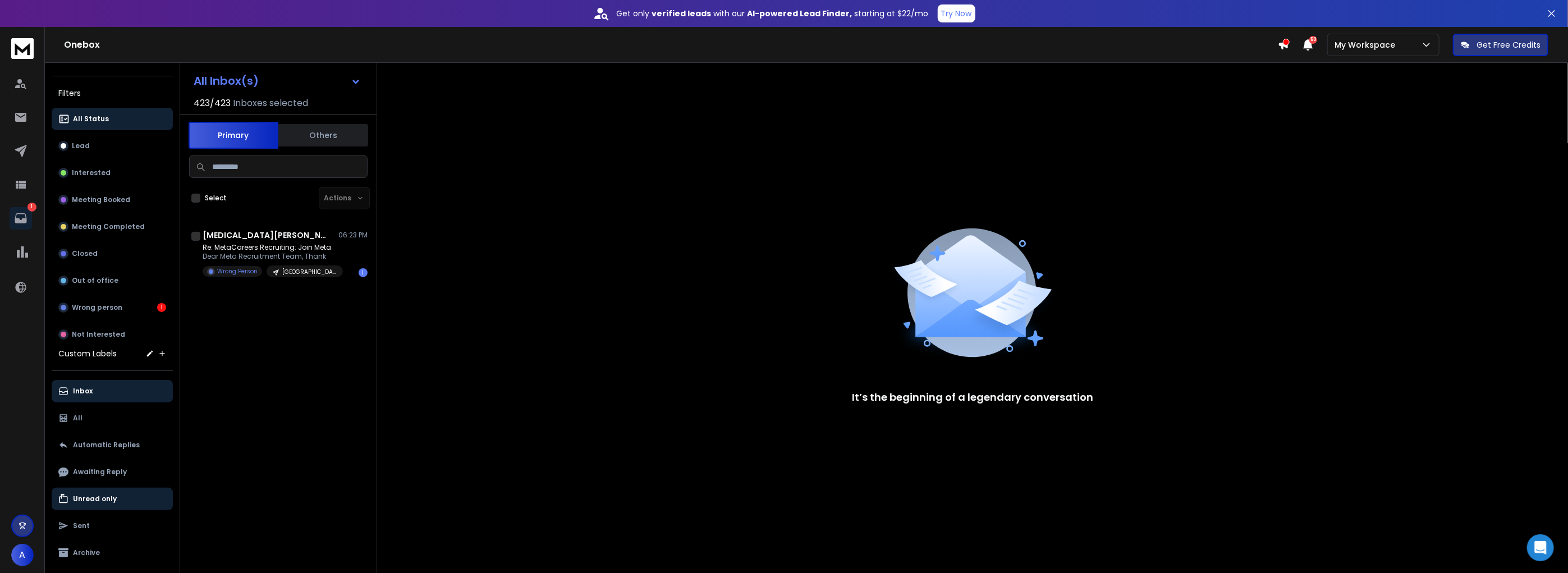
click at [105, 382] on button "Inbox" at bounding box center [112, 391] width 121 height 23
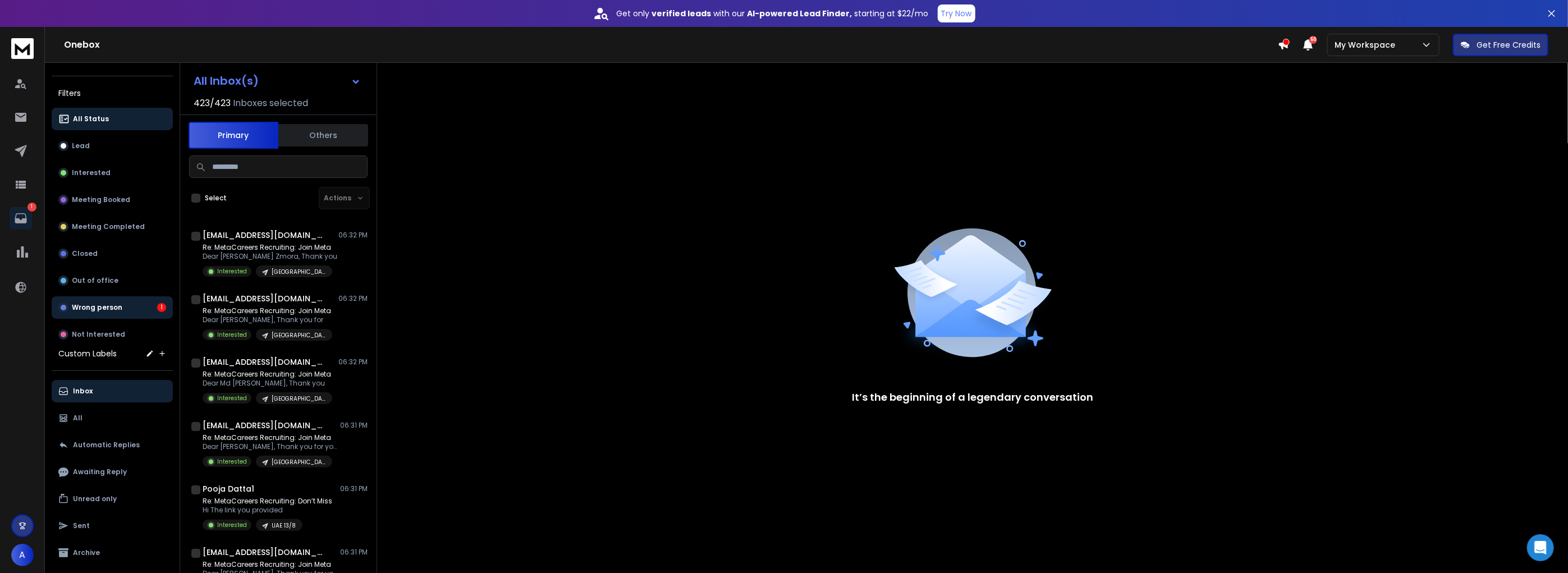
click at [113, 305] on button "Wrong person 1" at bounding box center [112, 308] width 121 height 23
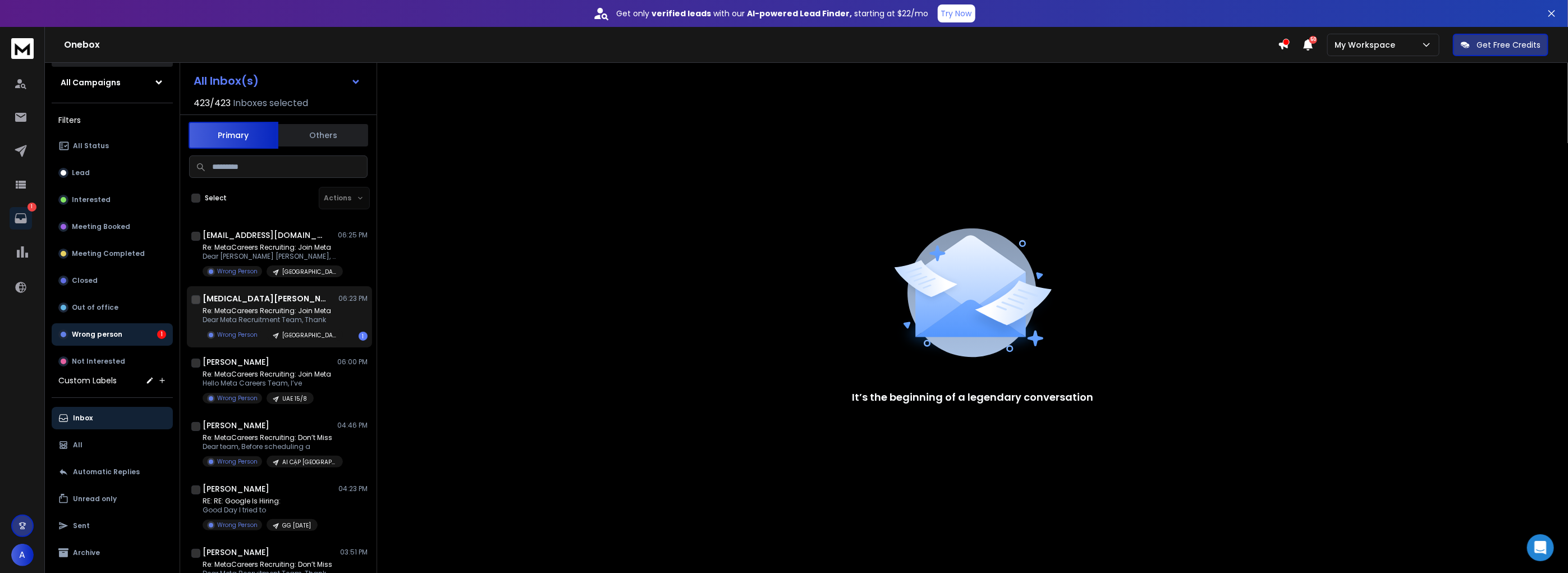
click at [234, 321] on p "Dear Meta Recruitment Team, Thank" at bounding box center [270, 320] width 135 height 9
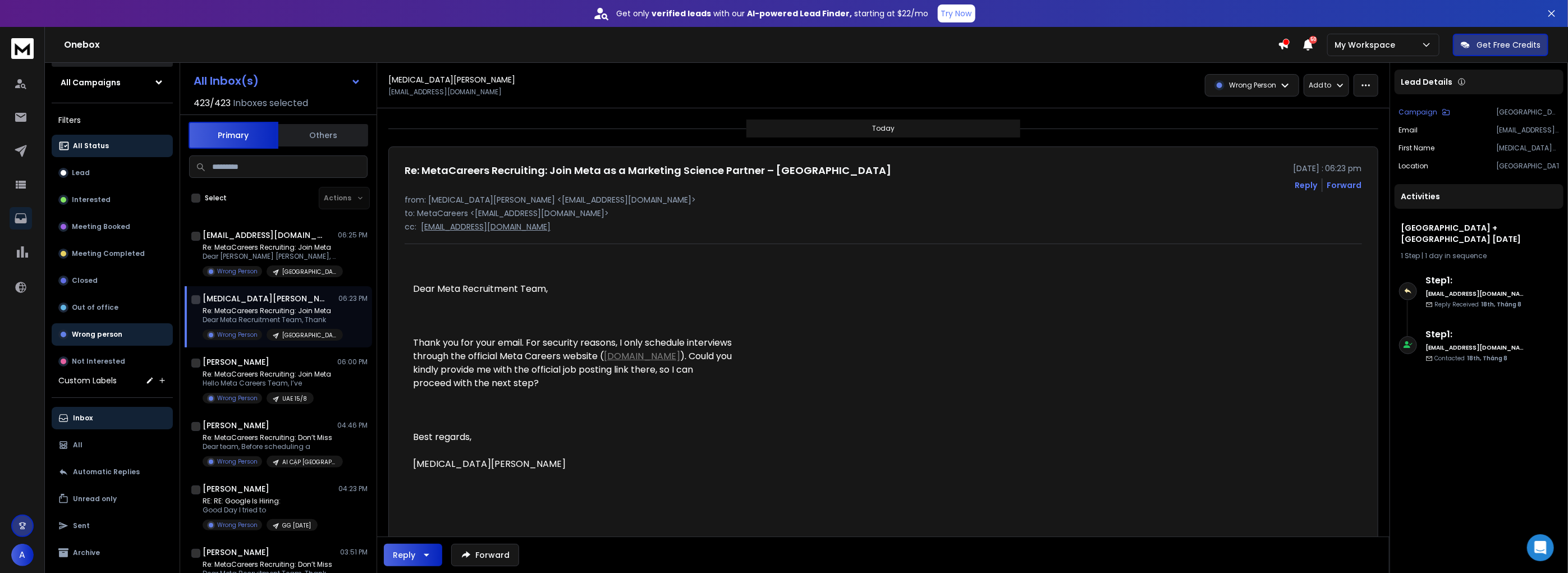
click at [91, 135] on button "All Status" at bounding box center [112, 146] width 121 height 23
